Goal: Task Accomplishment & Management: Manage account settings

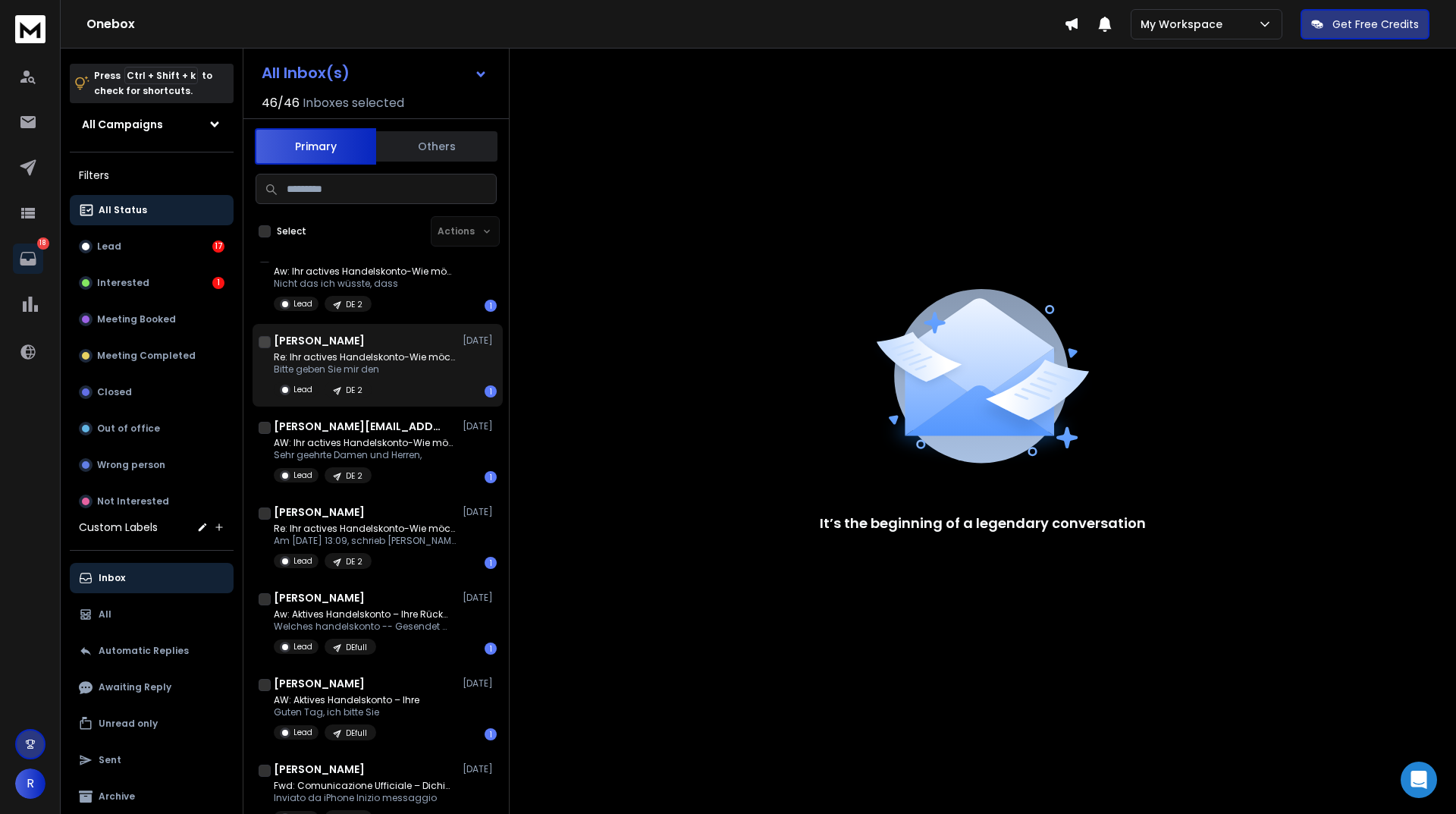
scroll to position [379, 0]
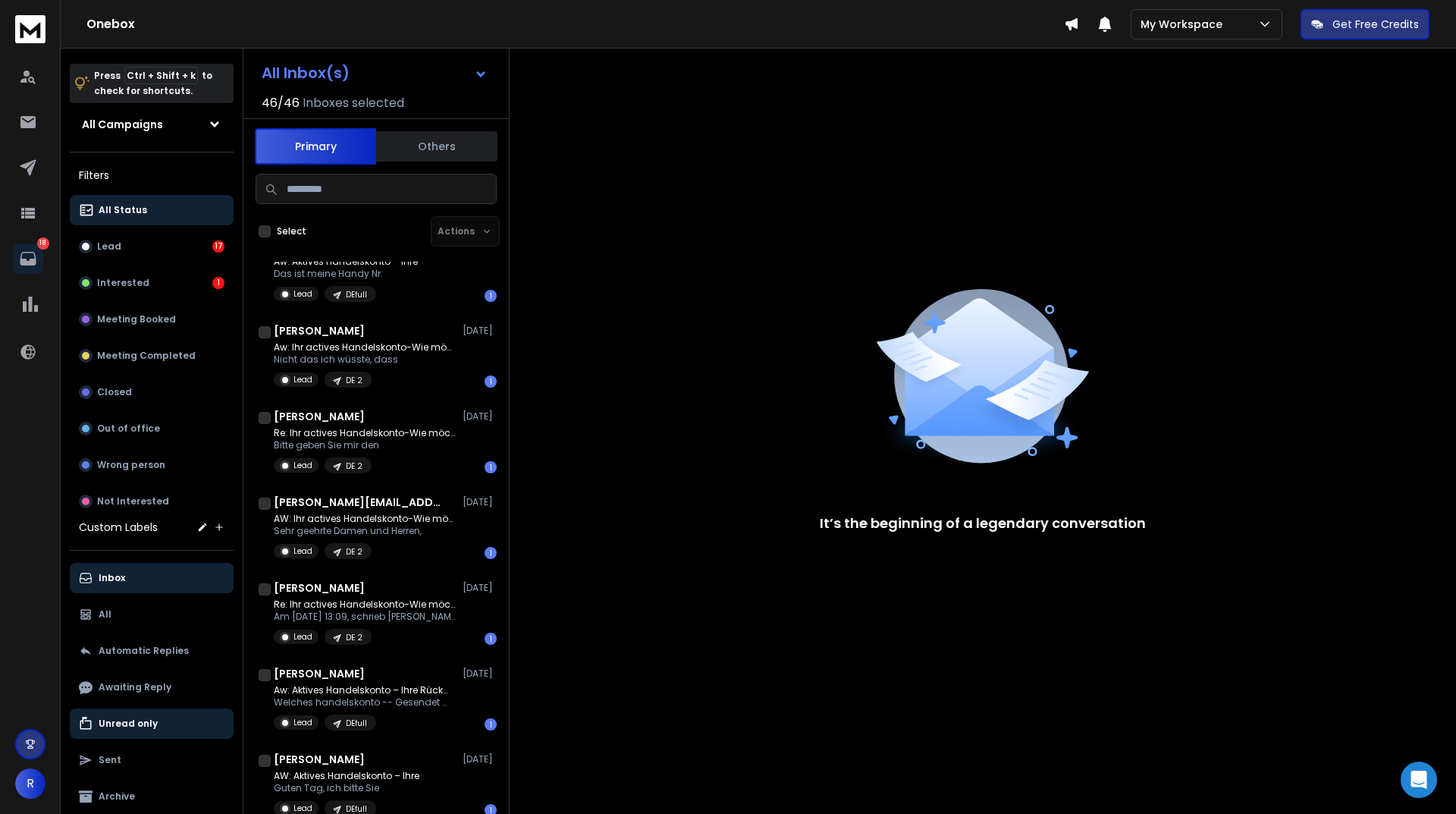
click at [97, 725] on div "Unread only" at bounding box center [118, 723] width 79 height 18
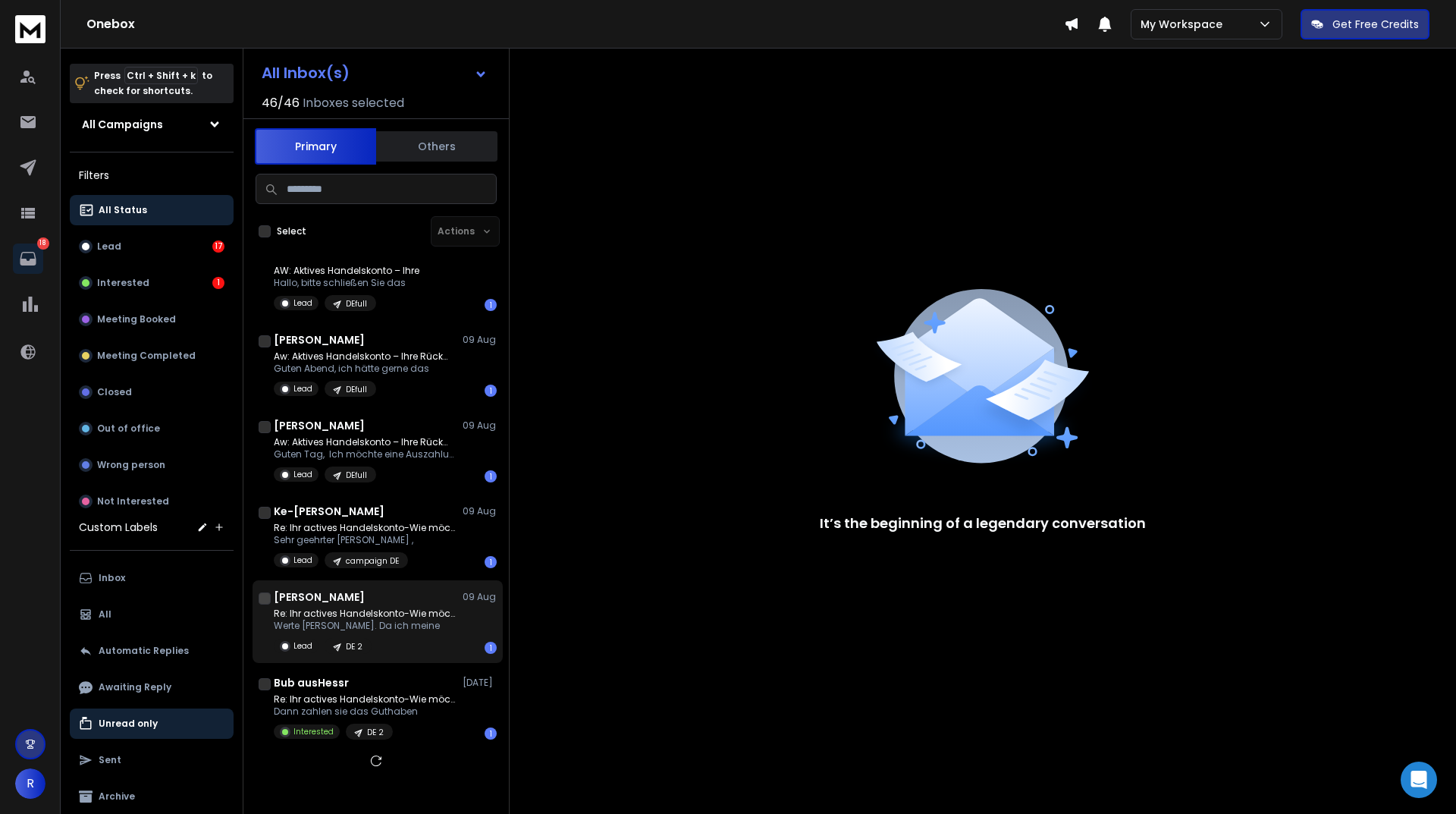
scroll to position [1041, 0]
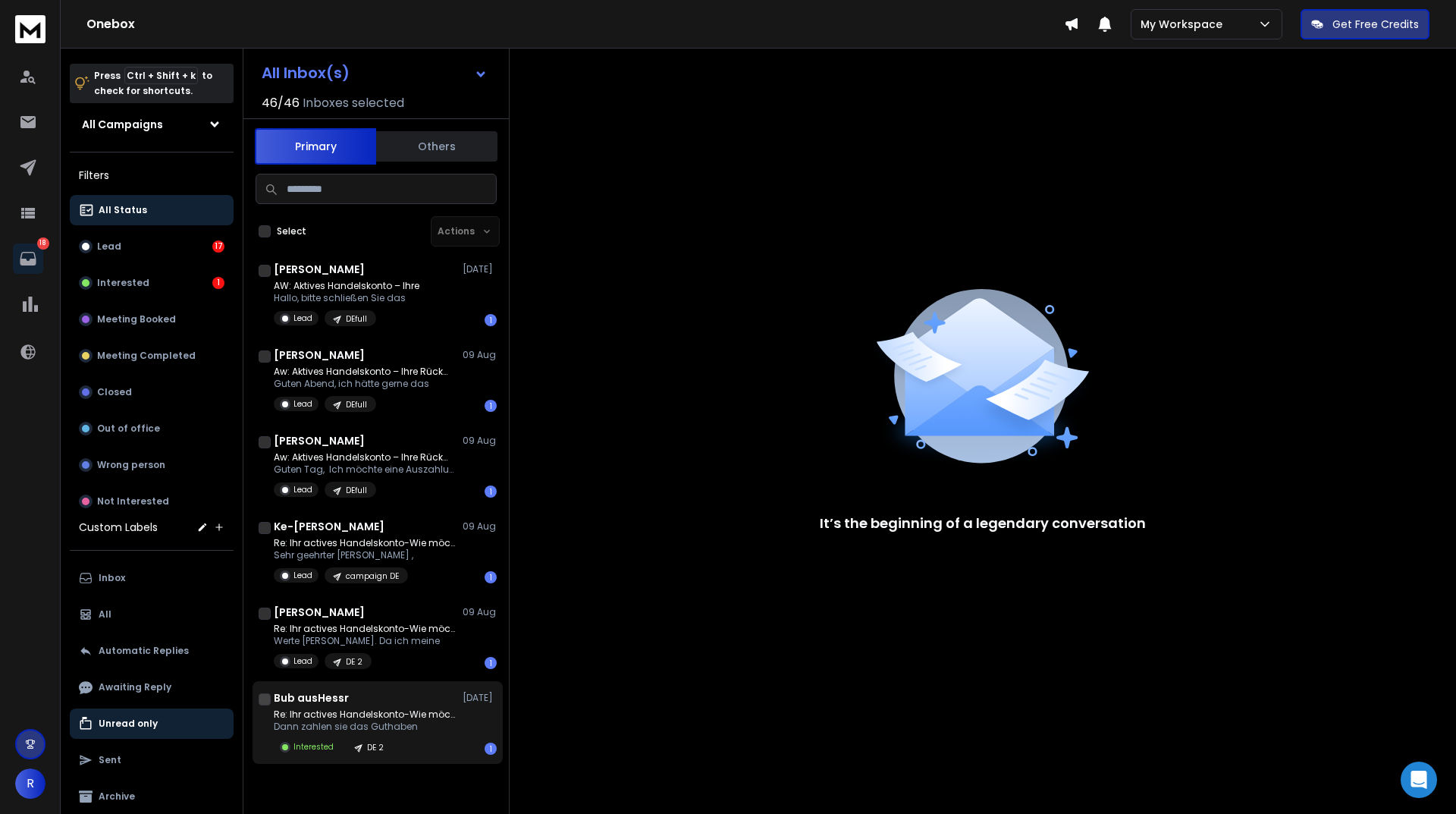
click at [392, 720] on div "Re: Ihr actives Handelskonto-Wie möchten Dann zahlen sie das Guthaben Intereste…" at bounding box center [364, 731] width 182 height 47
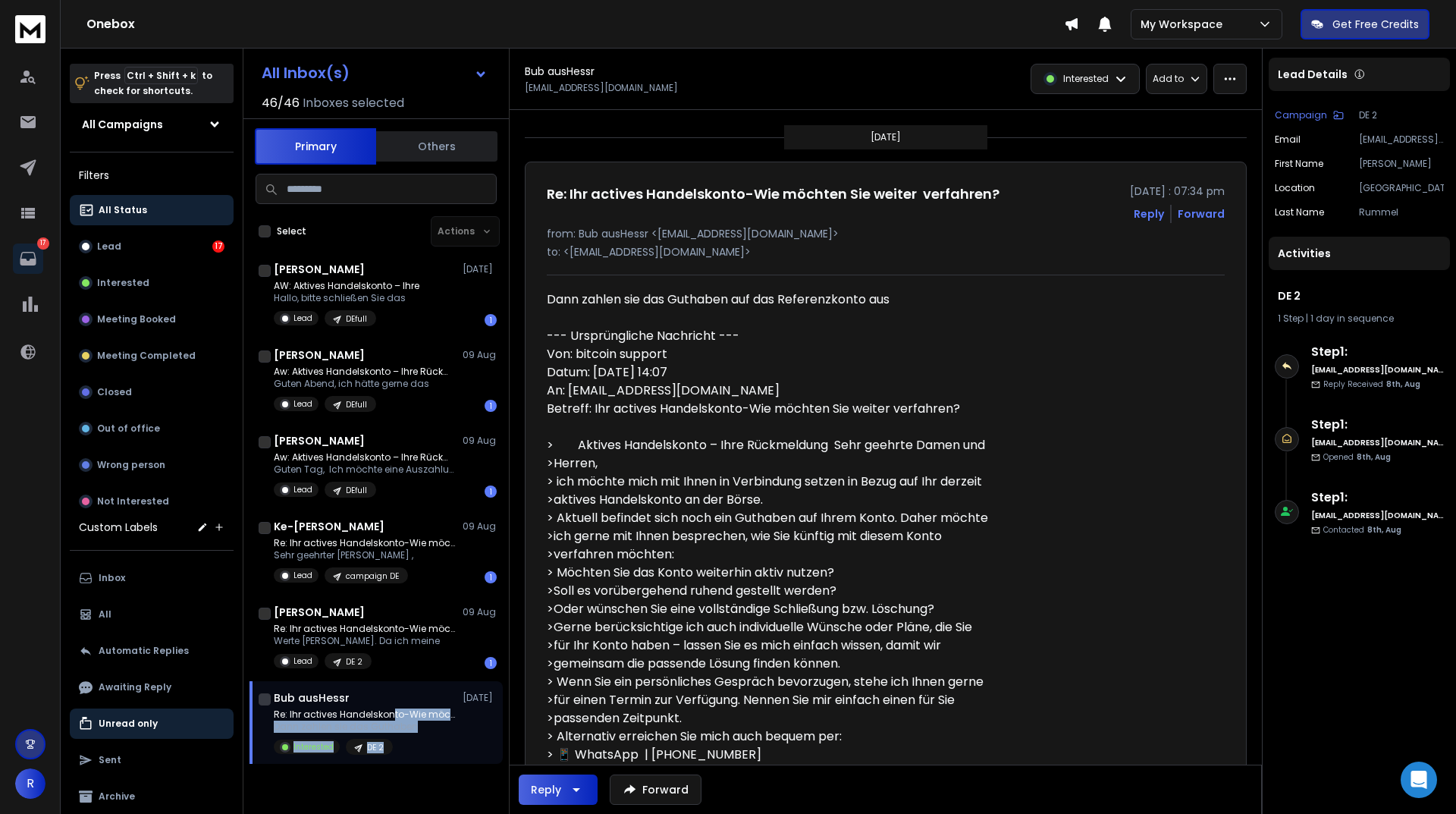
click at [990, 337] on div "Dann zahlen sie das Guthaben auf das Referenzkonto aus --- Ursprüngliche Nachri…" at bounding box center [774, 651] width 455 height 722
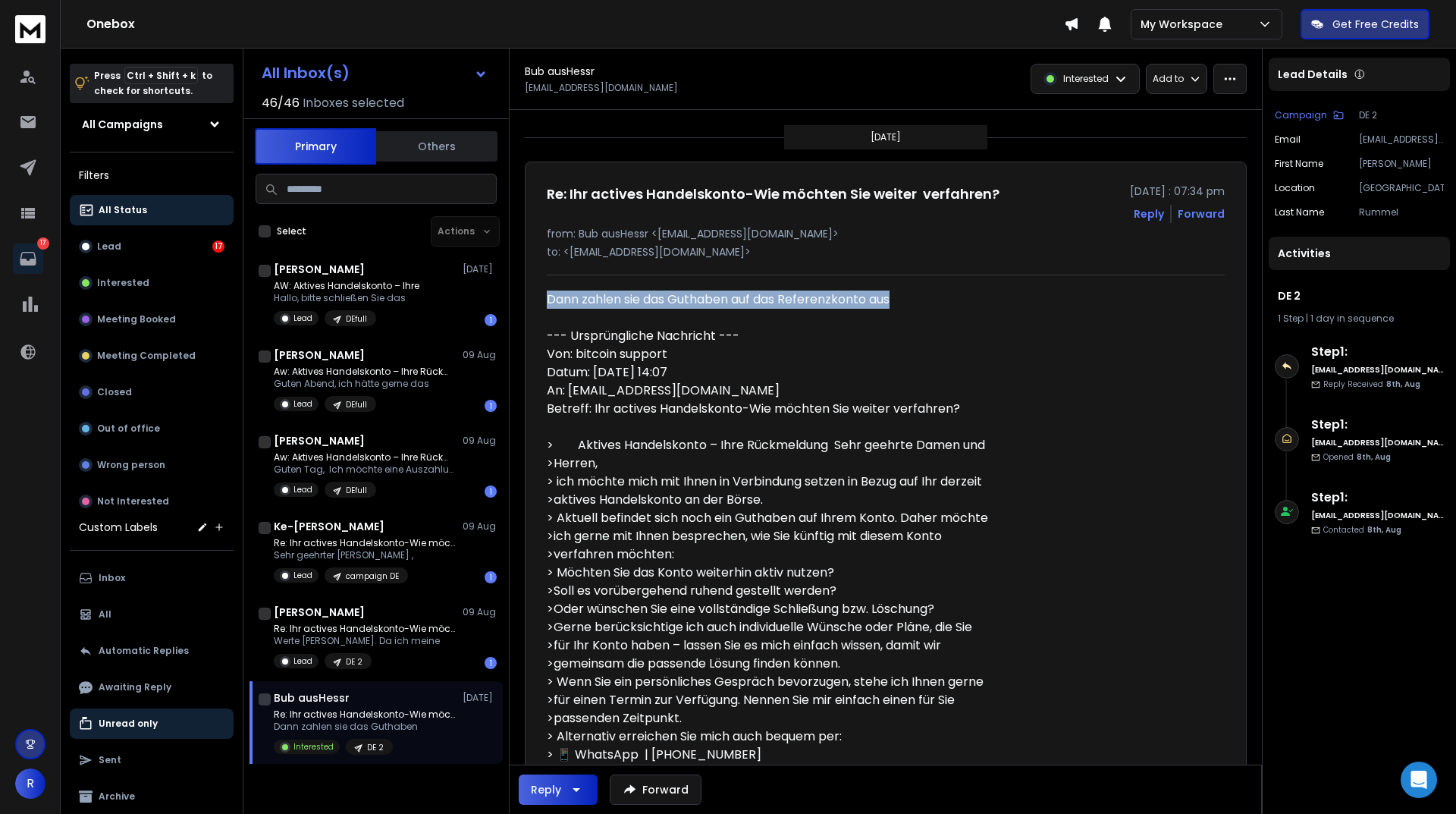
drag, startPoint x: 907, startPoint y: 291, endPoint x: 527, endPoint y: 307, distance: 380.3
click at [543, 296] on div "Re: Ihr actives Handelskonto-Wie möchten Sie weiter verfahren? 8 August 2025 : …" at bounding box center [886, 598] width 722 height 873
copy div "Dann zahlen sie das Guthaben auf das Referenzkonto aus"
click at [1073, 300] on div "Re: Ihr actives Handelskonto-Wie möchten Sie weiter verfahren? 8 August 2025 : …" at bounding box center [886, 598] width 678 height 828
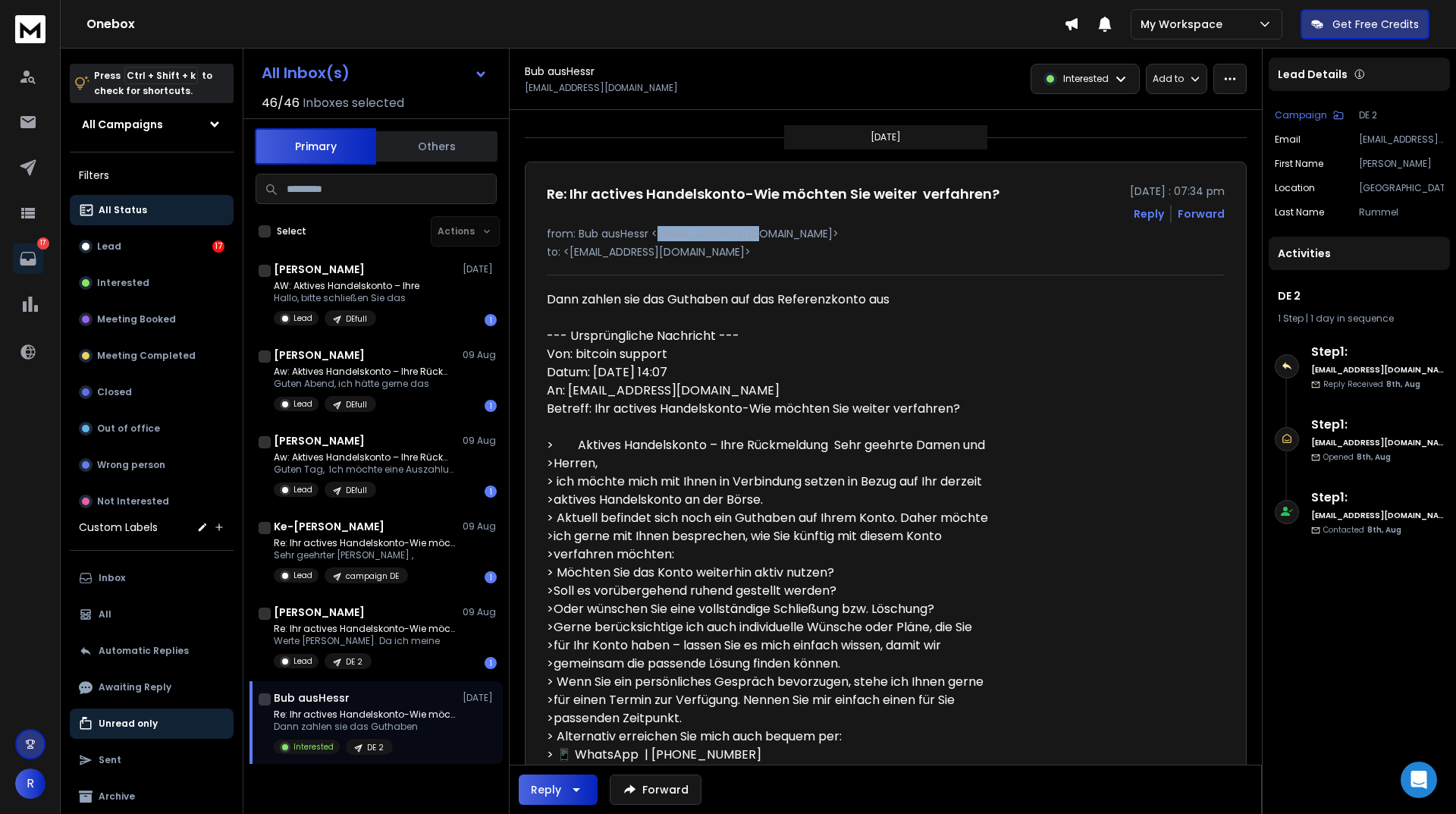
drag, startPoint x: 657, startPoint y: 229, endPoint x: 767, endPoint y: 241, distance: 110.7
click at [767, 241] on div "Re: Ihr actives Handelskonto-Wie möchten Sie weiter verfahren? 8 August 2025 : …" at bounding box center [886, 222] width 678 height 76
copy p "rummel@skymail.de"
click at [644, 3] on div "Onebox My Workspace Get Free Credits" at bounding box center [728, 24] width 1456 height 49
drag, startPoint x: 568, startPoint y: 251, endPoint x: 706, endPoint y: 264, distance: 138.6
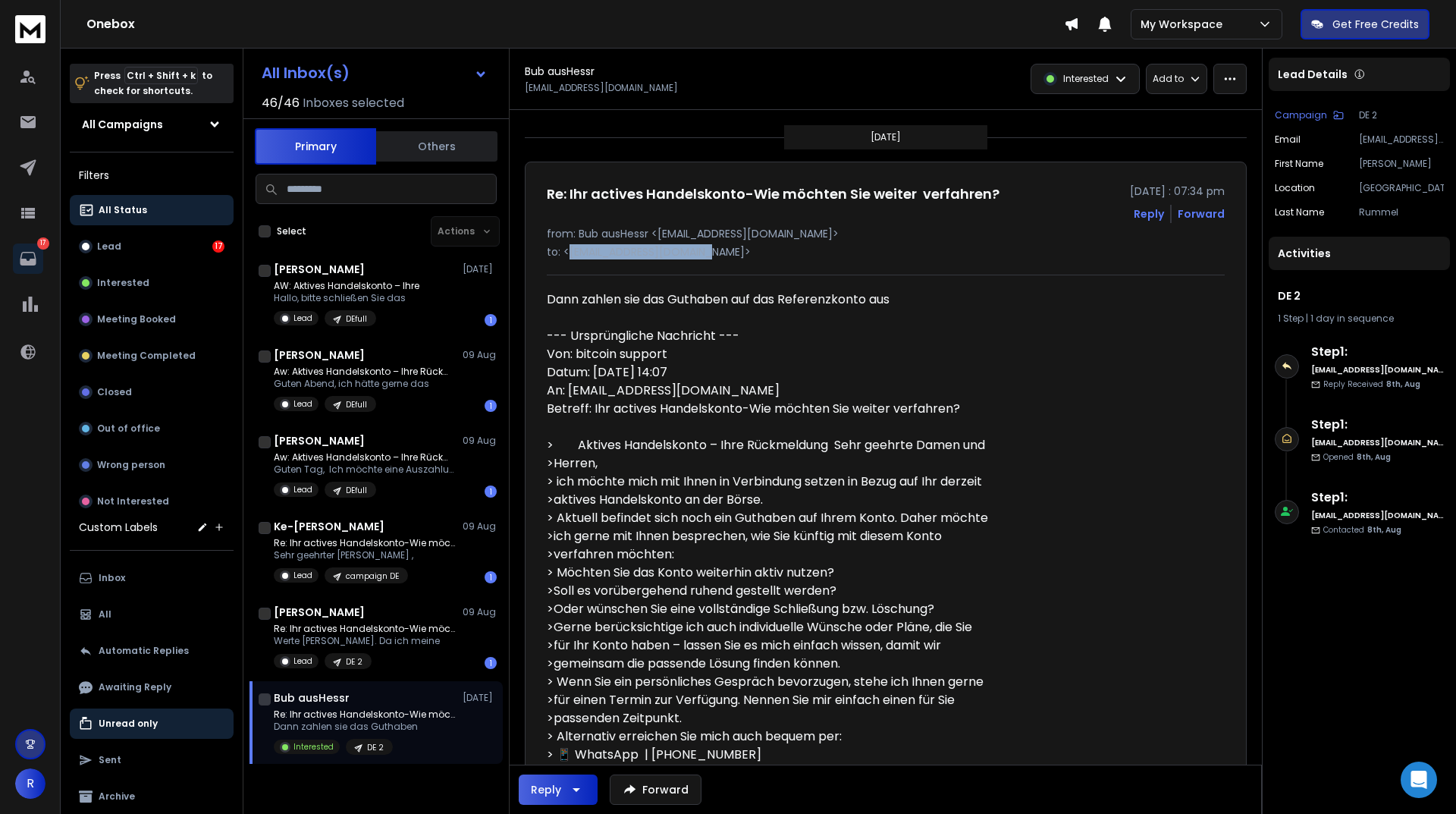
click at [706, 264] on div "Re: Ihr actives Handelskonto-Wie möchten Sie weiter verfahren? 8 August 2025 : …" at bounding box center [886, 598] width 678 height 828
copy p "[EMAIL_ADDRESS][DOMAIN_NAME]"
click at [1162, 371] on div "Re: Ihr actives Handelskonto-Wie möchten Sie weiter verfahren? 8 August 2025 : …" at bounding box center [886, 598] width 678 height 828
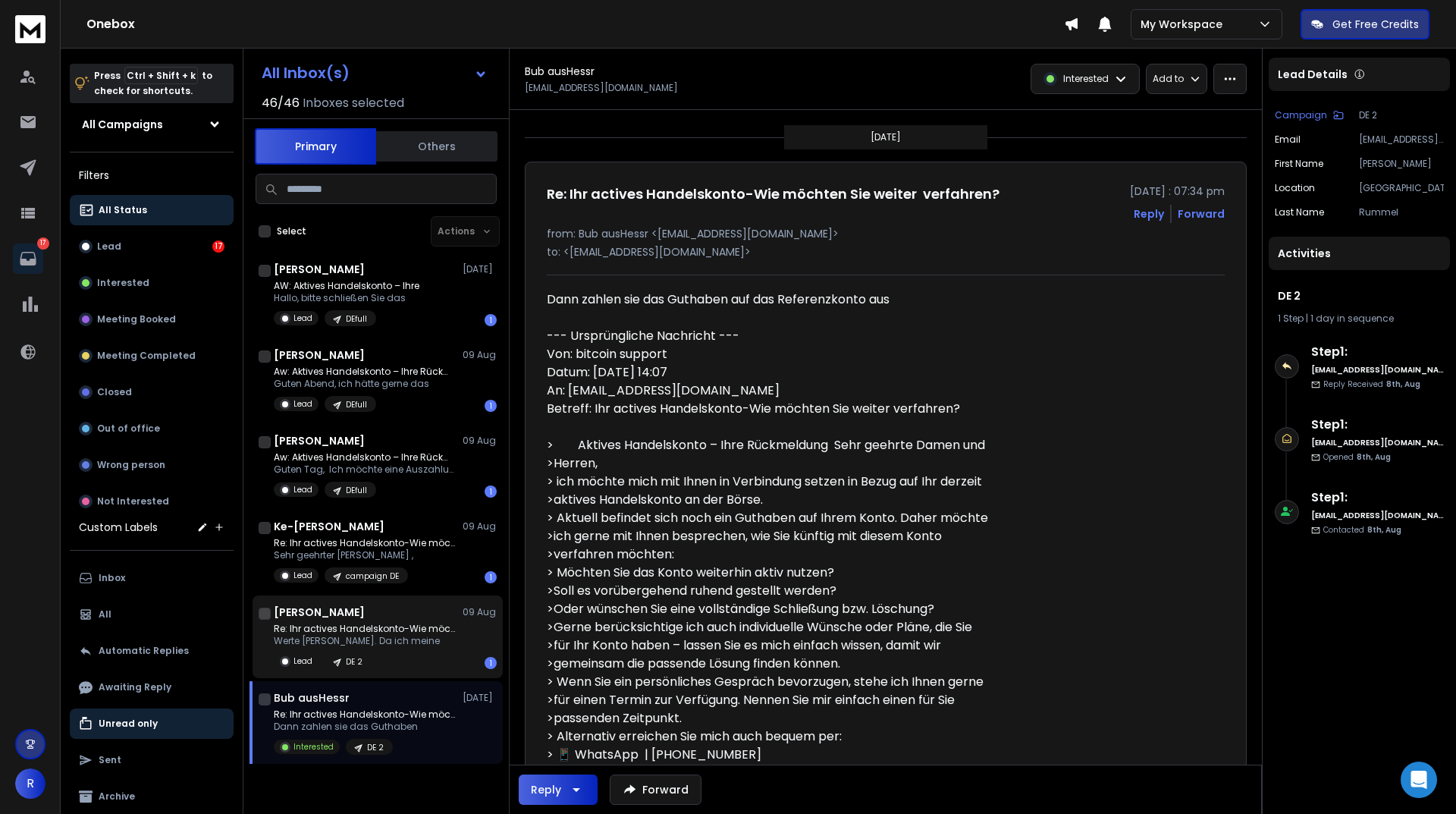
click at [415, 639] on p "Werte [PERSON_NAME]. Da ich meine" at bounding box center [364, 641] width 182 height 12
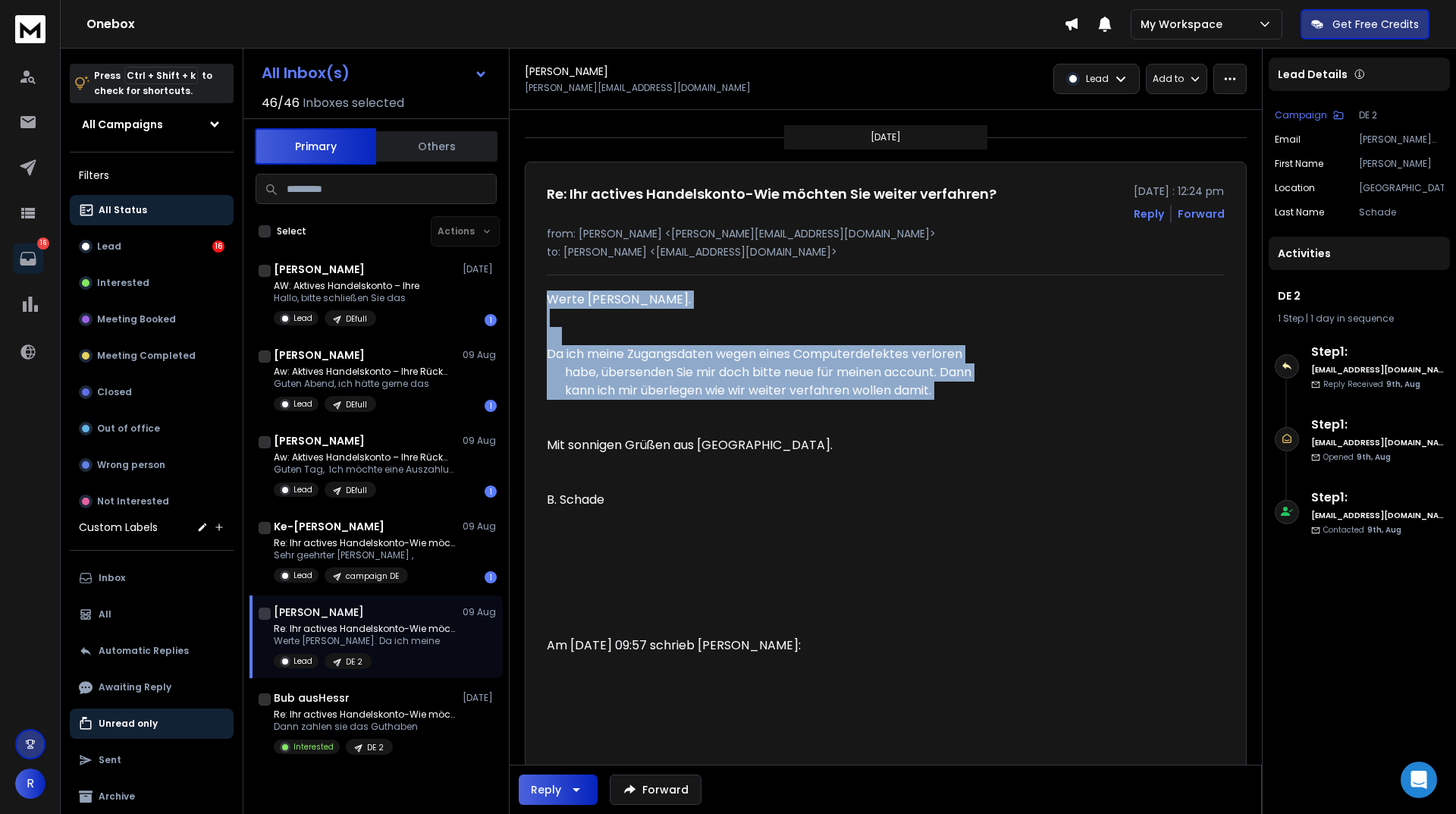
drag, startPoint x: 657, startPoint y: 331, endPoint x: 988, endPoint y: 409, distance: 340.1
copy div "Werte Helene Ruys. Da ich meine Zugangsdaten wegen eines Computerdefektes verlo…"
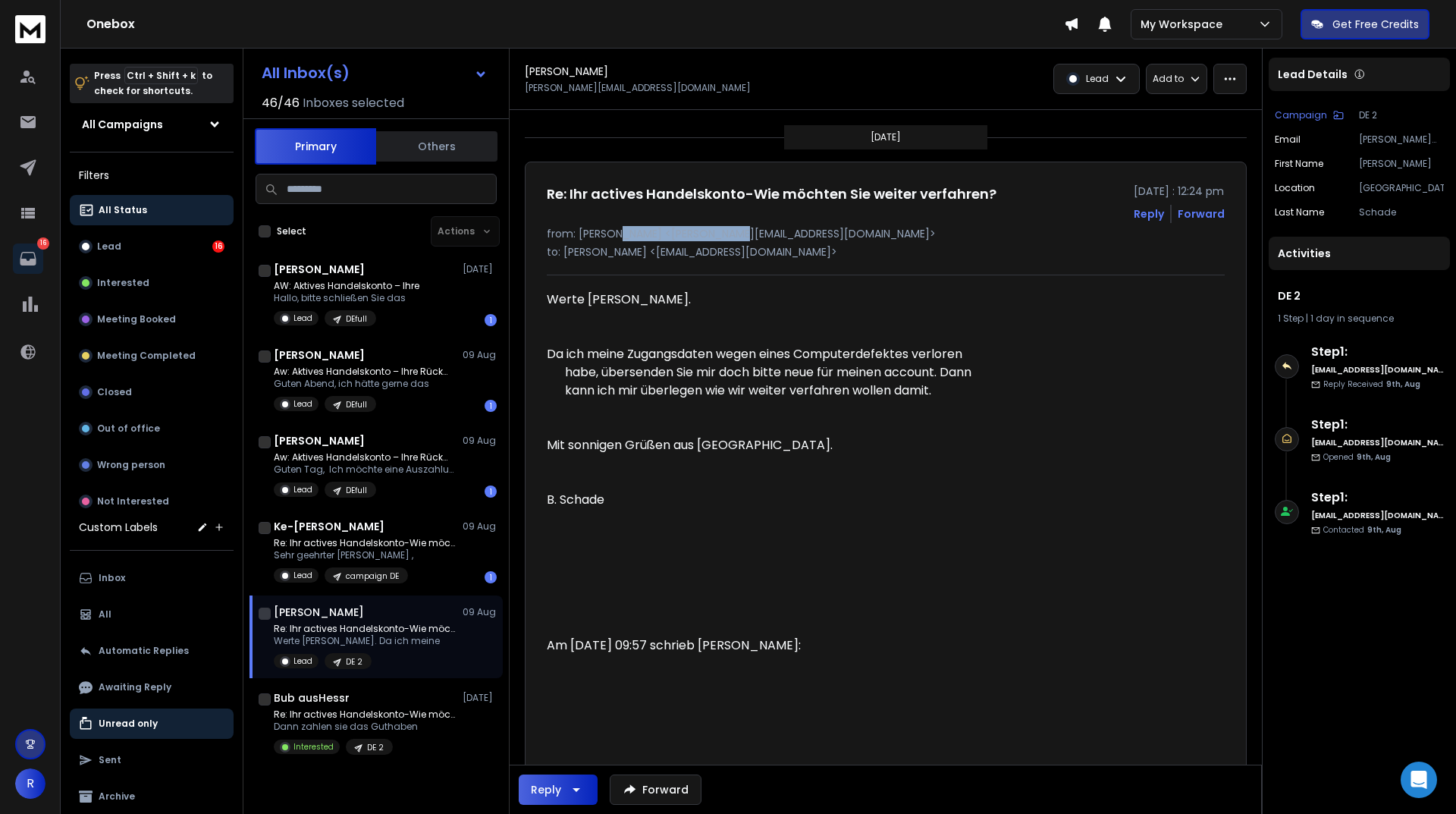
drag, startPoint x: 620, startPoint y: 236, endPoint x: 747, endPoint y: 232, distance: 127.1
click at [747, 232] on p "from: Bernd <bernd@sft-schade.com>" at bounding box center [886, 233] width 678 height 15
copy p "bernd@sft-schade.com"
click at [299, 810] on div "Gerd Brockmann 07:11 AM Aw: Aktives Handelskonto – Ihre Ich wünsche eine vollst…" at bounding box center [376, 563] width 266 height 602
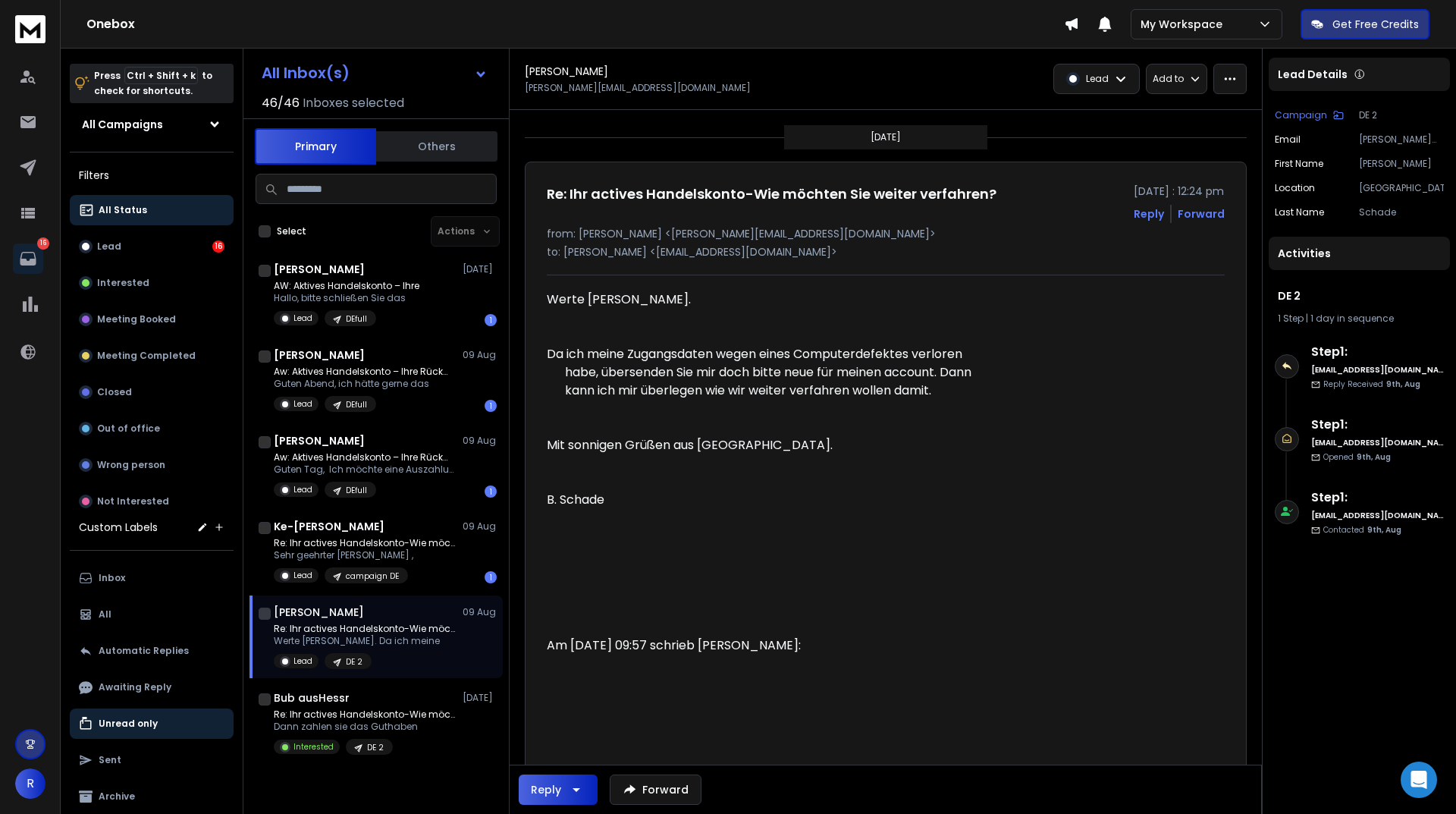
drag, startPoint x: 593, startPoint y: 296, endPoint x: 639, endPoint y: 295, distance: 46.0
click at [639, 295] on p "Werte Helene Ruys." at bounding box center [768, 299] width 443 height 18
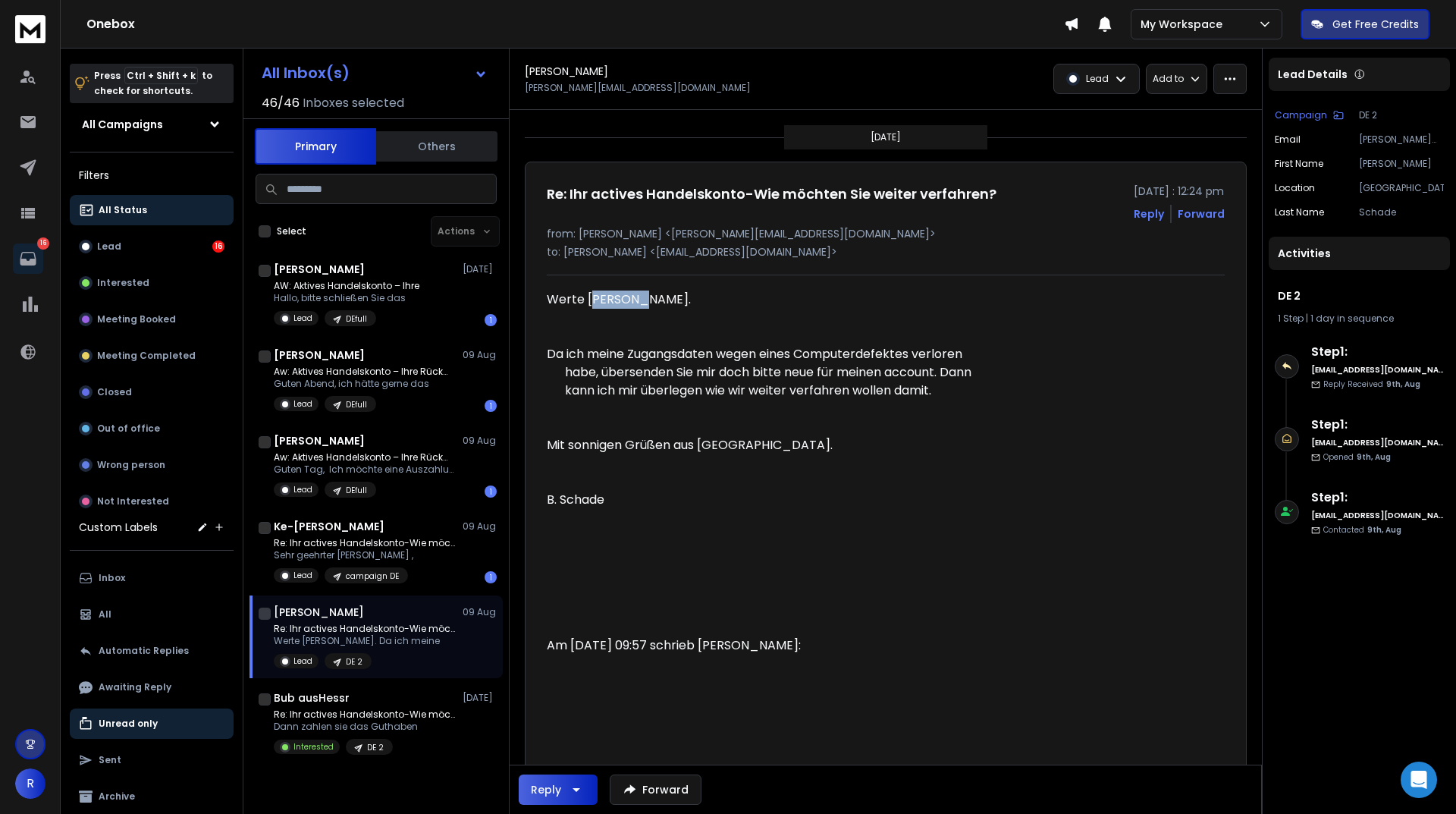
drag, startPoint x: 632, startPoint y: 248, endPoint x: 832, endPoint y: 260, distance: 200.4
drag, startPoint x: 825, startPoint y: 256, endPoint x: 635, endPoint y: 257, distance: 190.0
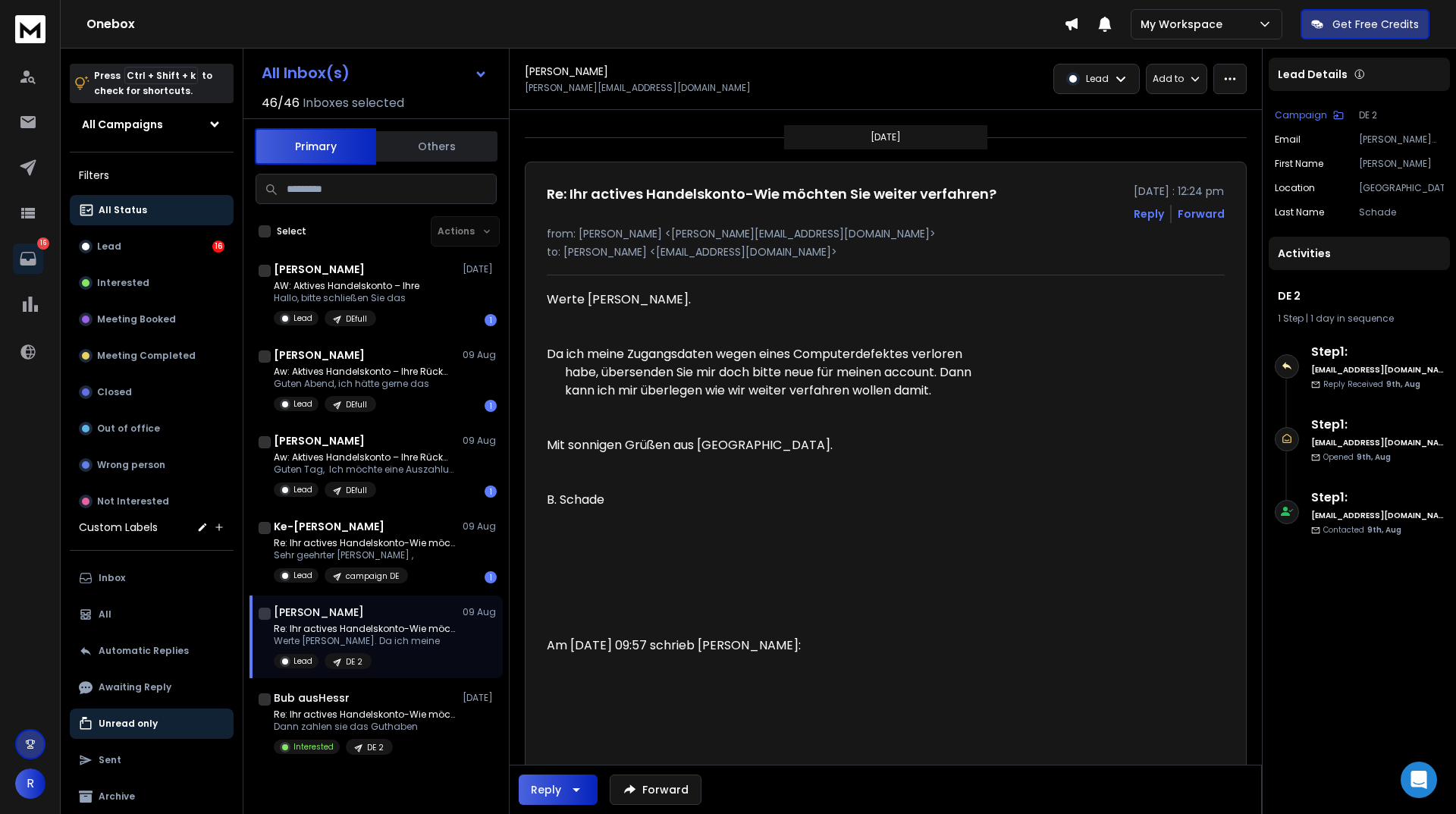
click at [635, 259] on p "to: Helene Ruys <heleneruys@supporttradecrypto.org>" at bounding box center [886, 251] width 678 height 15
copy p "heleneruys@supporttradecrypto.org"
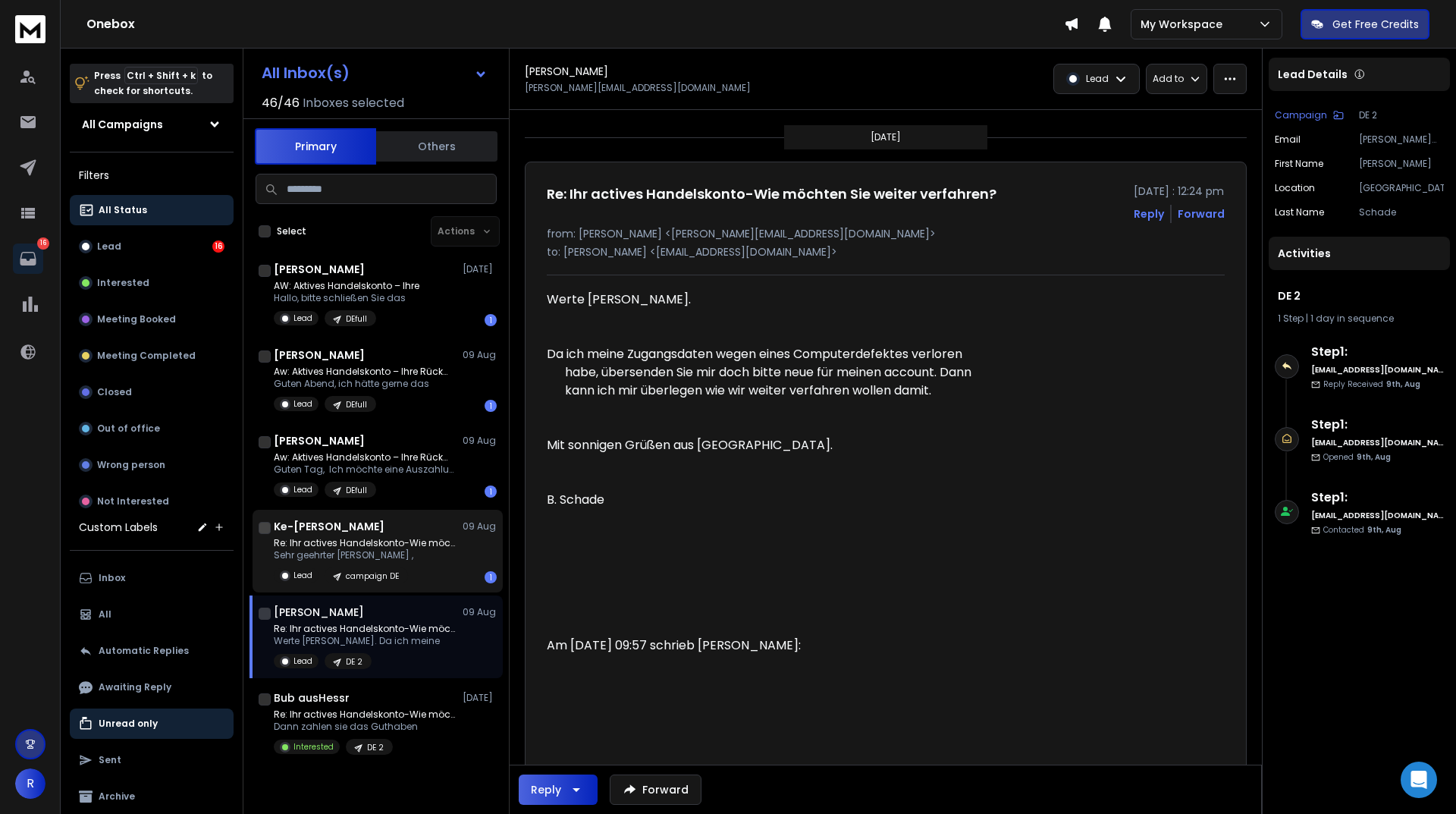
drag, startPoint x: 404, startPoint y: 545, endPoint x: 337, endPoint y: 584, distance: 77.5
click at [402, 553] on div "Re: Ihr actives Handelskonto-Wie möchten Sehr geehrter Herr Bridges , Lead camp…" at bounding box center [364, 560] width 182 height 47
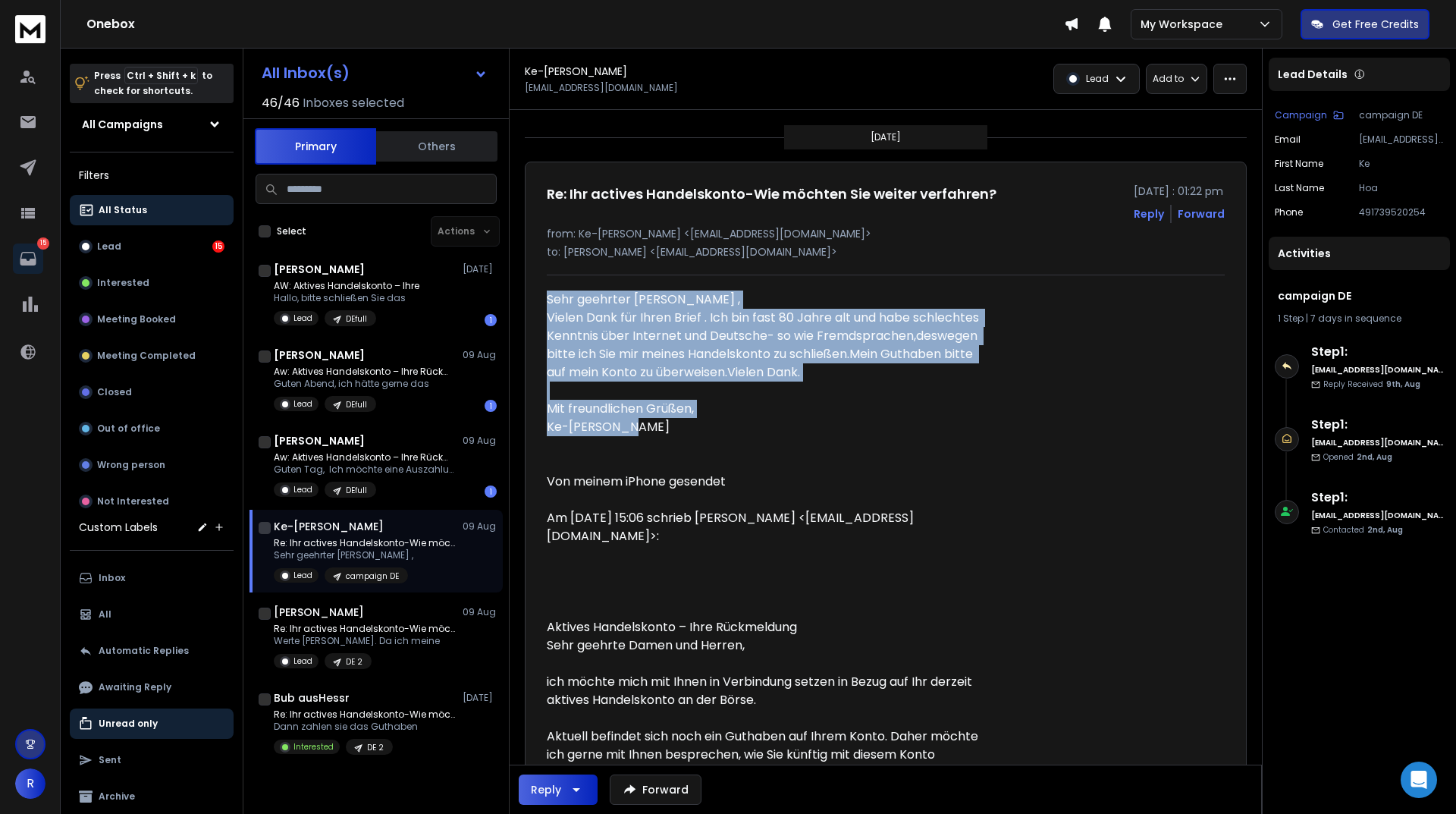
drag, startPoint x: 543, startPoint y: 294, endPoint x: 698, endPoint y: 419, distance: 199.1
click at [698, 419] on div "Re: Ihr actives Handelskonto-Wie möchten Sie weiter verfahren? 9 August 2025 : …" at bounding box center [886, 716] width 722 height 1109
copy div "Sehr geehrter Herr Bridges , Vielen Dank für Ihren Brief . Ich bin fast 80 Jahr…"
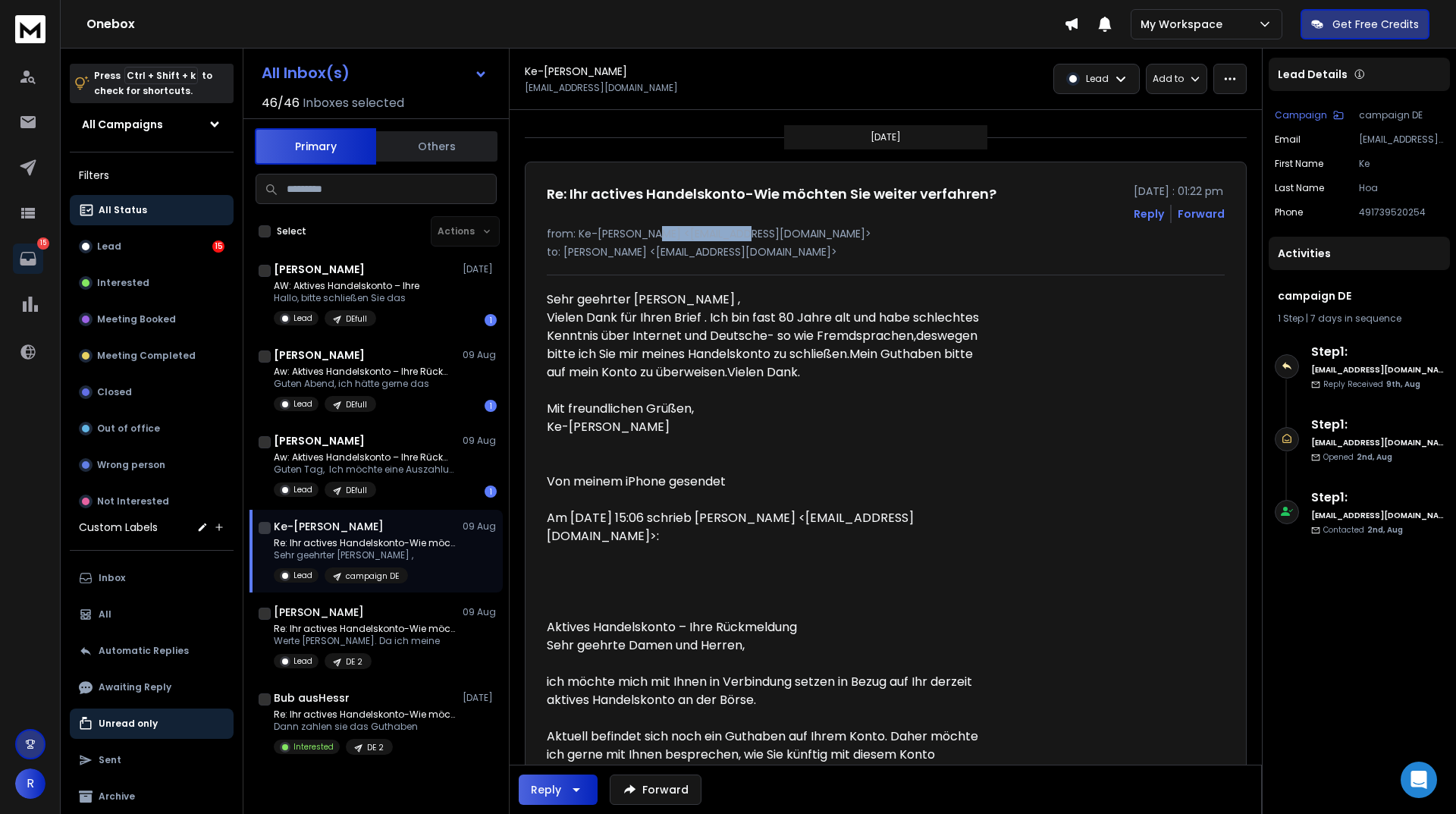
drag, startPoint x: 651, startPoint y: 232, endPoint x: 739, endPoint y: 240, distance: 88.4
click at [739, 240] on p "from: Ke-Hoa Tran <kht@tranmail.de>" at bounding box center [886, 233] width 678 height 15
copy p "kht@tranmail.de"
drag, startPoint x: 637, startPoint y: 251, endPoint x: 837, endPoint y: 254, distance: 200.0
click at [837, 254] on p "to: Jack Bridges <jackbridges@supporttradecrypto.org>" at bounding box center [886, 251] width 678 height 15
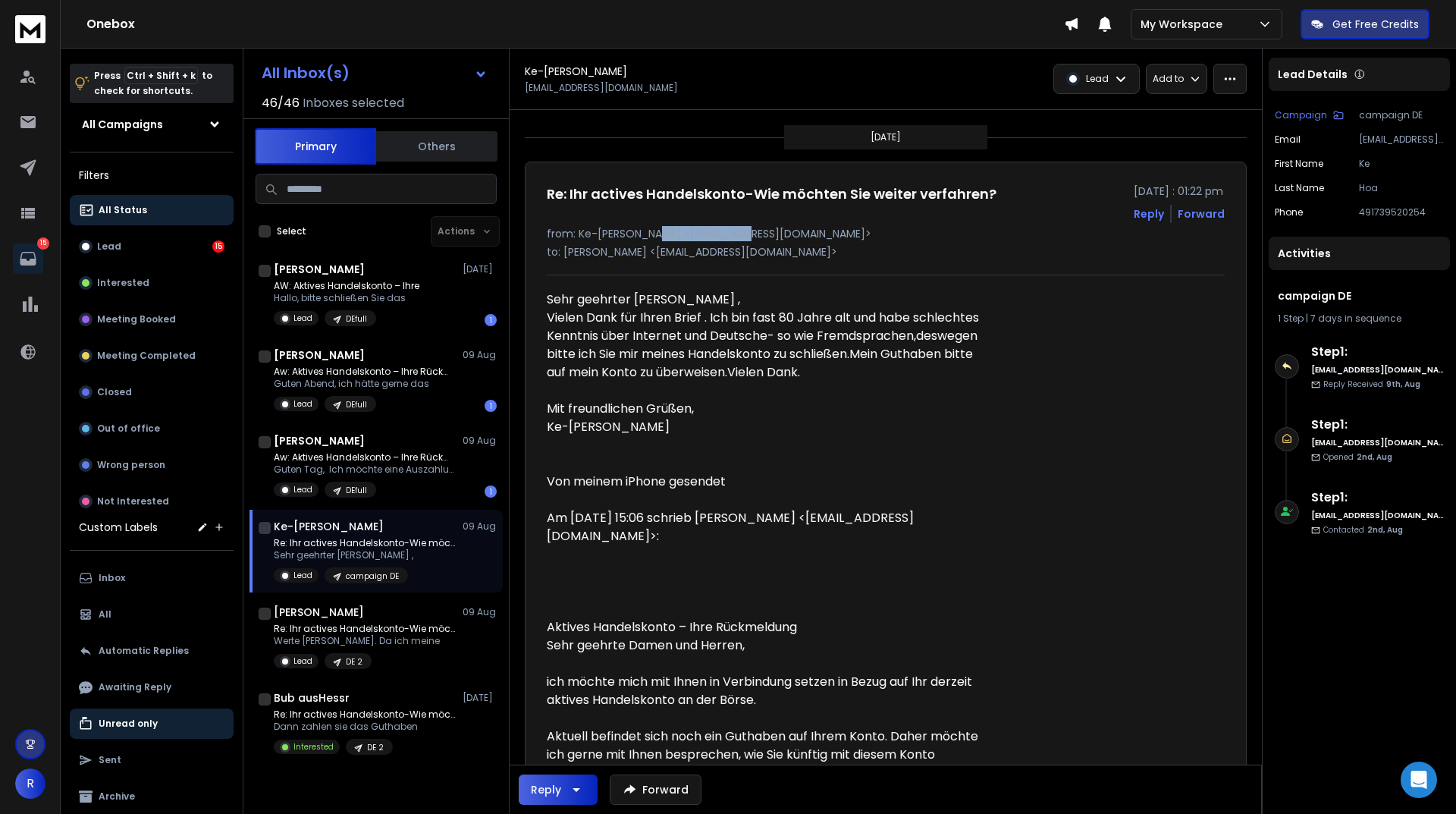
copy p "[EMAIL_ADDRESS][DOMAIN_NAME]"
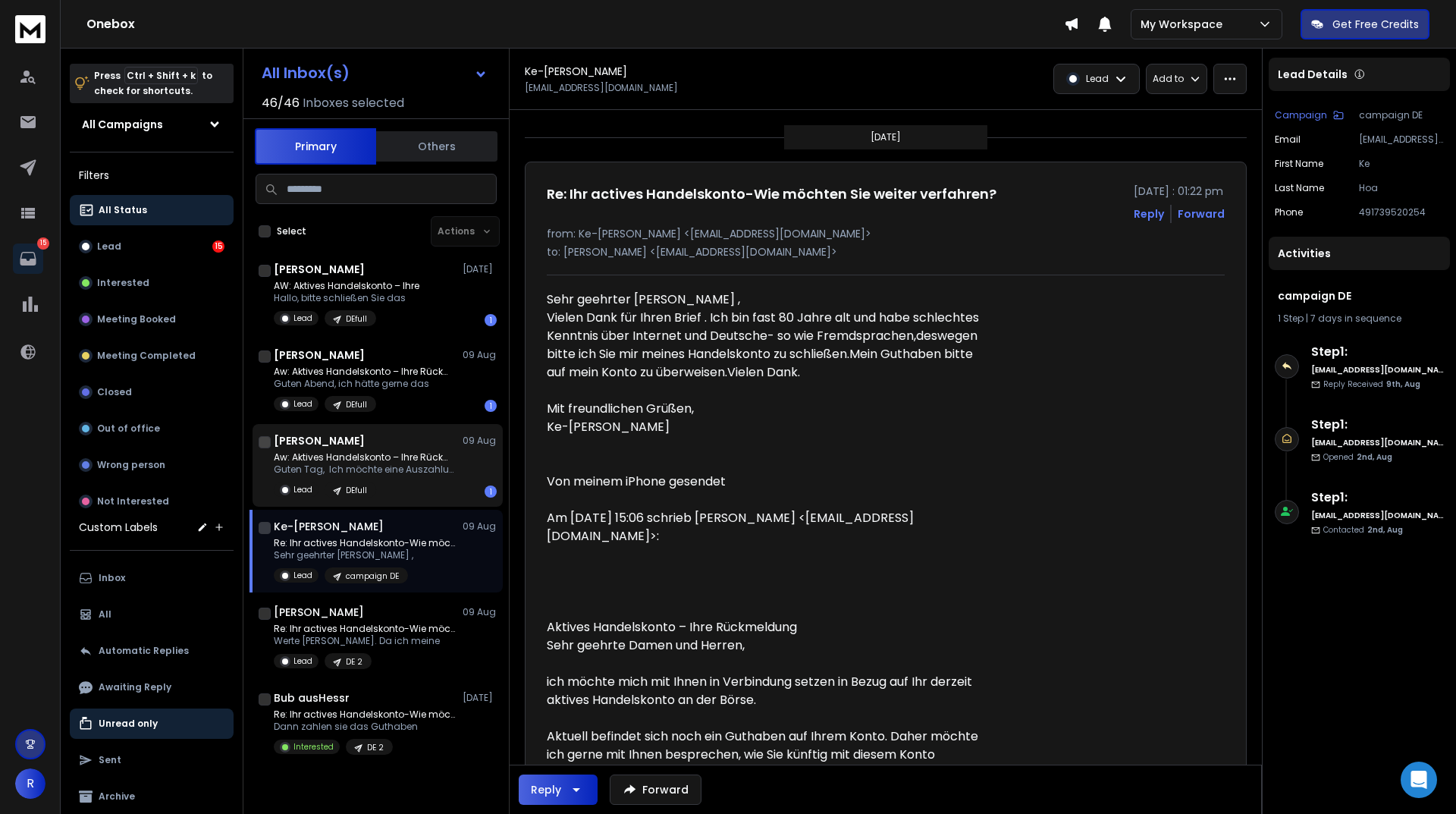
click at [376, 456] on p "Aw: Aktives Handelskonto – Ihre Rückmeldung" at bounding box center [364, 457] width 182 height 12
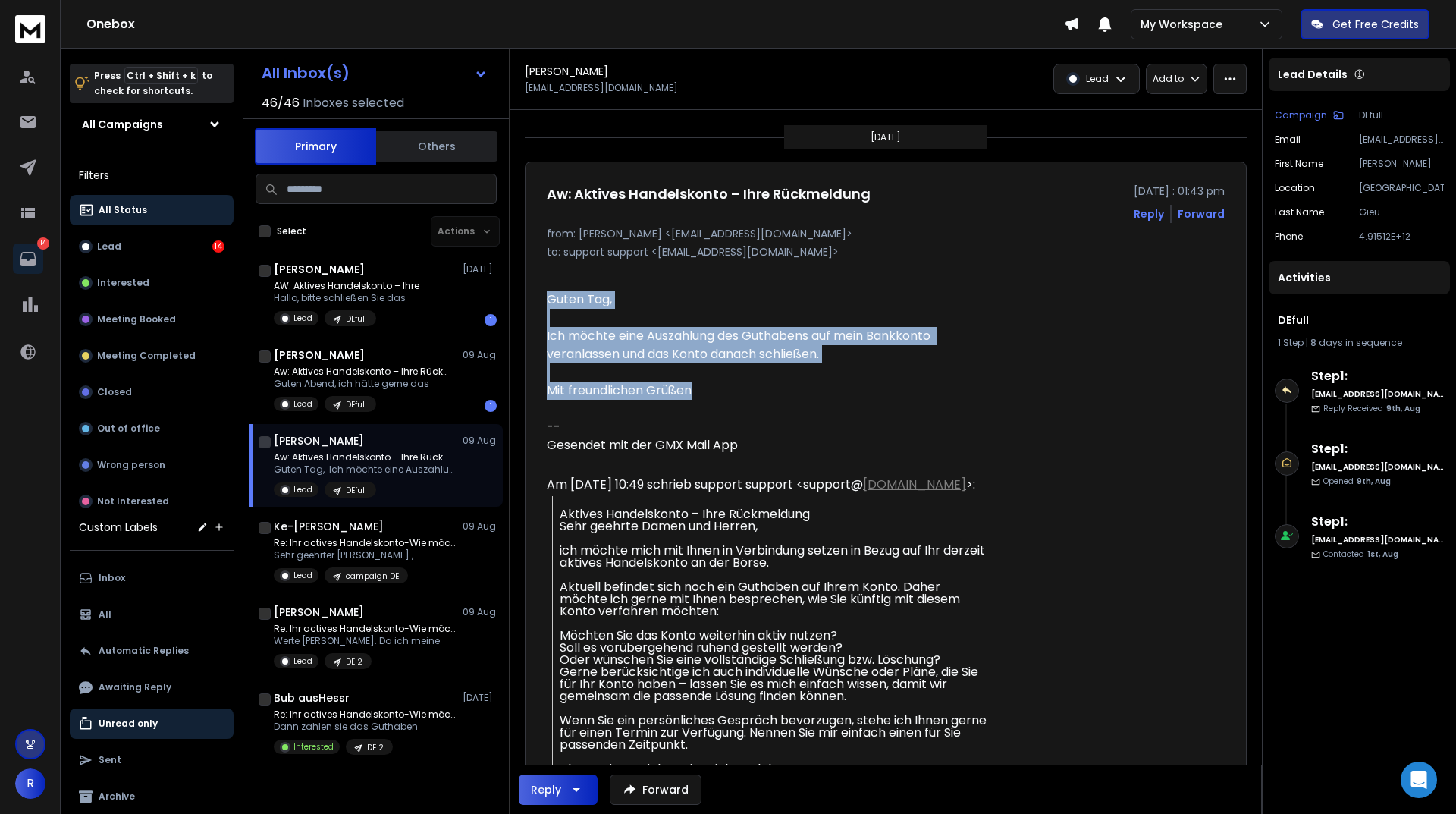
drag, startPoint x: 549, startPoint y: 299, endPoint x: 694, endPoint y: 389, distance: 170.7
click at [694, 389] on div "Guten Tag, Ich möchte eine Auszahlung des Guthabens auf mein Bankkonto veranlas…" at bounding box center [774, 624] width 455 height 666
copy div "Guten Tag, Ich möchte eine Auszahlung des Guthabens auf mein Bankkonto veranlas…"
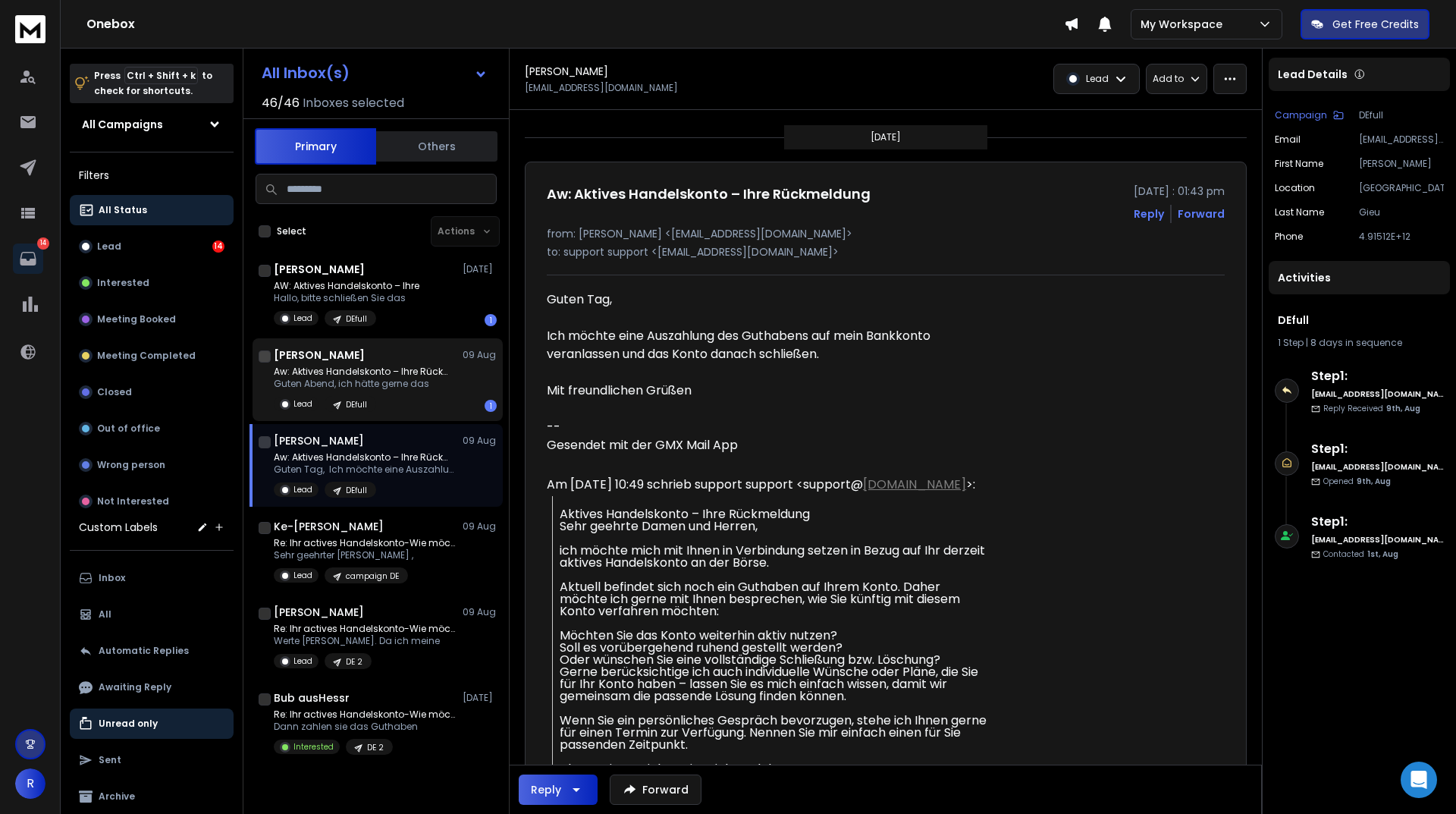
click at [457, 362] on div "Sabrina Zerban 09 Aug Aw: Aktives Handelskonto – Ihre Rückmeldung Guten Abend, …" at bounding box center [385, 380] width 223 height 65
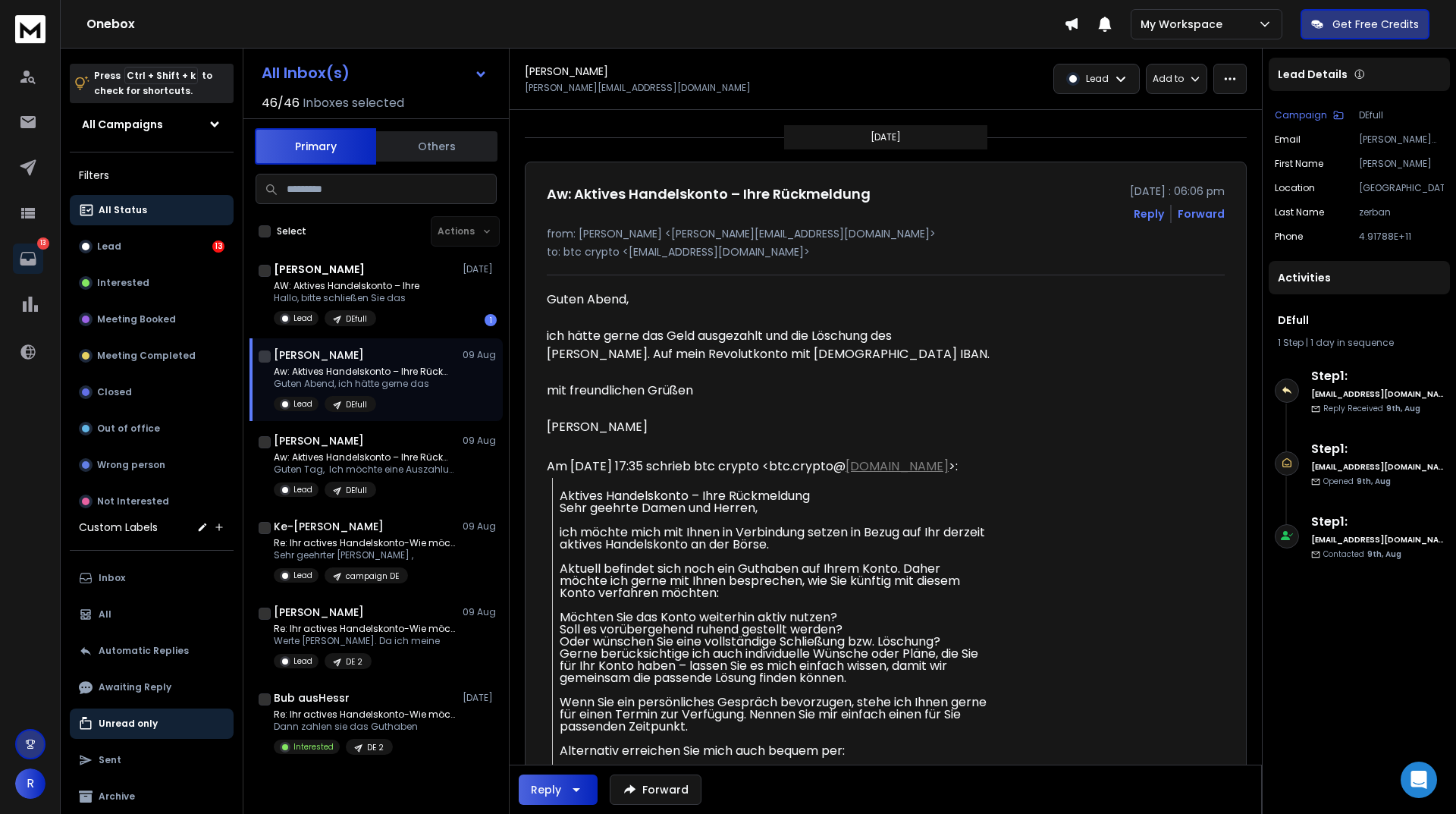
drag, startPoint x: 545, startPoint y: 297, endPoint x: 670, endPoint y: 428, distance: 181.1
click at [670, 428] on div "Aw: Aktives Handelskonto – Ihre Rückmeldung 9 August 2025 : 06:06 pm Reply Forw…" at bounding box center [886, 561] width 722 height 799
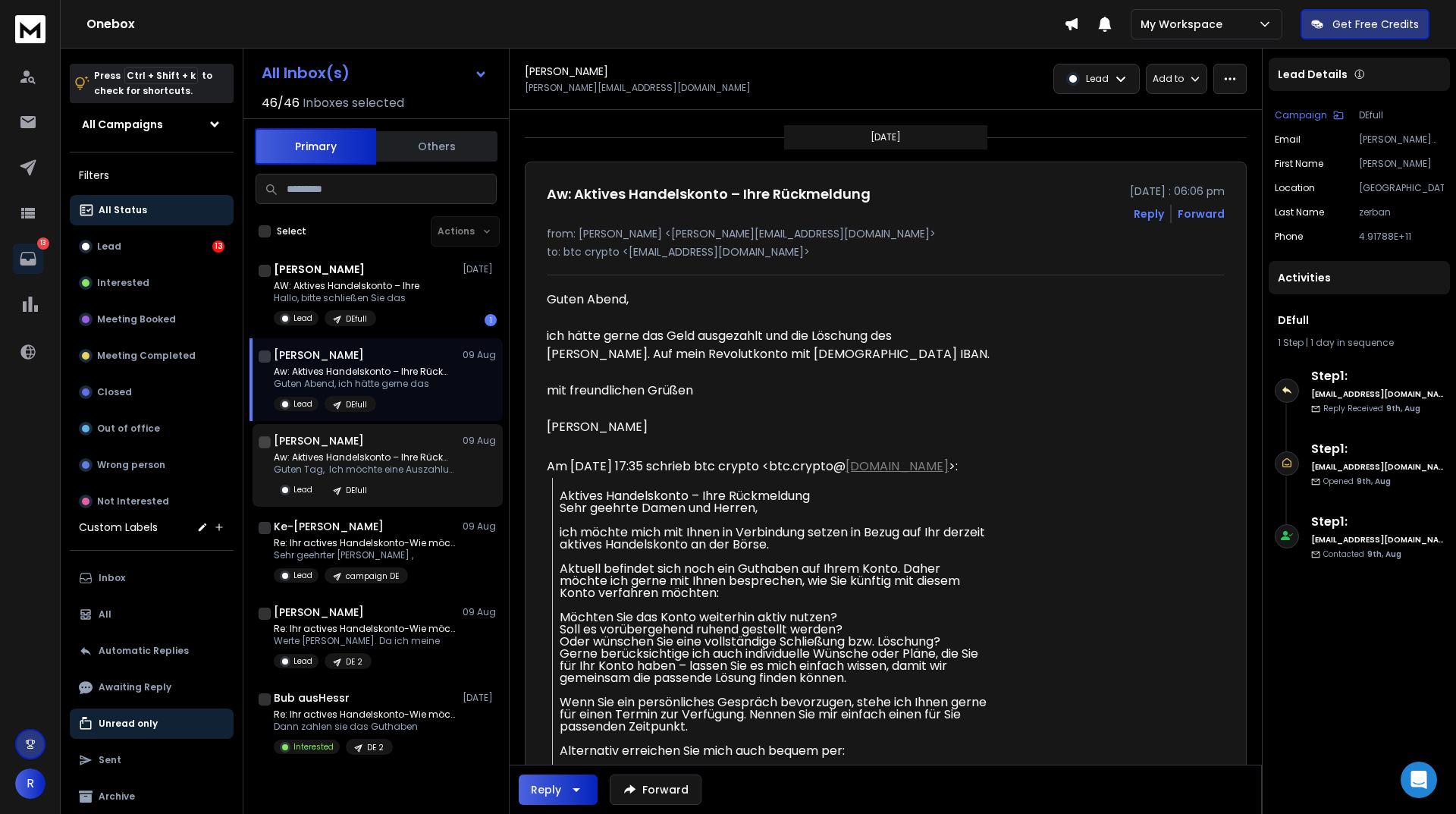
scroll to position [888, 0]
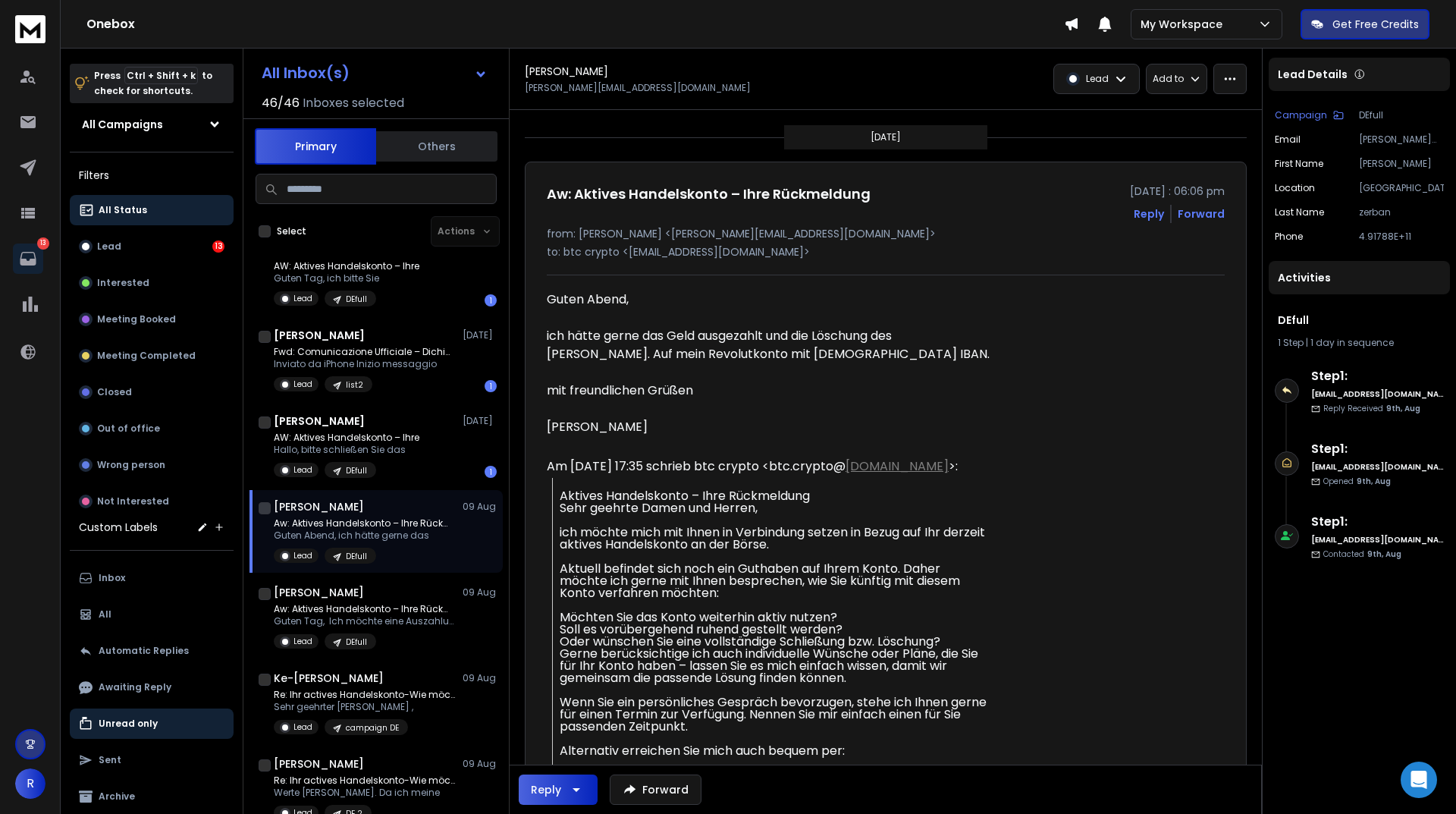
click at [769, 329] on div "Guten Abend, ich hätte gerne das Geld ausgezahlt und die Löschung des Kontos. A…" at bounding box center [774, 614] width 455 height 648
click at [728, 391] on div "mit freundlichen Grüßen Sabrina Zerban" at bounding box center [768, 408] width 443 height 54
click at [675, 393] on div "mit freundlichen Grüßen Sabrina Zerban" at bounding box center [768, 408] width 443 height 54
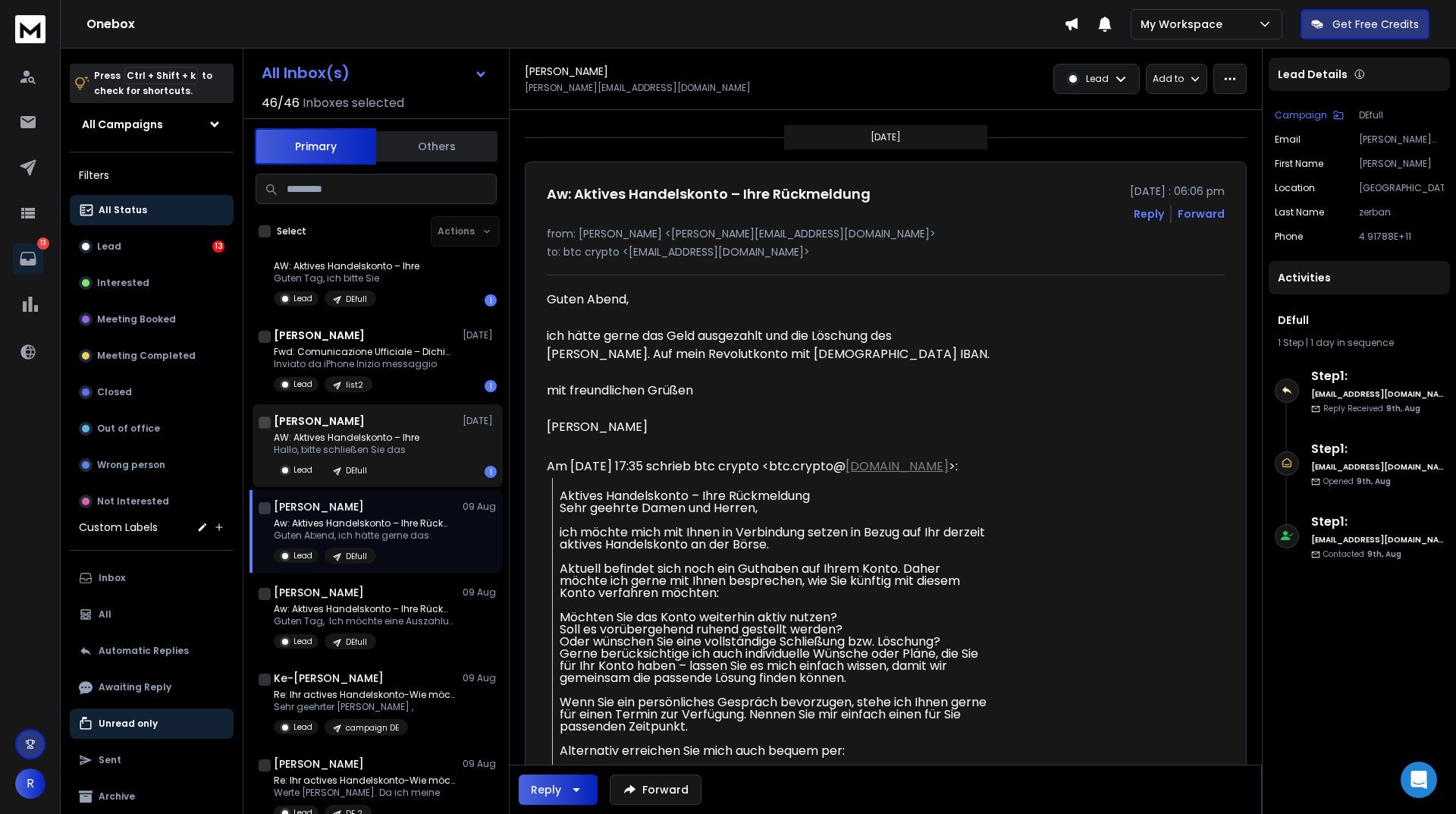
click at [444, 448] on div "AW: Aktives Handelskonto – Ihre Hallo, bitte schließen Sie das Lead DEfull 1" at bounding box center [385, 454] width 223 height 47
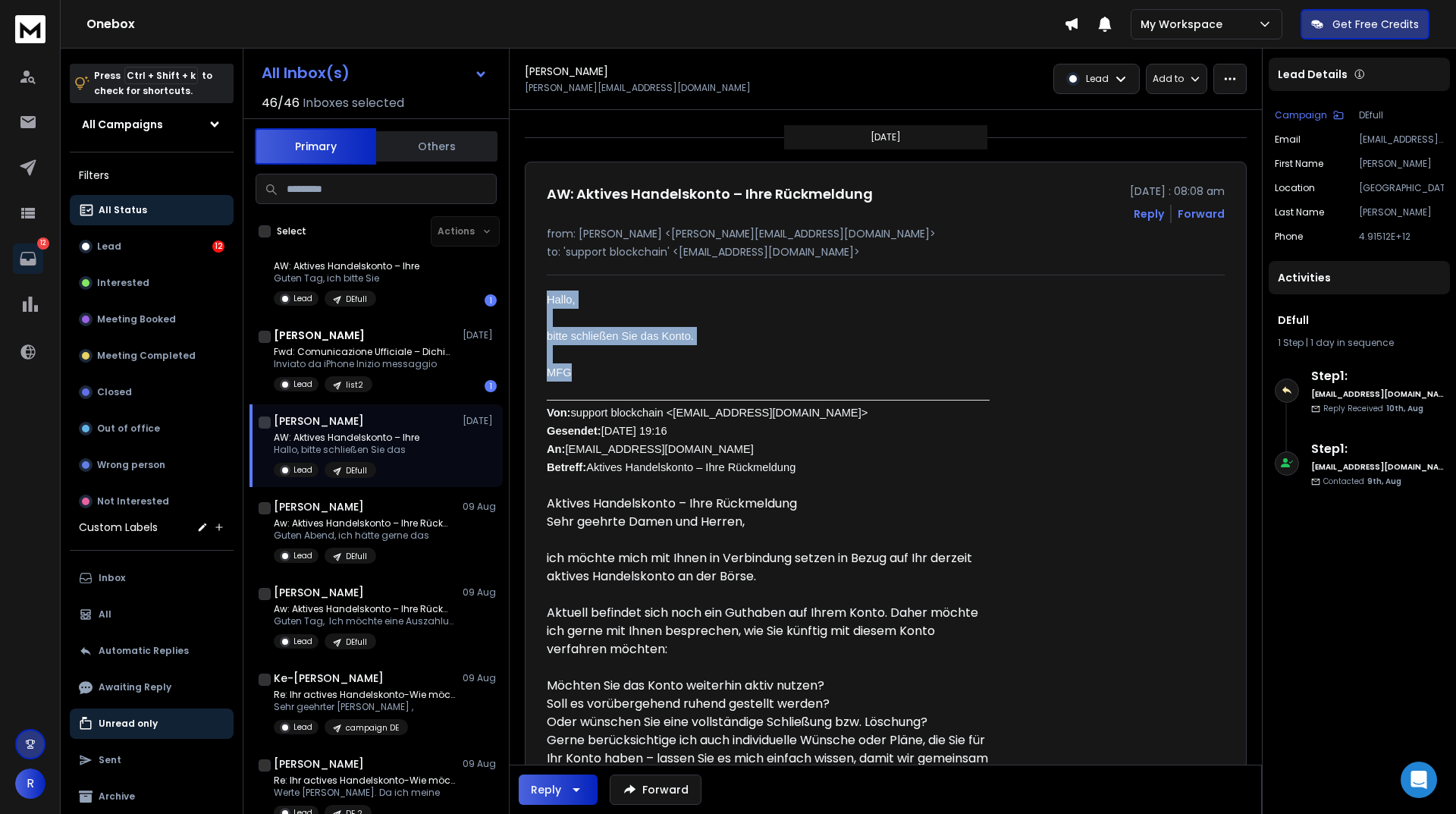
drag, startPoint x: 547, startPoint y: 302, endPoint x: 599, endPoint y: 370, distance: 85.6
click at [599, 370] on div "Hallo, bitte schließen Sie das Konto. MFG Von: support blockchain <supportblock…" at bounding box center [768, 740] width 443 height 899
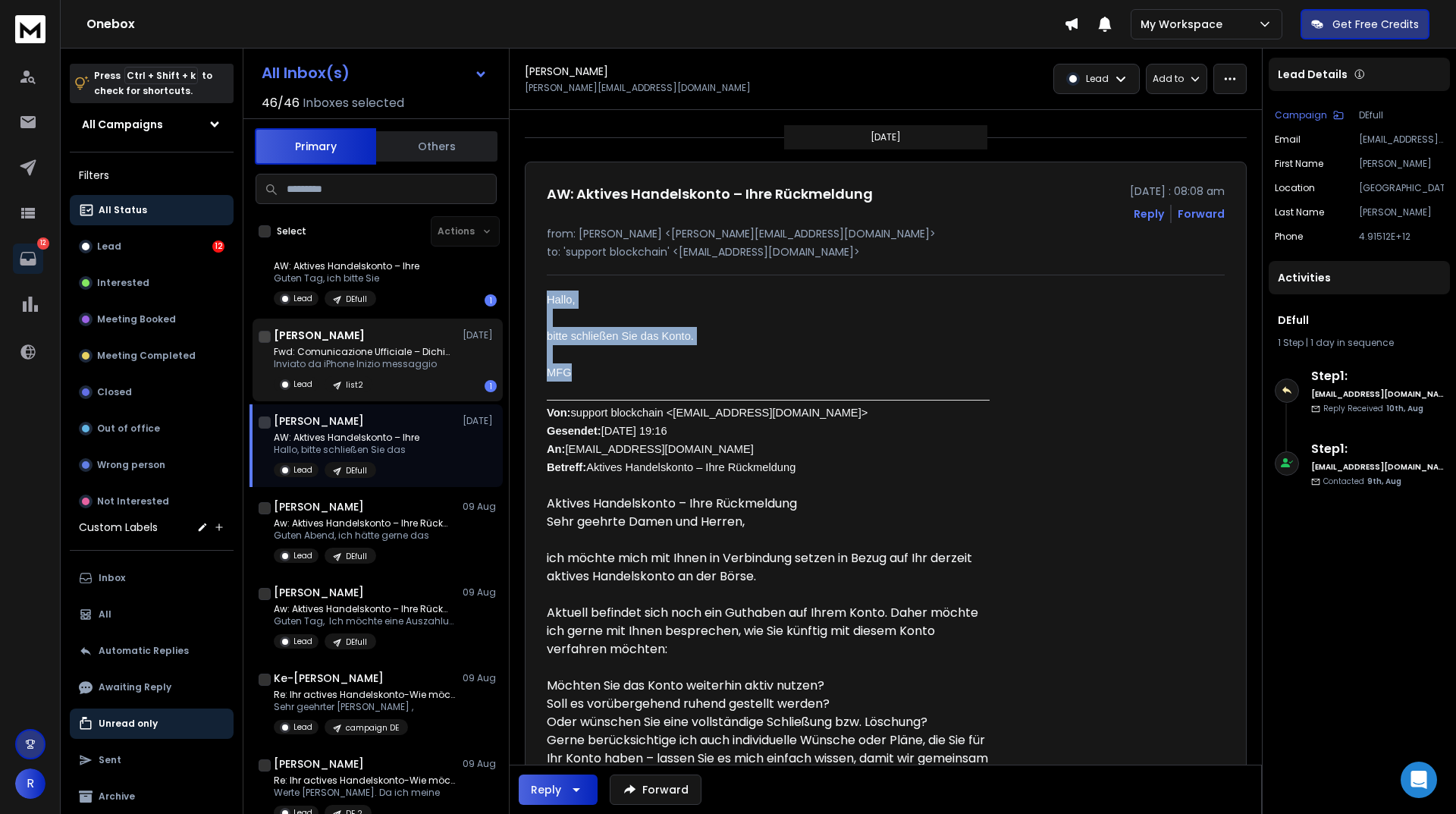
scroll to position [813, 0]
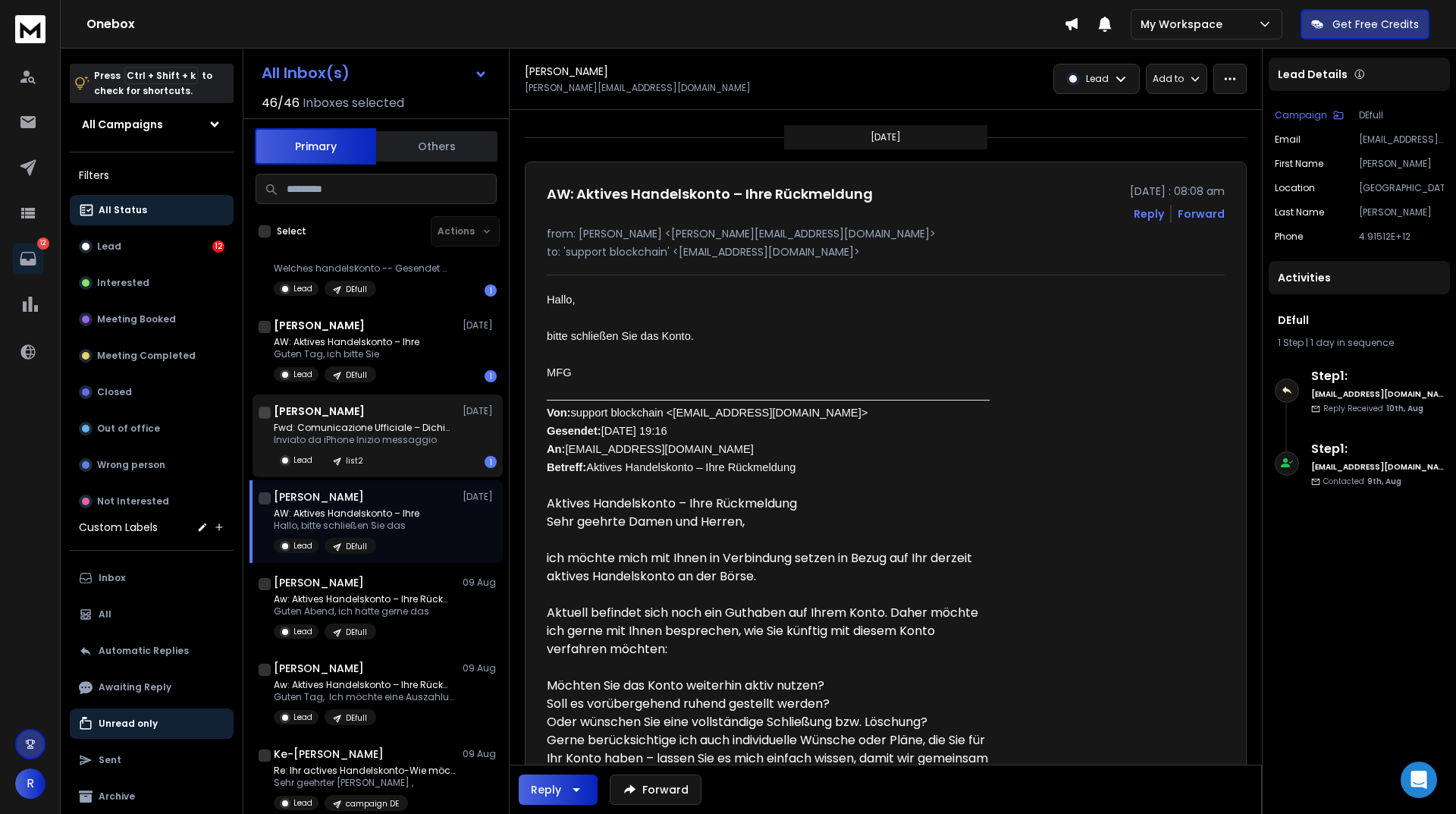
click at [438, 431] on p "Fwd: Comunicazione Ufficiale – Dichiarazione" at bounding box center [364, 427] width 182 height 12
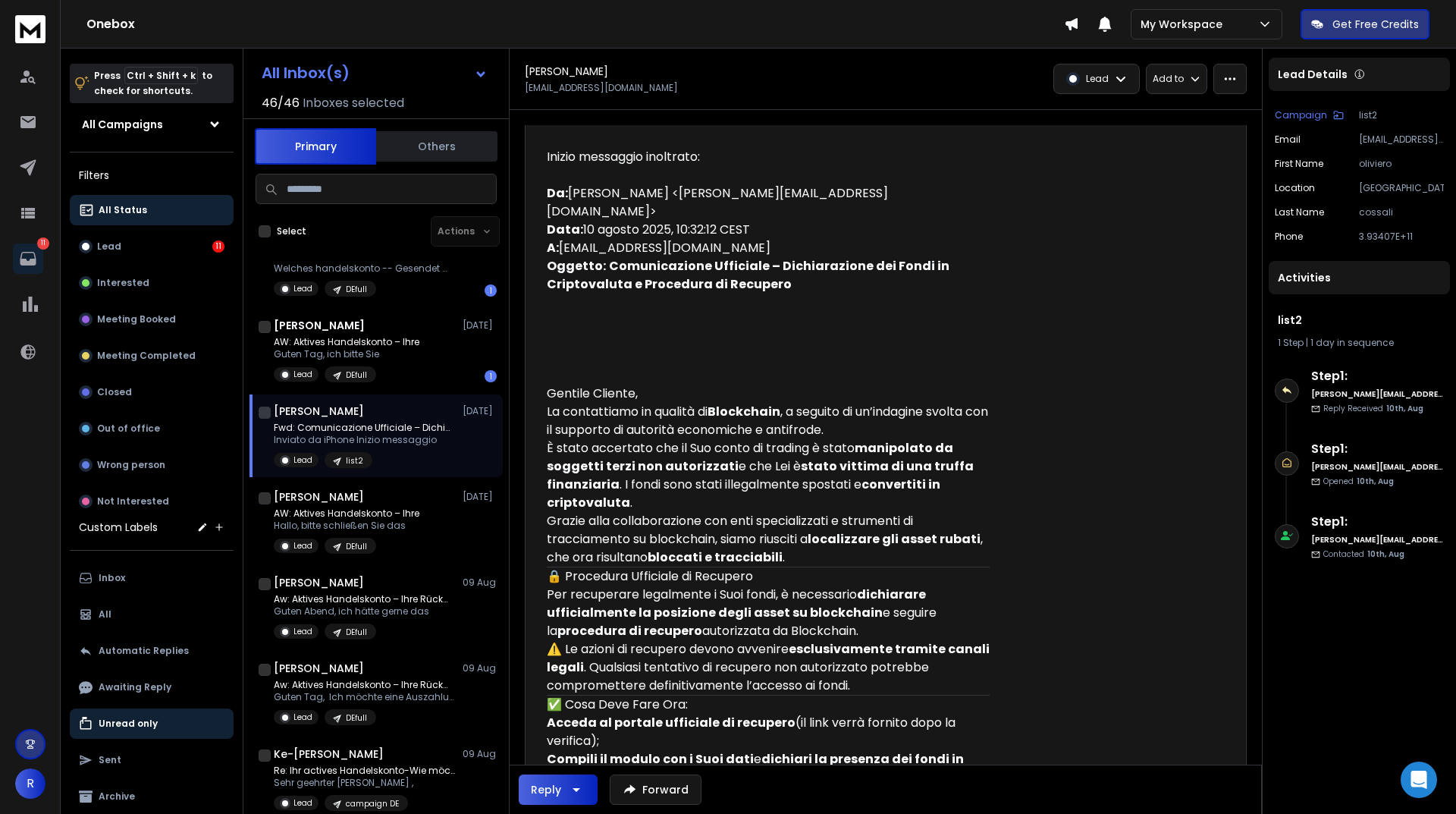
scroll to position [0, 0]
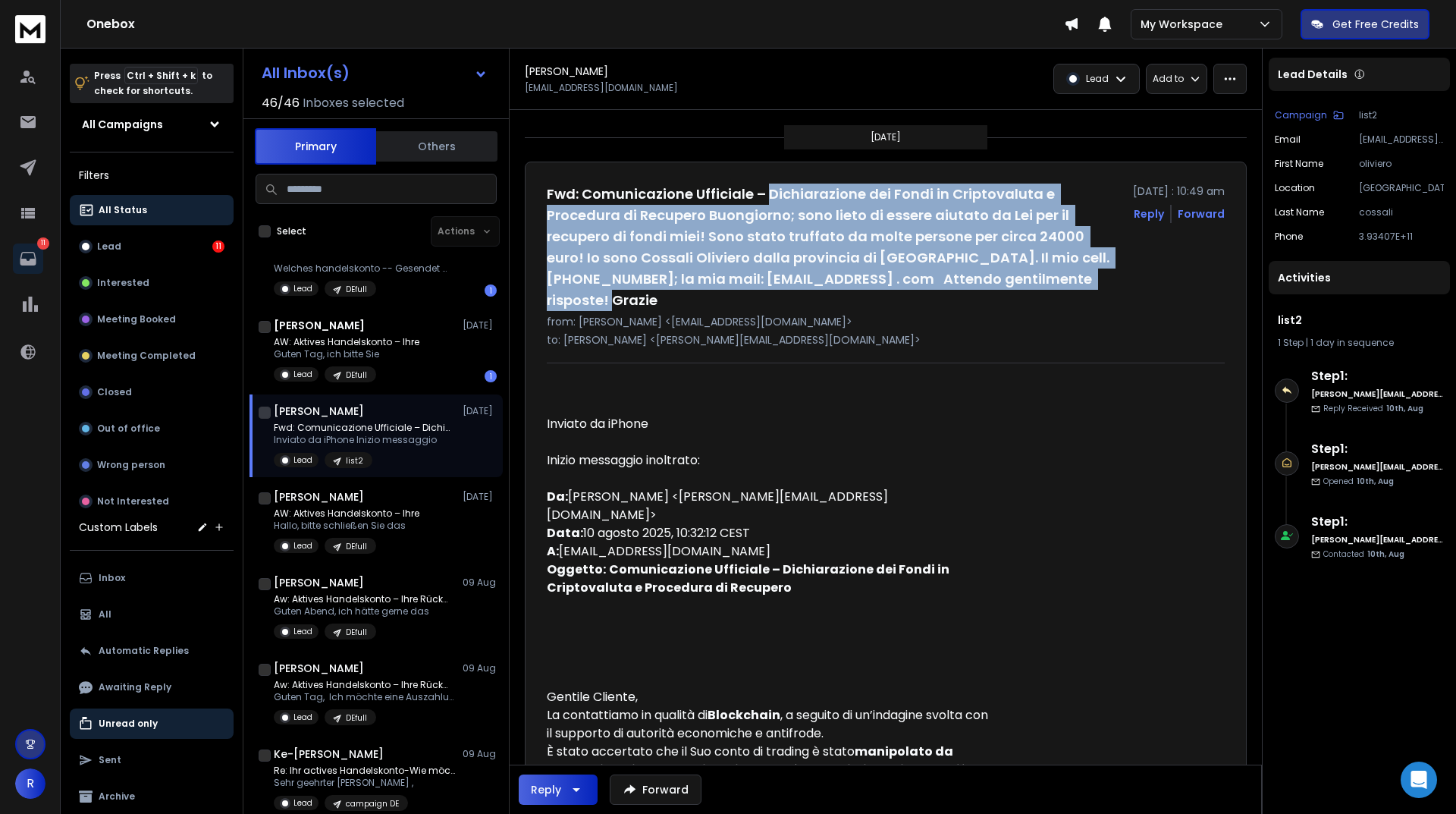
drag, startPoint x: 770, startPoint y: 189, endPoint x: 796, endPoint y: 291, distance: 105.3
click at [796, 291] on h1 "Fwd: Comunicazione Ufficiale – Dichiarazione dei Fondi in Criptovaluta e Proced…" at bounding box center [835, 248] width 577 height 128
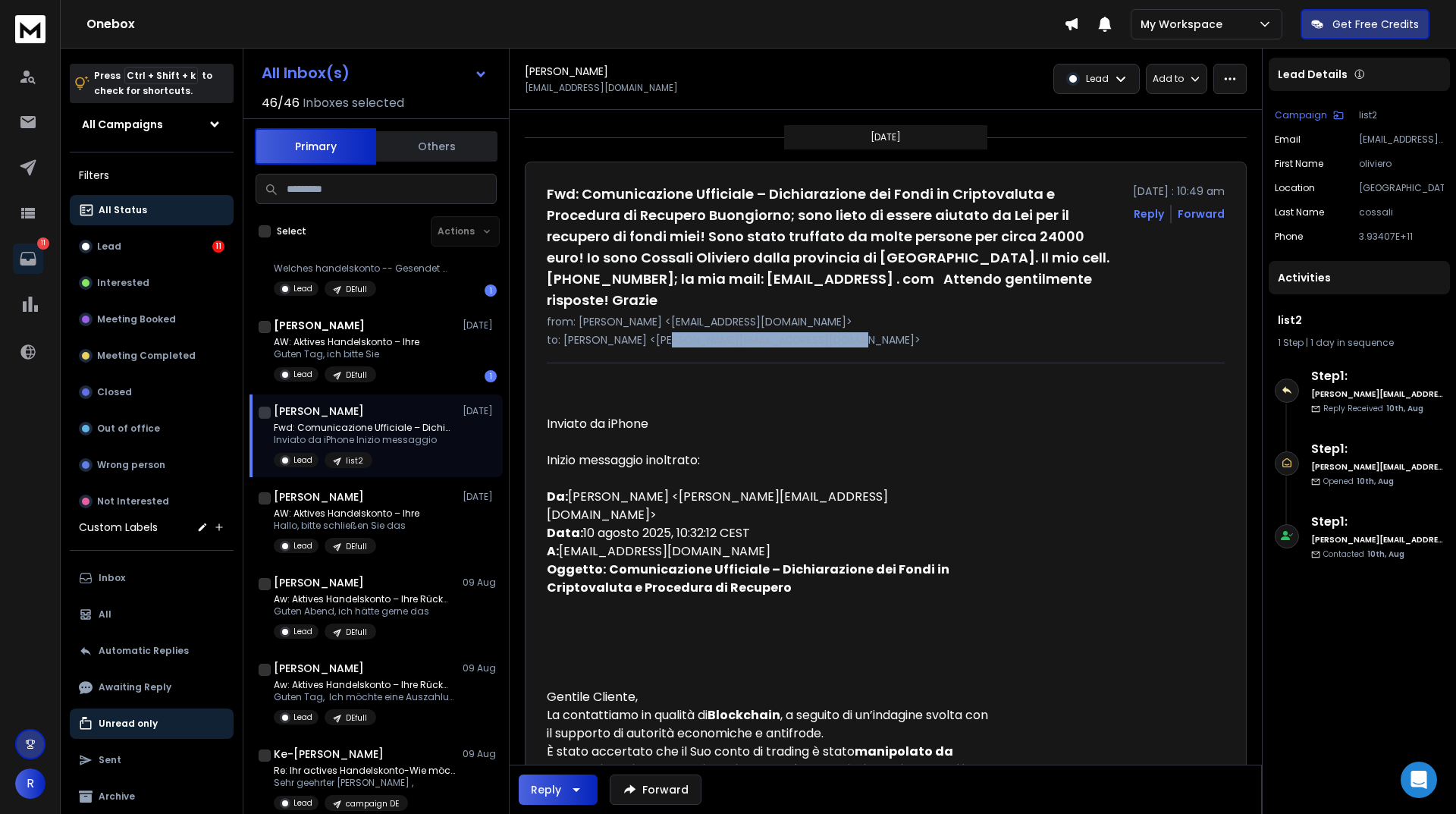
drag, startPoint x: 666, startPoint y: 342, endPoint x: 851, endPoint y: 340, distance: 185.0
click at [851, 340] on p "to: Alexandre Moreau <alexandre.m@webblockchain.info>" at bounding box center [886, 340] width 678 height 15
click at [842, 341] on p "to: Alexandre Moreau <alexandre.m@webblockchain.info>" at bounding box center [886, 340] width 678 height 15
click at [847, 339] on p "to: Alexandre Moreau <alexandre.m@webblockchain.info>" at bounding box center [886, 340] width 678 height 15
click at [849, 339] on p "to: Alexandre Moreau <alexandre.m@webblockchain.info>" at bounding box center [886, 340] width 678 height 15
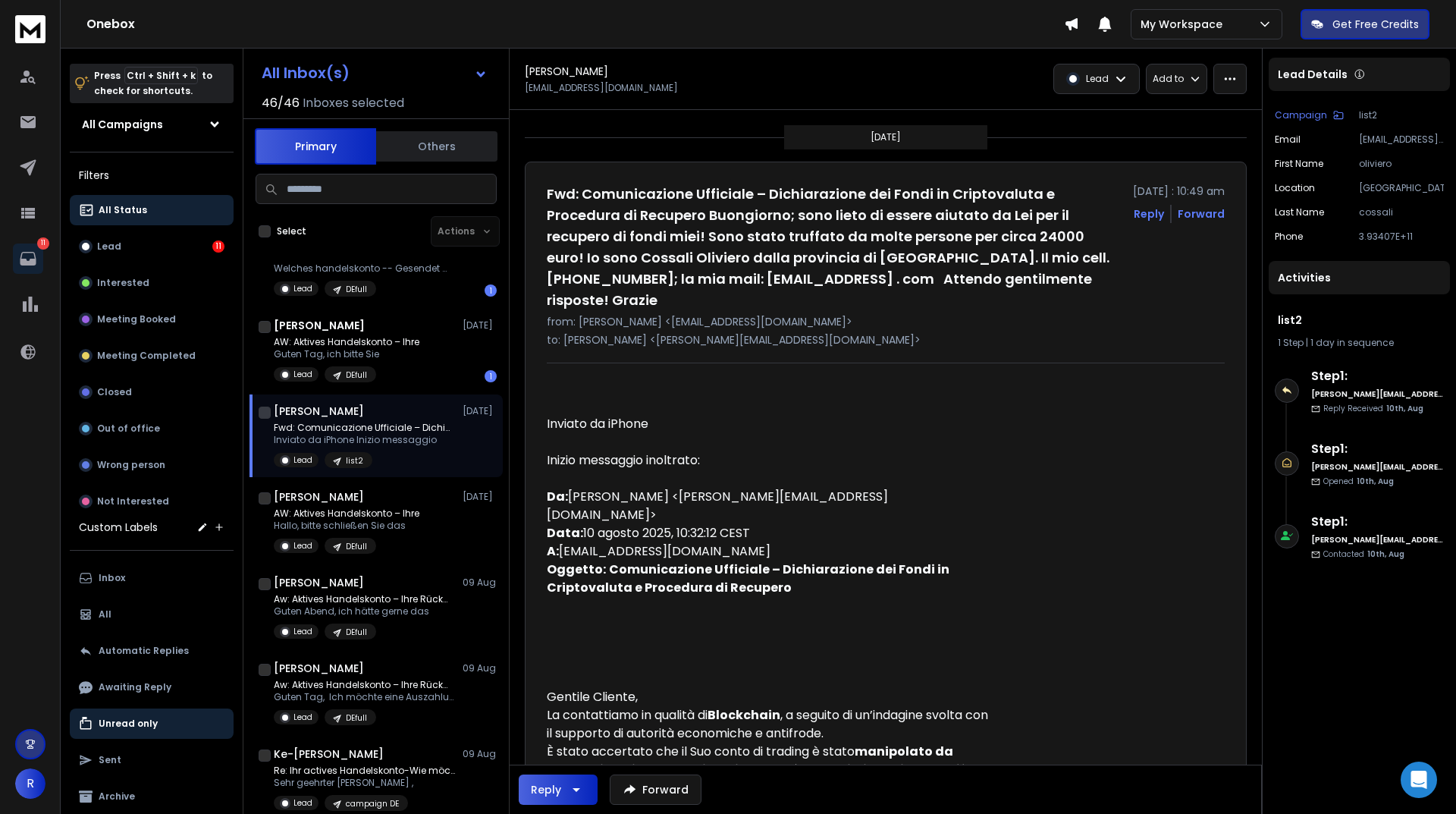
drag, startPoint x: 849, startPoint y: 339, endPoint x: 838, endPoint y: 341, distance: 11.2
click at [849, 339] on p "to: Alexandre Moreau <alexandre.m@webblockchain.info>" at bounding box center [886, 340] width 678 height 15
click at [667, 336] on p "to: Alexandre Moreau <alexandre.m@webblockchain.info>" at bounding box center [886, 340] width 678 height 15
drag, startPoint x: 667, startPoint y: 342, endPoint x: 847, endPoint y: 348, distance: 180.1
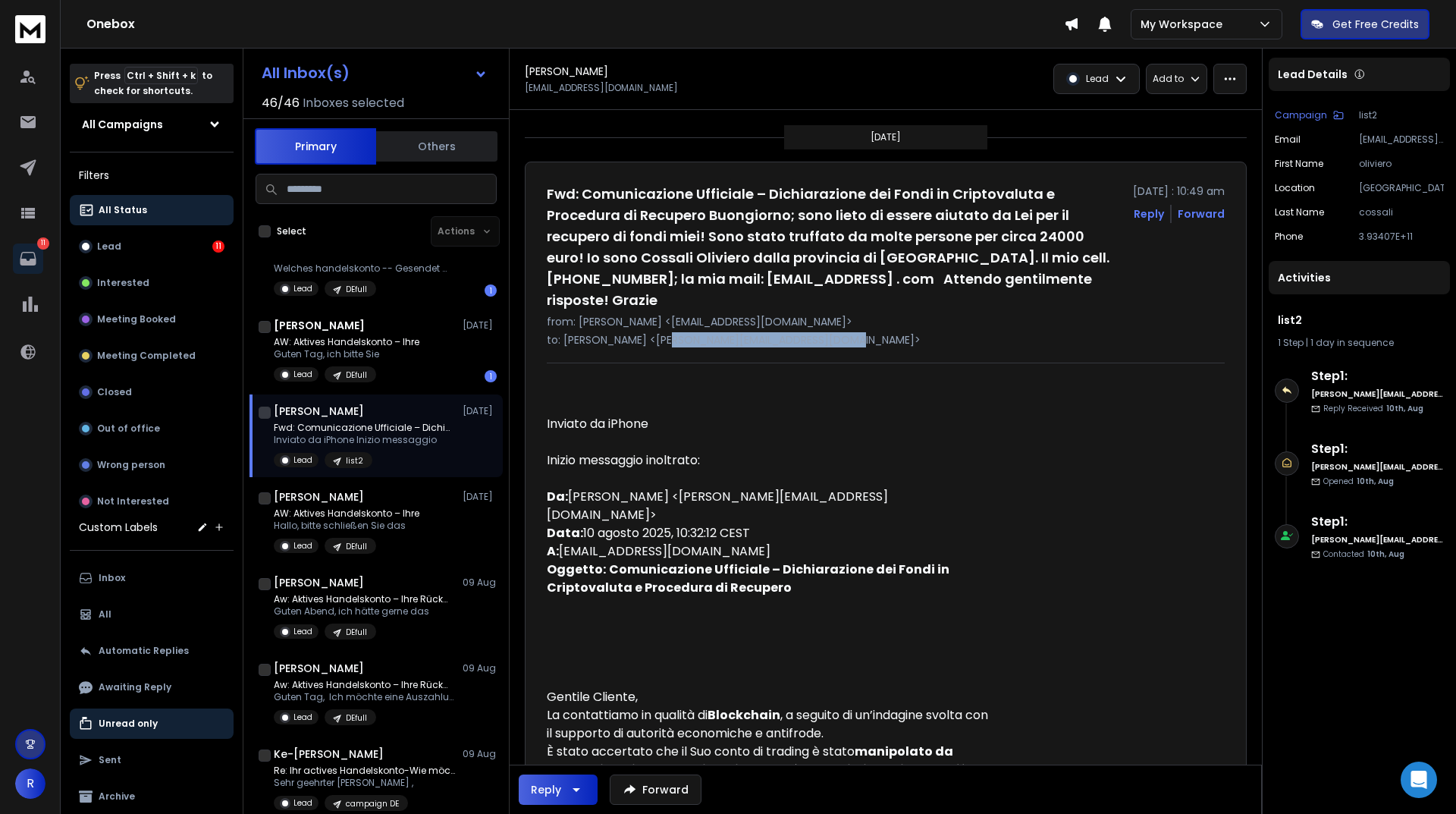
click at [847, 348] on div "Fwd: Comunicazione Ufficiale – Dichiarazione dei Fondi in Criptovaluta e Proced…" at bounding box center [886, 752] width 678 height 1138
click at [1111, 557] on div "Fwd: Comunicazione Ufficiale – Dichiarazione dei Fondi in Criptovaluta e Proced…" at bounding box center [886, 752] width 678 height 1138
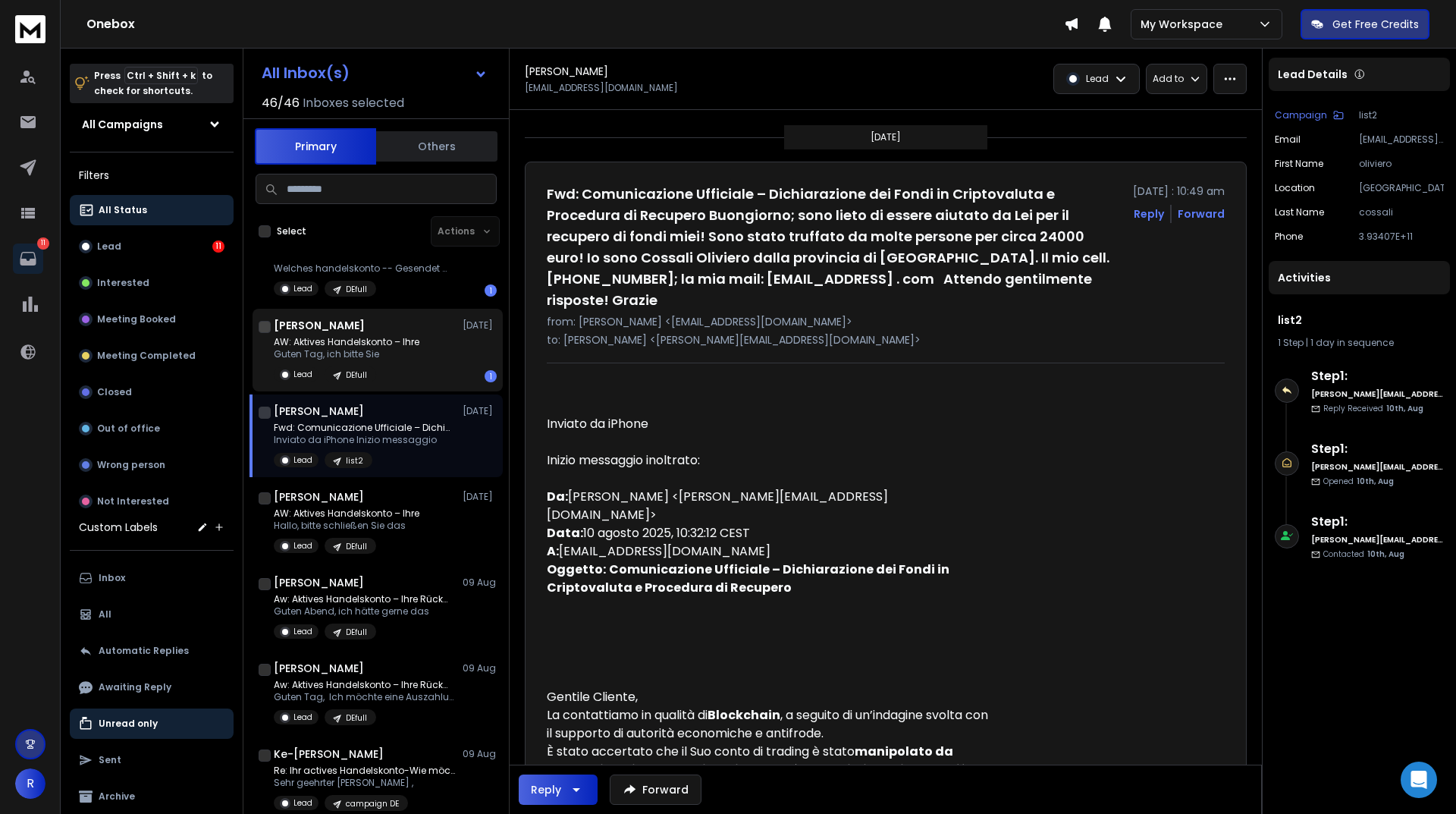
click at [392, 365] on div "AW: Aktives Handelskonto – Ihre Guten Tag, ich bitte Sie Lead DEfull" at bounding box center [346, 359] width 146 height 47
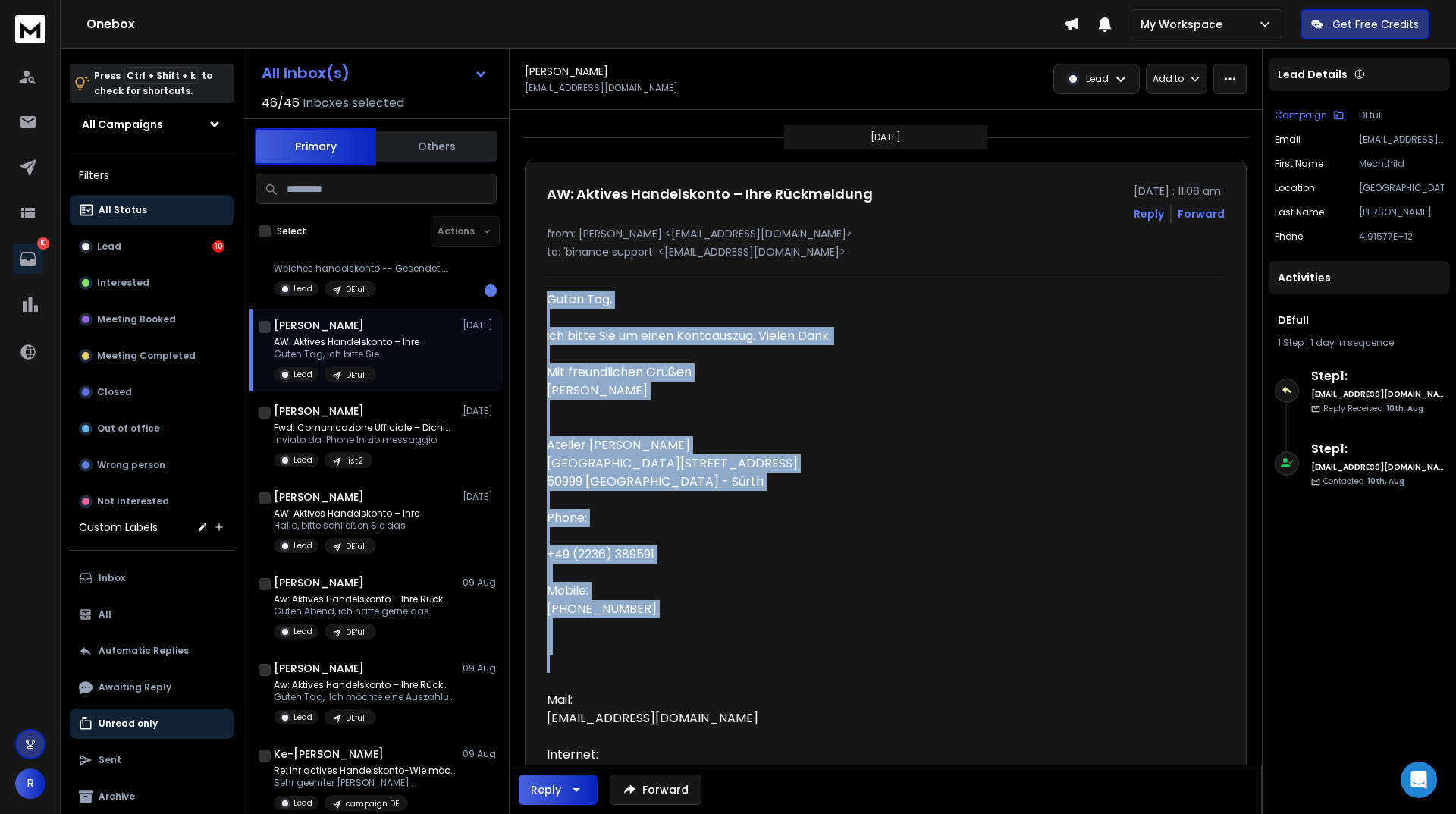
scroll to position [228, 0]
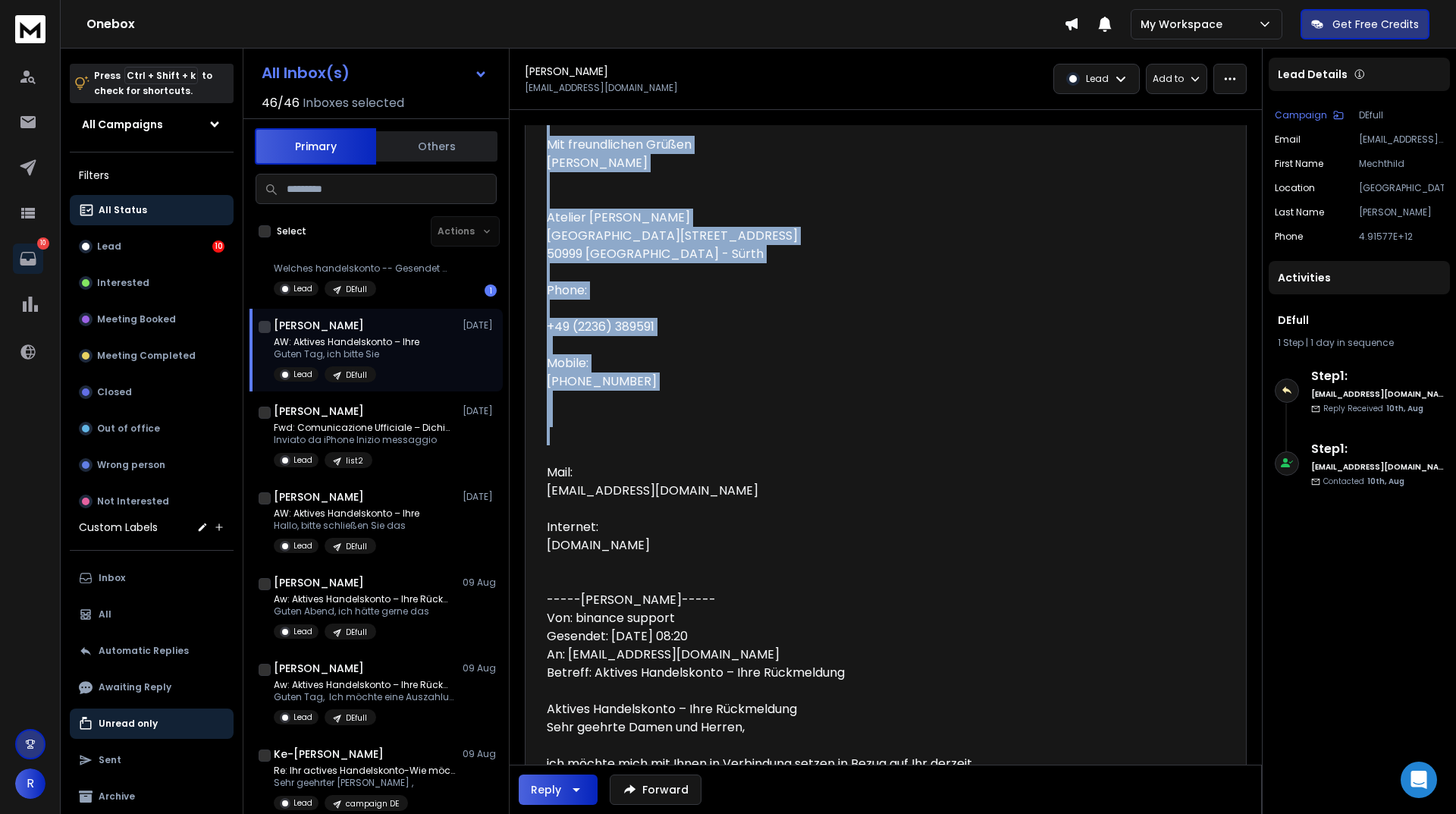
drag, startPoint x: 546, startPoint y: 293, endPoint x: 764, endPoint y: 547, distance: 334.7
click at [764, 547] on div "AW: Aktives Handelskonto – Ihre Rückmeldung 10 August 2025 : 11:06 am Reply For…" at bounding box center [886, 652] width 722 height 1437
click at [1017, 476] on div "AW: Aktives Handelskonto – Ihre Rückmeldung 10 August 2025 : 11:06 am Reply For…" at bounding box center [886, 652] width 678 height 1393
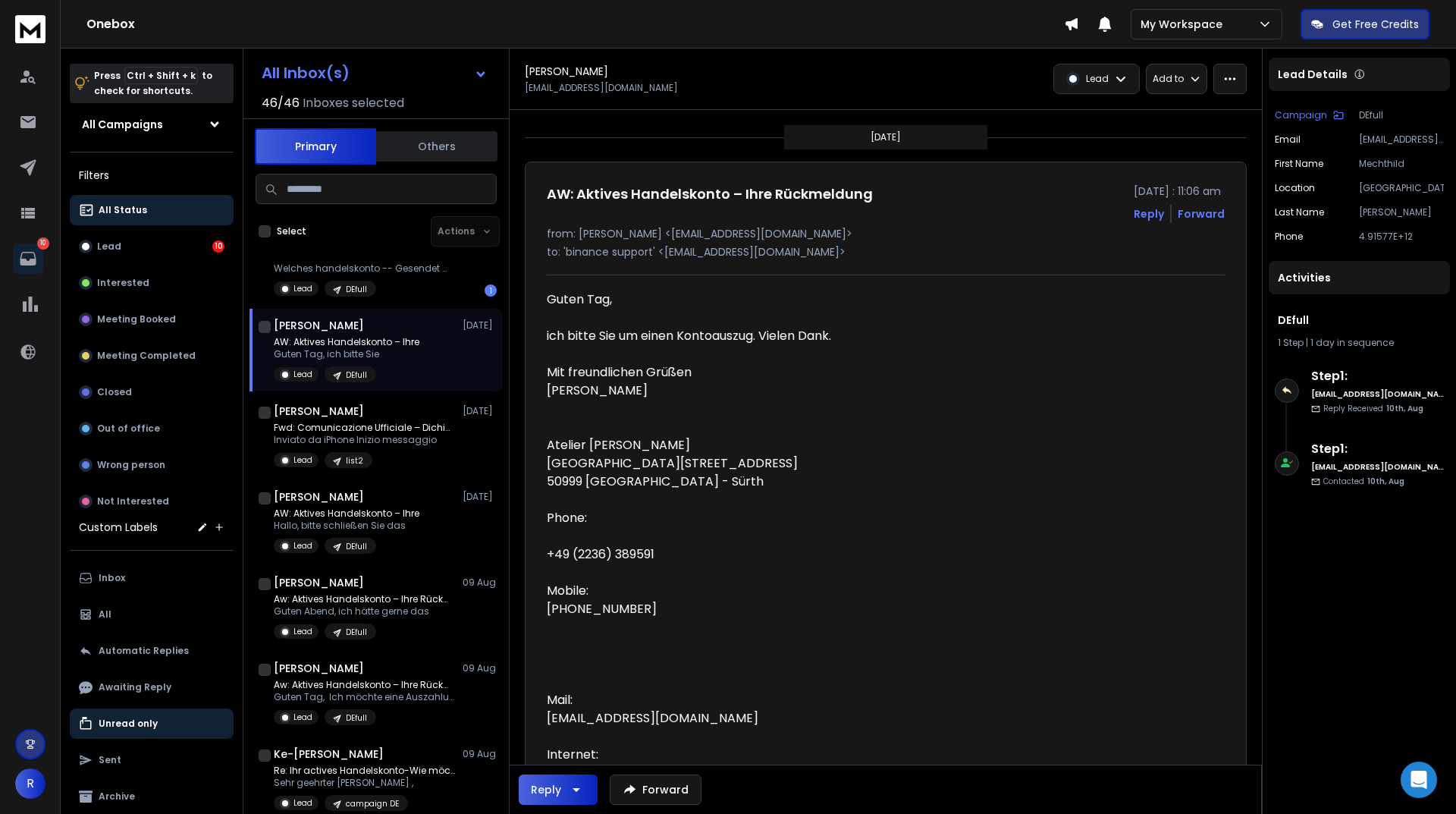
click at [698, 236] on p "from: Mechthild Rathmann <mail@mechthild-rathmann.de>" at bounding box center [886, 233] width 678 height 15
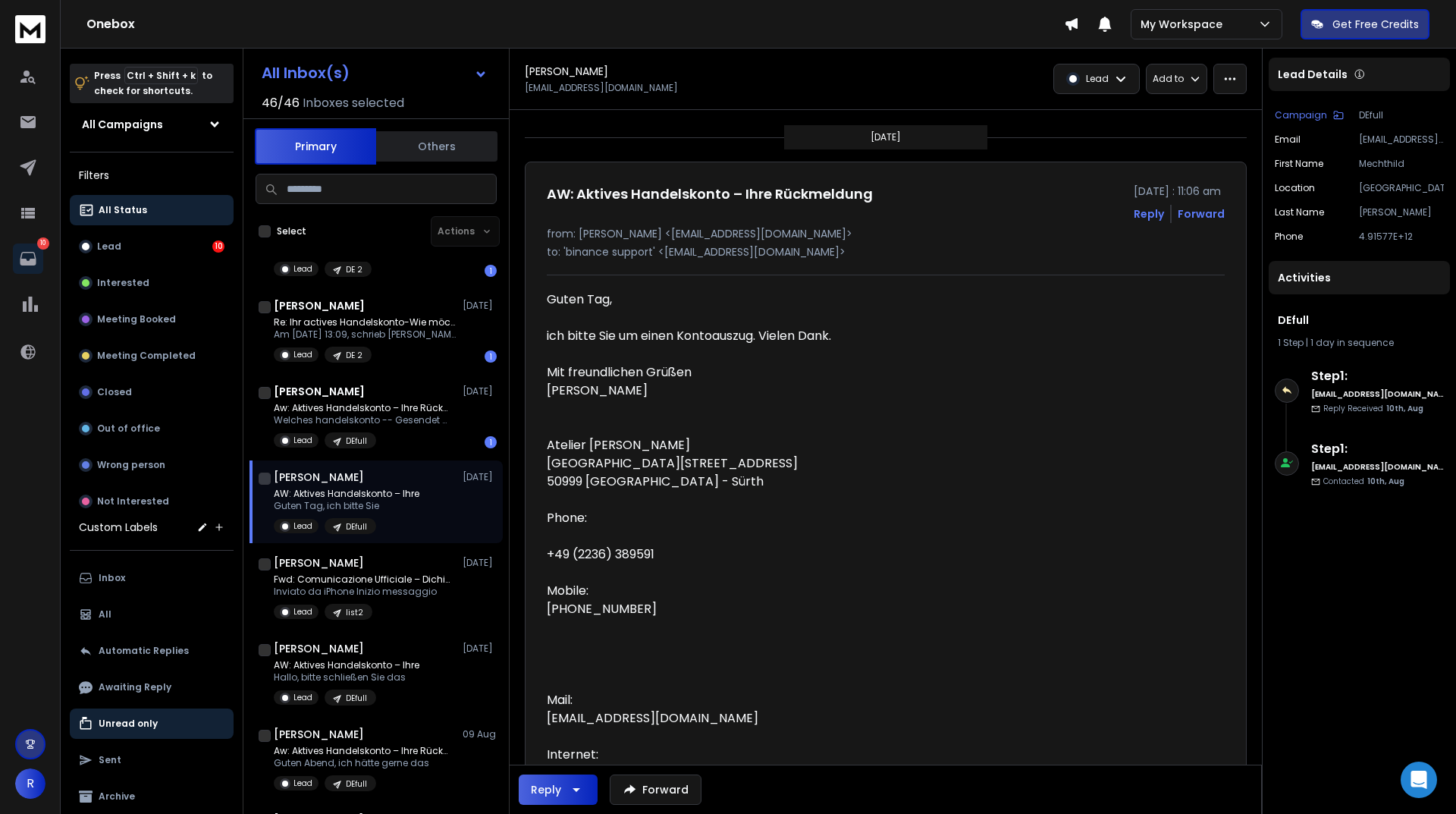
scroll to position [586, 0]
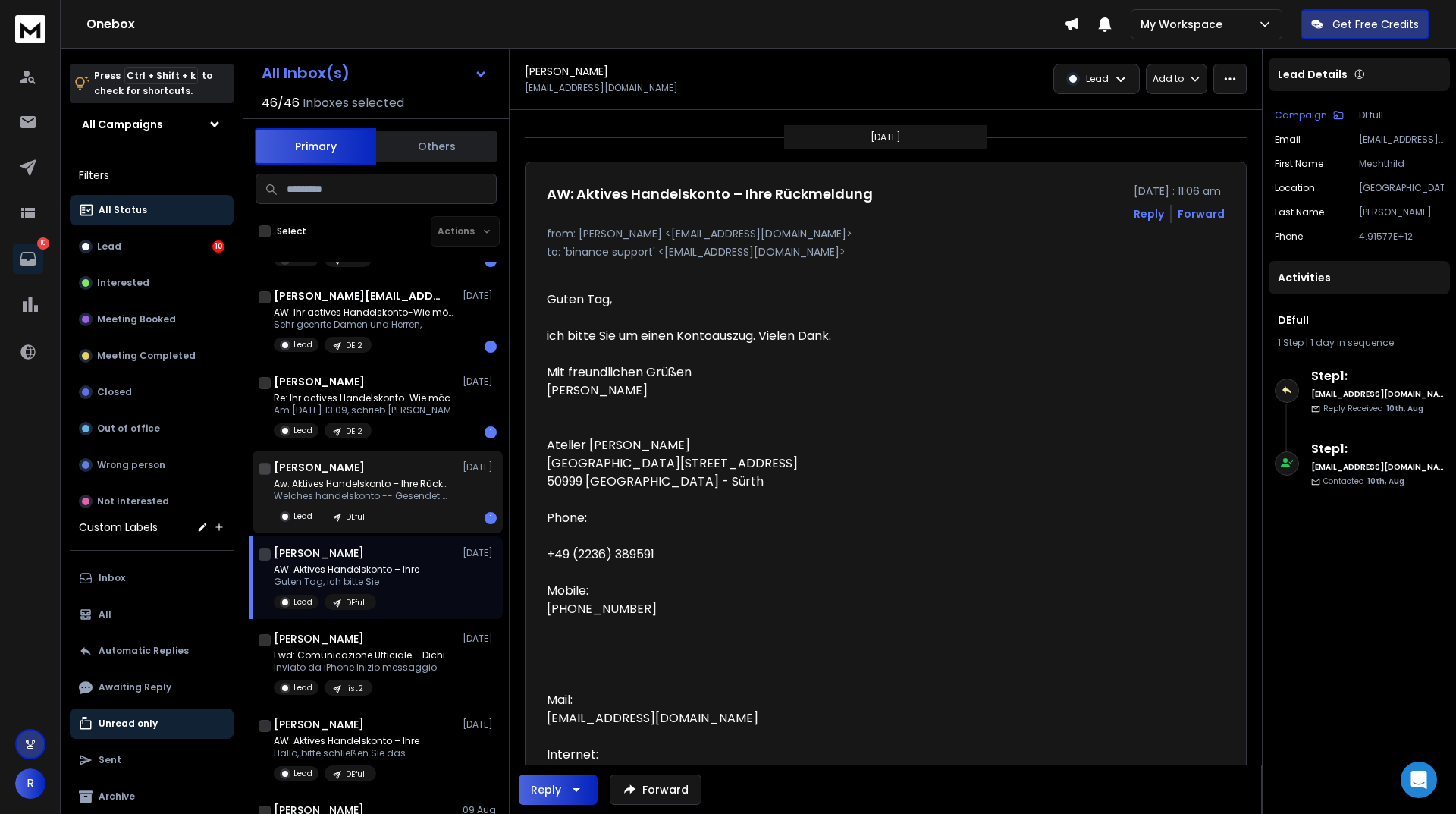
click at [408, 508] on div "Lead DEfull" at bounding box center [364, 516] width 182 height 16
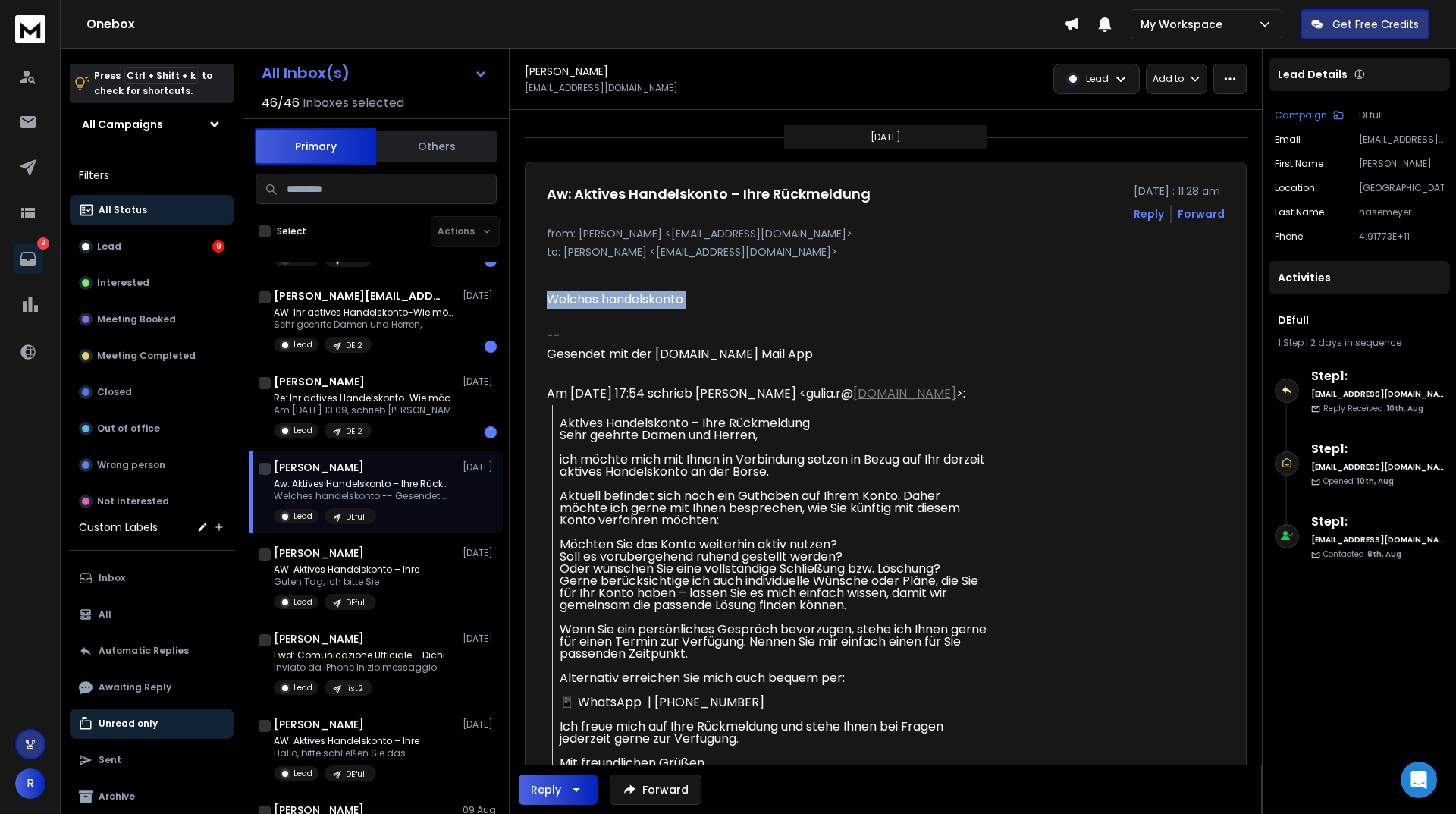
drag, startPoint x: 549, startPoint y: 296, endPoint x: 721, endPoint y: 312, distance: 172.7
click at [721, 312] on div "Welches handelskonto -- Gesendet mit der WEB.DE Mail App Am 08.08.25, 17:54 sch…" at bounding box center [774, 578] width 455 height 575
click at [737, 333] on div "-- Gesendet mit der WEB.DE Mail App" at bounding box center [768, 345] width 443 height 36
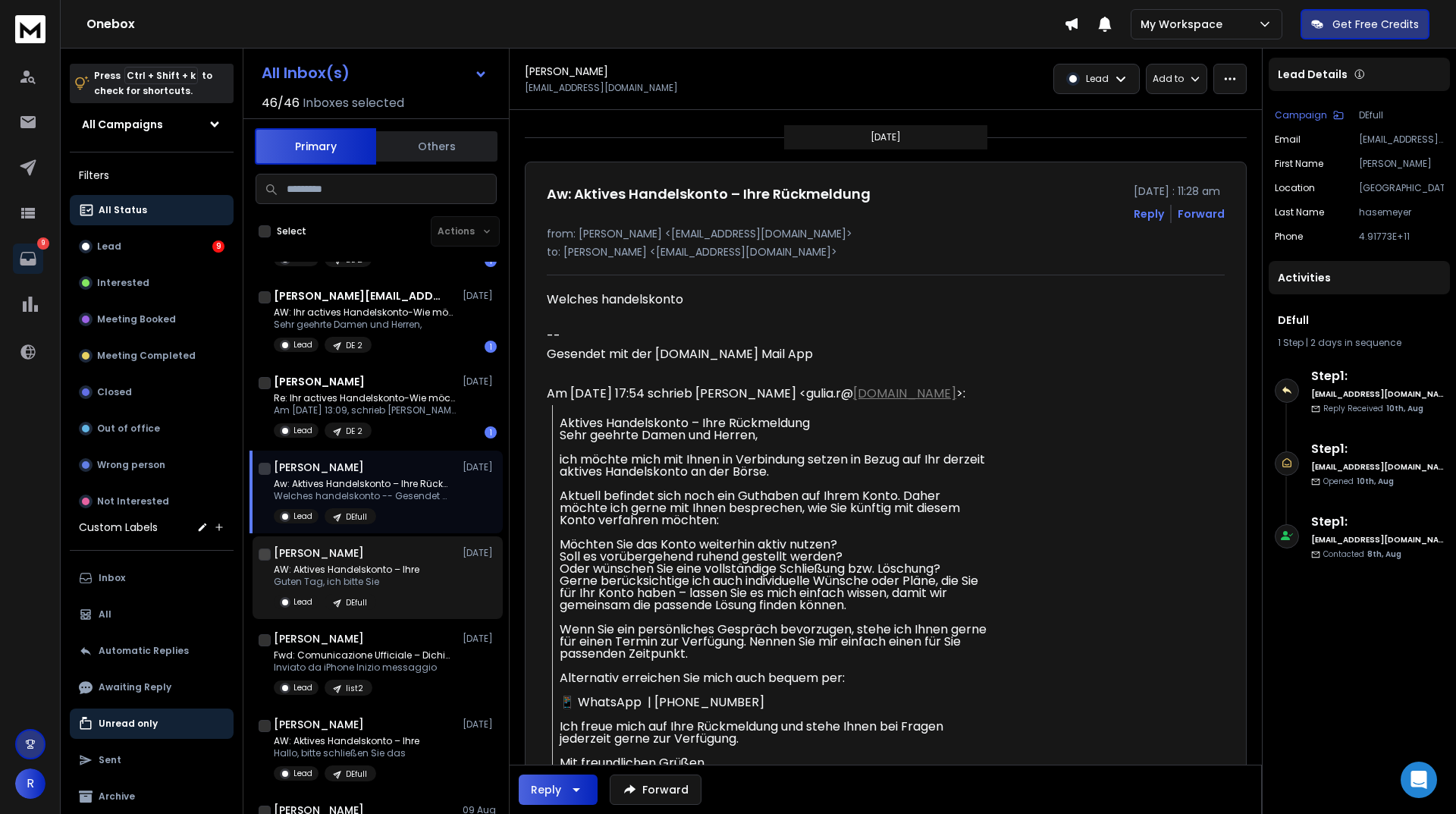
click at [367, 574] on p "AW: Aktives Handelskonto – Ihre" at bounding box center [346, 569] width 146 height 12
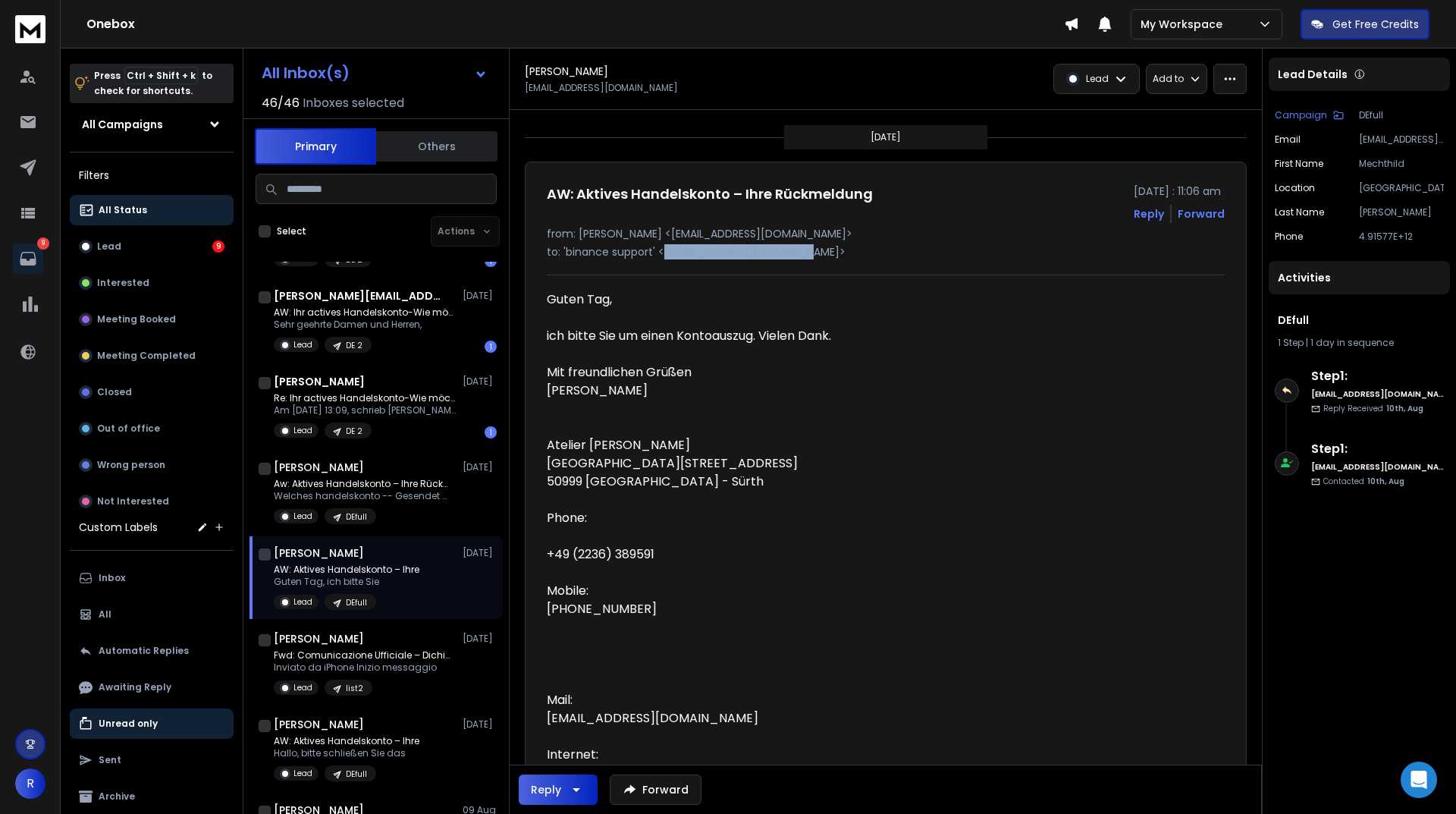
drag, startPoint x: 660, startPoint y: 251, endPoint x: 808, endPoint y: 260, distance: 148.3
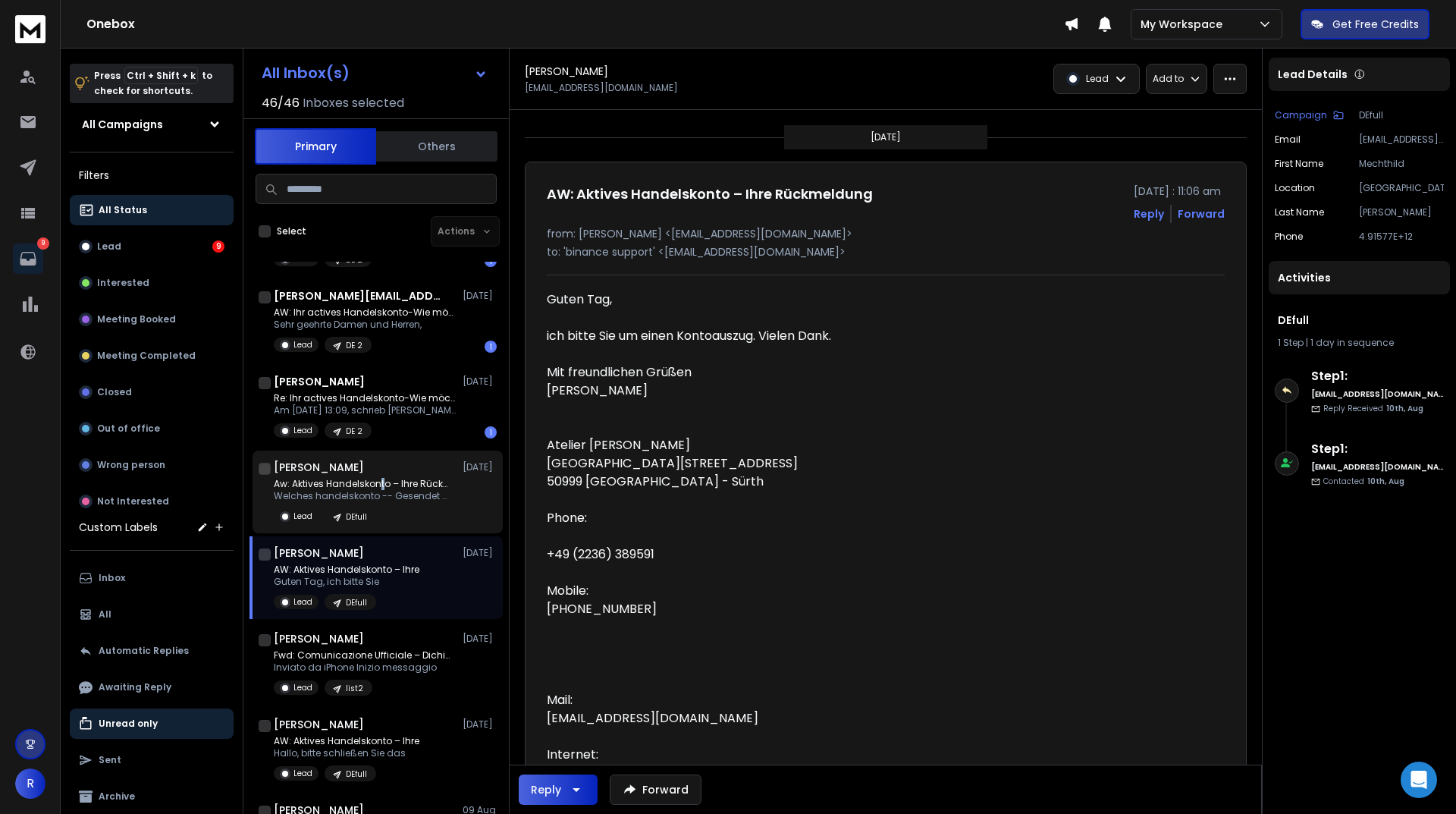
click at [384, 476] on div "Sandra Hasemeyer 10 Aug Aw: Aktives Handelskonto – Ihre Rückmeldung Welches han…" at bounding box center [385, 492] width 223 height 65
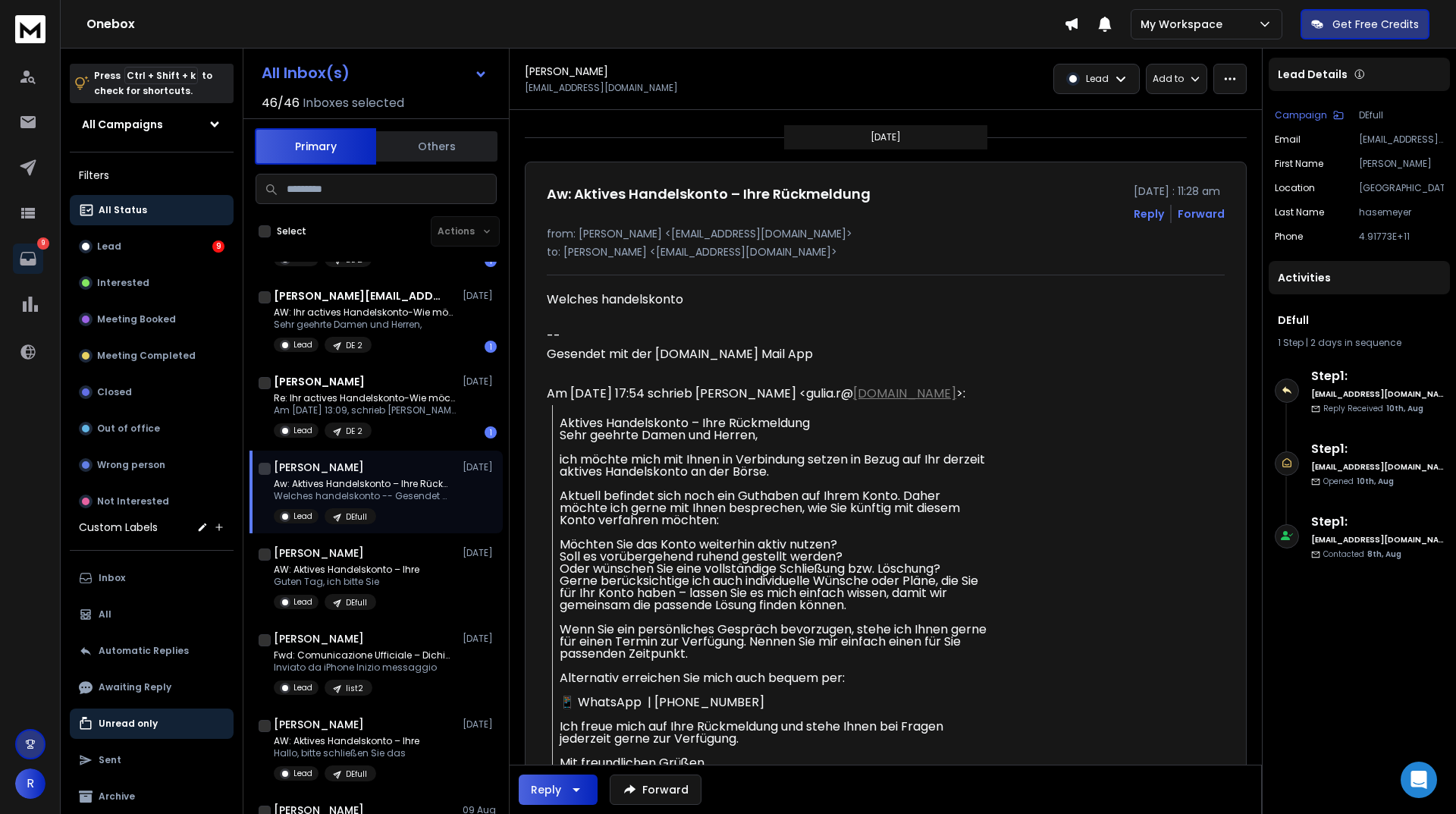
drag, startPoint x: 697, startPoint y: 300, endPoint x: 605, endPoint y: 292, distance: 92.3
click at [656, 296] on div "Welches handelskonto -- Gesendet mit der WEB.DE Mail App Am 08.08.25, 17:54 sch…" at bounding box center [774, 578] width 455 height 575
drag, startPoint x: 605, startPoint y: 292, endPoint x: 530, endPoint y: 305, distance: 76.1
click at [529, 305] on div "Aw: Aktives Handelskonto – Ihre Rückmeldung 10 August 2025 : 11:28 am Reply For…" at bounding box center [886, 525] width 722 height 726
click at [657, 305] on div "Welches handelskonto -- Gesendet mit der WEB.DE Mail App Am 08.08.25, 17:54 sch…" at bounding box center [774, 578] width 455 height 575
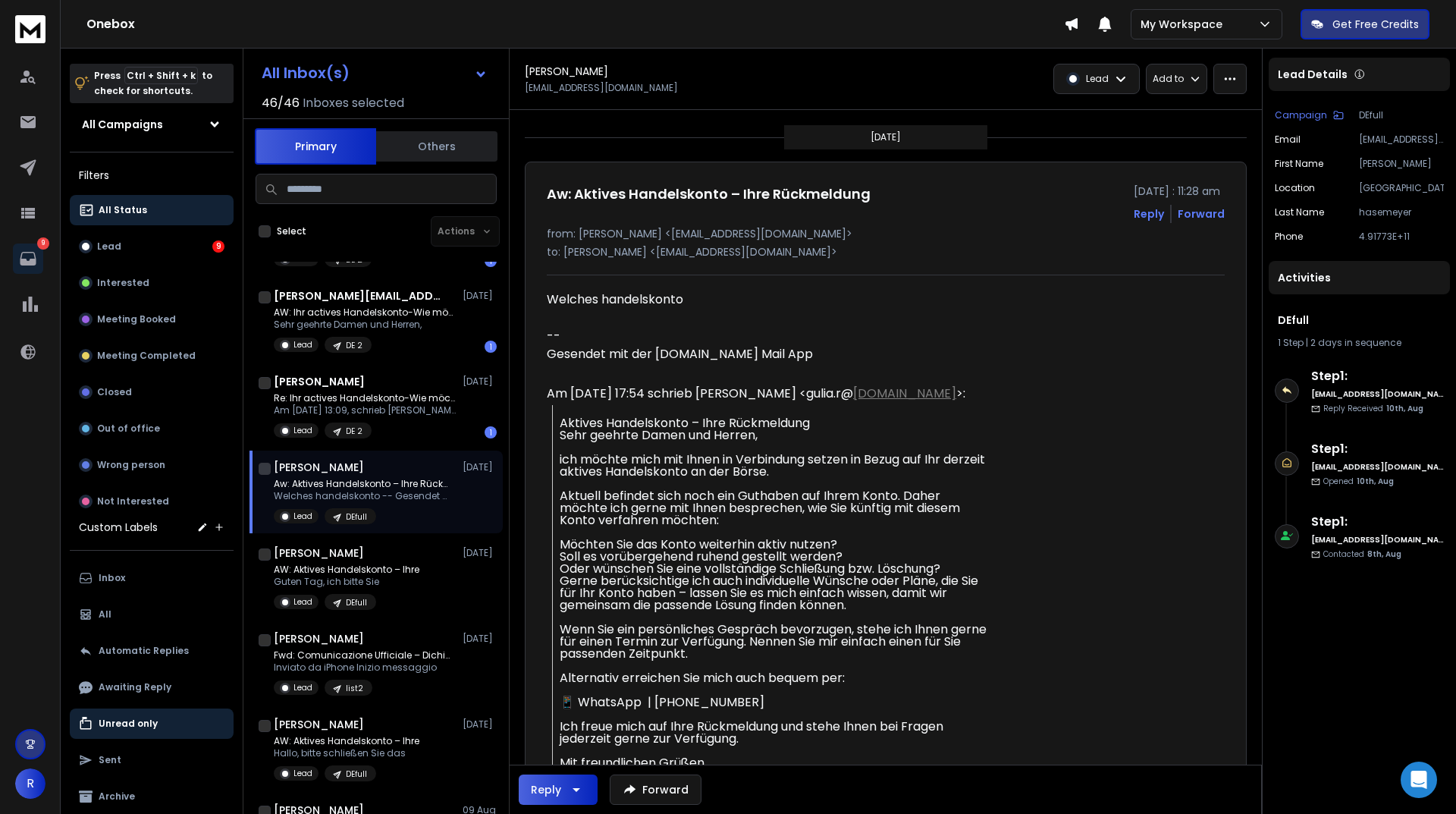
click at [657, 305] on div "Welches handelskonto -- Gesendet mit der WEB.DE Mail App Am 08.08.25, 17:54 sch…" at bounding box center [774, 578] width 455 height 575
click at [694, 303] on div "Welches handelskonto -- Gesendet mit der WEB.DE Mail App Am 08.08.25, 17:54 sch…" at bounding box center [774, 578] width 455 height 575
drag, startPoint x: 684, startPoint y: 296, endPoint x: 545, endPoint y: 308, distance: 139.5
click at [546, 308] on div "Aw: Aktives Handelskonto – Ihre Rückmeldung 10 August 2025 : 11:28 am Reply For…" at bounding box center [886, 525] width 722 height 726
click at [1067, 446] on div "Aw: Aktives Handelskonto – Ihre Rückmeldung 10 August 2025 : 11:28 am Reply For…" at bounding box center [886, 525] width 678 height 683
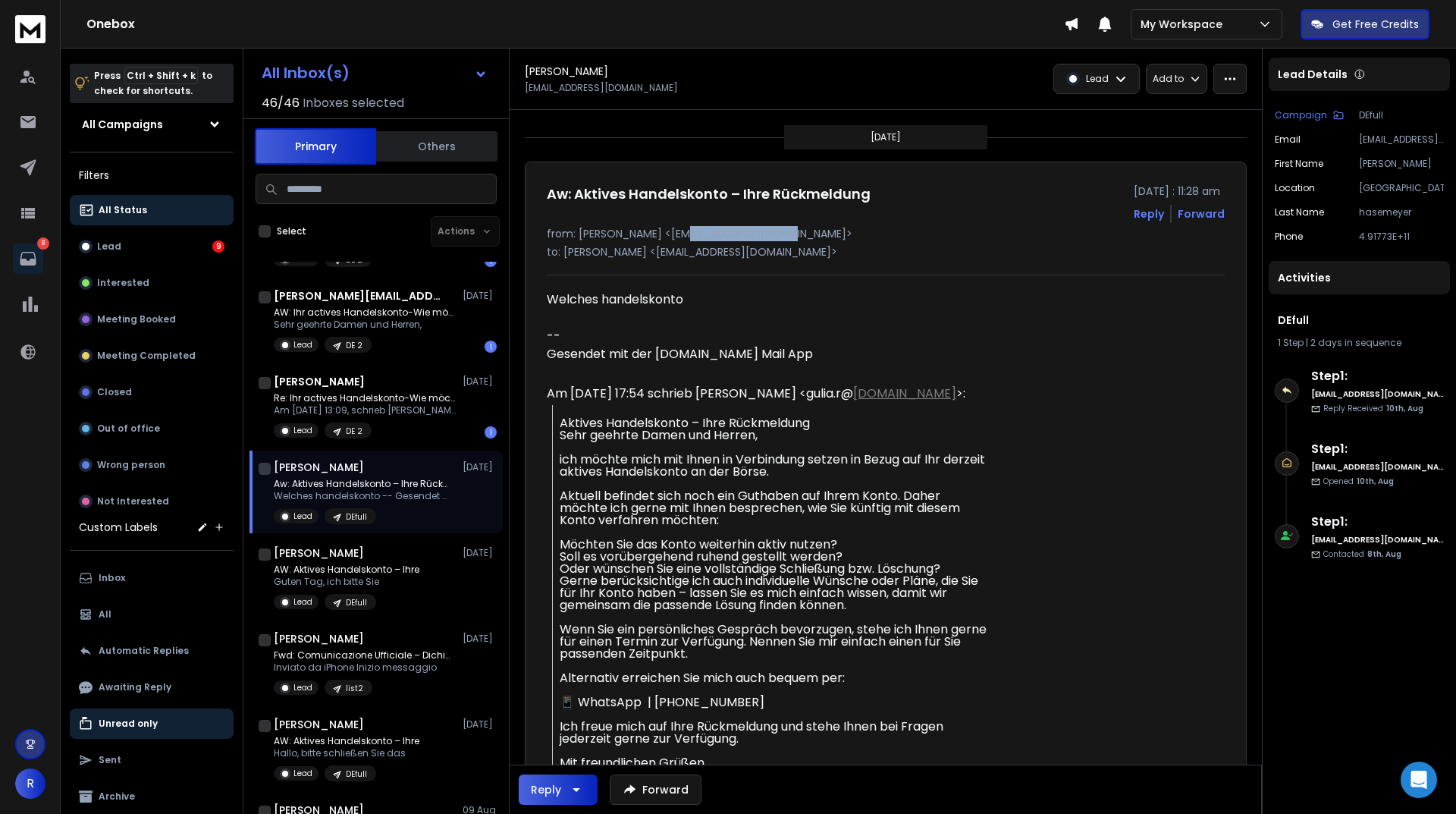
drag, startPoint x: 689, startPoint y: 234, endPoint x: 803, endPoint y: 236, distance: 114.0
click at [803, 236] on p "from: Sandra Hasemeyer <sydney0683@web.de>" at bounding box center [886, 233] width 678 height 15
click at [948, 212] on div "Aw: Aktives Handelskonto – Ihre Rückmeldung 10 August 2025 : 11:28 am Reply For…" at bounding box center [886, 203] width 678 height 39
click at [269, 469] on button "button" at bounding box center [265, 468] width 12 height 12
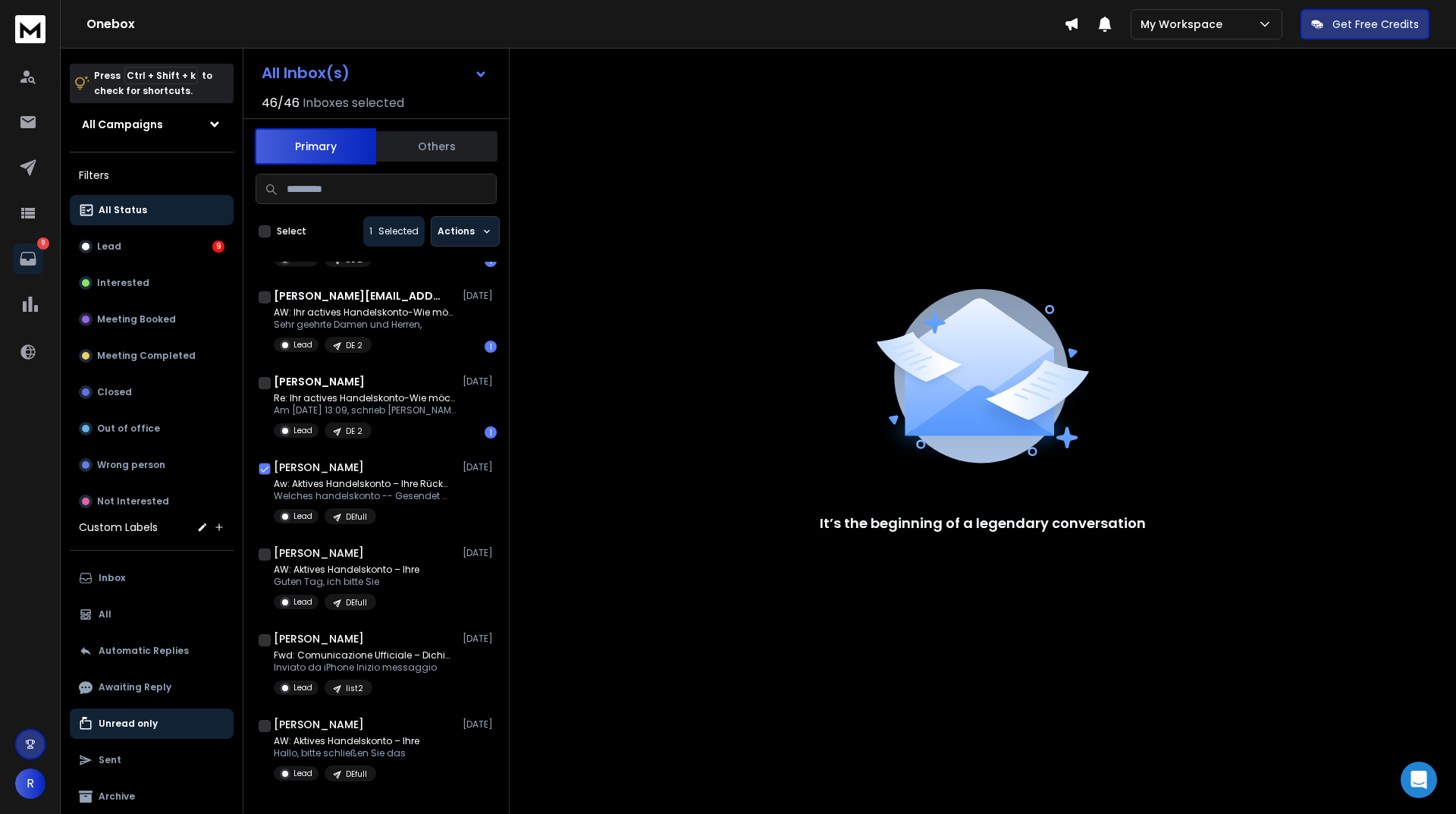
click at [449, 224] on button "Actions" at bounding box center [465, 231] width 69 height 30
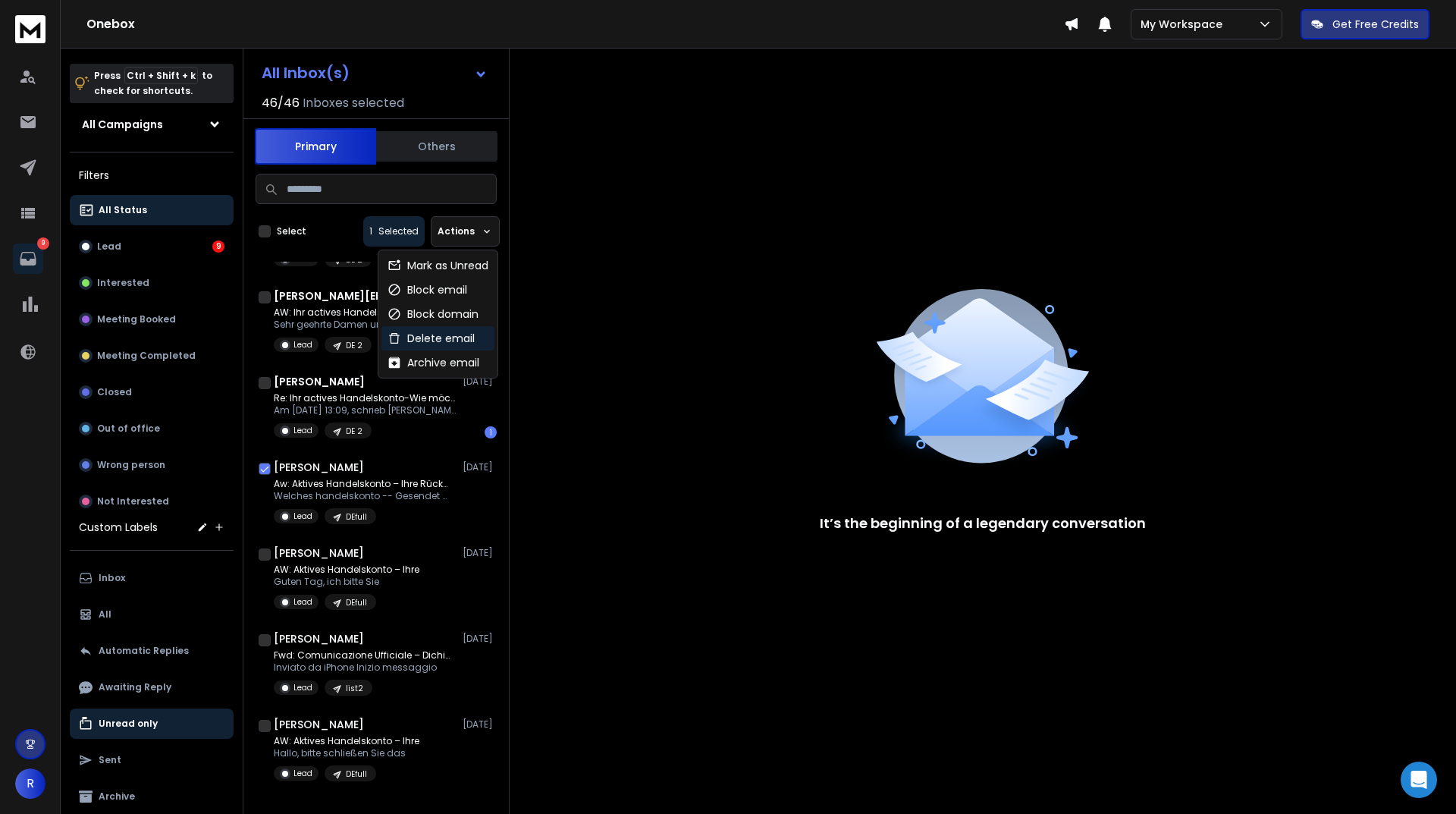
click at [449, 341] on div "Delete email" at bounding box center [431, 338] width 88 height 15
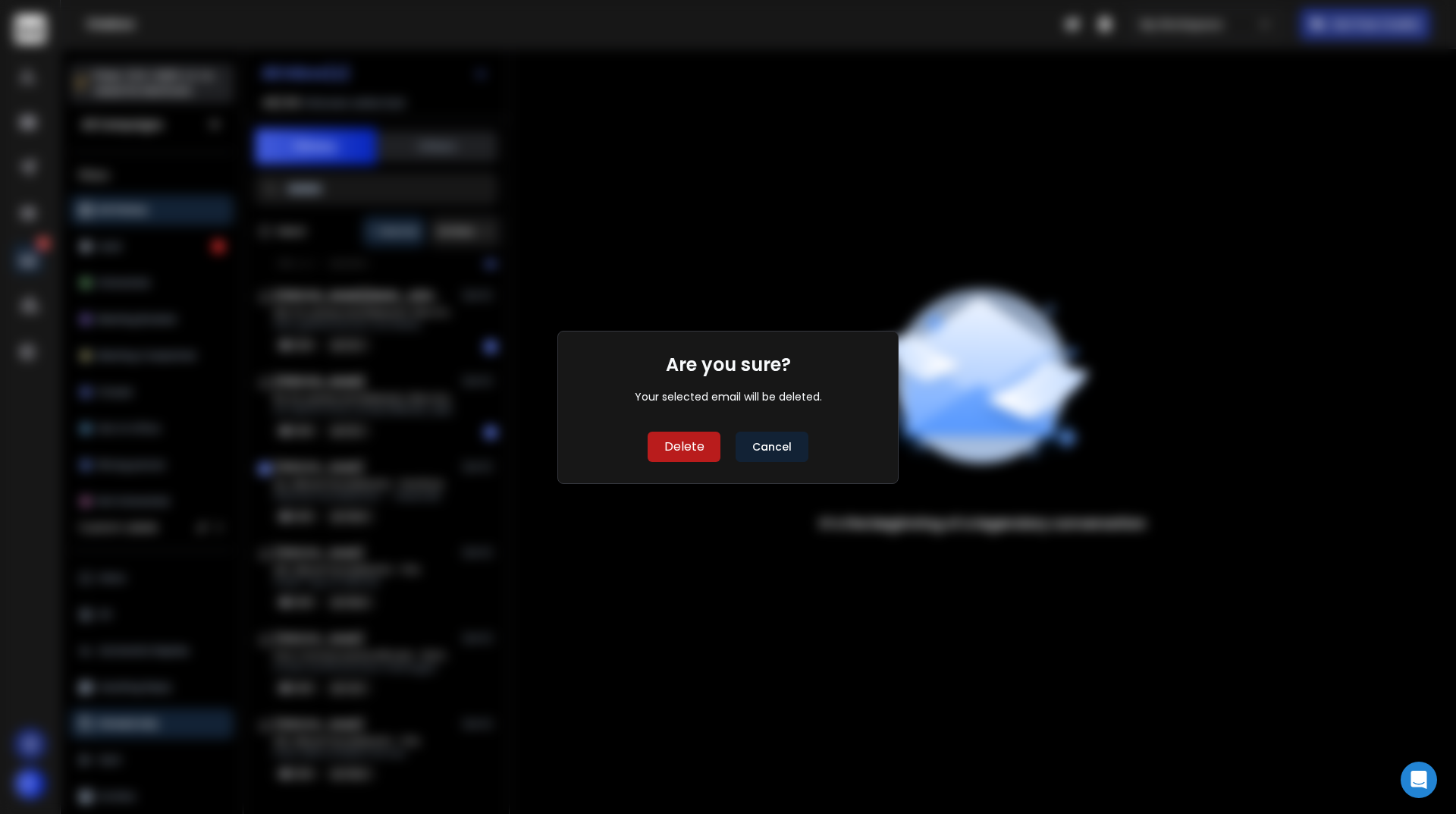
click at [687, 442] on button "Delete" at bounding box center [684, 447] width 72 height 30
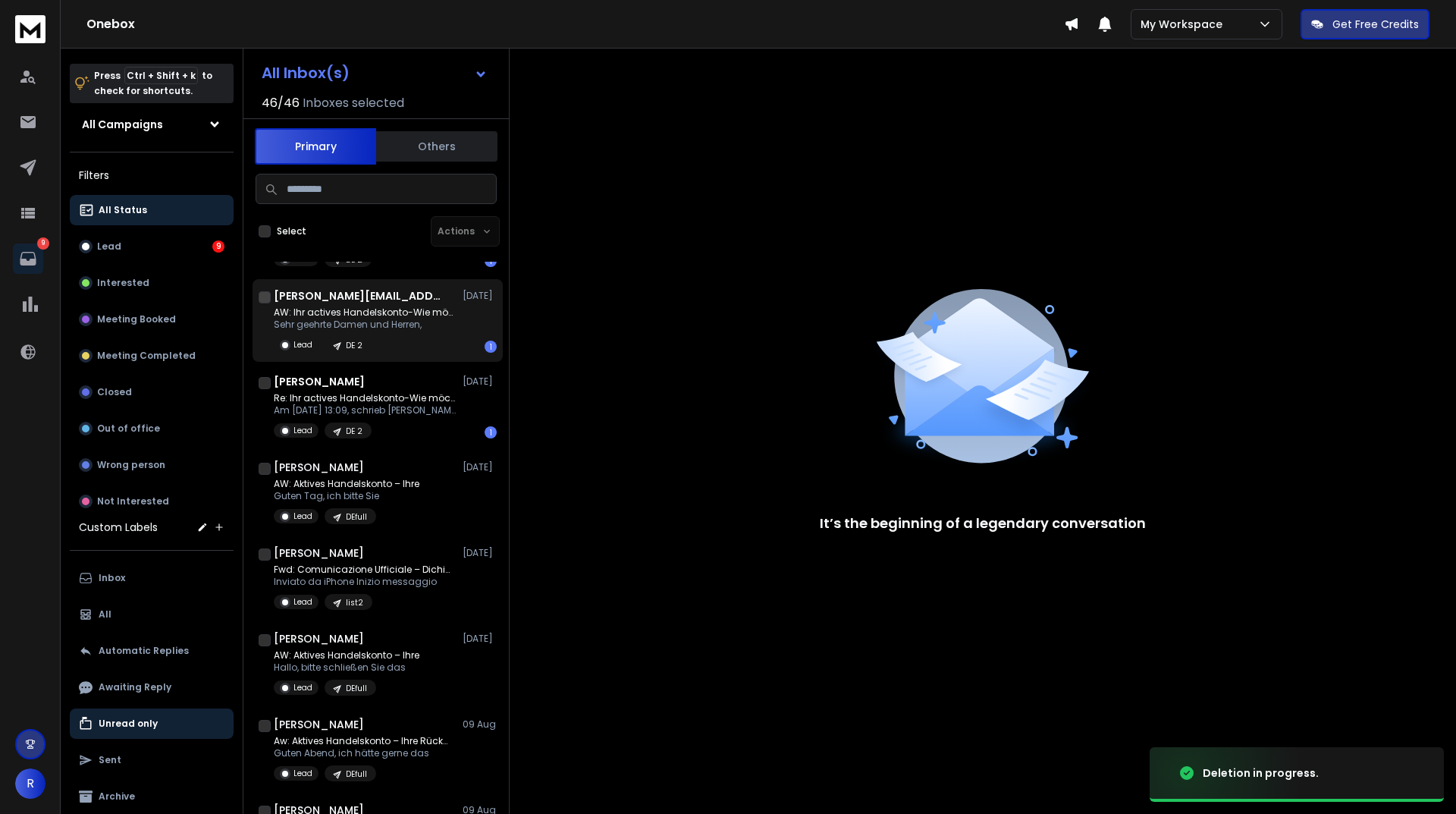
scroll to position [434, 0]
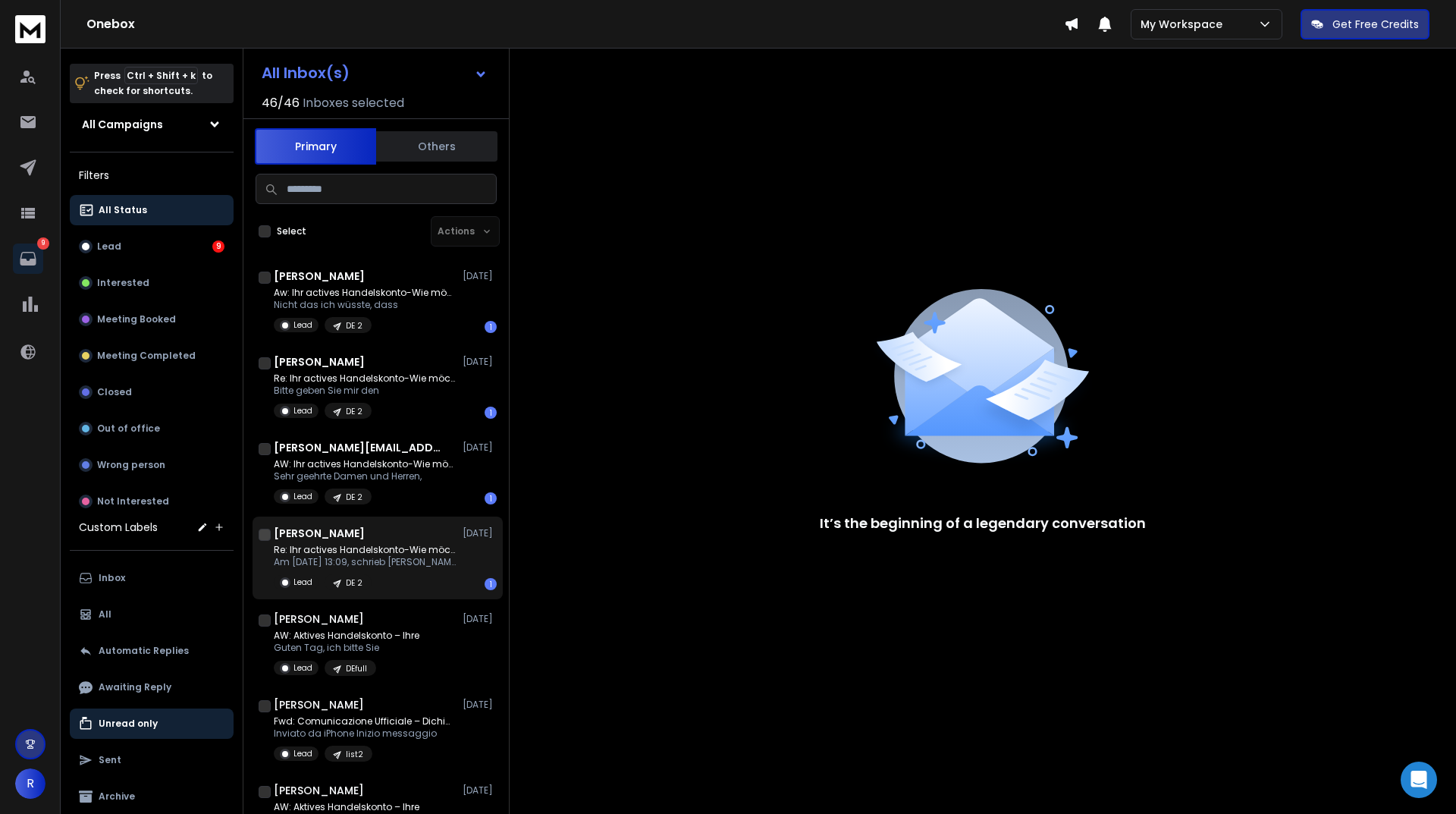
drag, startPoint x: 418, startPoint y: 532, endPoint x: 424, endPoint y: 526, distance: 8.5
click at [423, 528] on div "Heinz Ellmann 10 Aug" at bounding box center [385, 533] width 223 height 15
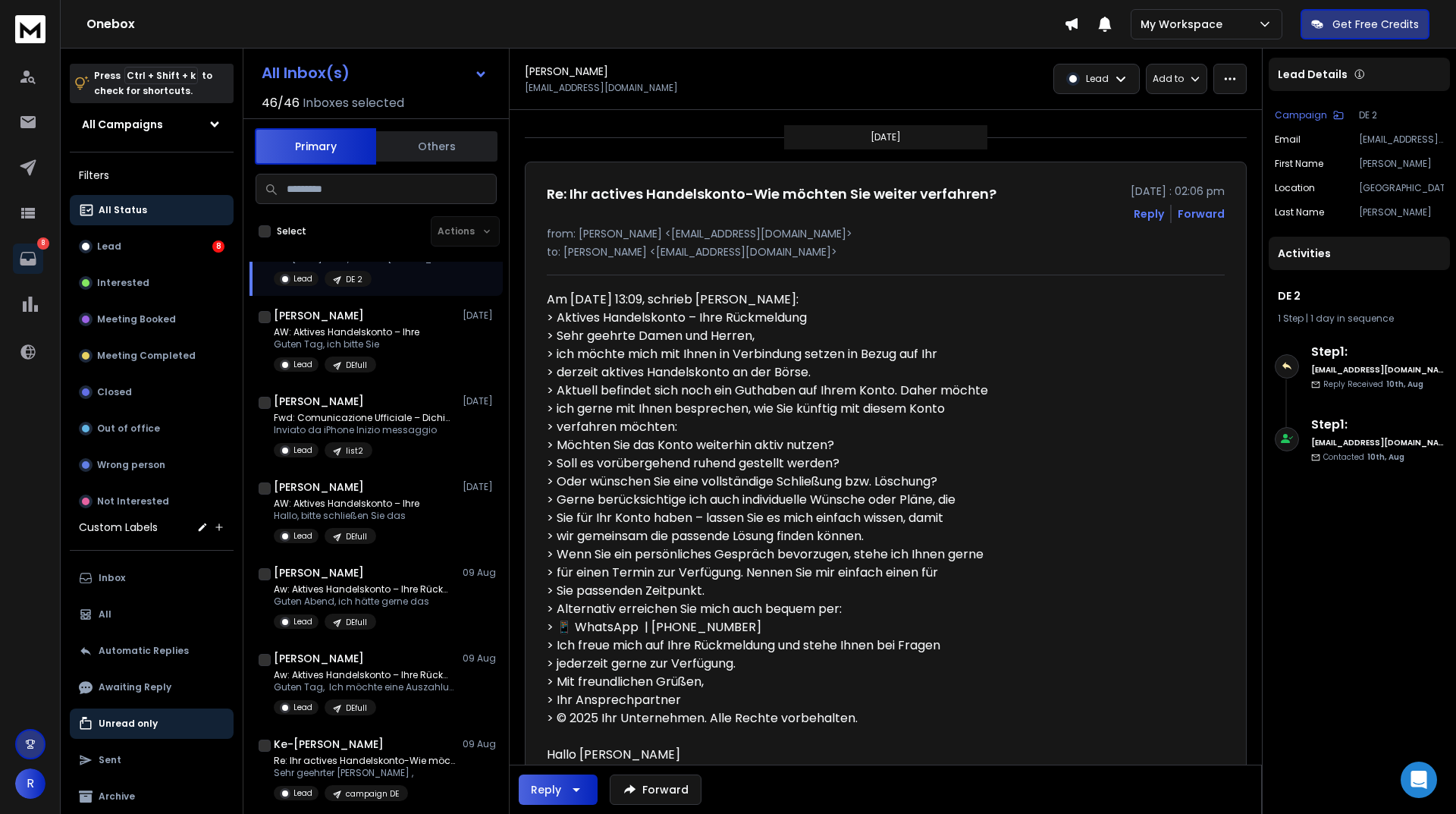
scroll to position [232, 0]
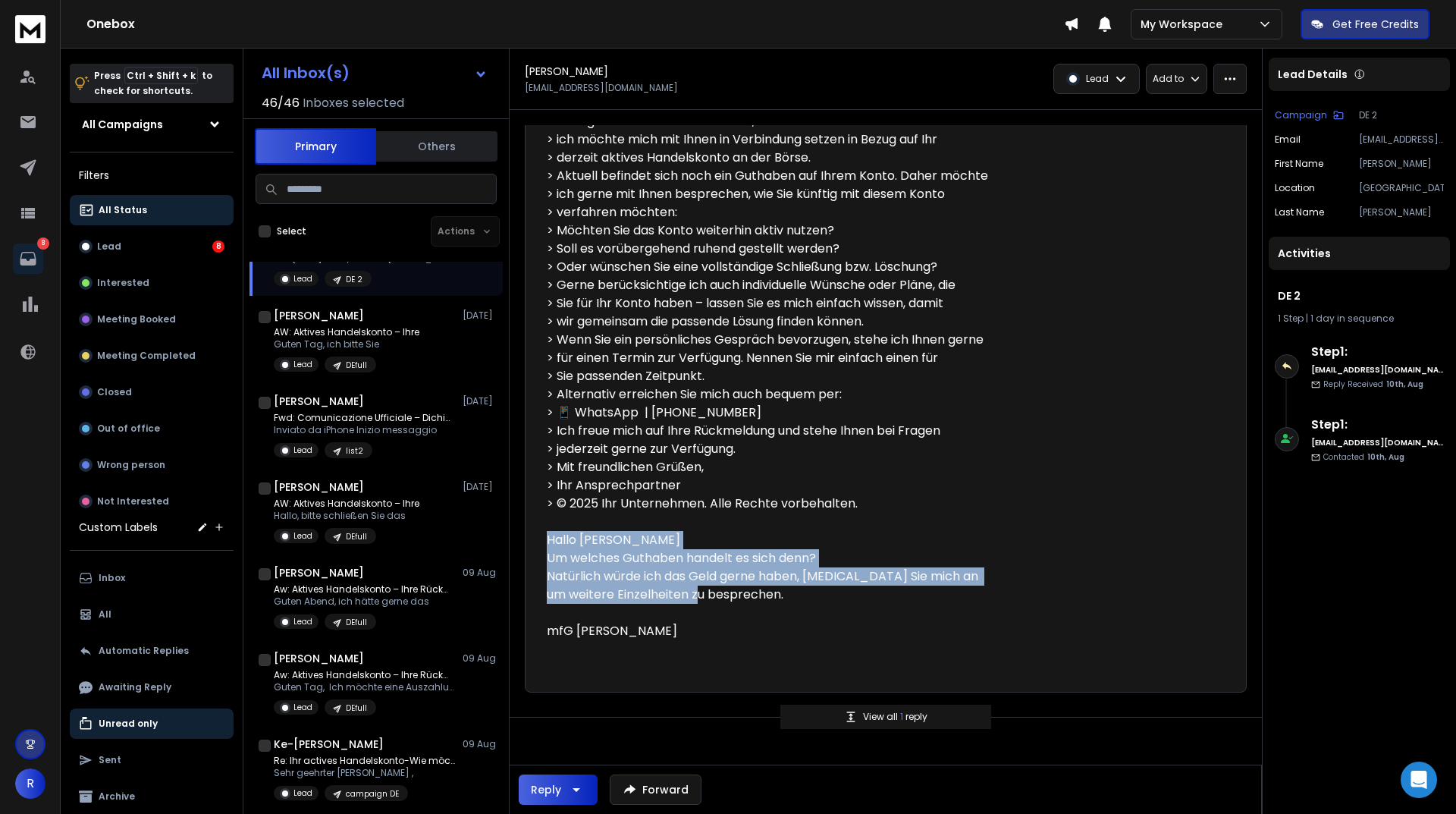
drag, startPoint x: 548, startPoint y: 538, endPoint x: 687, endPoint y: 594, distance: 149.9
click at [687, 594] on div "Am 2025-08-10 13:09, schrieb Giulia Ricci: > Aktives Handelskonto – Ihre Rückme…" at bounding box center [774, 373] width 455 height 594
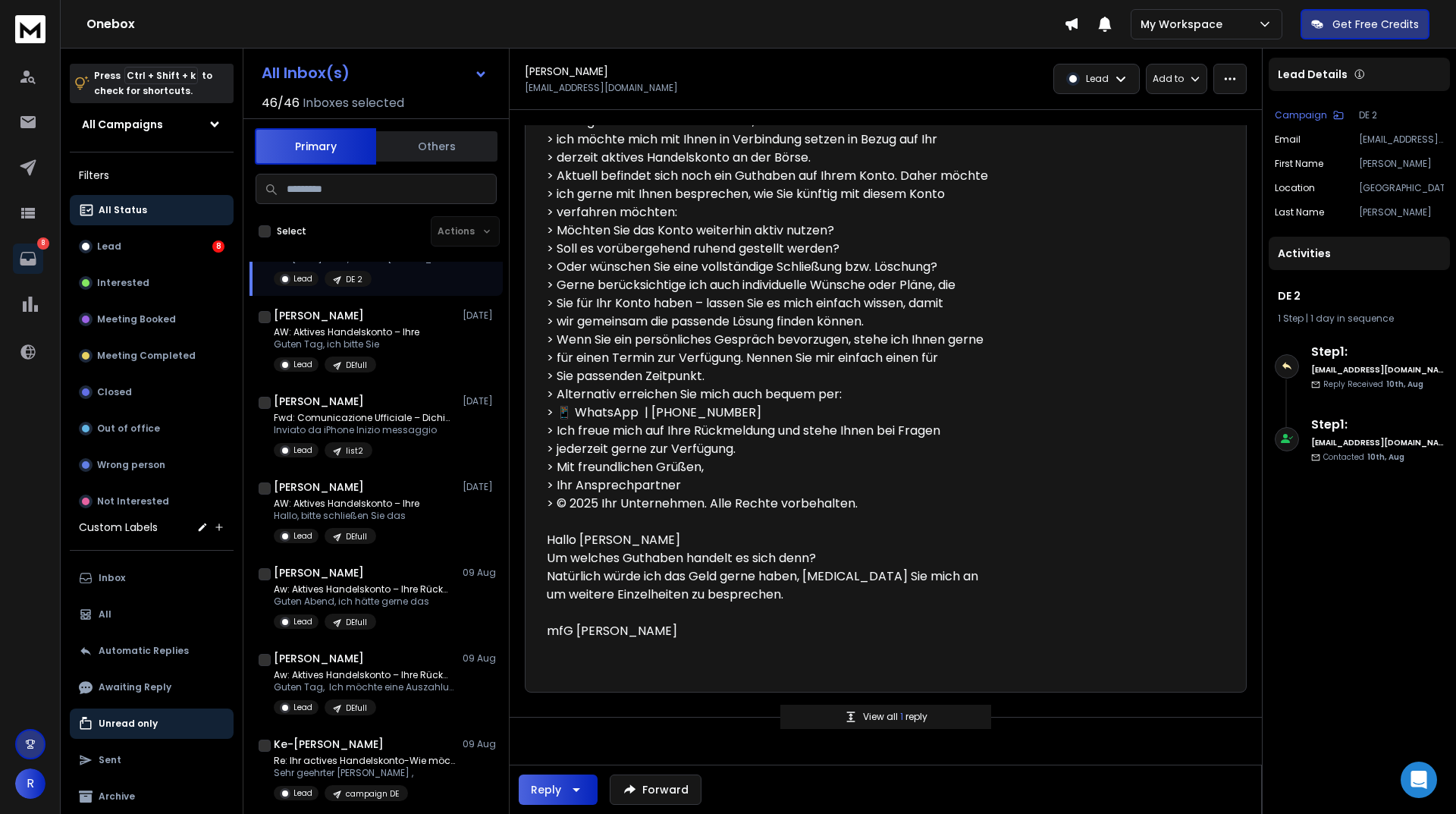
click at [782, 590] on div "Am 2025-08-10 13:09, schrieb Giulia Ricci: > Aktives Handelskonto – Ihre Rückme…" at bounding box center [774, 373] width 455 height 594
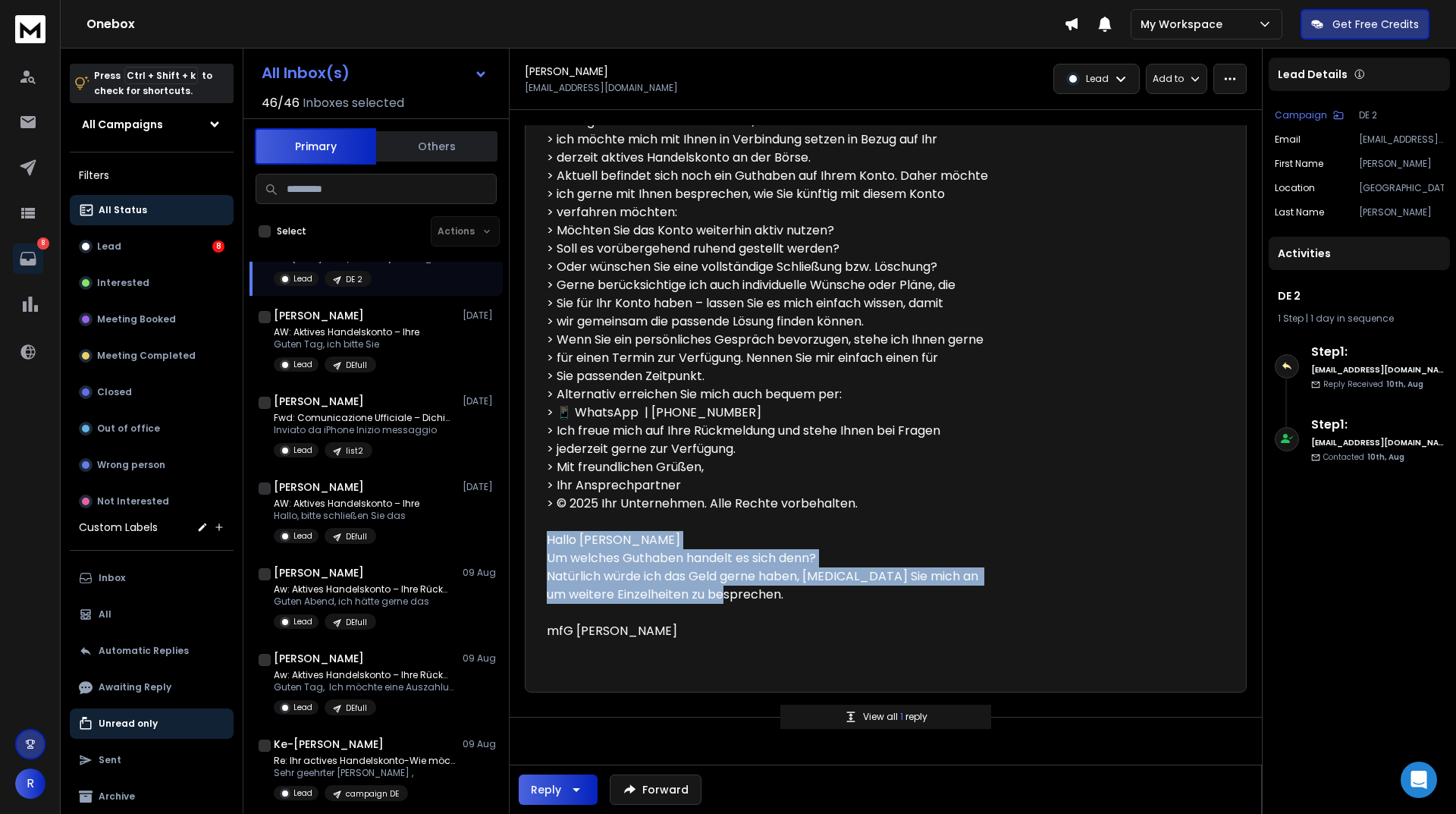
drag, startPoint x: 717, startPoint y: 595, endPoint x: 549, endPoint y: 540, distance: 176.8
click at [549, 540] on div "Am 2025-08-10 13:09, schrieb Giulia Ricci: > Aktives Handelskonto – Ihre Rückme…" at bounding box center [774, 373] width 455 height 594
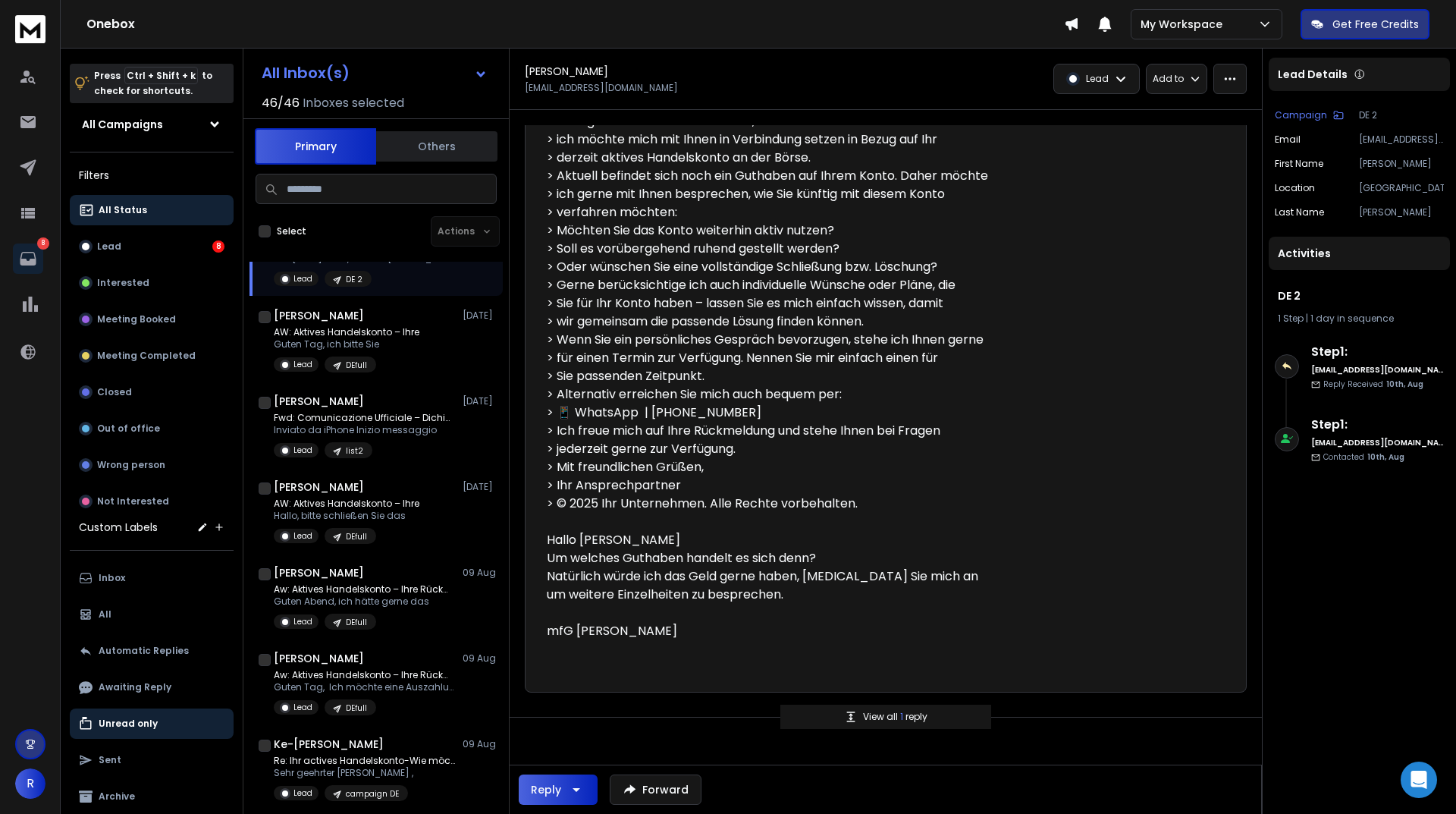
click at [605, 335] on div "Am 2025-08-10 13:09, schrieb Giulia Ricci: > Aktives Handelskonto – Ihre Rückme…" at bounding box center [774, 373] width 455 height 594
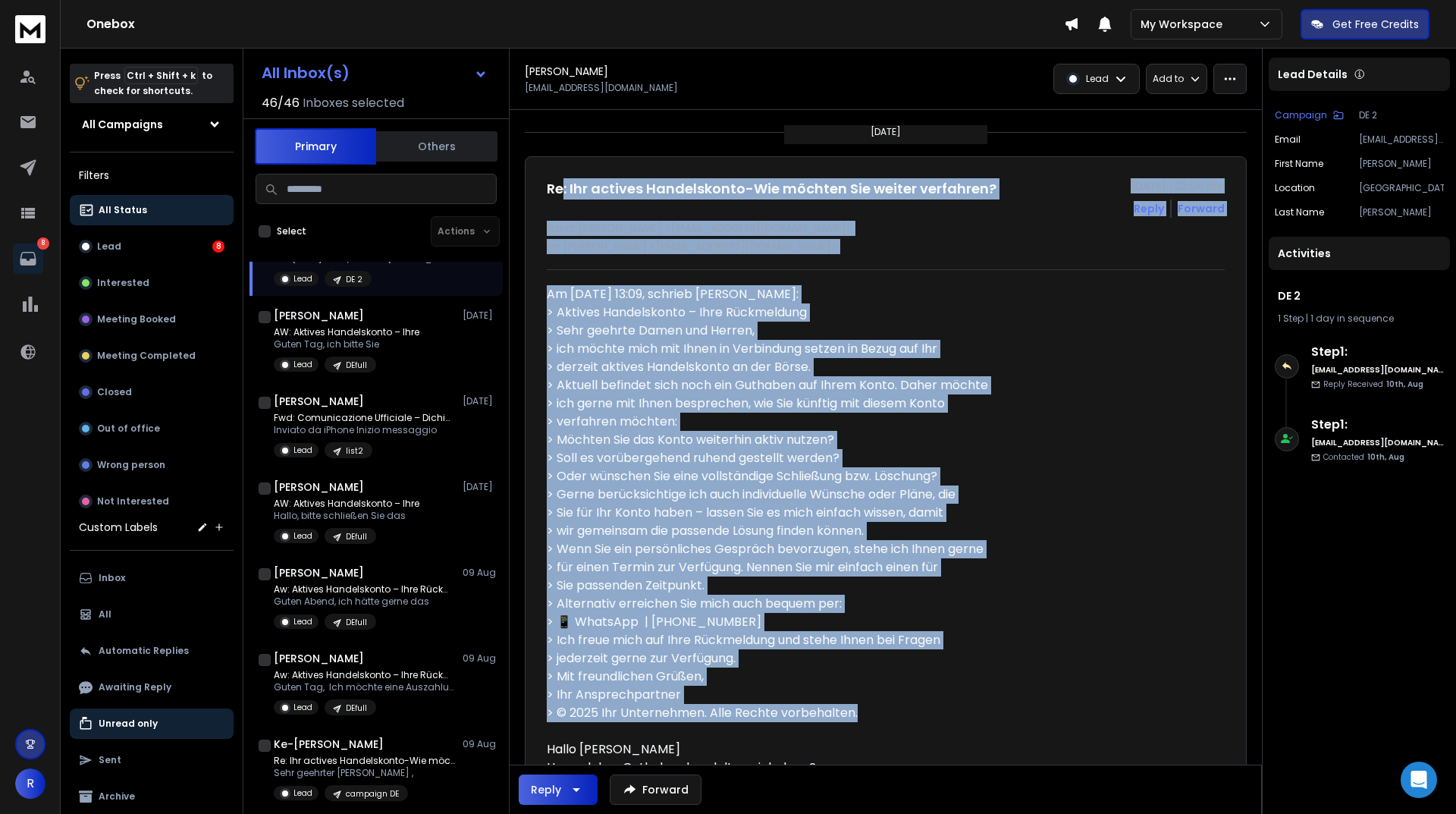
scroll to position [0, 0]
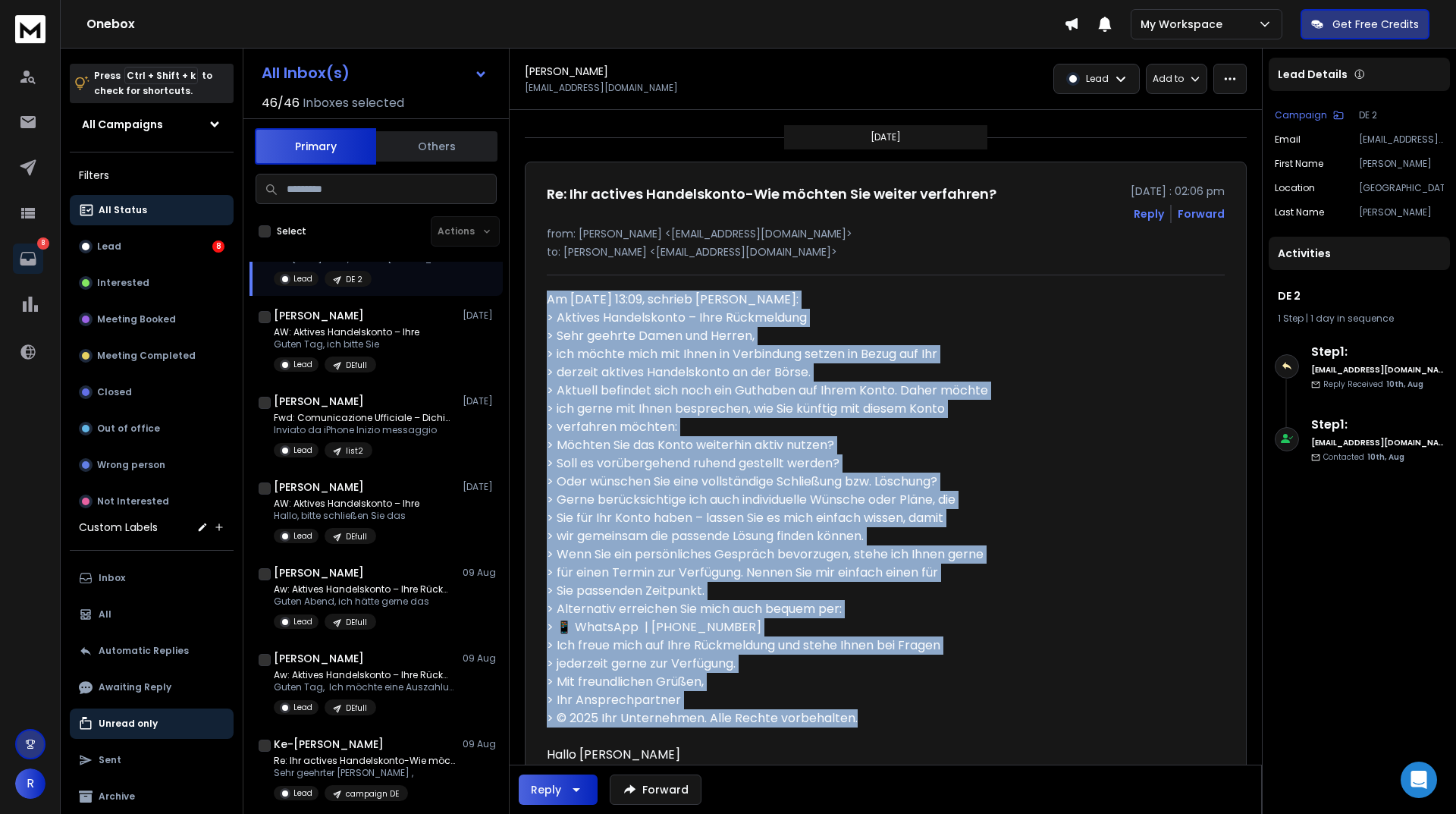
drag, startPoint x: 855, startPoint y: 506, endPoint x: 542, endPoint y: 294, distance: 378.0
click at [542, 294] on div "Re: Ihr actives Handelskonto-Wie möchten Sie weiter verfahren? 10 August 2025 :…" at bounding box center [886, 534] width 722 height 745
click at [1063, 517] on div "Re: Ihr actives Handelskonto-Wie möchten Sie weiter verfahren? 10 August 2025 :…" at bounding box center [886, 534] width 678 height 702
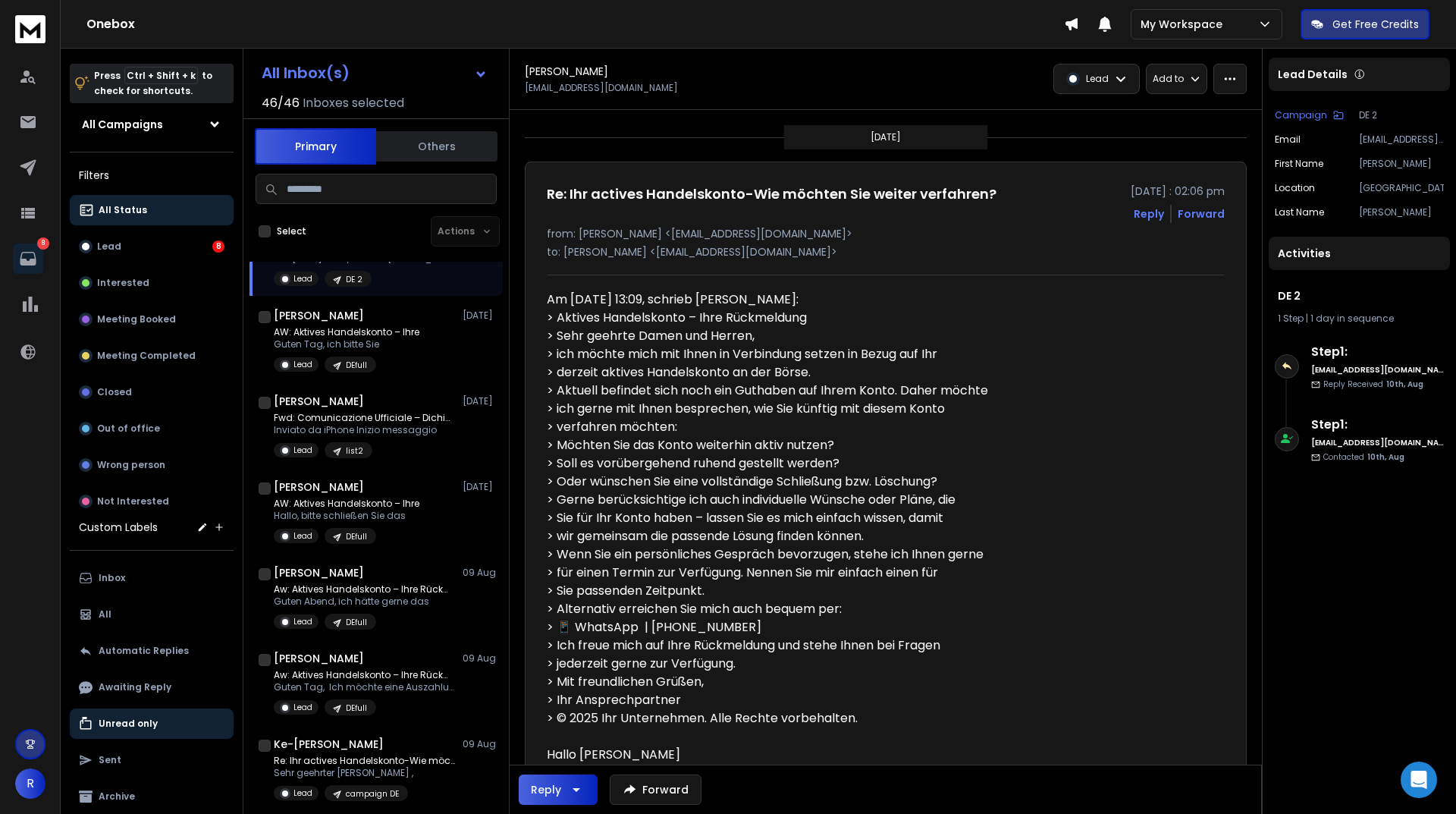
scroll to position [232, 0]
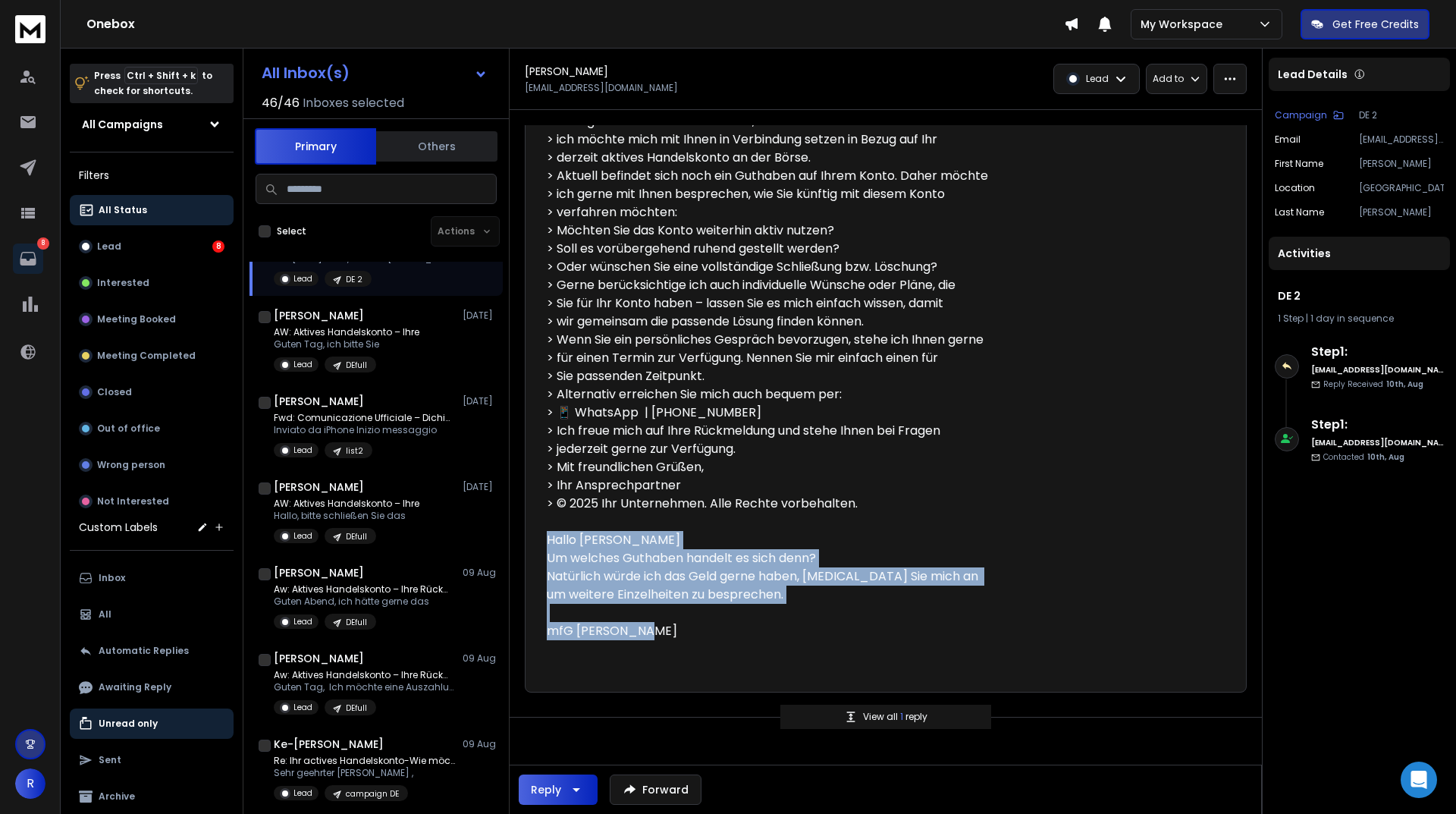
drag, startPoint x: 548, startPoint y: 538, endPoint x: 694, endPoint y: 638, distance: 177.0
click at [696, 639] on div "Am 2025-08-10 13:09, schrieb Giulia Ricci: > Aktives Handelskonto – Ihre Rückme…" at bounding box center [774, 373] width 455 height 594
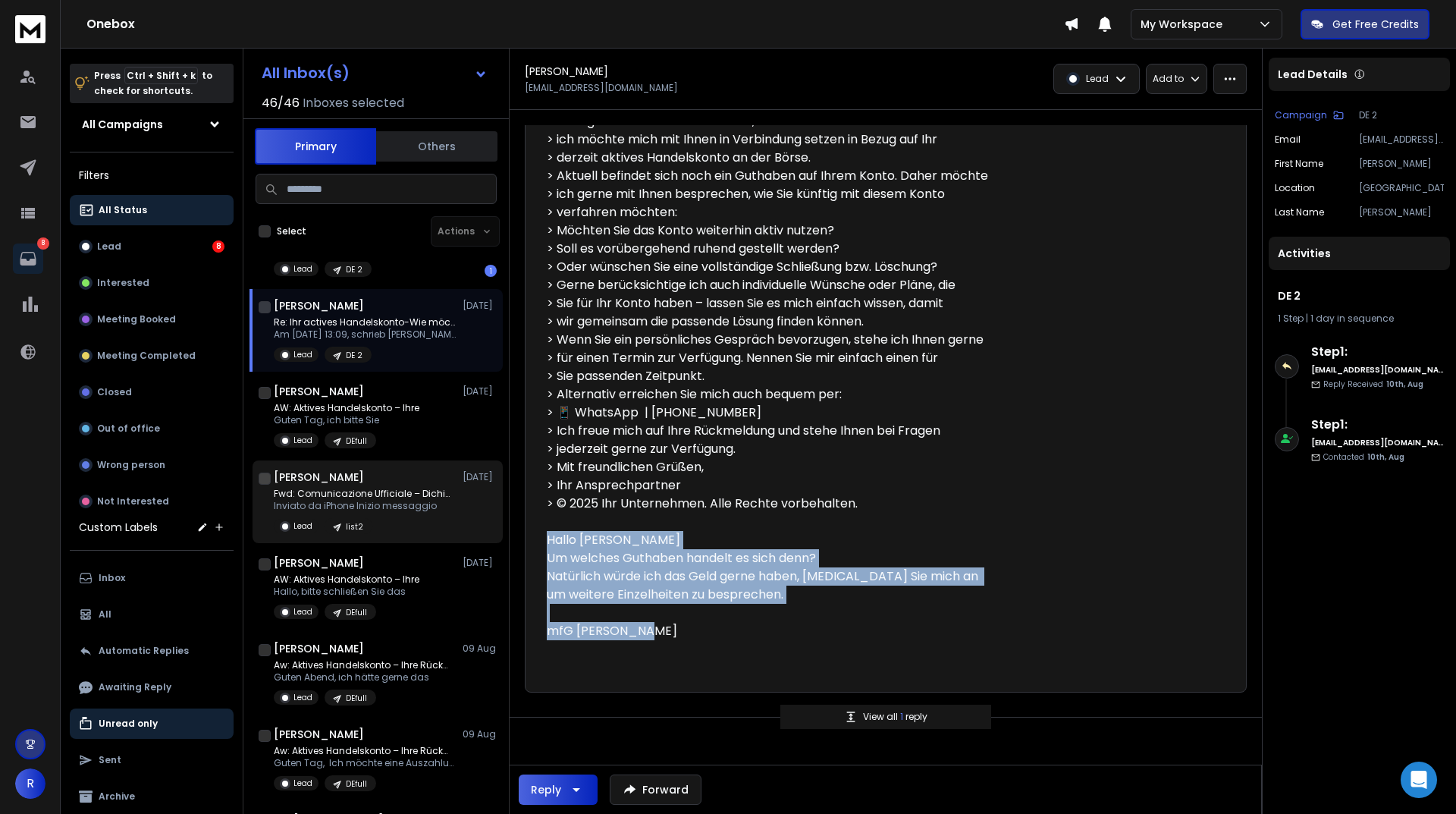
scroll to position [586, 0]
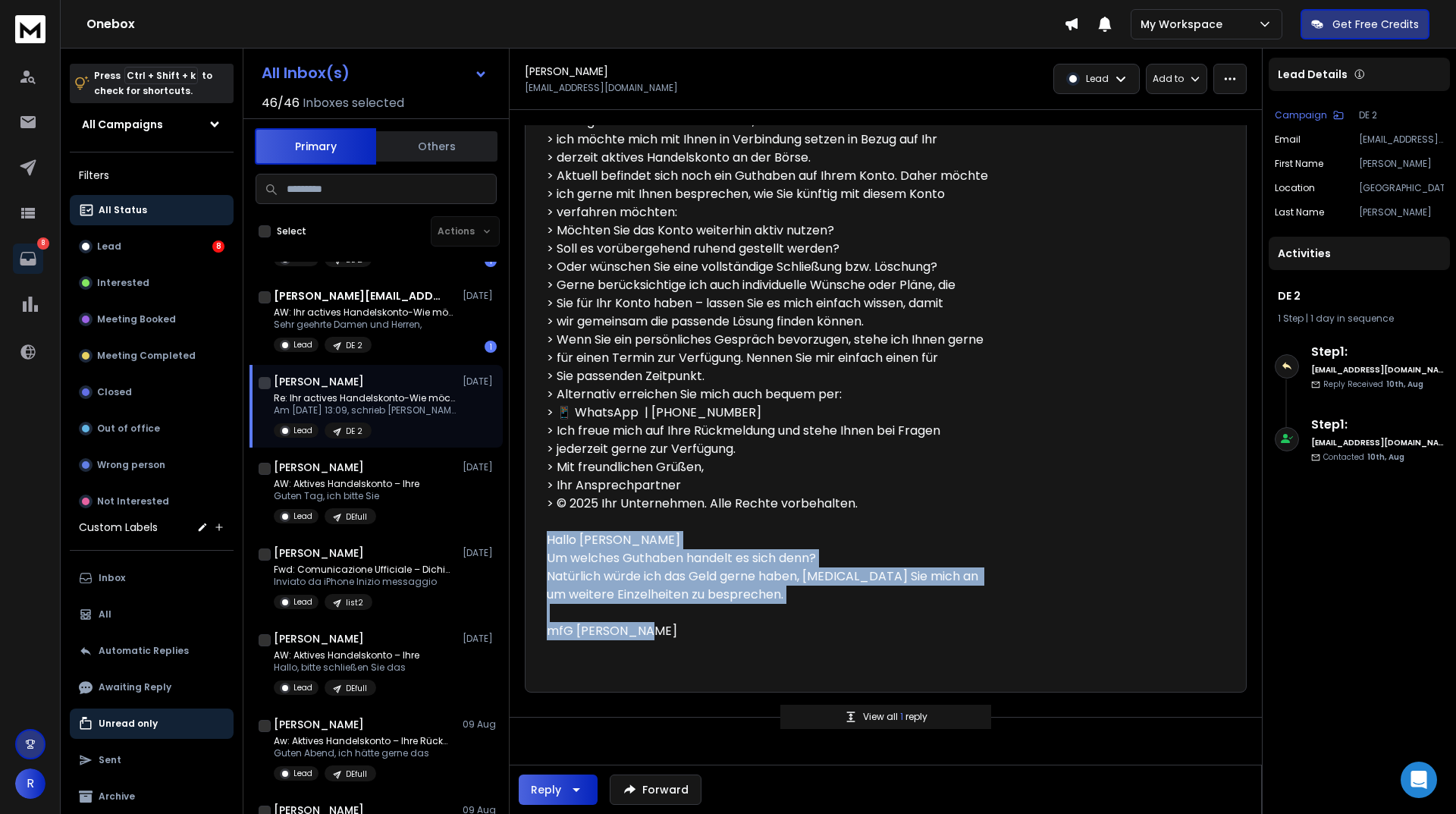
click at [1130, 582] on div "Re: Ihr actives Handelskonto-Wie möchten Sie weiter verfahren? 10 August 2025 :…" at bounding box center [886, 319] width 678 height 702
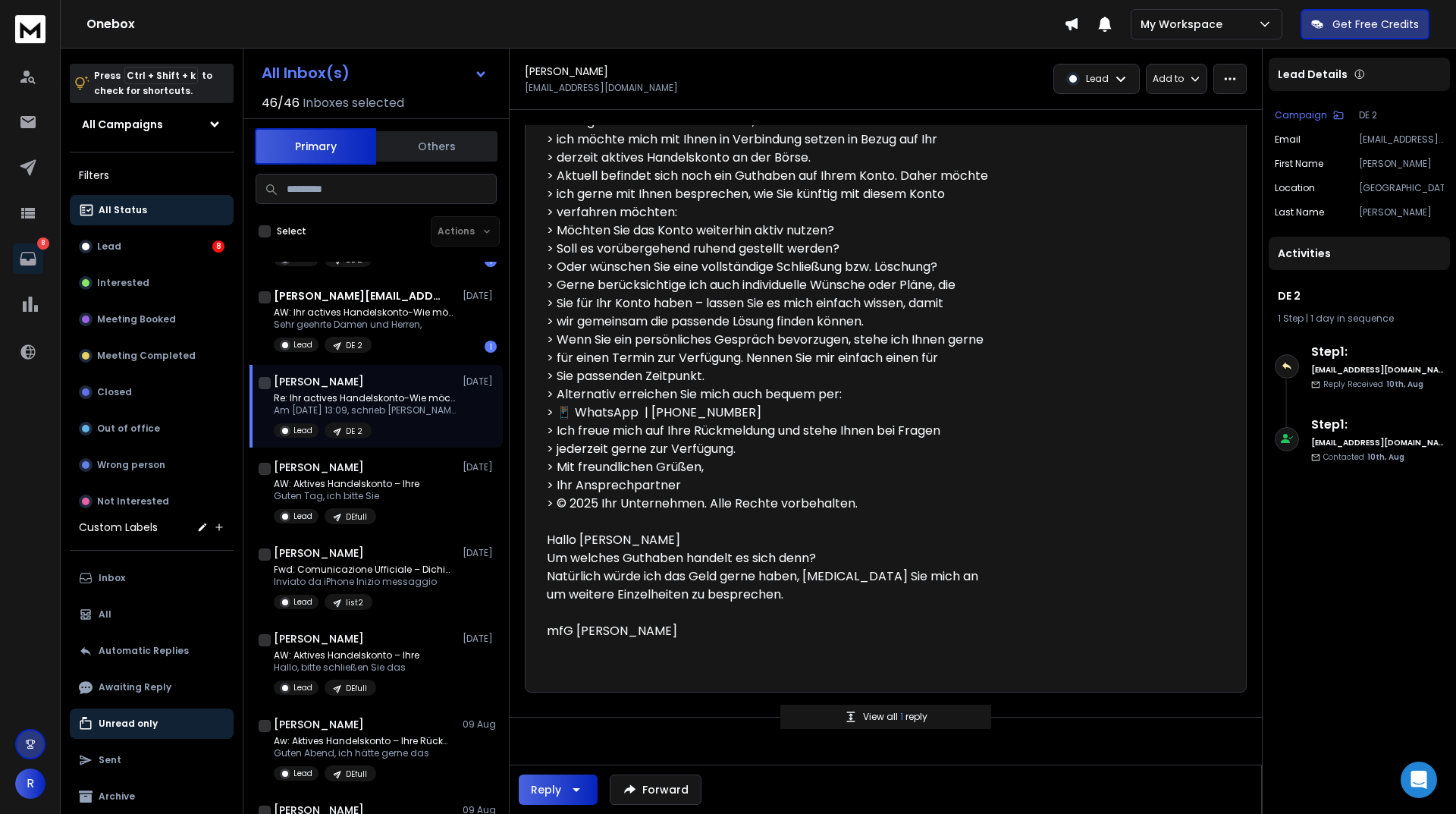
scroll to position [0, 0]
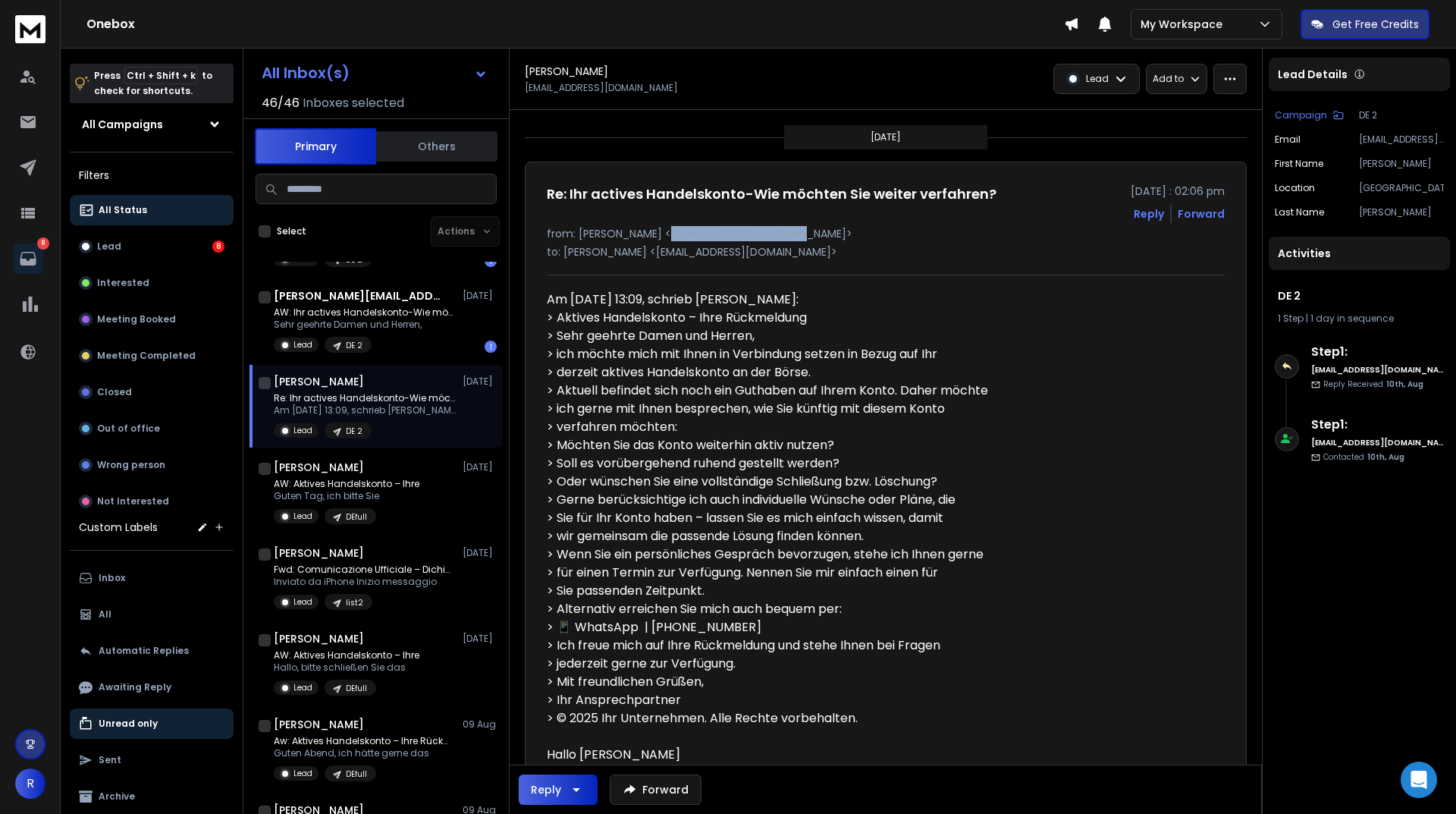
drag, startPoint x: 660, startPoint y: 232, endPoint x: 799, endPoint y: 233, distance: 139.0
click at [799, 233] on p "from: Heinz Ellmann <heinz-ellmann@con4u.de>" at bounding box center [886, 233] width 678 height 15
drag, startPoint x: 627, startPoint y: 253, endPoint x: 772, endPoint y: 255, distance: 145.0
click at [772, 255] on p "to: Giulia Ricci <gulia.r@webblockchain.info>" at bounding box center [886, 251] width 678 height 15
click at [1023, 366] on div "Re: Ihr actives Handelskonto-Wie möchten Sie weiter verfahren? 10 August 2025 :…" at bounding box center [886, 534] width 678 height 702
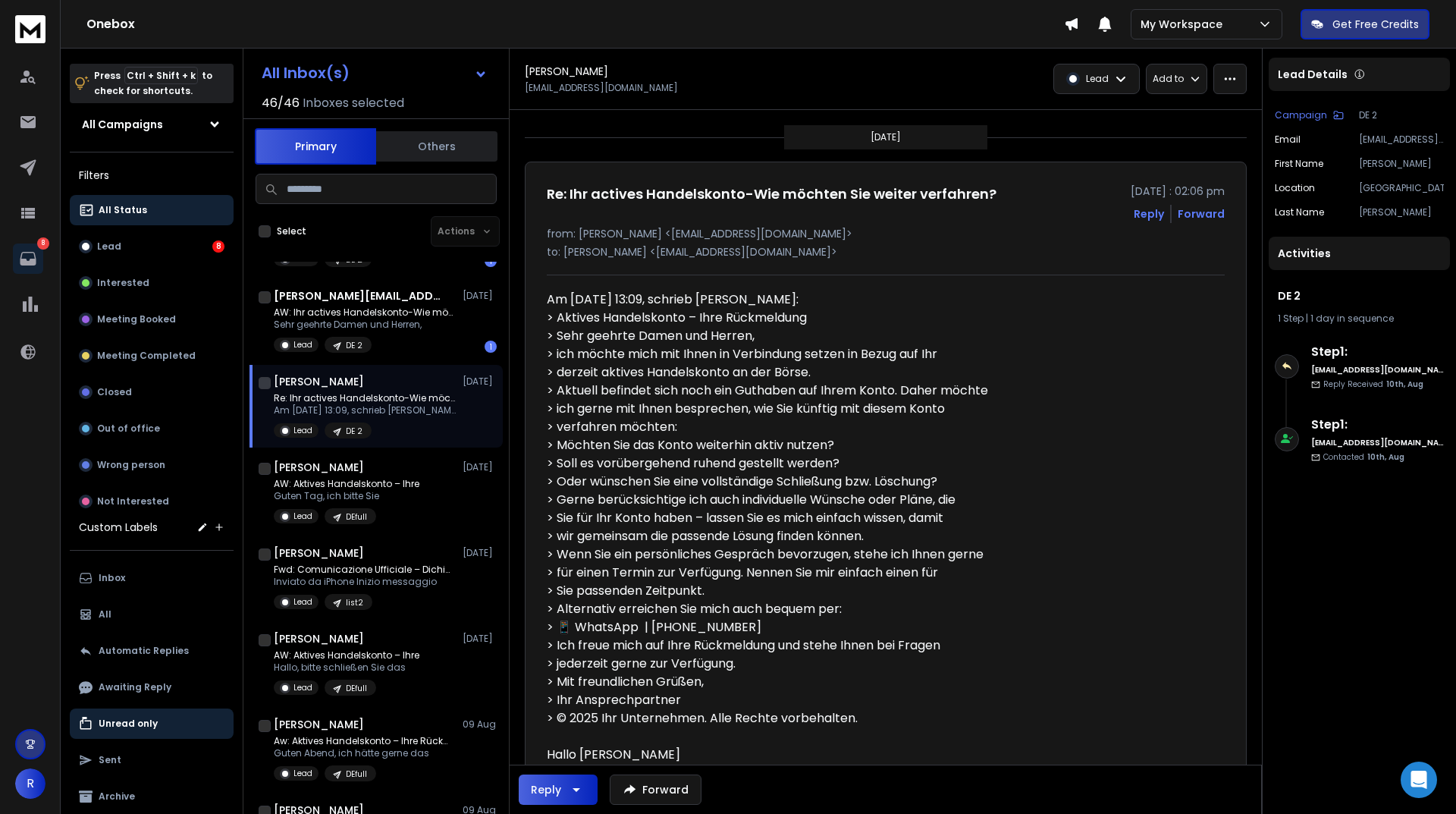
scroll to position [509, 0]
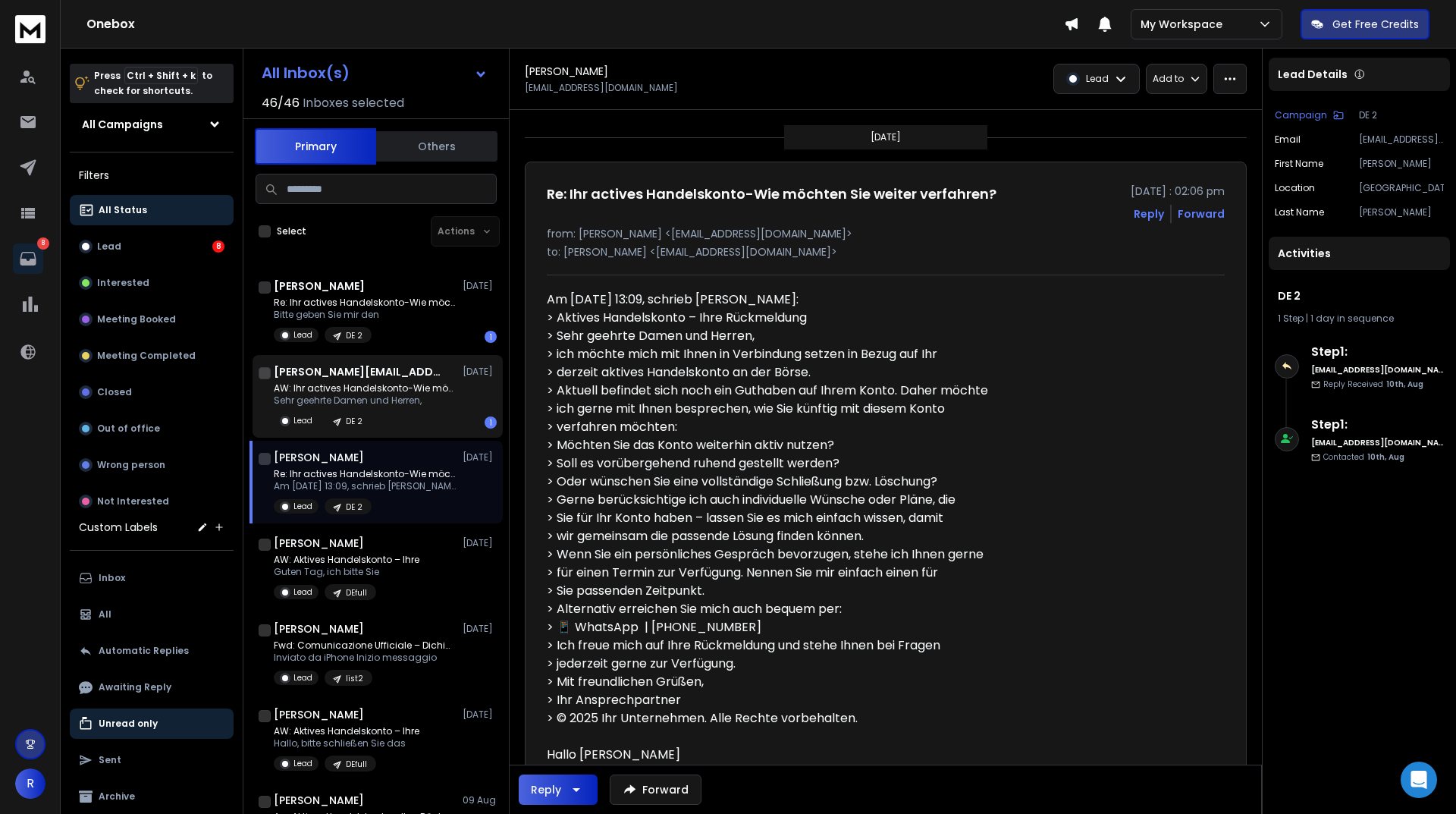
click at [411, 405] on p "Sehr geehrte Damen und Herren," at bounding box center [364, 400] width 182 height 12
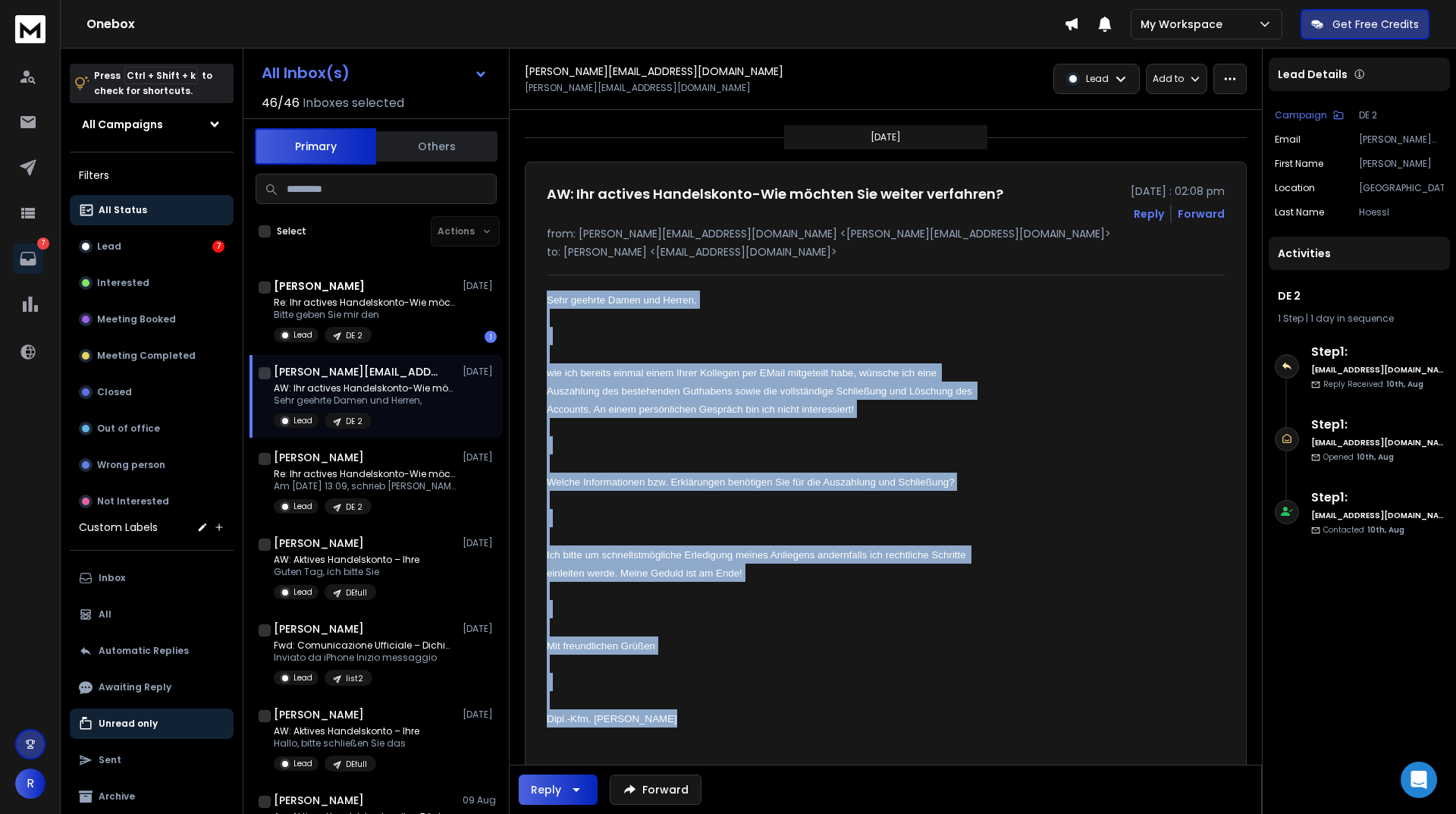
drag, startPoint x: 543, startPoint y: 289, endPoint x: 685, endPoint y: 716, distance: 450.0
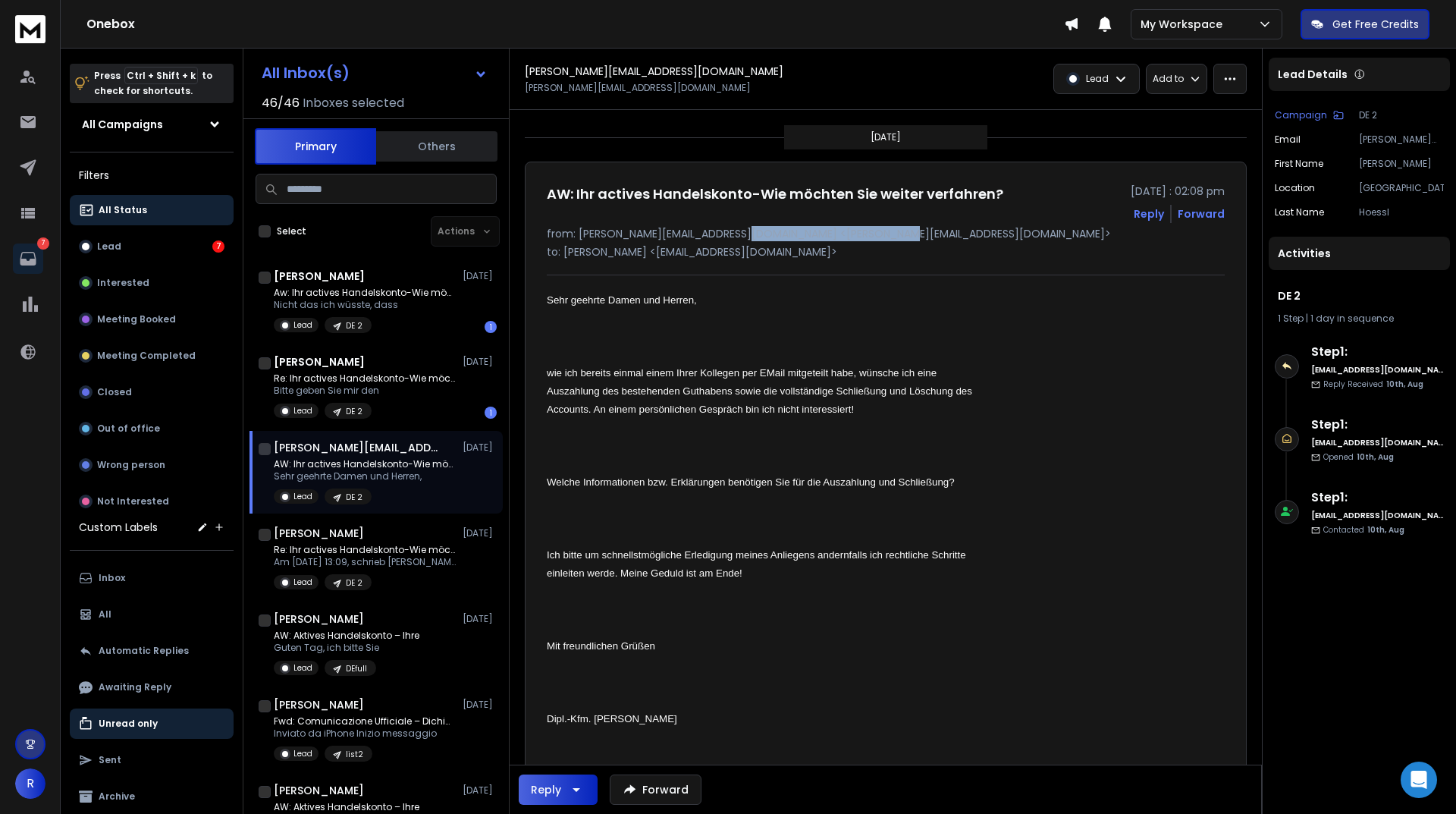
drag, startPoint x: 738, startPoint y: 235, endPoint x: 888, endPoint y: 229, distance: 150.1
click at [888, 229] on p "from: michael-hoessl@t-online.de <michael-hoessl@t-online.de>" at bounding box center [886, 233] width 678 height 15
drag, startPoint x: 628, startPoint y: 250, endPoint x: 788, endPoint y: 255, distance: 160.1
click at [788, 255] on p "to: Nyla Riven <nylariven@webblockchain.info>" at bounding box center [886, 251] width 678 height 15
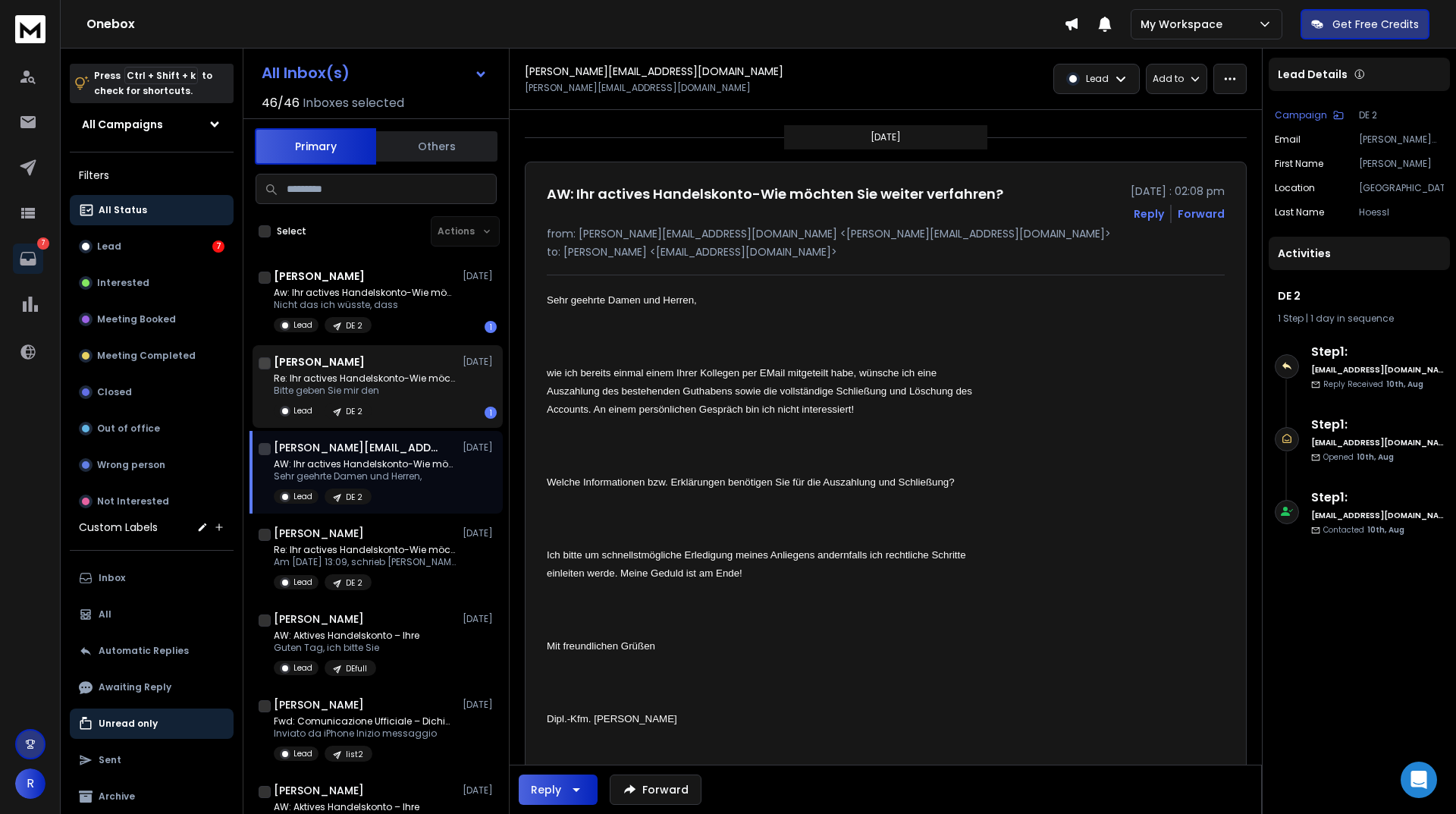
click at [427, 389] on p "Bitte geben Sie mir den" at bounding box center [364, 390] width 182 height 12
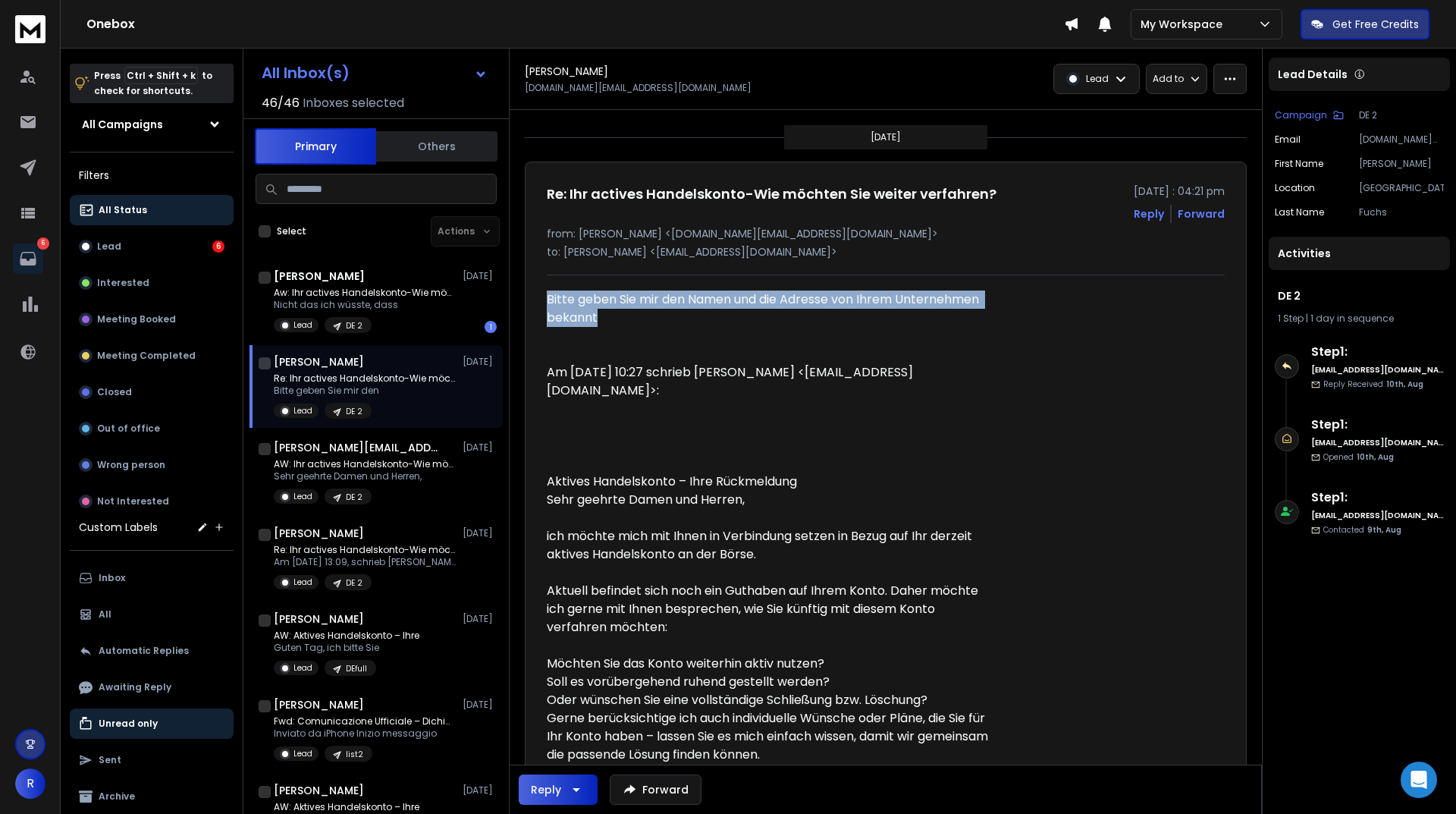
drag, startPoint x: 546, startPoint y: 292, endPoint x: 621, endPoint y: 312, distance: 77.6
click at [621, 311] on div "Re: Ihr actives Handelskonto-Wie möchten Sie weiter verfahren? 10 August 2025 :…" at bounding box center [886, 652] width 722 height 982
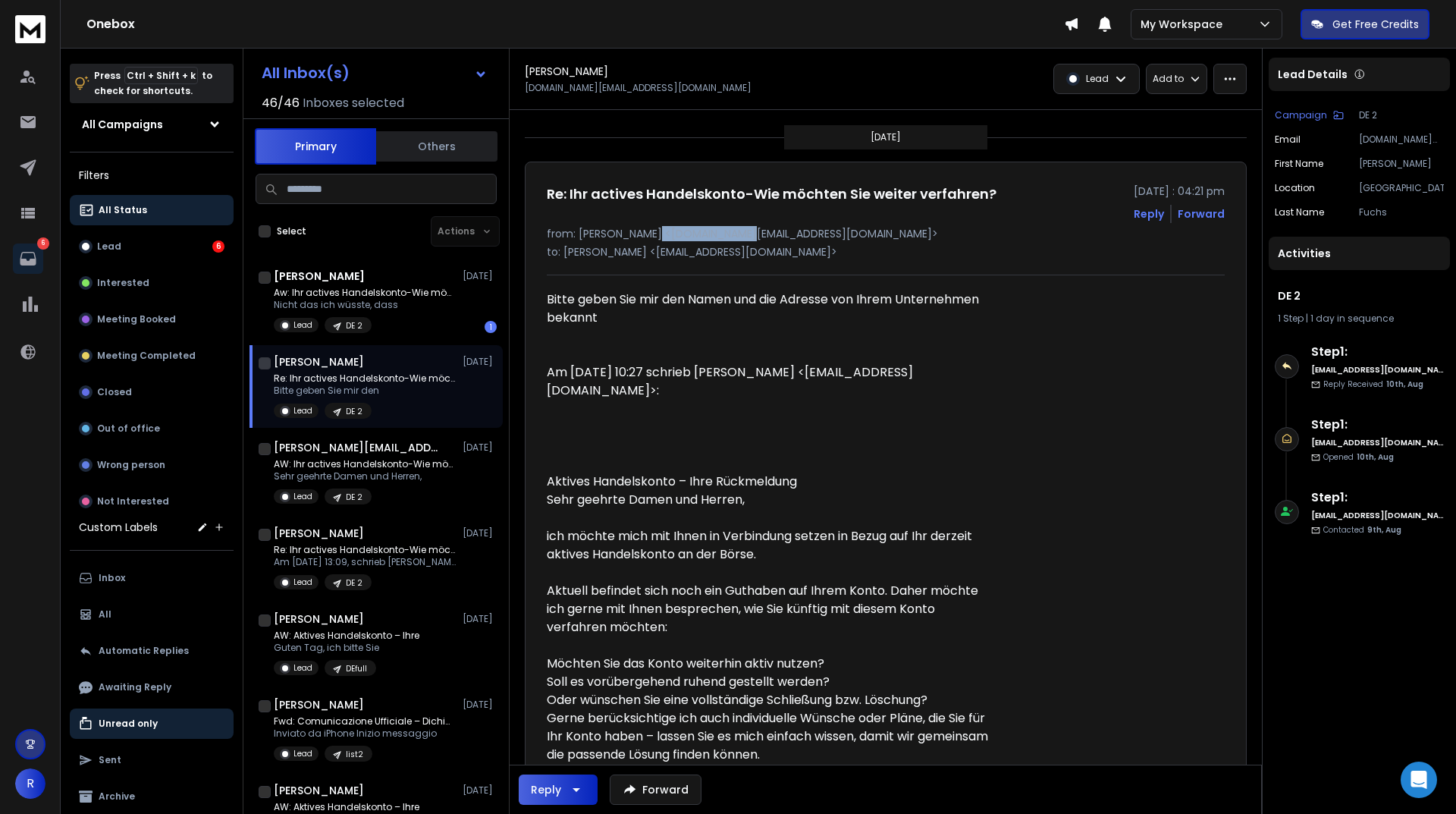
drag, startPoint x: 646, startPoint y: 231, endPoint x: 739, endPoint y: 237, distance: 93.2
click at [739, 237] on p "from: Peter Fuchs <fuchs.pe@gmx.at>" at bounding box center [886, 233] width 678 height 15
drag, startPoint x: 631, startPoint y: 257, endPoint x: 766, endPoint y: 248, distance: 135.3
click at [773, 248] on p "to: Giulia Ricci <gulia.r@webblockchain.info>" at bounding box center [886, 251] width 678 height 15
click at [1141, 471] on div "Re: Ihr actives Handelskonto-Wie möchten Sie weiter verfahren? 10 August 2025 :…" at bounding box center [886, 652] width 678 height 938
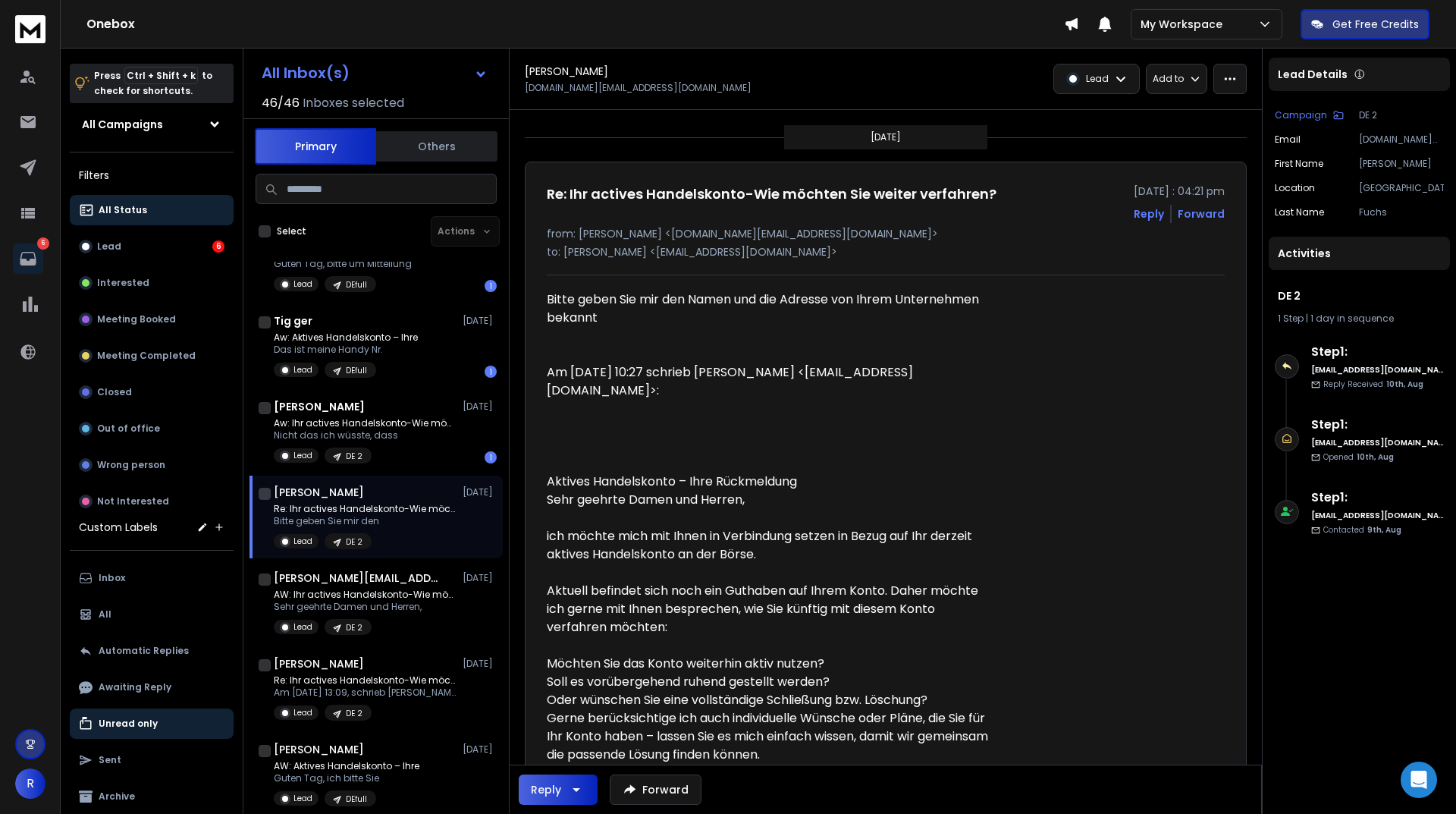
scroll to position [228, 0]
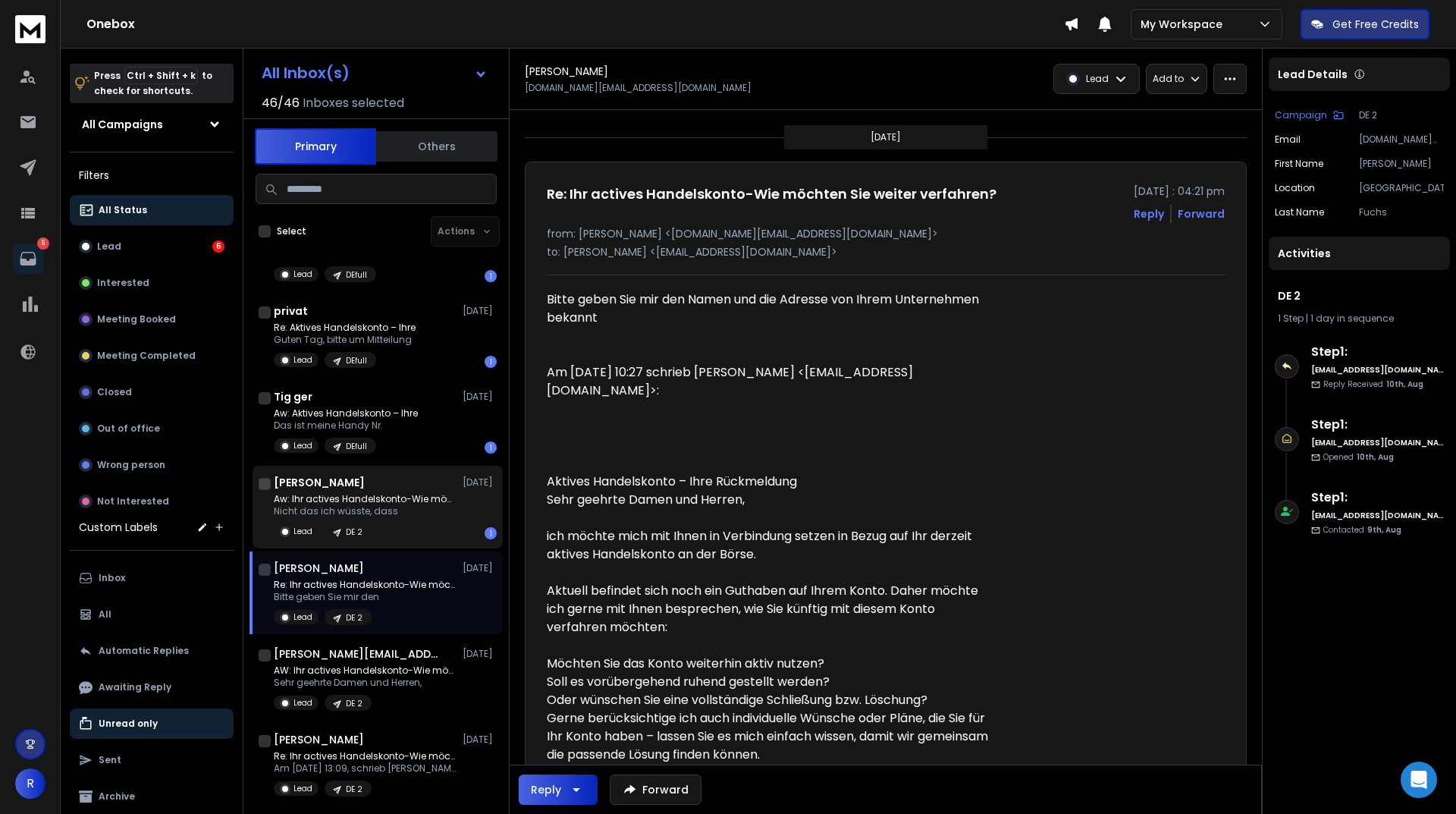
click at [424, 505] on p "Aw: Ihr actives Handelskonto-Wie möchten Sie" at bounding box center [364, 499] width 182 height 12
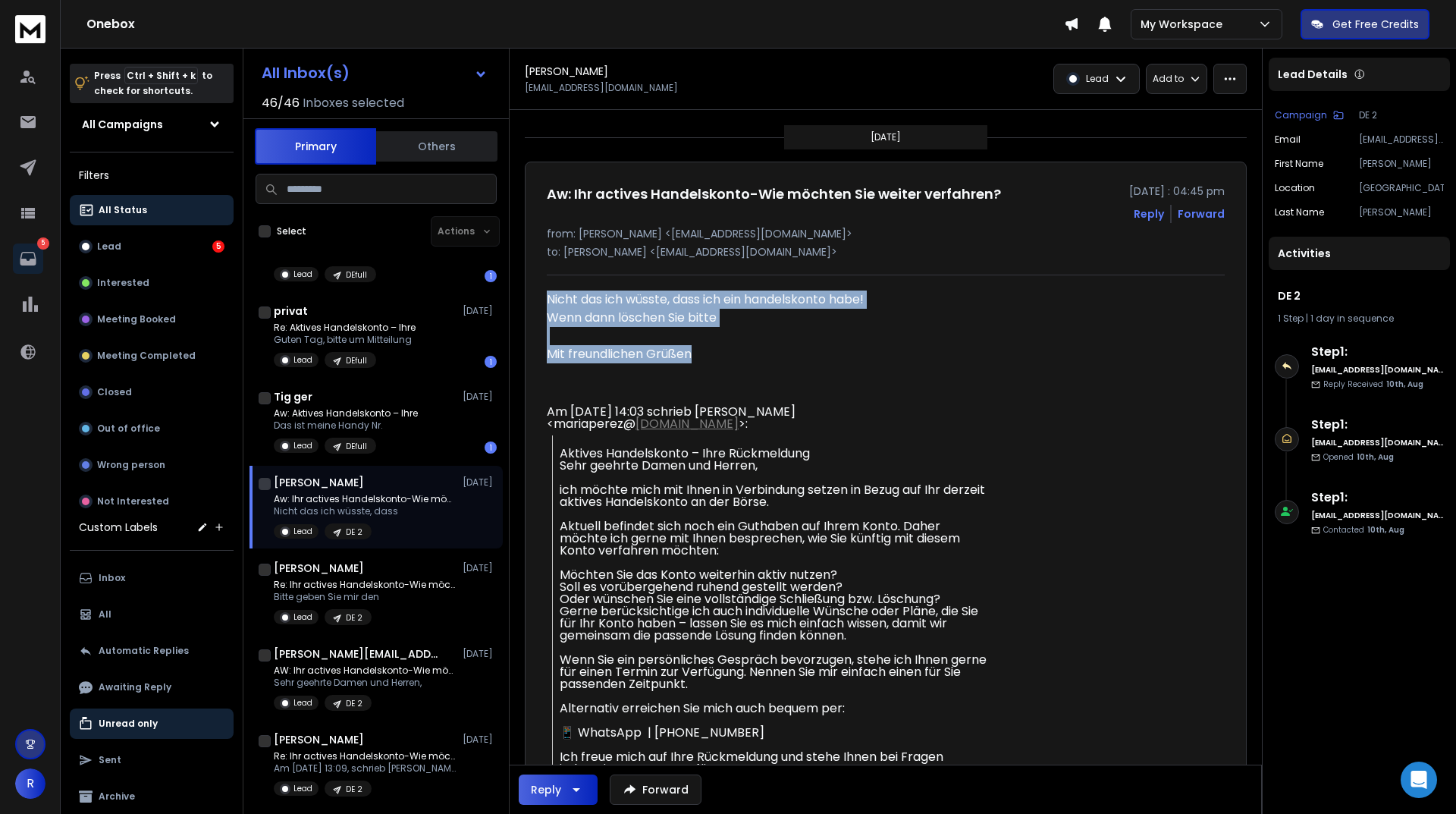
drag, startPoint x: 546, startPoint y: 297, endPoint x: 689, endPoint y: 355, distance: 154.3
click at [691, 353] on div "Aw: Ihr actives Handelskonto-Wie möchten Sie weiter verfahren? 10 August 2025 :…" at bounding box center [886, 540] width 722 height 757
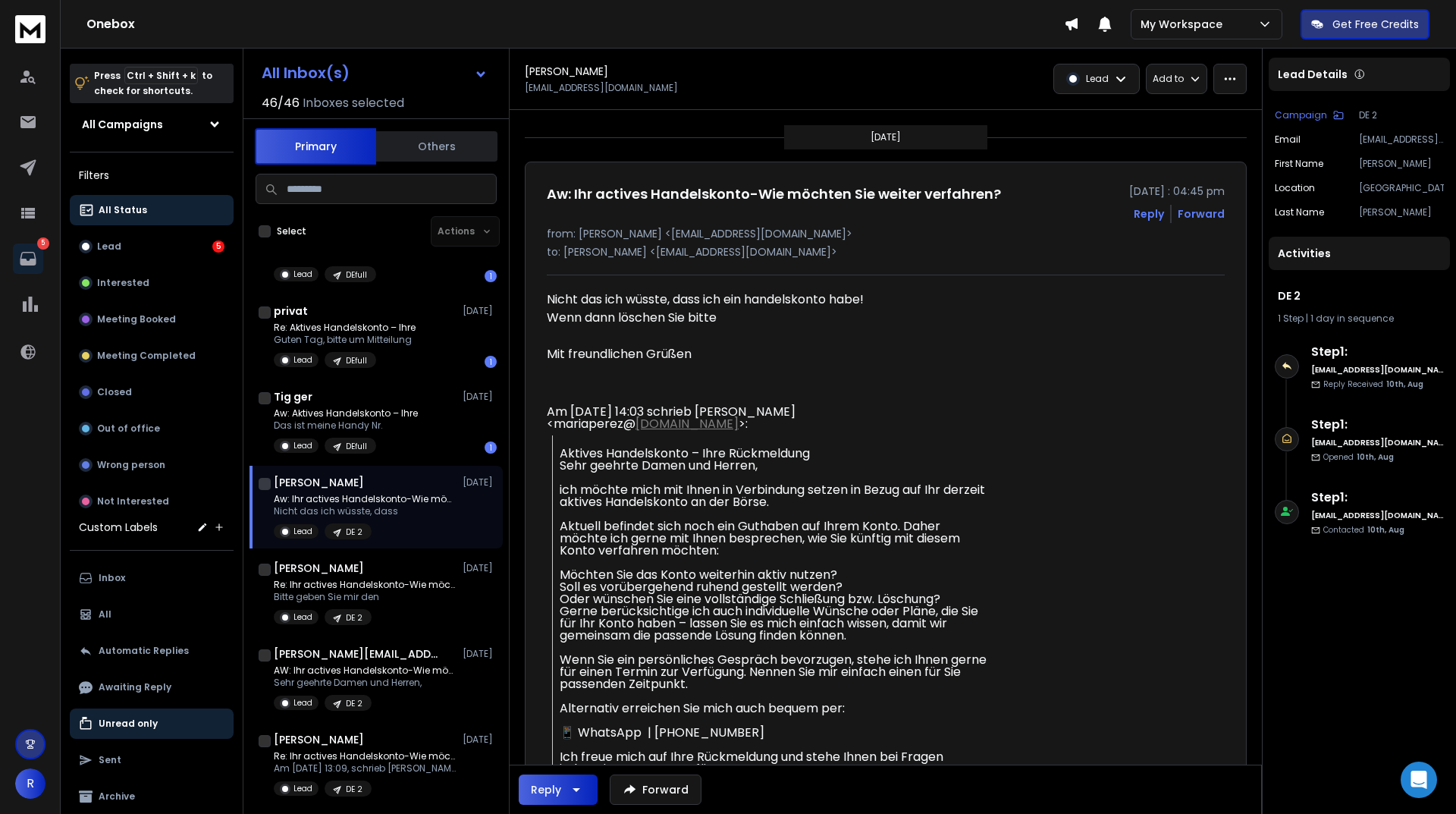
click at [1027, 352] on div "Aw: Ihr actives Handelskonto-Wie möchten Sie weiter verfahren? 10 August 2025 :…" at bounding box center [886, 540] width 678 height 713
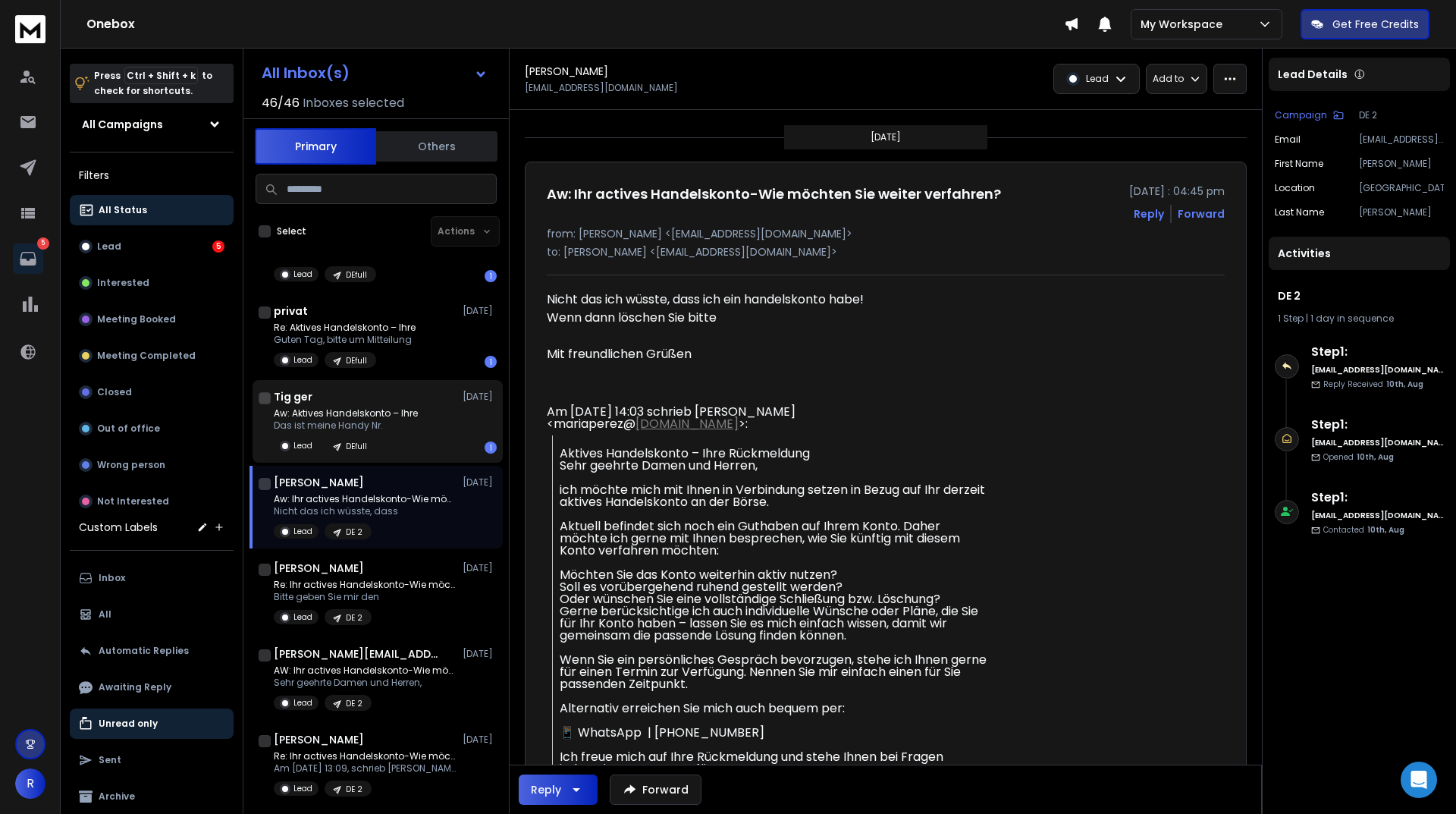
click at [401, 420] on p "Das ist meine Handy Nr." at bounding box center [345, 425] width 144 height 12
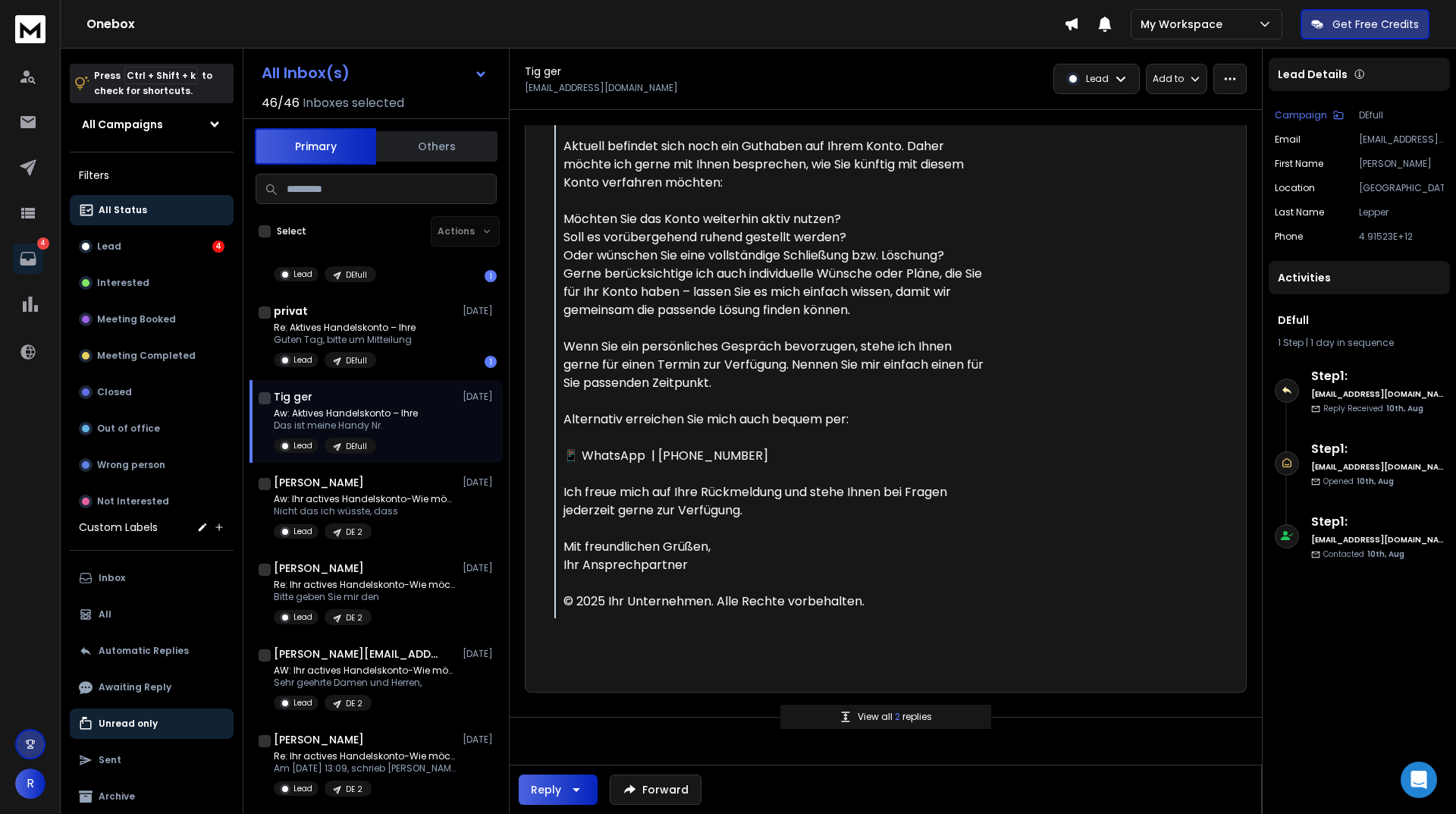
scroll to position [0, 0]
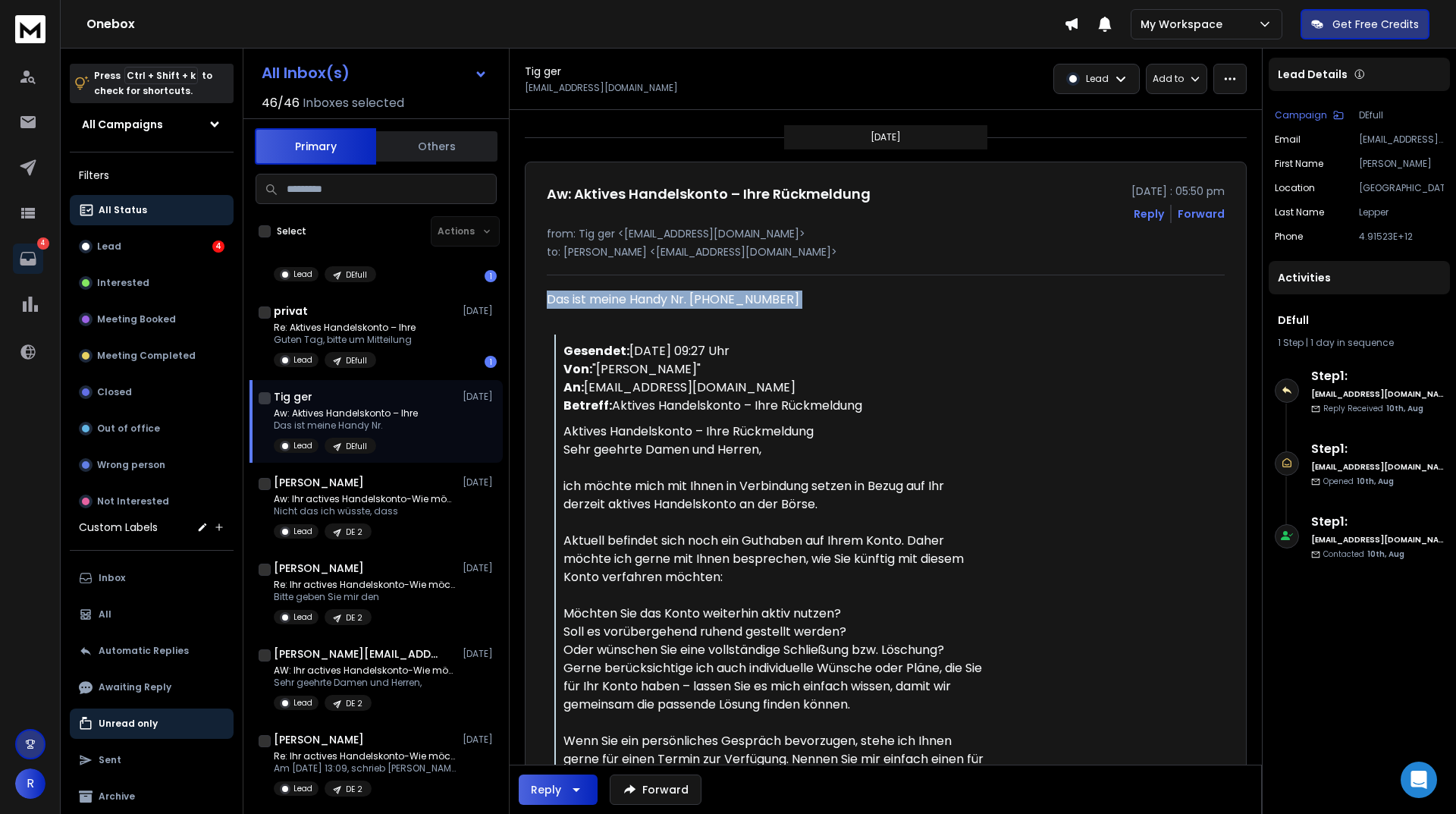
drag, startPoint x: 548, startPoint y: 303, endPoint x: 766, endPoint y: 311, distance: 218.1
click at [766, 311] on div "Das ist meine Handy Nr. 015233711592 Gesendet: Sonntag, 10. August 2025 um 09:2…" at bounding box center [774, 677] width 455 height 774
click at [912, 254] on p "to: Dennis Muller <dennismuller@supporttradecrypto.org>" at bounding box center [886, 251] width 678 height 15
drag, startPoint x: 639, startPoint y: 233, endPoint x: 695, endPoint y: 239, distance: 56.3
click at [695, 239] on p "from: Tig ger <Tger@gmx.de>" at bounding box center [886, 233] width 678 height 15
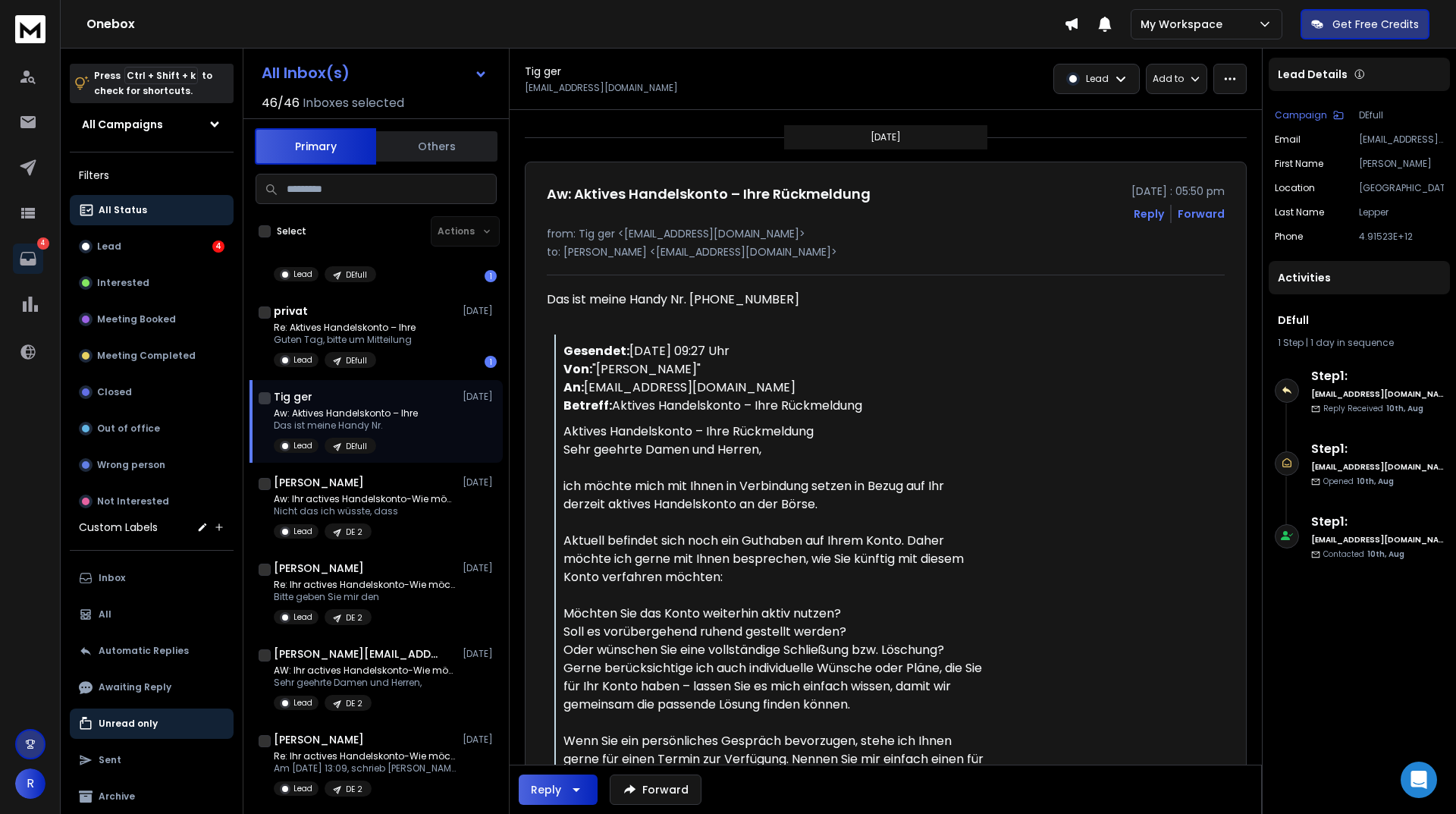
drag, startPoint x: 646, startPoint y: 255, endPoint x: 664, endPoint y: 255, distance: 18.0
click at [651, 255] on p "to: Dennis Muller <dennismuller@supporttradecrypto.org>" at bounding box center [886, 251] width 678 height 15
drag, startPoint x: 664, startPoint y: 255, endPoint x: 691, endPoint y: 251, distance: 27.3
click at [693, 251] on p "to: Dennis Muller <dennismuller@supporttradecrypto.org>" at bounding box center [886, 251] width 678 height 15
click at [651, 249] on p "to: Dennis Muller <dennismuller@supporttradecrypto.org>" at bounding box center [886, 251] width 678 height 15
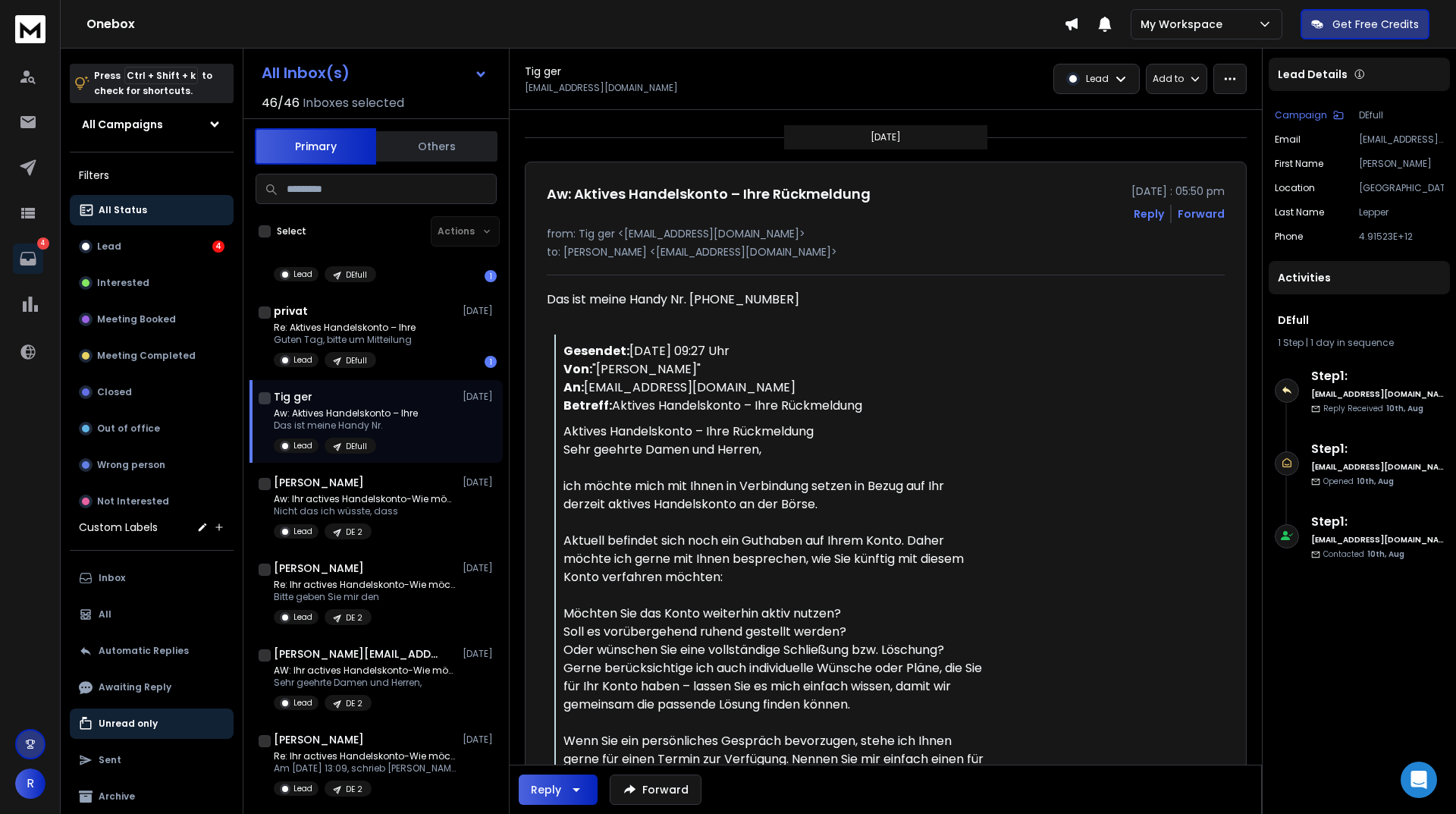
drag, startPoint x: 639, startPoint y: 250, endPoint x: 693, endPoint y: 250, distance: 54.0
click at [674, 250] on p "to: Dennis Muller <dennismuller@supporttradecrypto.org>" at bounding box center [886, 251] width 678 height 15
drag, startPoint x: 693, startPoint y: 250, endPoint x: 776, endPoint y: 247, distance: 83.1
click at [776, 247] on p "to: Dennis Muller <dennismuller@supporttradecrypto.org>" at bounding box center [886, 251] width 678 height 15
click at [698, 256] on p "to: Dennis Muller <dennismuller@supporttradecrypto.org>" at bounding box center [886, 251] width 678 height 15
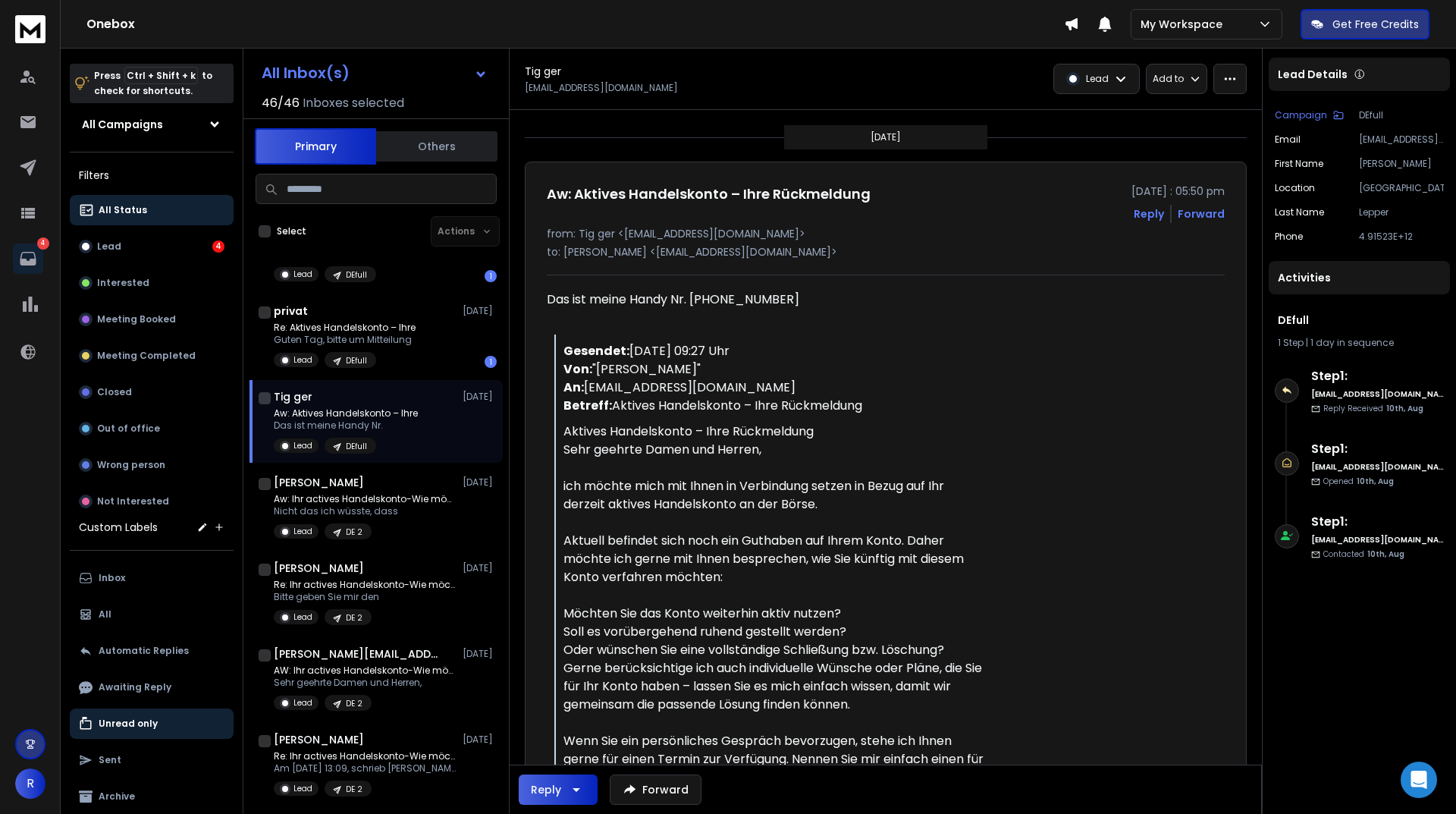
drag, startPoint x: 847, startPoint y: 251, endPoint x: 641, endPoint y: 258, distance: 206.1
click at [641, 258] on p "to: Dennis Muller <dennismuller@supporttradecrypto.org>" at bounding box center [886, 251] width 678 height 15
click at [1180, 502] on div "Aw: Aktives Handelskonto – Ihre Rückmeldung 10 August 2025 : 05:50 pm Reply For…" at bounding box center [886, 624] width 678 height 881
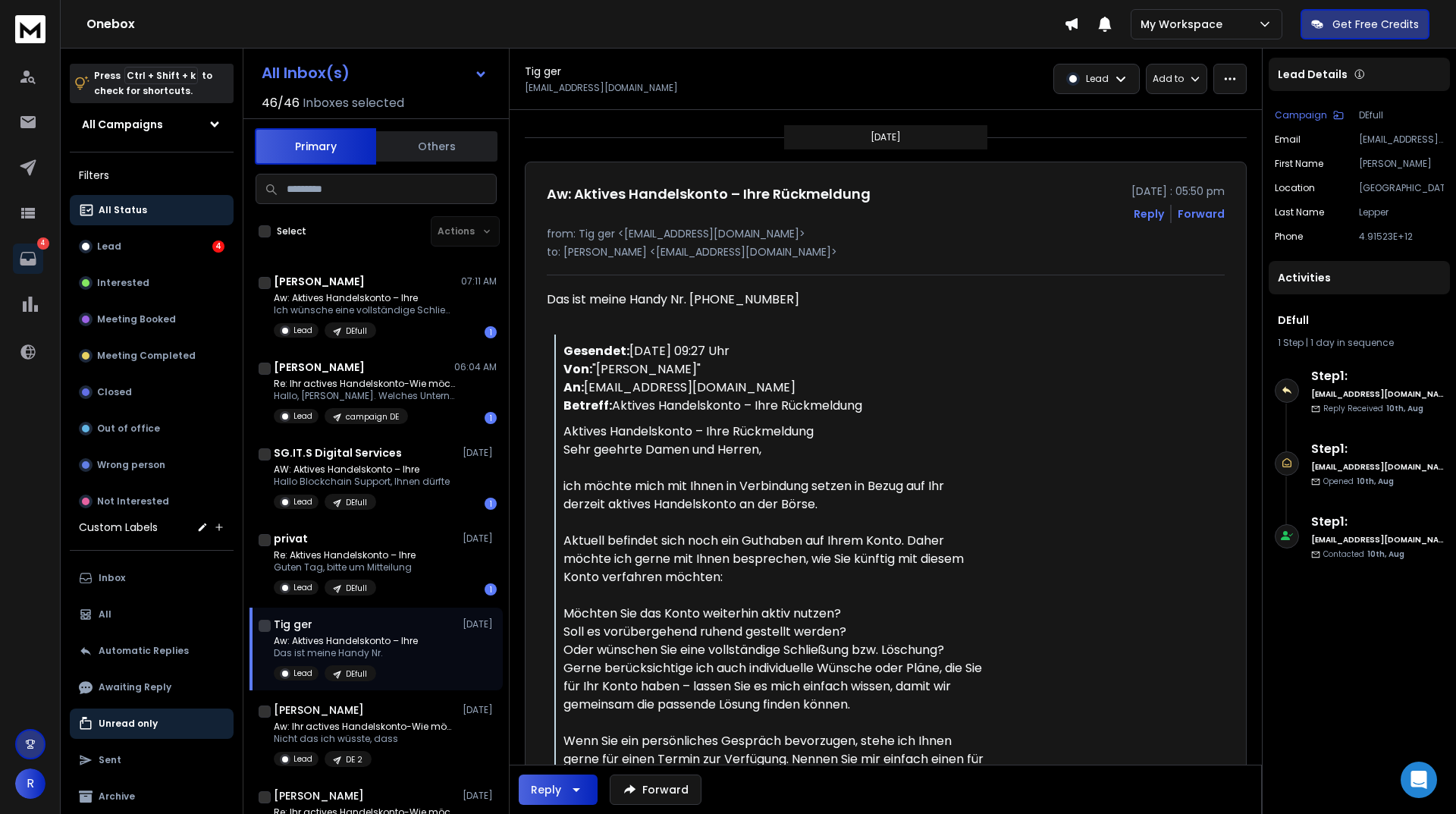
scroll to position [76, 0]
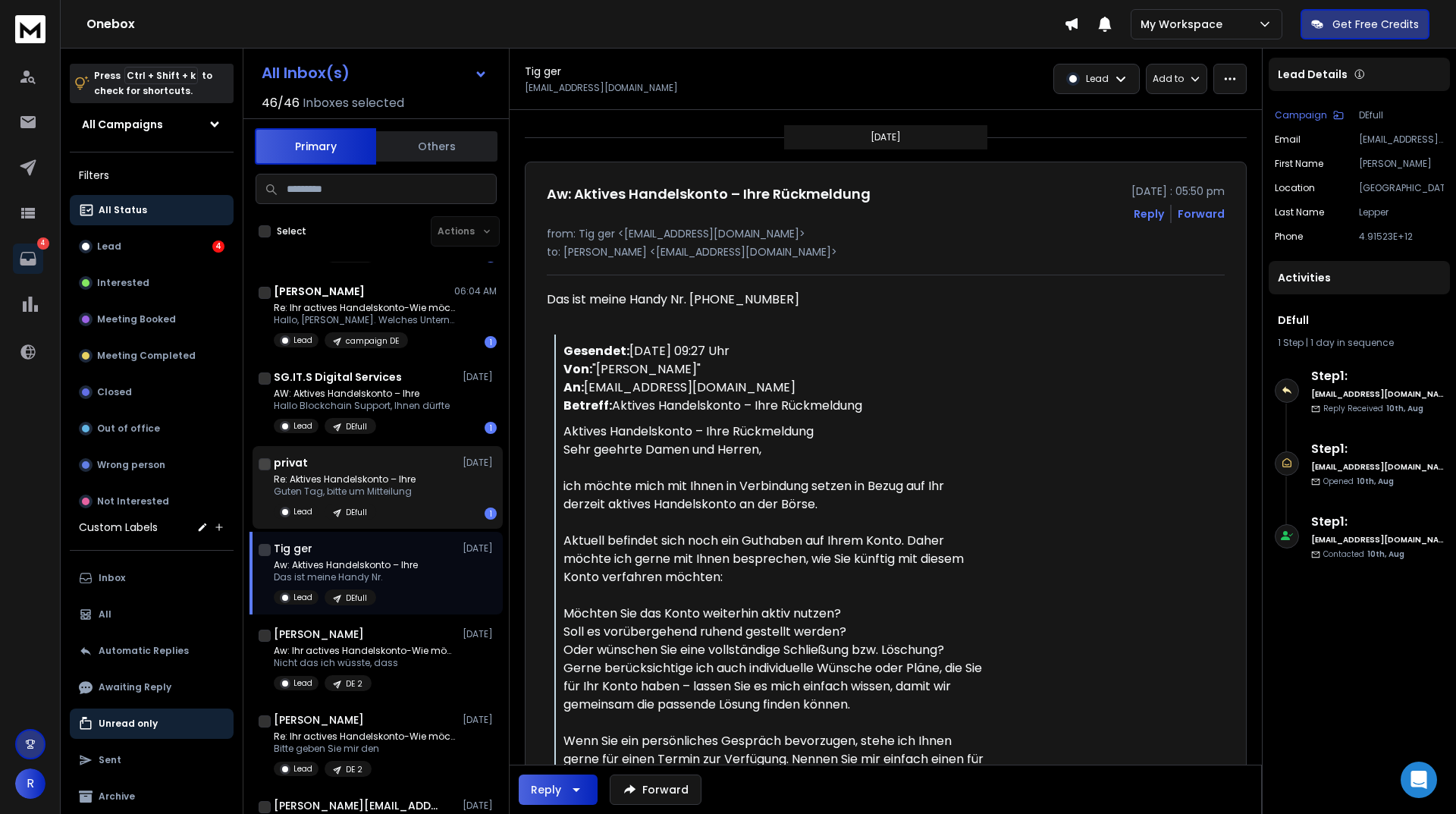
click at [438, 490] on div "Re: Aktives Handelskonto – Ihre Guten Tag, bitte um Mitteilung Lead DEfull 1" at bounding box center [385, 496] width 223 height 47
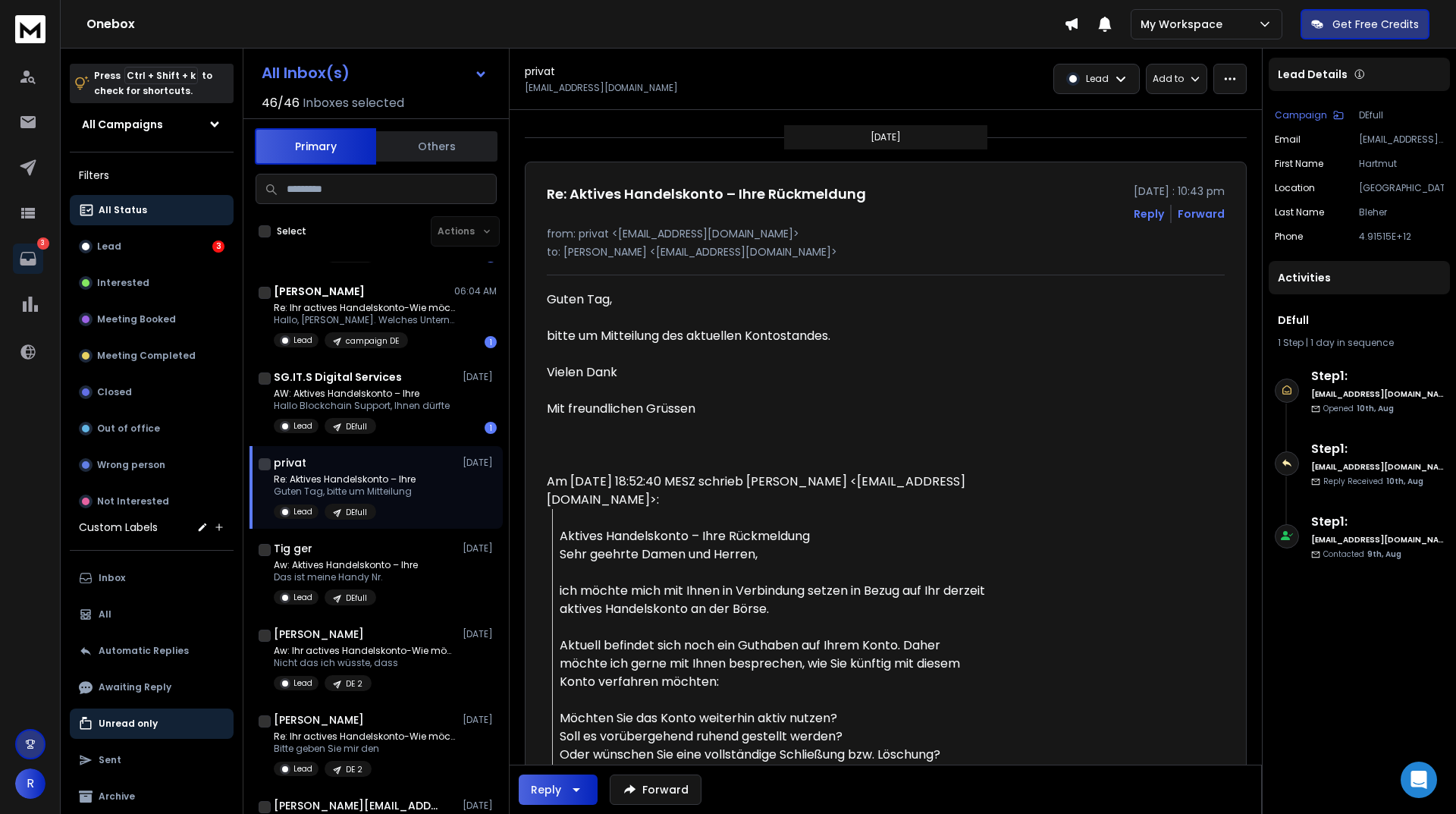
drag, startPoint x: 706, startPoint y: 417, endPoint x: 549, endPoint y: 292, distance: 200.7
click at [549, 292] on div "Guten Tag, bitte um Mitteilung des aktuellen Kontostandes. Vielen Dank Mit freu…" at bounding box center [768, 363] width 443 height 146
drag, startPoint x: 966, startPoint y: 486, endPoint x: 890, endPoint y: 441, distance: 88.3
click at [966, 482] on div "Am 9. August 2025 18:52:40 MESZ schrieb Giulia Ricci <gulia.r@webblockchain.inf…" at bounding box center [768, 490] width 443 height 36
drag, startPoint x: 616, startPoint y: 233, endPoint x: 746, endPoint y: 240, distance: 130.2
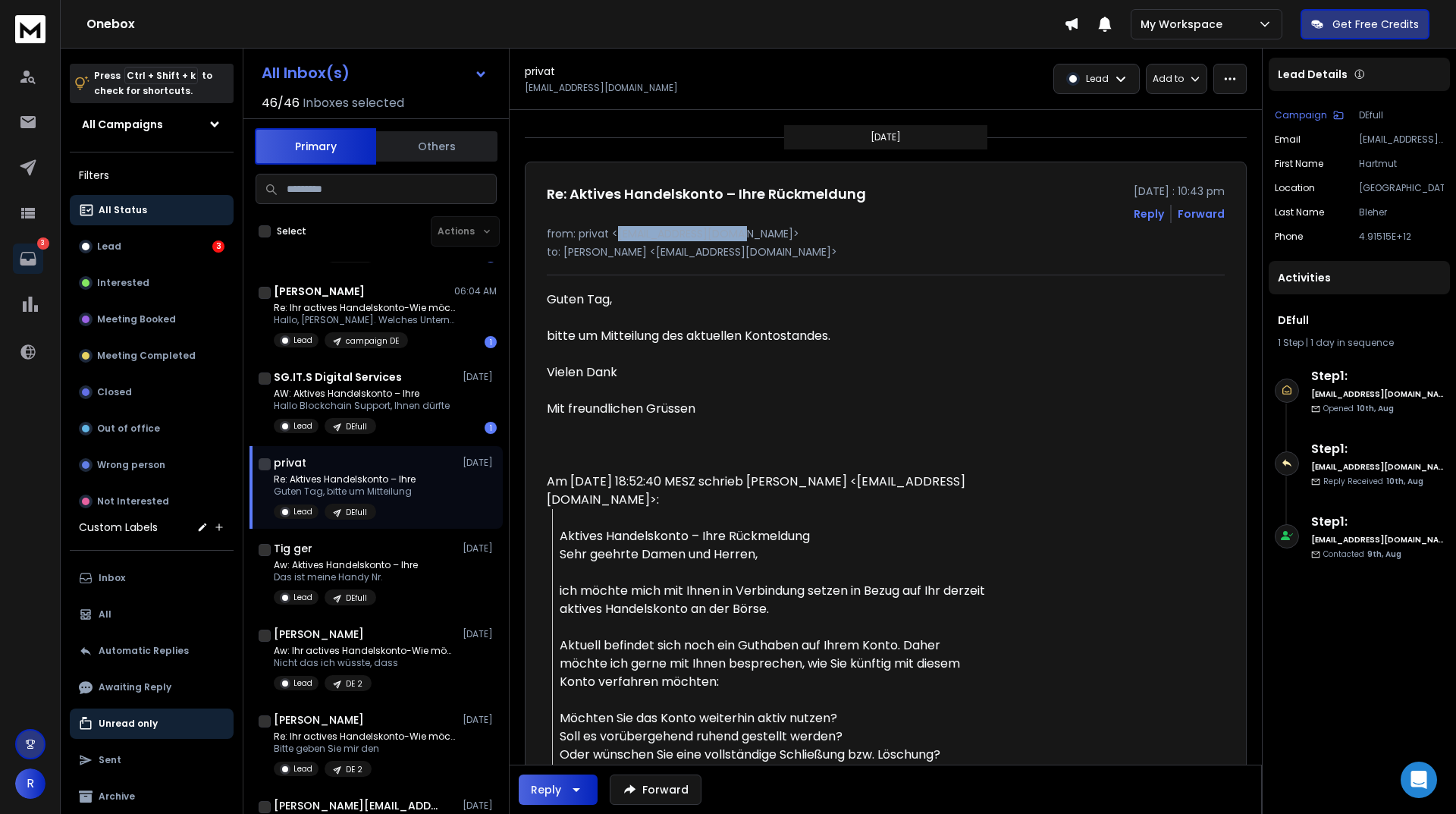
click at [746, 240] on p "from: privat <hartmut.bleher@web.de>" at bounding box center [886, 233] width 678 height 15
drag, startPoint x: 628, startPoint y: 255, endPoint x: 773, endPoint y: 260, distance: 145.1
click at [773, 260] on div "Re: Aktives Handelskonto – Ihre Rückmeldung 10 August 2025 : 10:43 pm Reply For…" at bounding box center [886, 670] width 678 height 974
click at [1093, 366] on div "Re: Aktives Handelskonto – Ihre Rückmeldung 10 August 2025 : 10:43 pm Reply For…" at bounding box center [886, 670] width 678 height 974
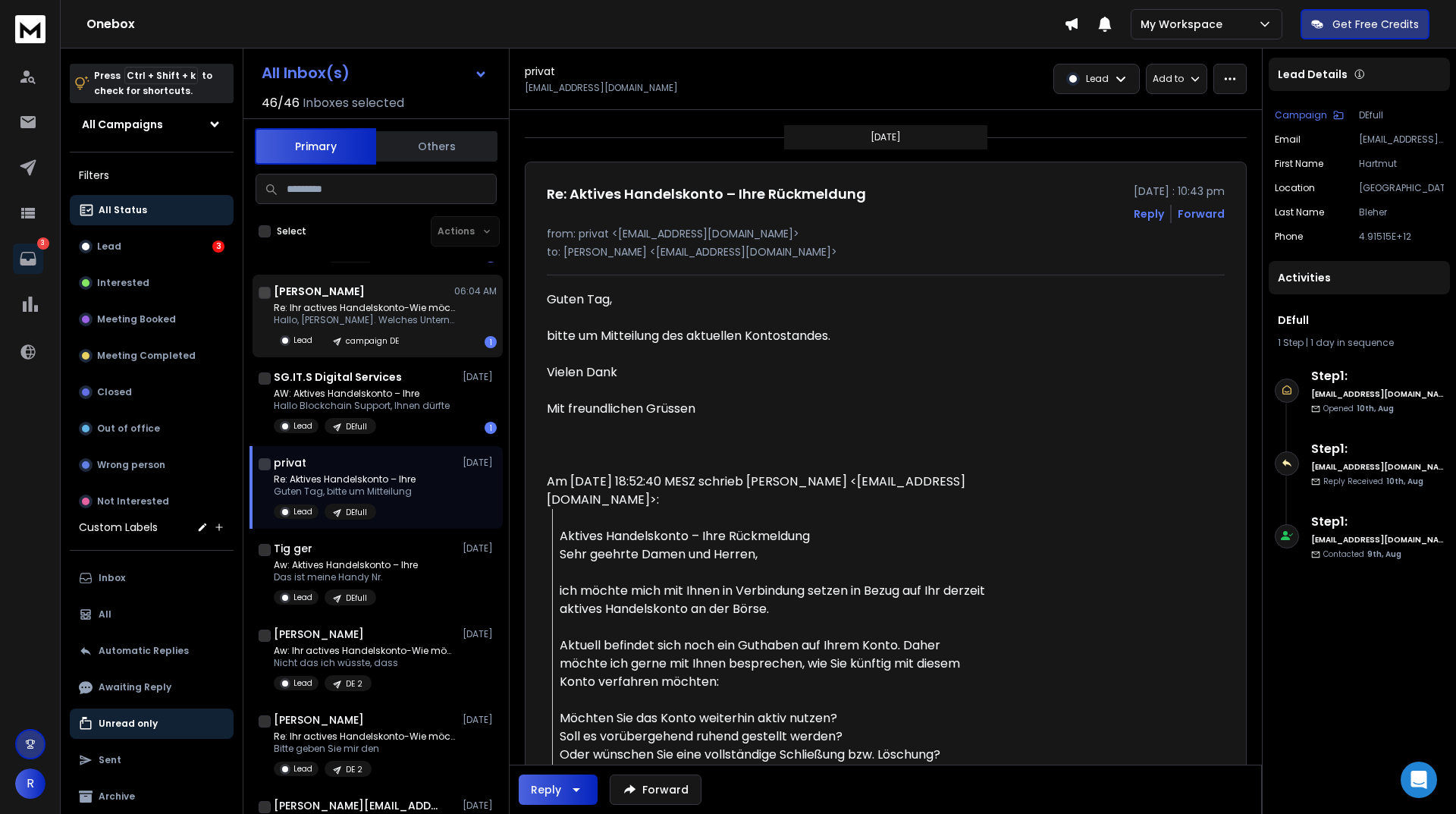
scroll to position [0, 0]
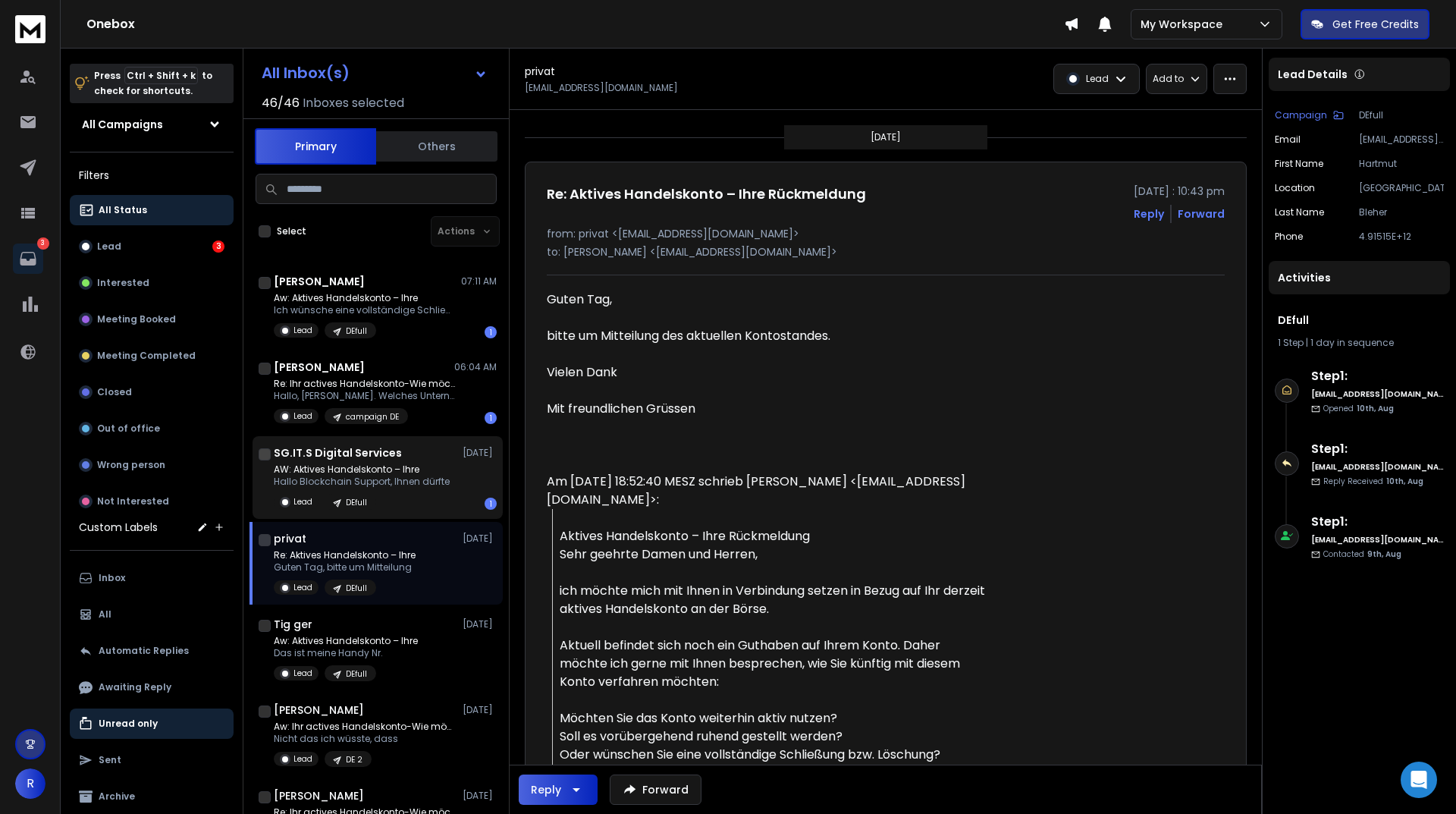
click at [314, 475] on p "AW: Aktives Handelskonto – Ihre" at bounding box center [361, 469] width 176 height 12
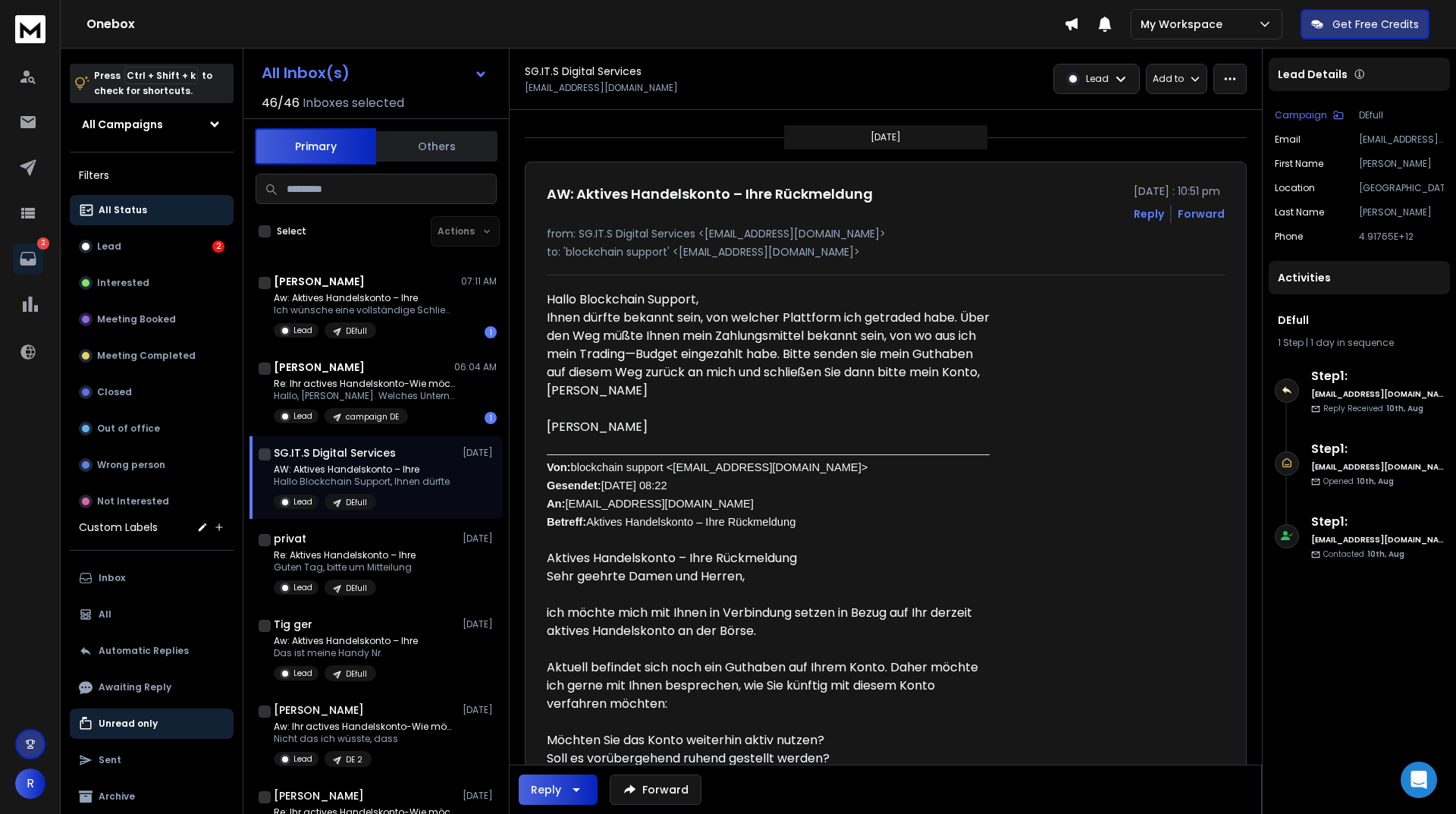
drag, startPoint x: 641, startPoint y: 425, endPoint x: 586, endPoint y: 420, distance: 55.2
click at [499, 407] on div "All Inbox(s) 46 / 46 Inboxes selected Primary Others Select Actions Gerd Brockm…" at bounding box center [849, 455] width 1213 height 814
drag, startPoint x: 735, startPoint y: 427, endPoint x: 656, endPoint y: 417, distance: 79.6
click at [734, 427] on p "Stefan Gerhardt" at bounding box center [768, 427] width 443 height 18
drag, startPoint x: 657, startPoint y: 422, endPoint x: 545, endPoint y: 292, distance: 171.6
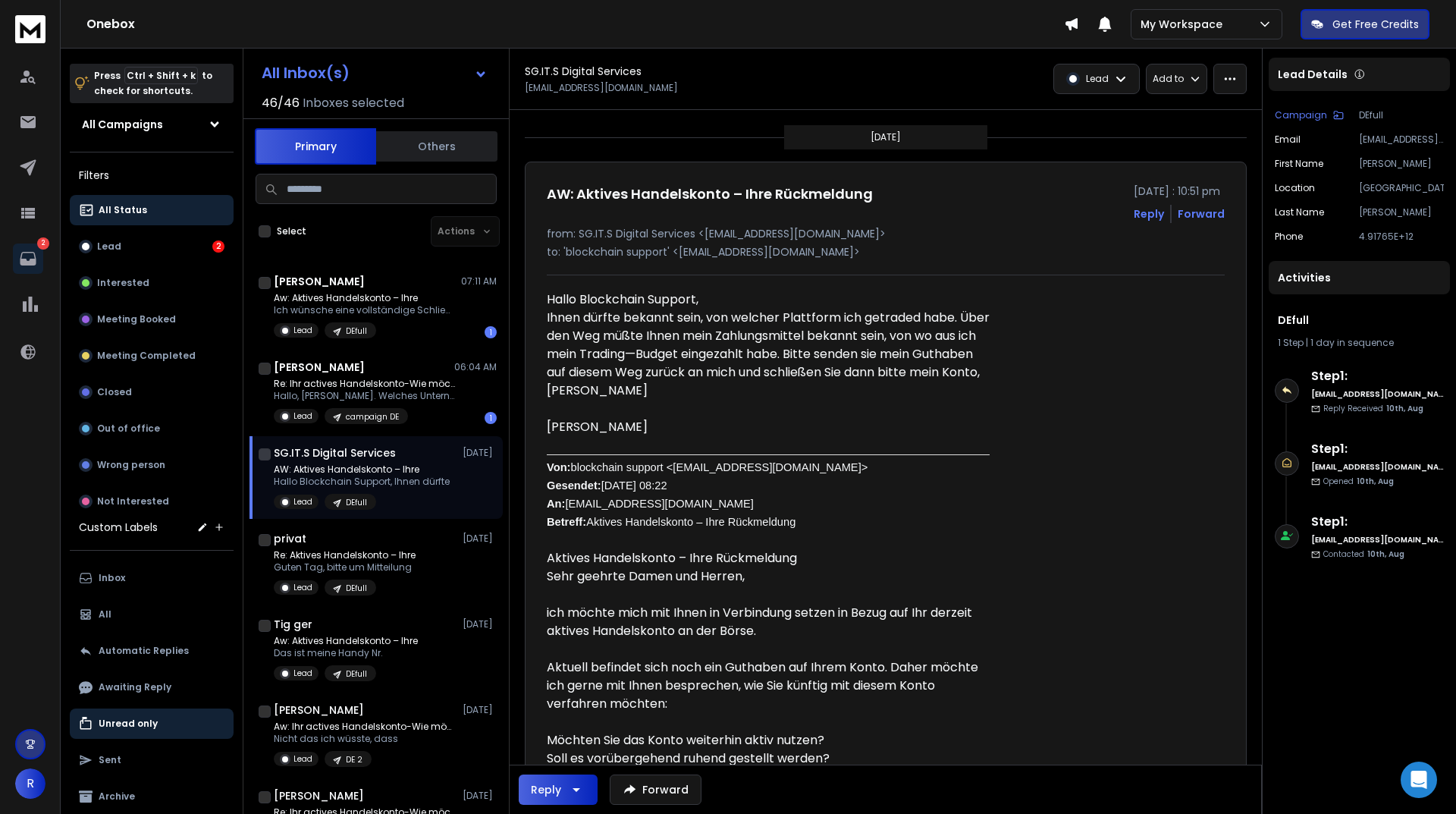
click at [545, 292] on div "AW: Aktives Handelskonto – Ihre Rückmeldung 10 August 2025 : 10:51 pm Reply For…" at bounding box center [886, 673] width 722 height 1022
drag, startPoint x: 693, startPoint y: 233, endPoint x: 578, endPoint y: 236, distance: 115.0
click at [578, 236] on p "from: SG.IT.S Digital Services <info@sg-it-s.de>" at bounding box center [886, 233] width 678 height 15
drag, startPoint x: 642, startPoint y: 425, endPoint x: 548, endPoint y: 286, distance: 167.8
click at [548, 286] on div "AW: Aktives Handelskonto – Ihre Rückmeldung 10 August 2025 : 10:51 pm Reply For…" at bounding box center [886, 672] width 678 height 978
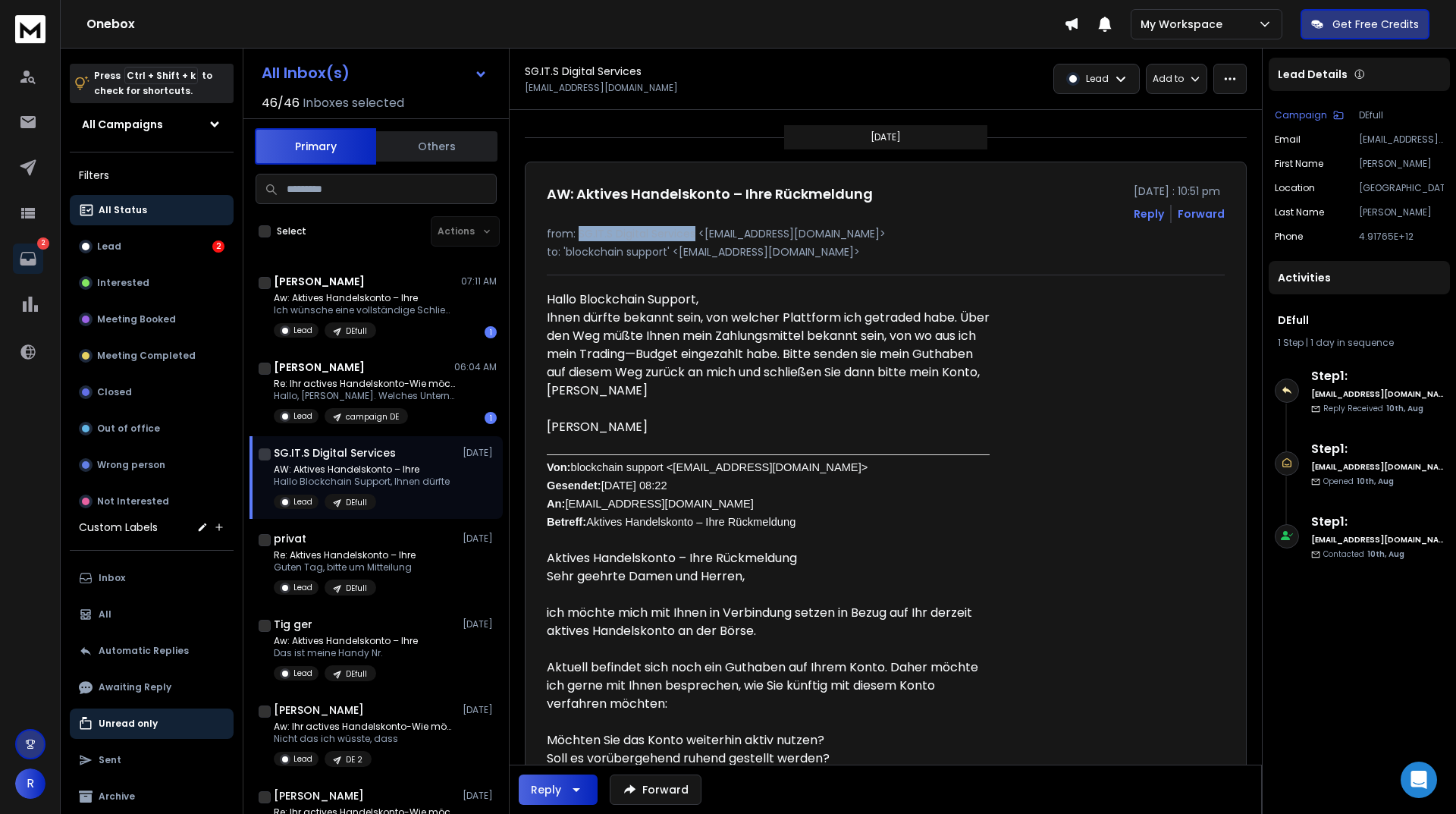
click at [1104, 526] on div "AW: Aktives Handelskonto – Ihre Rückmeldung 10 August 2025 : 10:51 pm Reply For…" at bounding box center [886, 672] width 678 height 978
drag, startPoint x: 700, startPoint y: 232, endPoint x: 787, endPoint y: 237, distance: 87.1
click at [787, 237] on p "from: SG.IT.S Digital Services <info@sg-it-s.de>" at bounding box center [886, 233] width 678 height 15
drag, startPoint x: 835, startPoint y: 252, endPoint x: 679, endPoint y: 261, distance: 156.3
click at [679, 261] on div "AW: Aktives Handelskonto – Ihre Rückmeldung 10 August 2025 : 10:51 pm Reply For…" at bounding box center [886, 672] width 678 height 978
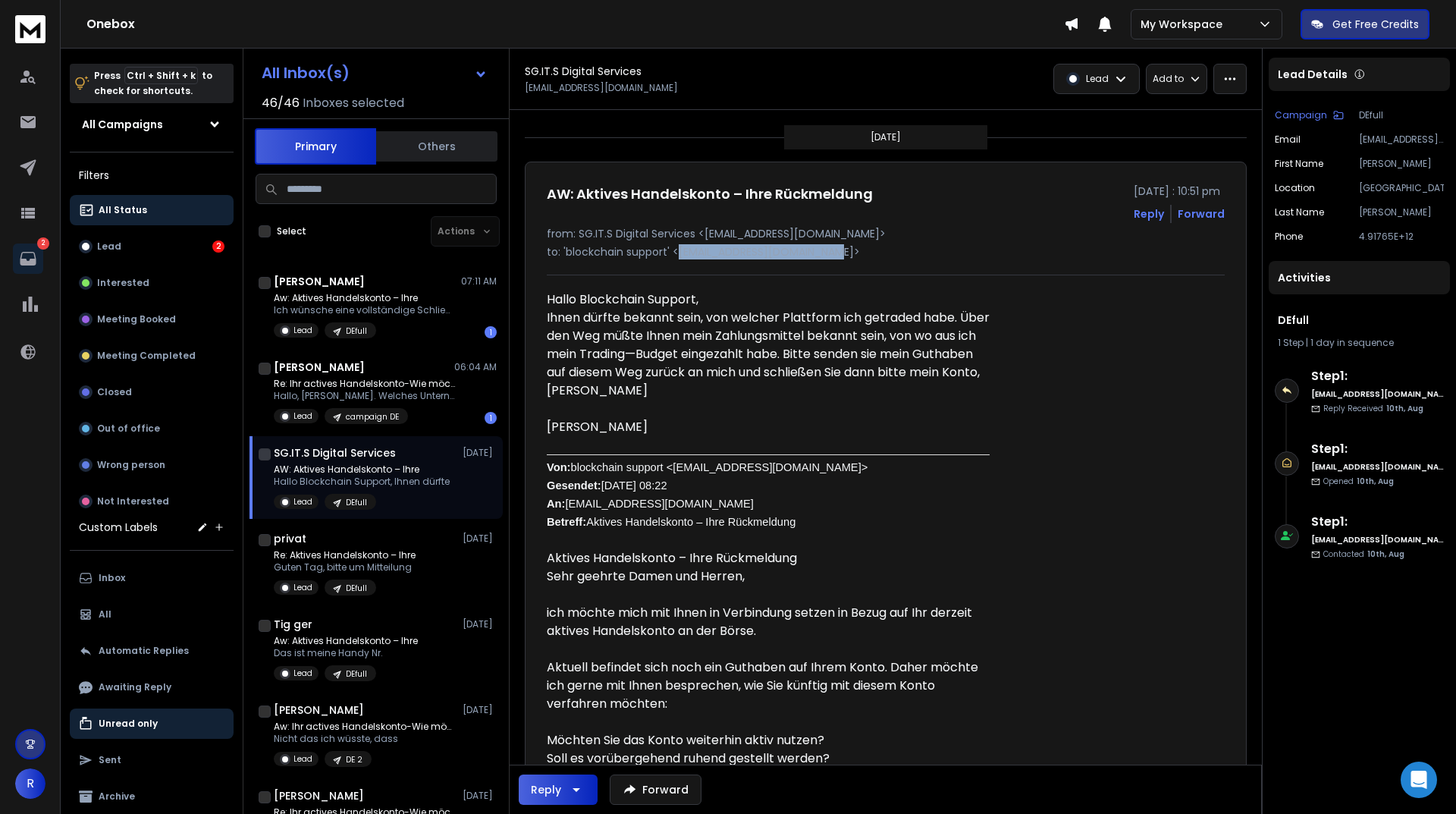
click at [896, 500] on p "Von: blockchain support <blockchain@recover-now.org> Gesendet: Sonntag, 10. Aug…" at bounding box center [768, 494] width 443 height 72
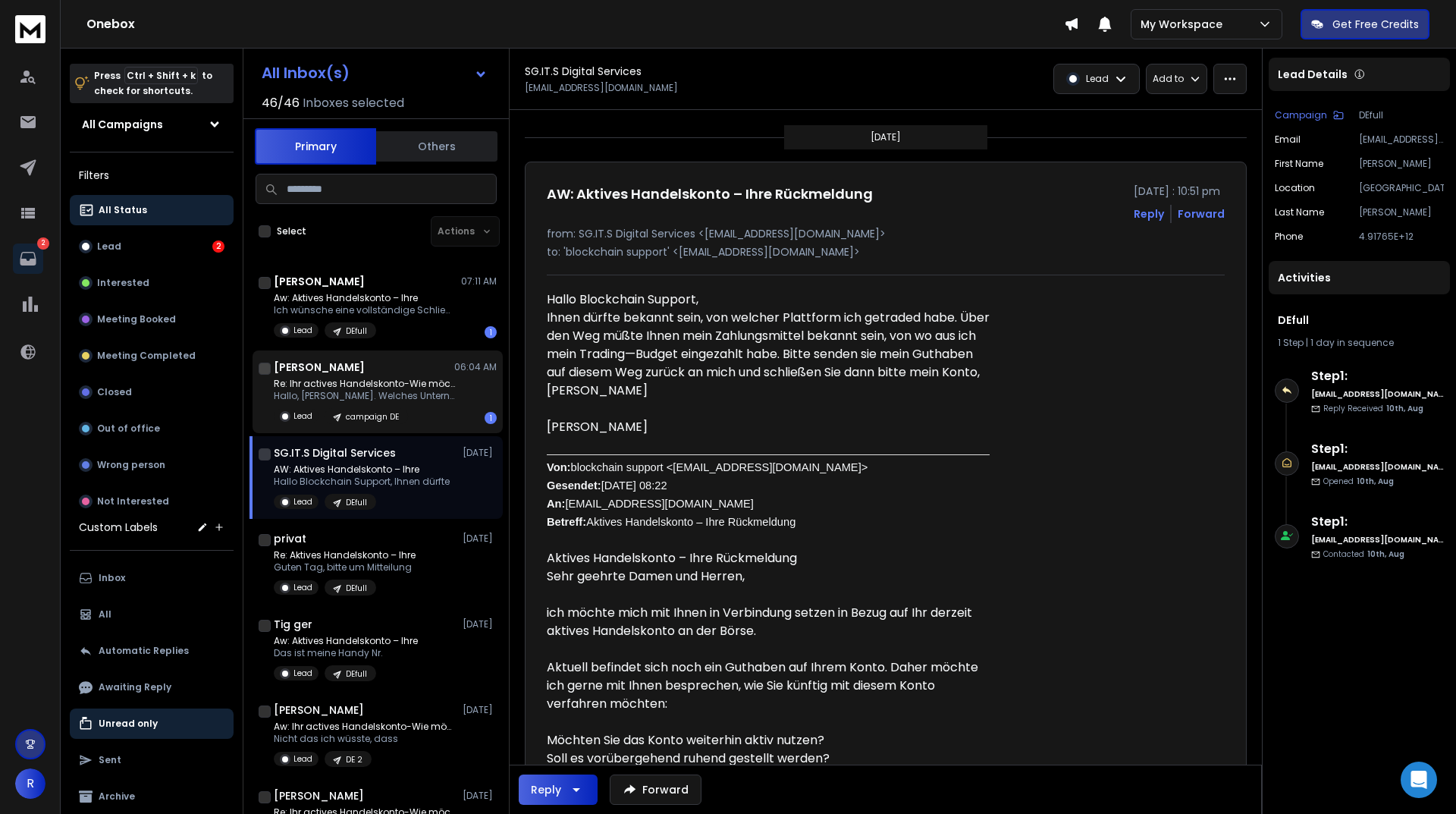
drag, startPoint x: 409, startPoint y: 405, endPoint x: 389, endPoint y: 413, distance: 21.5
click at [406, 408] on div "Re: Ihr actives Handelskonto-Wie möchten Sie Hallo, Mateusz Bonna. Welches Unte…" at bounding box center [364, 401] width 182 height 47
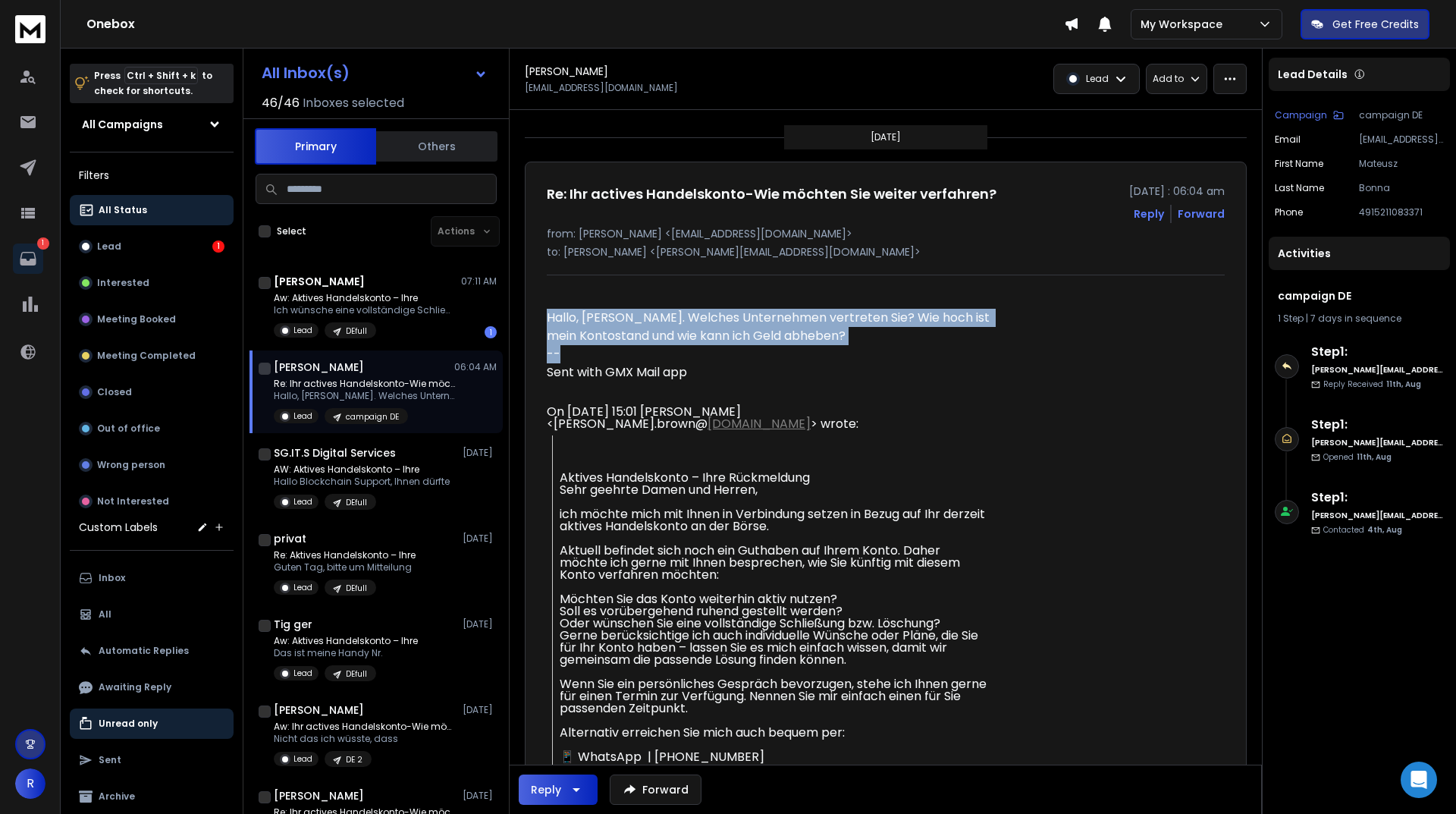
drag, startPoint x: 550, startPoint y: 314, endPoint x: 861, endPoint y: 347, distance: 312.7
click at [861, 347] on div "Hallo, Mateusz Bonna. Welches Unternehmen vertreten Sie? Wie hoch ist mein Kont…" at bounding box center [774, 606] width 455 height 630
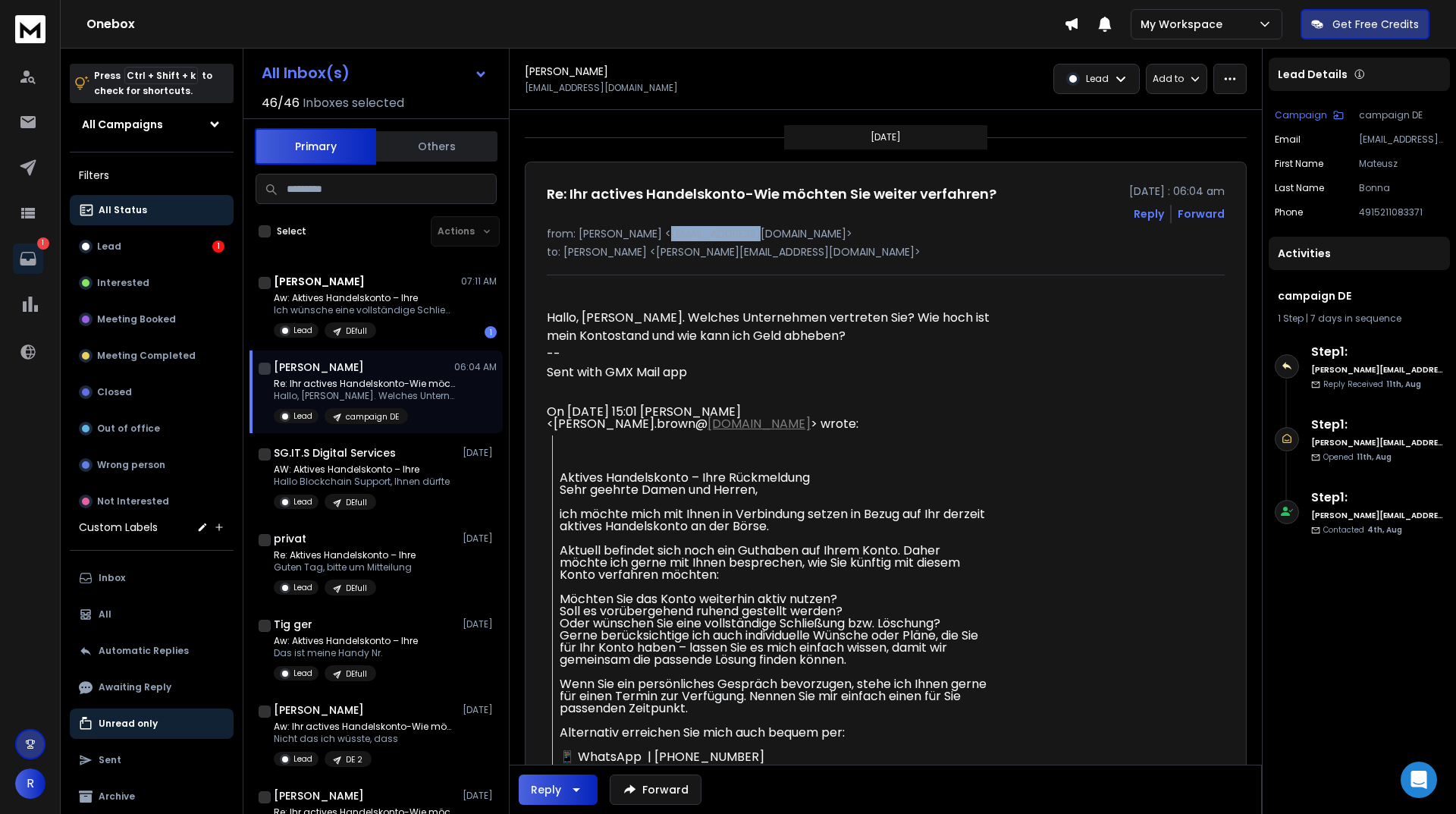
drag, startPoint x: 668, startPoint y: 235, endPoint x: 766, endPoint y: 230, distance: 98.1
click at [766, 230] on p "from: Mateusz Bonna <MatBau91@gmx.de>" at bounding box center [886, 233] width 678 height 15
drag, startPoint x: 631, startPoint y: 258, endPoint x: 811, endPoint y: 248, distance: 180.3
click at [811, 248] on p "to: Alan Brown <alan.brown@web-blockchain.com>" at bounding box center [886, 251] width 678 height 15
drag, startPoint x: 1138, startPoint y: 345, endPoint x: 1146, endPoint y: 352, distance: 10.6
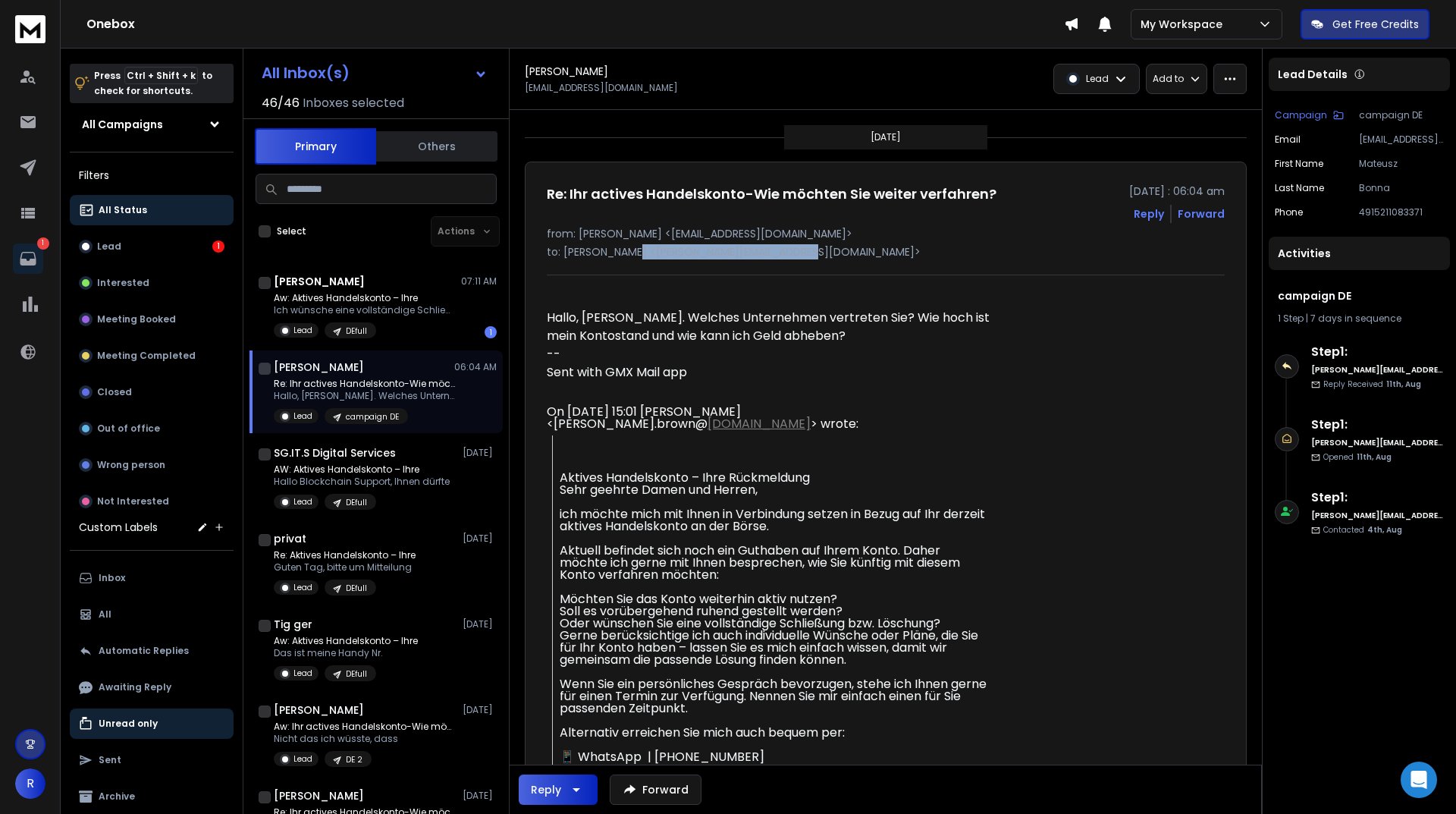
click at [1146, 350] on div "Re: Ihr actives Handelskonto-Wie möchten Sie weiter verfahren? 11 August 2025 :…" at bounding box center [886, 552] width 678 height 737
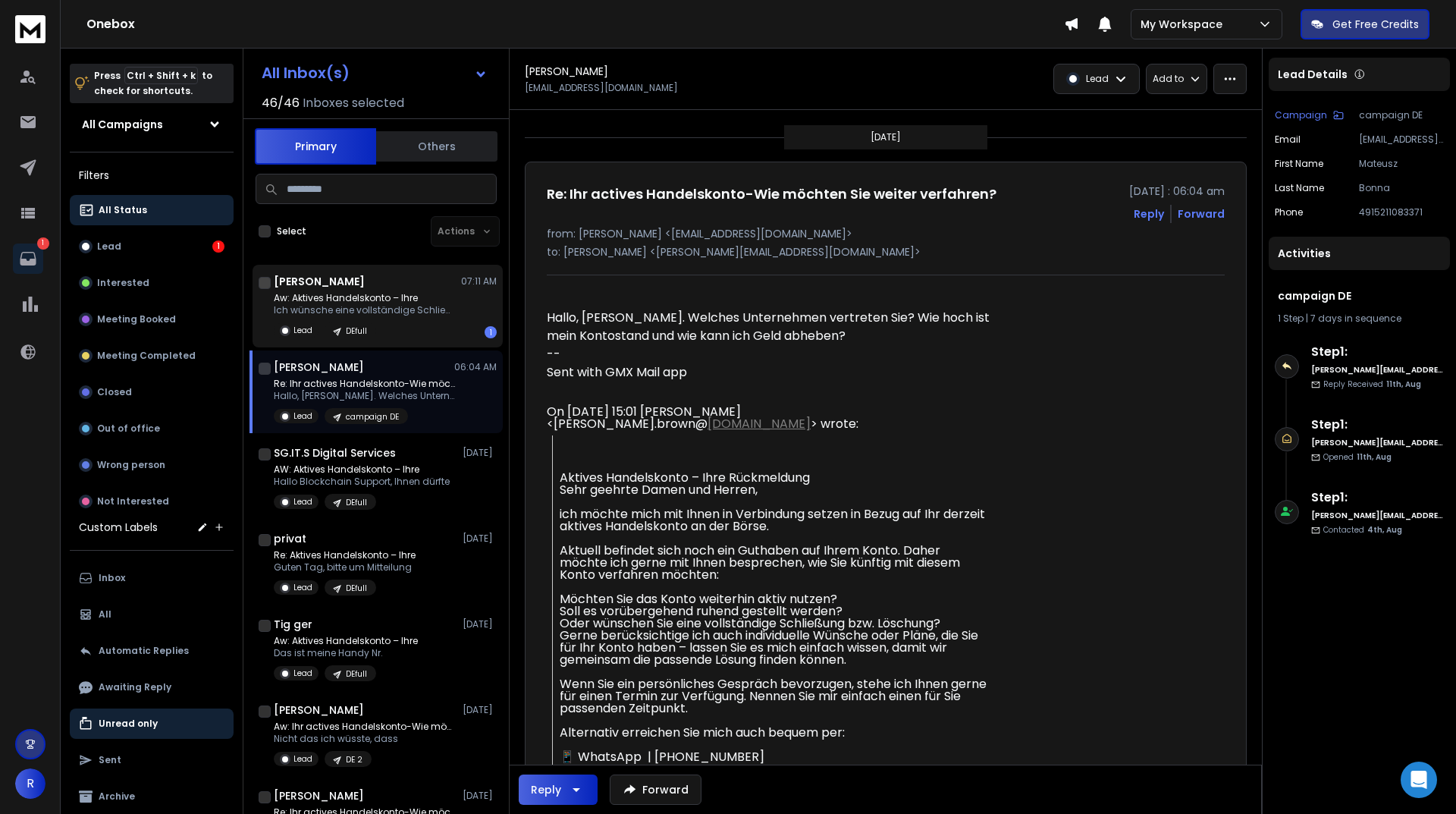
click at [427, 294] on p "Aw: Aktives Handelskonto – Ihre" at bounding box center [364, 298] width 182 height 12
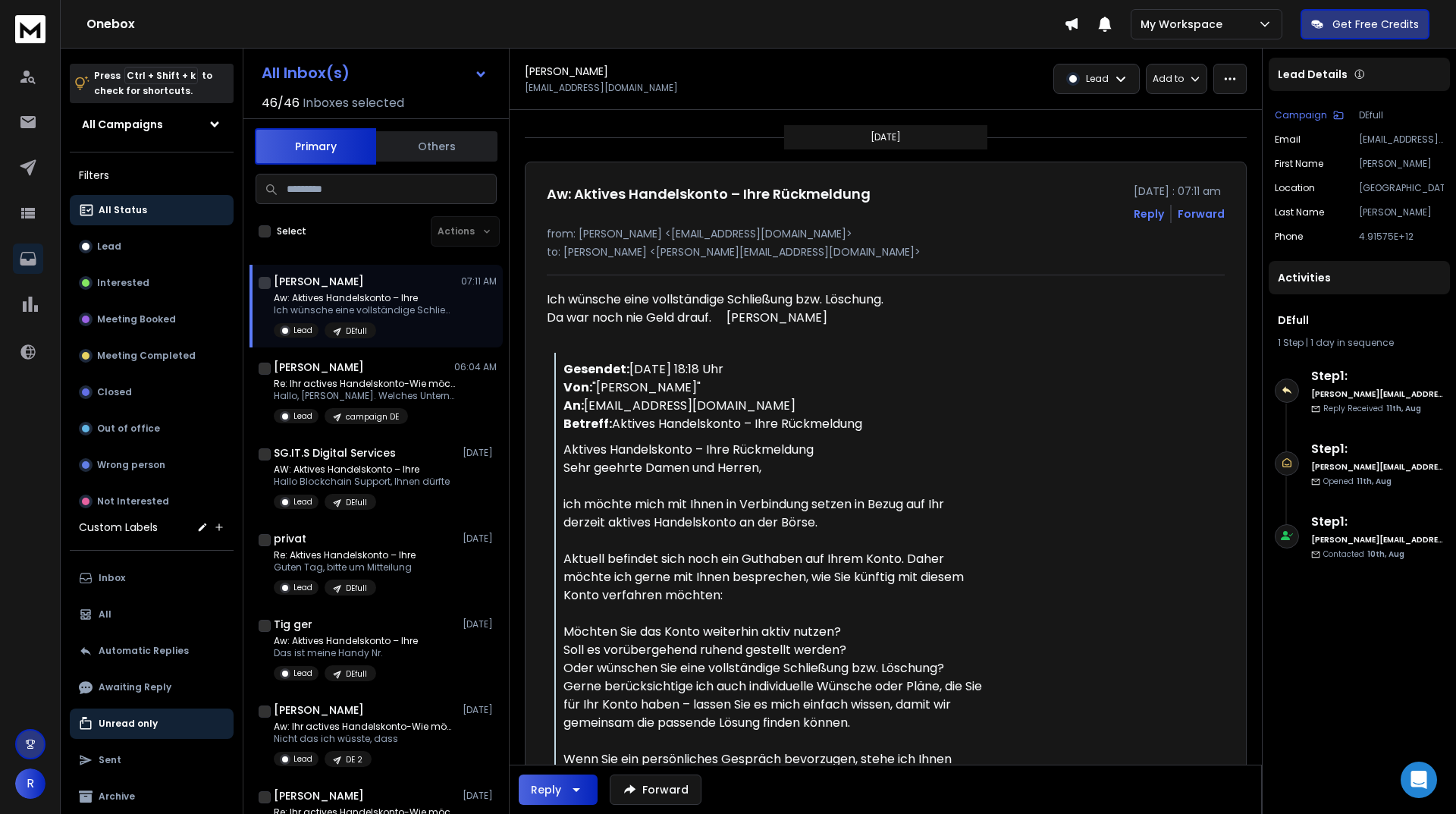
drag, startPoint x: 786, startPoint y: 325, endPoint x: 530, endPoint y: 298, distance: 257.4
click at [530, 298] on div "Aw: Aktives Handelskonto – Ihre Rückmeldung 11 August 2025 : 07:11 am Reply For…" at bounding box center [886, 633] width 722 height 943
click at [987, 371] on div "Ich wünsche eine vollständige Schließung bzw. Löschung. Da war noch nie Geld dr…" at bounding box center [774, 686] width 455 height 792
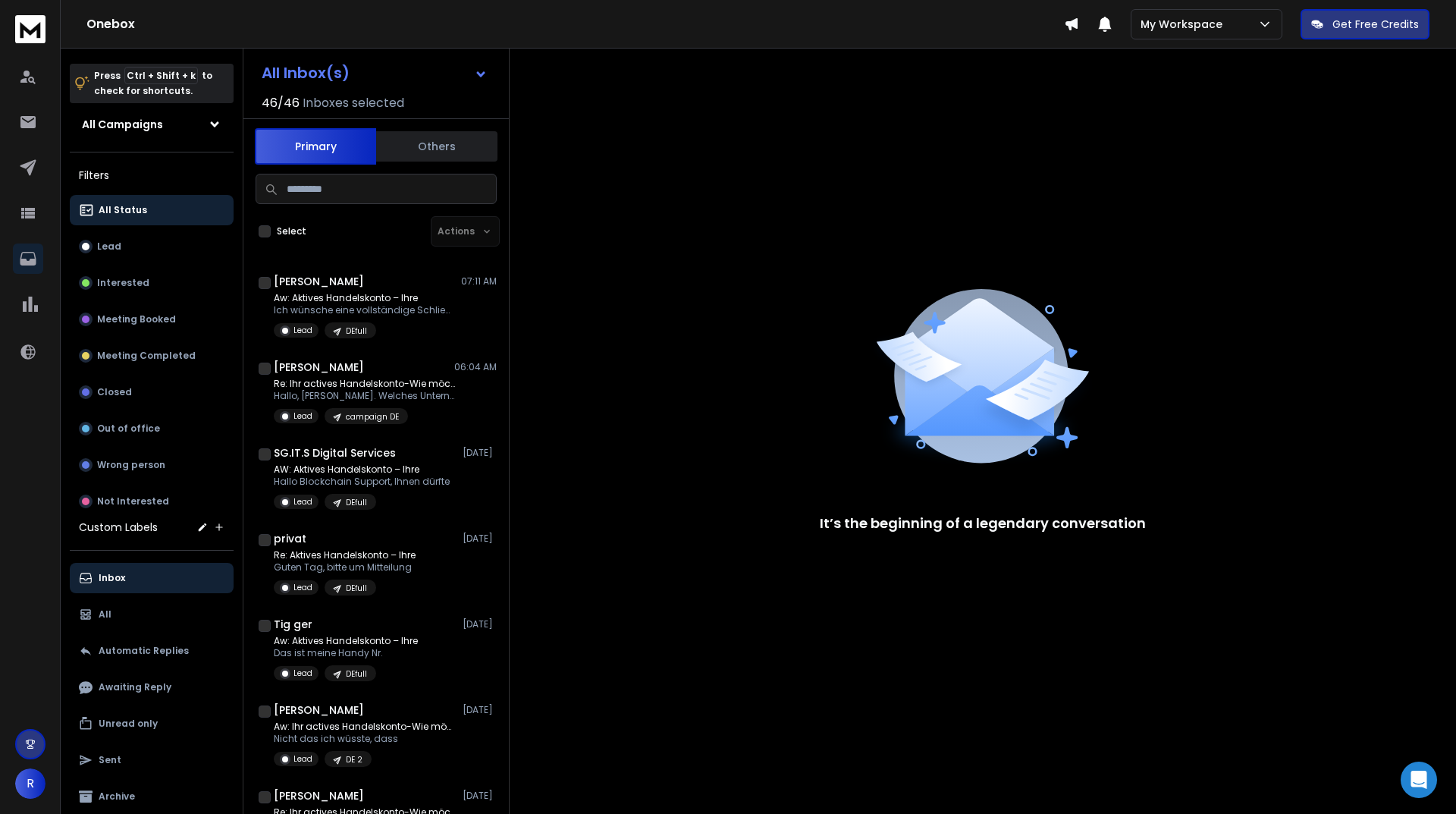
click at [453, 154] on button "Others" at bounding box center [436, 146] width 121 height 33
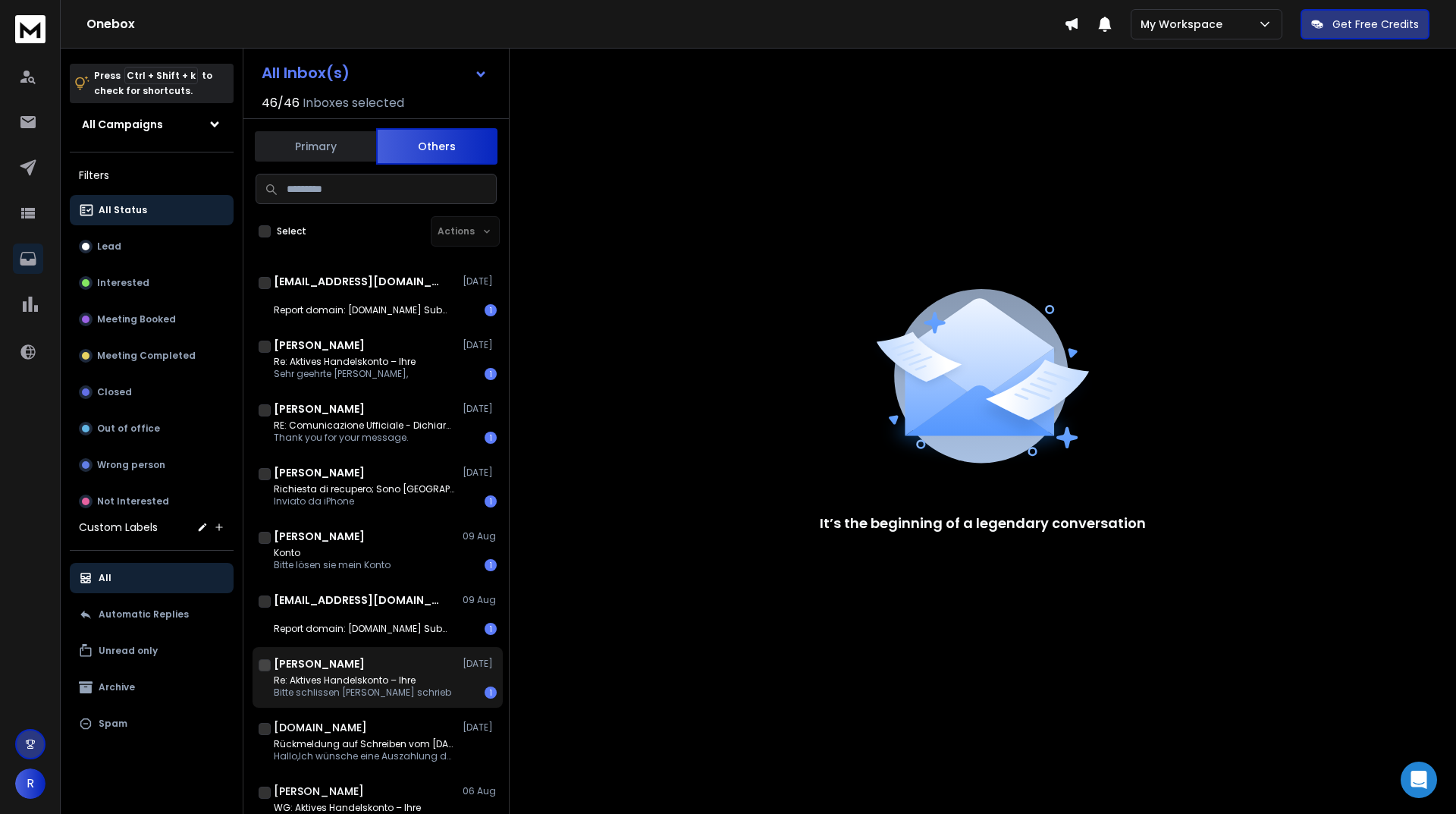
click at [430, 683] on p "Re: Aktives Handelskonto – Ihre" at bounding box center [362, 680] width 177 height 12
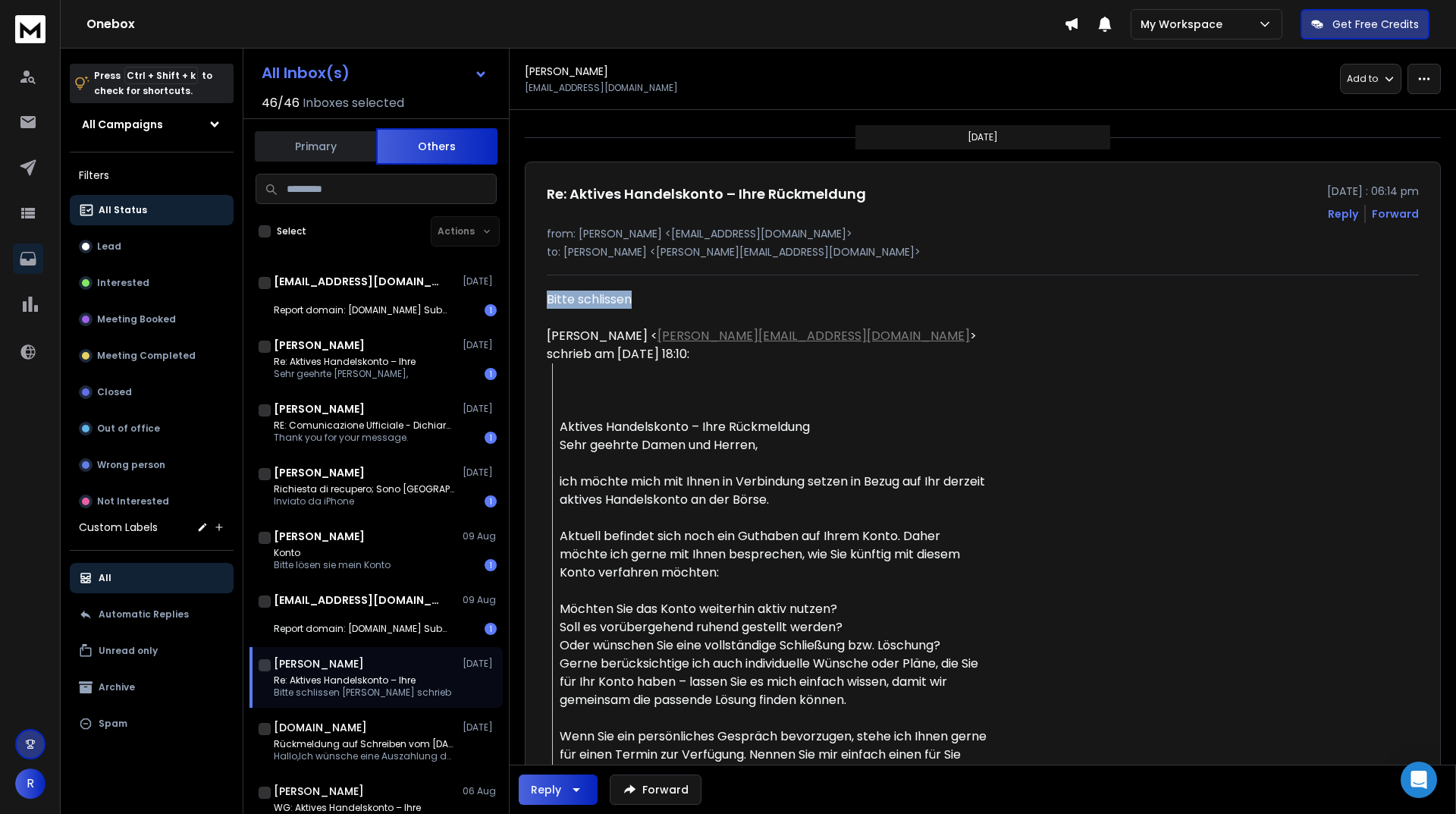
drag, startPoint x: 545, startPoint y: 298, endPoint x: 635, endPoint y: 294, distance: 90.1
click at [635, 294] on div "Re: Aktives Handelskonto – Ihre Rückmeldung 8 August 2025 : 06:14 pm Reply Forw…" at bounding box center [983, 625] width 916 height 927
copy div "Bitte schlissen"
click at [772, 277] on div "Re: Aktives Handelskonto – Ihre Rückmeldung 8 August 2025 : 06:14 pm Reply Forw…" at bounding box center [983, 625] width 872 height 883
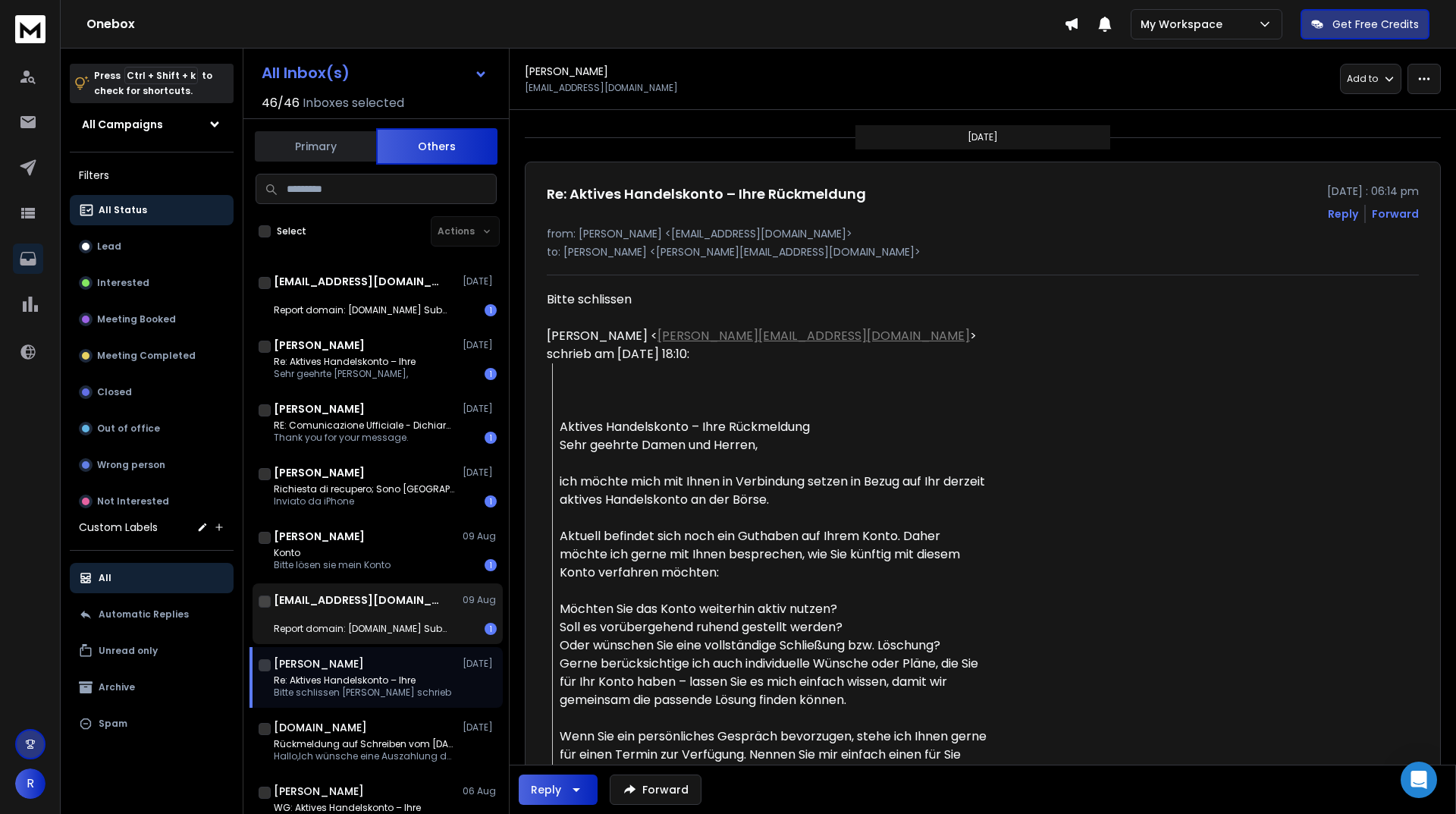
click at [414, 613] on div "Report domain: supporttradecrypto.org Submitter: mimecast.org 1" at bounding box center [385, 622] width 223 height 24
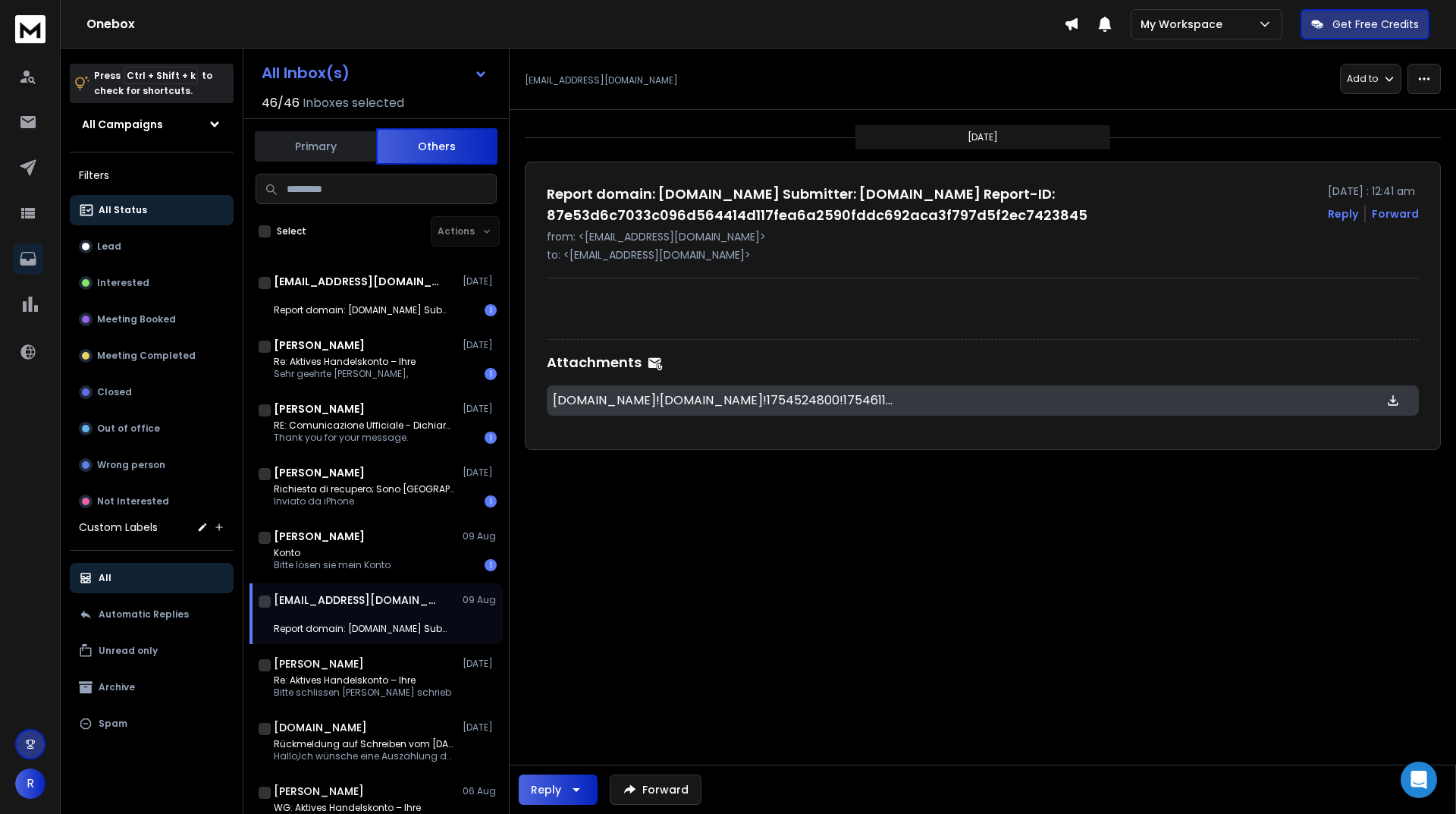
click at [265, 607] on div at bounding box center [265, 613] width 12 height 36
drag, startPoint x: 269, startPoint y: 601, endPoint x: 271, endPoint y: 608, distance: 7.3
click at [271, 608] on div "no-reply@eu-2.mimecastreport.com 09 Aug Report domain: supporttradecrypto.org S…" at bounding box center [377, 613] width 250 height 61
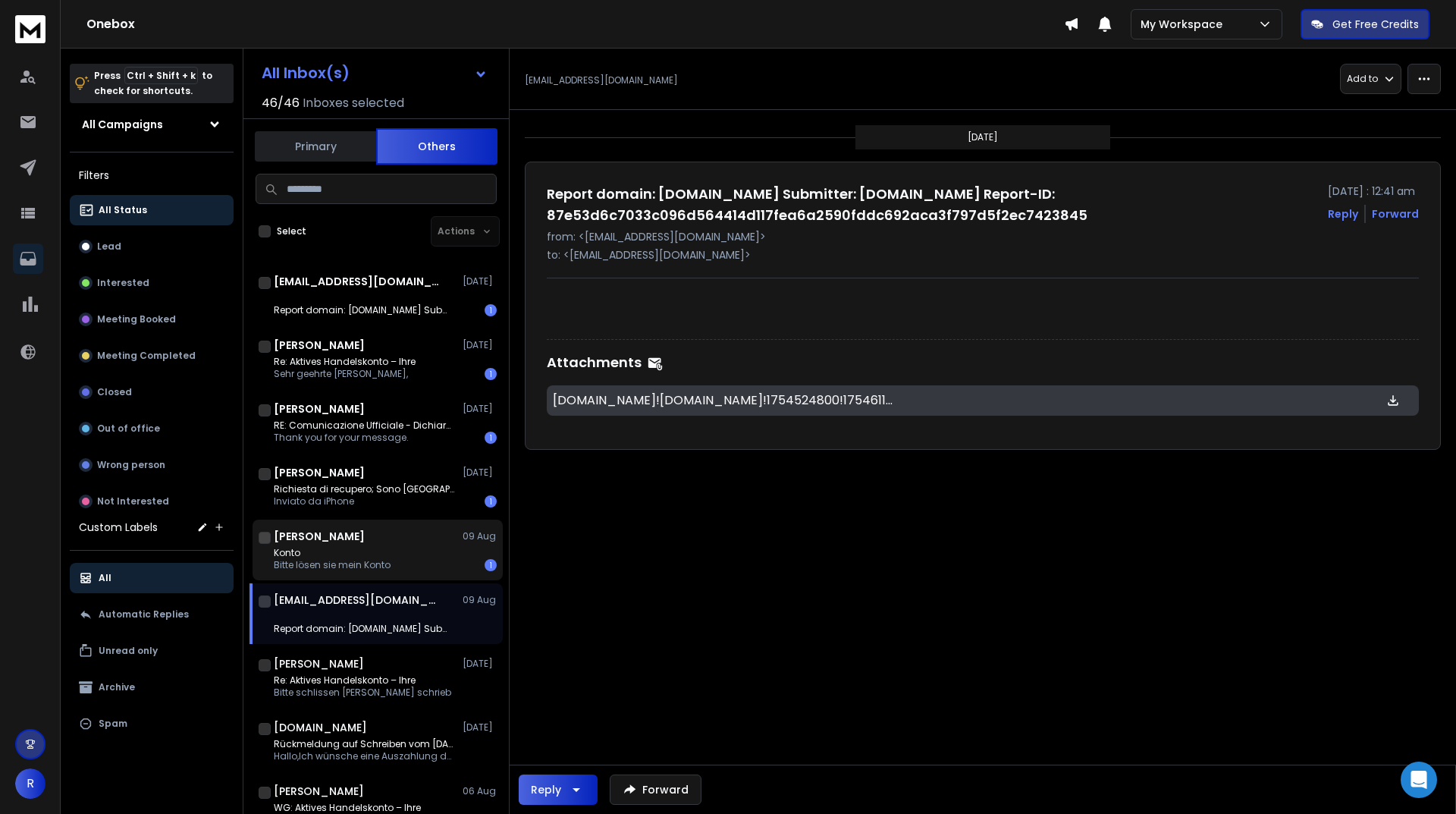
click at [323, 547] on p "Konto" at bounding box center [331, 552] width 117 height 12
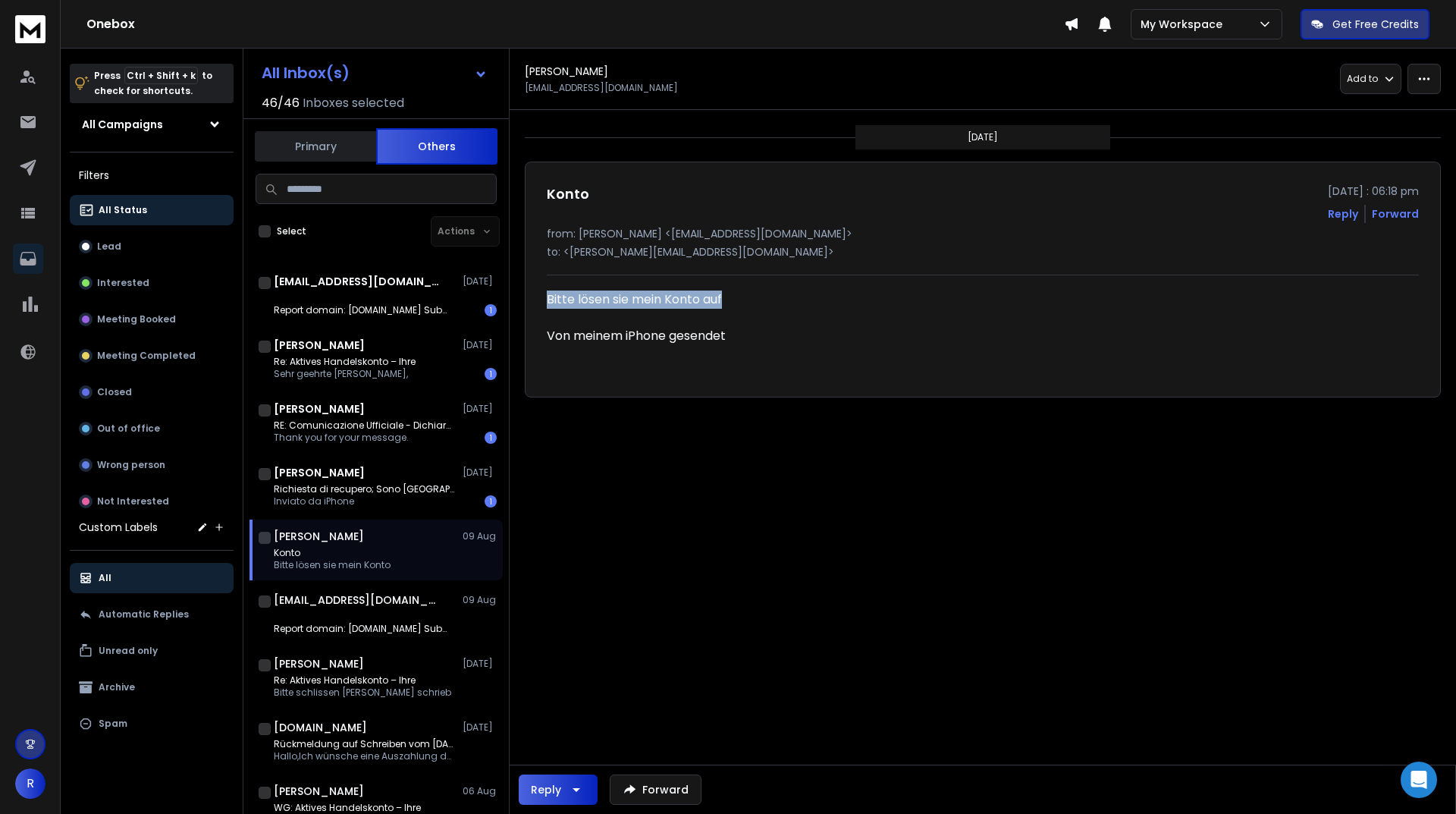
drag, startPoint x: 728, startPoint y: 297, endPoint x: 516, endPoint y: 297, distance: 212.0
click at [516, 297] on div "1 days ago Konto 9 August 2025 : 06:18 pm Reply Forward from: Angelika Fichte <…" at bounding box center [983, 261] width 947 height 272
copy div "Bitte lösen sie mein Konto auf"
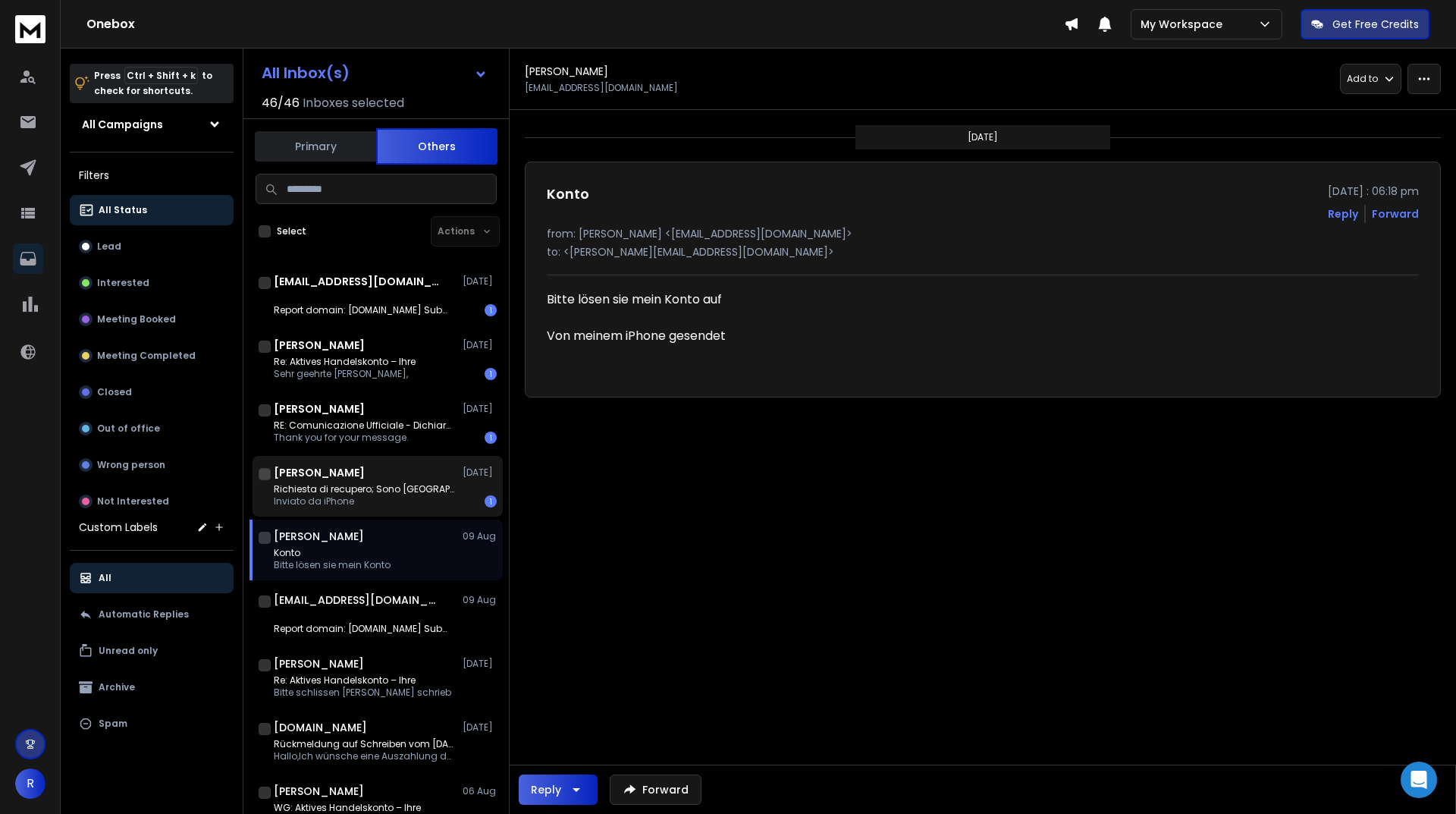
click at [406, 467] on div "Oliviero Cossali 10 Aug" at bounding box center [385, 472] width 223 height 15
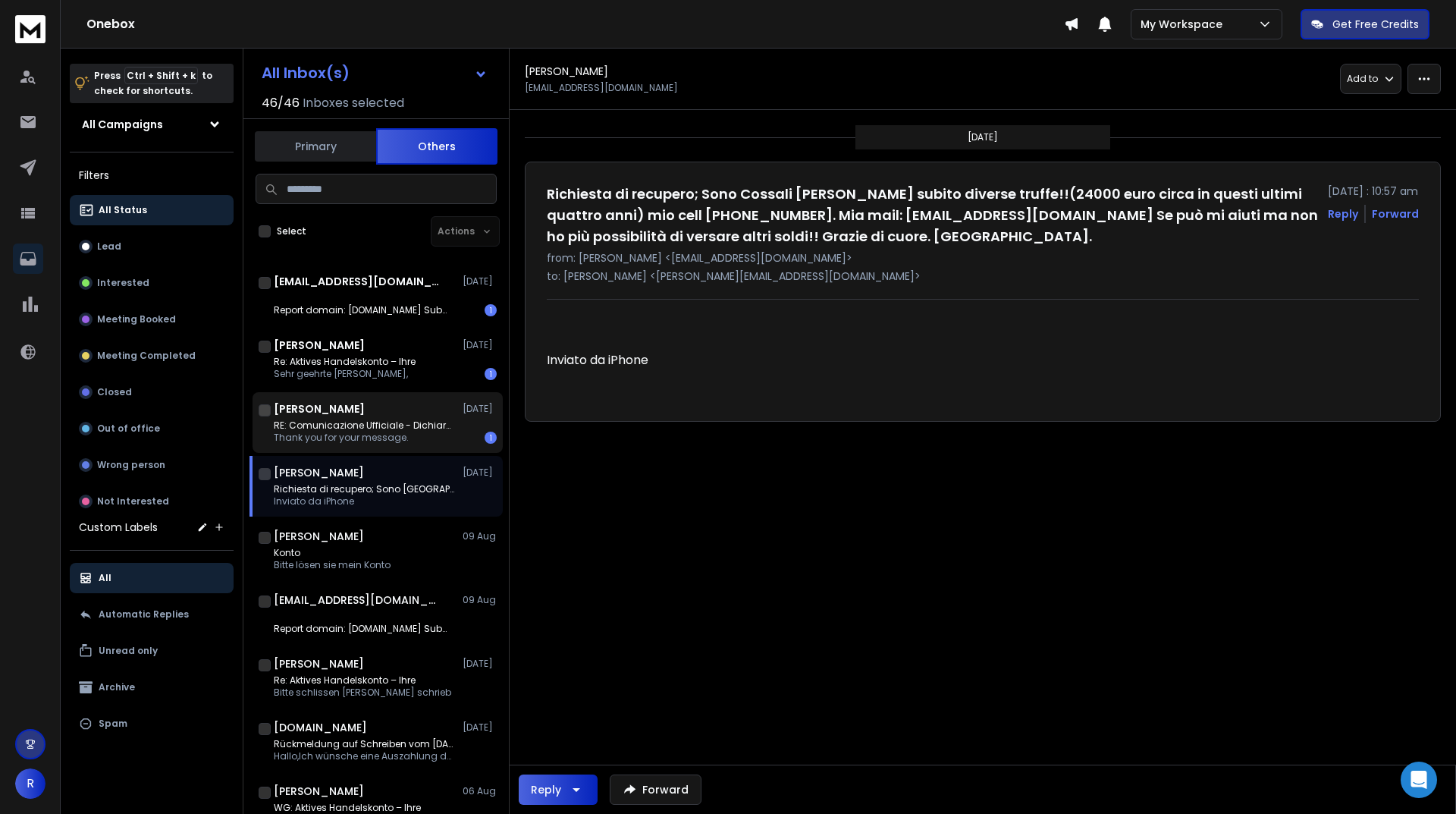
click at [379, 437] on p "Thank you for your message." at bounding box center [364, 437] width 182 height 12
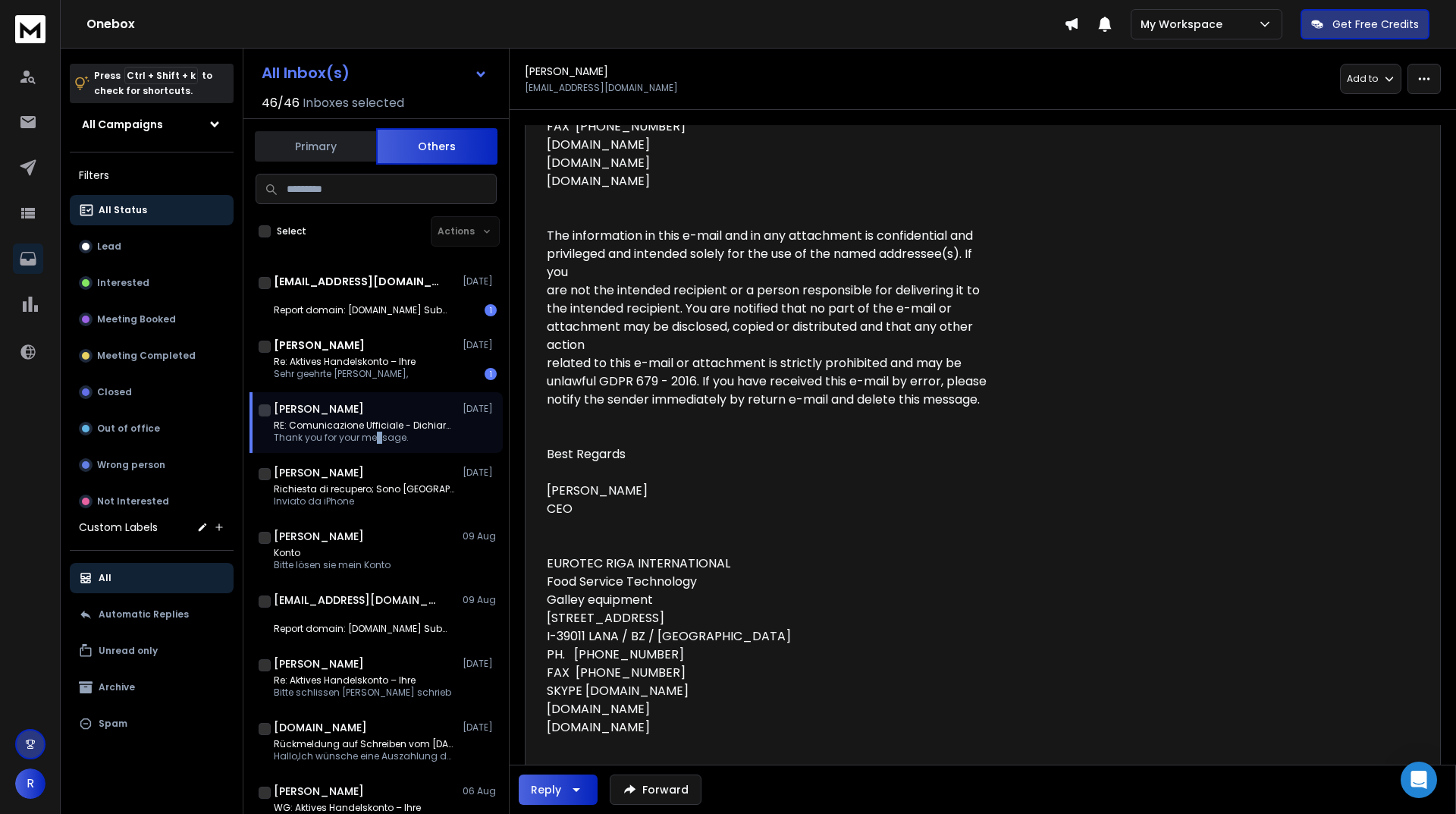
scroll to position [988, 0]
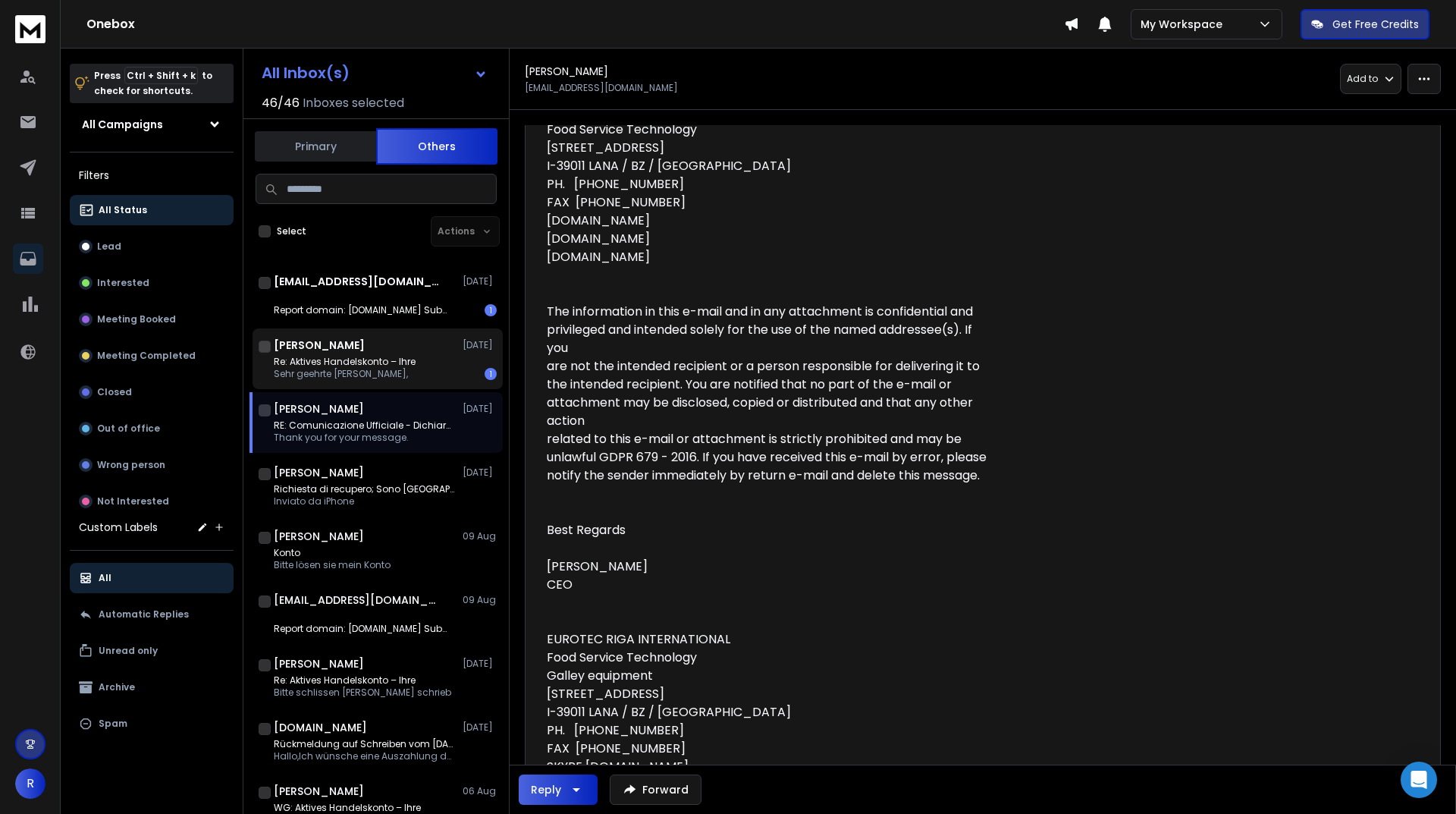
click at [372, 356] on p "Re: Aktives Handelskonto – Ihre" at bounding box center [344, 362] width 142 height 12
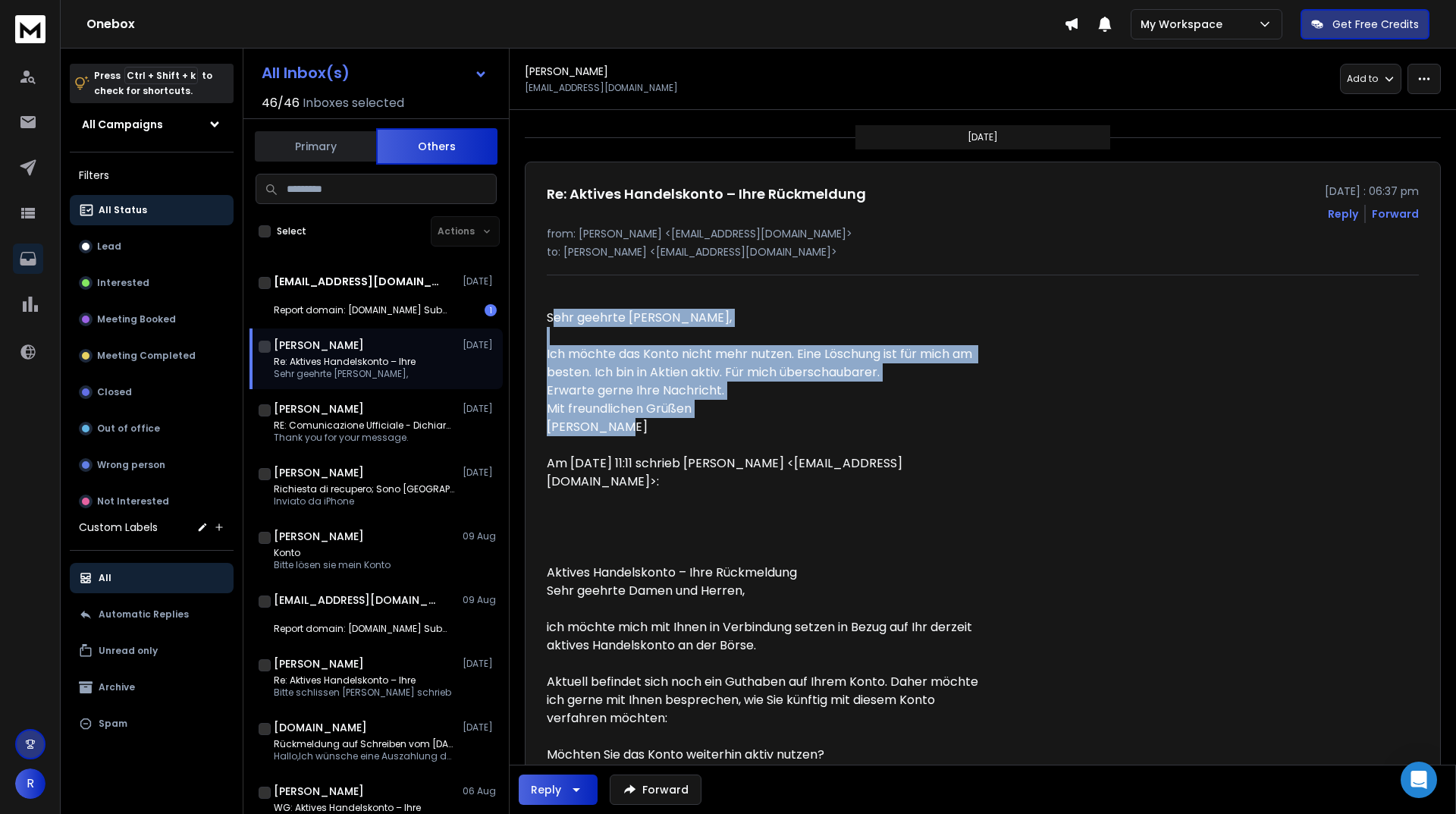
drag, startPoint x: 620, startPoint y: 423, endPoint x: 544, endPoint y: 308, distance: 137.8
click at [549, 318] on div "﻿ Sehr geehrte Frau Perez, Ich möchte das Konto nicht mehr nutzen. Eine Löschun…" at bounding box center [768, 736] width 443 height 892
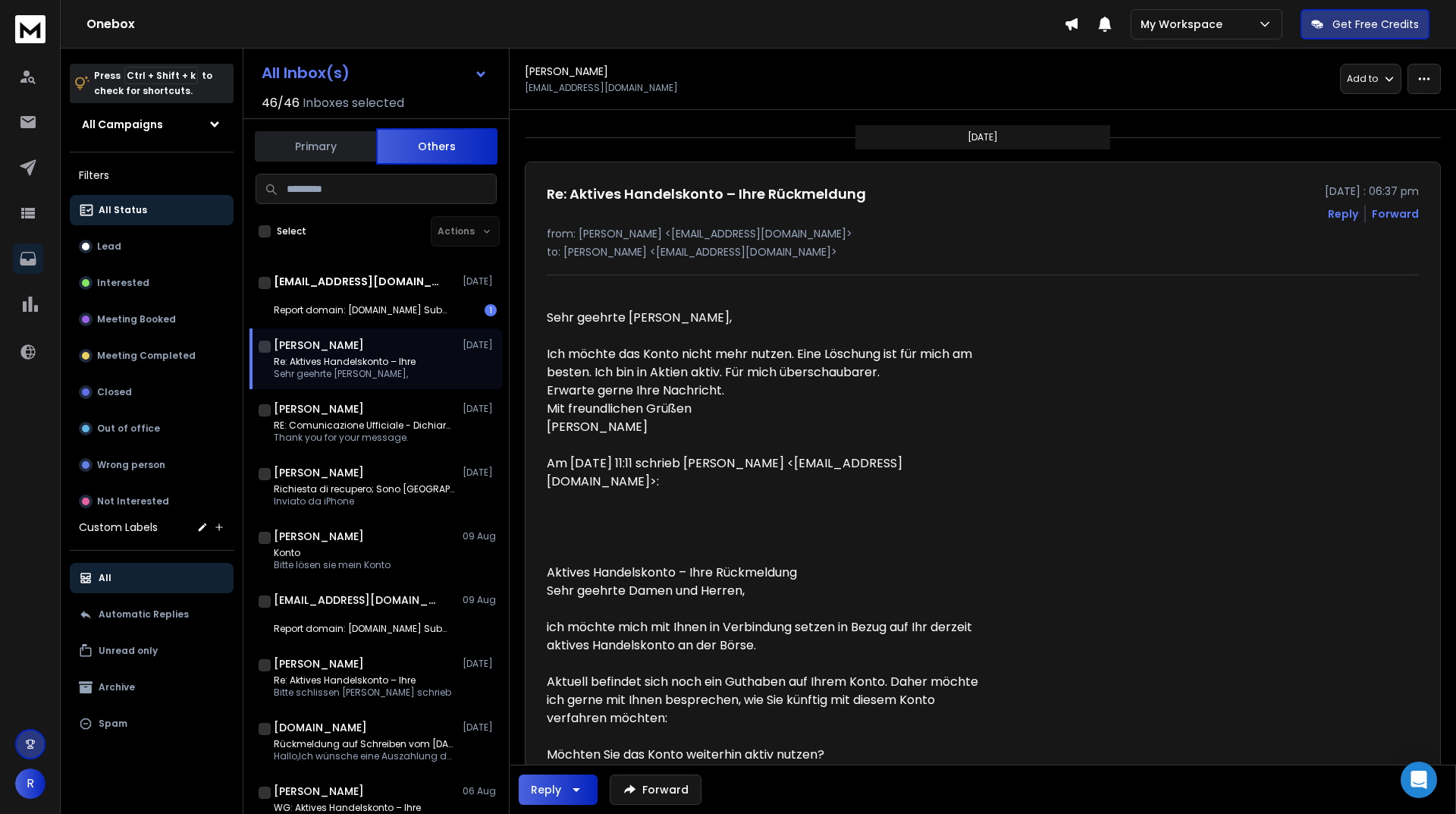
click at [544, 306] on div "Re: Aktives Handelskonto – Ihre Rückmeldung 10 August 2025 : 06:37 pm Reply For…" at bounding box center [983, 698] width 916 height 1073
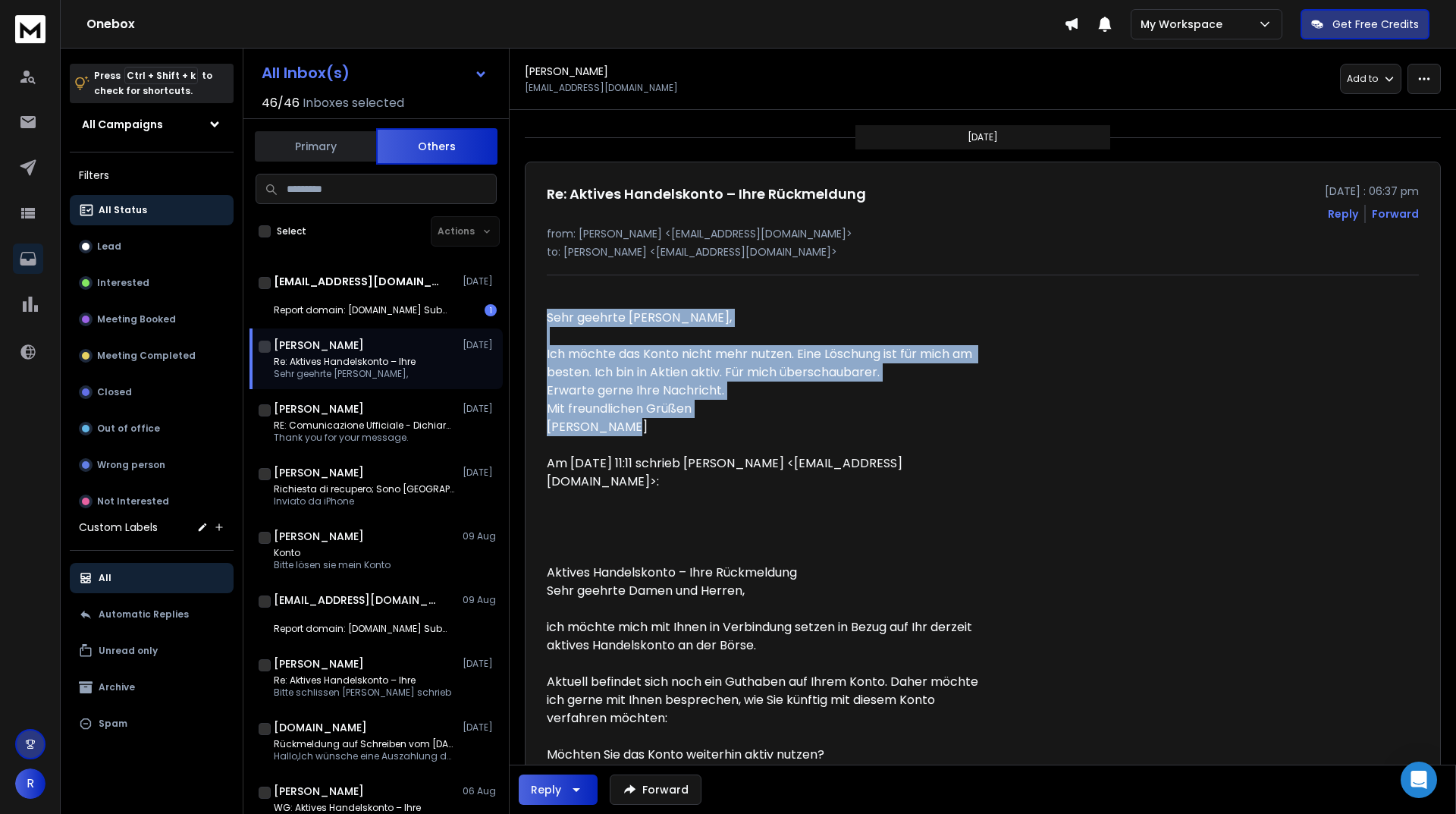
drag, startPoint x: 542, startPoint y: 298, endPoint x: 624, endPoint y: 422, distance: 148.7
click at [624, 422] on div "Re: Aktives Handelskonto – Ihre Rückmeldung 10 August 2025 : 06:37 pm Reply For…" at bounding box center [983, 698] width 916 height 1073
copy div "﻿ Sehr geehrte Frau Perez, Ich möchte das Konto nicht mehr nutzen. Eine Löschun…"
click at [267, 347] on button "button" at bounding box center [265, 347] width 12 height 12
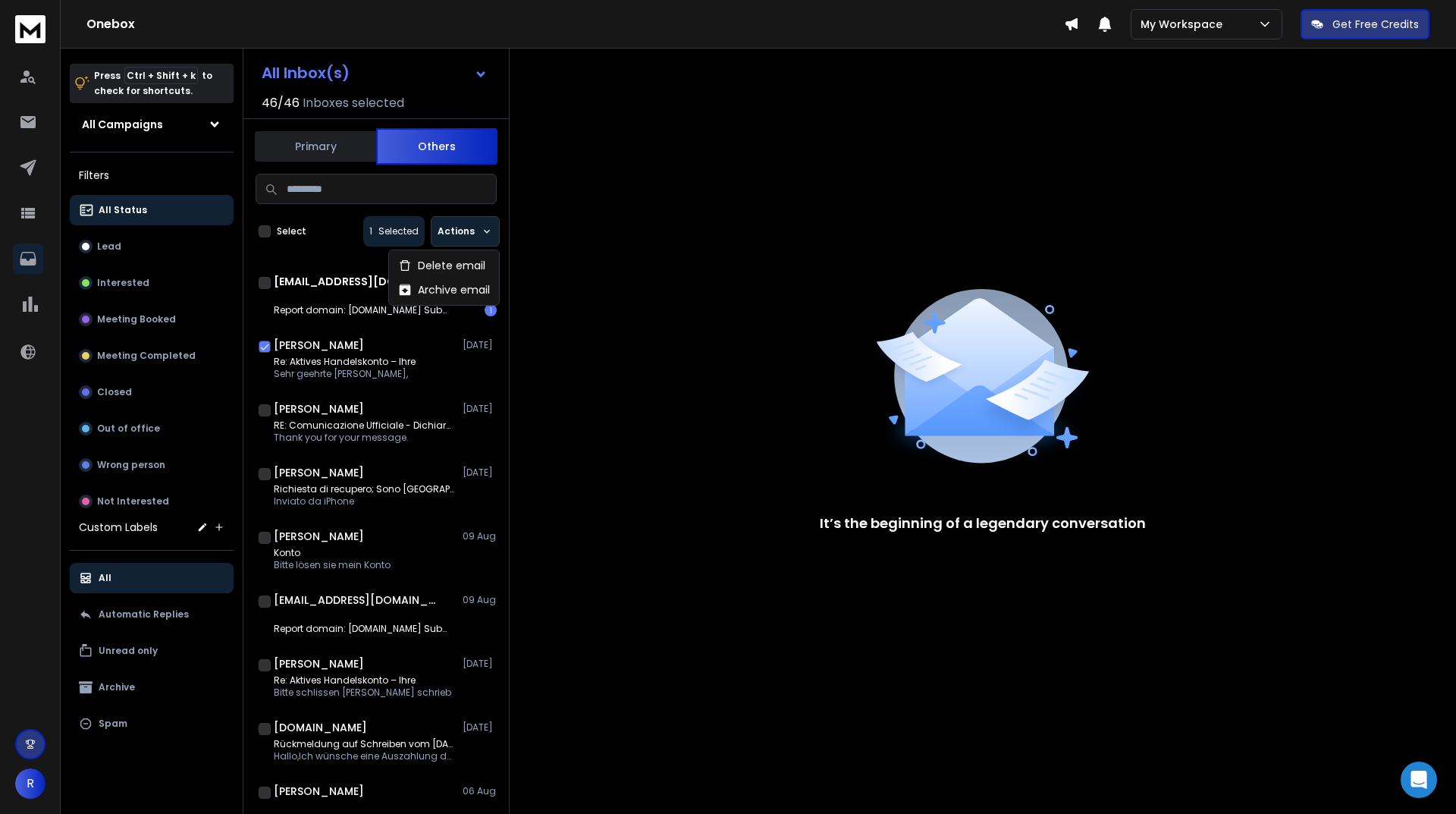
click at [449, 231] on p "Actions" at bounding box center [456, 231] width 37 height 12
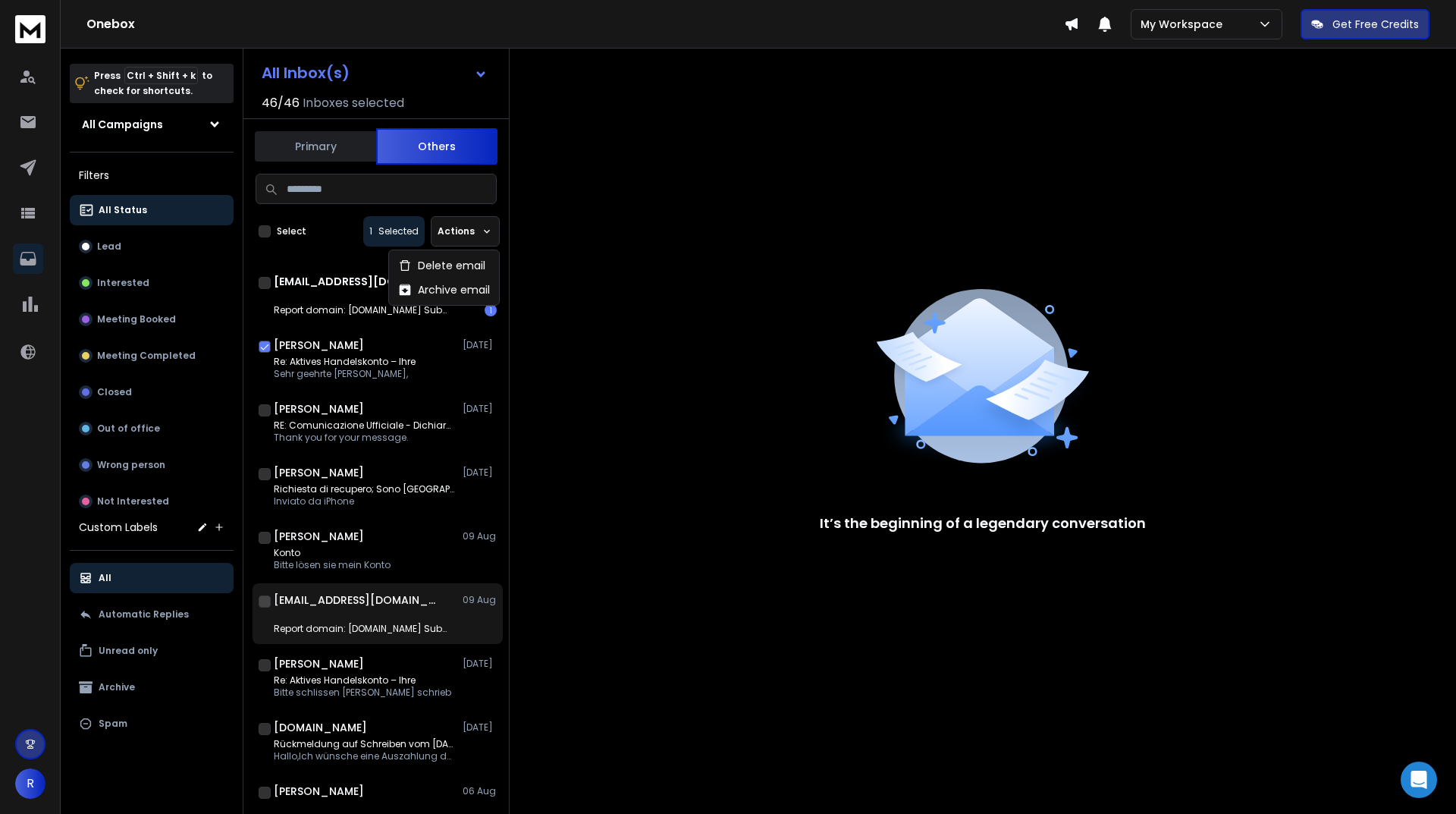
click at [264, 602] on button "button" at bounding box center [265, 601] width 12 height 12
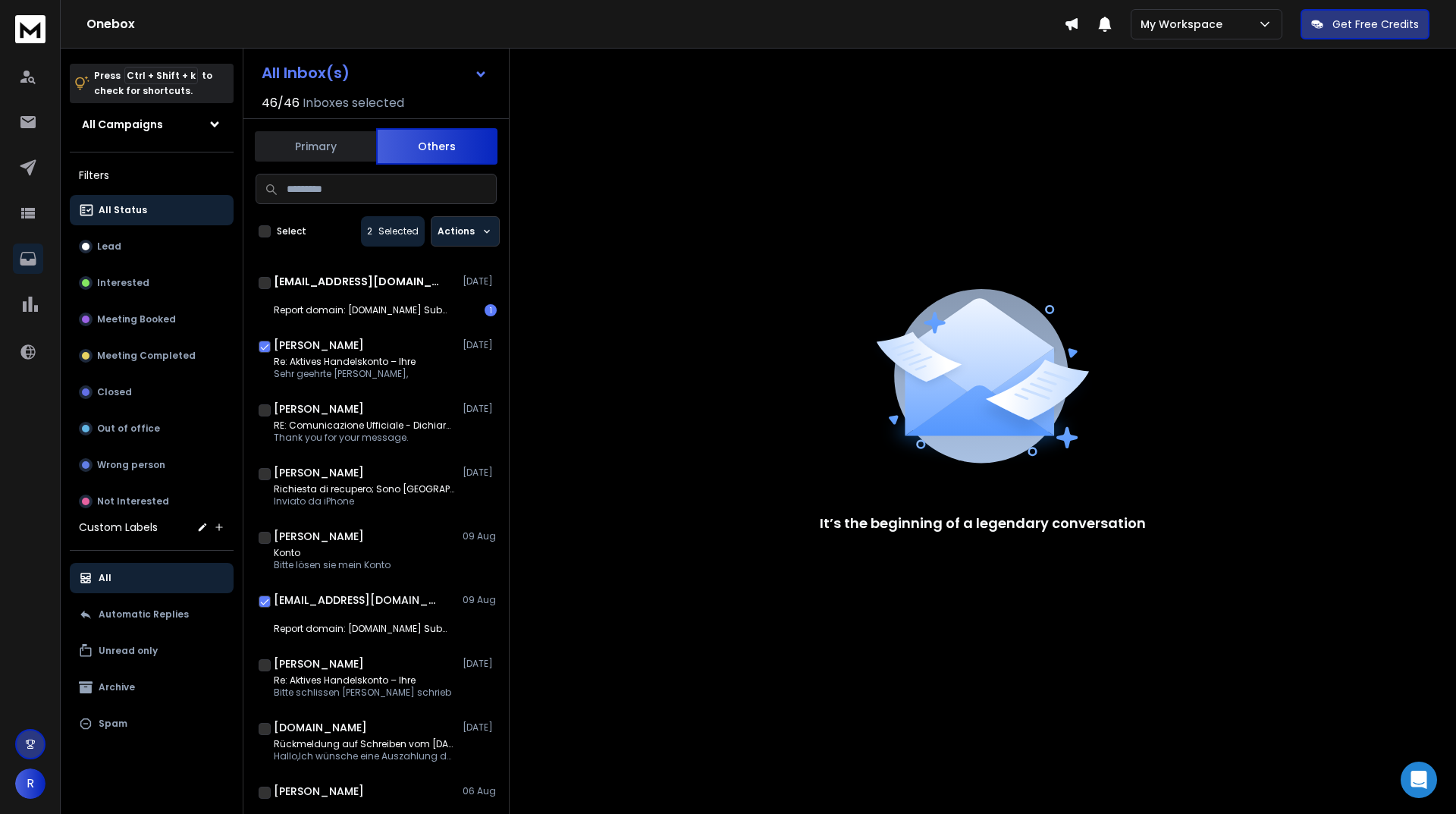
click at [463, 241] on button "Actions" at bounding box center [465, 231] width 69 height 30
click at [435, 265] on div "Delete email" at bounding box center [442, 266] width 88 height 15
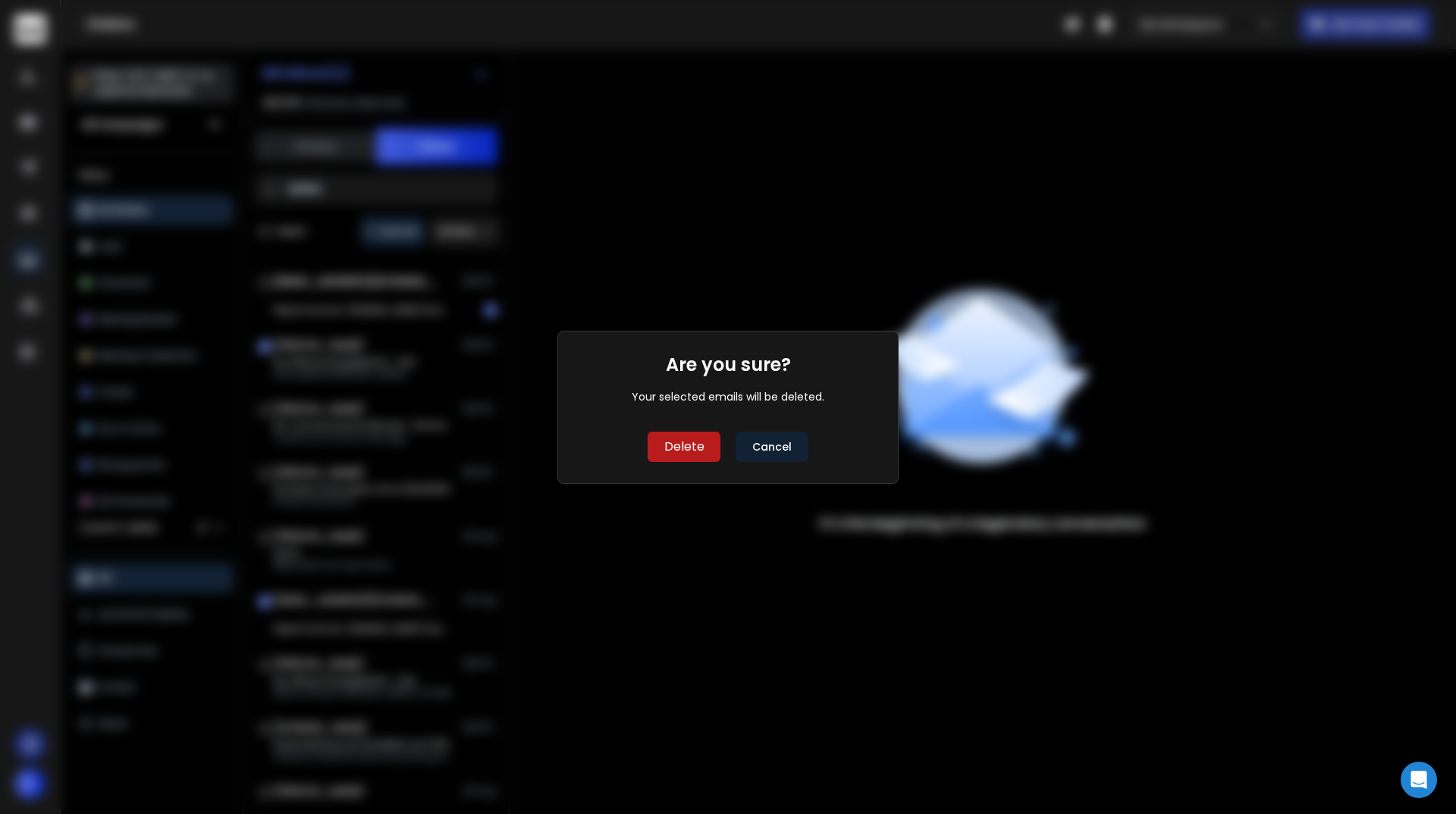
click at [687, 450] on button "Delete" at bounding box center [684, 447] width 72 height 30
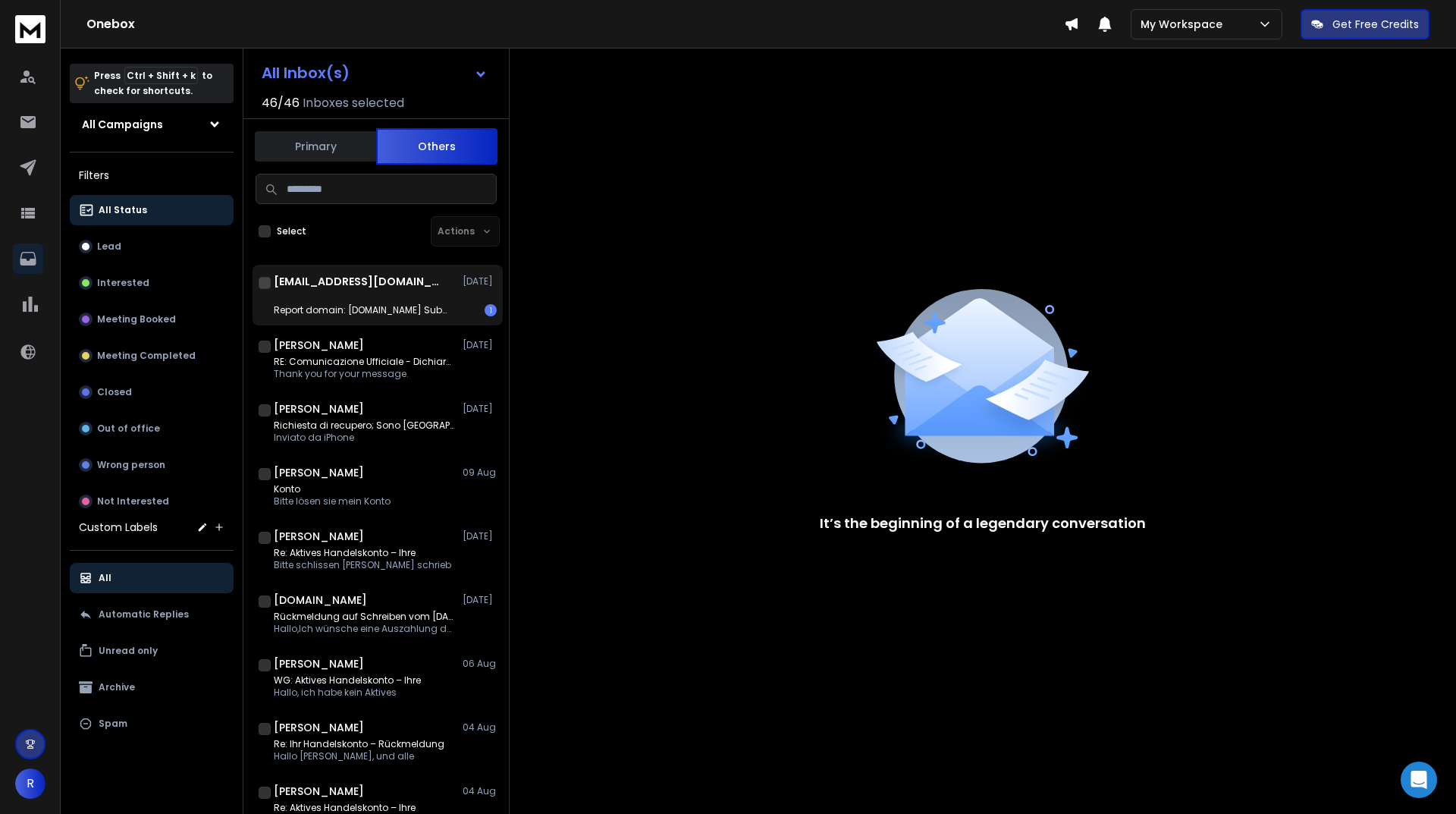
click at [310, 285] on h1 "no-reply@eu-2.mimecastreport.com" at bounding box center [356, 281] width 167 height 15
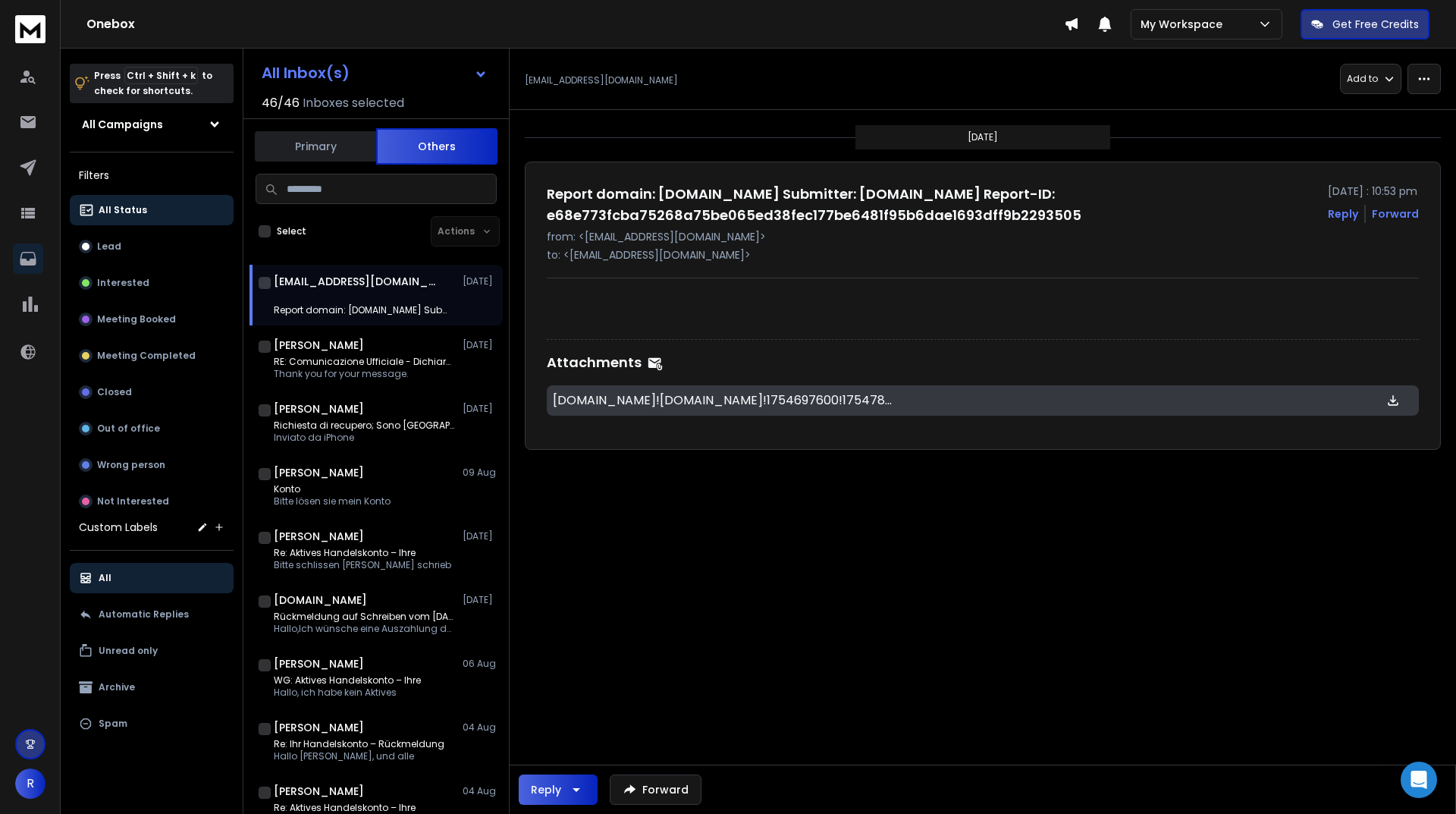
click at [266, 286] on button "button" at bounding box center [265, 283] width 12 height 12
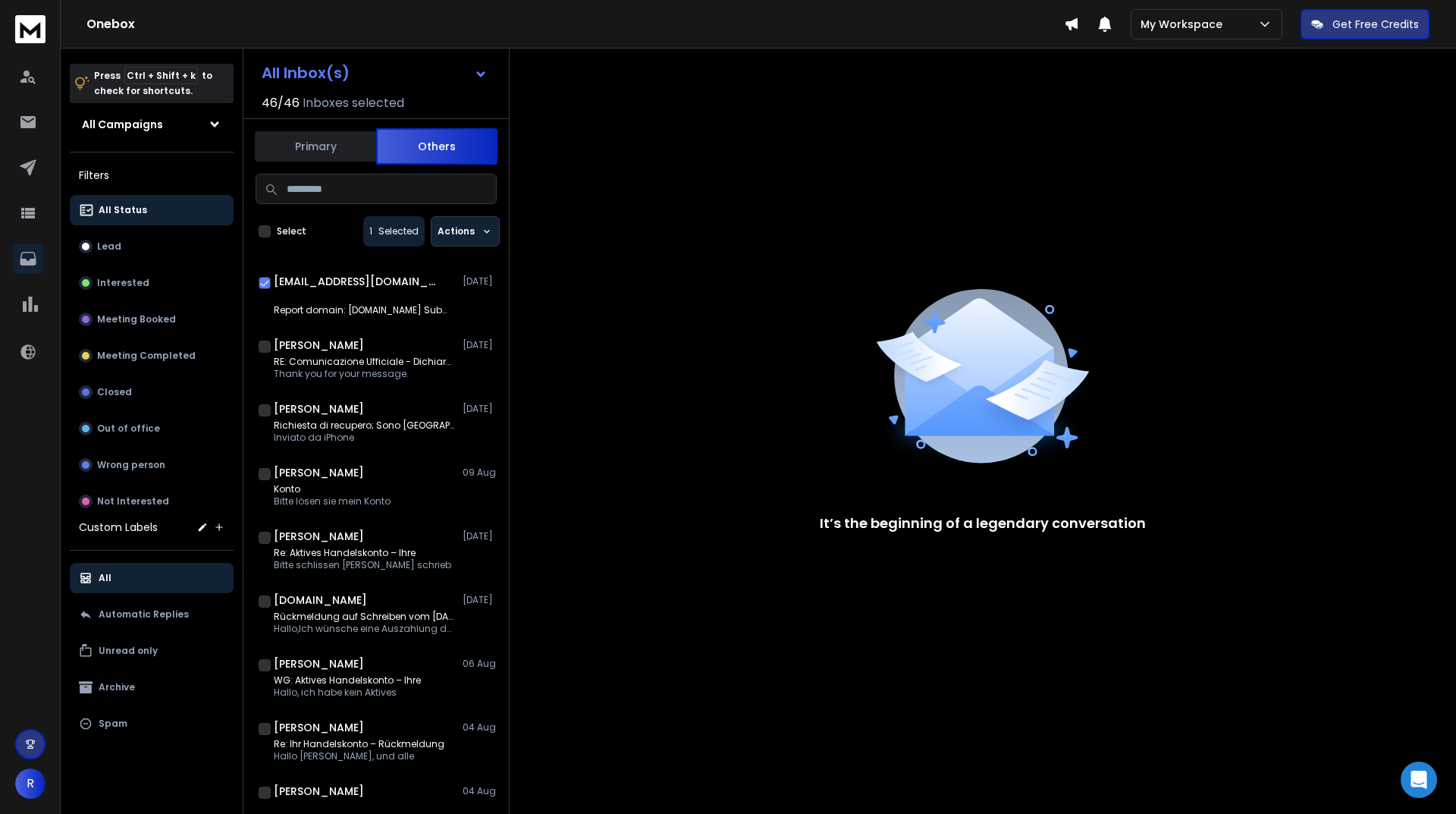
click at [451, 231] on p "Actions" at bounding box center [456, 231] width 37 height 12
click at [432, 262] on div "Delete email" at bounding box center [442, 266] width 88 height 15
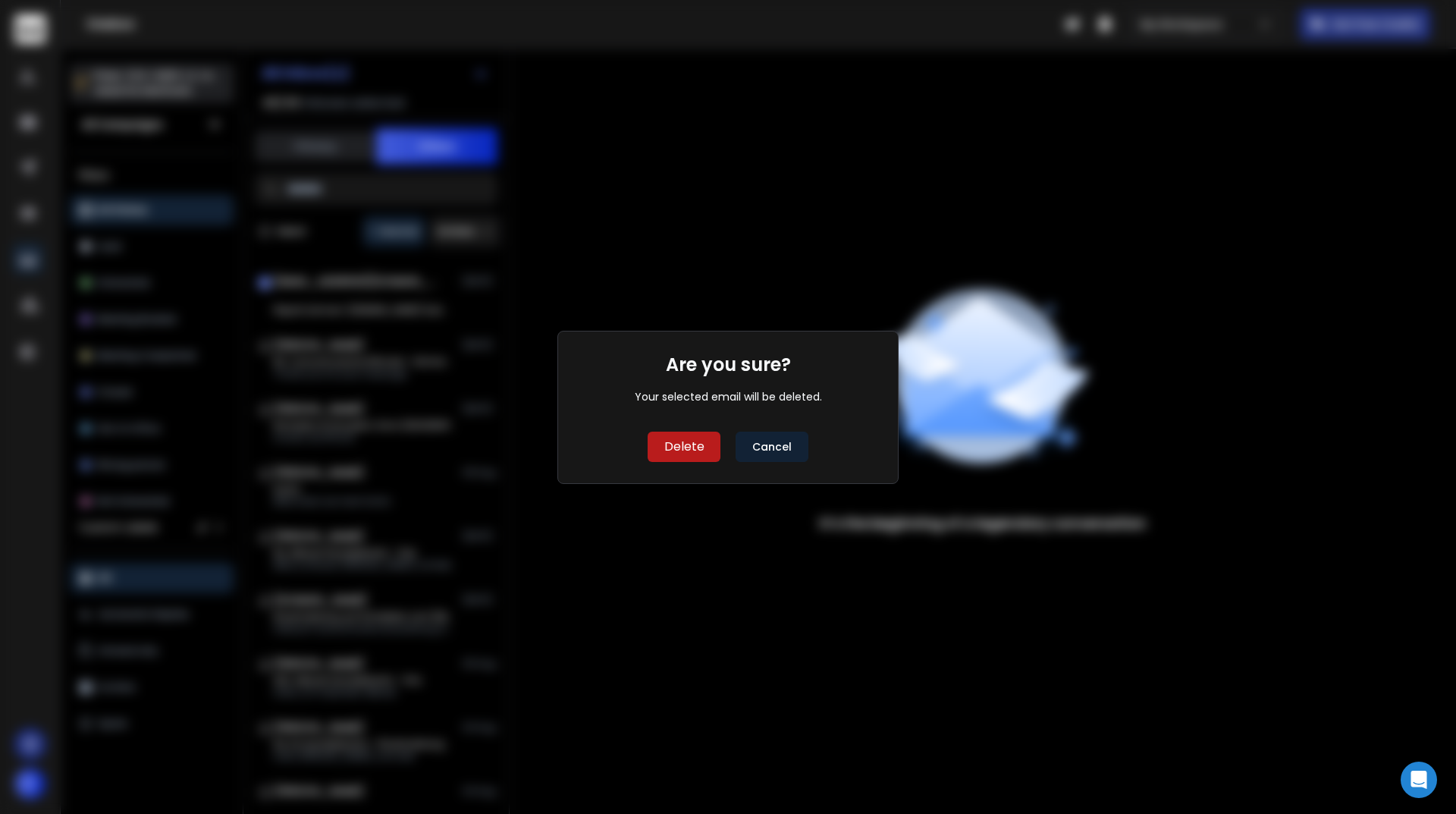
click at [684, 450] on button "Delete" at bounding box center [684, 447] width 72 height 30
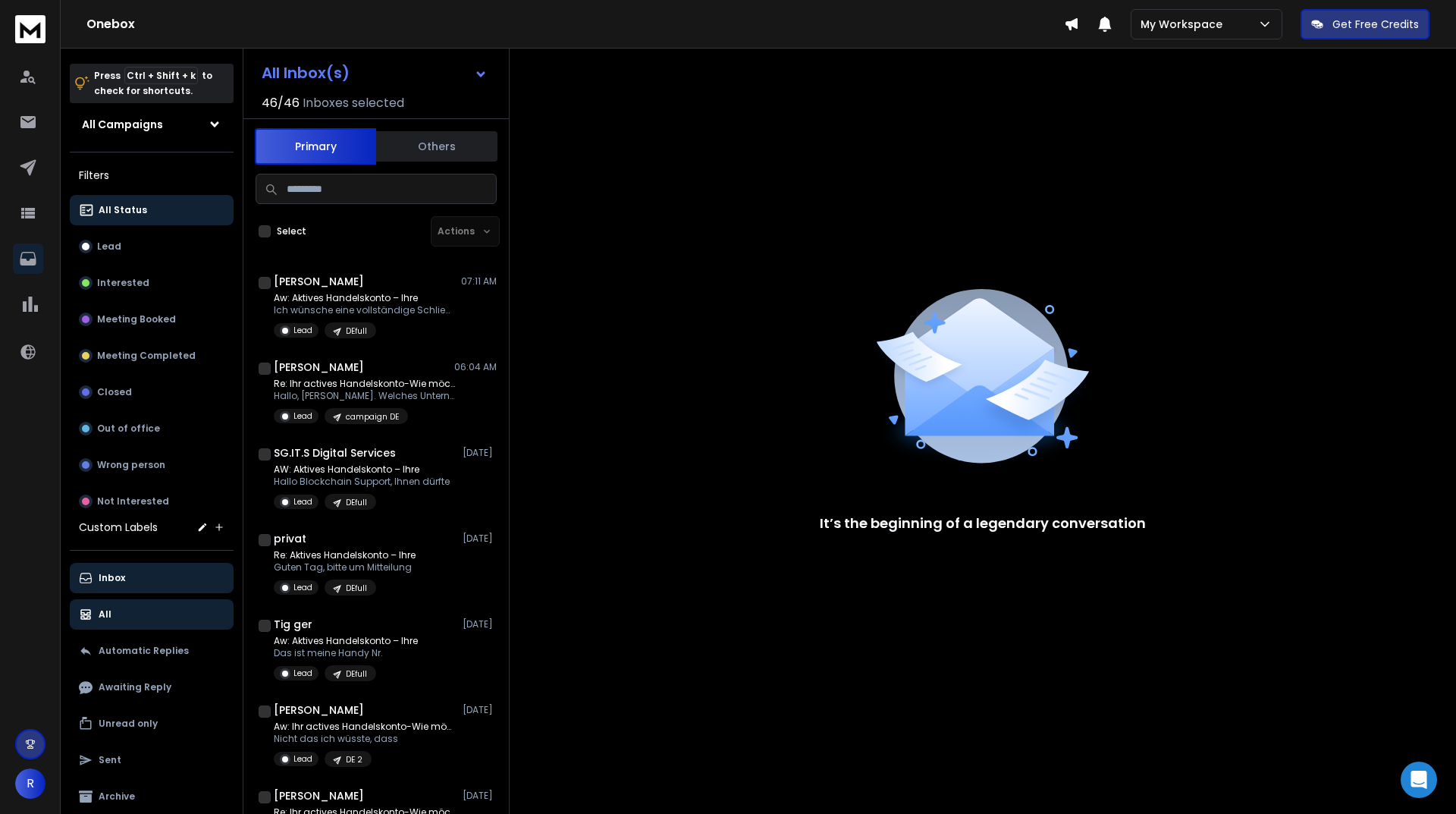
click at [170, 608] on button "All" at bounding box center [151, 614] width 164 height 30
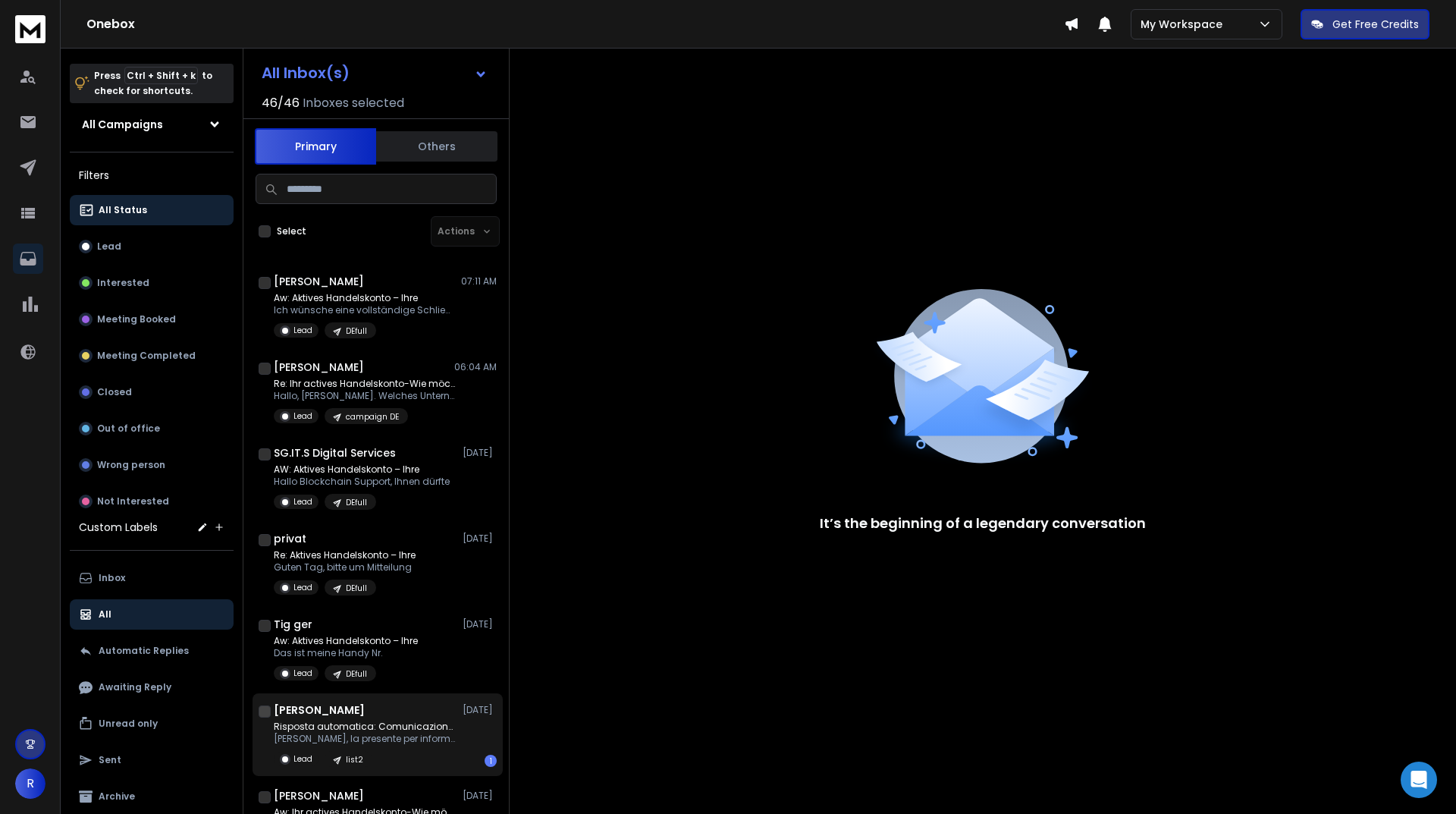
click at [396, 745] on div "Risposta automatica: Comunicazione Ufficiale – Buongiorno, la presente per info…" at bounding box center [364, 744] width 182 height 47
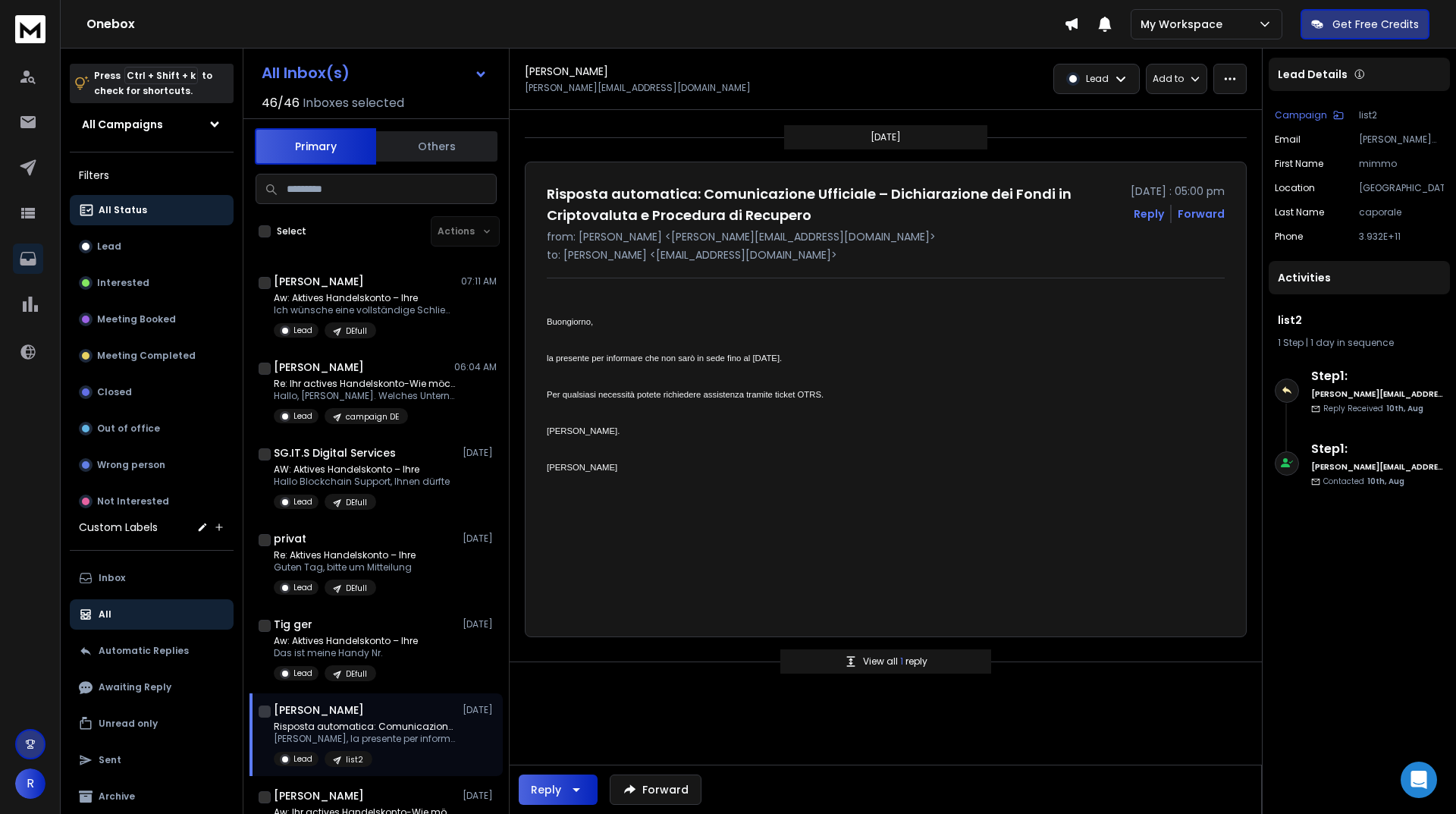
drag, startPoint x: 620, startPoint y: 471, endPoint x: 544, endPoint y: 324, distance: 165.5
click at [544, 324] on div "Risposta automatica: Comunicazione Ufficiale – Dichiarazione dei Fondi in Cript…" at bounding box center [886, 399] width 722 height 475
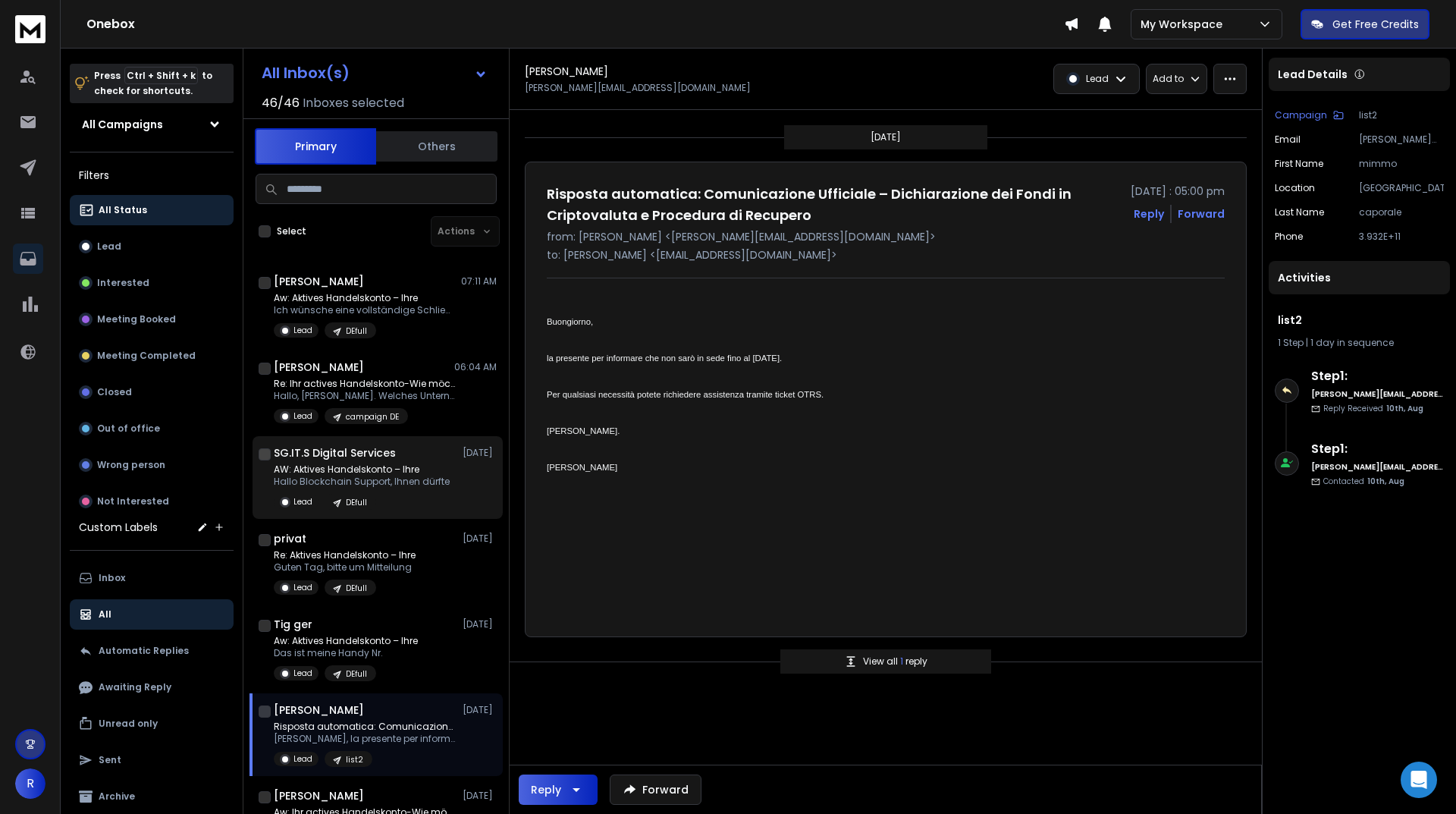
copy div "Buongiorno, la presente per informare che non sarò in sede fino al 24/08/2025. …"
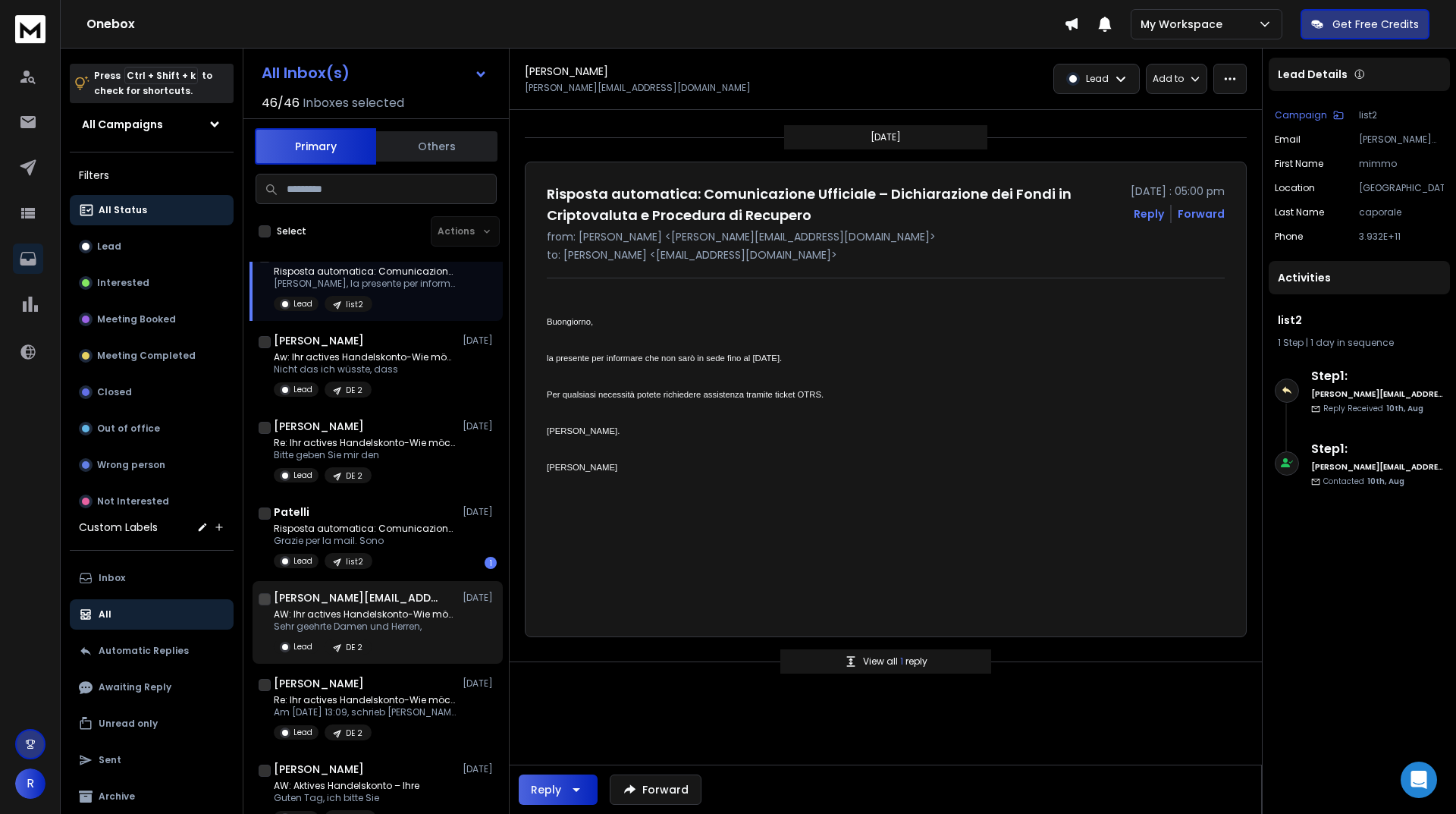
scroll to position [530, 0]
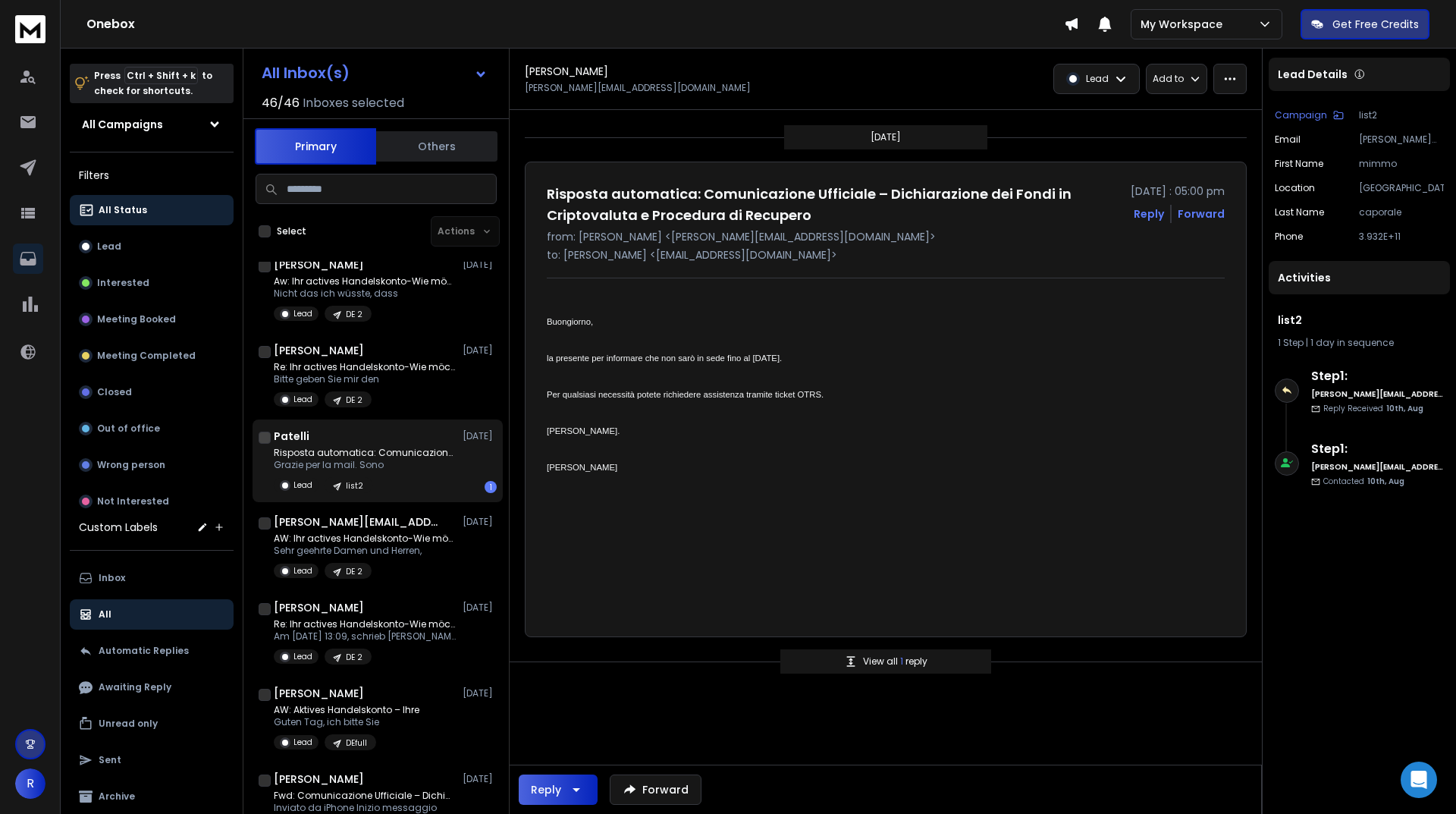
click at [408, 479] on div "Lead list2" at bounding box center [364, 485] width 182 height 16
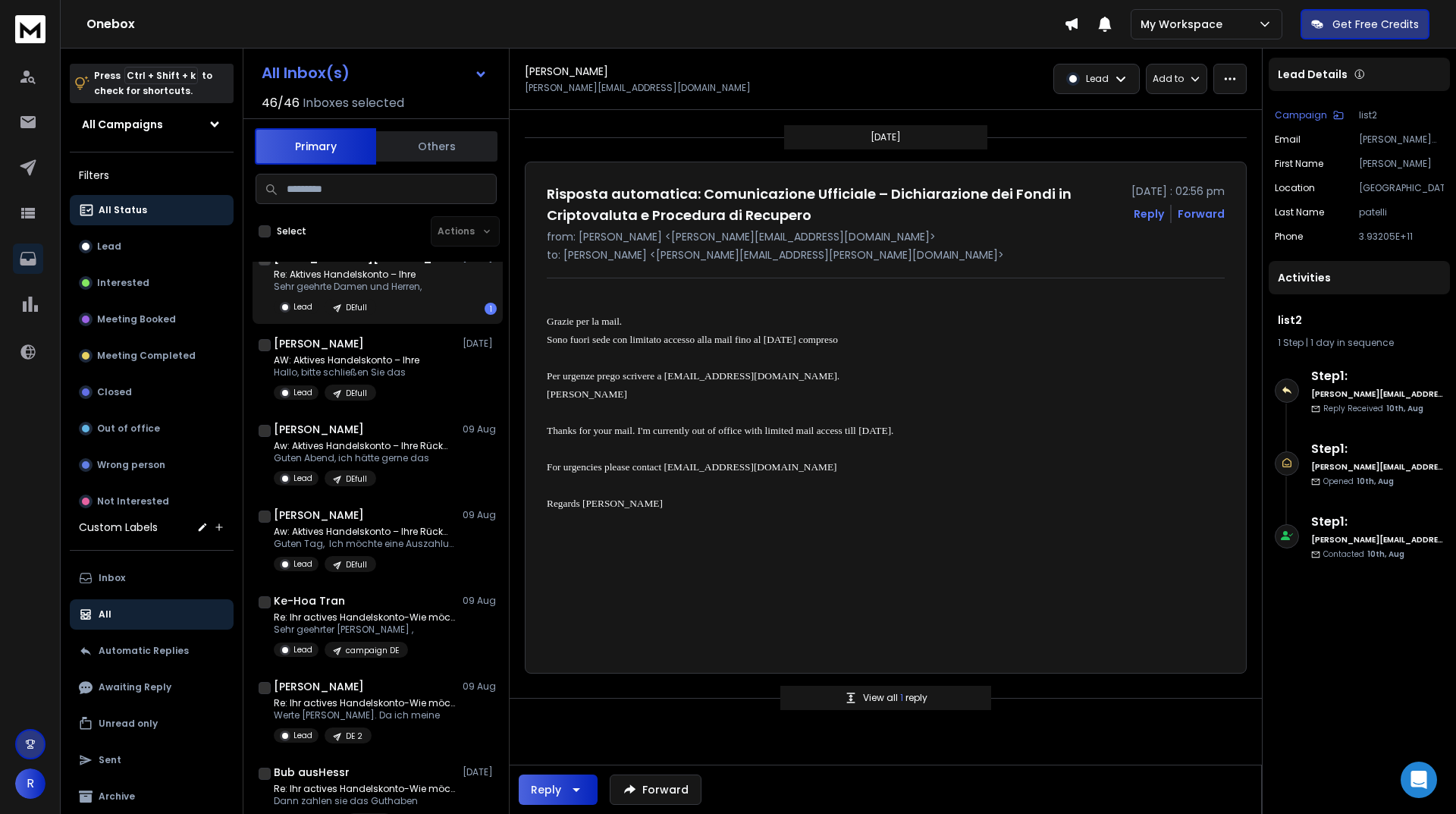
scroll to position [1062, 0]
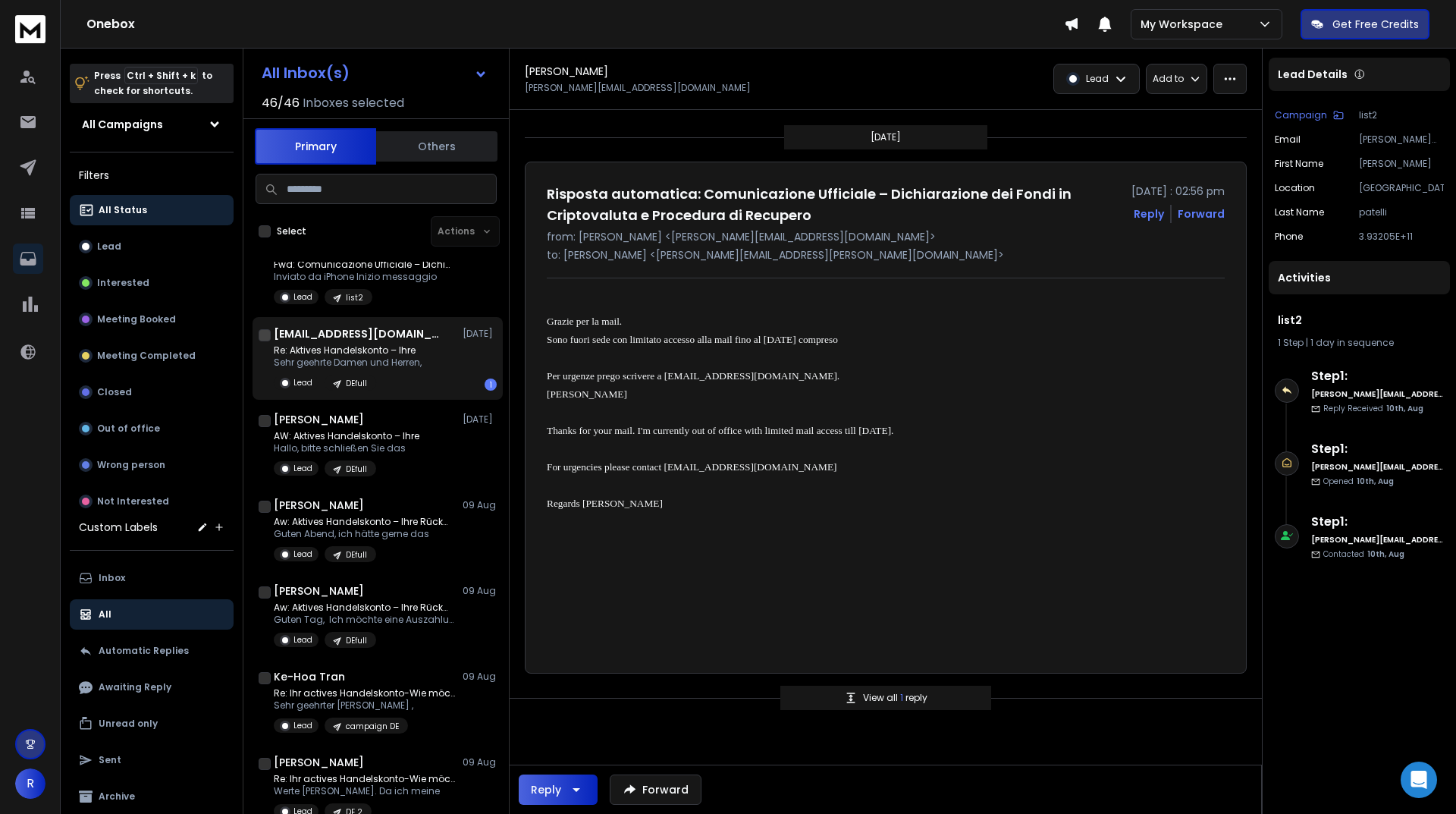
click at [449, 322] on div "s.fidan@wqs-toysandmore.de 10 Aug Re: Aktives Handelskonto – Ihre Sehr geehrte …" at bounding box center [377, 358] width 250 height 83
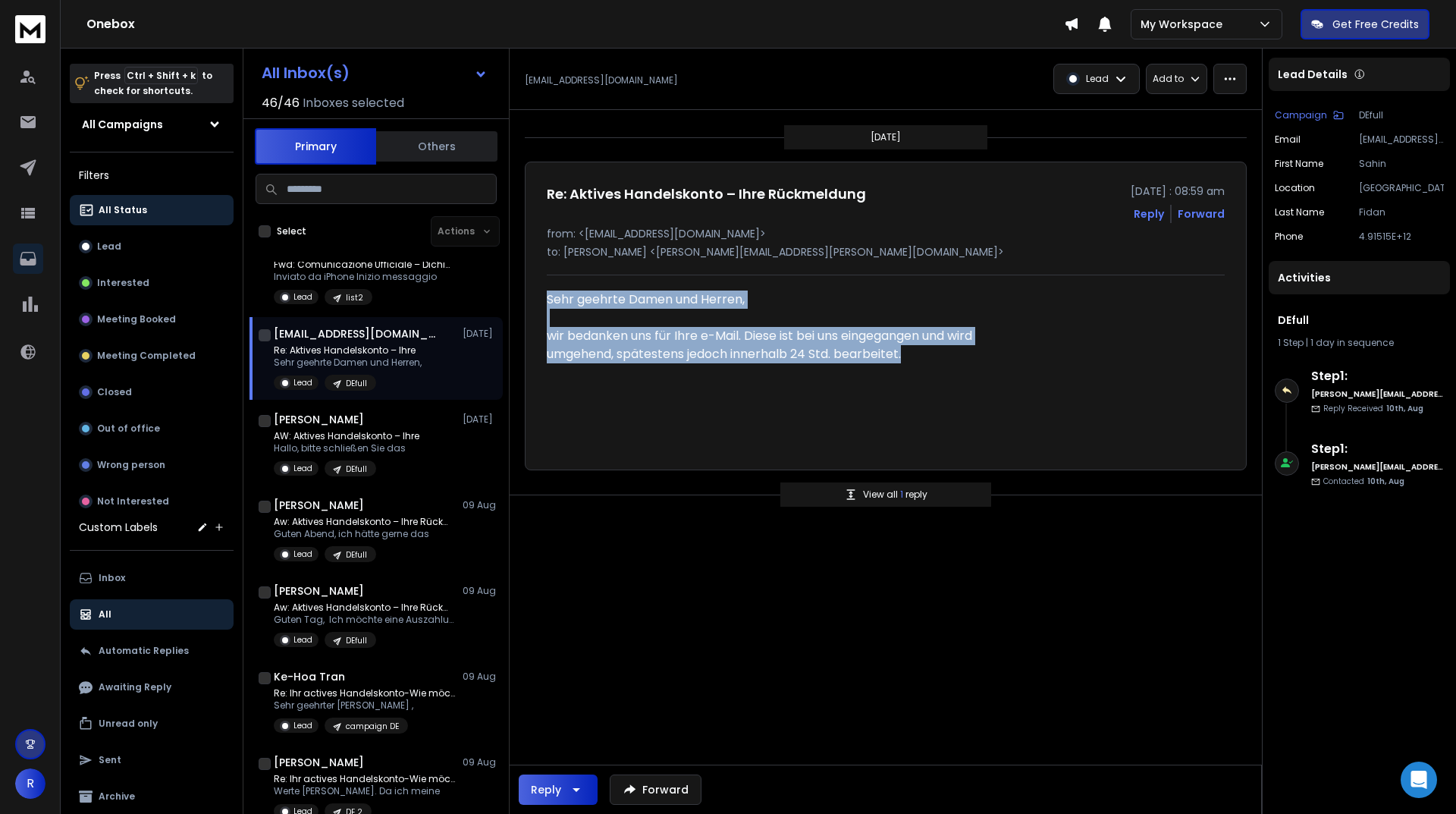
drag, startPoint x: 922, startPoint y: 355, endPoint x: 535, endPoint y: 296, distance: 391.5
click at [535, 296] on div "Re: Aktives Handelskonto – Ihre Rückmeldung 10 August 2025 : 08:59 am Reply For…" at bounding box center [886, 316] width 722 height 308
copy div "Sehr geehrte Damen und Herren, wir bedanken uns für Ihre e-Mail. Diese ist bei …"
click at [264, 333] on button "button" at bounding box center [265, 335] width 12 height 12
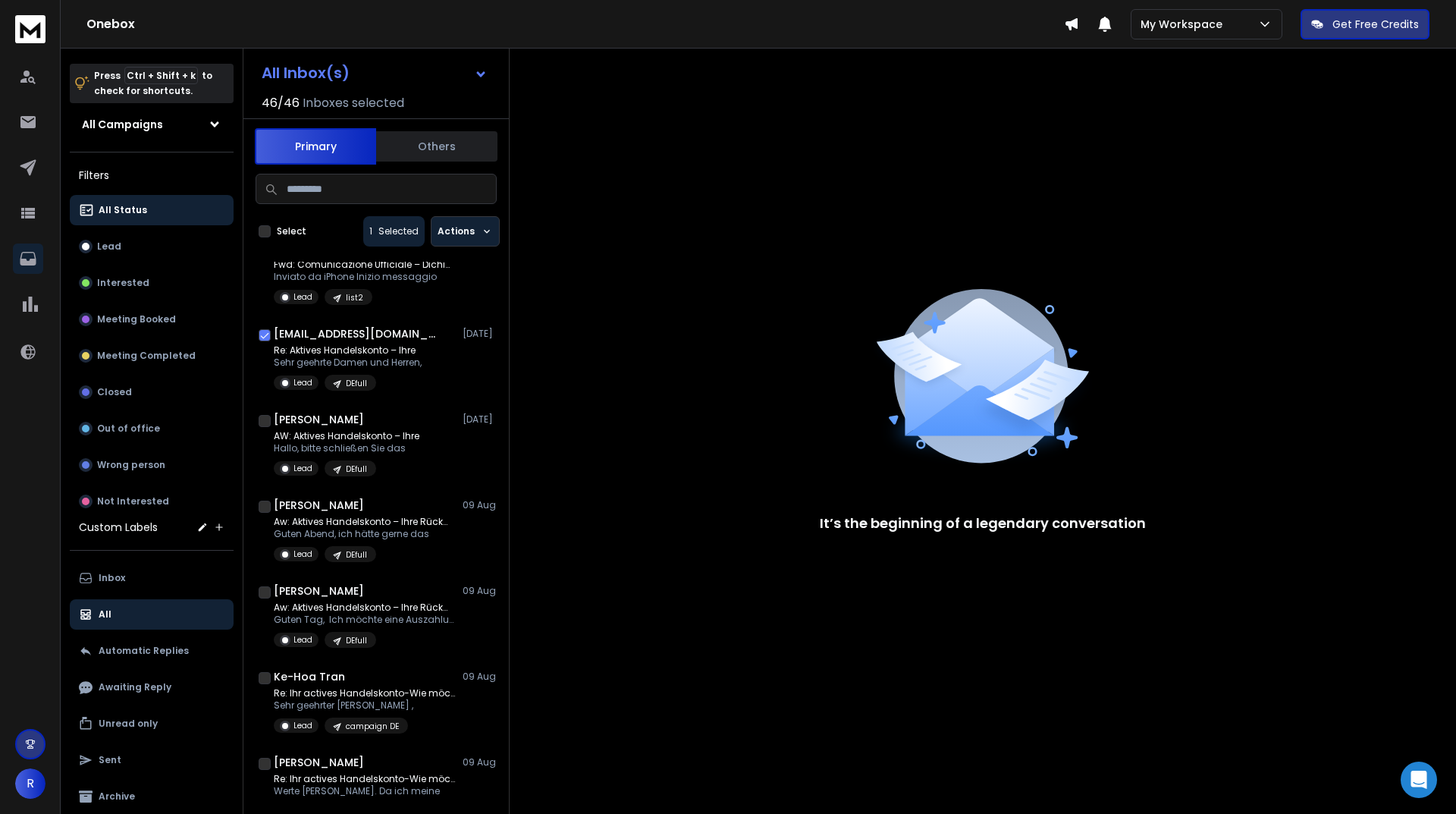
click at [449, 228] on p "Actions" at bounding box center [456, 231] width 37 height 12
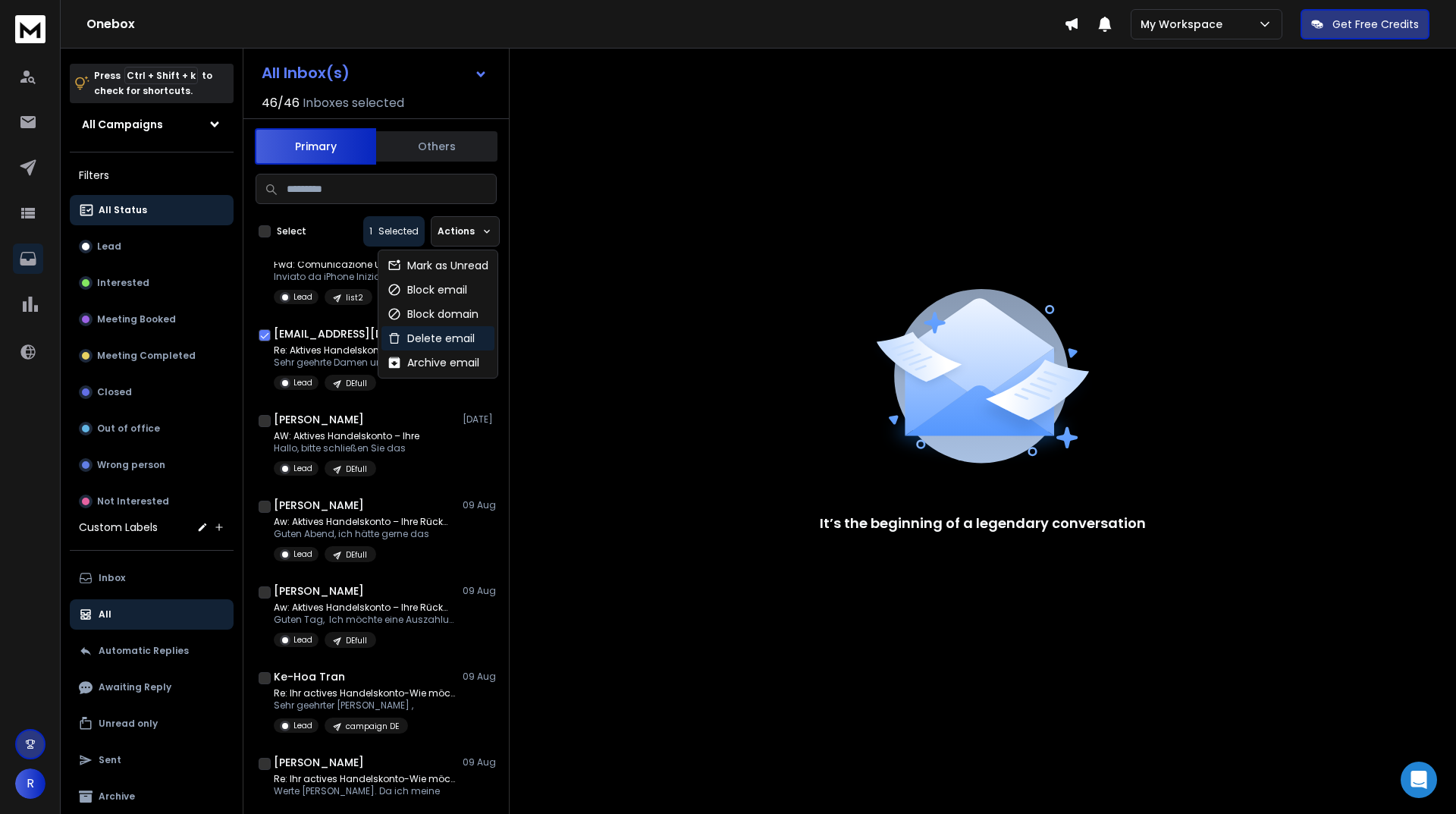
click at [438, 341] on div "Delete email" at bounding box center [431, 338] width 88 height 15
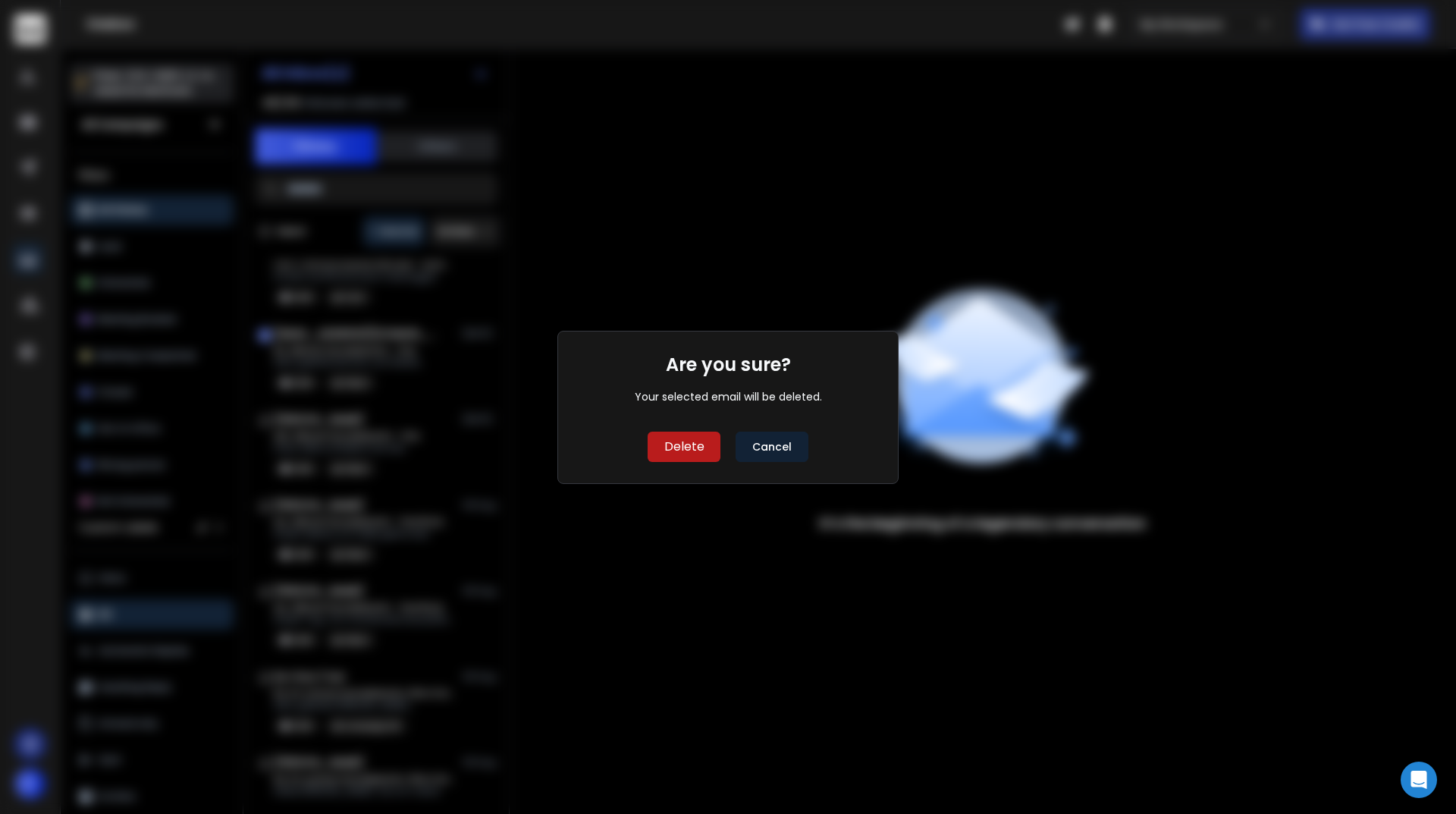
click at [688, 440] on button "Delete" at bounding box center [684, 447] width 72 height 30
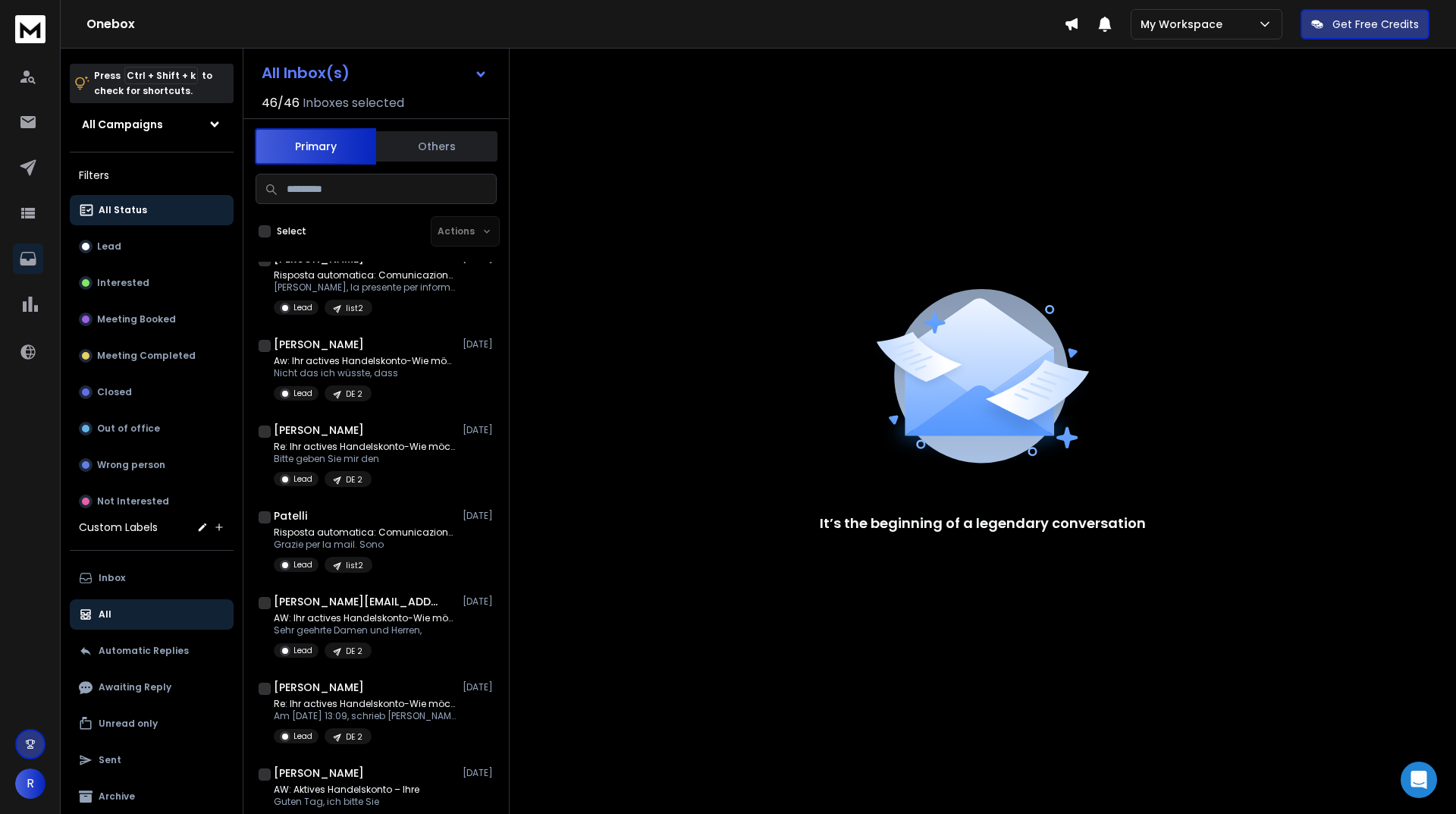
scroll to position [0, 0]
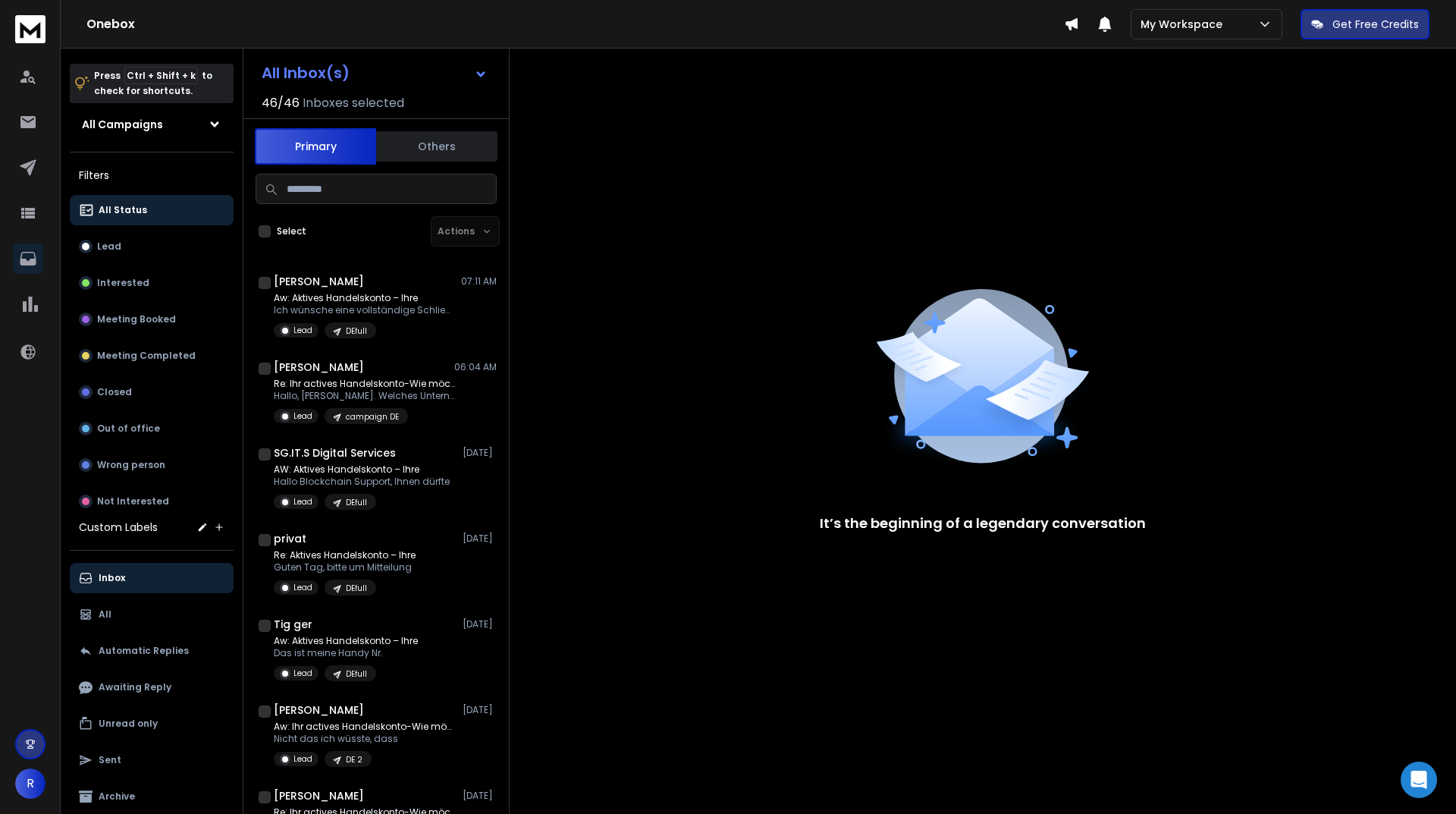
scroll to position [21, 0]
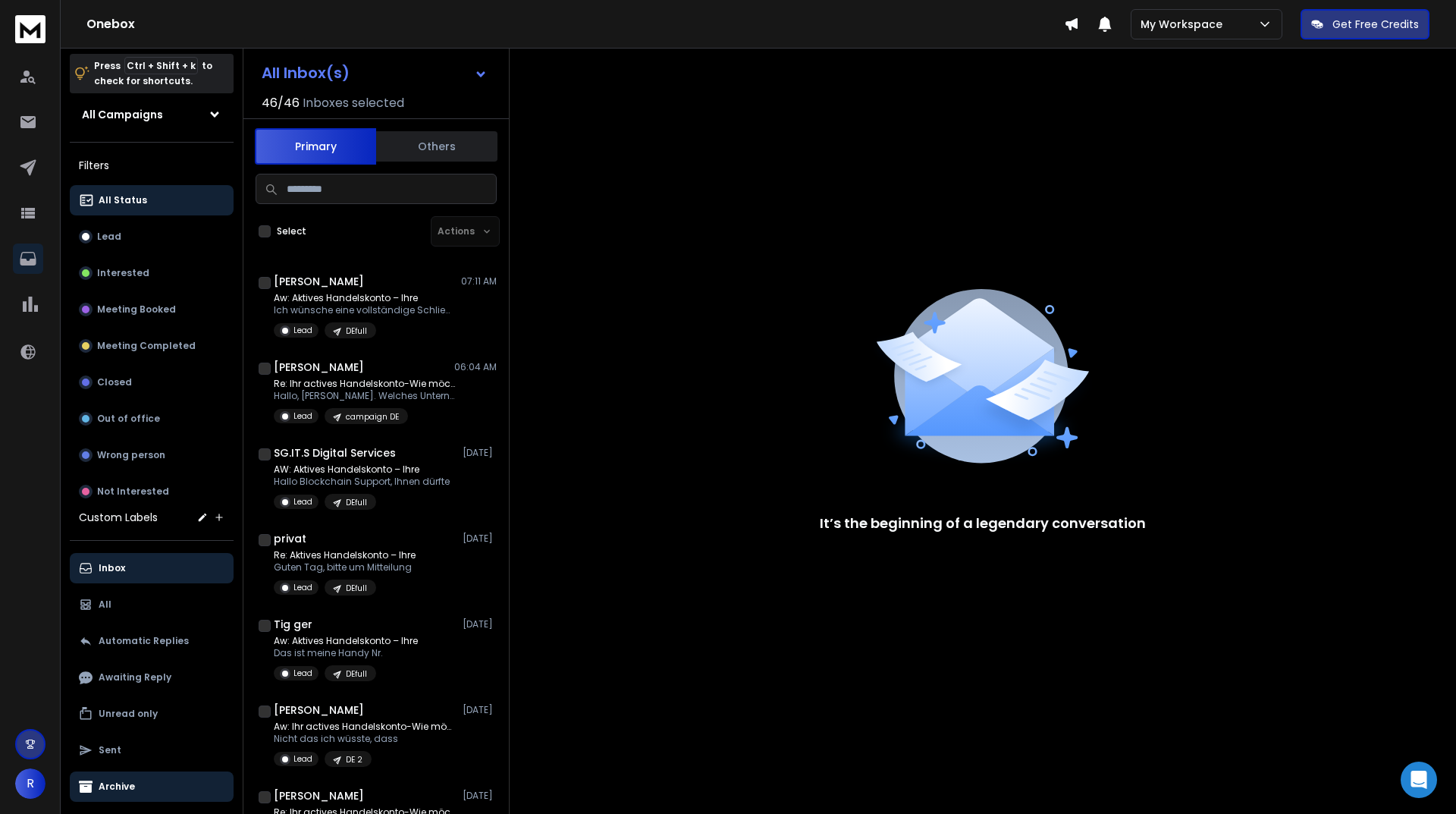
drag, startPoint x: 117, startPoint y: 795, endPoint x: 116, endPoint y: 763, distance: 32.0
click at [117, 795] on div "Press Ctrl + Shift + k to check for shortcuts. All Campaigns All Campaigns Filt…" at bounding box center [151, 455] width 182 height 814
click at [116, 771] on button "Archive" at bounding box center [151, 786] width 164 height 30
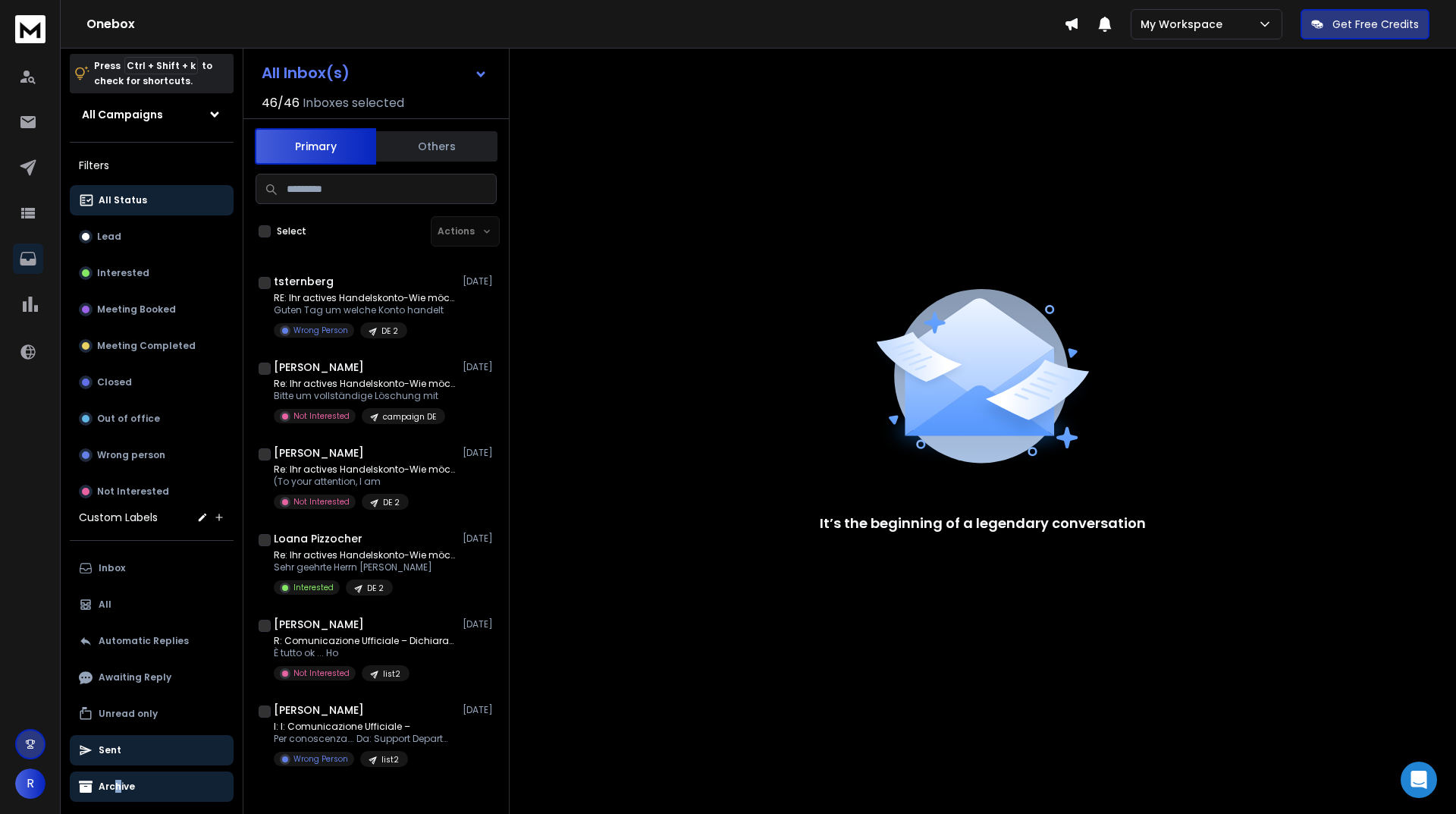
click at [125, 735] on button "Sent" at bounding box center [151, 750] width 164 height 30
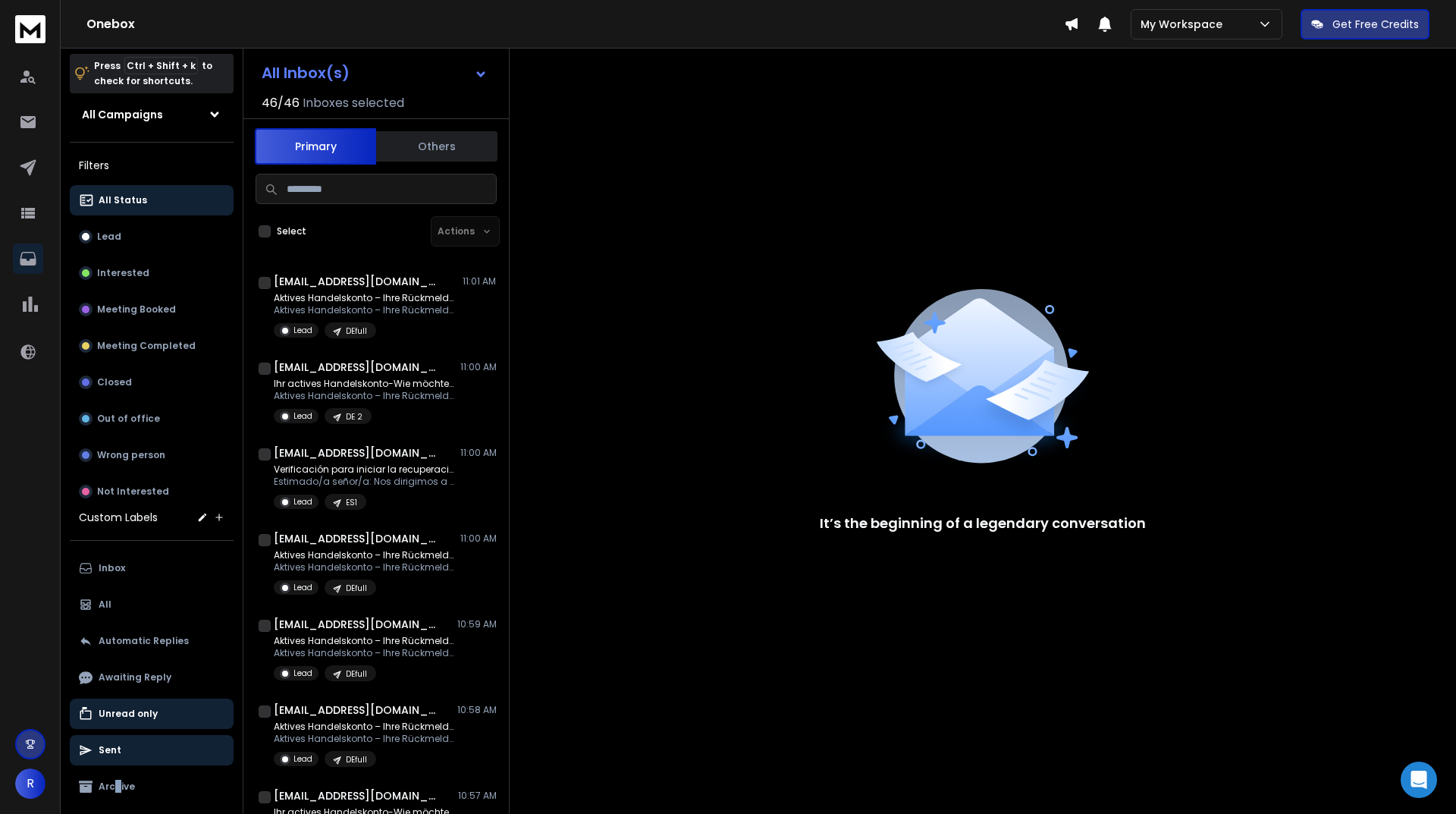
click at [123, 707] on p "Unread only" at bounding box center [129, 713] width 59 height 12
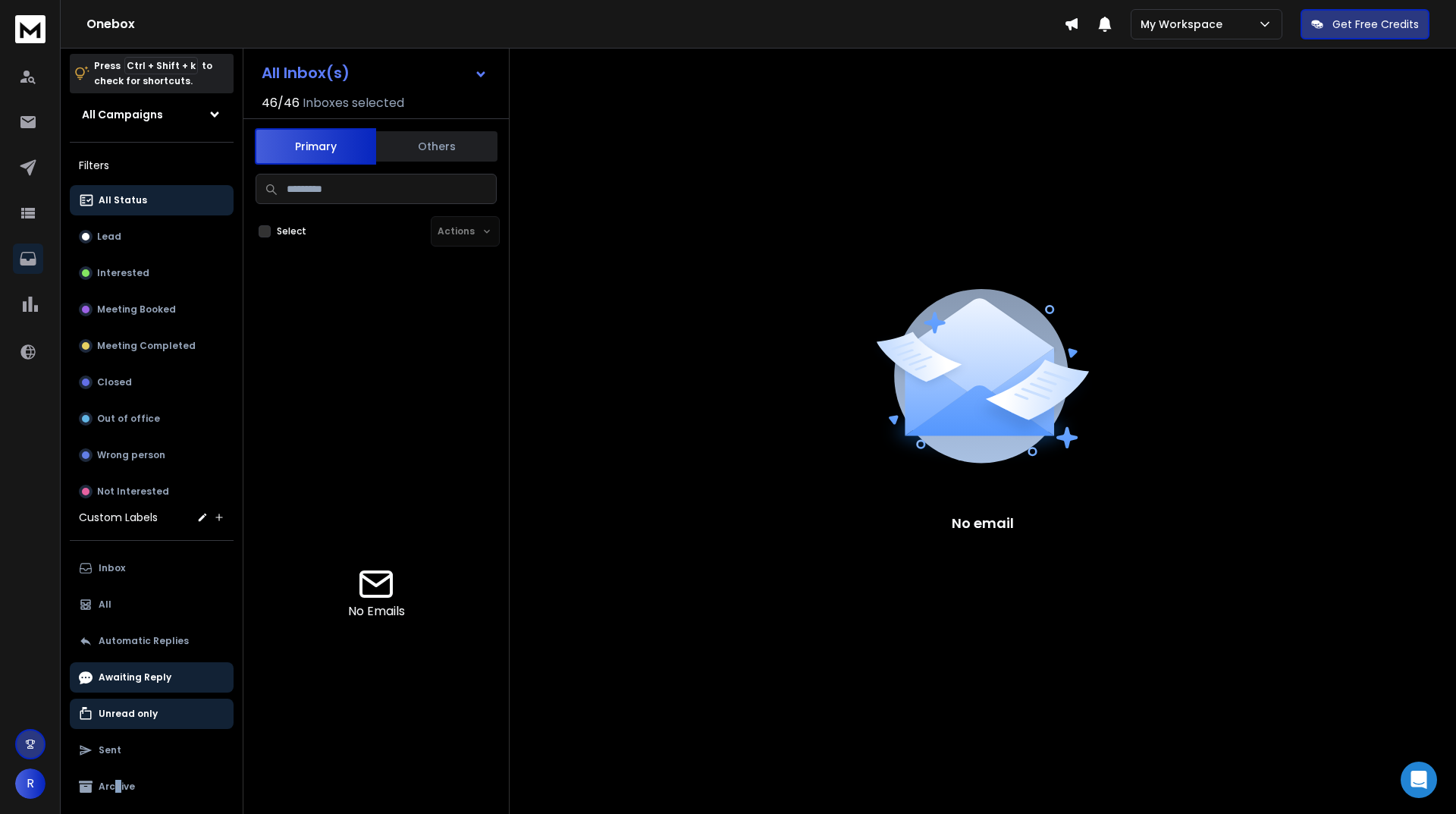
click at [117, 678] on button "Awaiting Reply" at bounding box center [151, 677] width 164 height 30
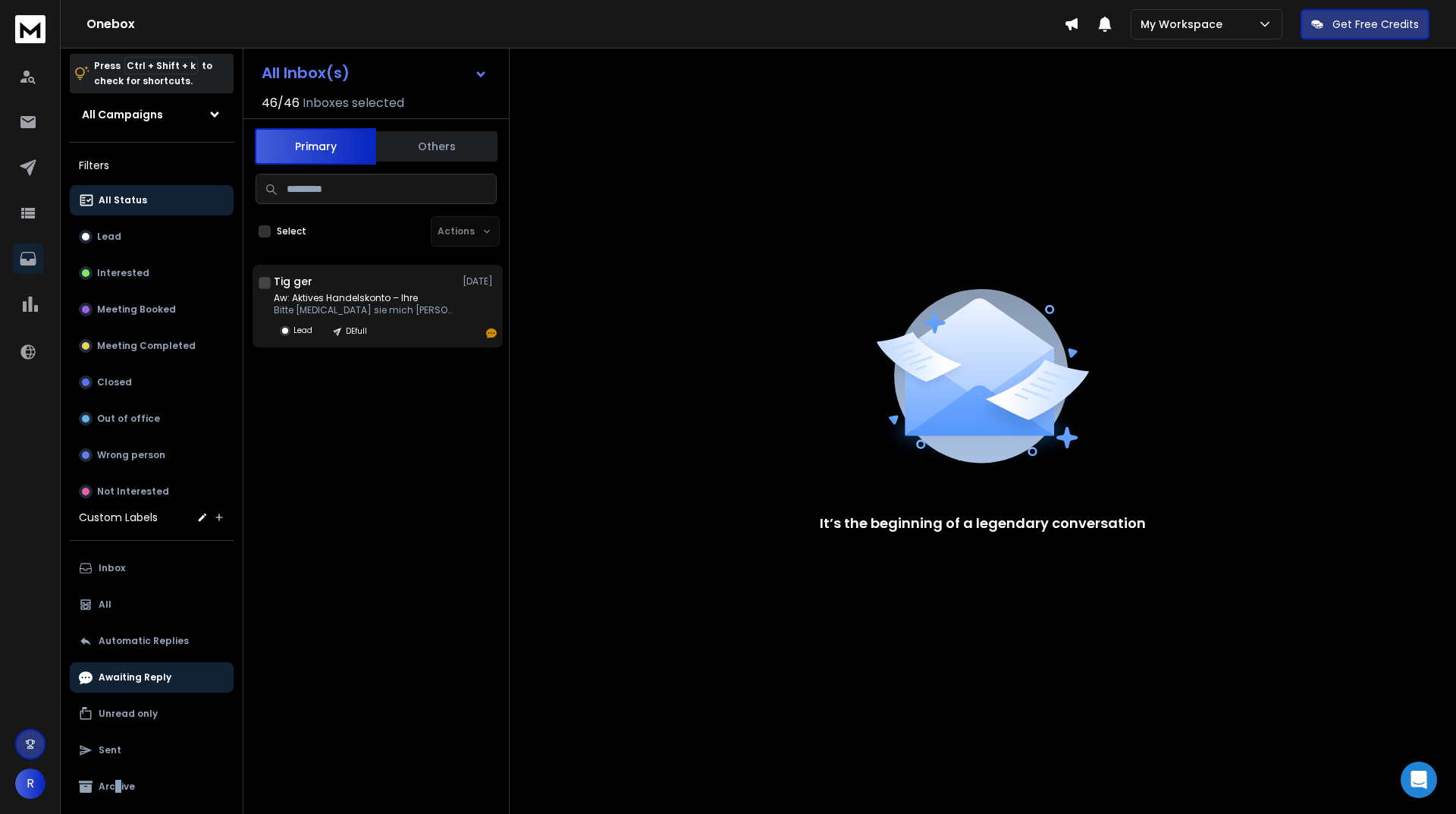
click at [387, 317] on div "Aw: Aktives Handelskonto – Ihre Bitte Rufen sie mich Ann Lead DEfull" at bounding box center [364, 315] width 182 height 47
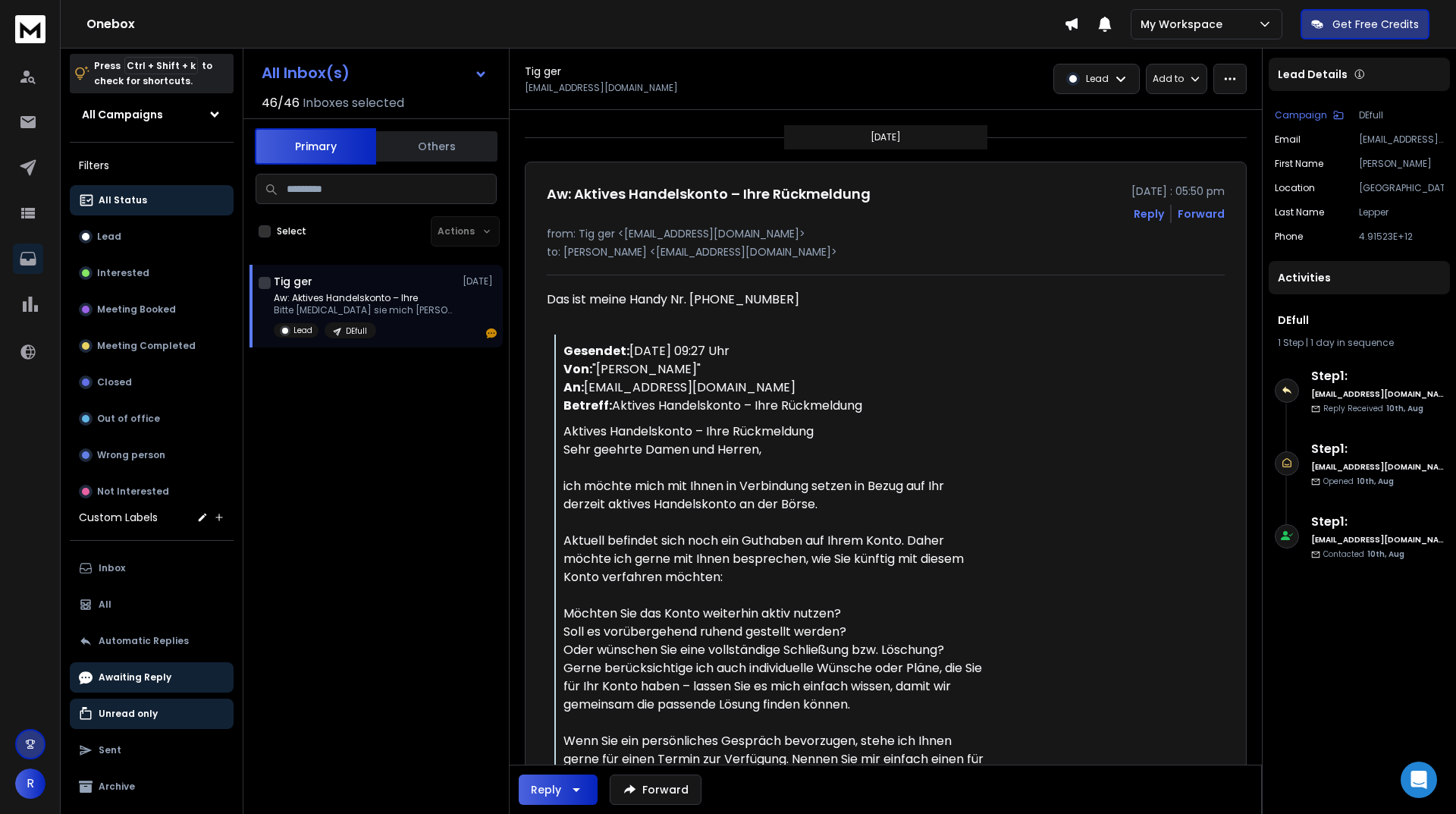
click at [135, 698] on button "Unread only" at bounding box center [151, 713] width 164 height 30
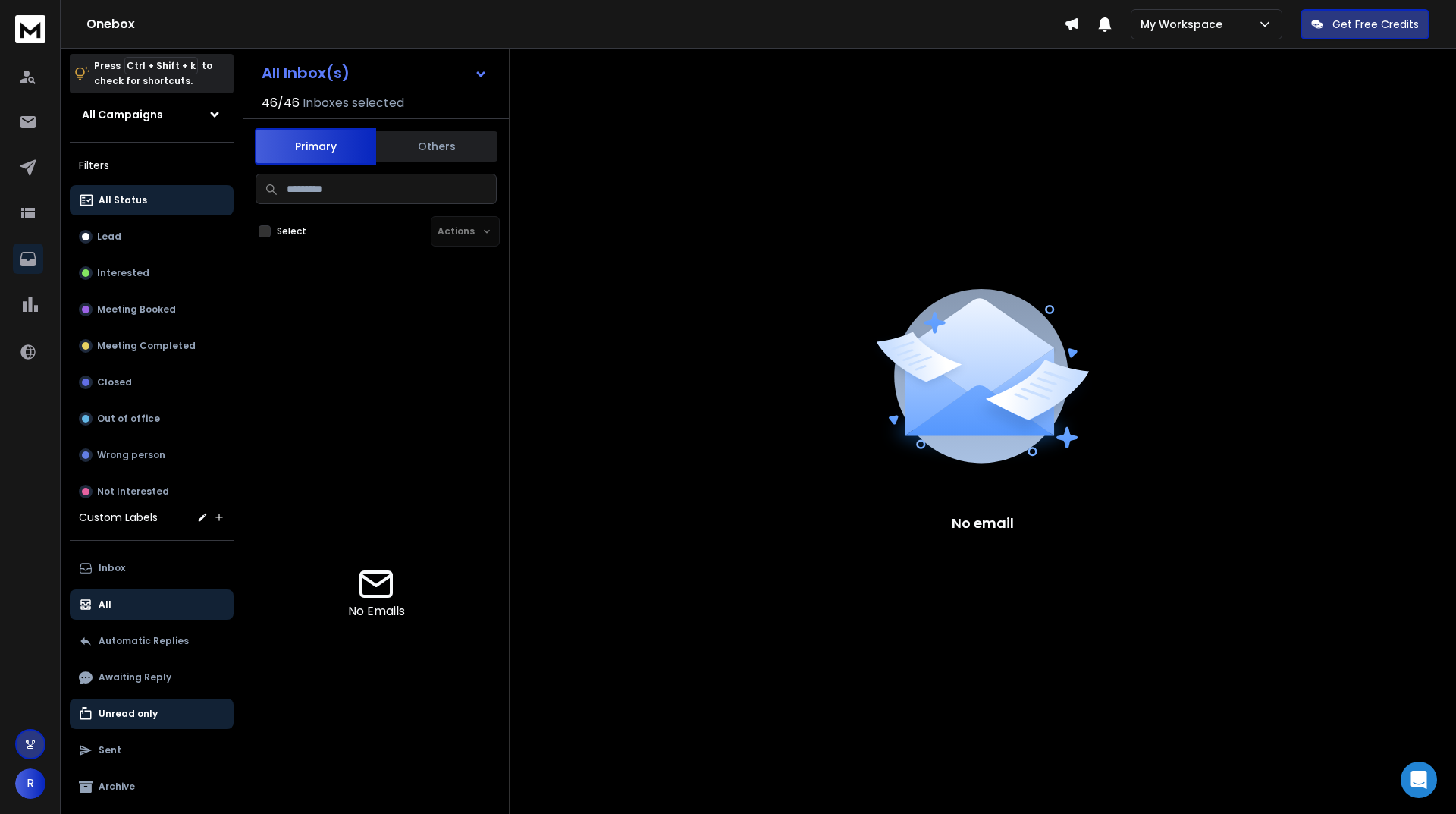
click at [122, 601] on button "All" at bounding box center [151, 605] width 164 height 30
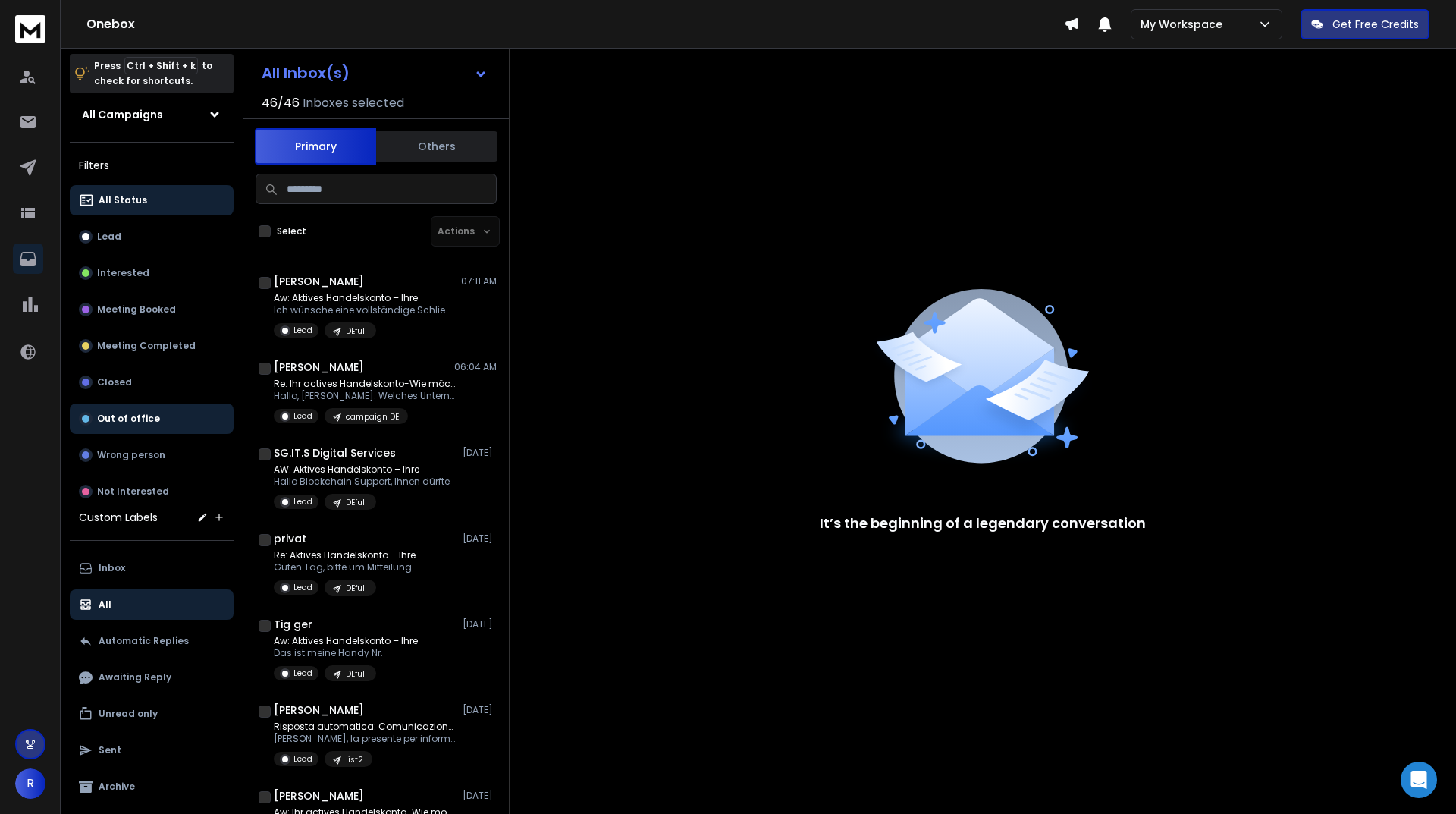
scroll to position [0, 0]
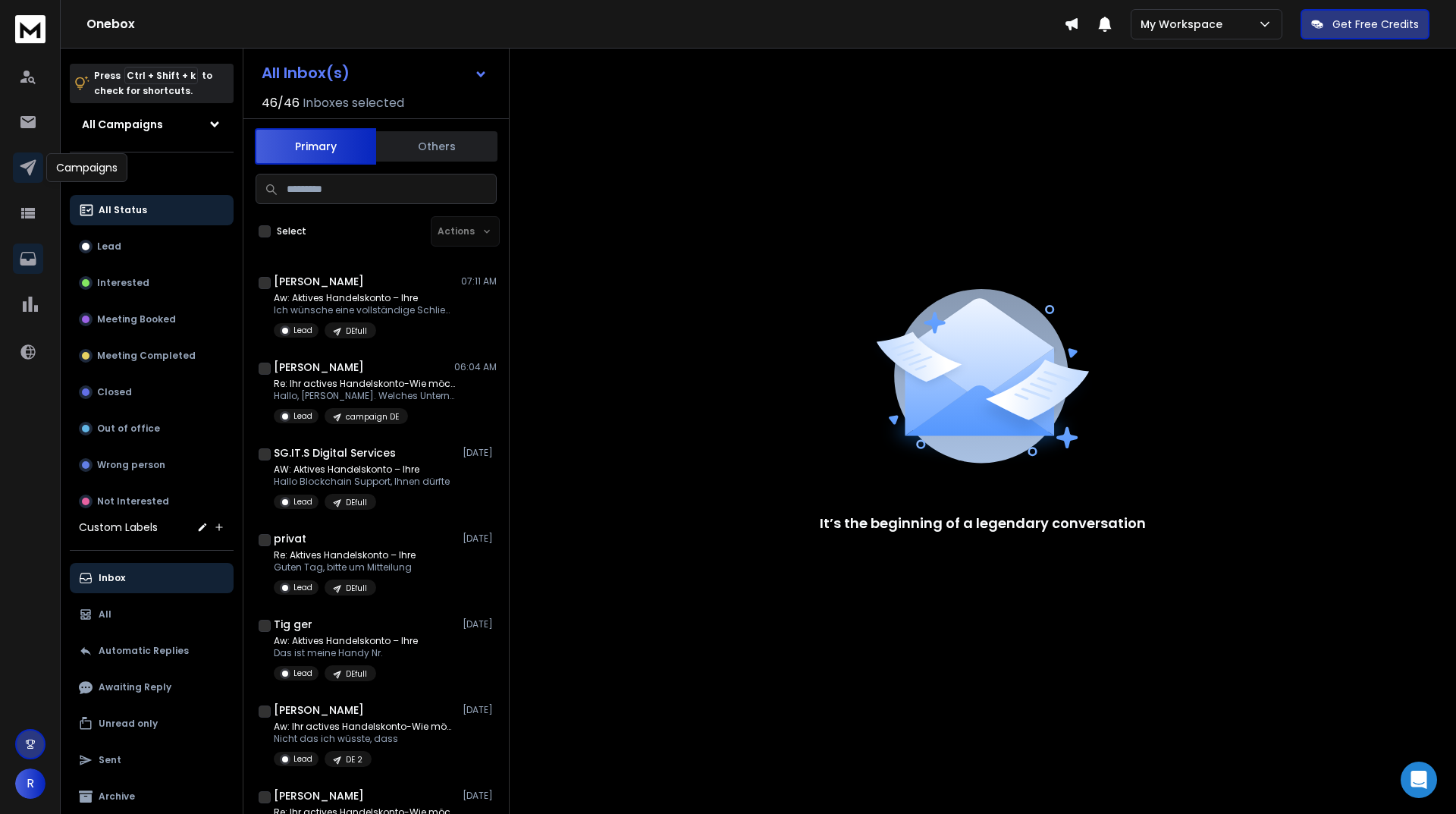
click at [23, 171] on icon at bounding box center [28, 167] width 18 height 18
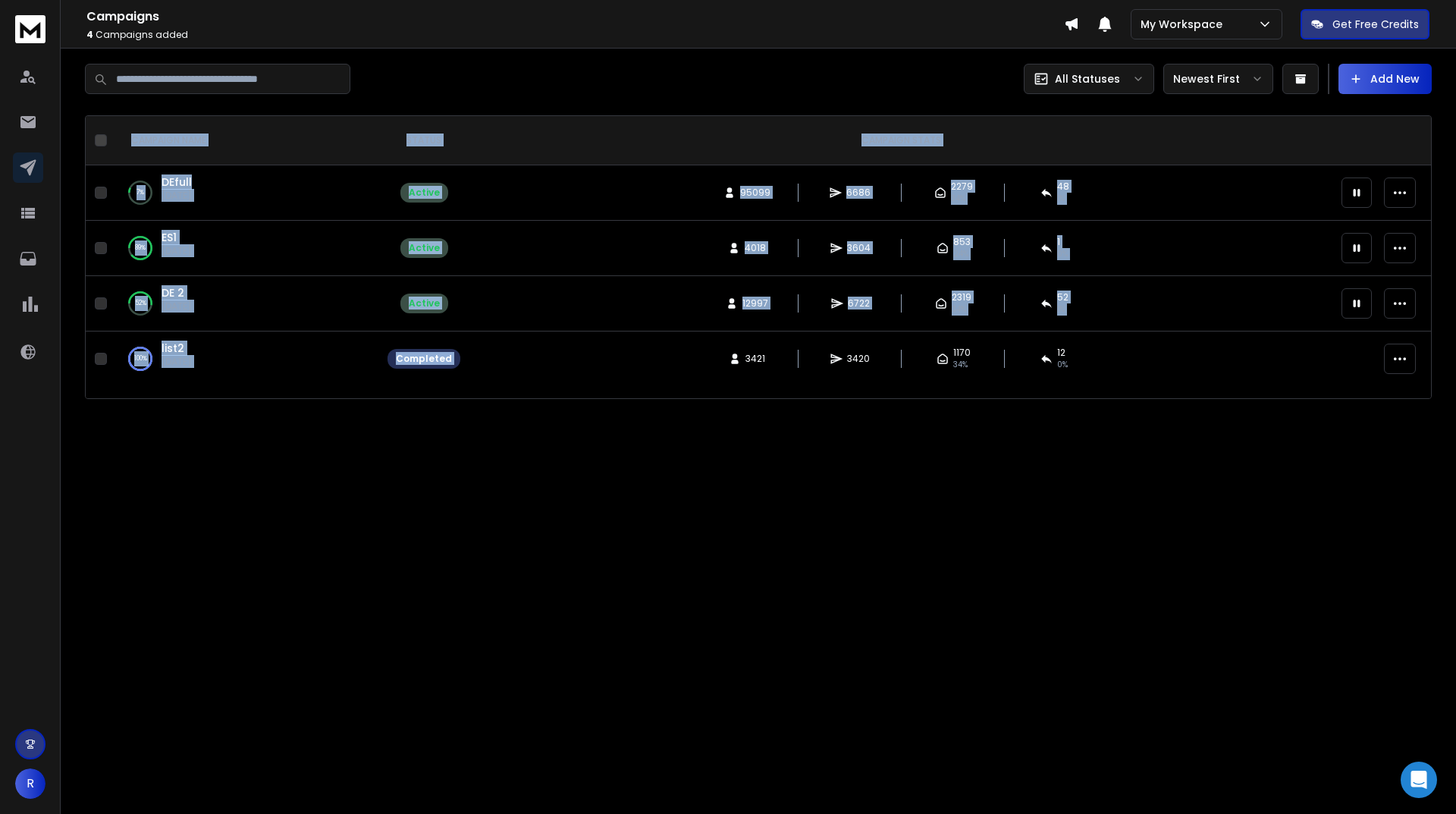
drag, startPoint x: 738, startPoint y: 363, endPoint x: 972, endPoint y: 428, distance: 242.9
click at [972, 428] on div "Get only verified leads with our AI-powered Lead Finder, starting at $22/mo Try…" at bounding box center [728, 407] width 1456 height 814
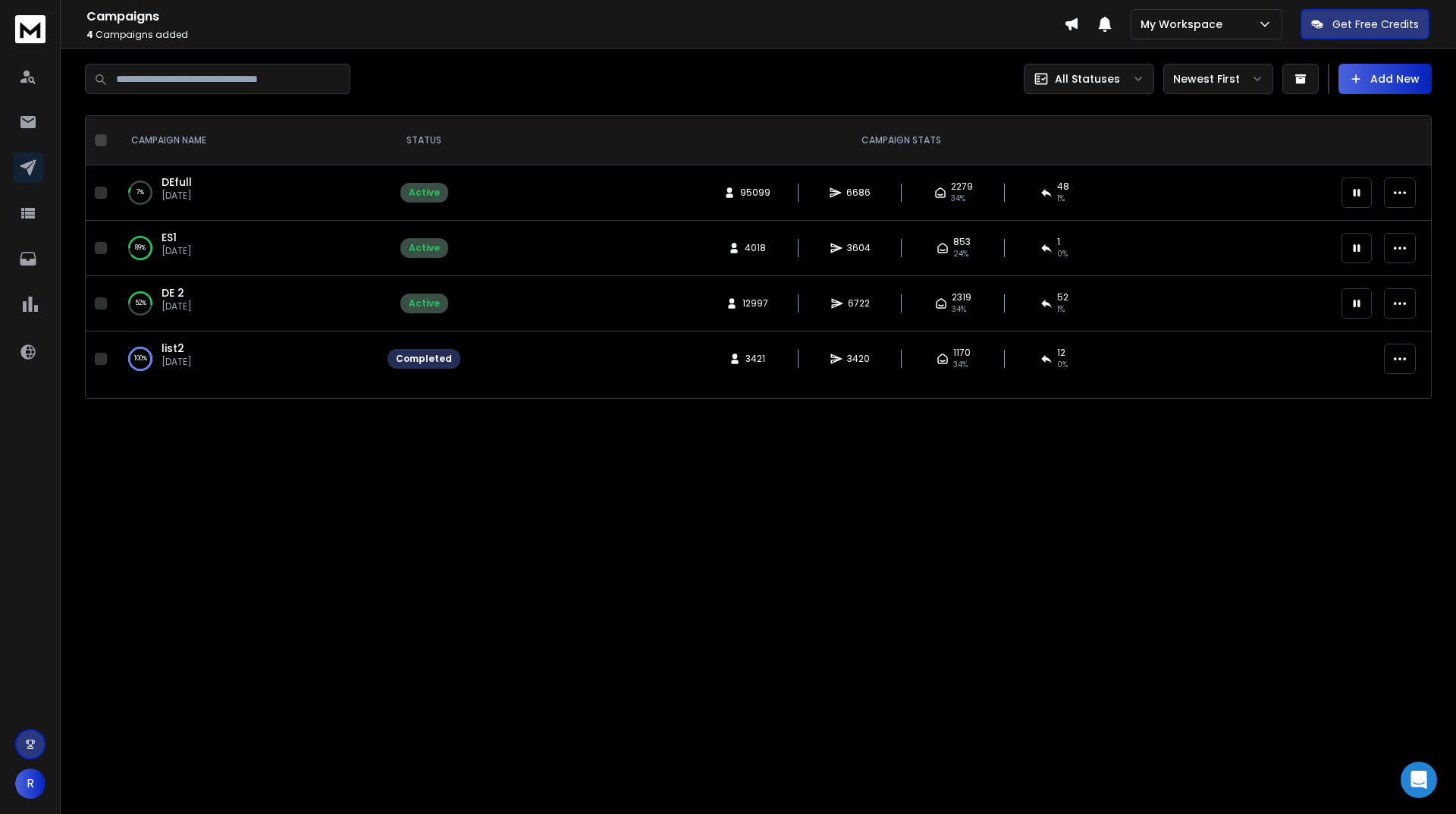
click at [475, 380] on td "3421 3420 1170 34 % 12 0 %" at bounding box center [901, 359] width 863 height 55
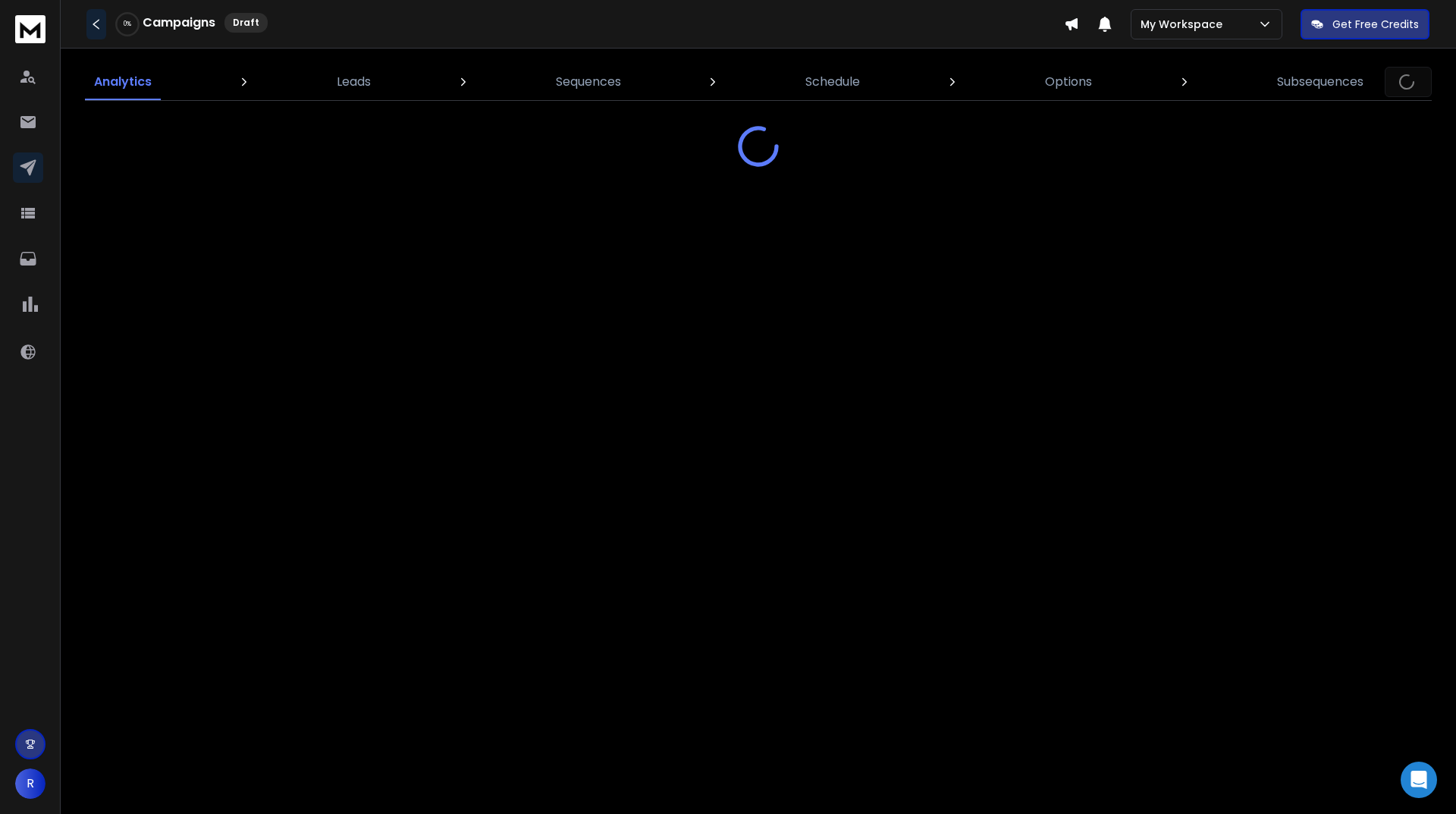
click at [95, 15] on button at bounding box center [96, 25] width 20 height 30
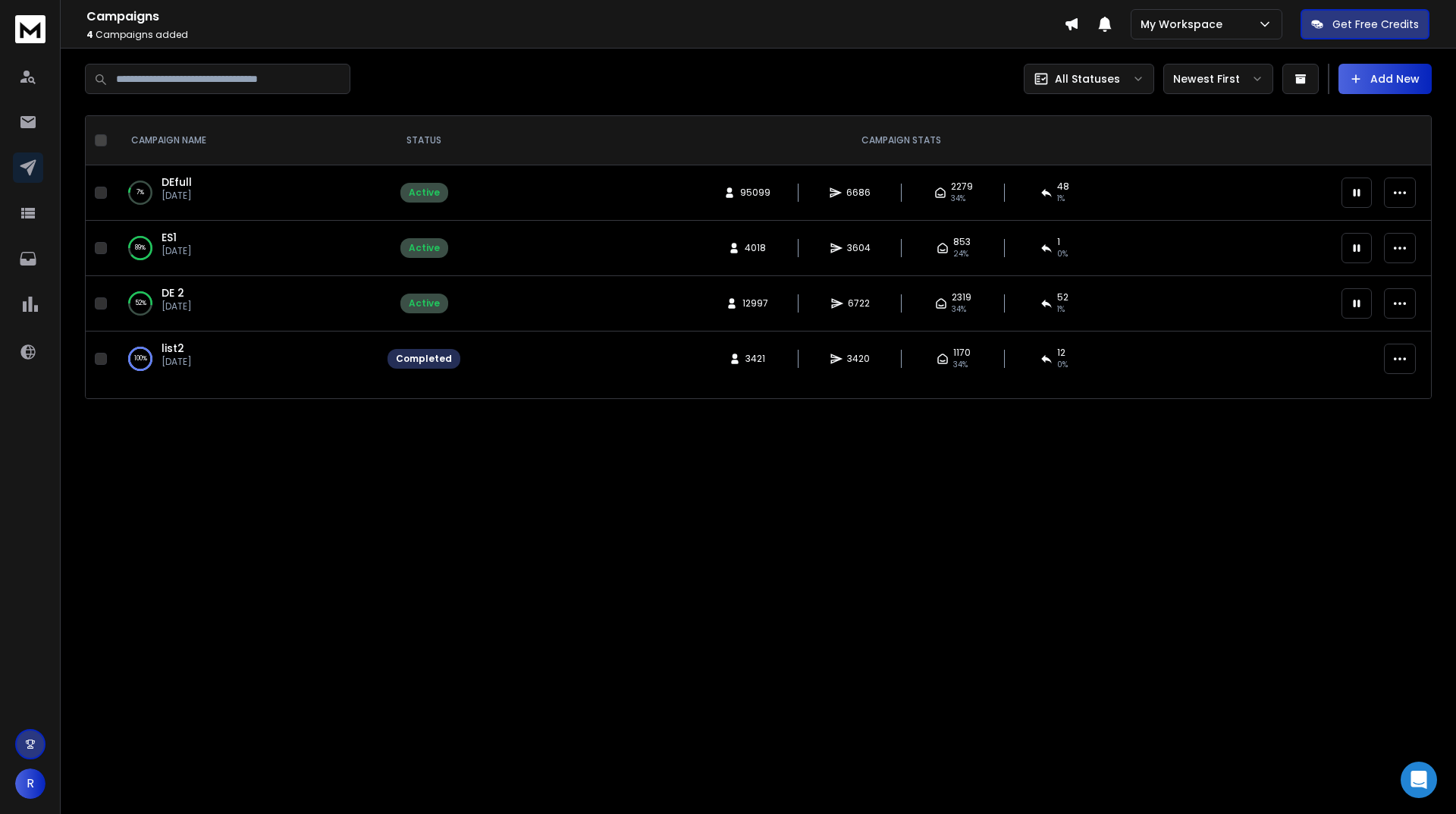
click at [168, 345] on span "list2" at bounding box center [173, 348] width 23 height 15
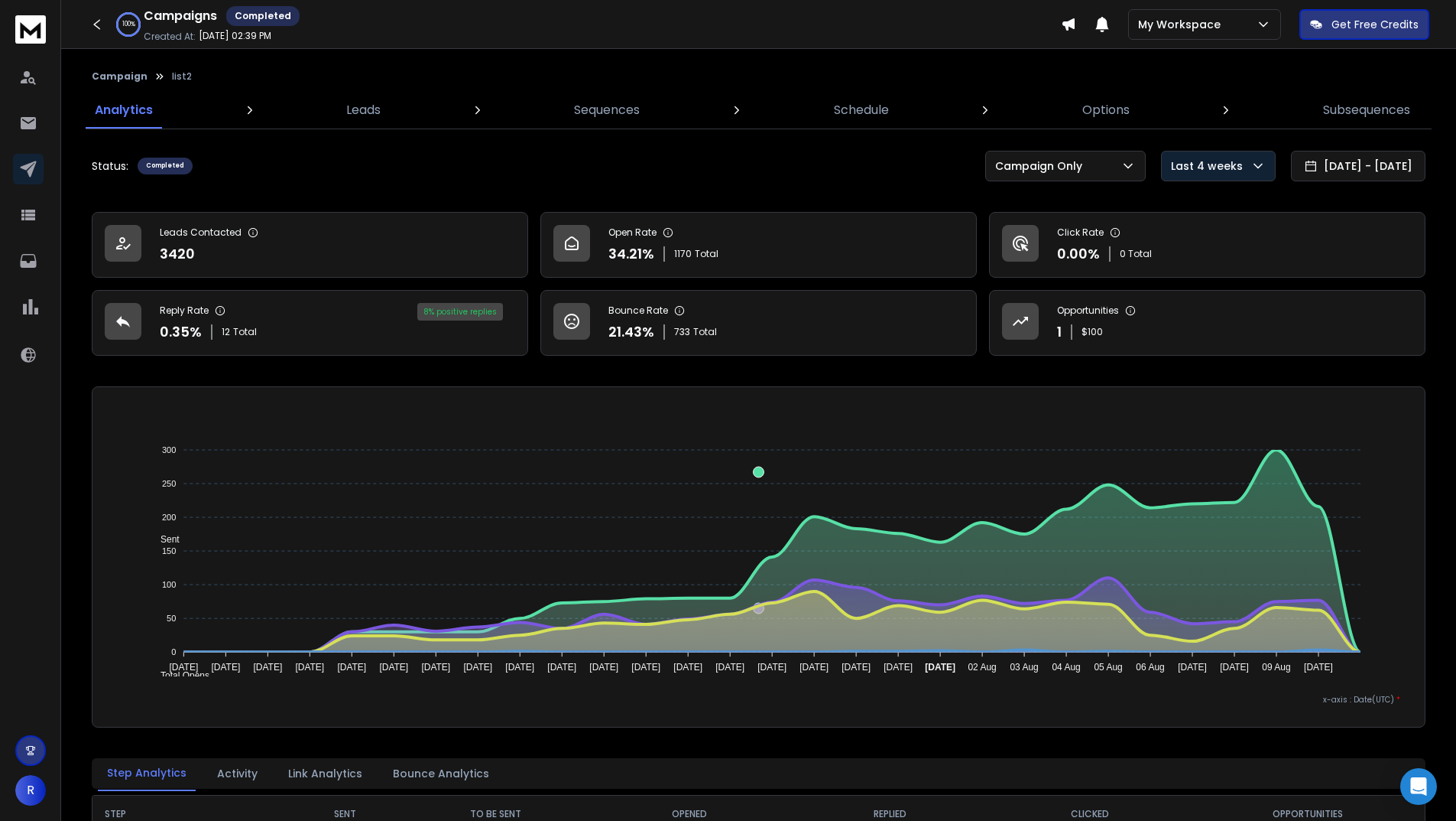
click at [1193, 179] on button "Last 4 weeks" at bounding box center [1218, 166] width 114 height 31
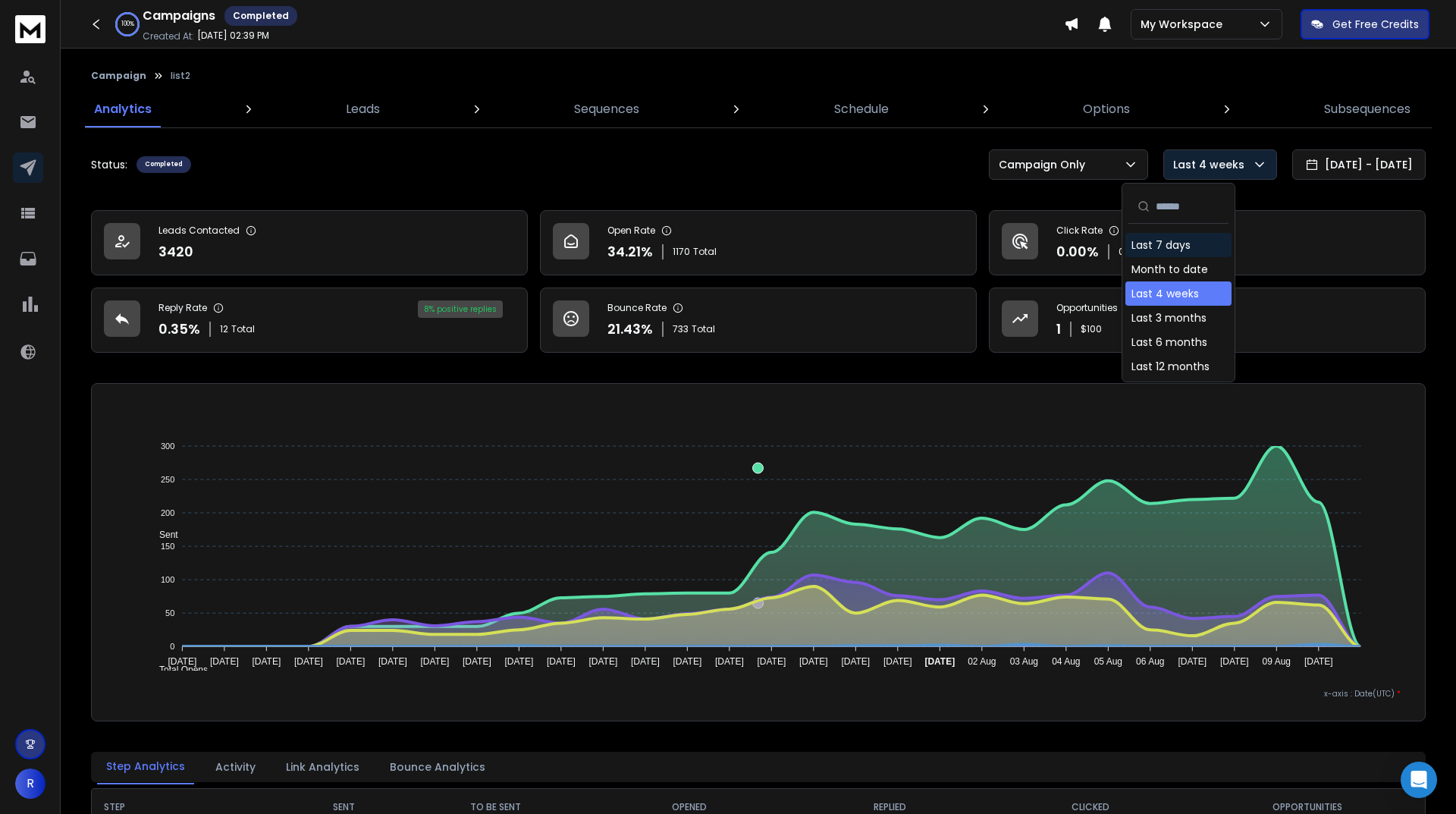
click at [1195, 162] on p "Last 4 weeks" at bounding box center [1211, 165] width 77 height 15
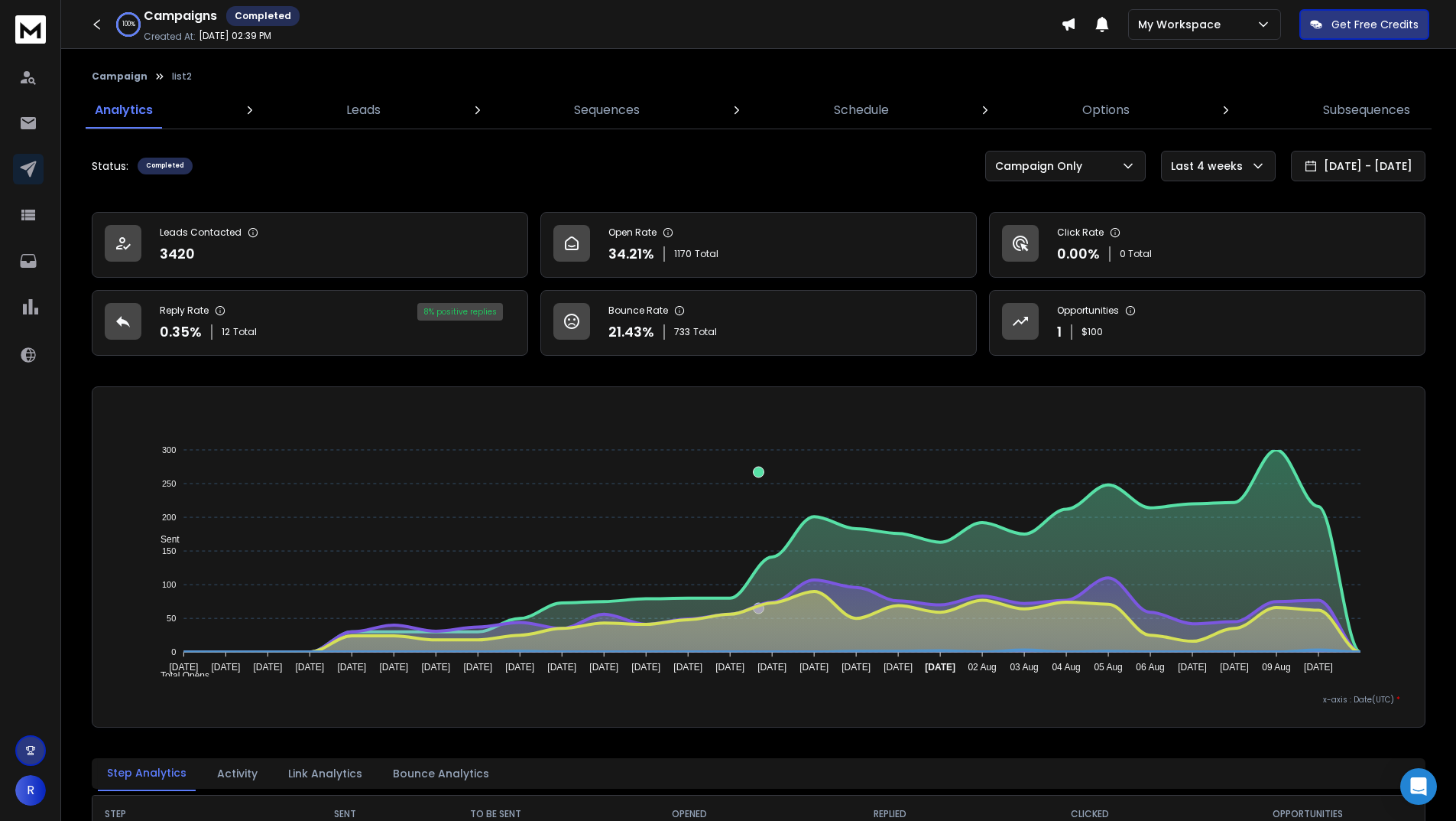
click at [417, 320] on link "Reply Rate 0.35 % 12 Total 8 % positive replies" at bounding box center [310, 323] width 437 height 65
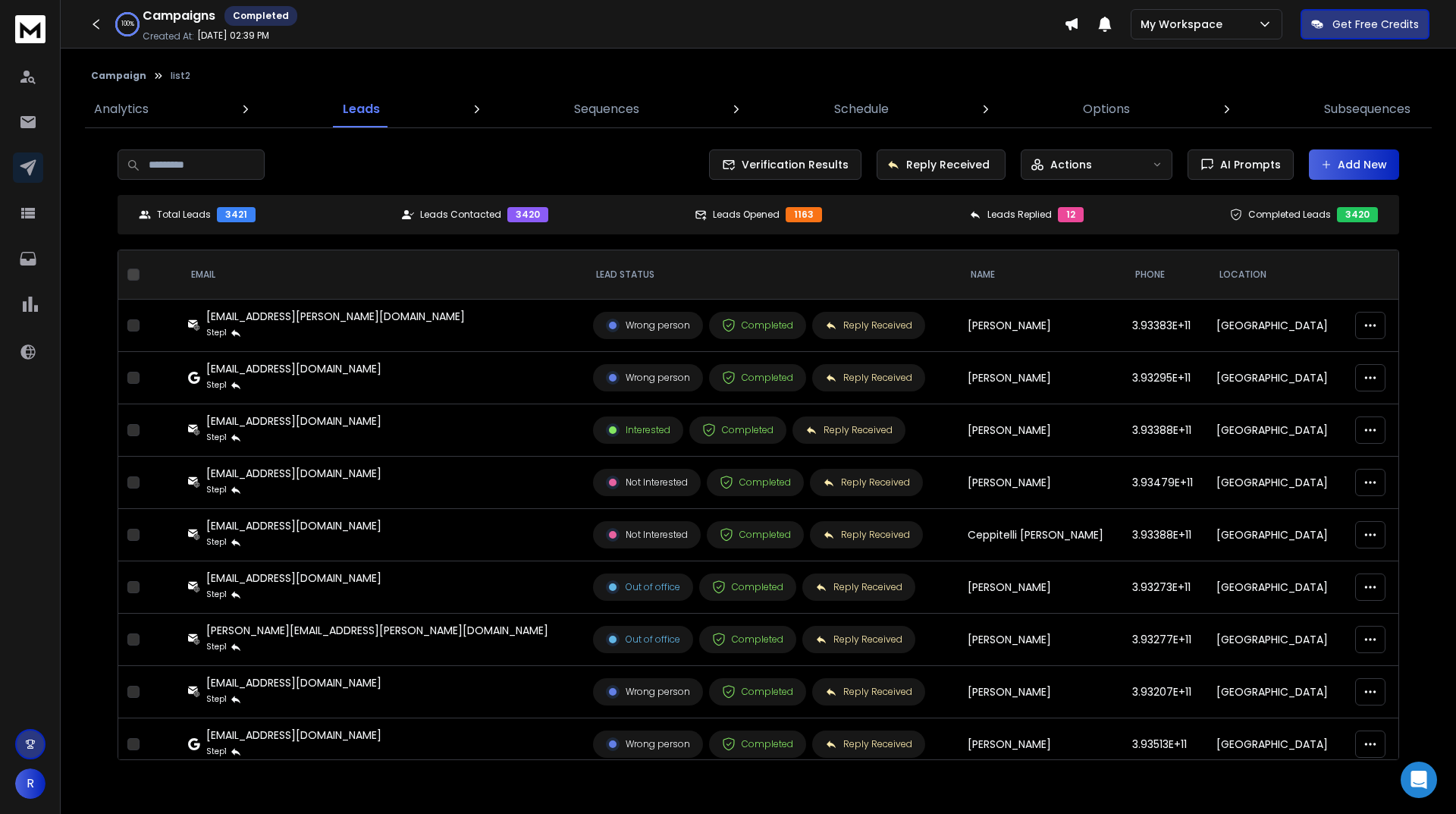
click at [1145, 323] on td "3.93383E+11" at bounding box center [1165, 326] width 84 height 52
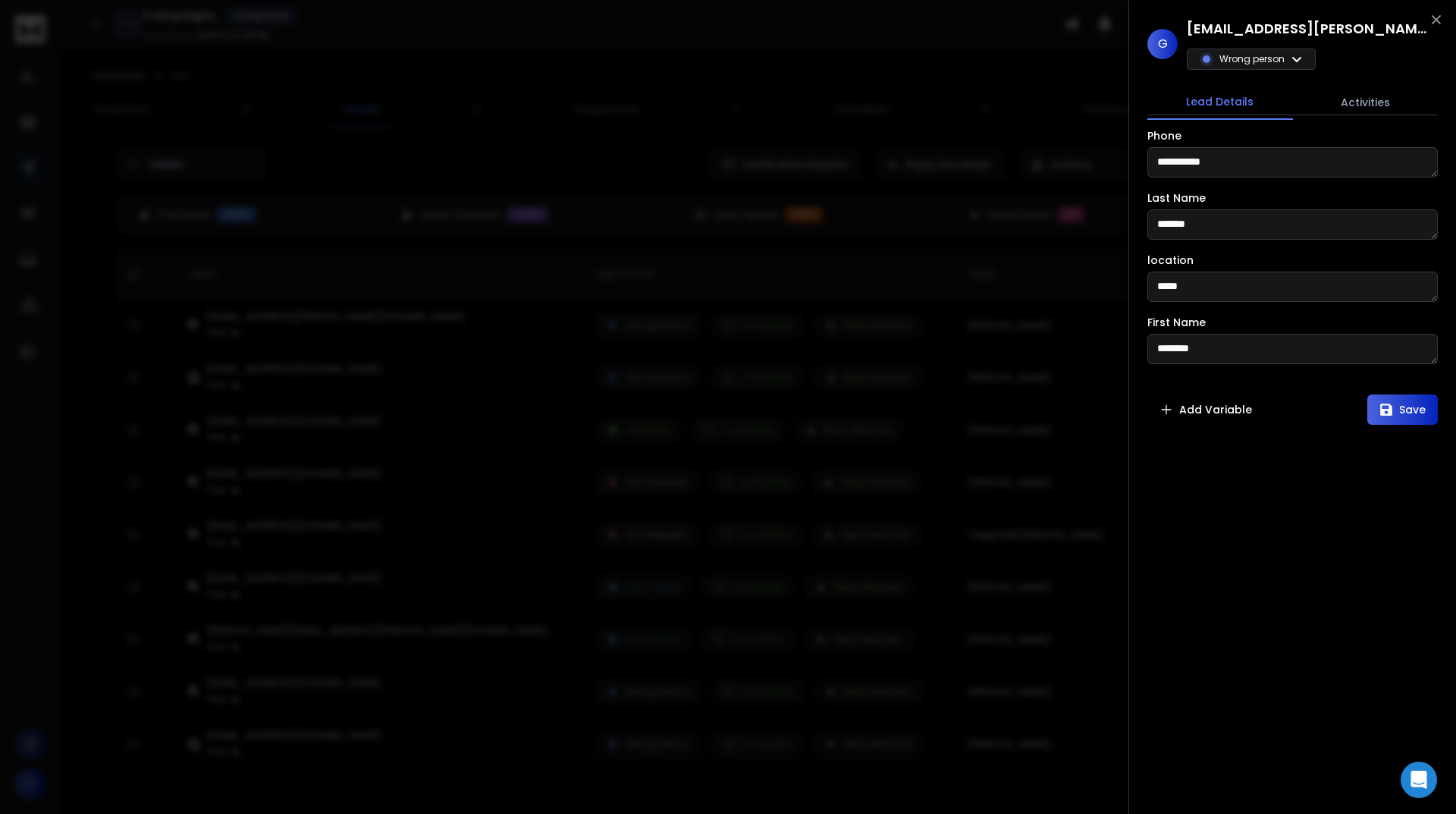
click at [624, 391] on div at bounding box center [728, 407] width 1456 height 814
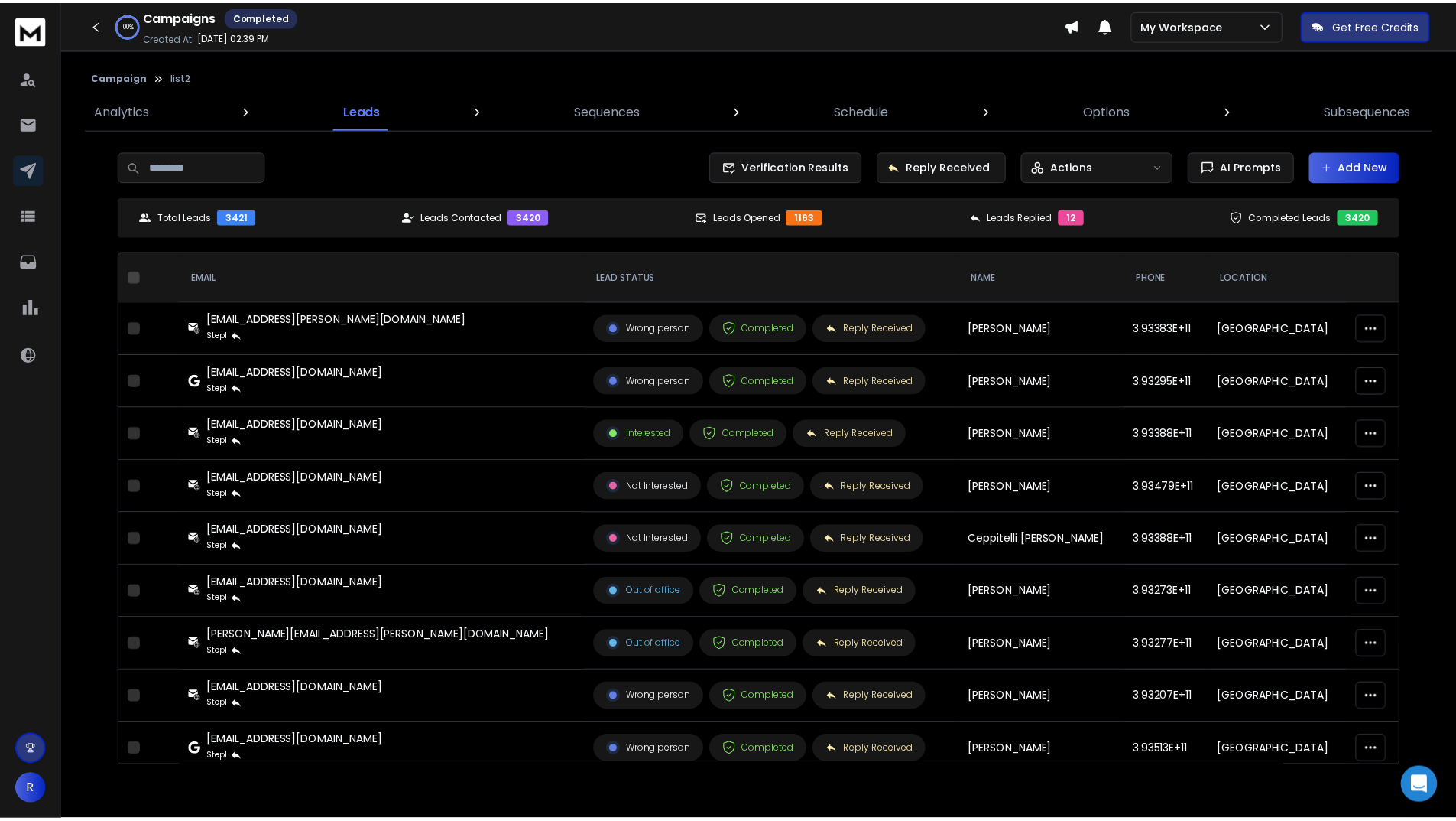
scroll to position [181, 0]
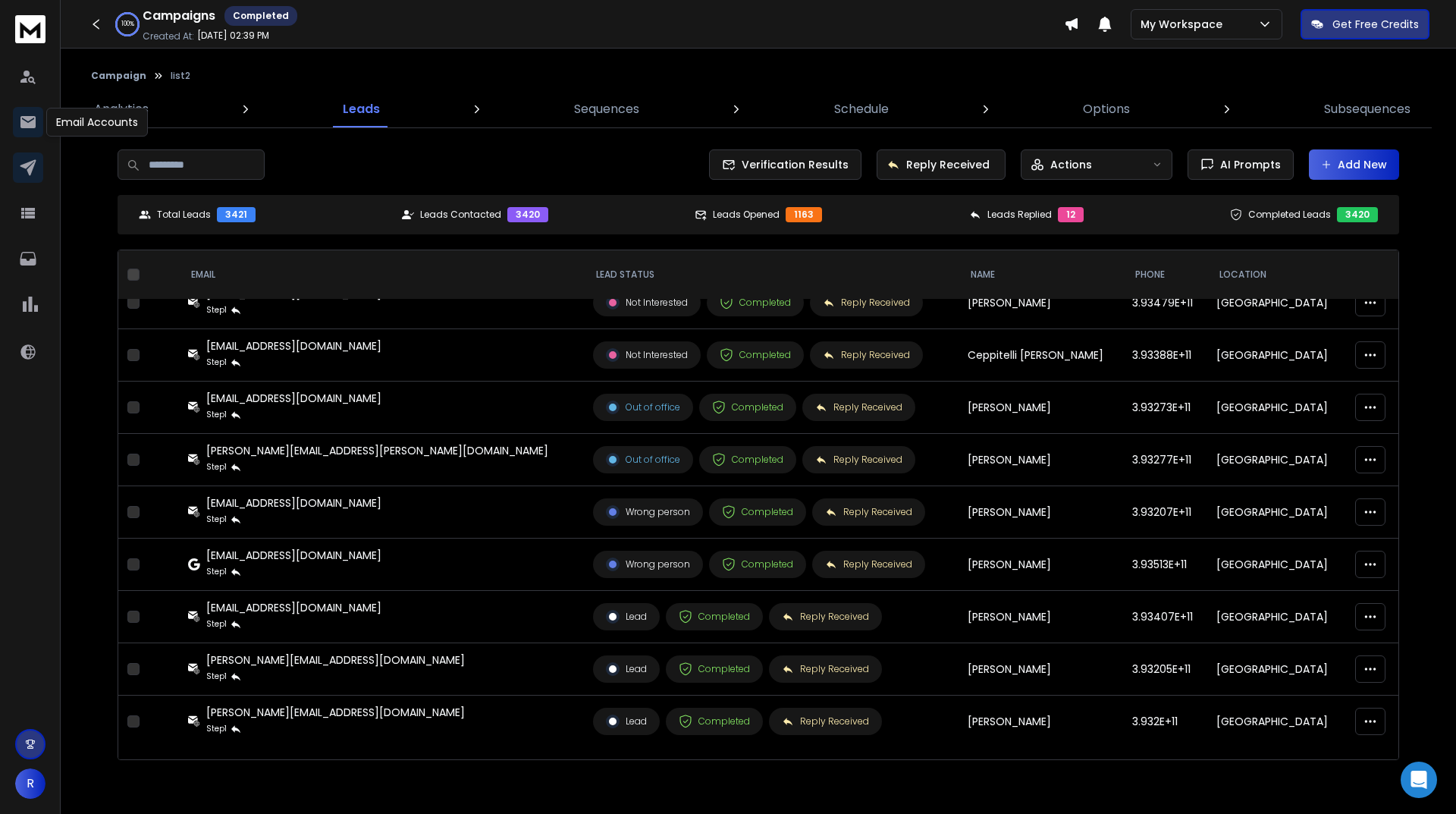
click at [30, 122] on icon at bounding box center [29, 122] width 15 height 12
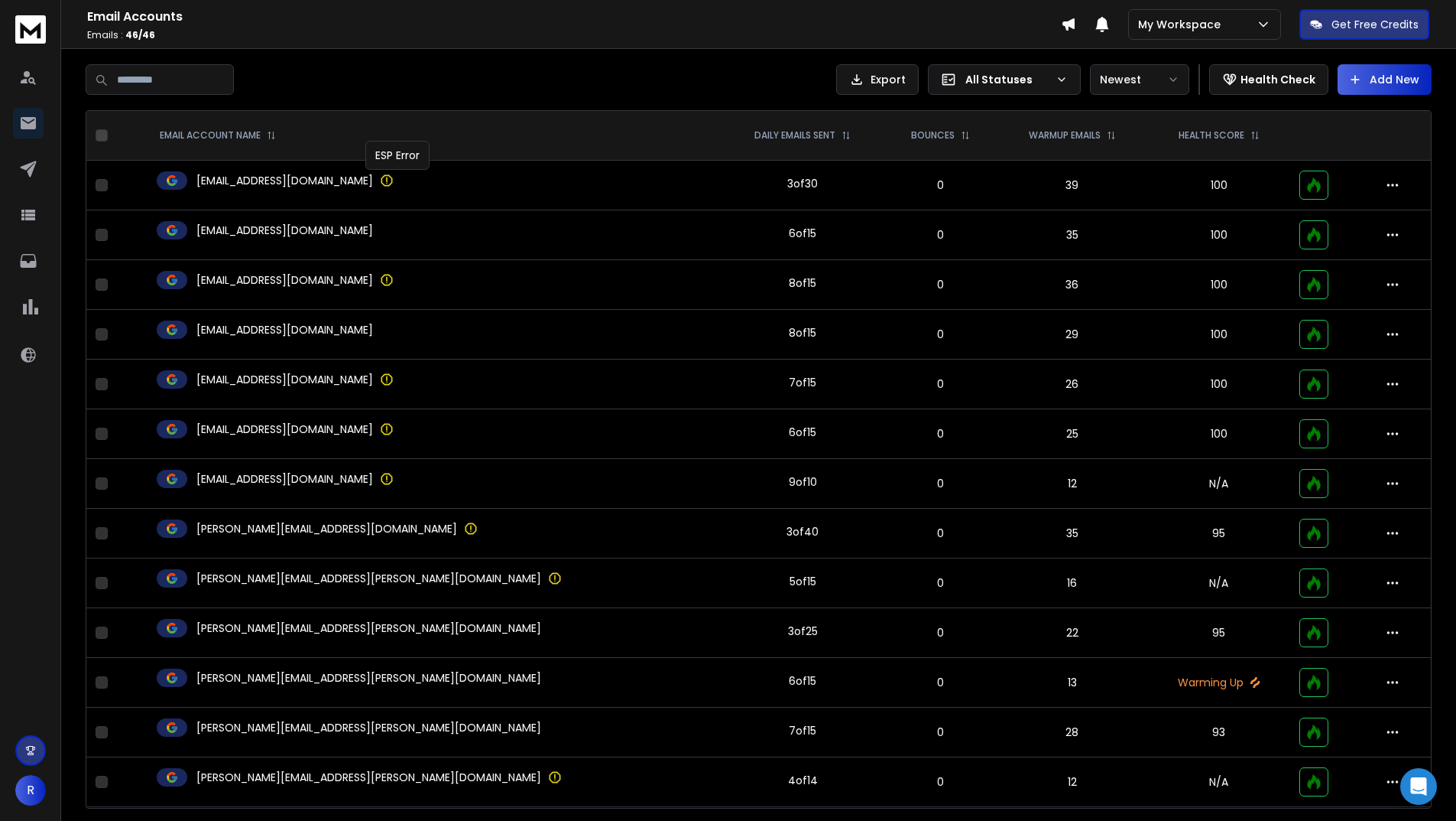
click at [394, 181] on icon at bounding box center [387, 181] width 15 height 15
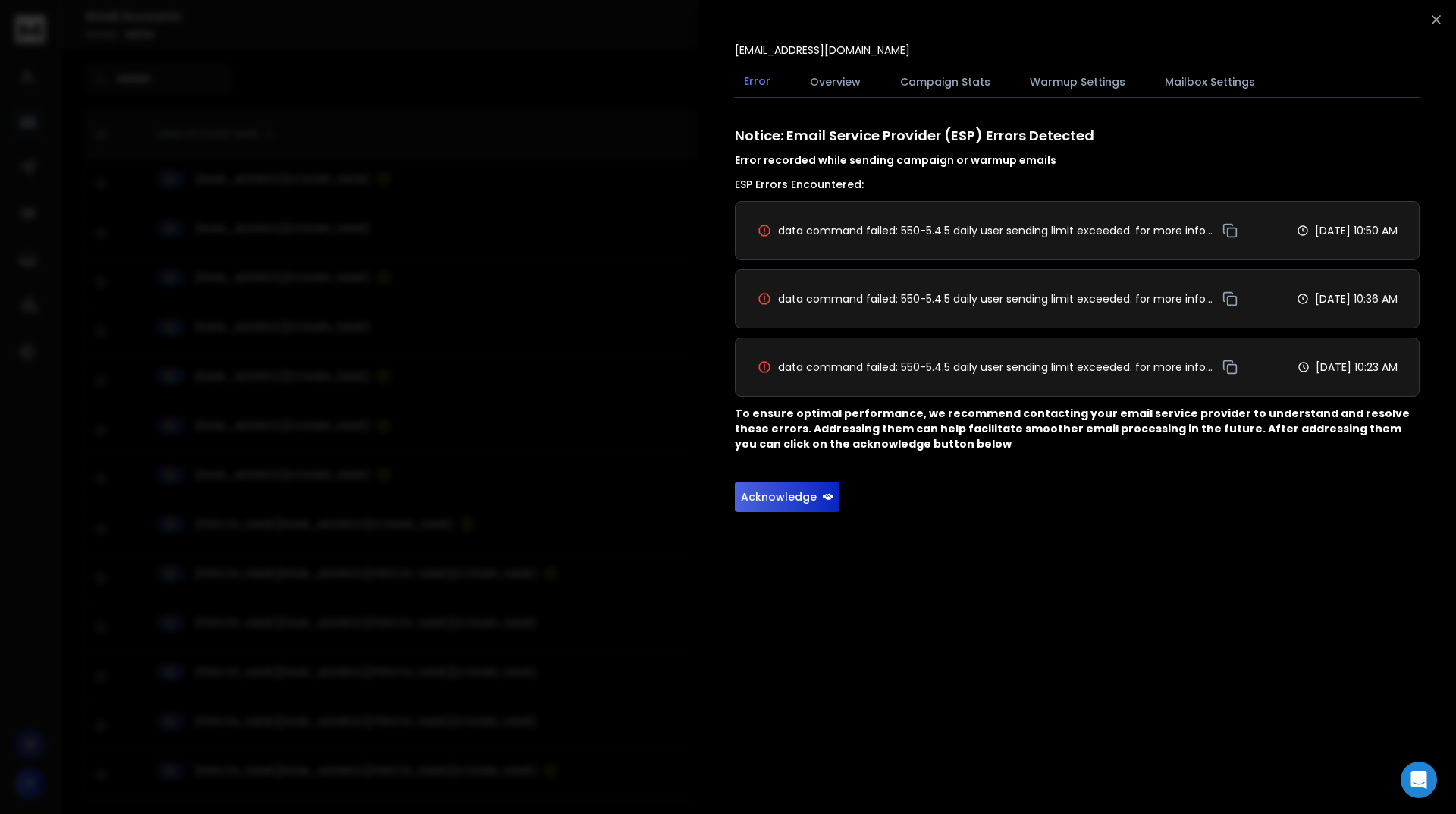
click at [814, 491] on button "Acknowledge" at bounding box center [788, 497] width 105 height 30
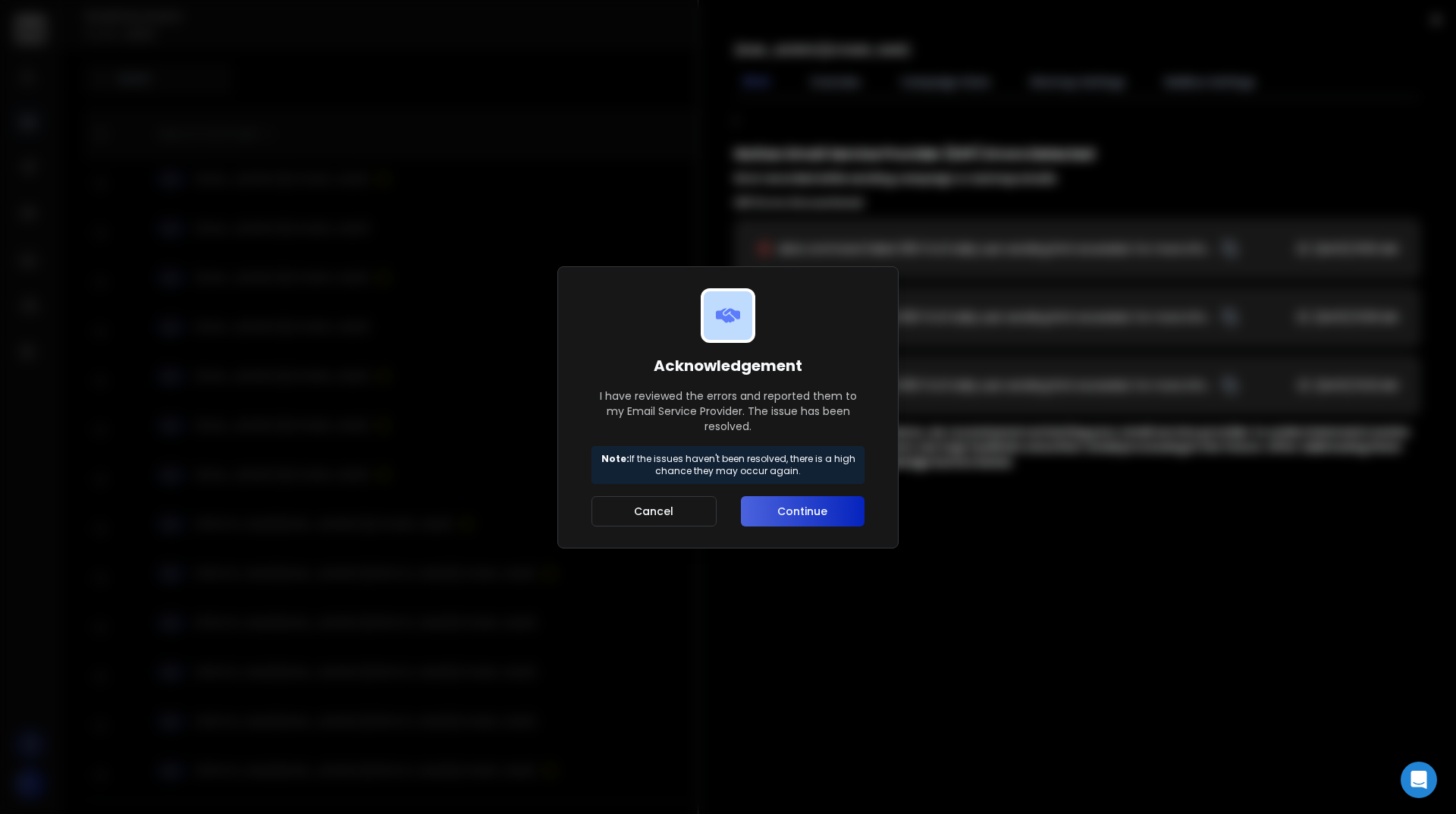
click at [784, 522] on button "Continue" at bounding box center [803, 511] width 124 height 30
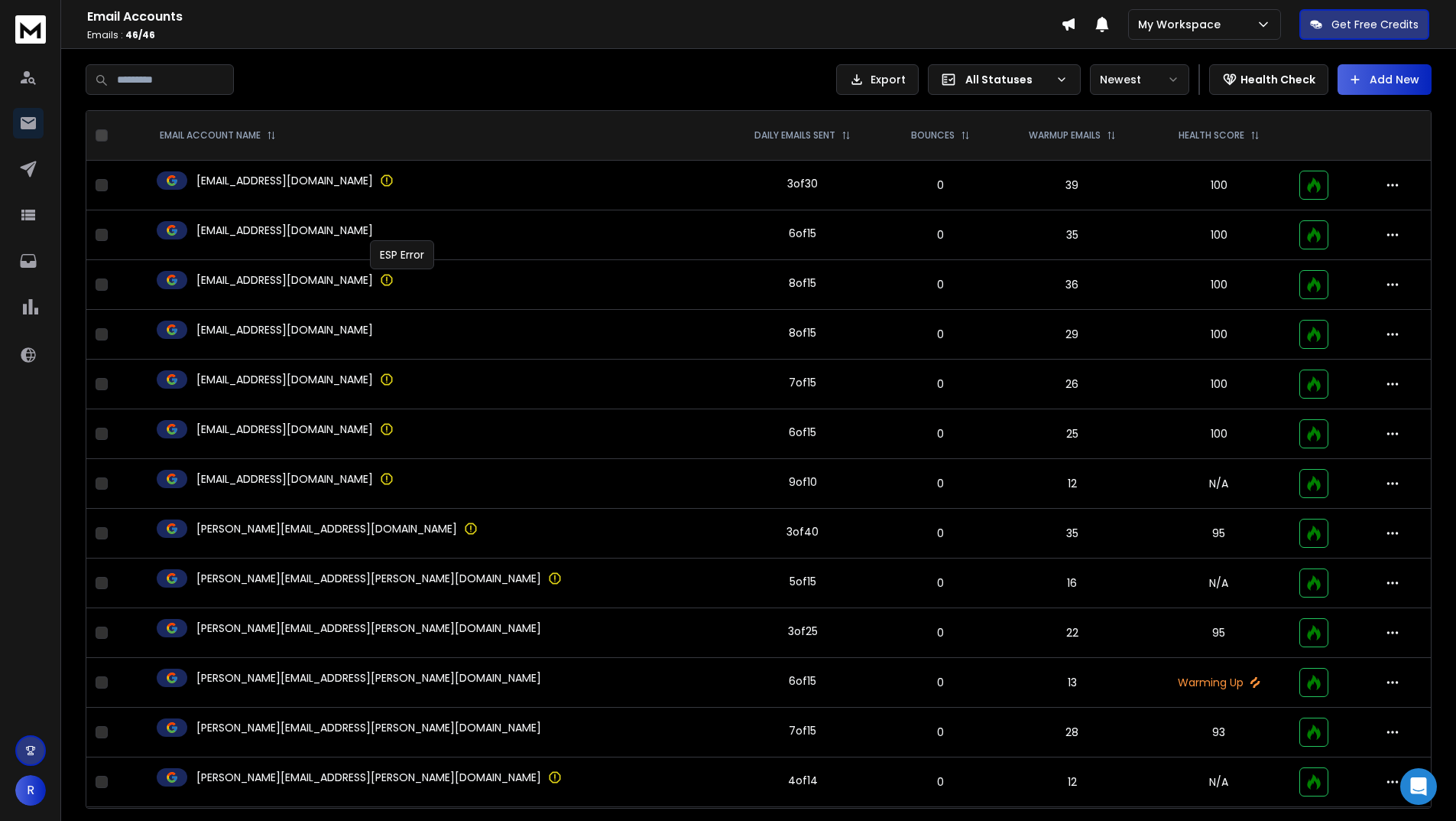
click at [394, 281] on icon at bounding box center [387, 280] width 15 height 15
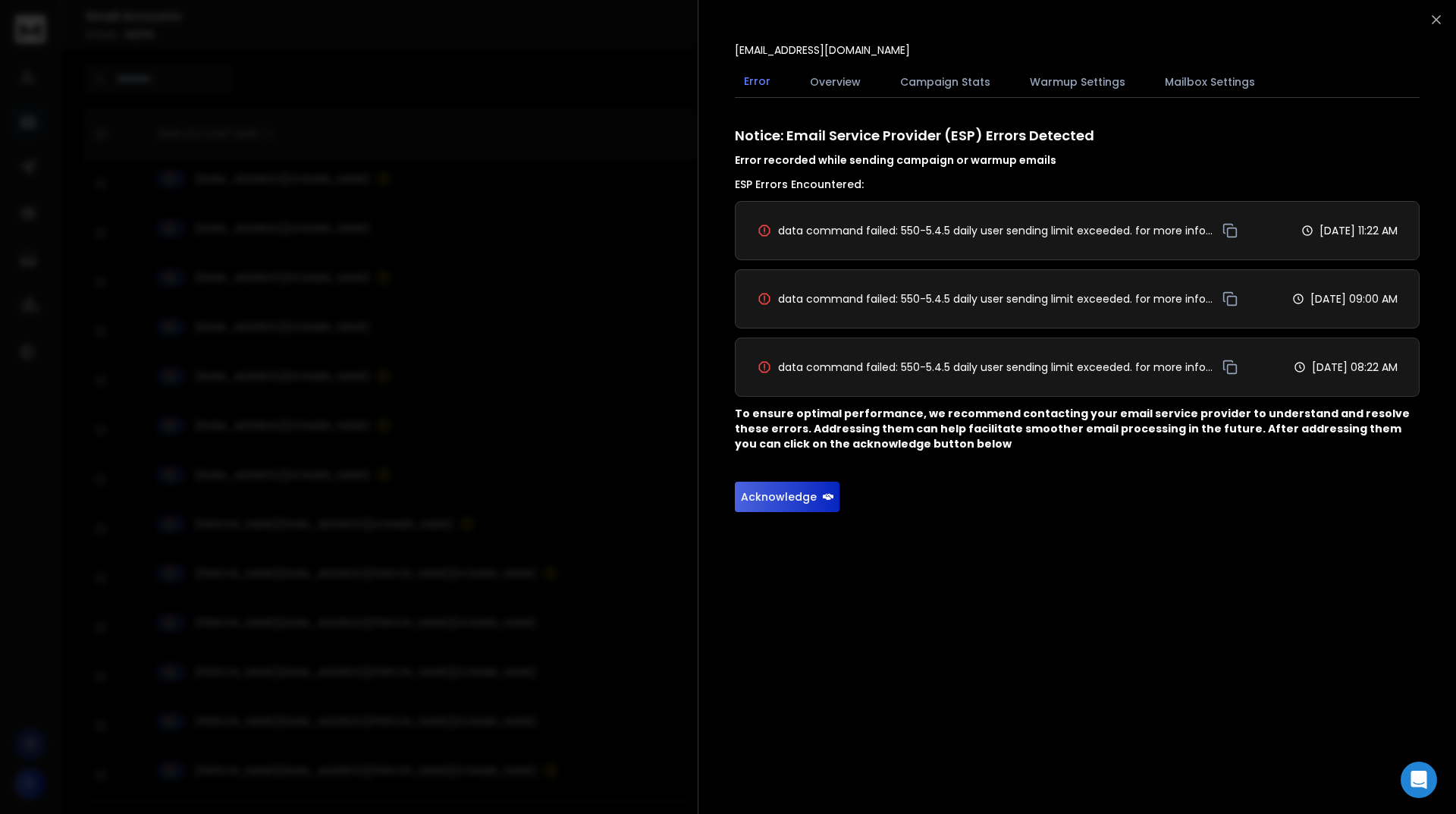
click at [770, 493] on button "Acknowledge" at bounding box center [788, 497] width 105 height 30
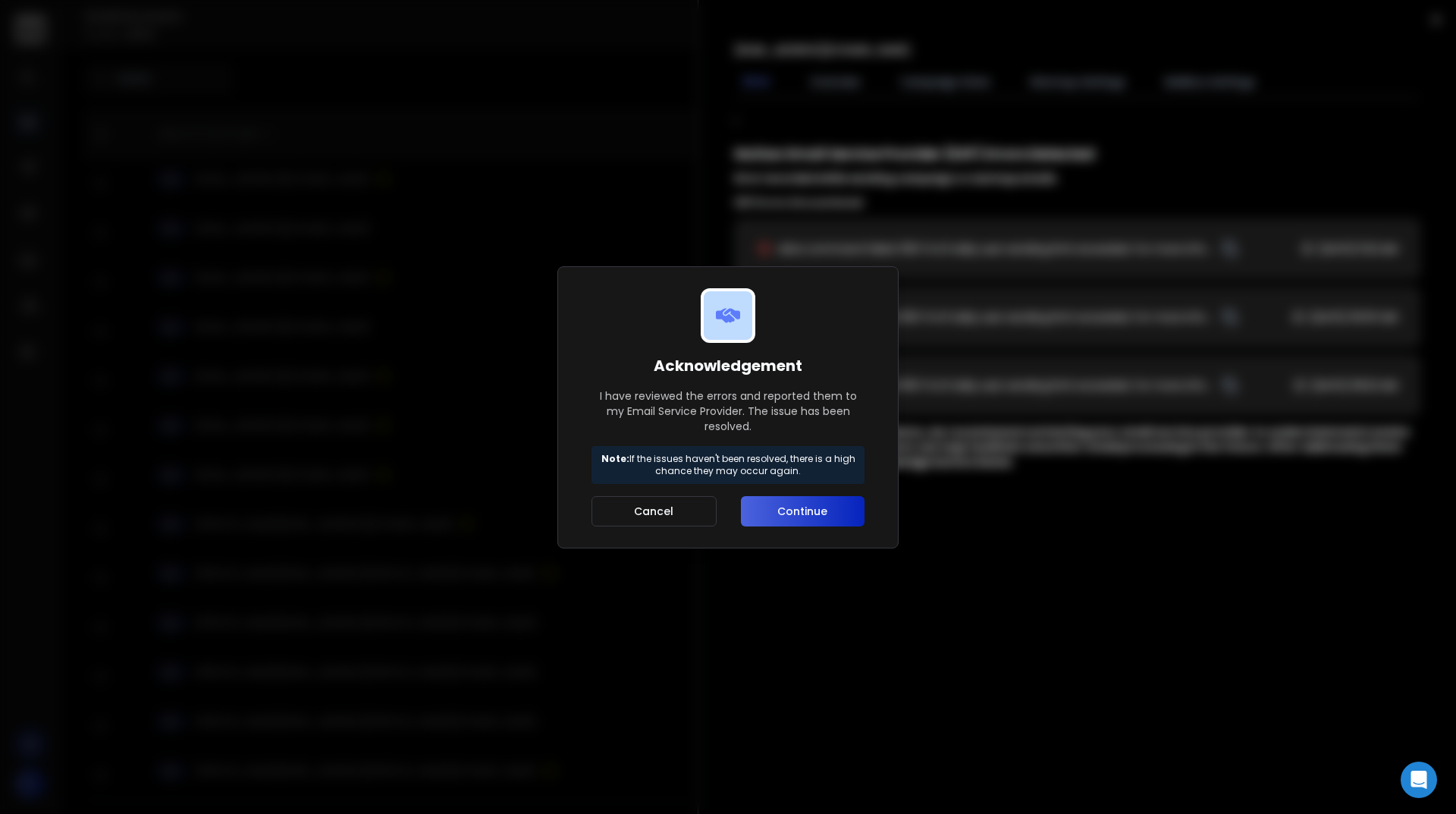
click at [788, 520] on button "Continue" at bounding box center [803, 511] width 124 height 30
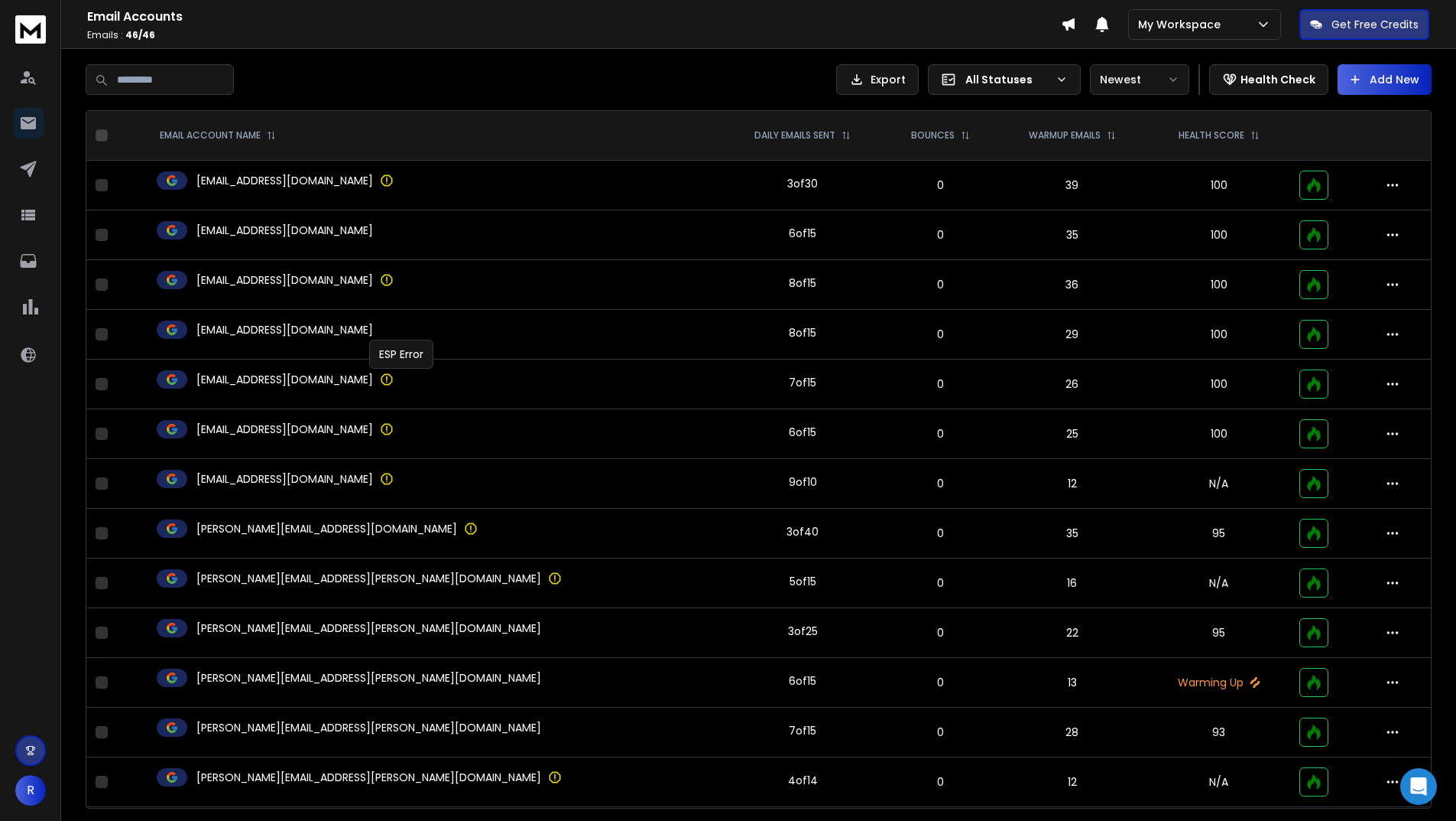
click at [394, 380] on icon at bounding box center [387, 379] width 15 height 15
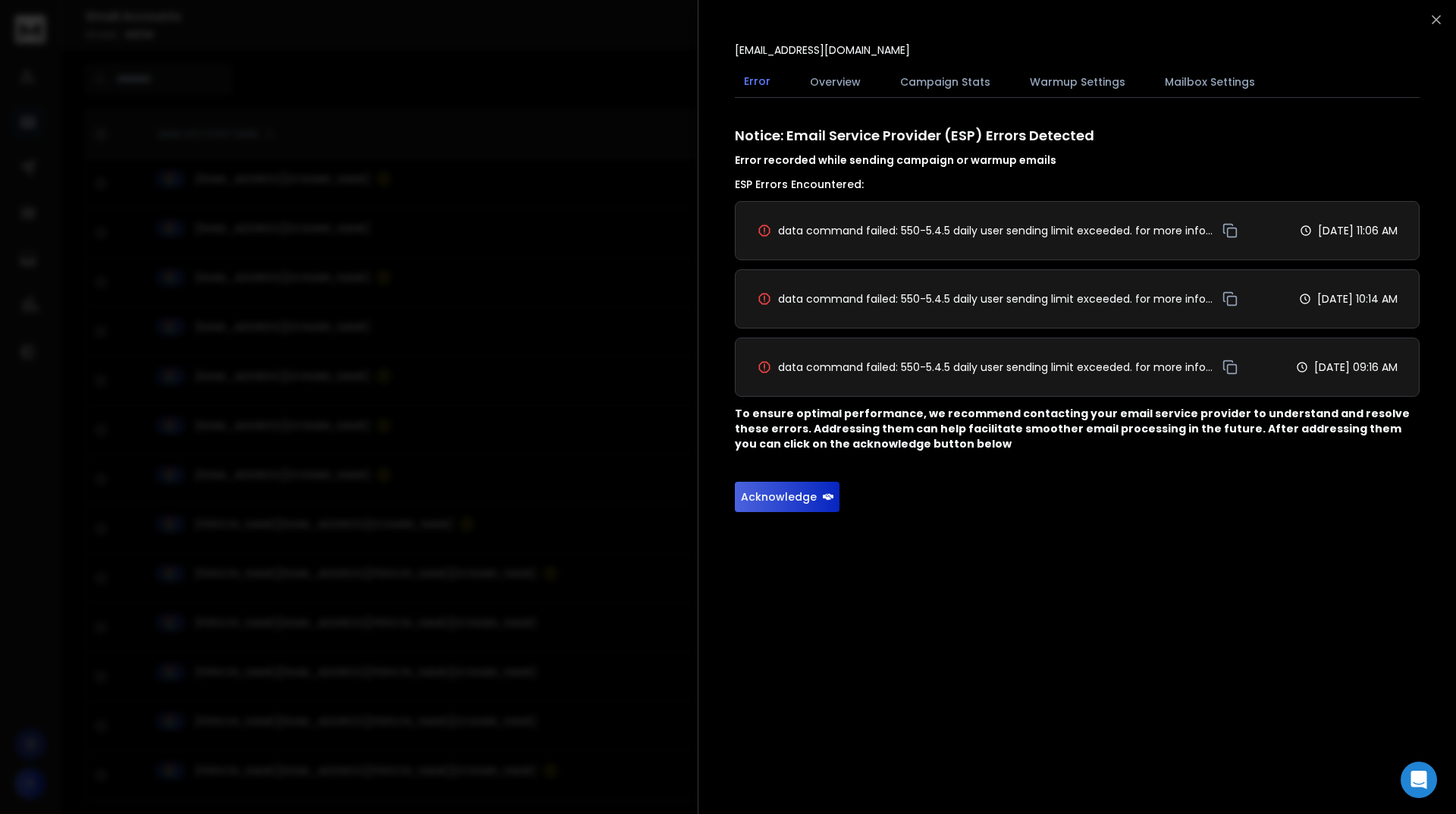
click at [760, 508] on button "Acknowledge" at bounding box center [788, 497] width 105 height 30
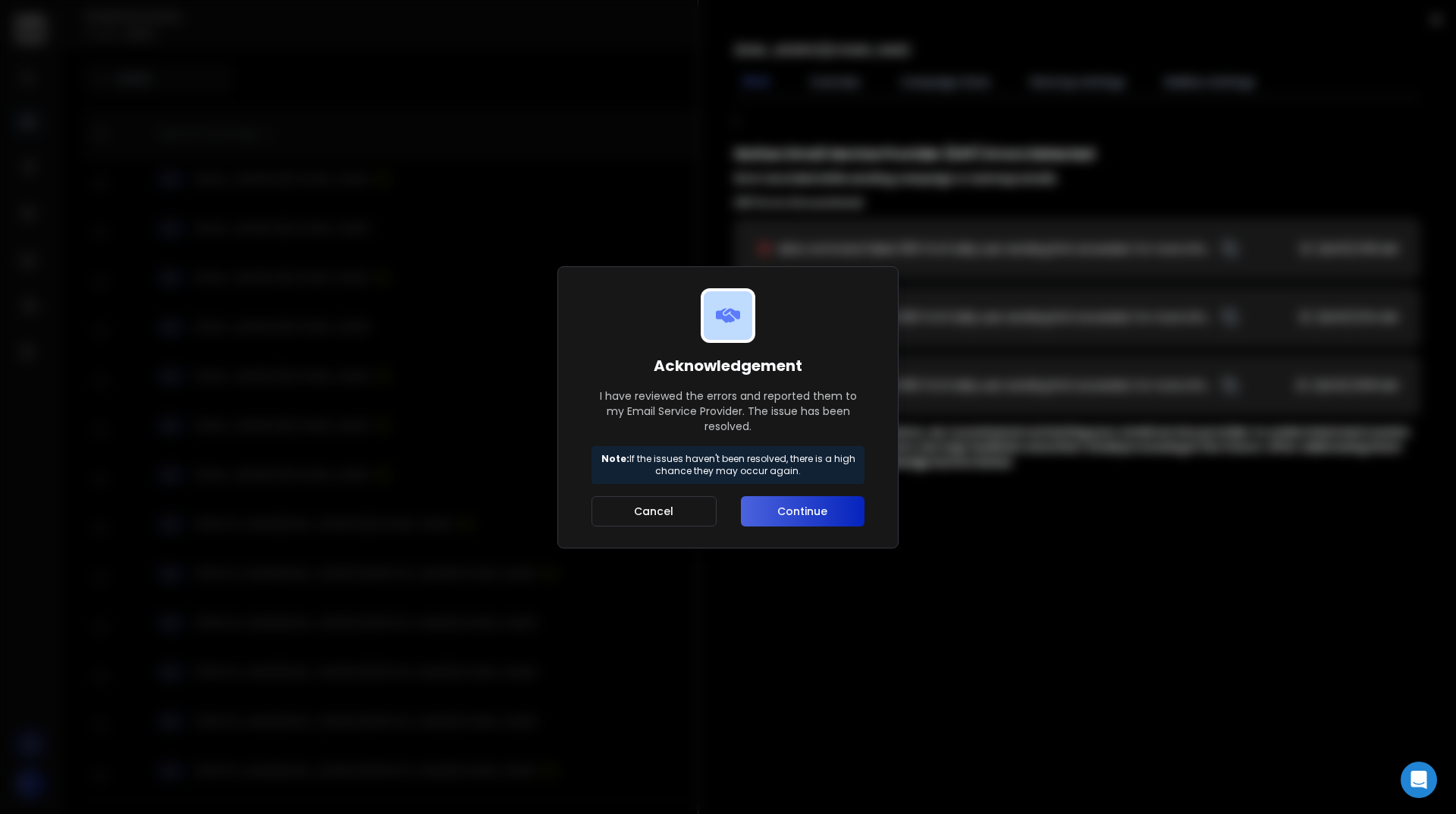
click at [766, 506] on button "Continue" at bounding box center [803, 511] width 124 height 30
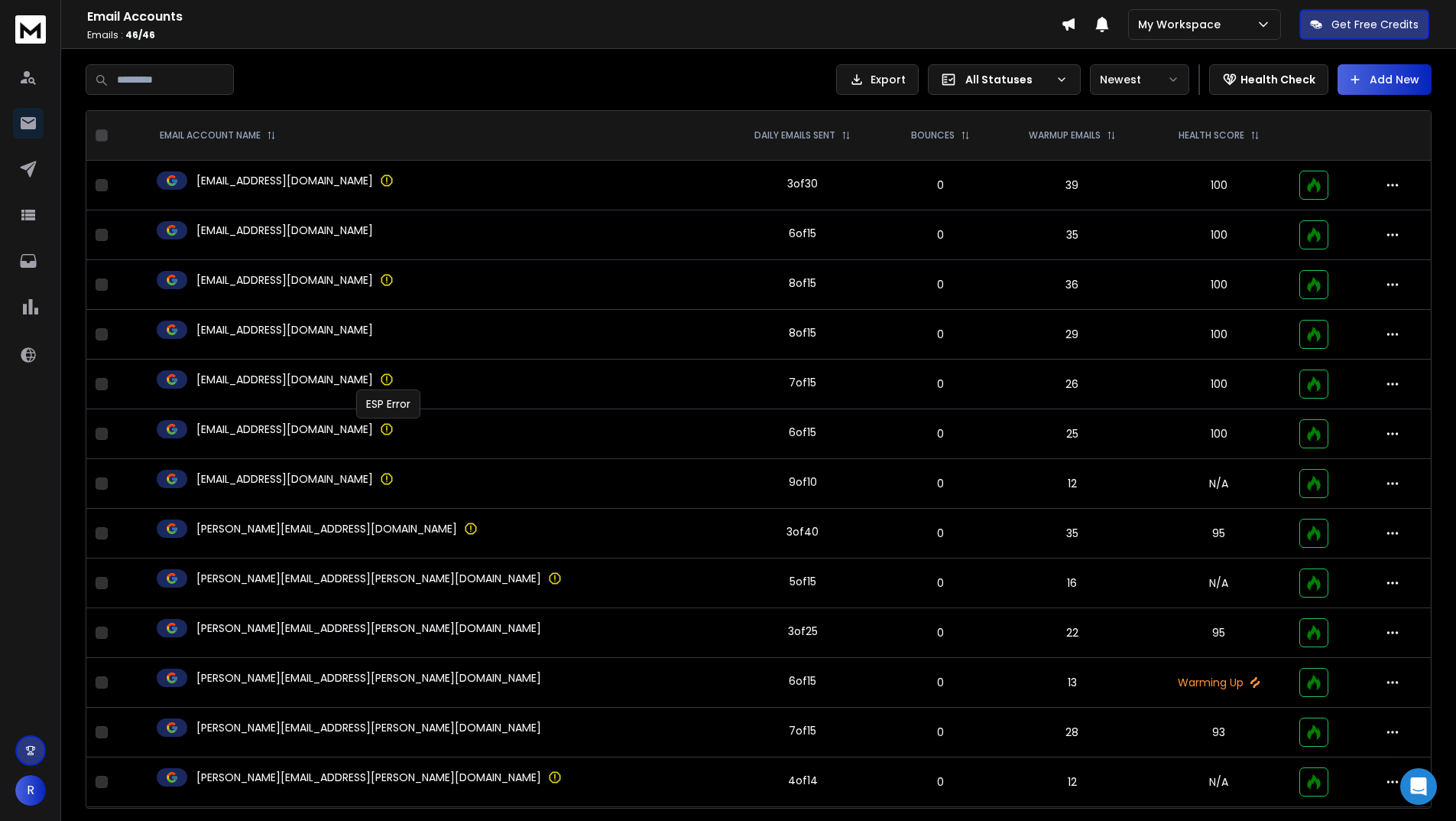
click at [386, 429] on icon at bounding box center [387, 429] width 15 height 15
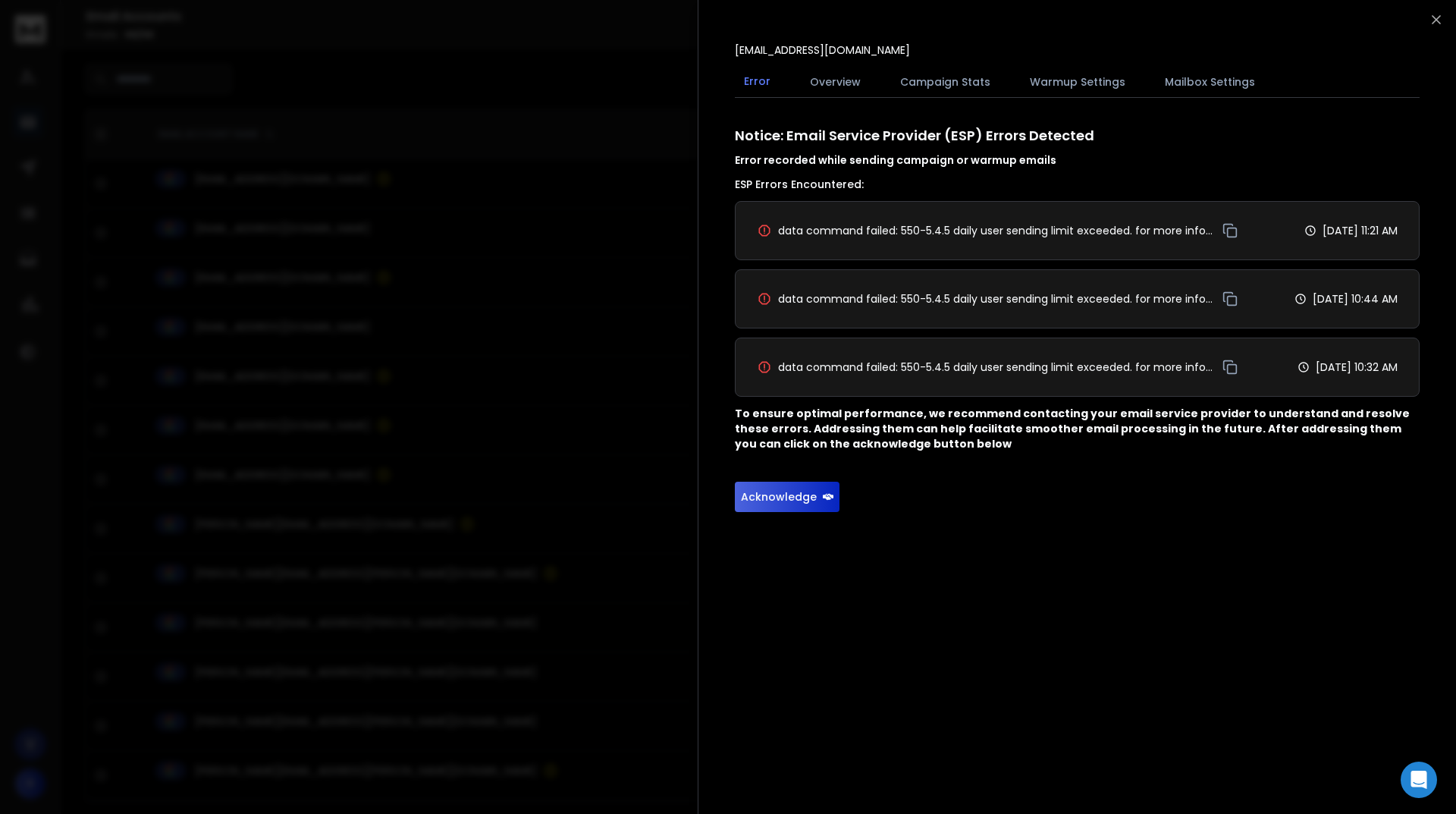
click at [773, 489] on button "Acknowledge" at bounding box center [788, 497] width 105 height 30
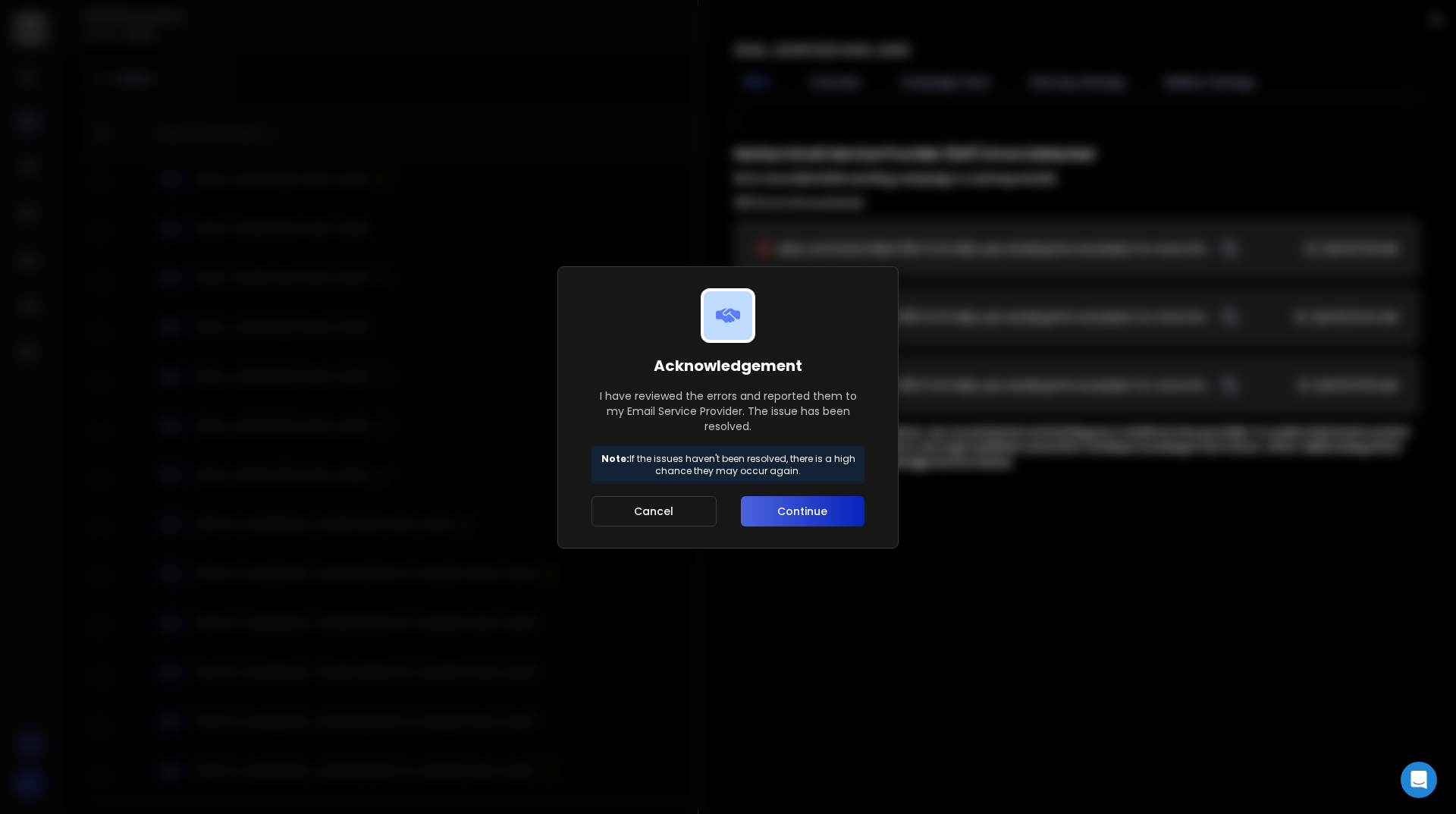
click at [776, 502] on button "Continue" at bounding box center [803, 511] width 124 height 30
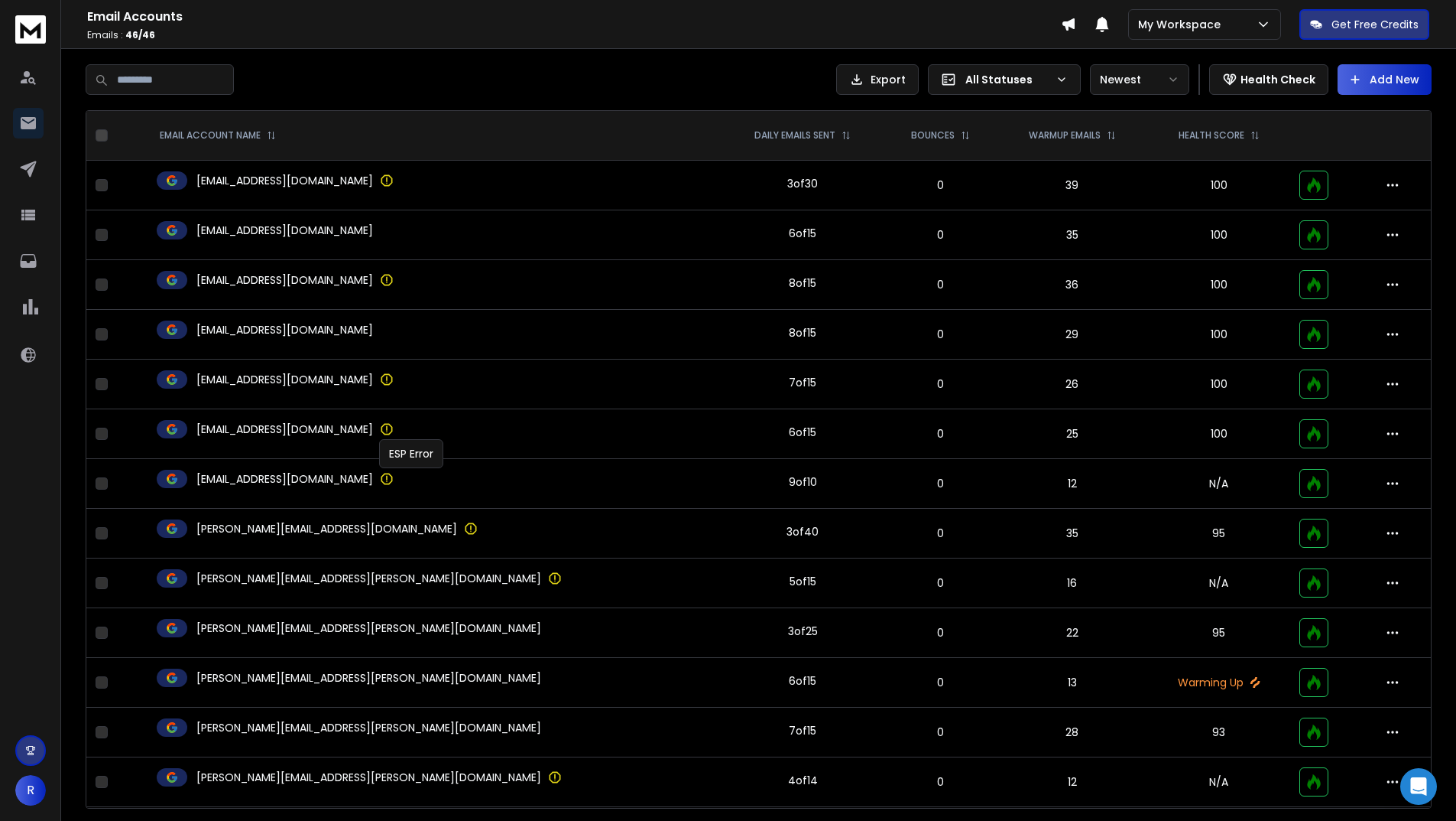
click at [394, 483] on icon at bounding box center [387, 479] width 15 height 15
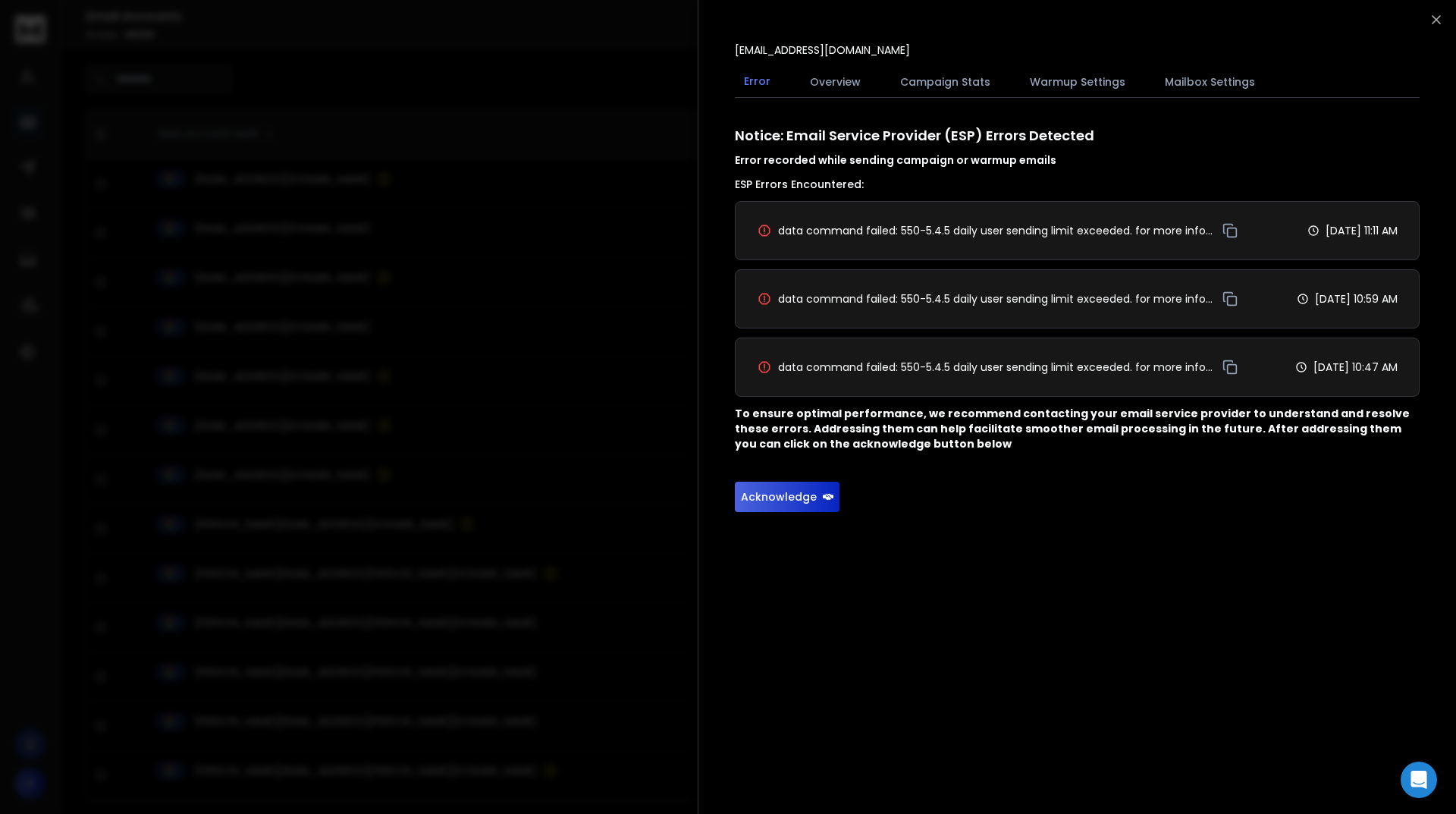
click at [785, 486] on button "Acknowledge" at bounding box center [788, 497] width 105 height 30
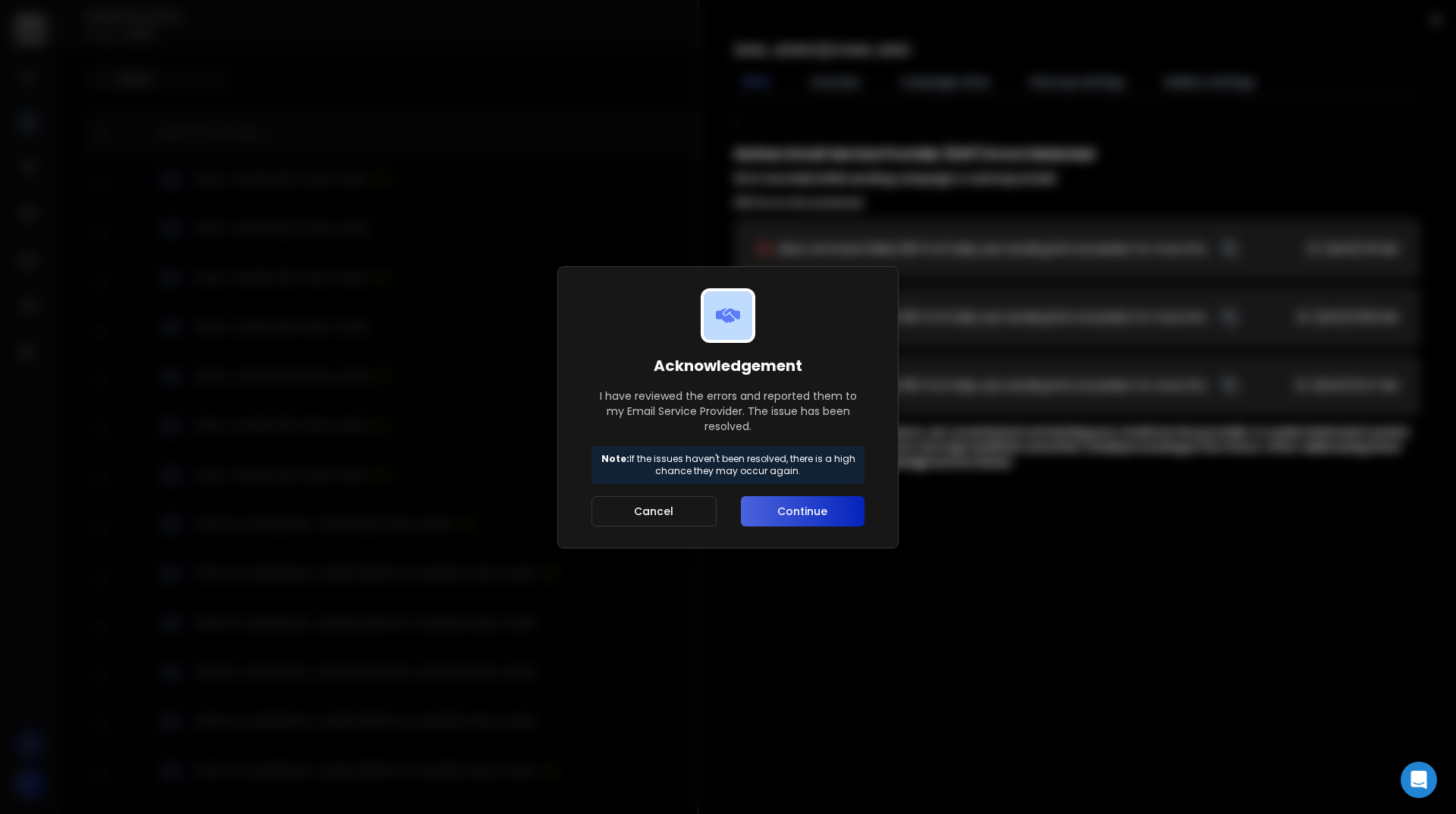
click at [825, 508] on button "Continue" at bounding box center [803, 511] width 124 height 30
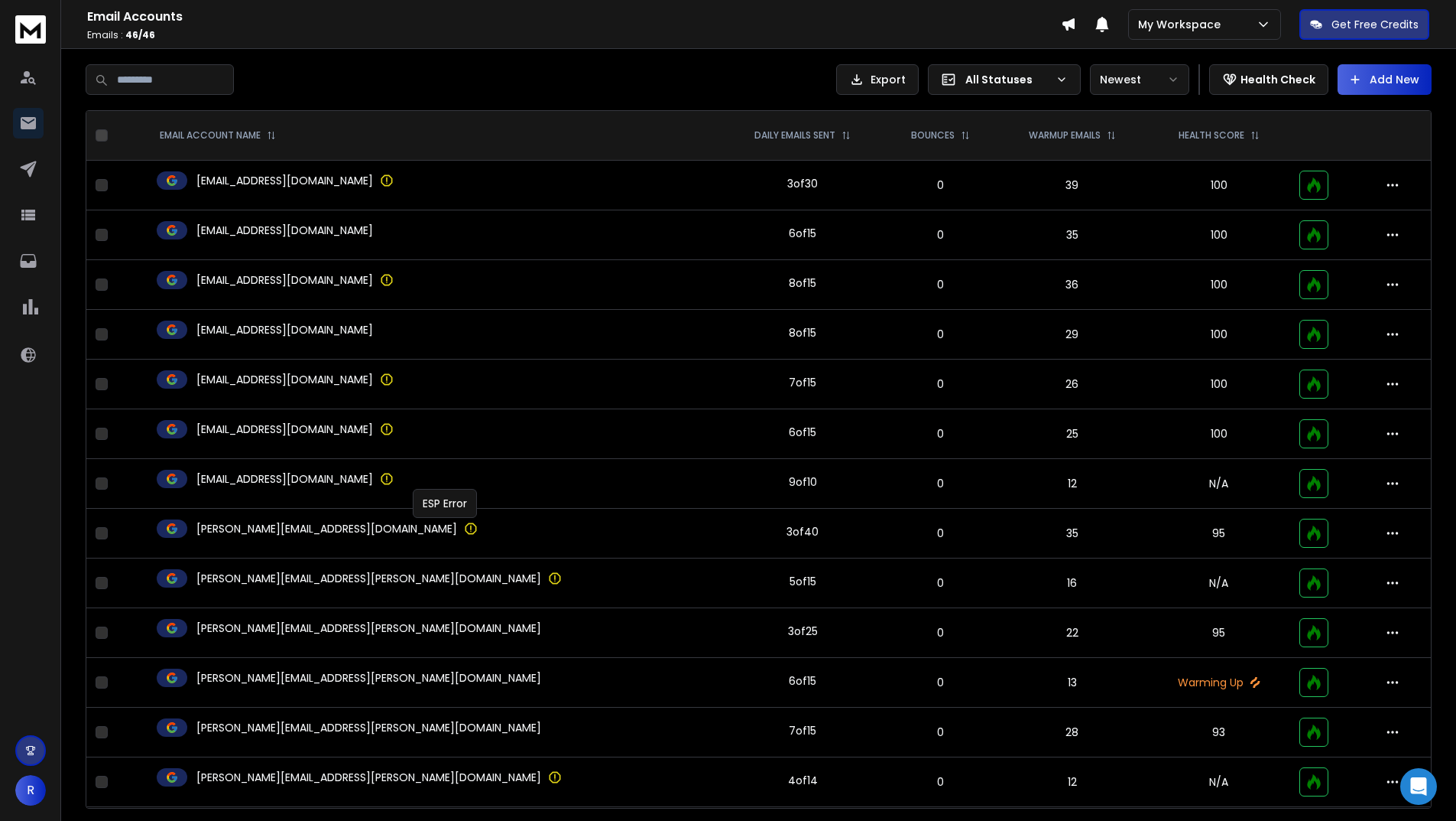
click at [464, 535] on icon at bounding box center [471, 528] width 15 height 15
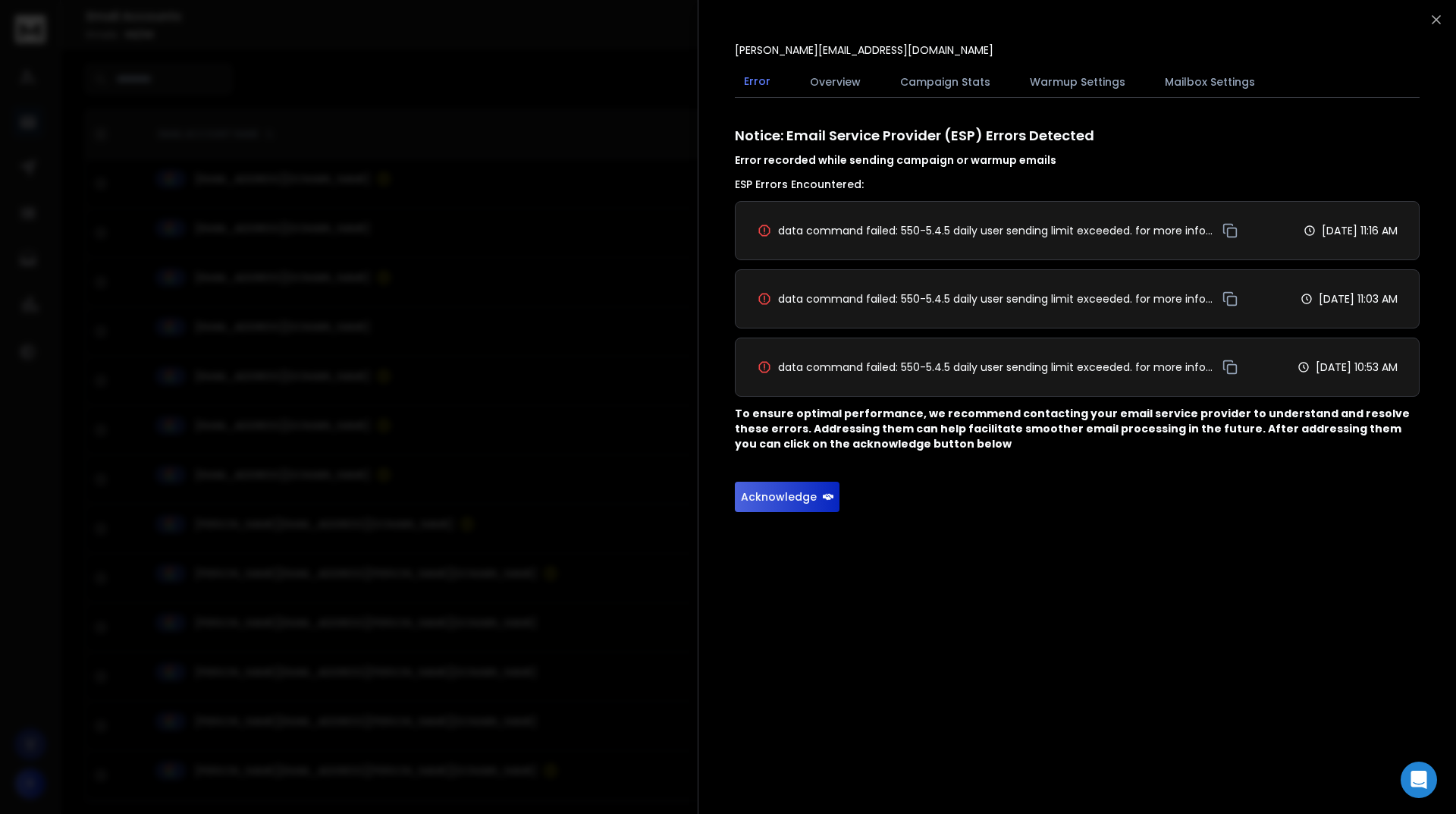
click at [769, 507] on button "Acknowledge" at bounding box center [788, 497] width 105 height 30
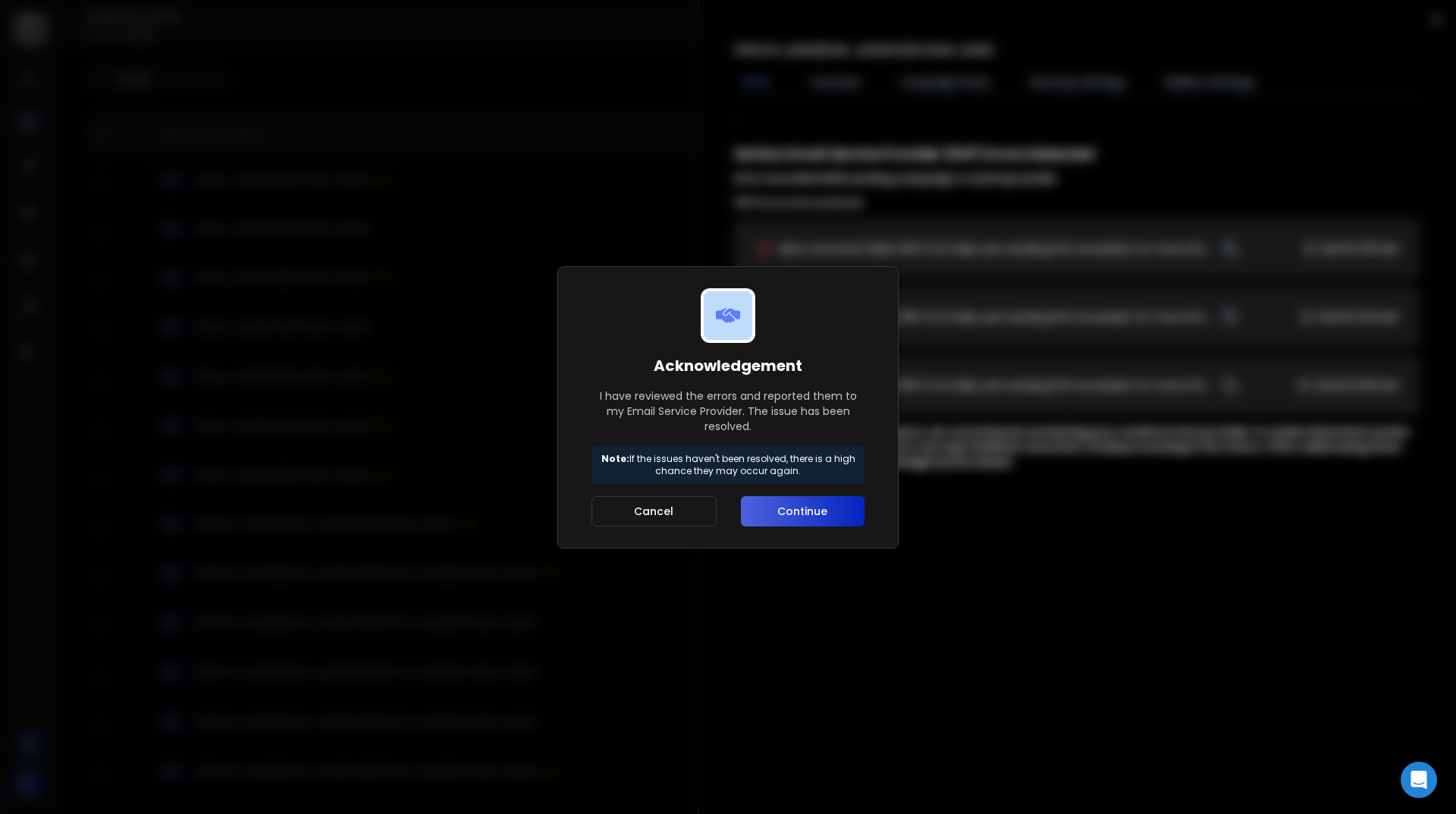
click at [775, 499] on button "Continue" at bounding box center [803, 511] width 124 height 30
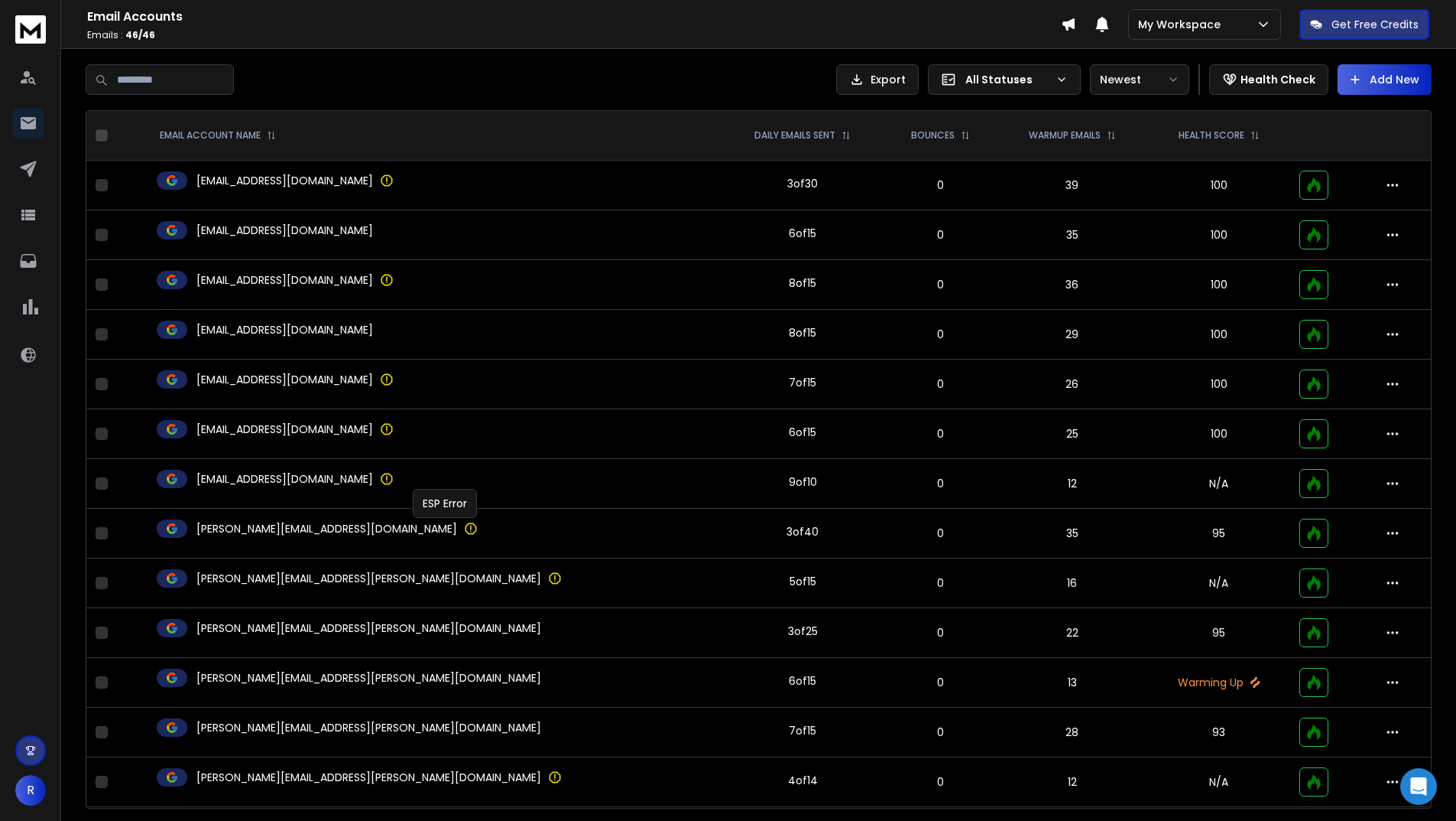
click at [464, 526] on icon at bounding box center [471, 528] width 15 height 15
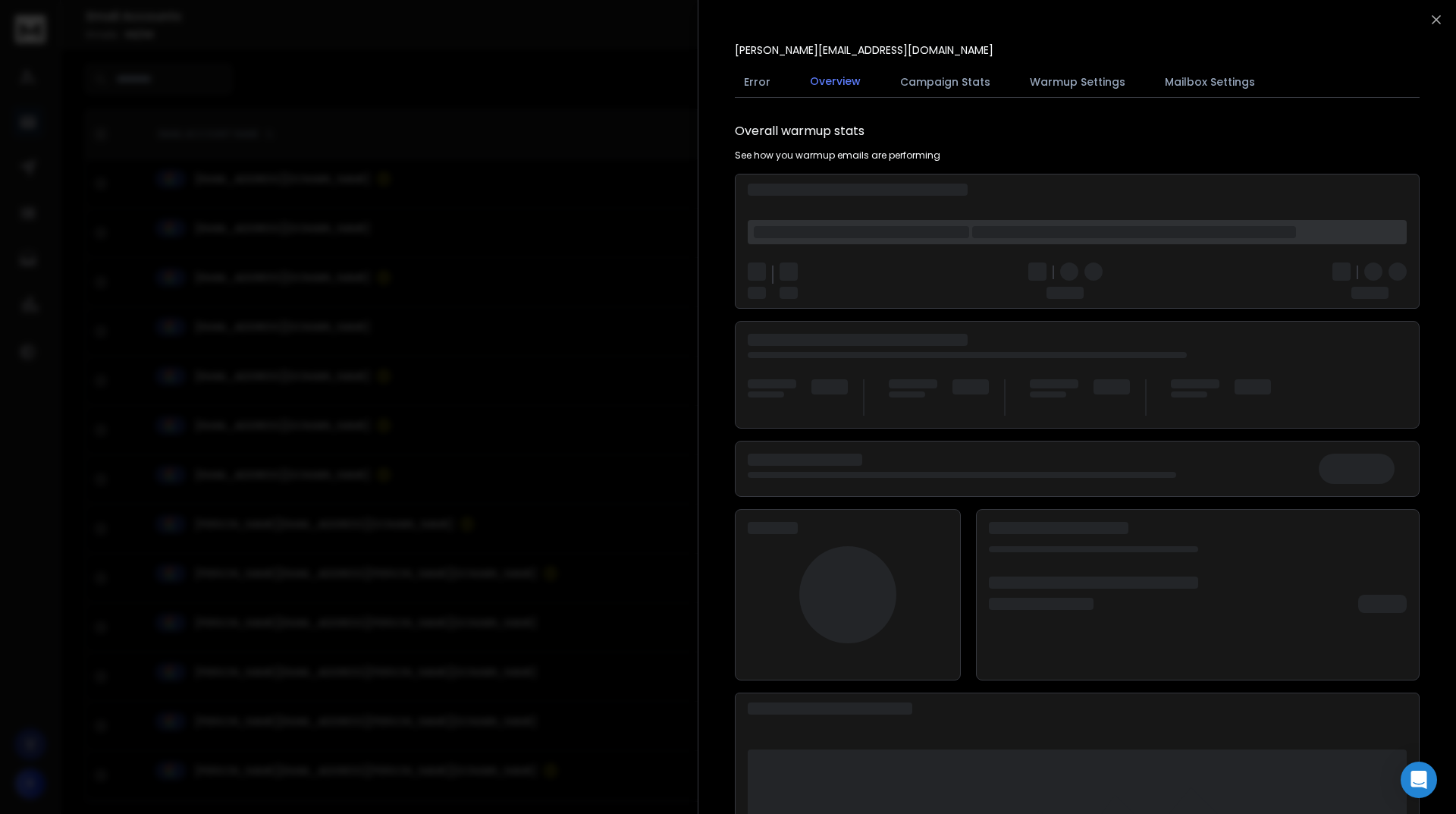
click at [311, 255] on div at bounding box center [728, 407] width 1456 height 814
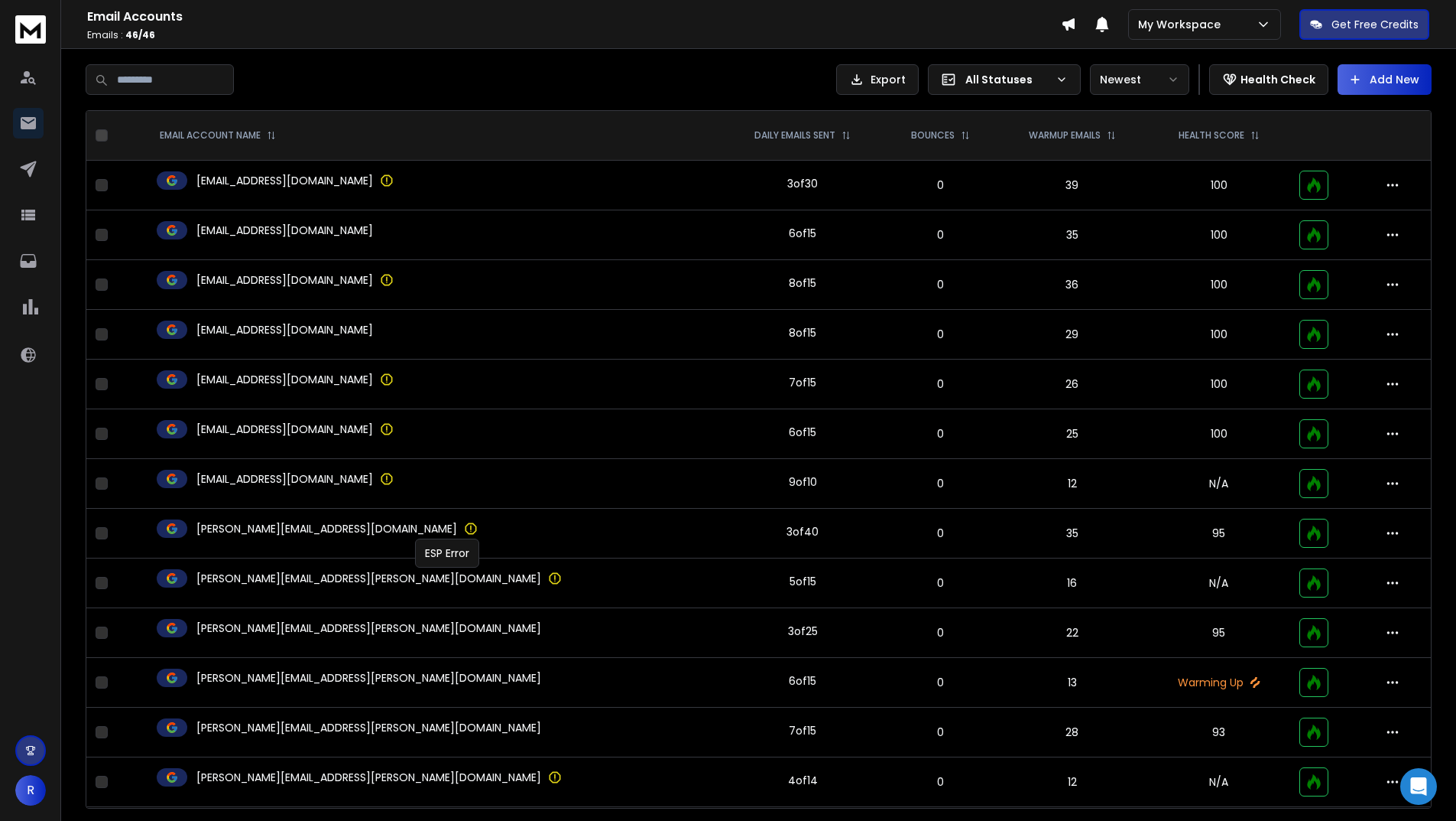
click at [550, 583] on icon at bounding box center [556, 578] width 12 height 12
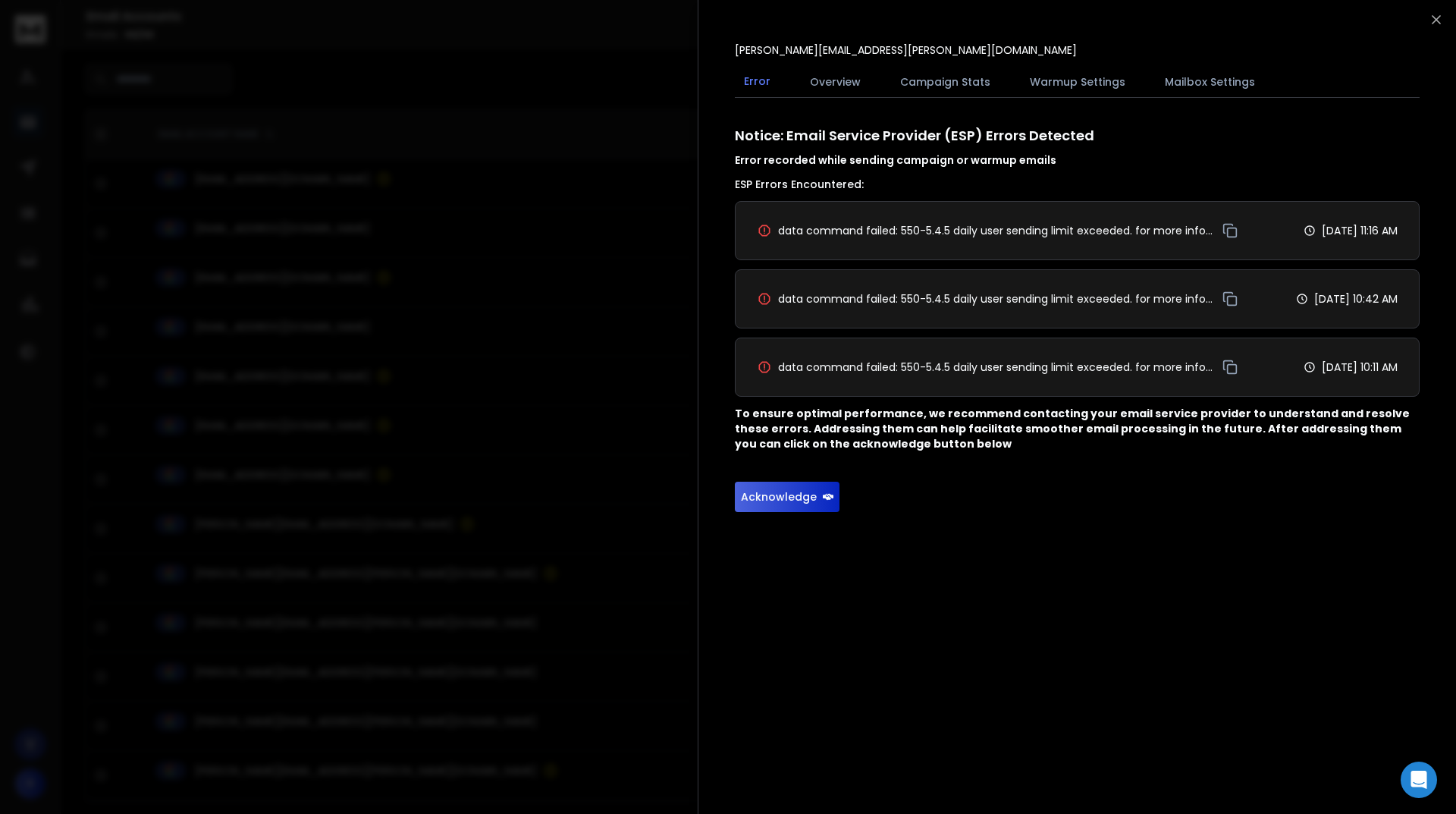
click at [773, 503] on button "Acknowledge" at bounding box center [788, 497] width 105 height 30
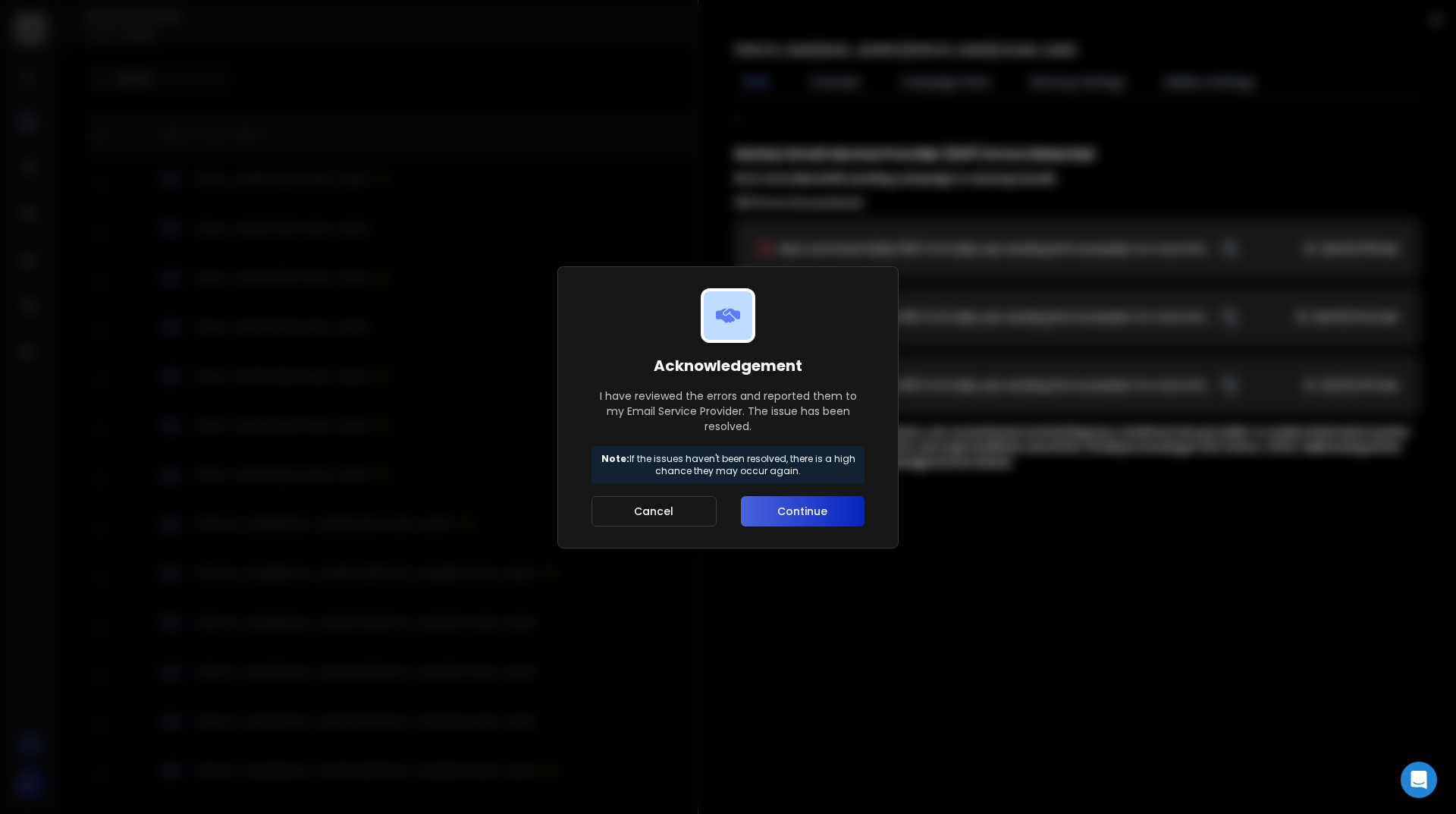
click at [831, 513] on button "Continue" at bounding box center [803, 511] width 124 height 30
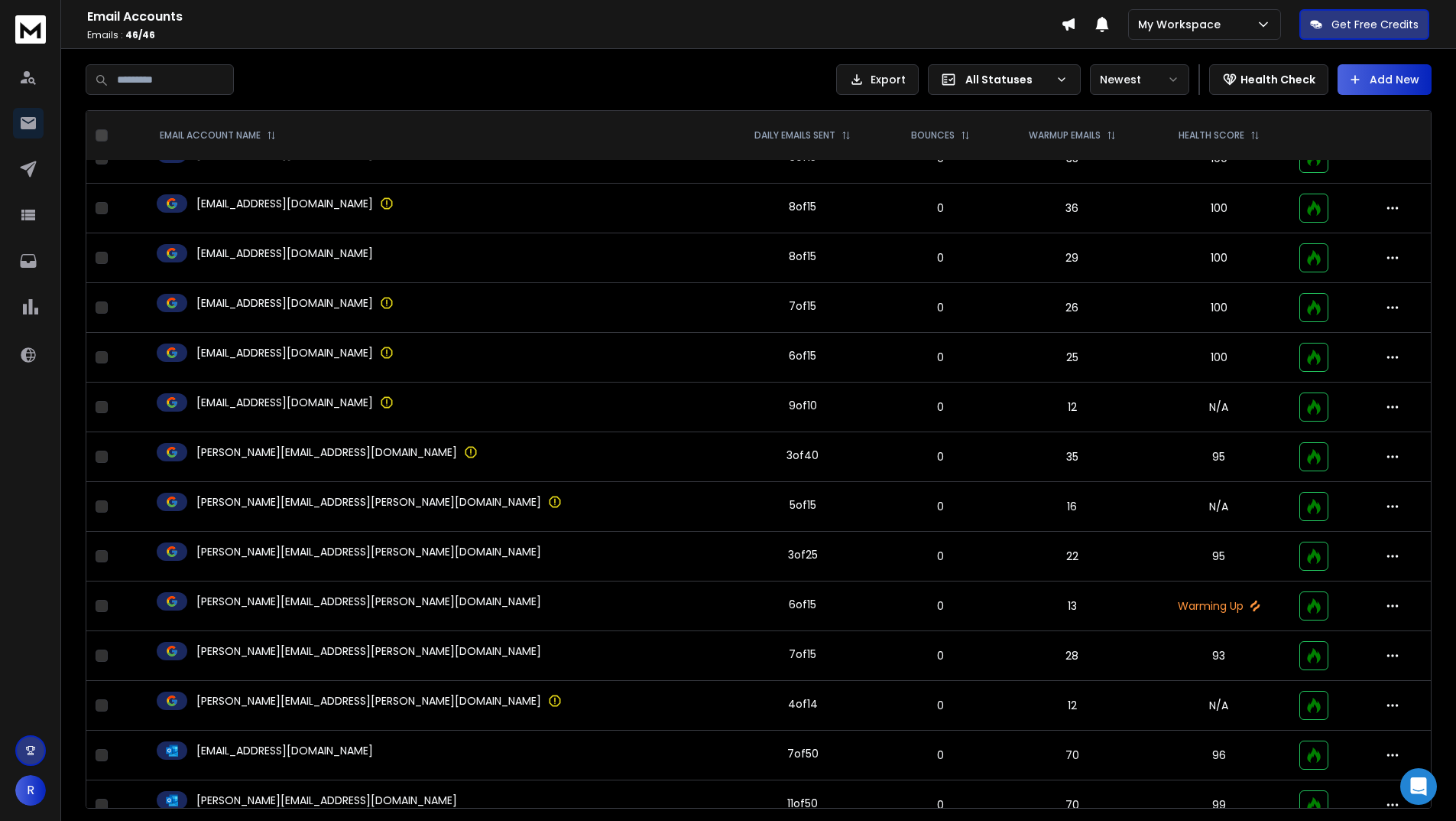
scroll to position [153, 0]
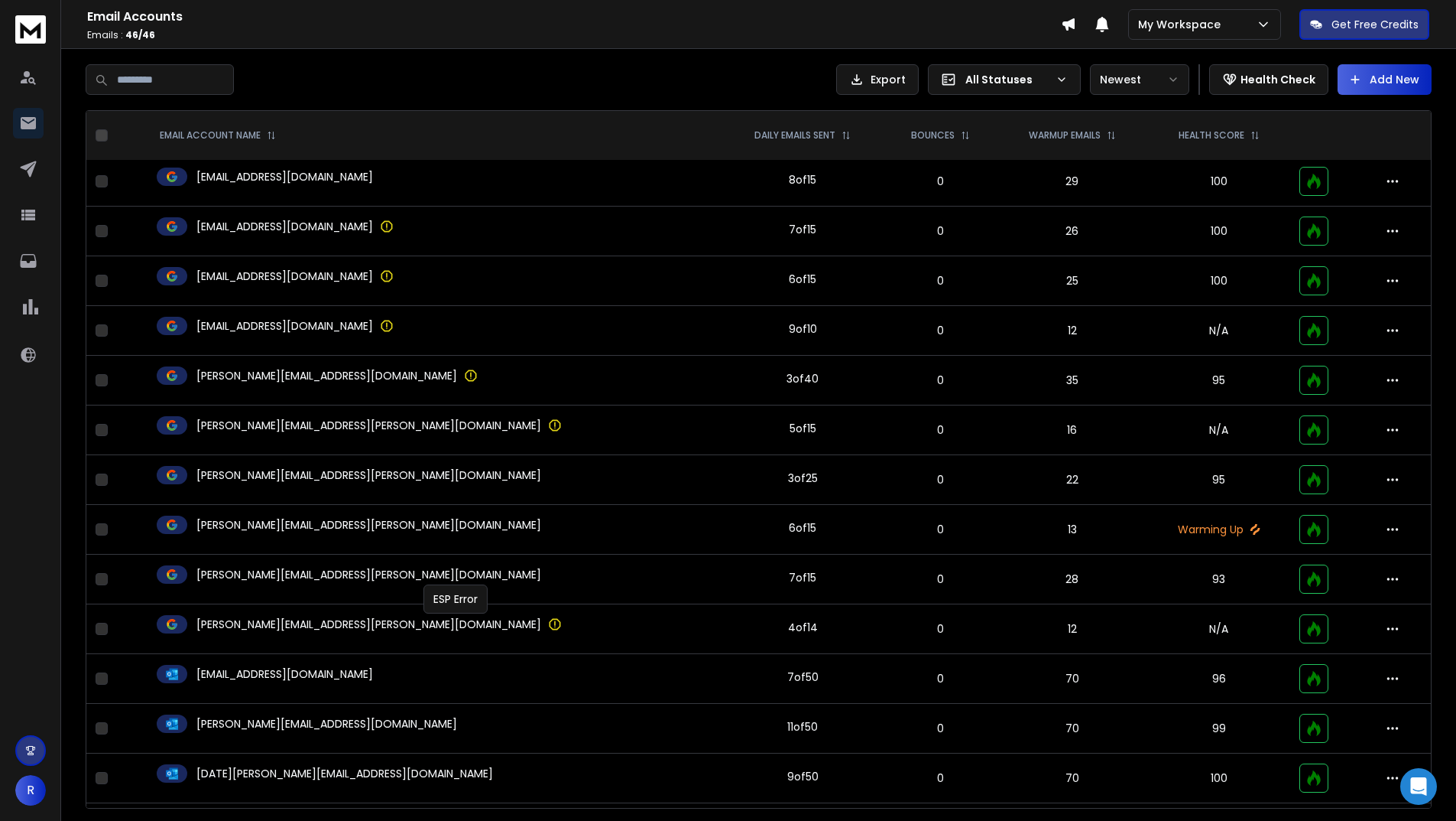
click at [547, 624] on icon at bounding box center [555, 624] width 15 height 15
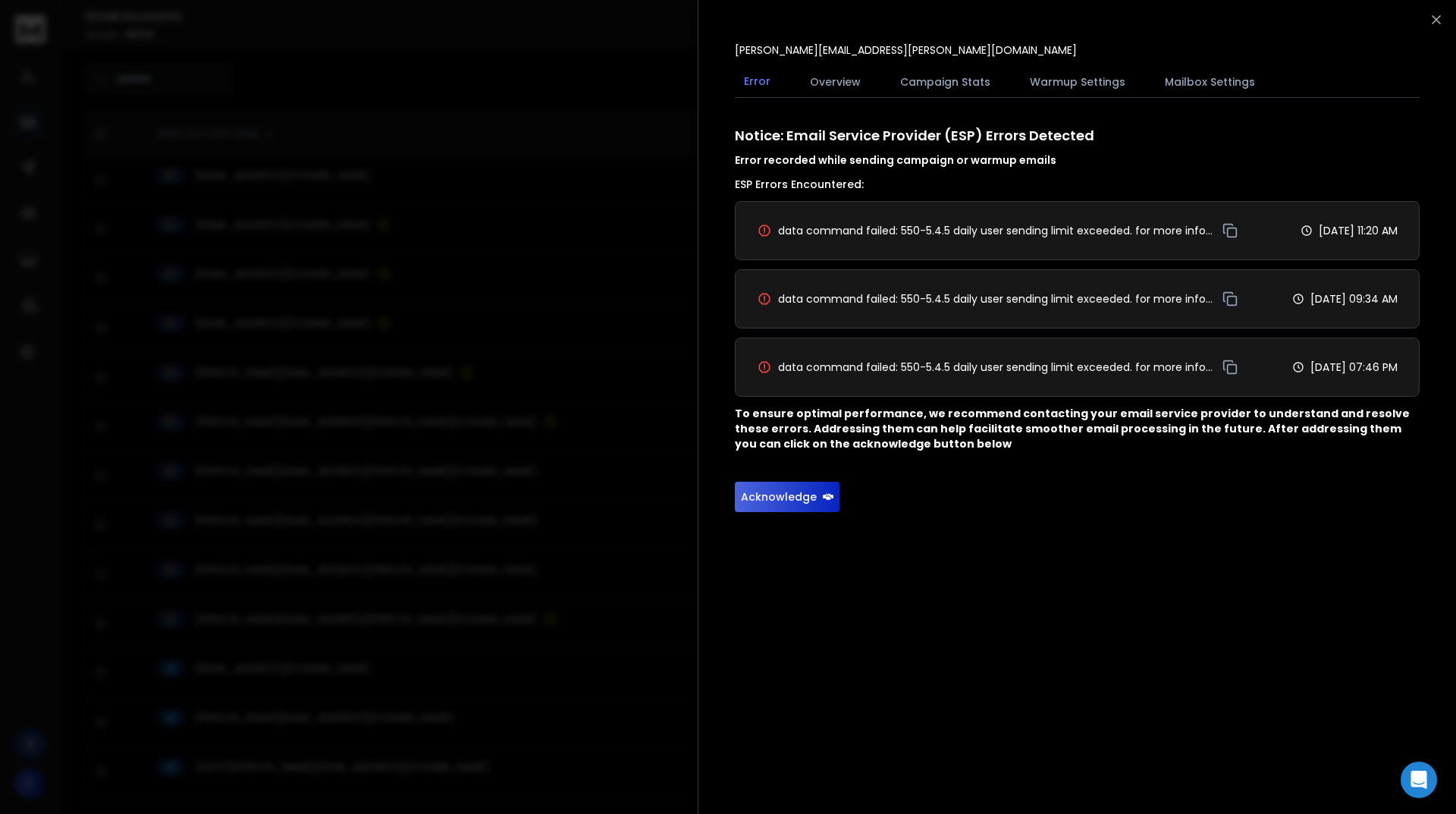
click at [758, 487] on button "Acknowledge" at bounding box center [788, 497] width 105 height 30
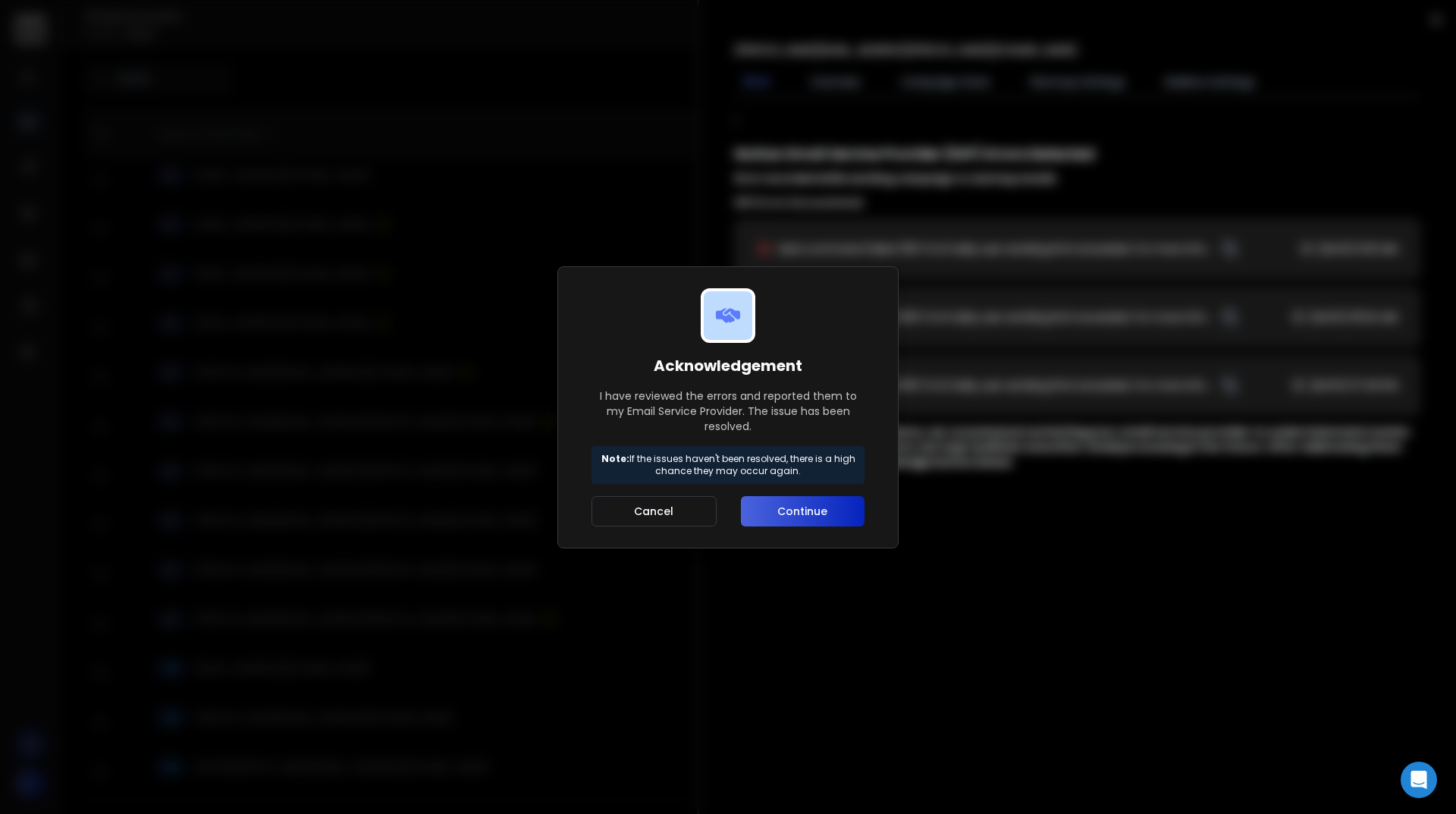
click at [784, 512] on button "Continue" at bounding box center [803, 511] width 124 height 30
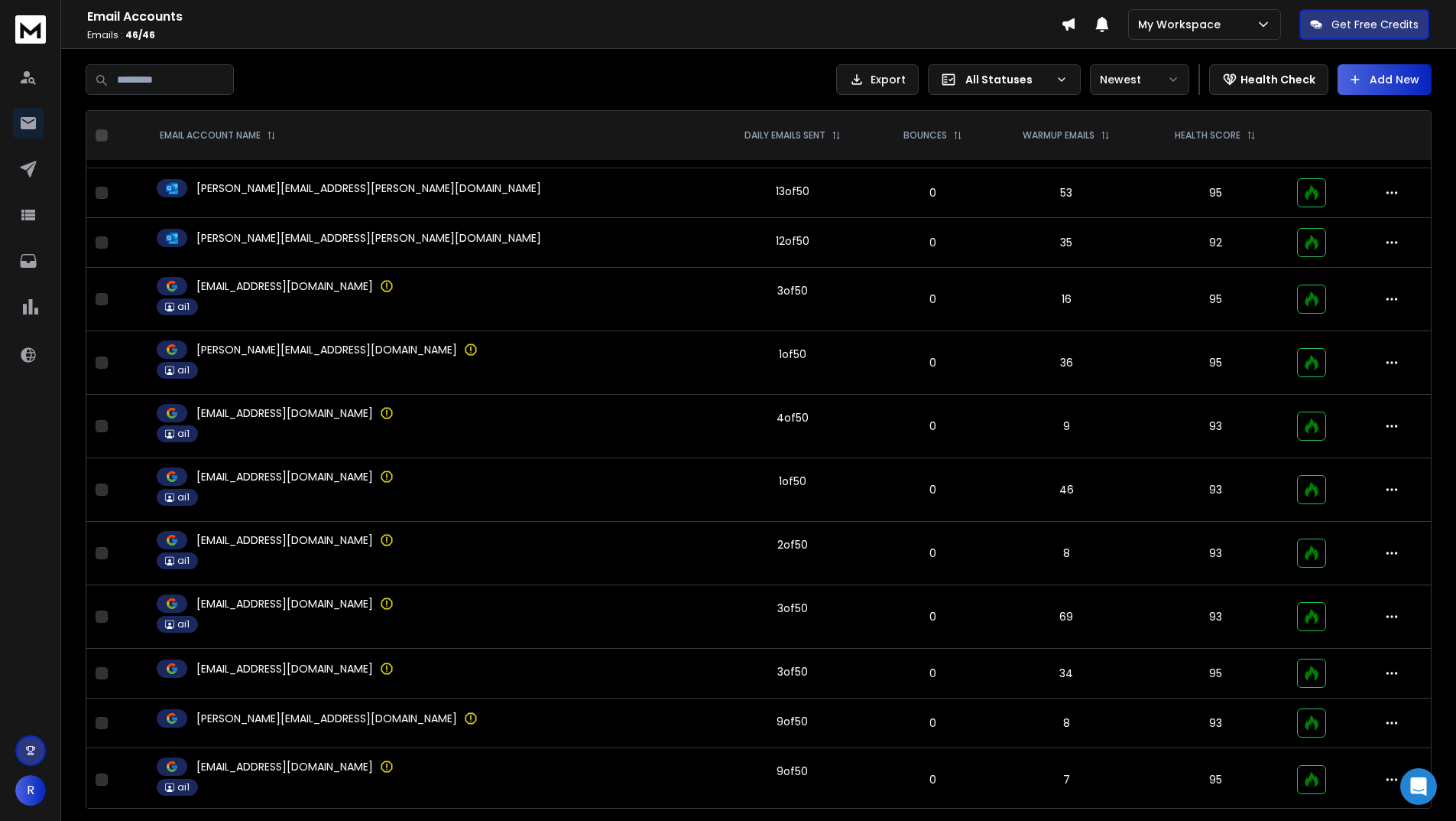
scroll to position [1606, 0]
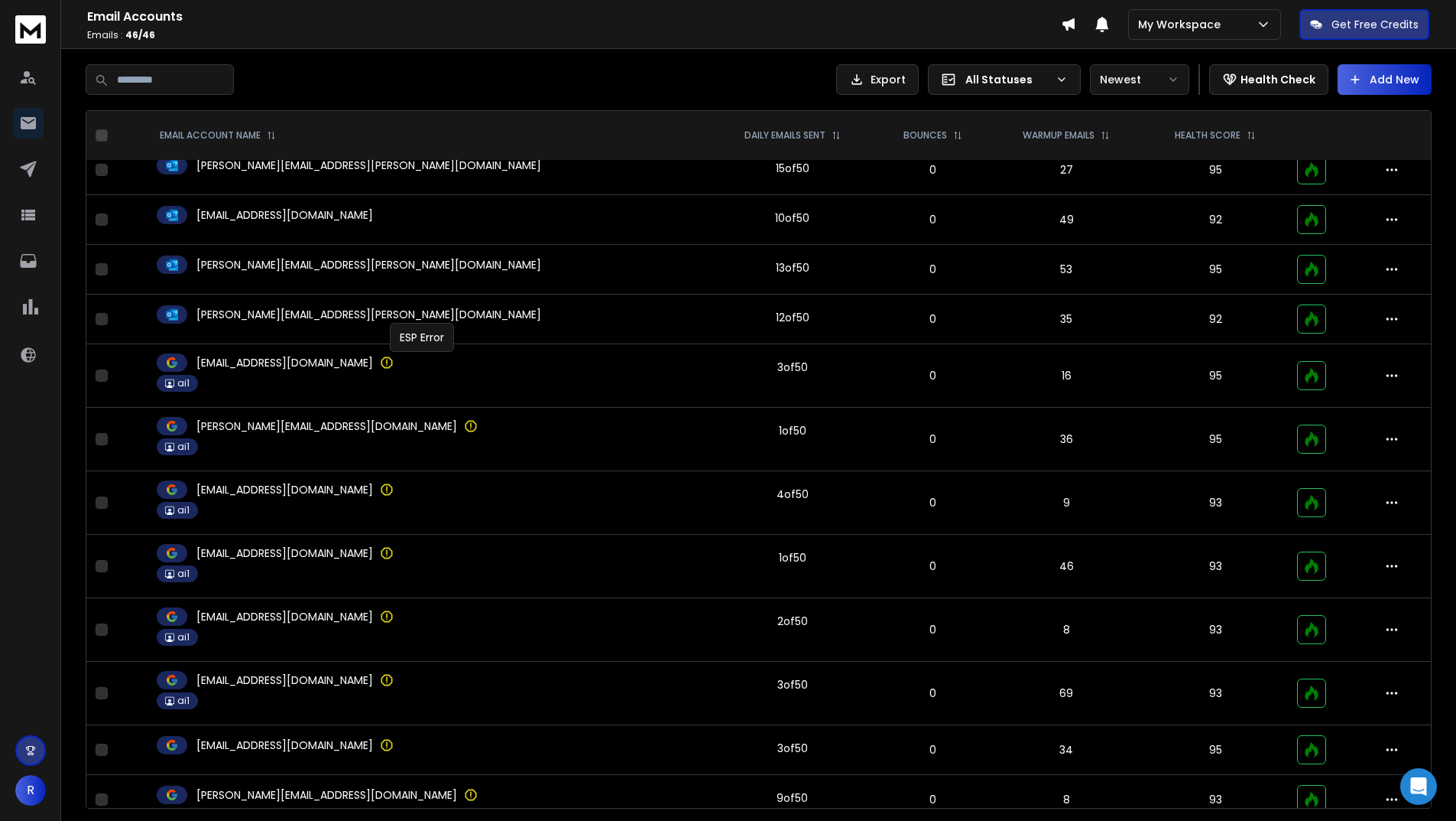
click at [394, 362] on icon at bounding box center [387, 363] width 15 height 15
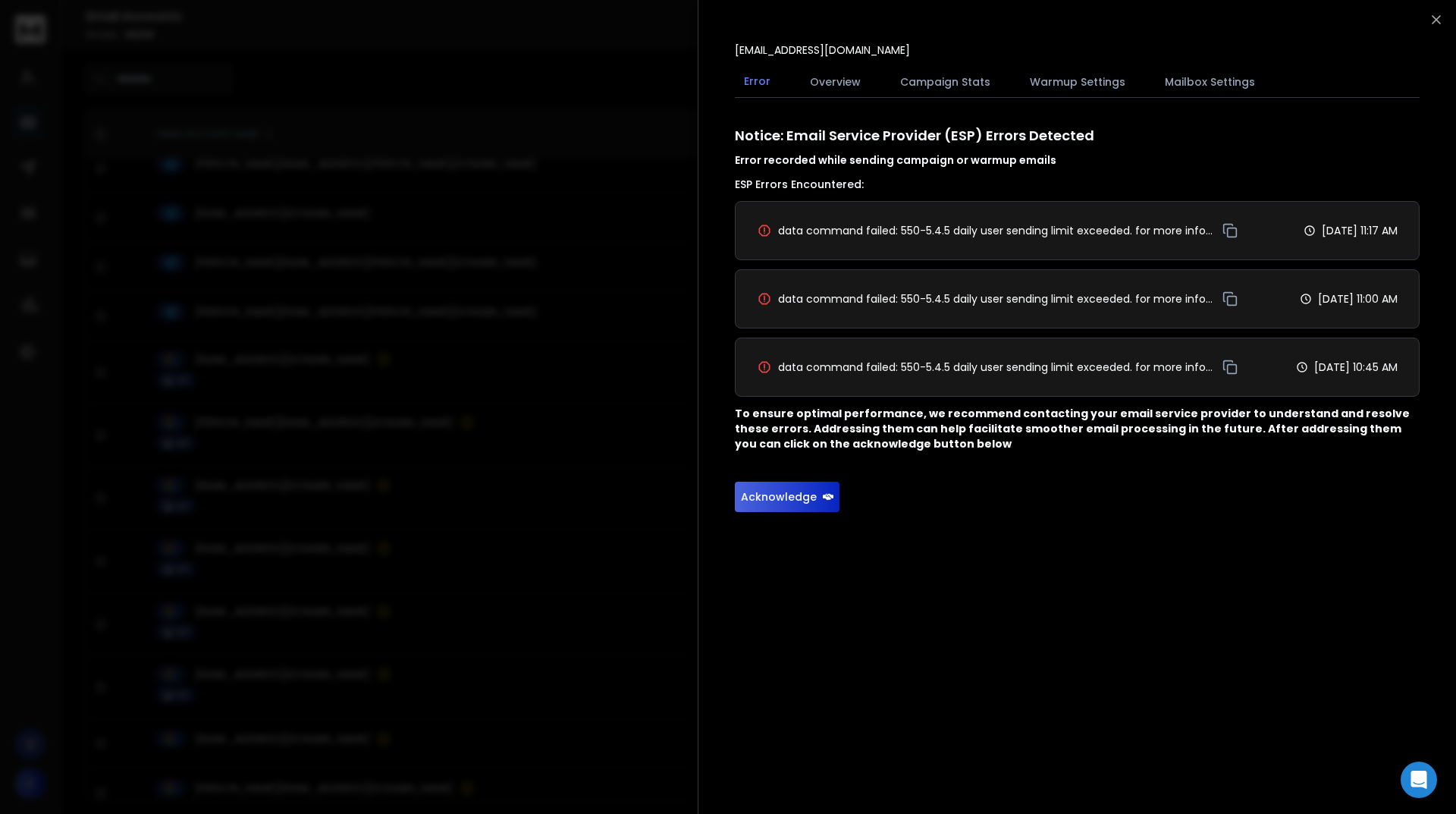
click at [766, 497] on button "Acknowledge" at bounding box center [788, 497] width 105 height 30
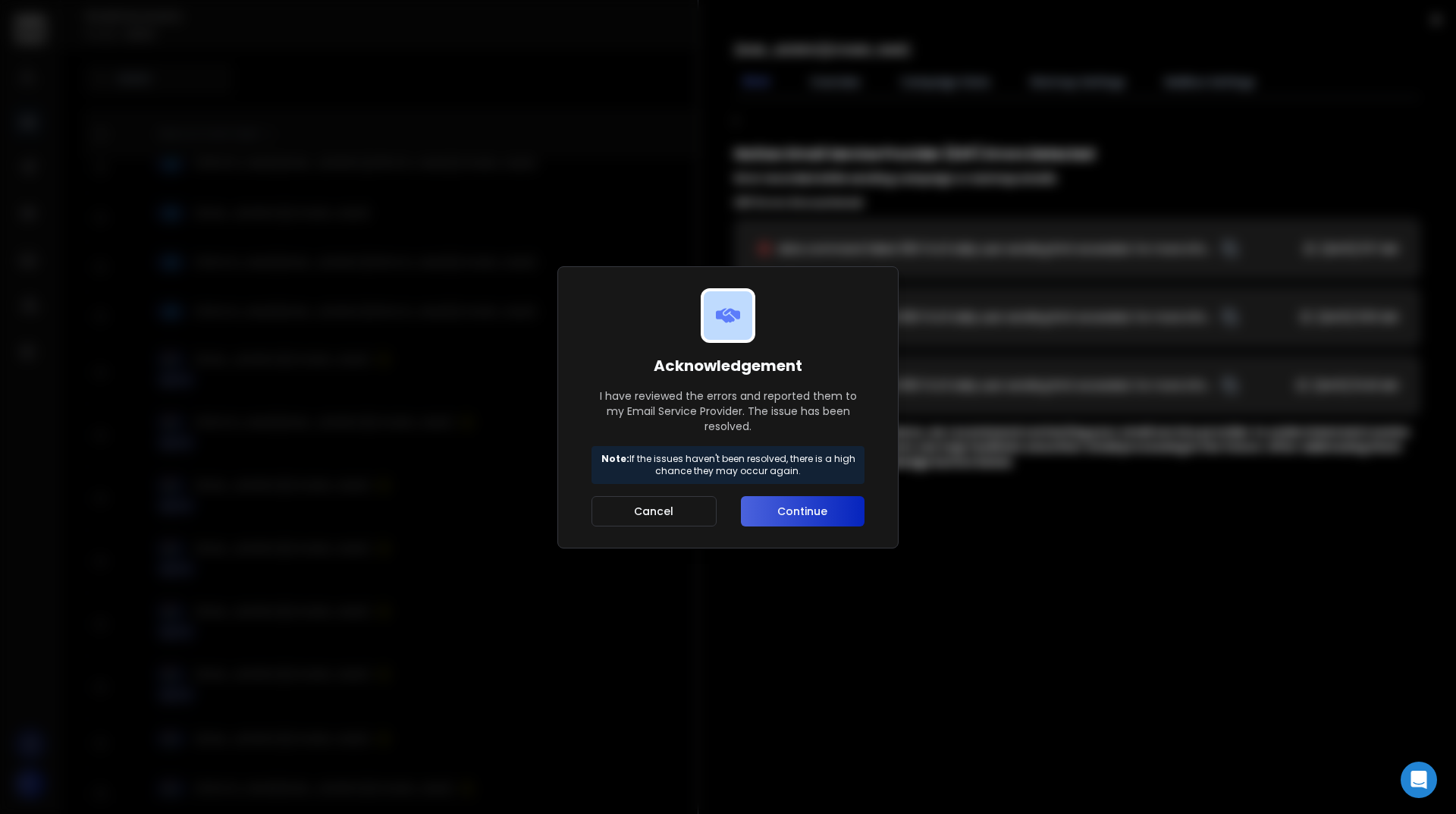
click at [776, 509] on button "Continue" at bounding box center [803, 511] width 124 height 30
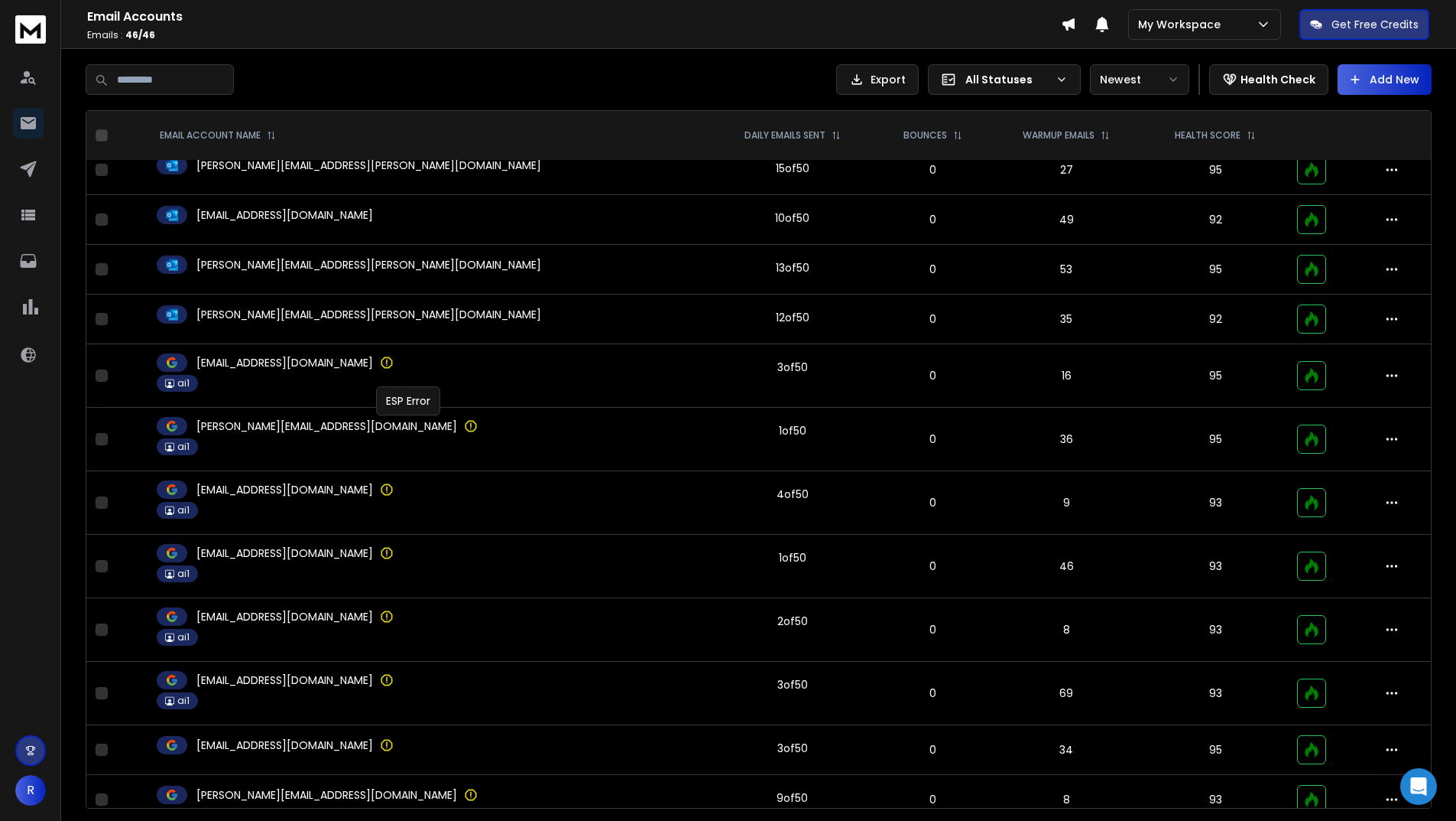
click at [470, 426] on icon at bounding box center [471, 424] width 2 height 5
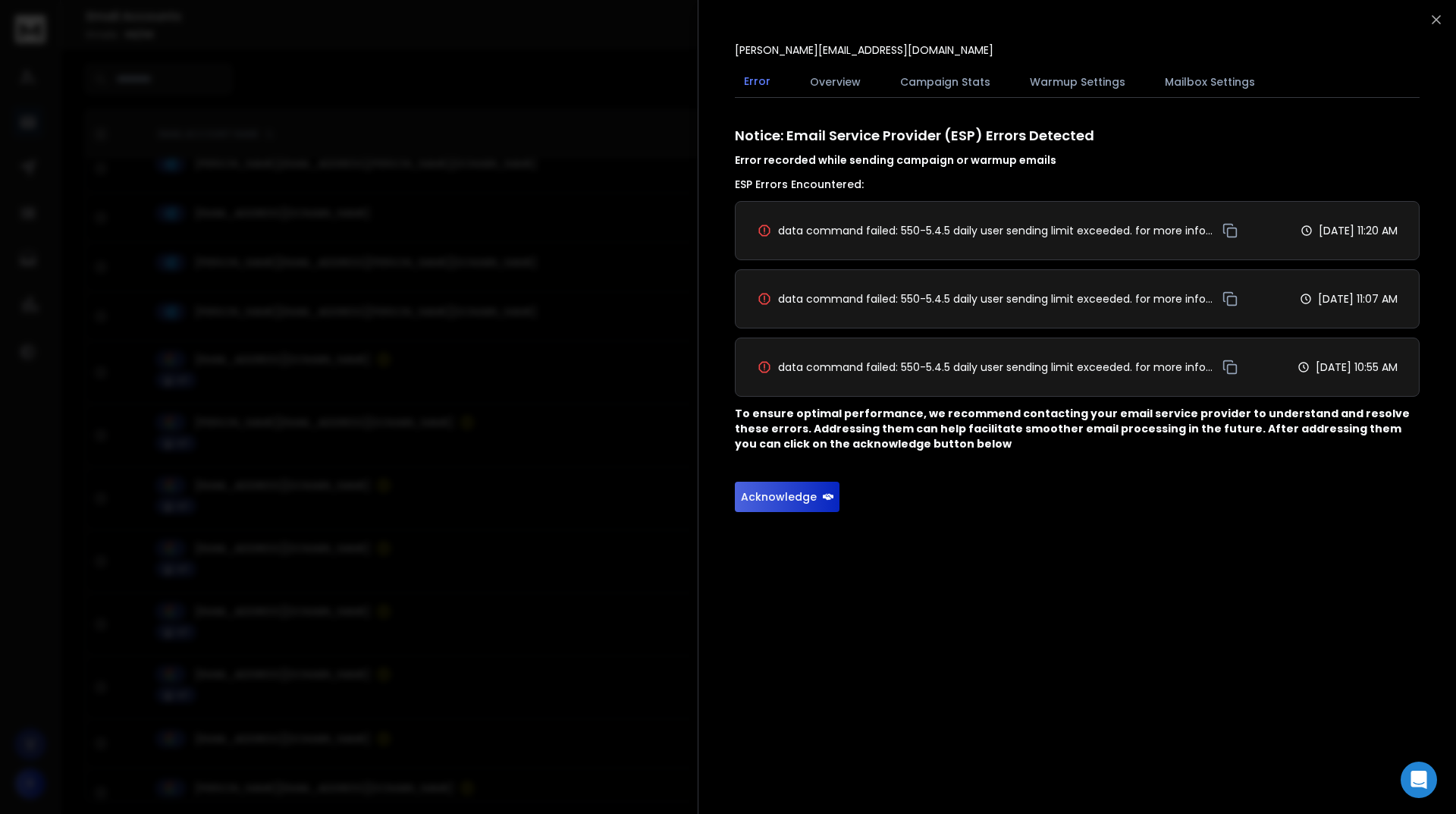
click at [793, 489] on button "Acknowledge" at bounding box center [788, 497] width 105 height 30
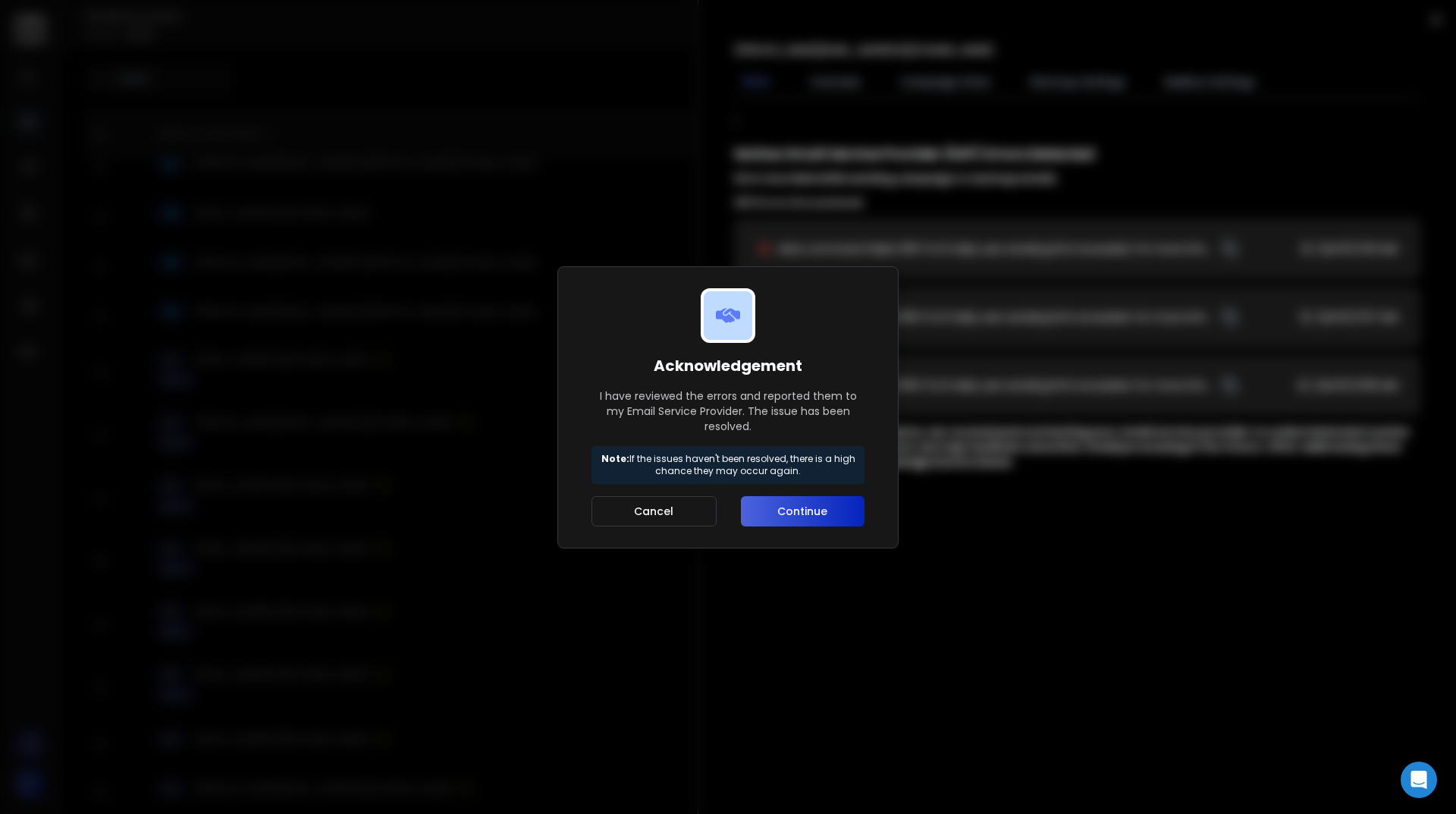
click at [803, 510] on button "Continue" at bounding box center [803, 511] width 124 height 30
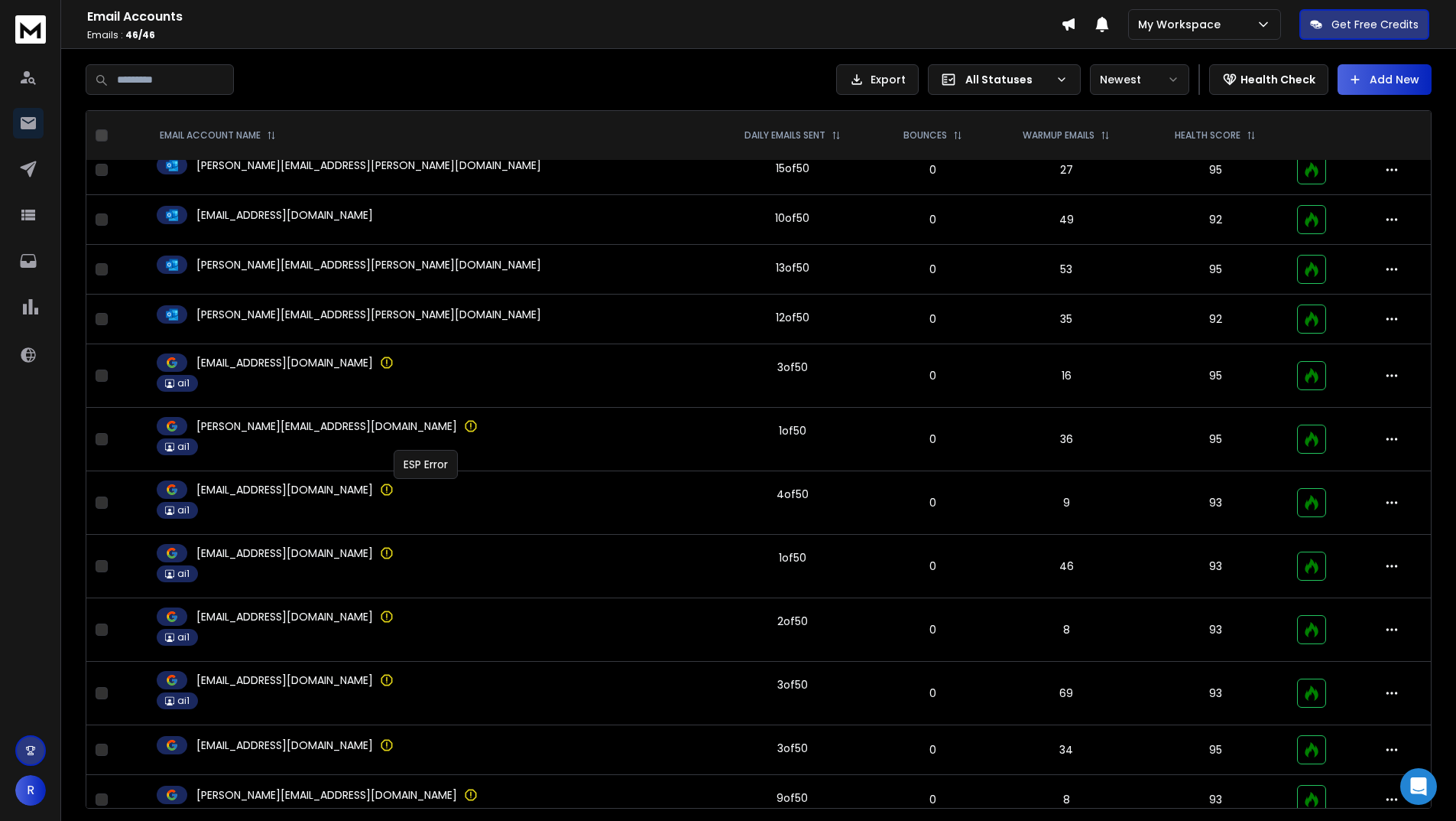
click at [394, 490] on icon at bounding box center [387, 490] width 15 height 15
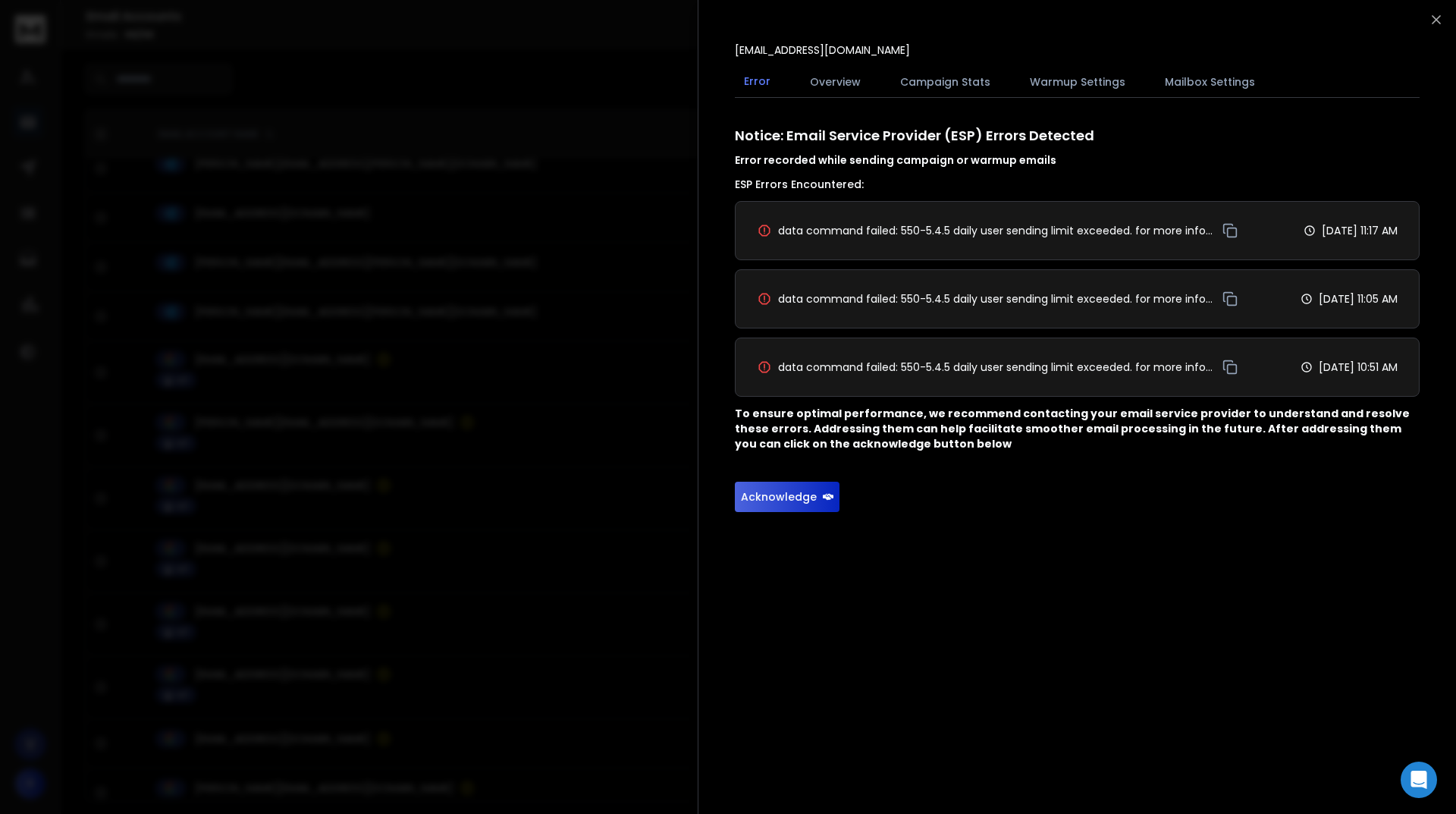
click at [803, 489] on button "Acknowledge" at bounding box center [788, 497] width 105 height 30
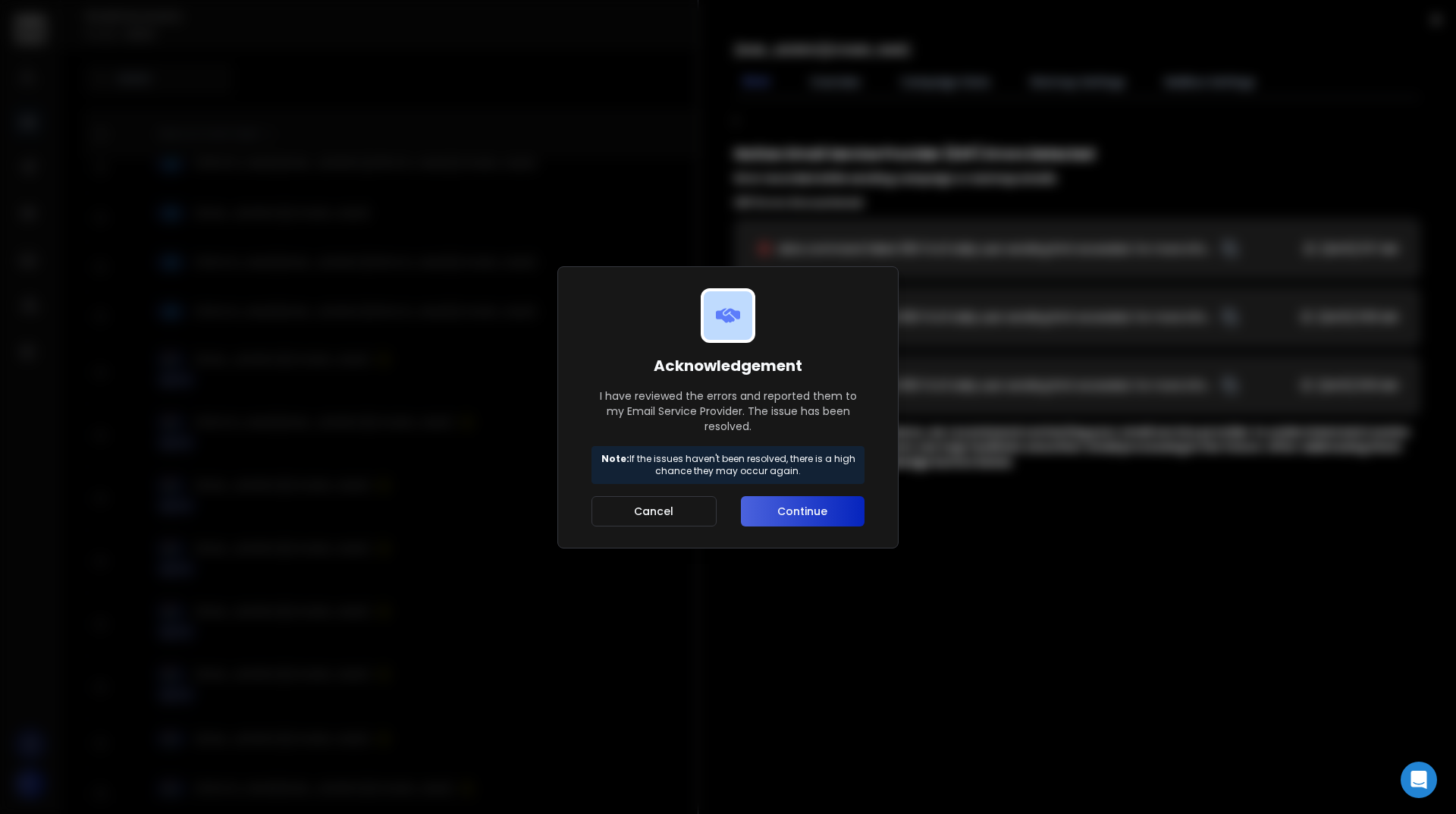
click at [826, 513] on button "Continue" at bounding box center [803, 511] width 124 height 30
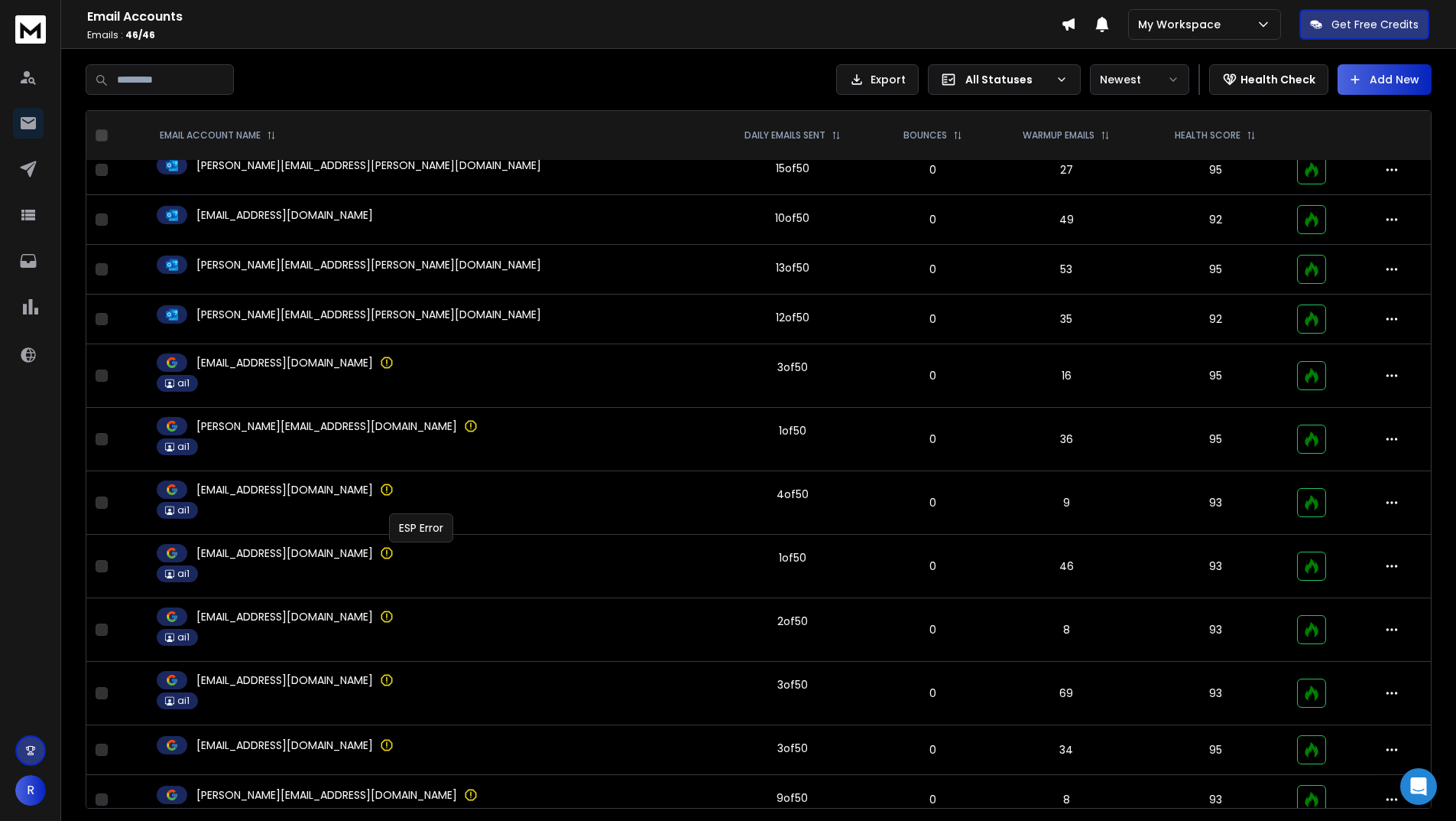
click at [394, 554] on icon at bounding box center [387, 553] width 15 height 15
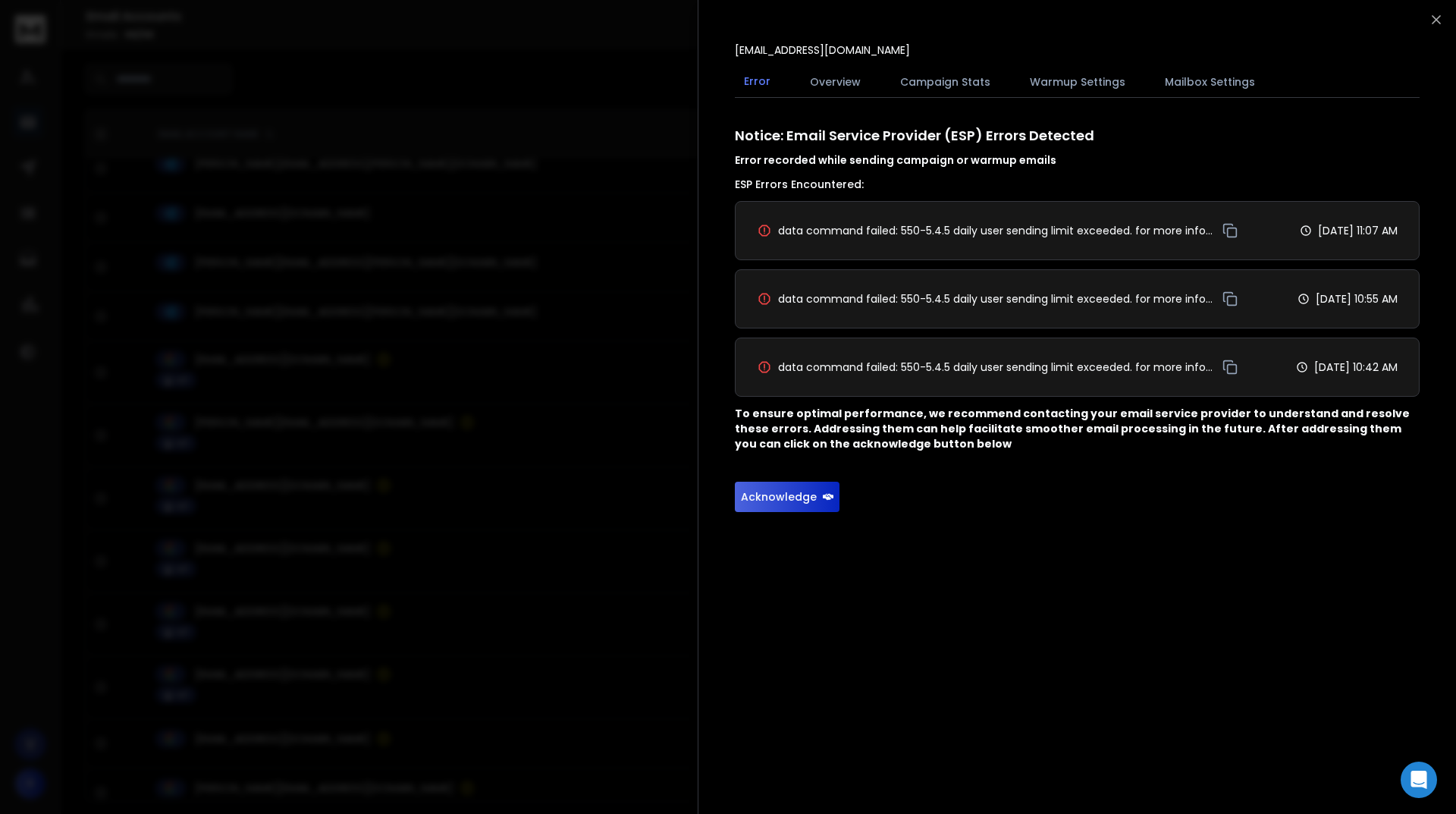
click at [768, 489] on button "Acknowledge" at bounding box center [788, 497] width 105 height 30
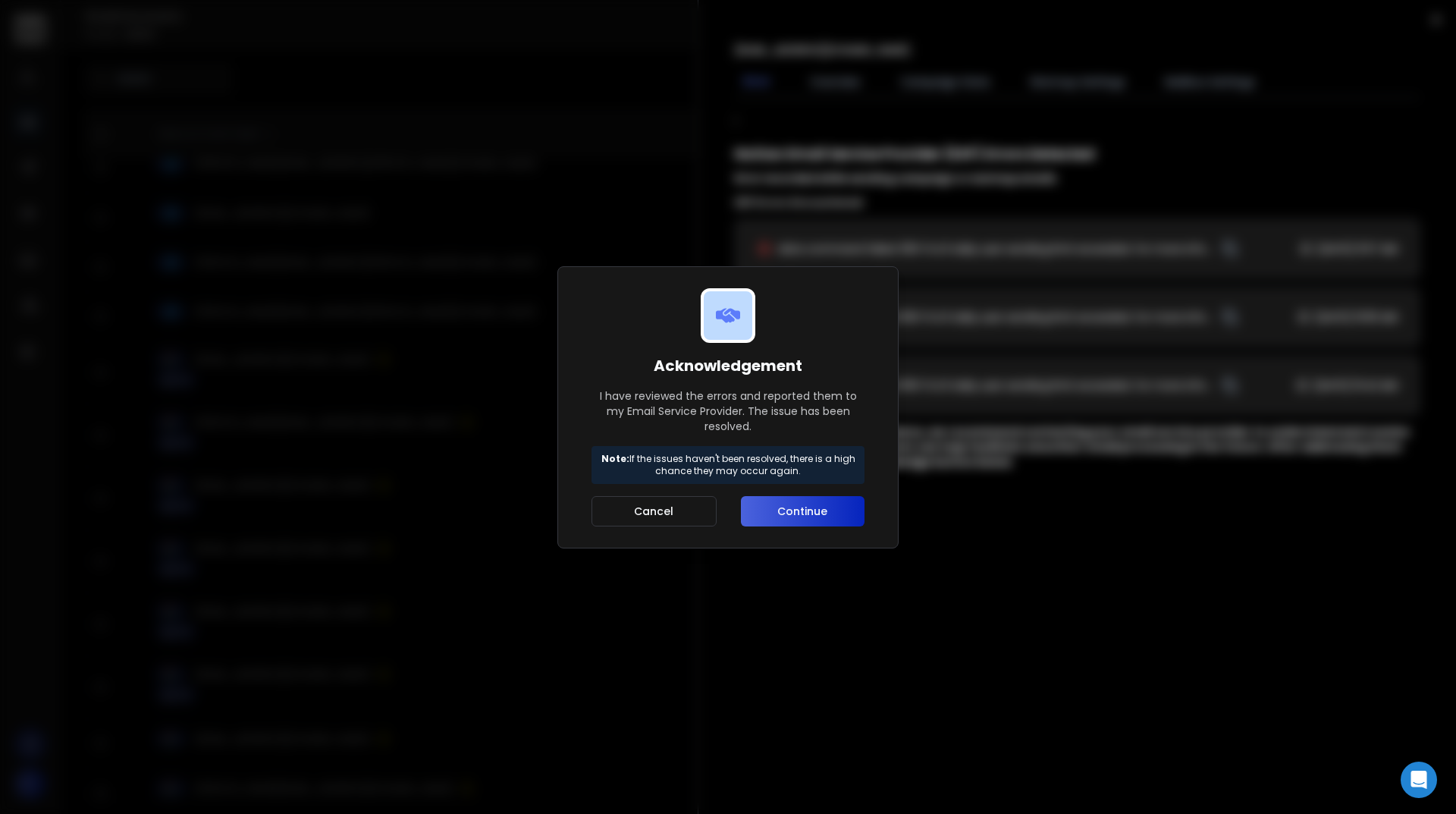
click at [784, 518] on button "Continue" at bounding box center [803, 511] width 124 height 30
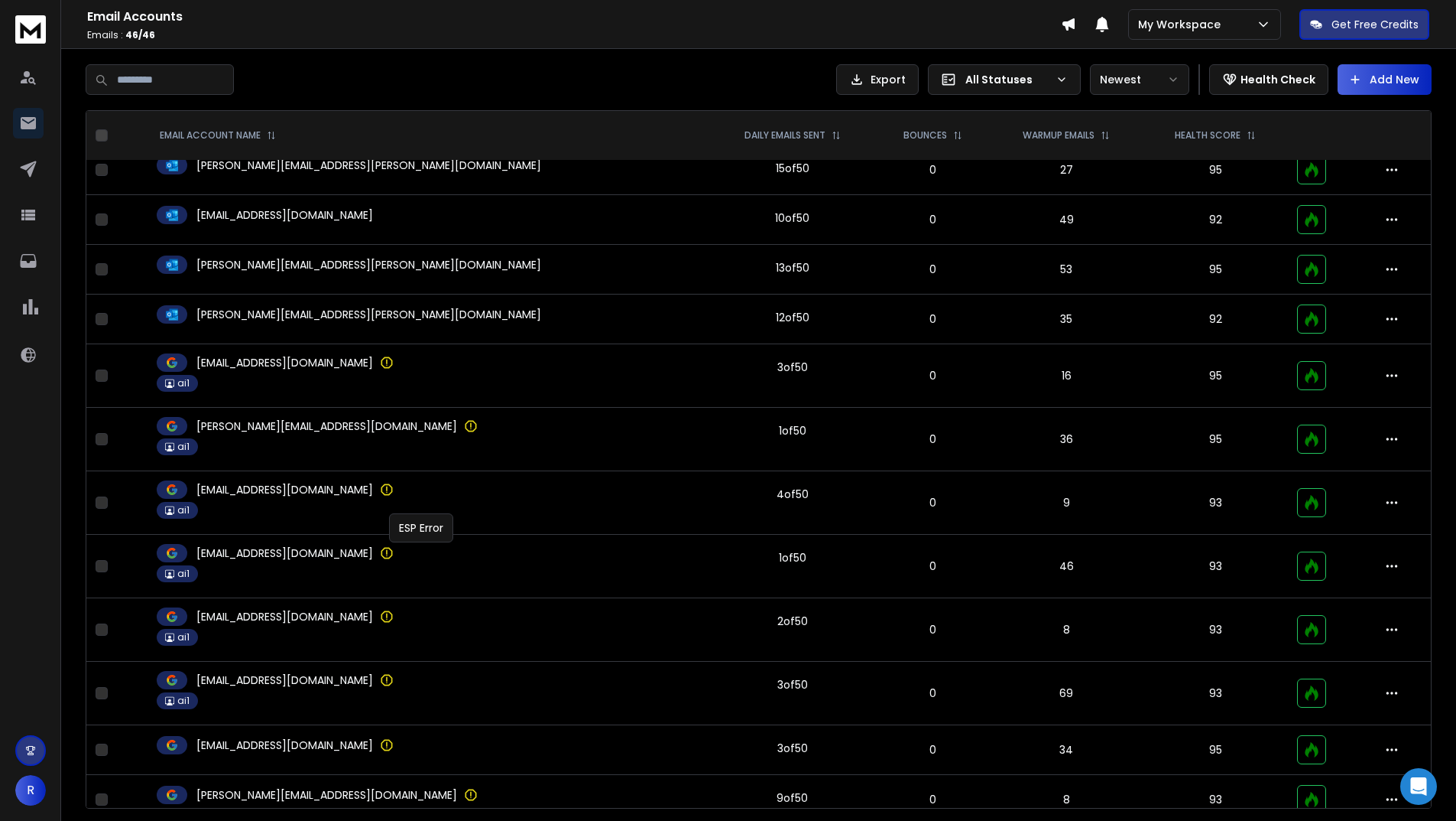
click at [388, 553] on icon at bounding box center [387, 552] width 2 height 5
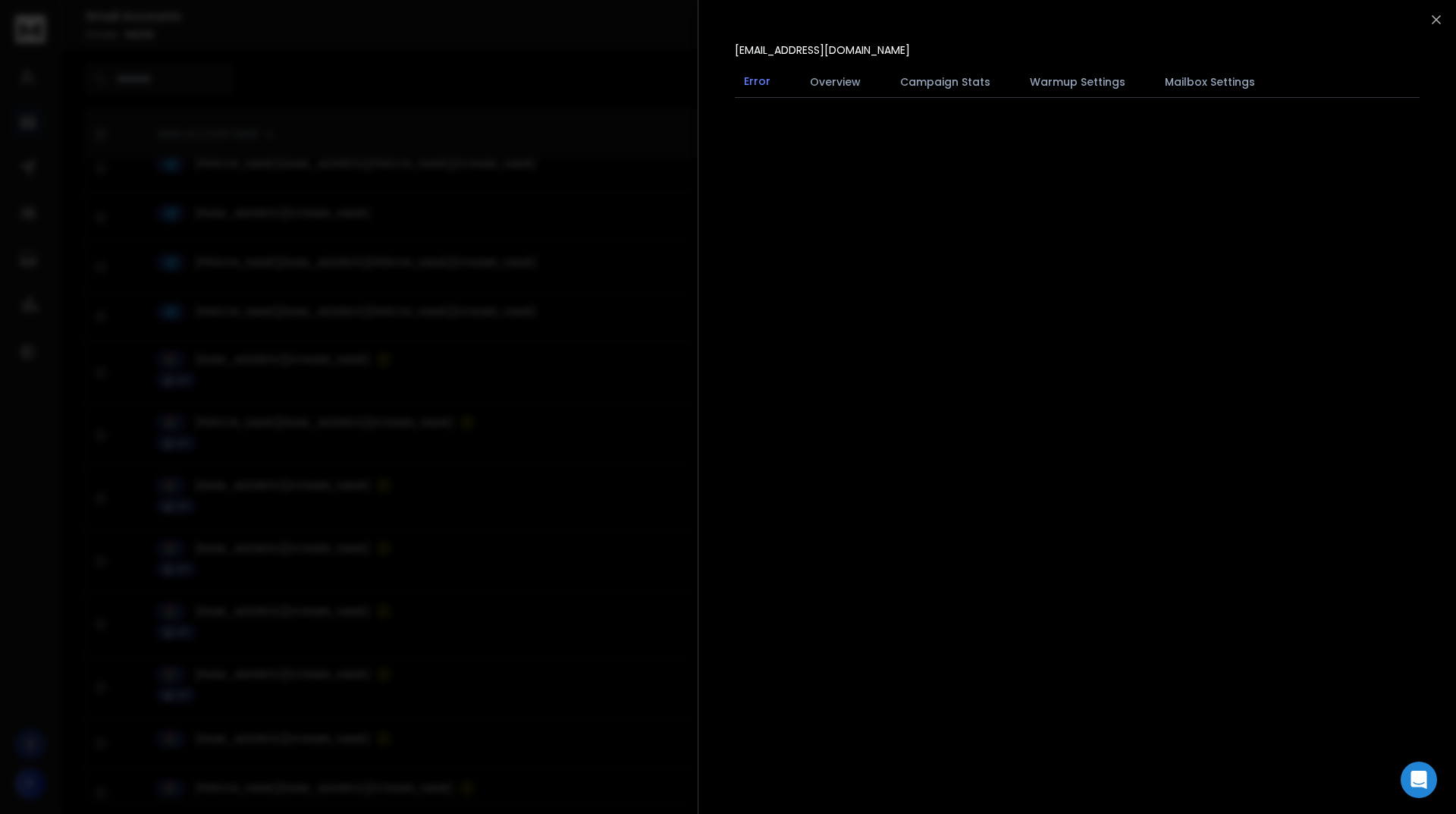
click at [434, 547] on div at bounding box center [728, 407] width 1456 height 814
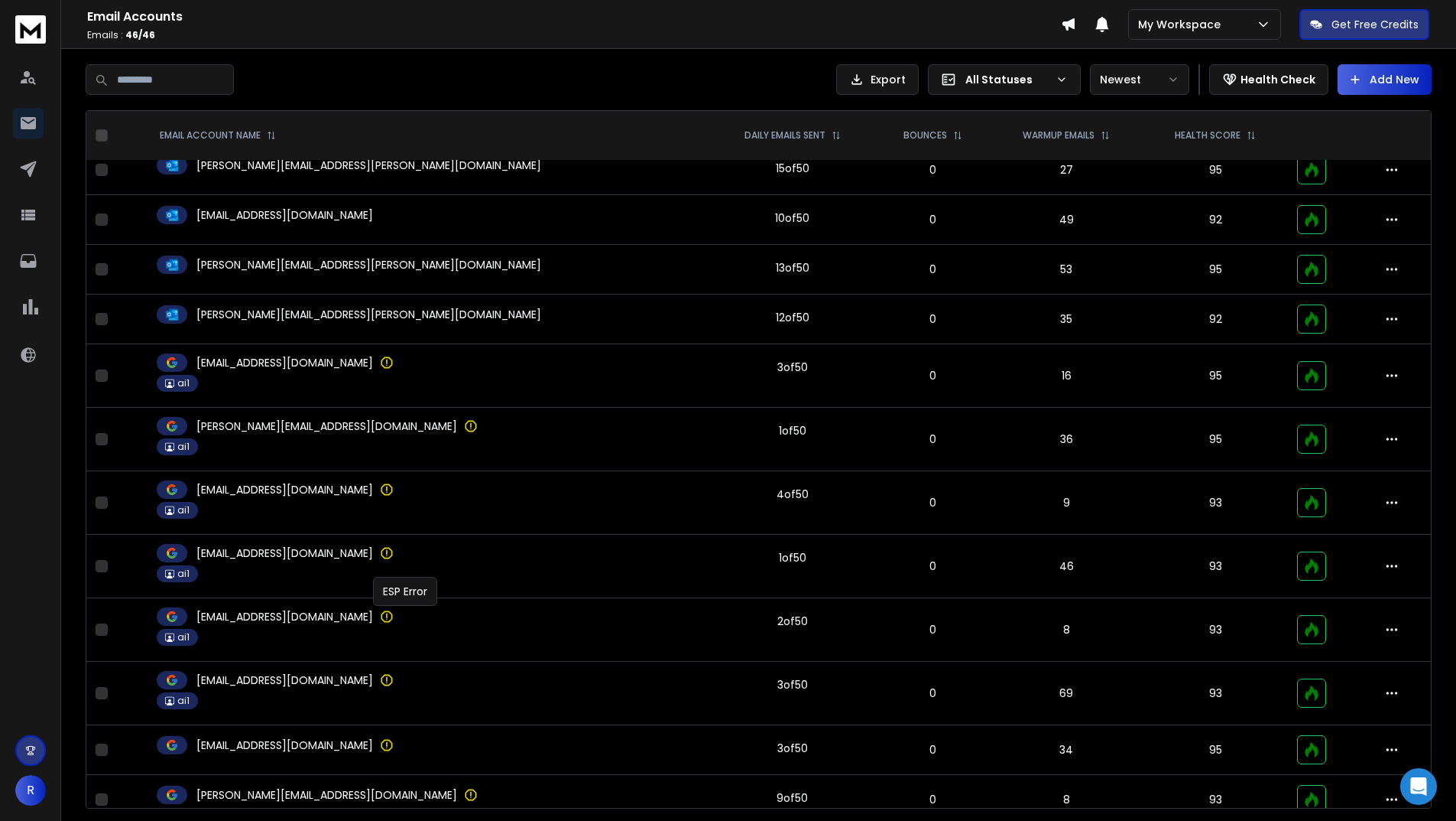
click at [394, 617] on icon at bounding box center [387, 616] width 15 height 15
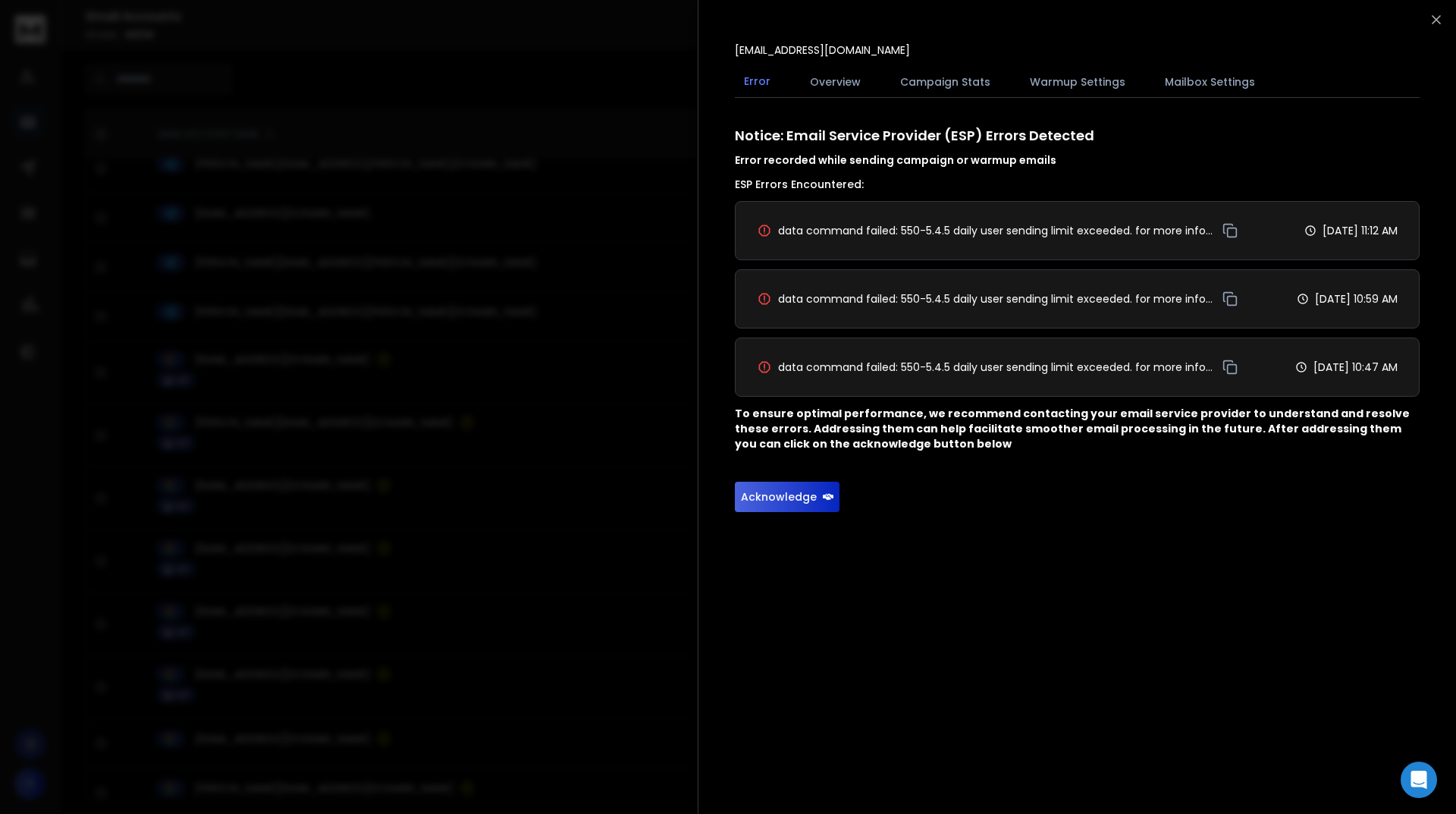
click at [793, 501] on button "Acknowledge" at bounding box center [788, 497] width 105 height 30
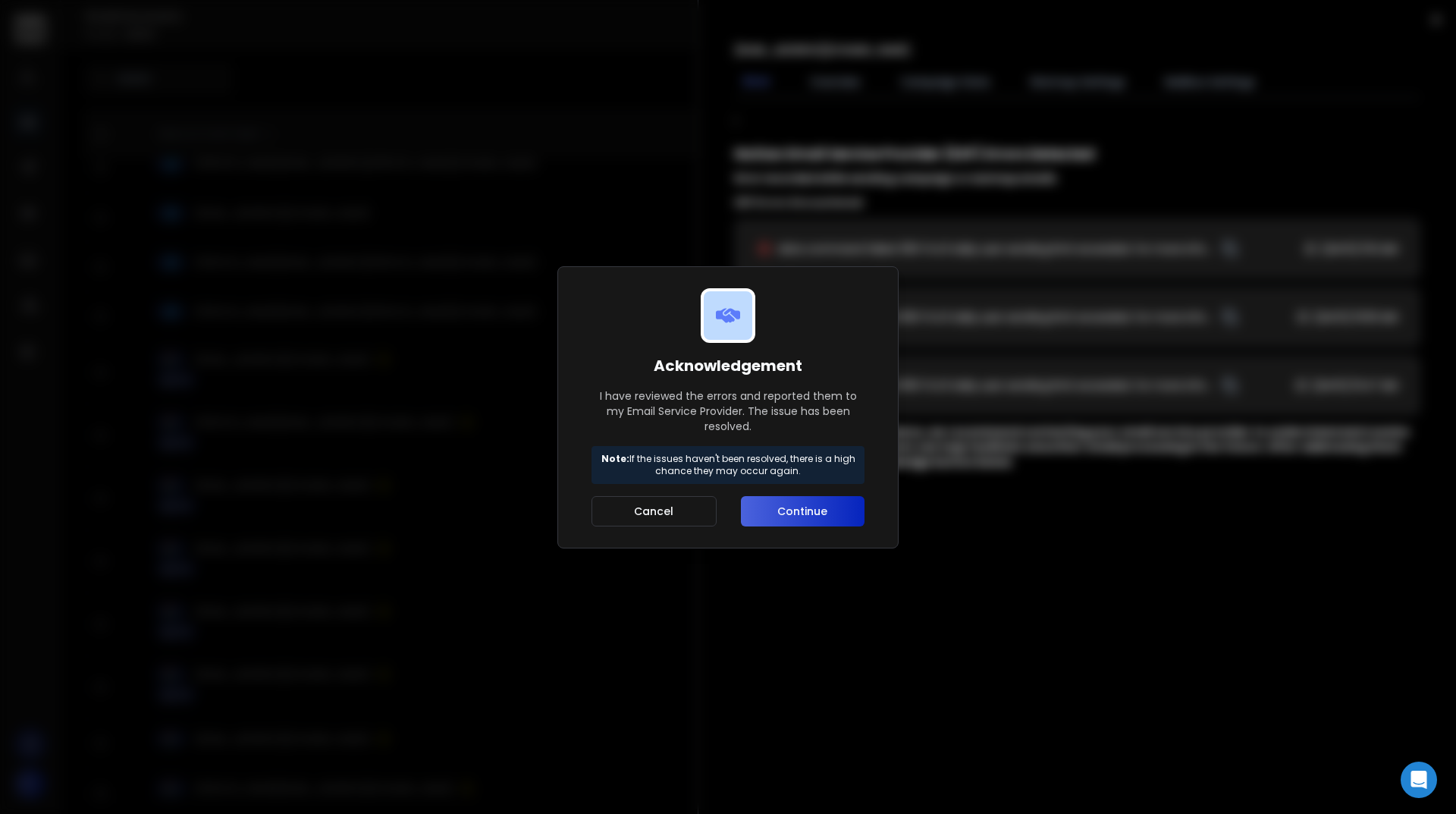
click at [787, 504] on button "Continue" at bounding box center [803, 511] width 124 height 30
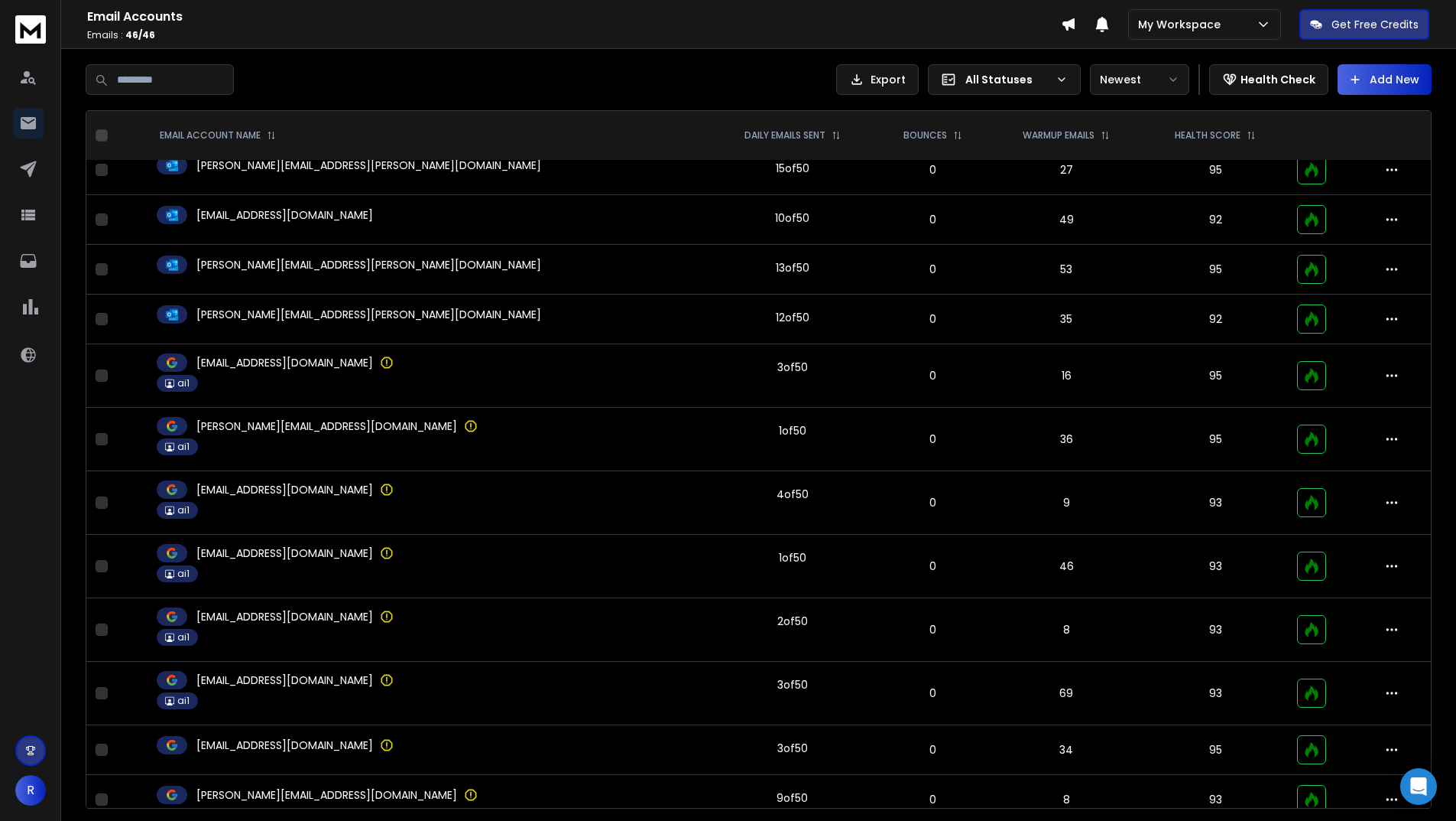
scroll to position [1682, 0]
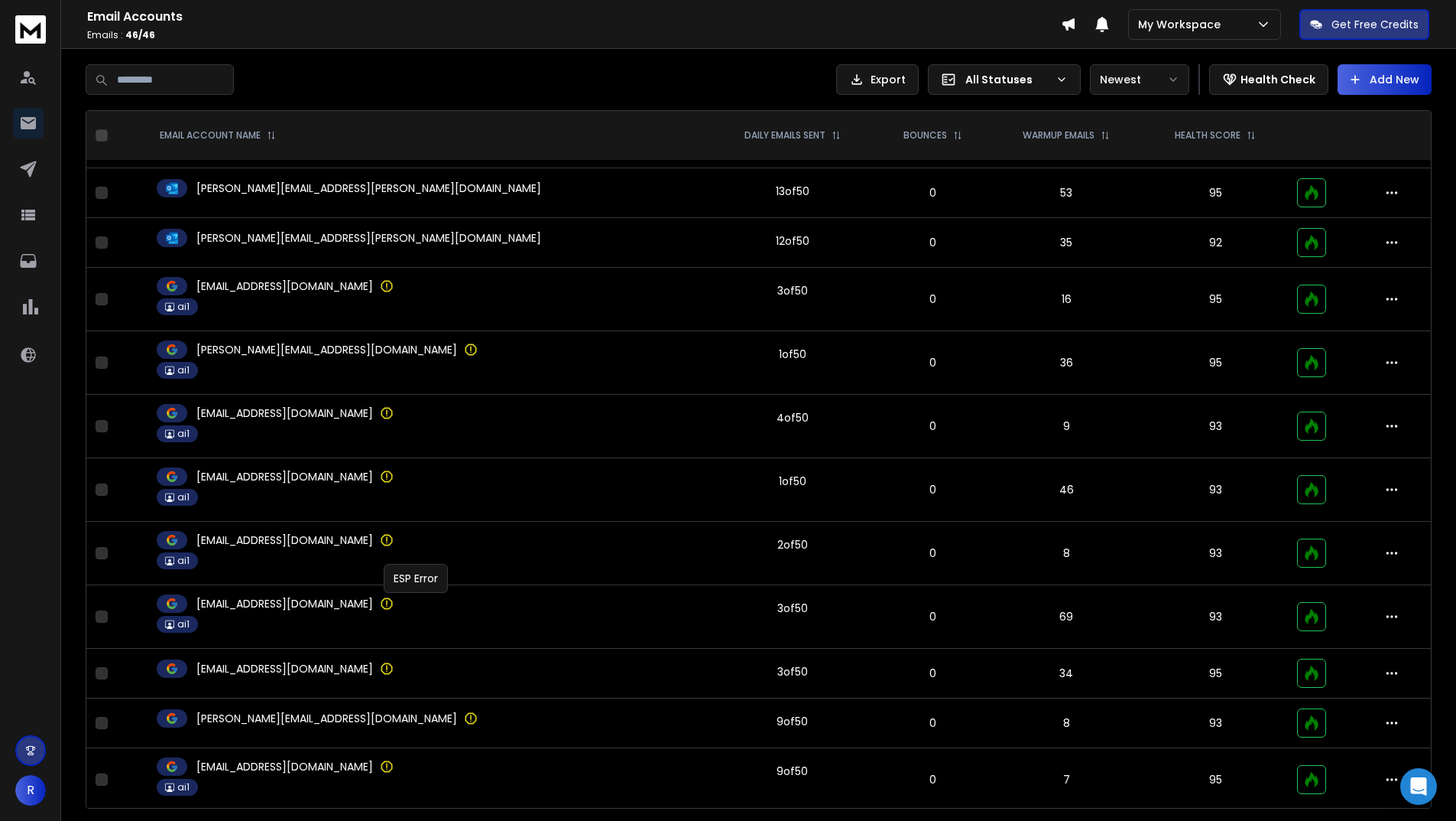
click at [394, 605] on icon at bounding box center [387, 603] width 15 height 15
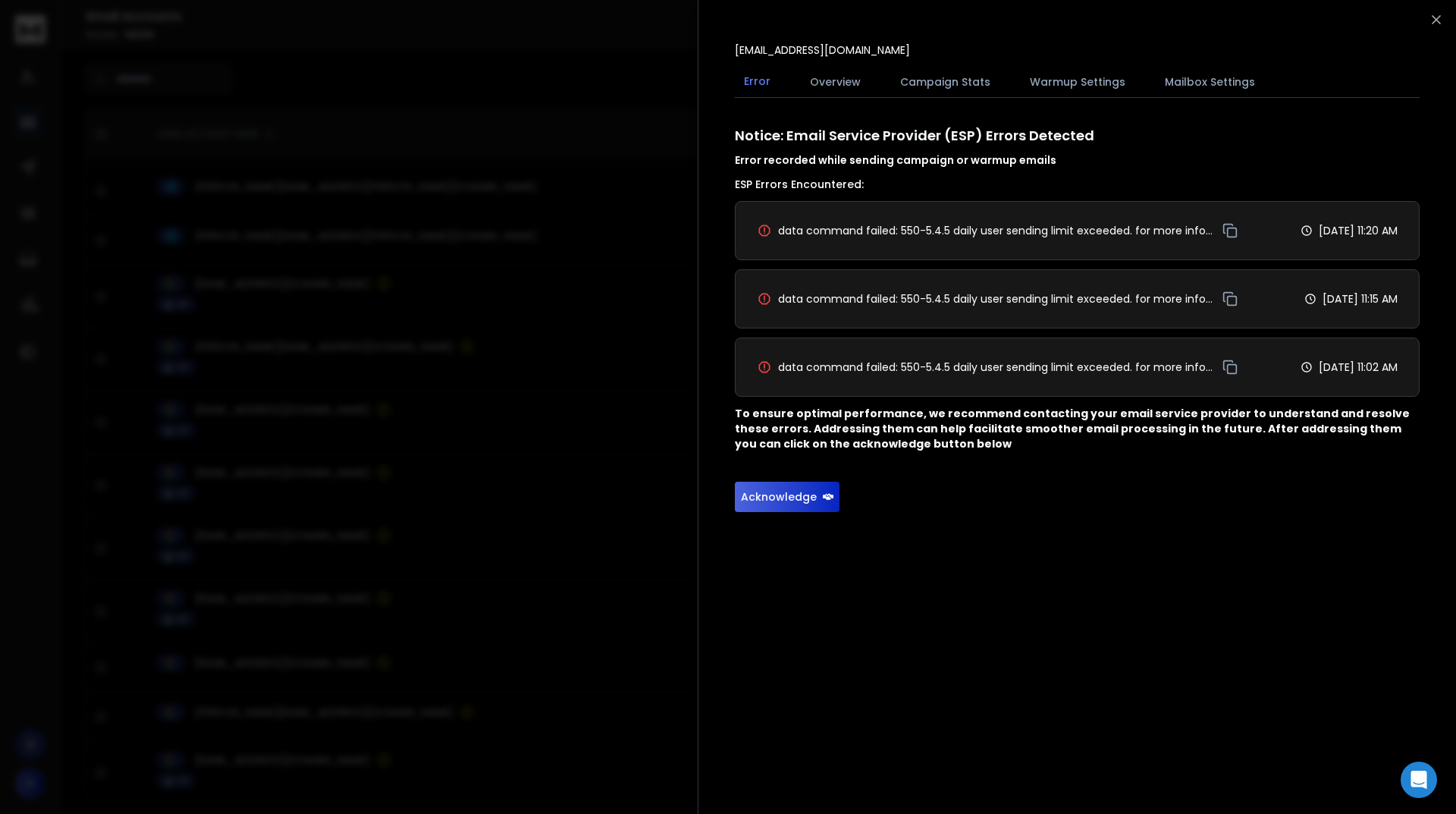
click at [776, 493] on button "Acknowledge" at bounding box center [788, 497] width 105 height 30
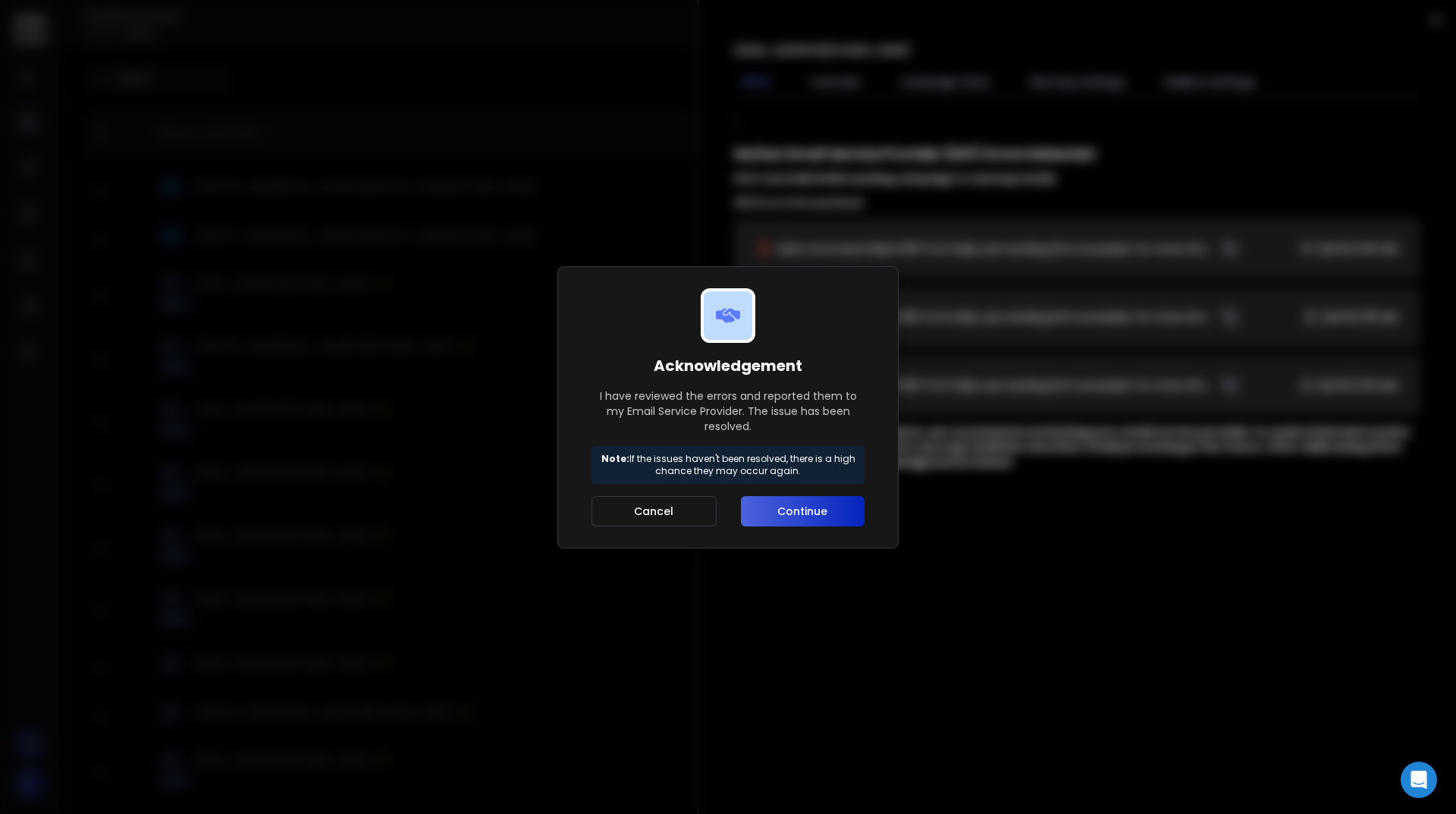
click at [761, 511] on button "Continue" at bounding box center [803, 511] width 124 height 30
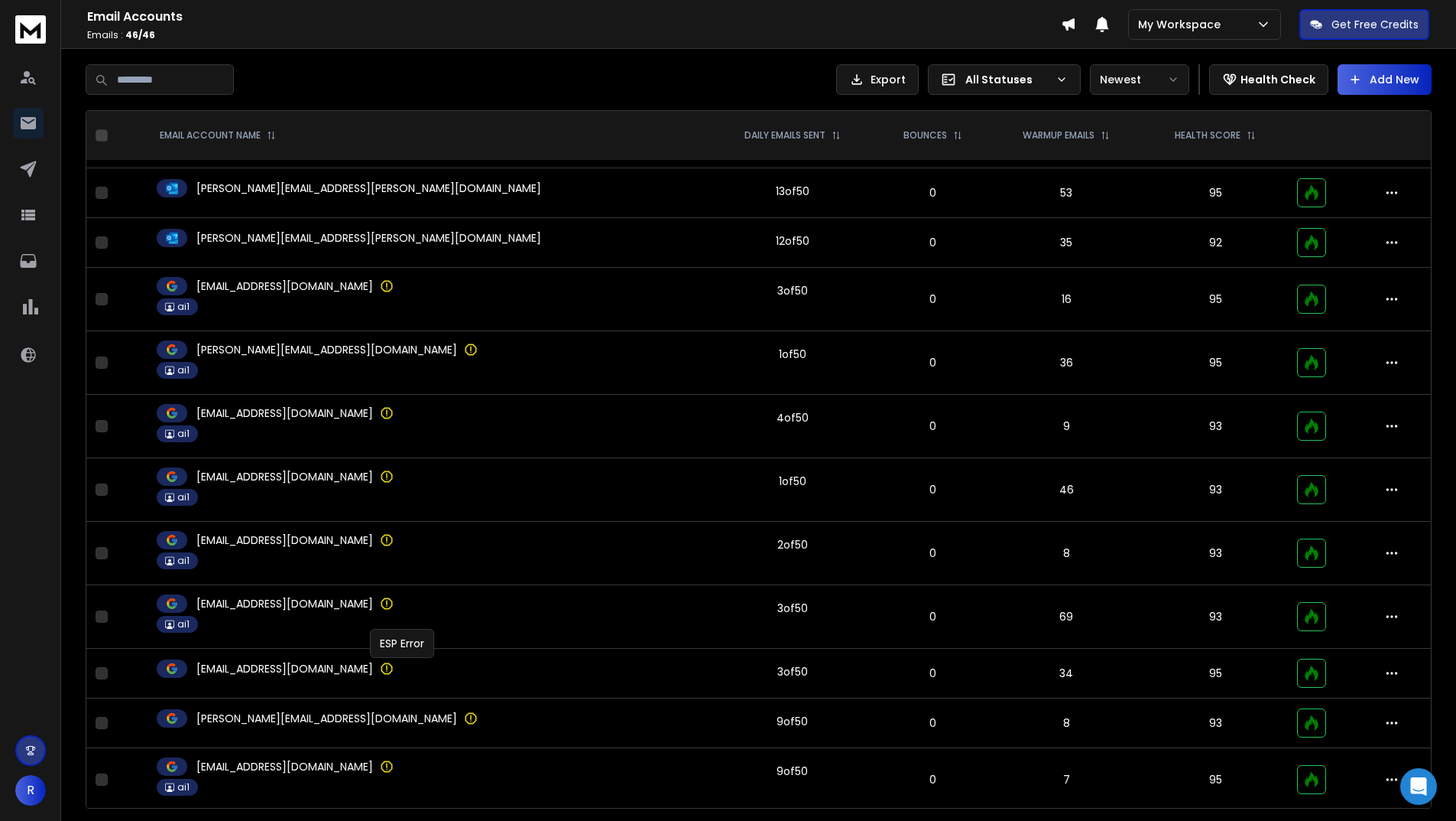
click at [394, 666] on icon at bounding box center [387, 668] width 15 height 15
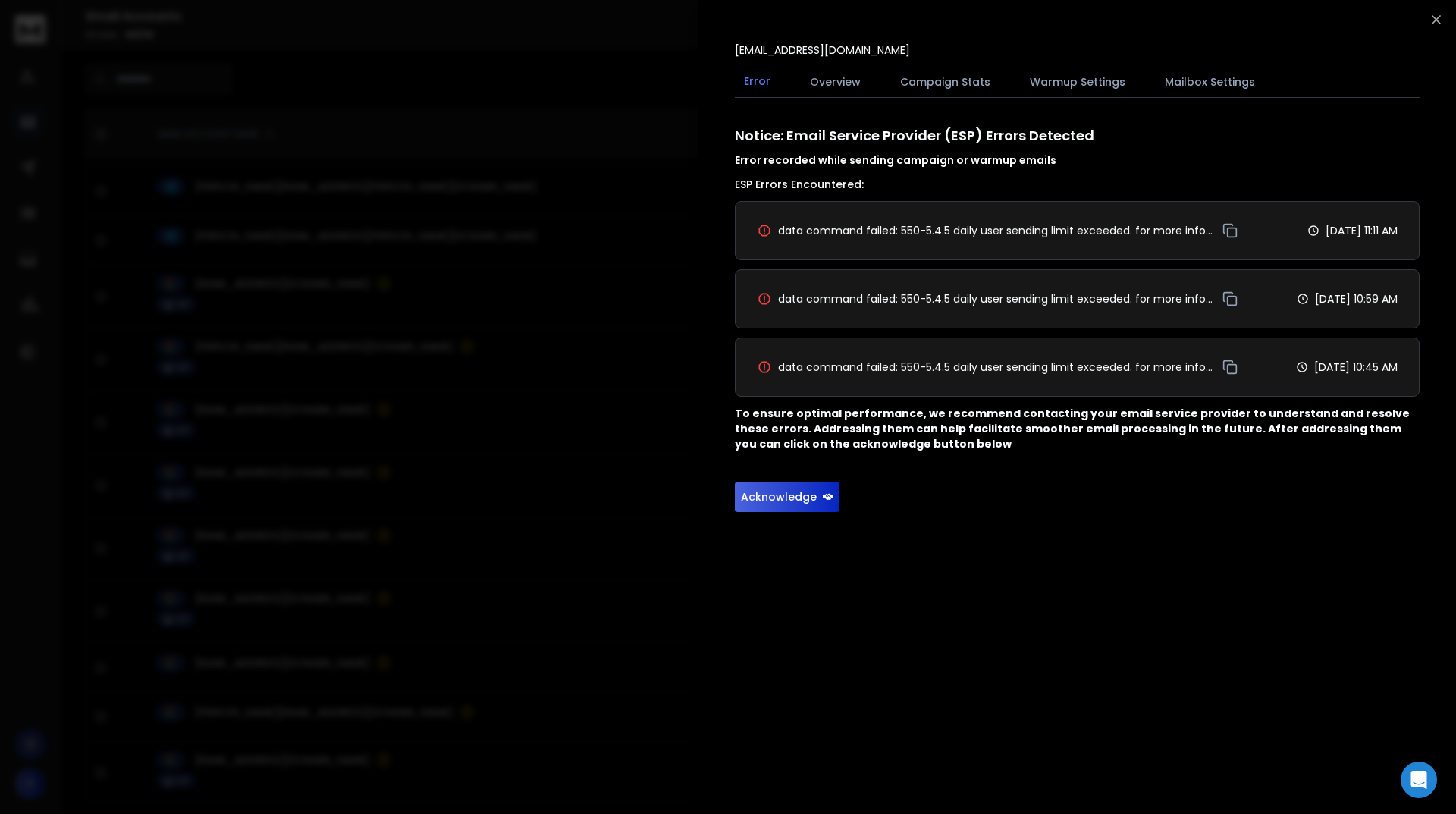
click at [825, 497] on icon at bounding box center [828, 496] width 10 height 6
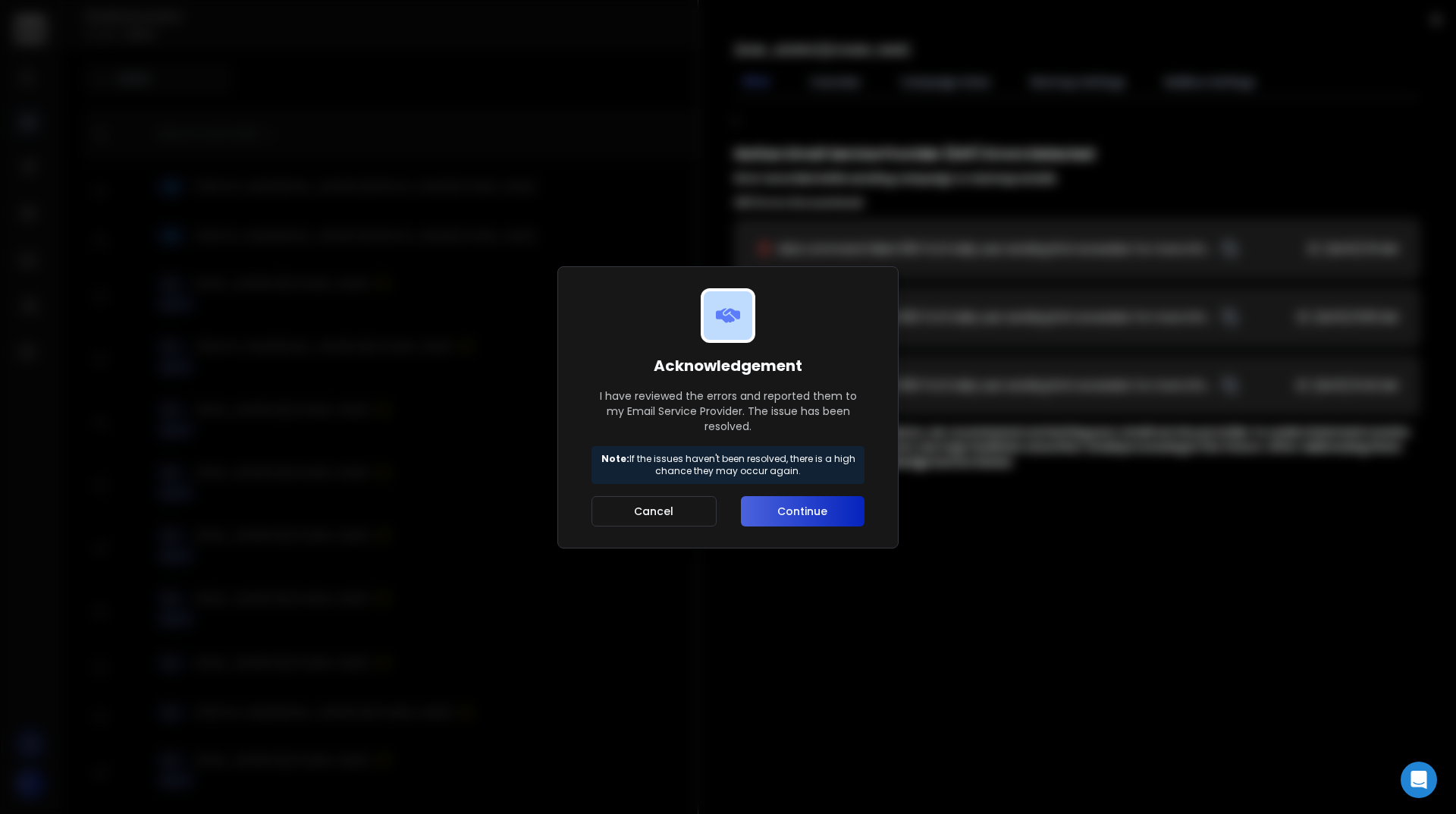
click at [839, 516] on button "Continue" at bounding box center [803, 511] width 124 height 30
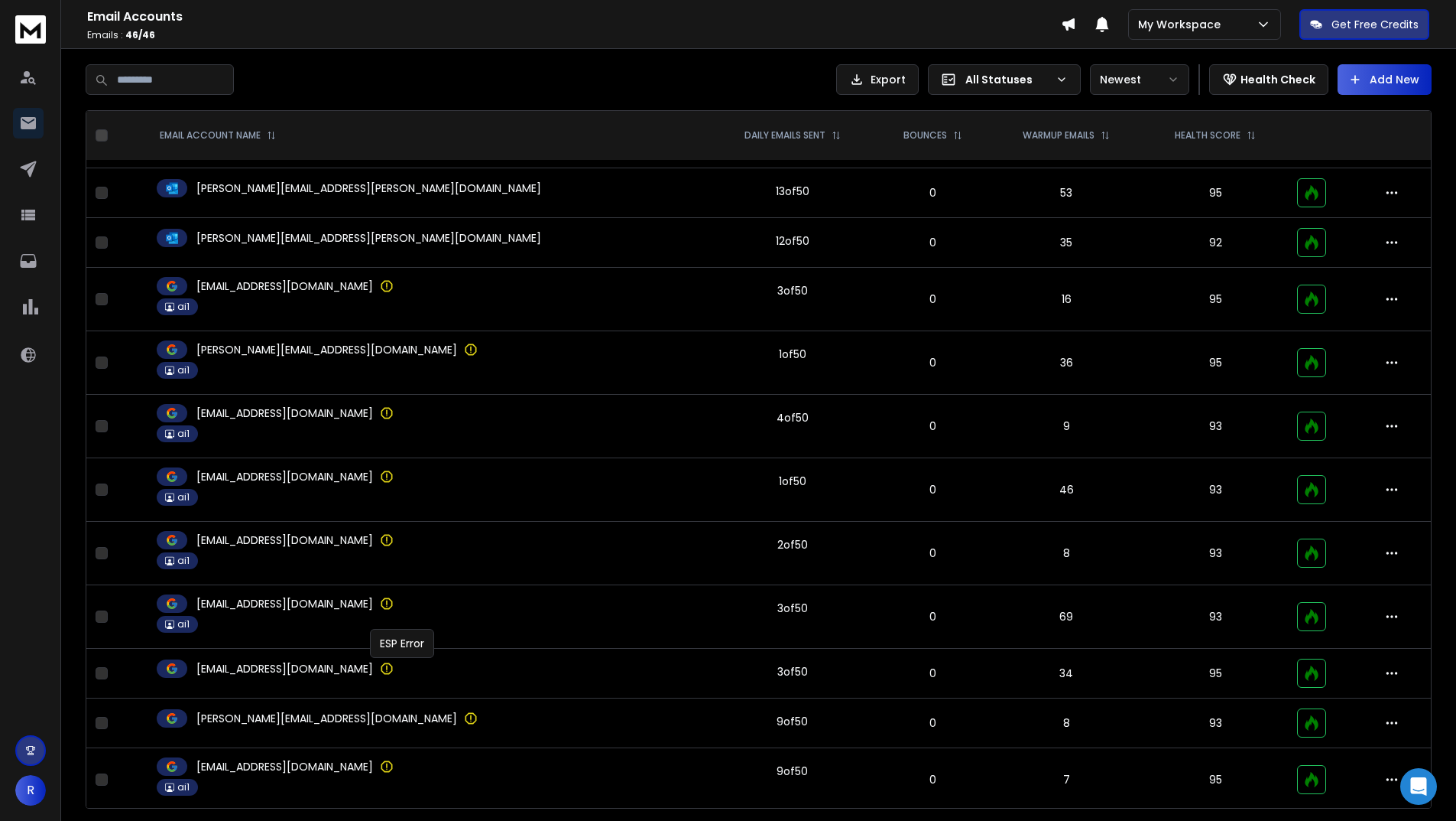
click at [394, 669] on icon at bounding box center [387, 668] width 15 height 15
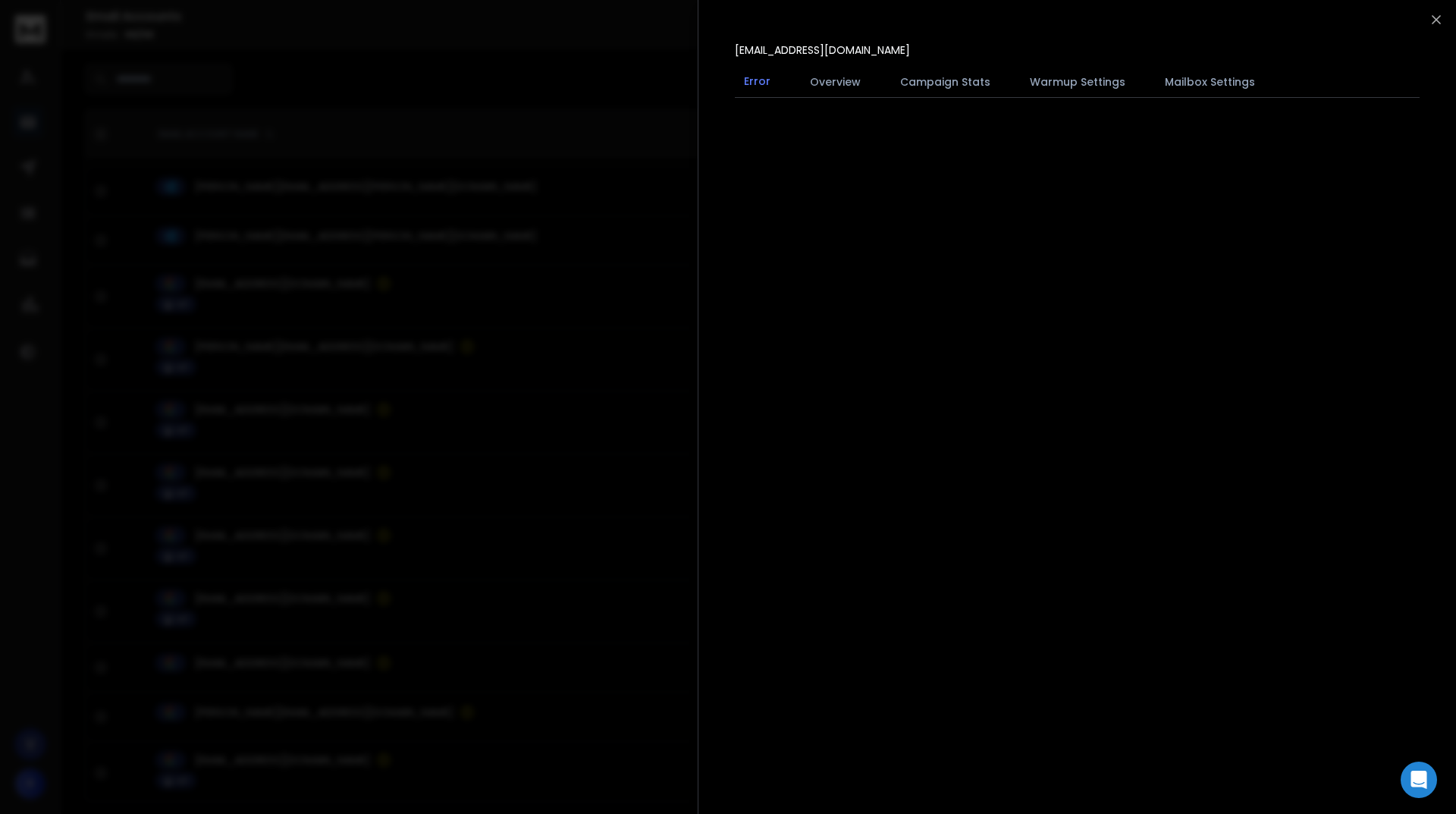
click at [349, 426] on div at bounding box center [728, 407] width 1456 height 814
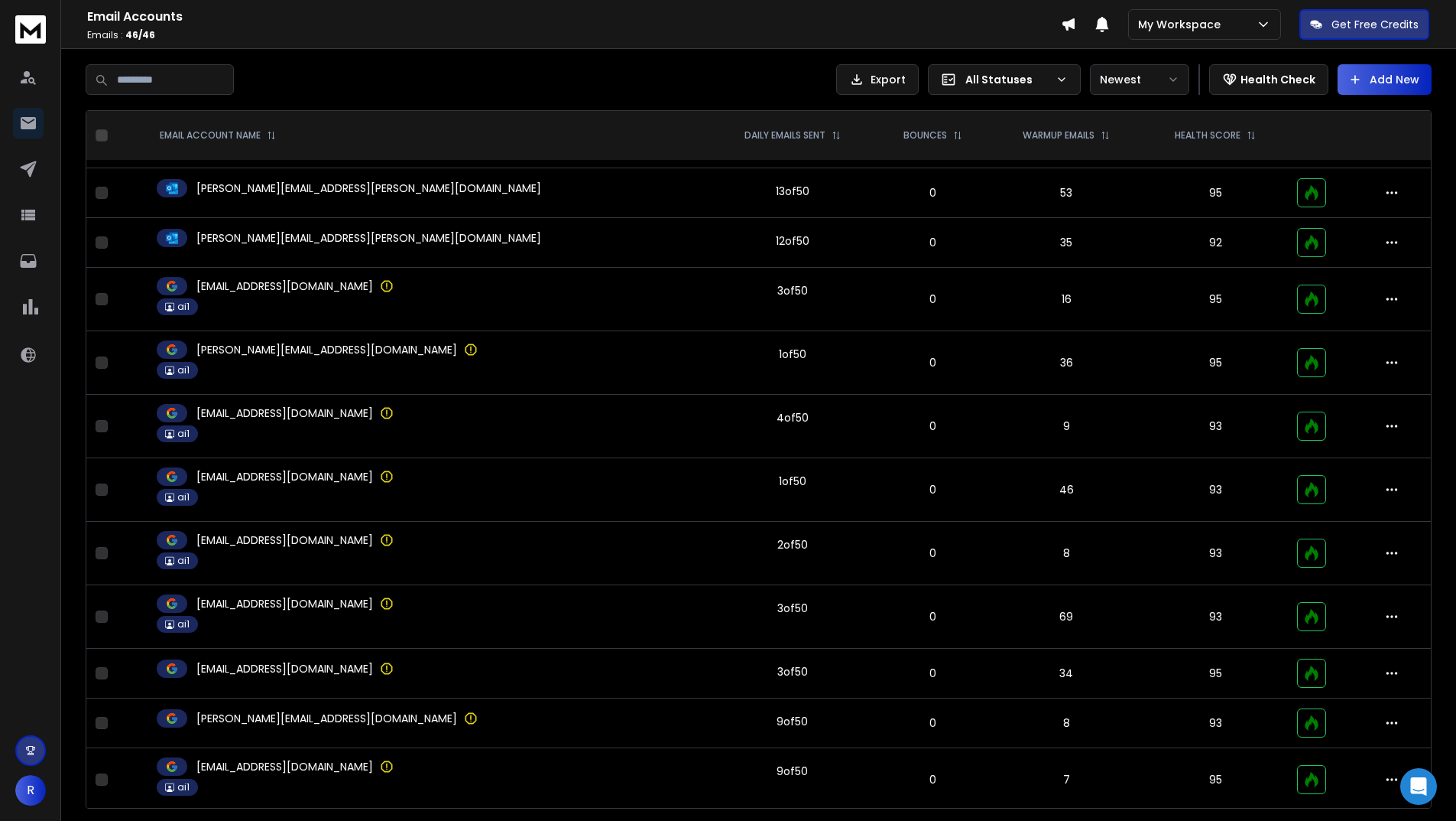
scroll to position [1761, 0]
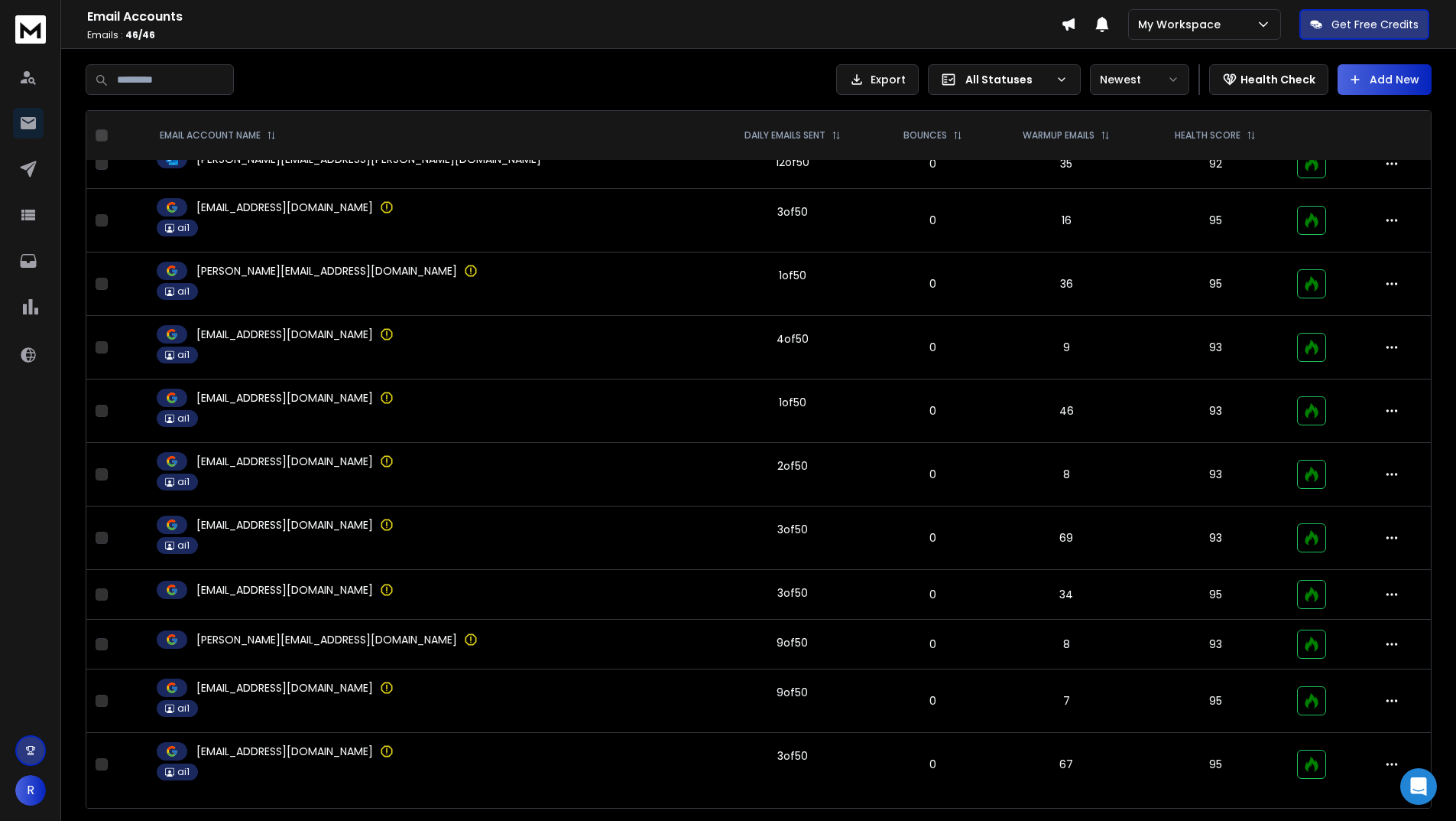
click at [448, 640] on div "louisa.liapi@tech-support-blockchain.com" at bounding box center [428, 639] width 543 height 18
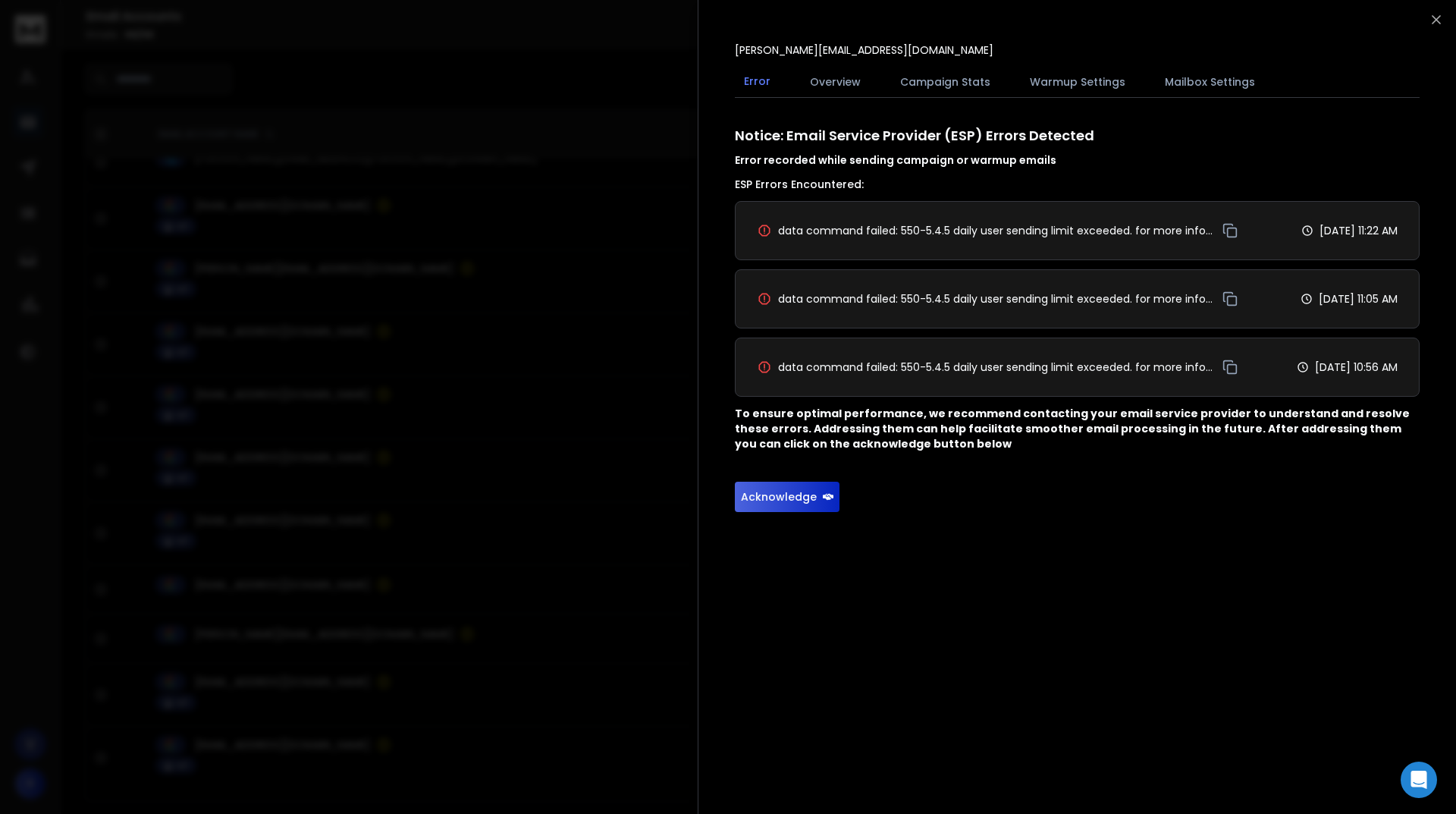
click at [791, 507] on button "Acknowledge" at bounding box center [788, 497] width 105 height 30
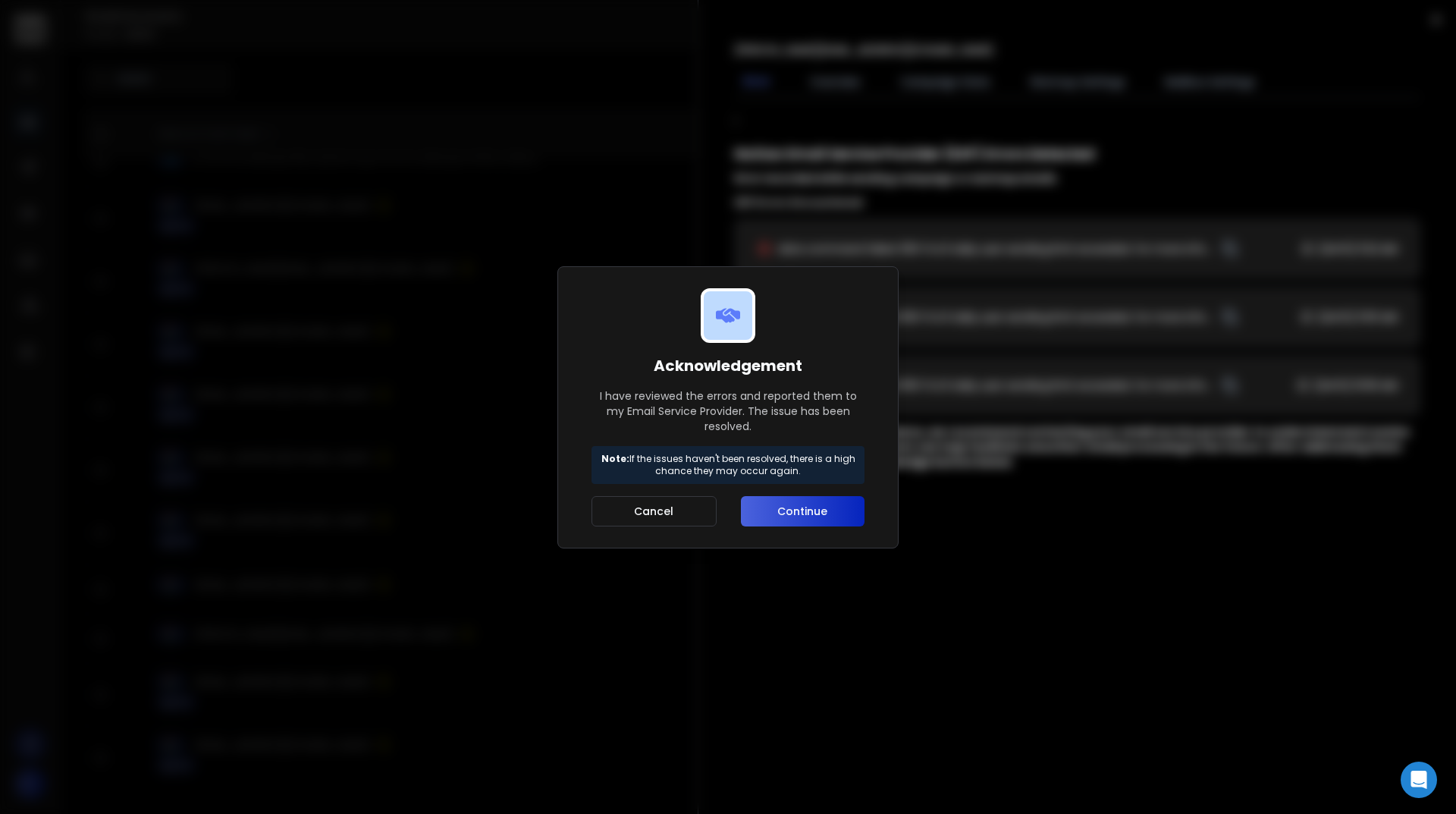
click at [795, 495] on div "Acknowledgement I have reviewed the errors and reported them to my Email Servic…" at bounding box center [728, 407] width 273 height 238
click at [783, 516] on button "Continue" at bounding box center [803, 511] width 124 height 30
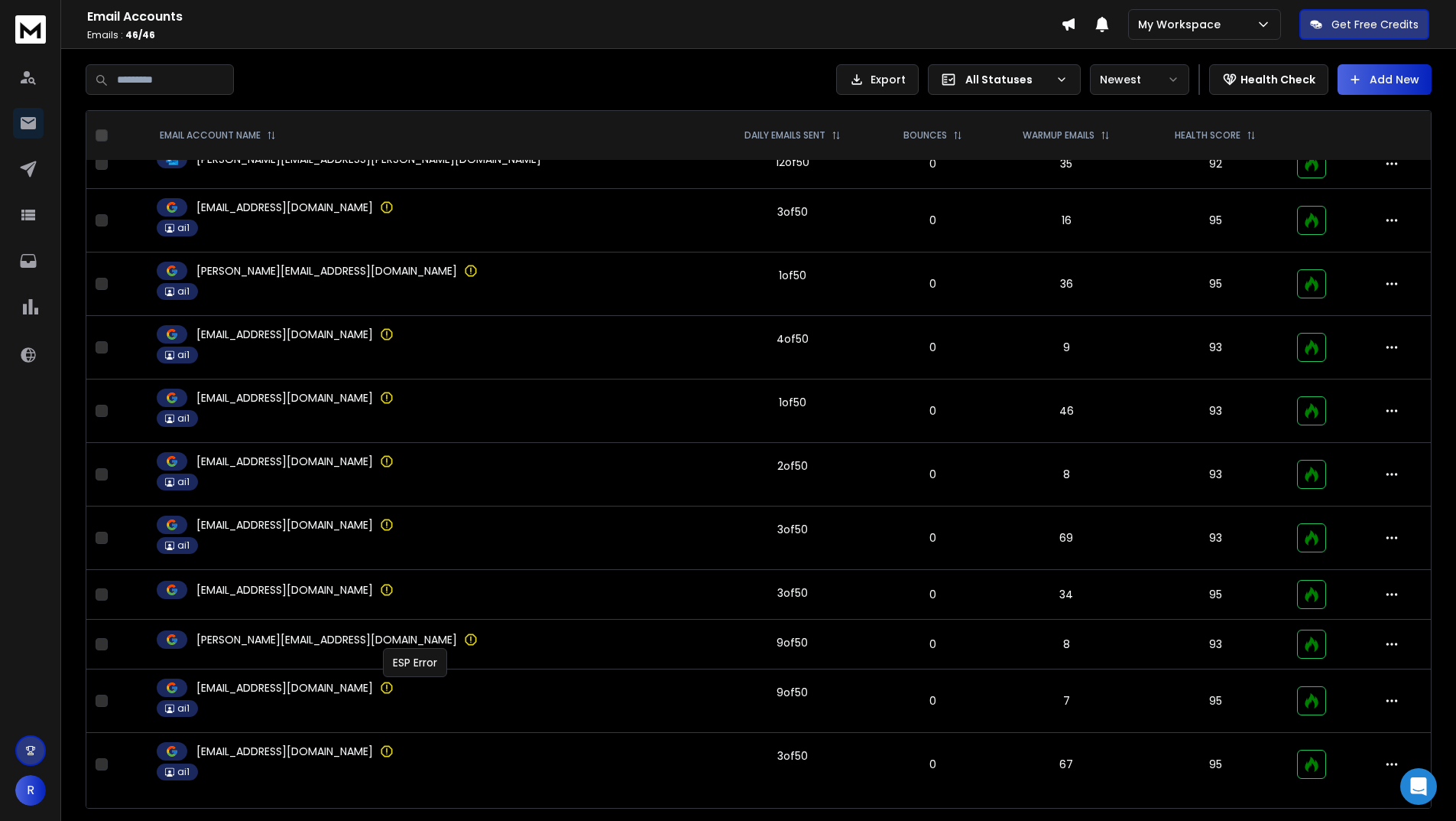
click at [394, 684] on icon at bounding box center [387, 688] width 15 height 15
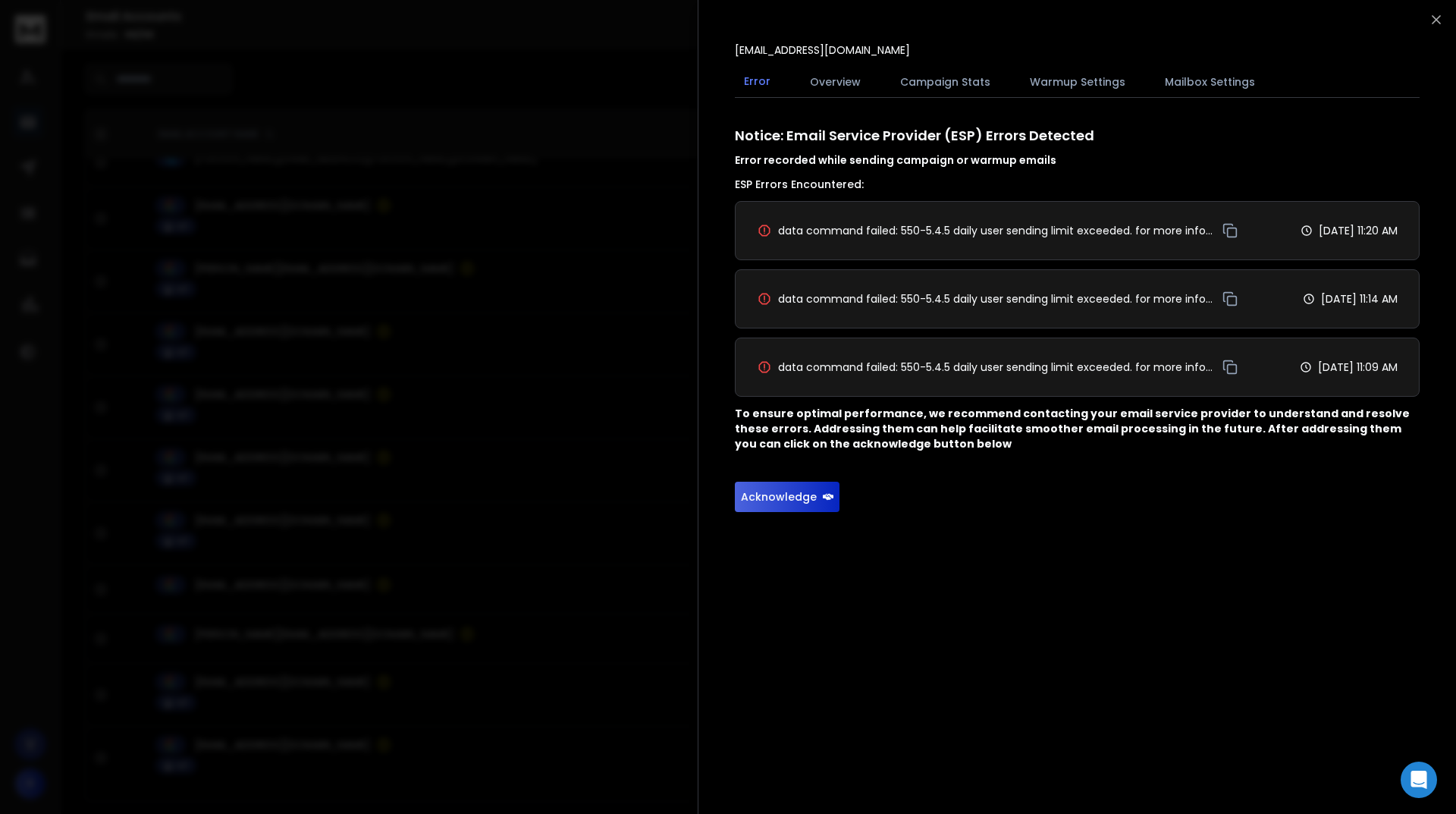
click at [825, 511] on button "Acknowledge" at bounding box center [788, 497] width 105 height 30
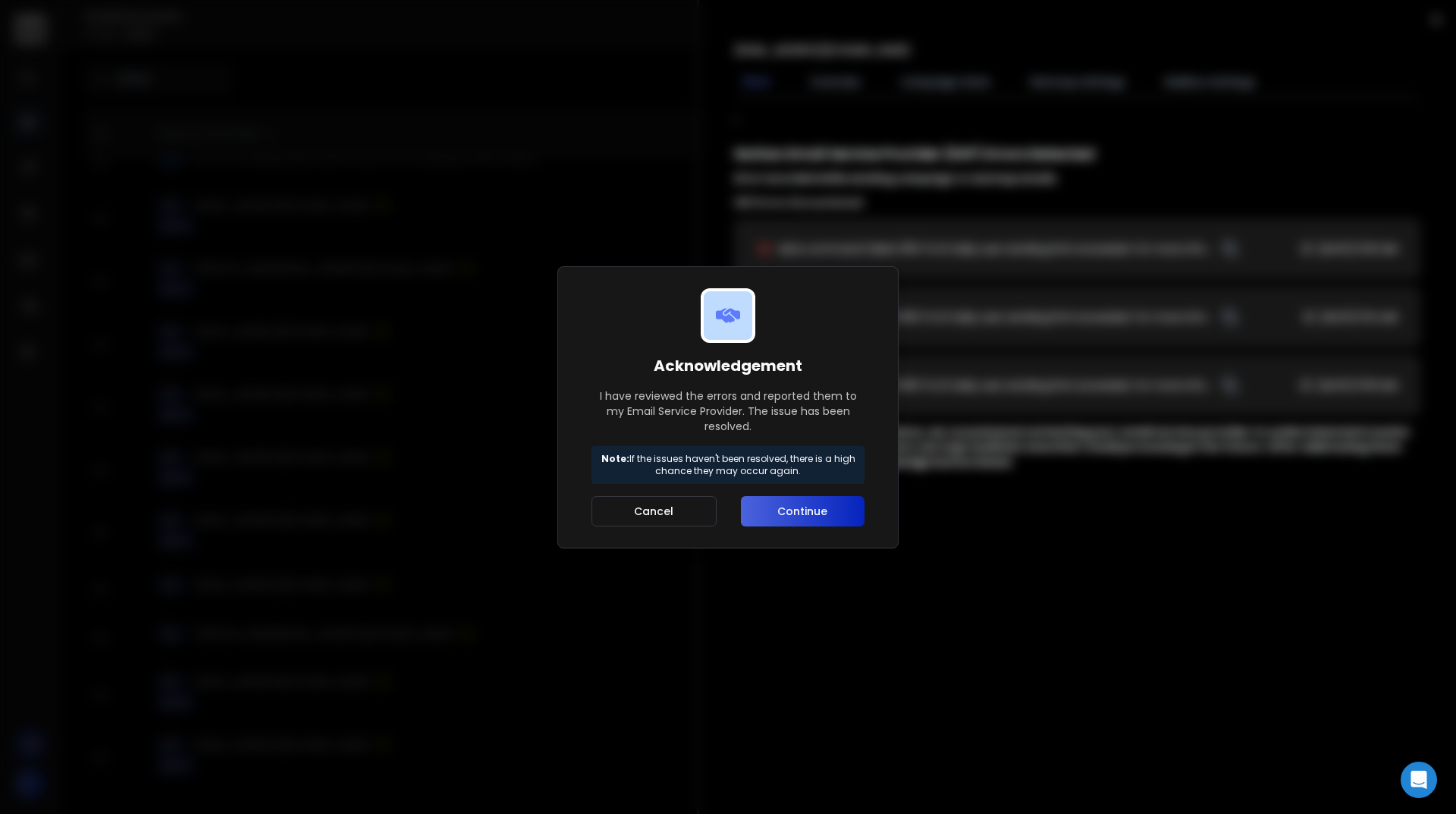
click at [810, 528] on div "Acknowledgement I have reviewed the errors and reported them to my Email Servic…" at bounding box center [728, 407] width 341 height 282
click at [808, 516] on button "Continue" at bounding box center [803, 511] width 124 height 30
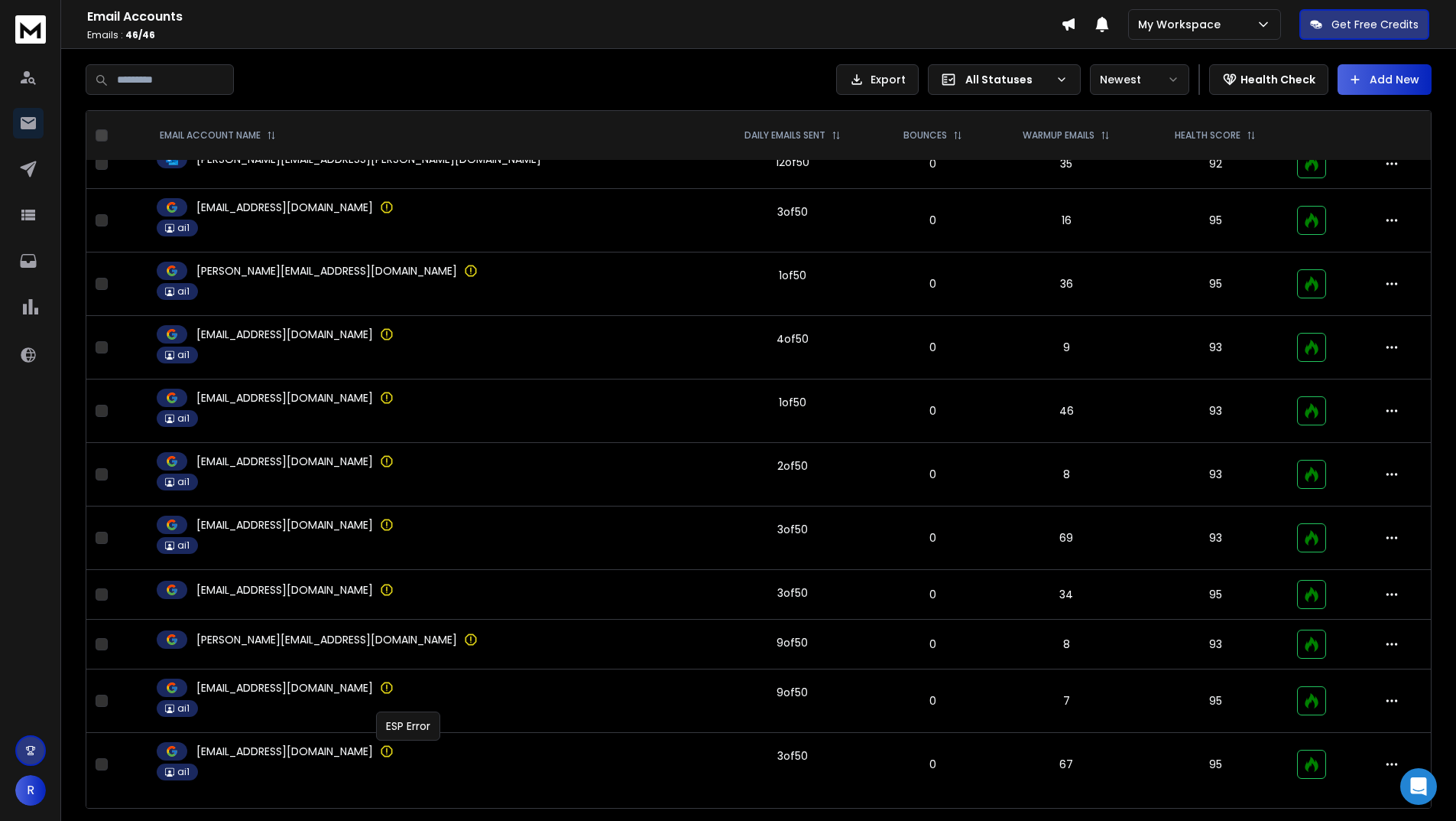
click at [394, 755] on icon at bounding box center [387, 751] width 15 height 15
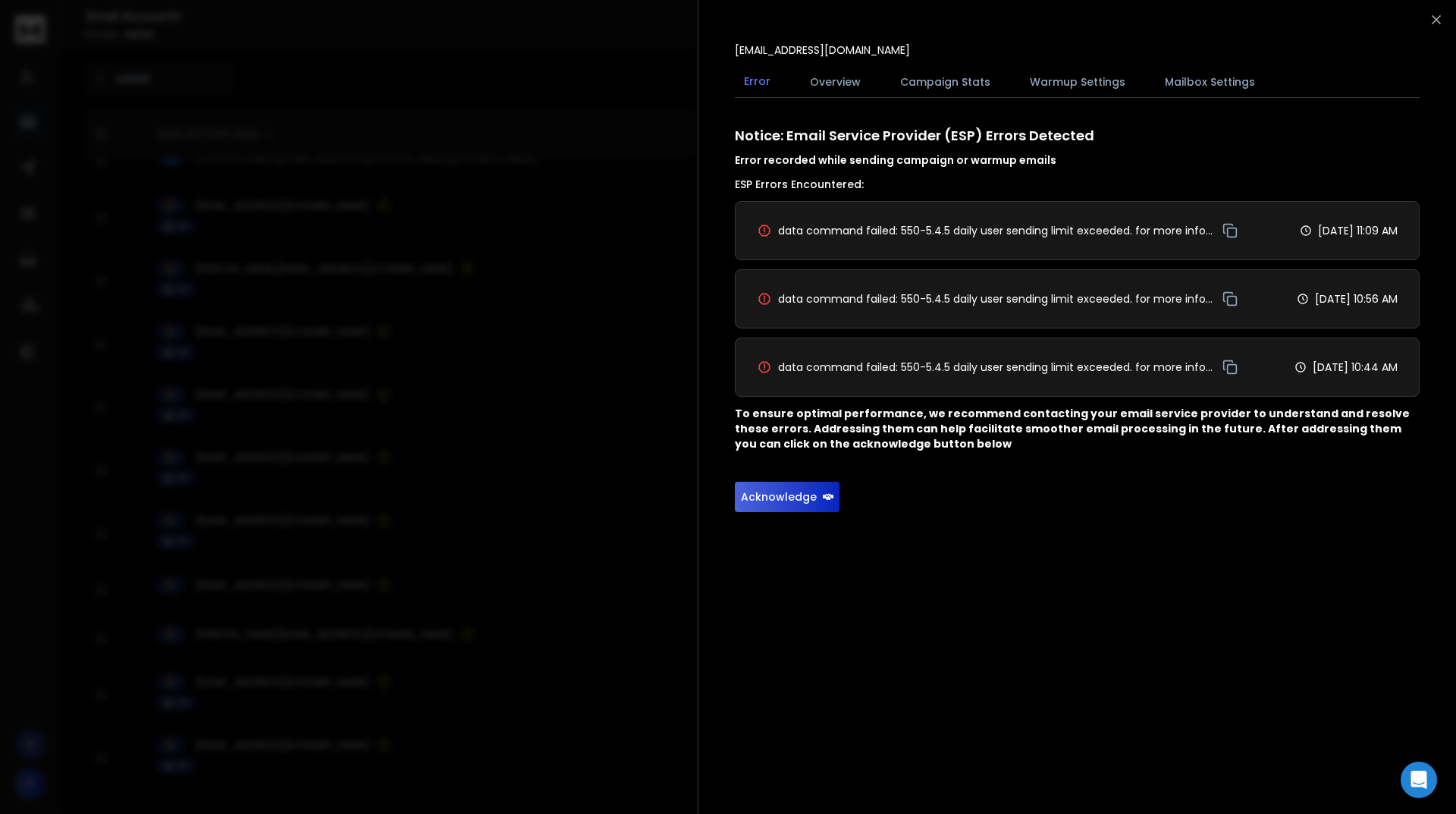
click at [778, 536] on div "Multi Select Table Sheet jackbridges@supporttradecrypto.org Error Overview Camp…" at bounding box center [1077, 407] width 758 height 814
click at [799, 486] on button "Acknowledge" at bounding box center [788, 497] width 105 height 30
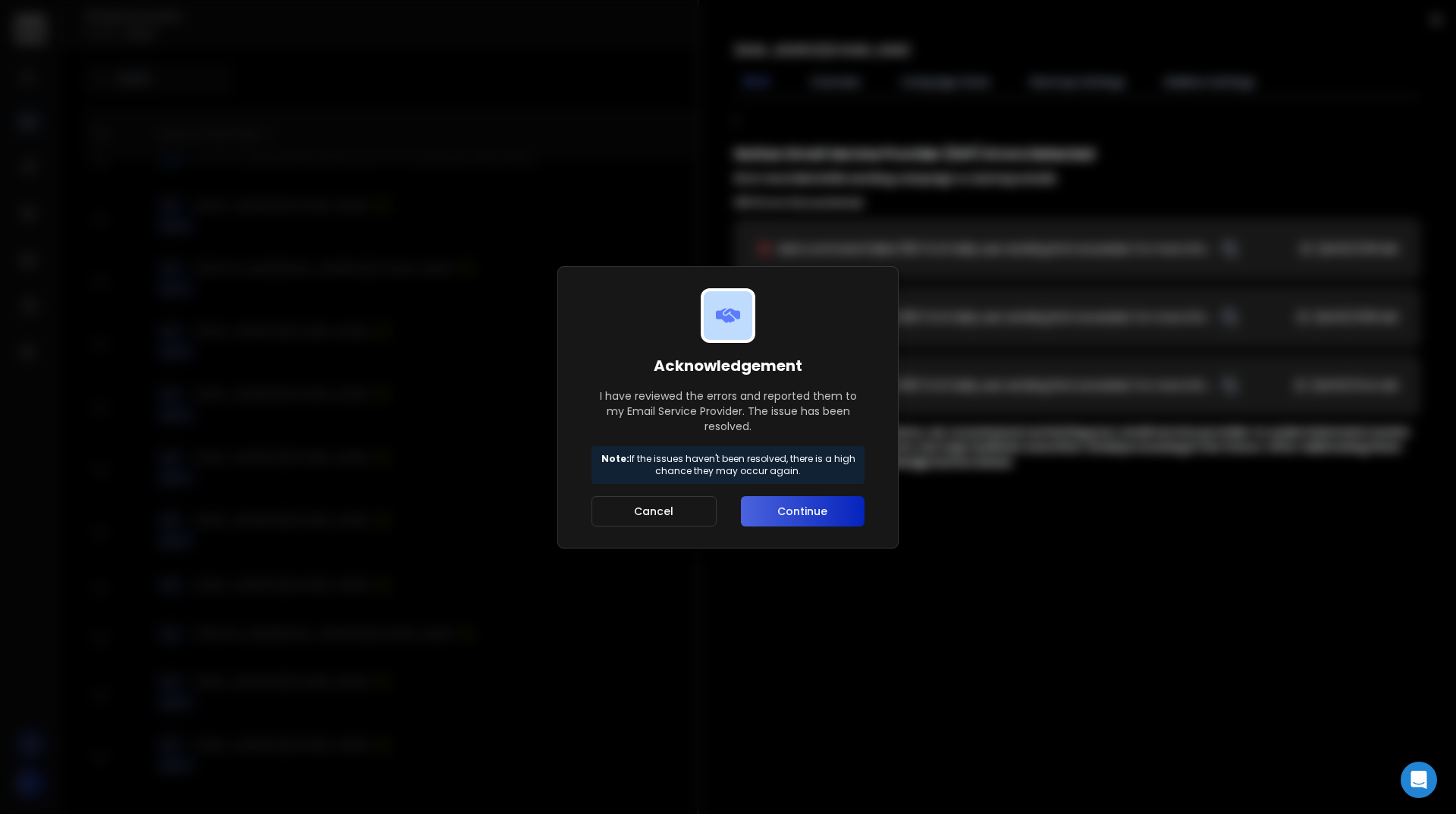
click at [809, 517] on button "Continue" at bounding box center [803, 511] width 124 height 30
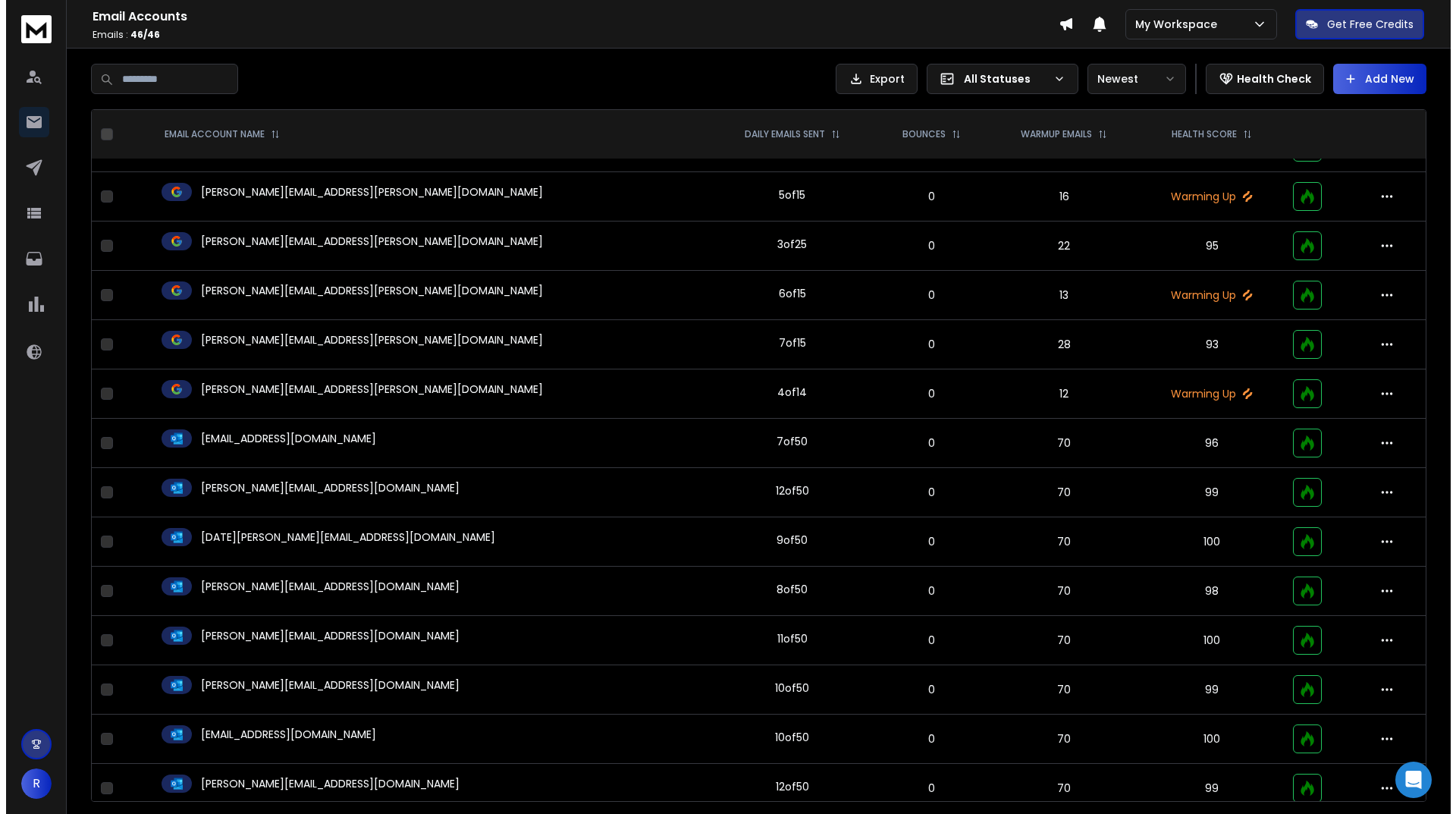
scroll to position [0, 0]
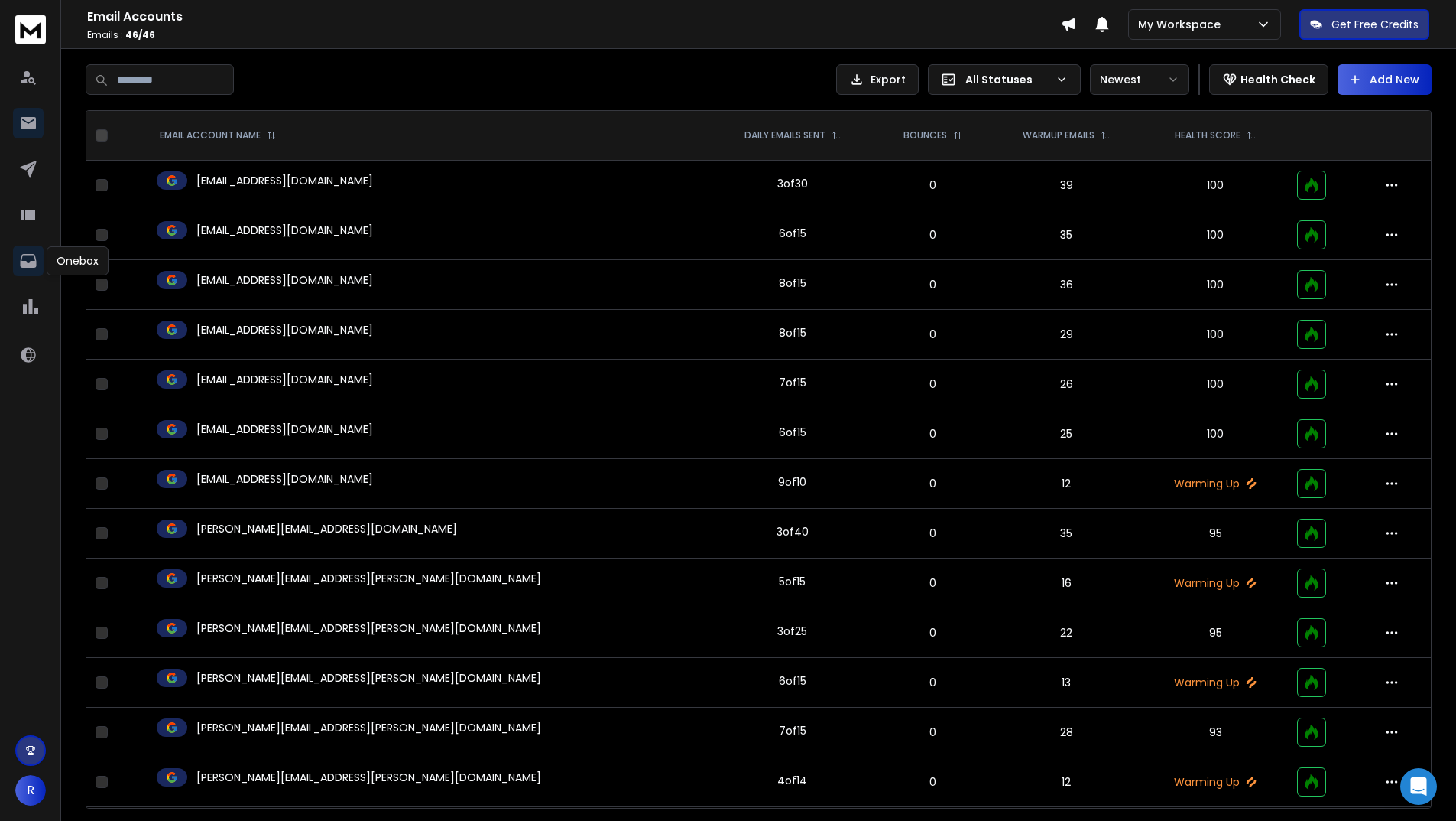
click at [36, 265] on icon at bounding box center [28, 260] width 16 height 13
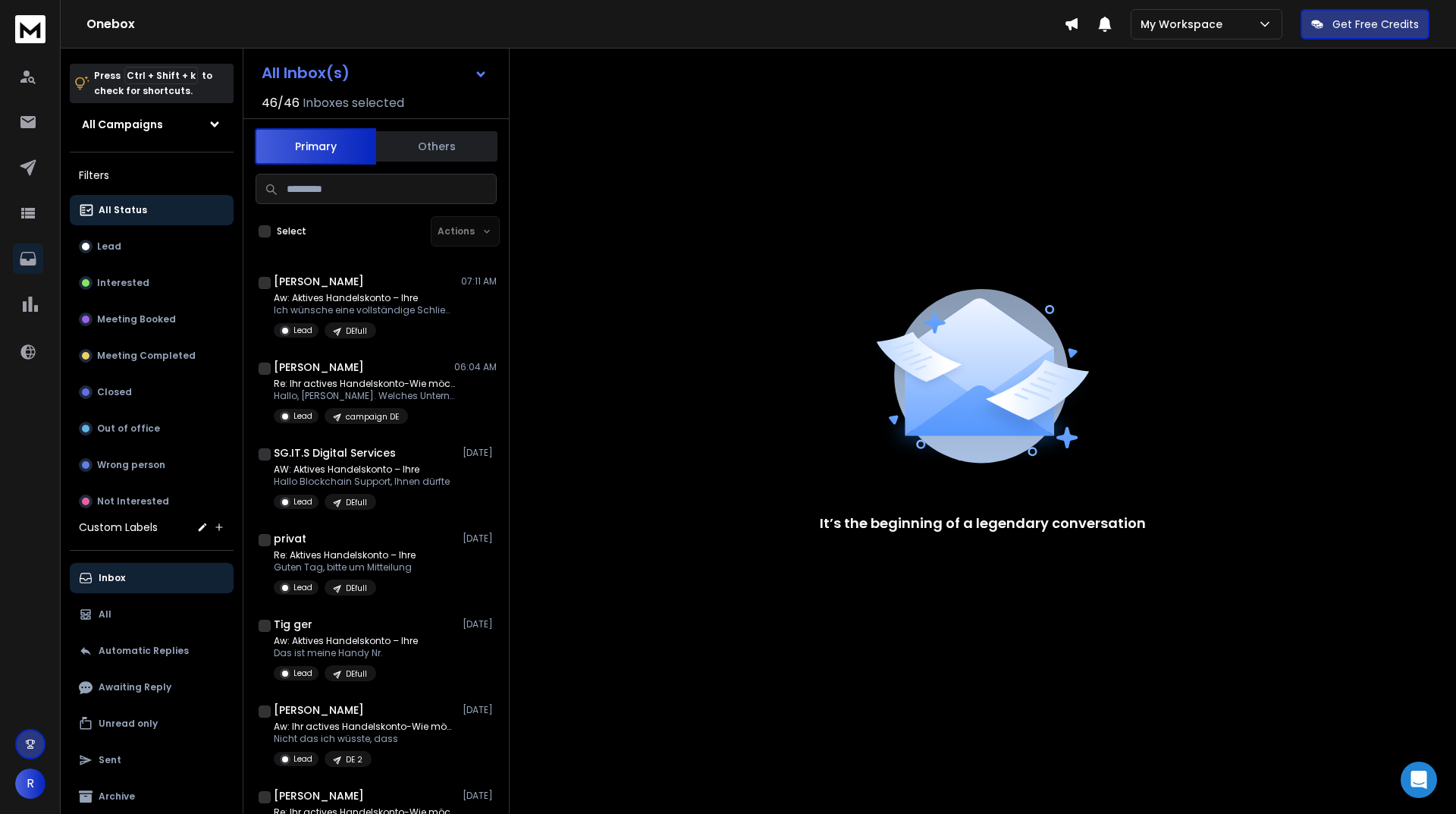
click at [0, 527] on div "R" at bounding box center [30, 407] width 61 height 814
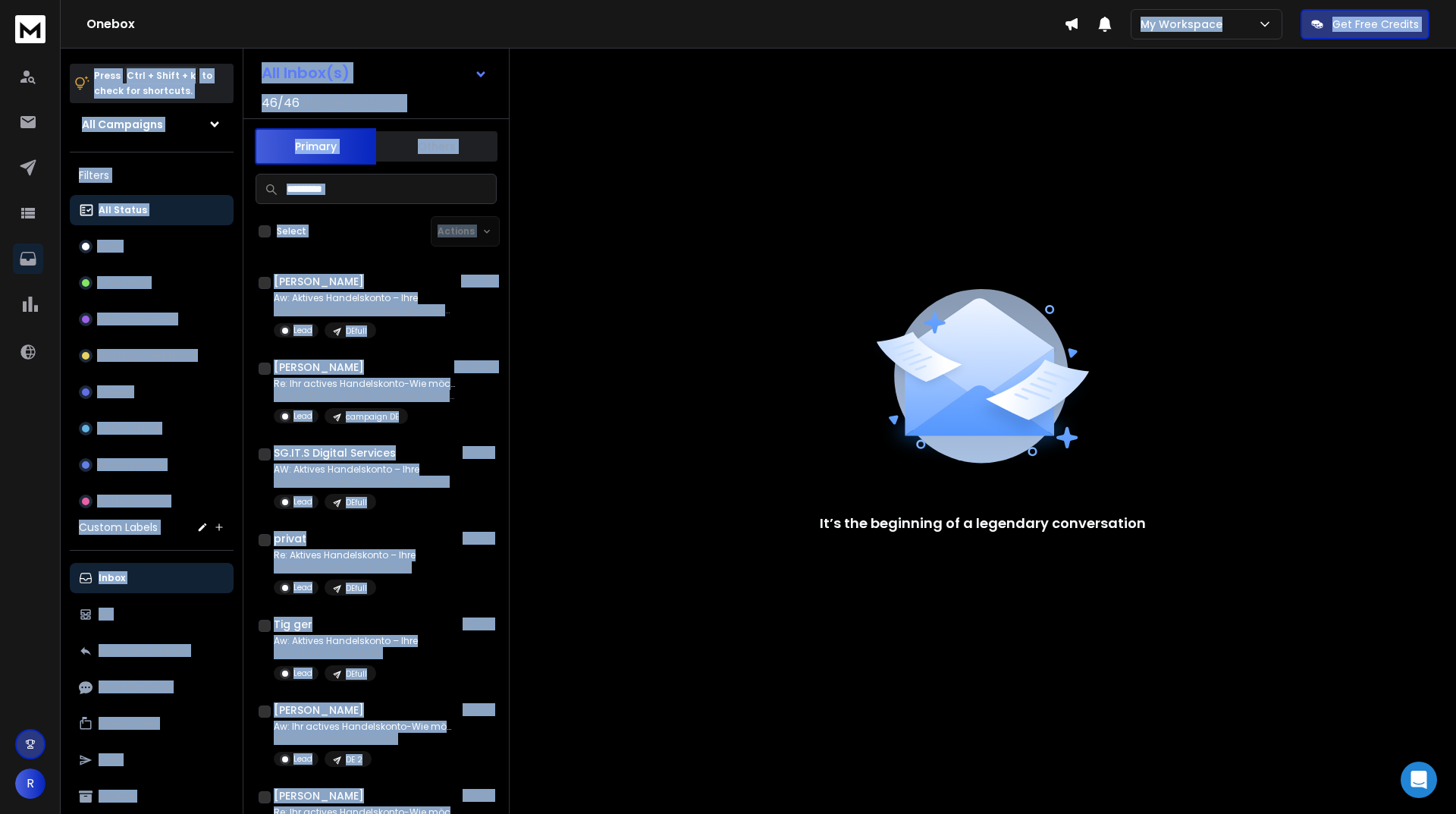
drag, startPoint x: 677, startPoint y: 35, endPoint x: 574, endPoint y: 616, distance: 590.1
click at [574, 616] on div "Onebox My Workspace Get Free Credits Press Ctrl + Shift + k to check for shortc…" at bounding box center [728, 430] width 1456 height 862
drag, startPoint x: 668, startPoint y: 172, endPoint x: 540, endPoint y: 147, distance: 130.4
click at [667, 172] on div "It’s the beginning of a legendary conversation" at bounding box center [983, 394] width 947 height 691
click at [410, 62] on button "All Inbox(s)" at bounding box center [374, 73] width 250 height 30
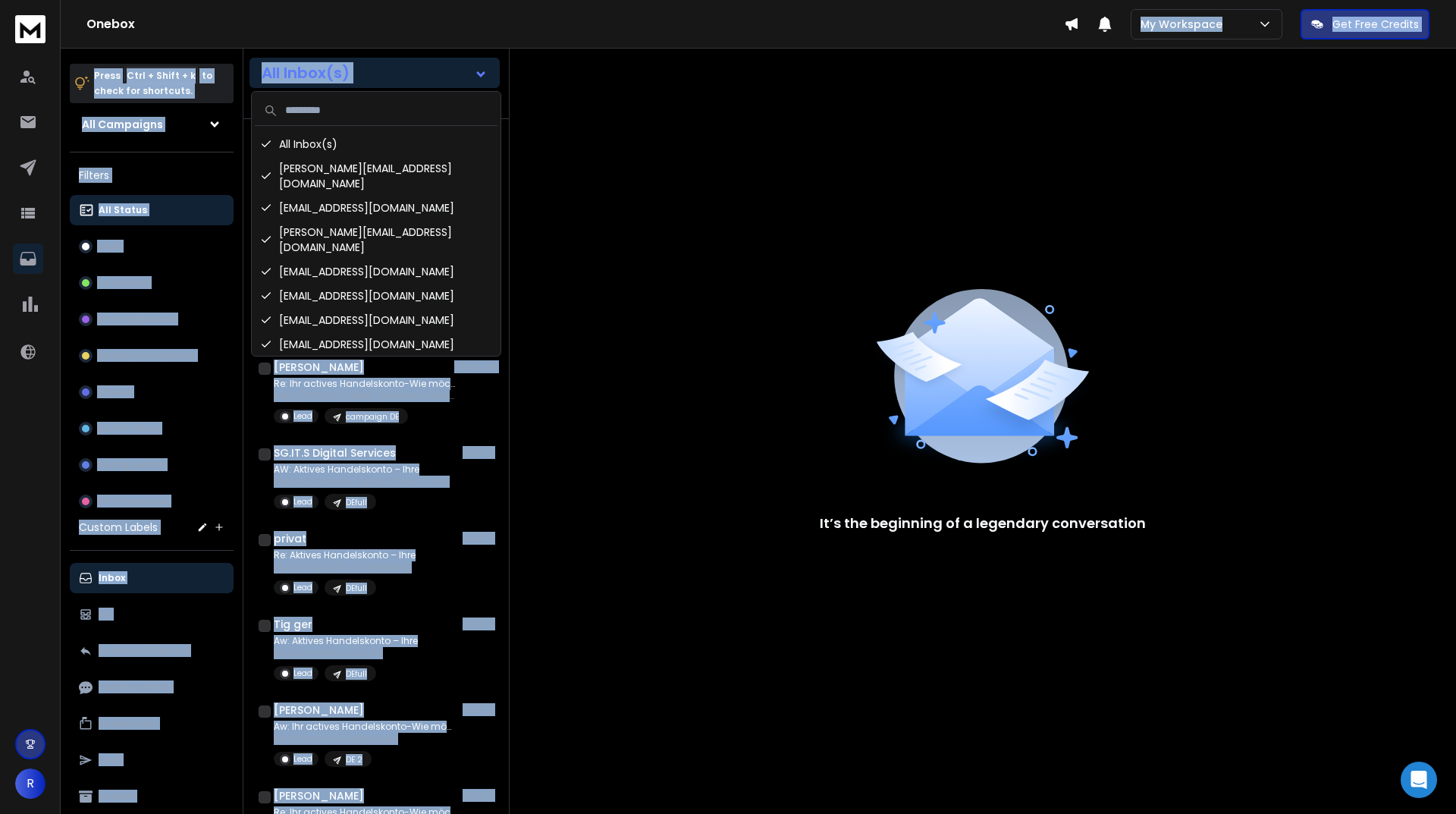
click at [402, 78] on button "All Inbox(s)" at bounding box center [374, 73] width 250 height 30
click at [195, 31] on h1 "Onebox" at bounding box center [575, 24] width 978 height 18
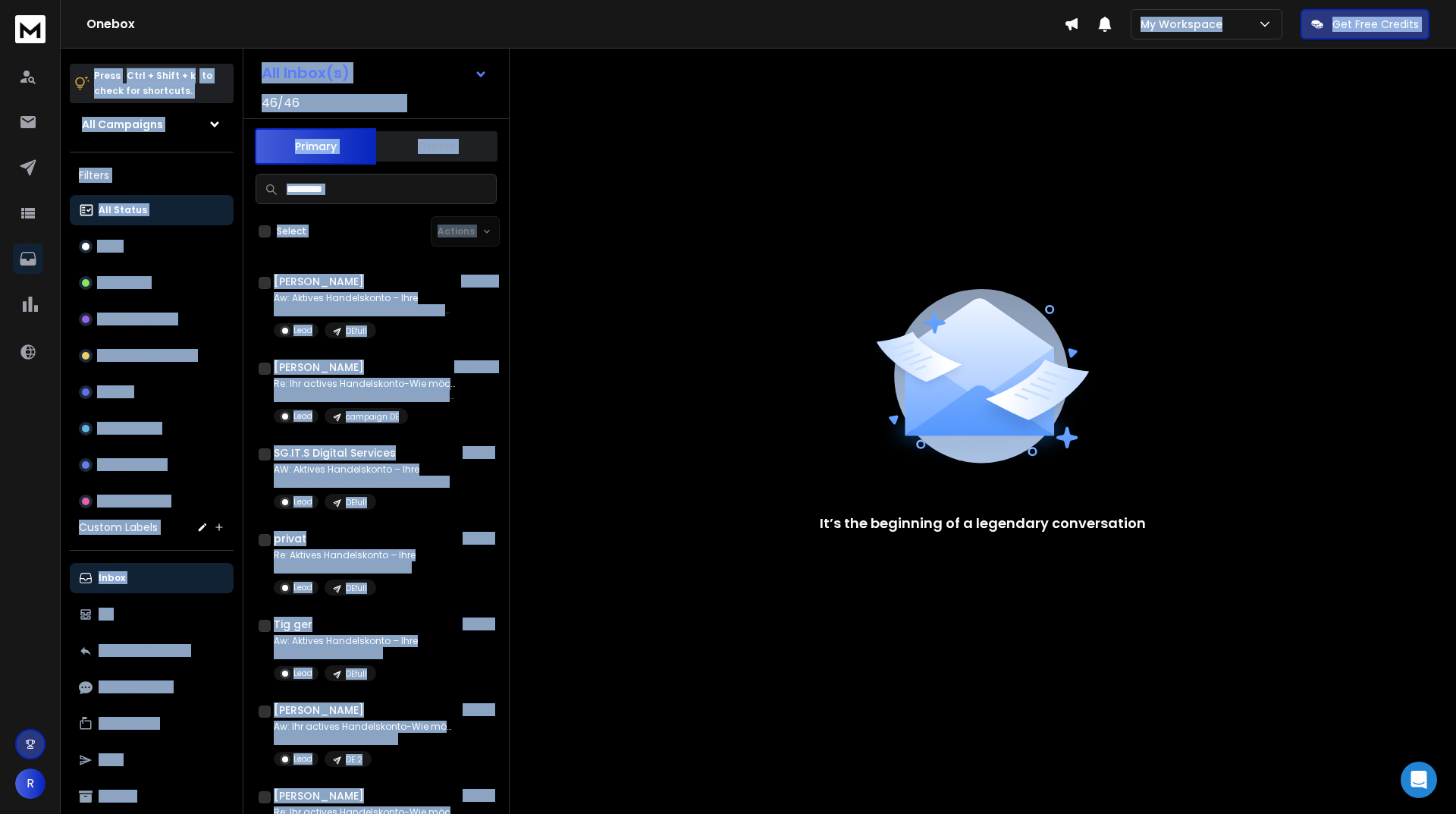
click at [676, 495] on div "It’s the beginning of a legendary conversation" at bounding box center [983, 394] width 947 height 691
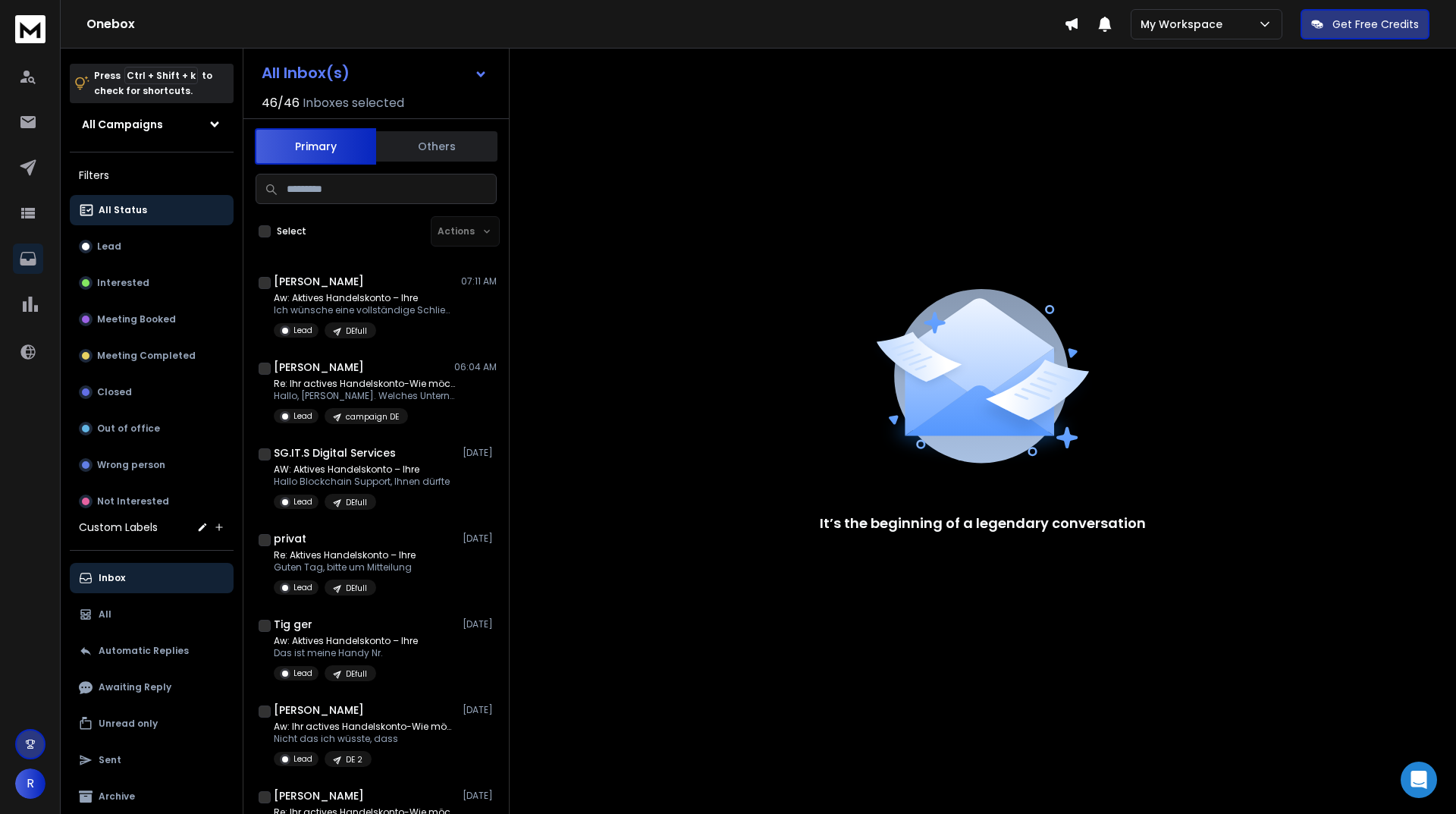
drag, startPoint x: 859, startPoint y: 486, endPoint x: 821, endPoint y: 503, distance: 41.6
click at [851, 489] on div at bounding box center [984, 376] width 331 height 242
drag, startPoint x: 891, startPoint y: 542, endPoint x: 1142, endPoint y: 521, distance: 251.9
click at [1124, 521] on div "It’s the beginning of a legendary conversation" at bounding box center [983, 394] width 947 height 691
drag, startPoint x: 1143, startPoint y: 521, endPoint x: 776, endPoint y: 586, distance: 372.7
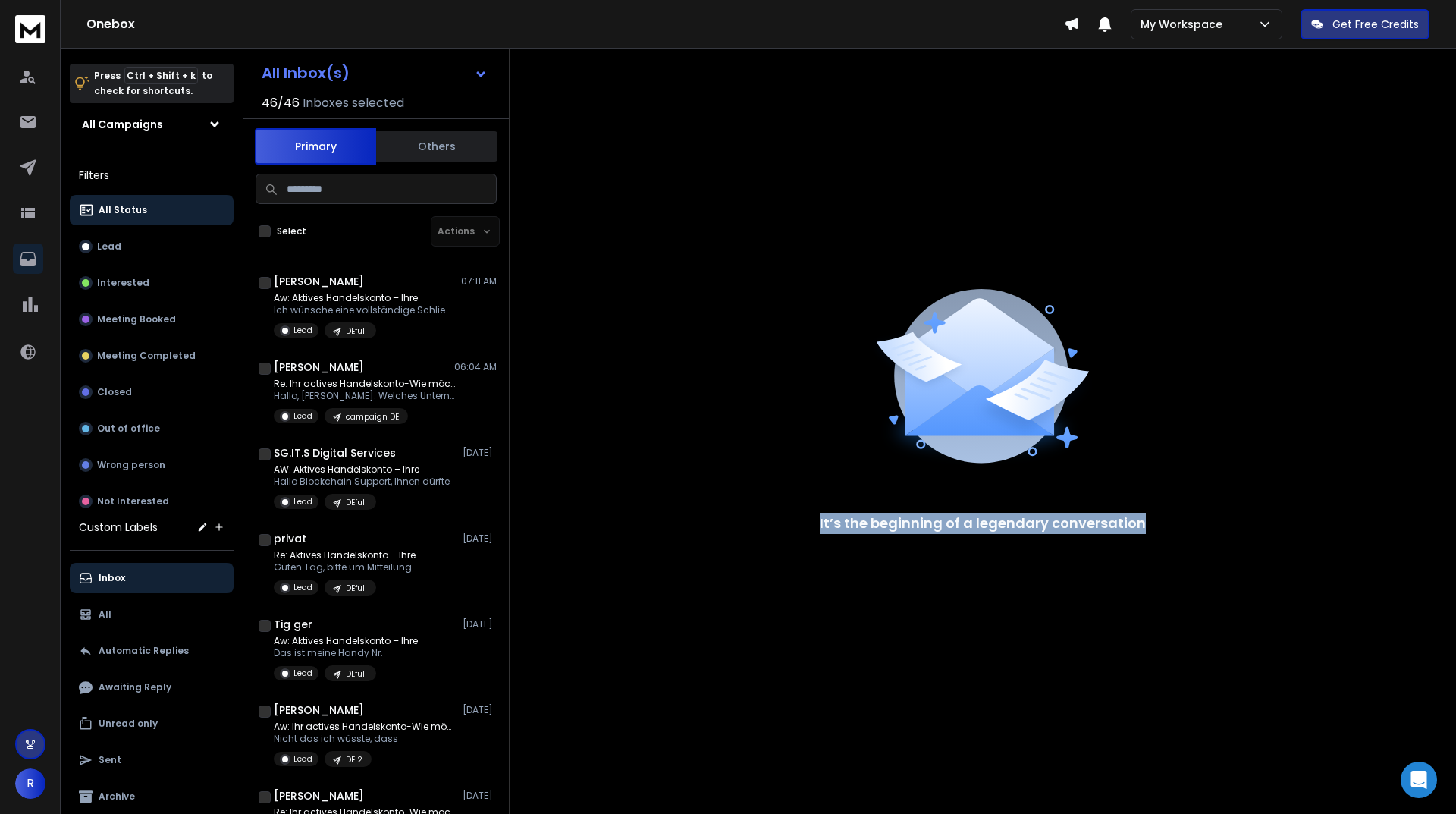
click at [776, 586] on div "It’s the beginning of a legendary conversation" at bounding box center [983, 394] width 947 height 691
click at [752, 590] on div "It’s the beginning of a legendary conversation" at bounding box center [983, 394] width 947 height 691
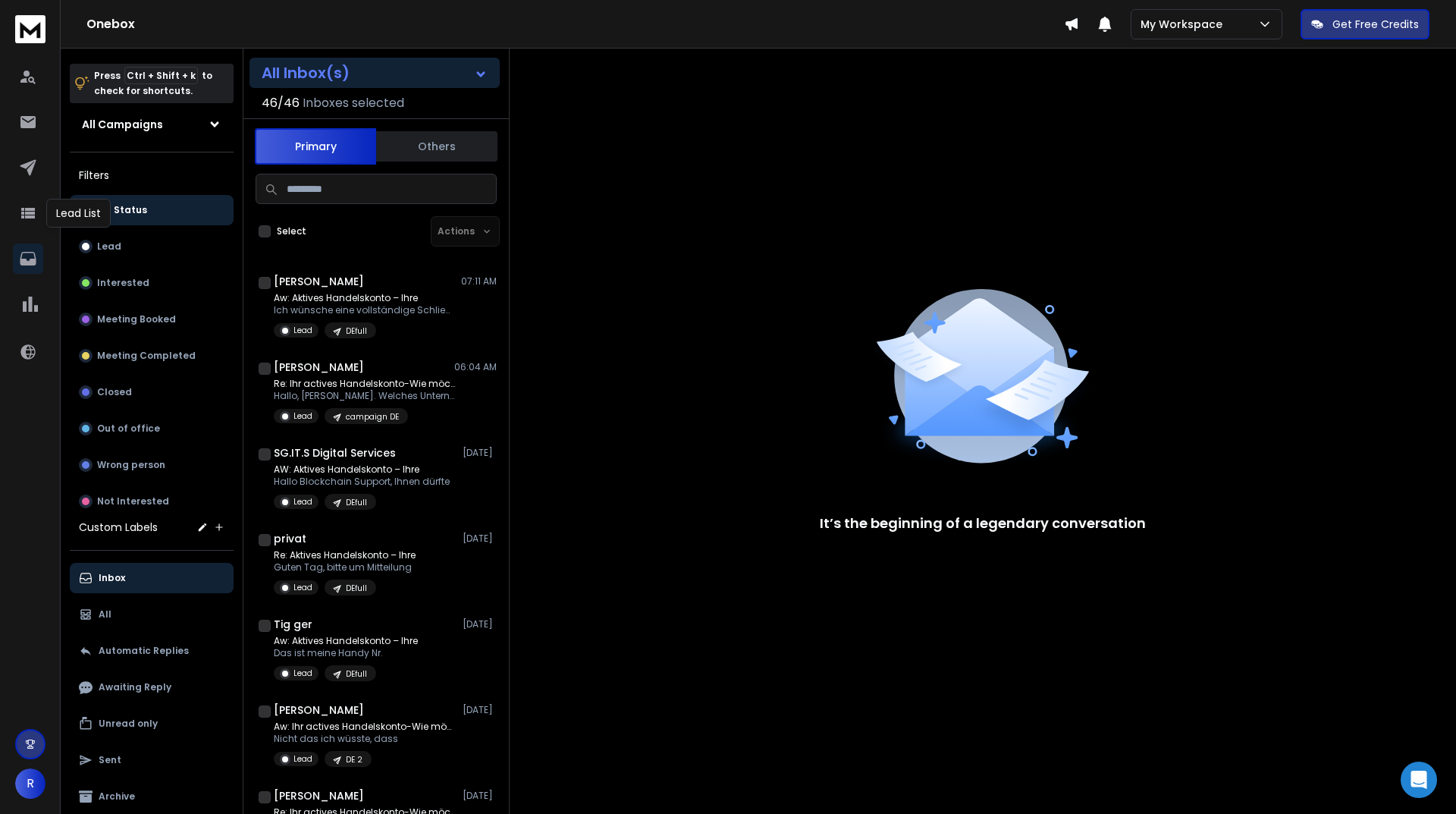
click at [289, 70] on div "All Inbox(s)" at bounding box center [306, 72] width 88 height 15
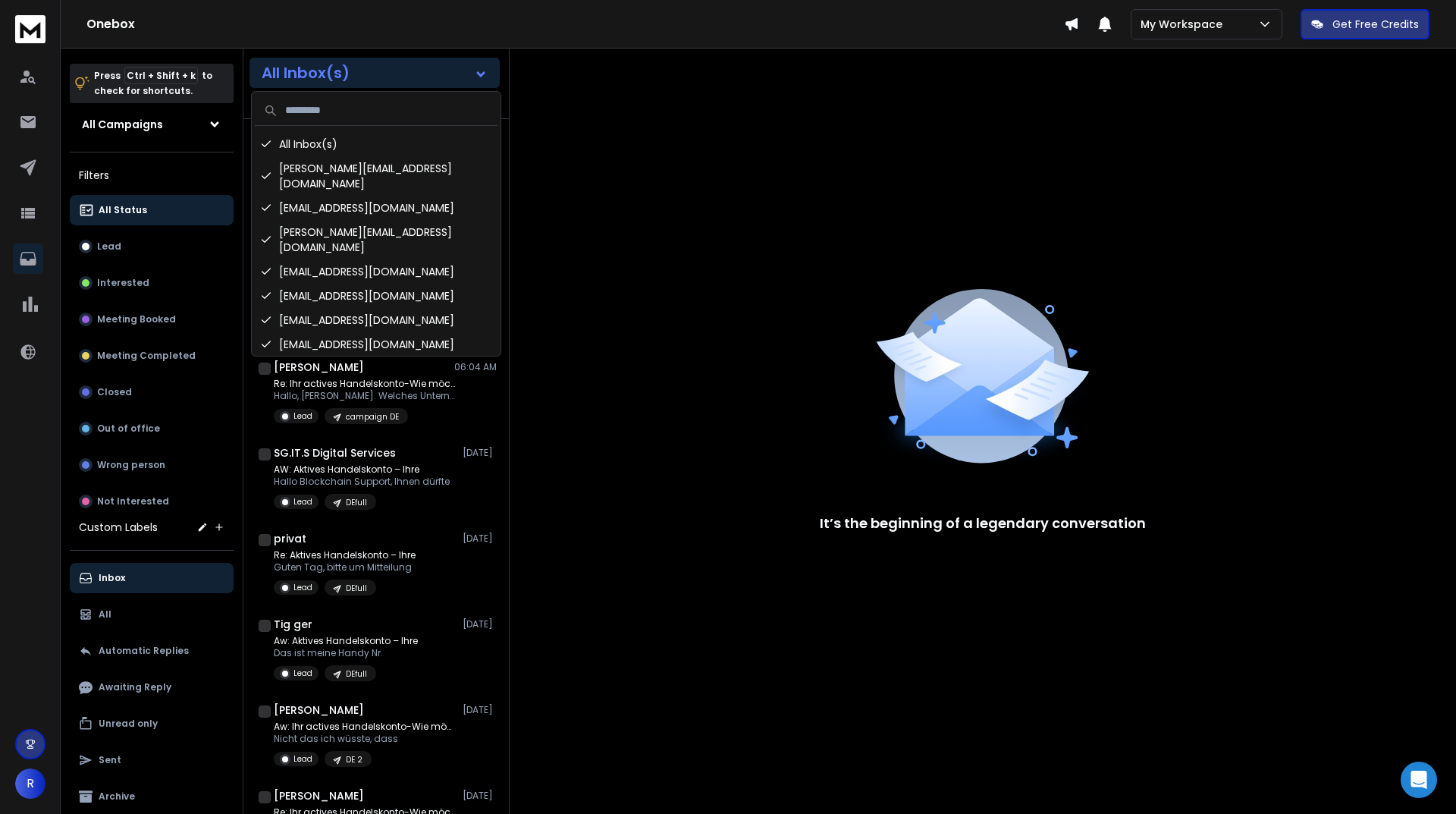
click at [289, 69] on div "All Inbox(s)" at bounding box center [306, 72] width 88 height 15
click at [690, 139] on div "It’s the beginning of a legendary conversation" at bounding box center [983, 394] width 947 height 691
